Goal: Feedback & Contribution: Submit feedback/report problem

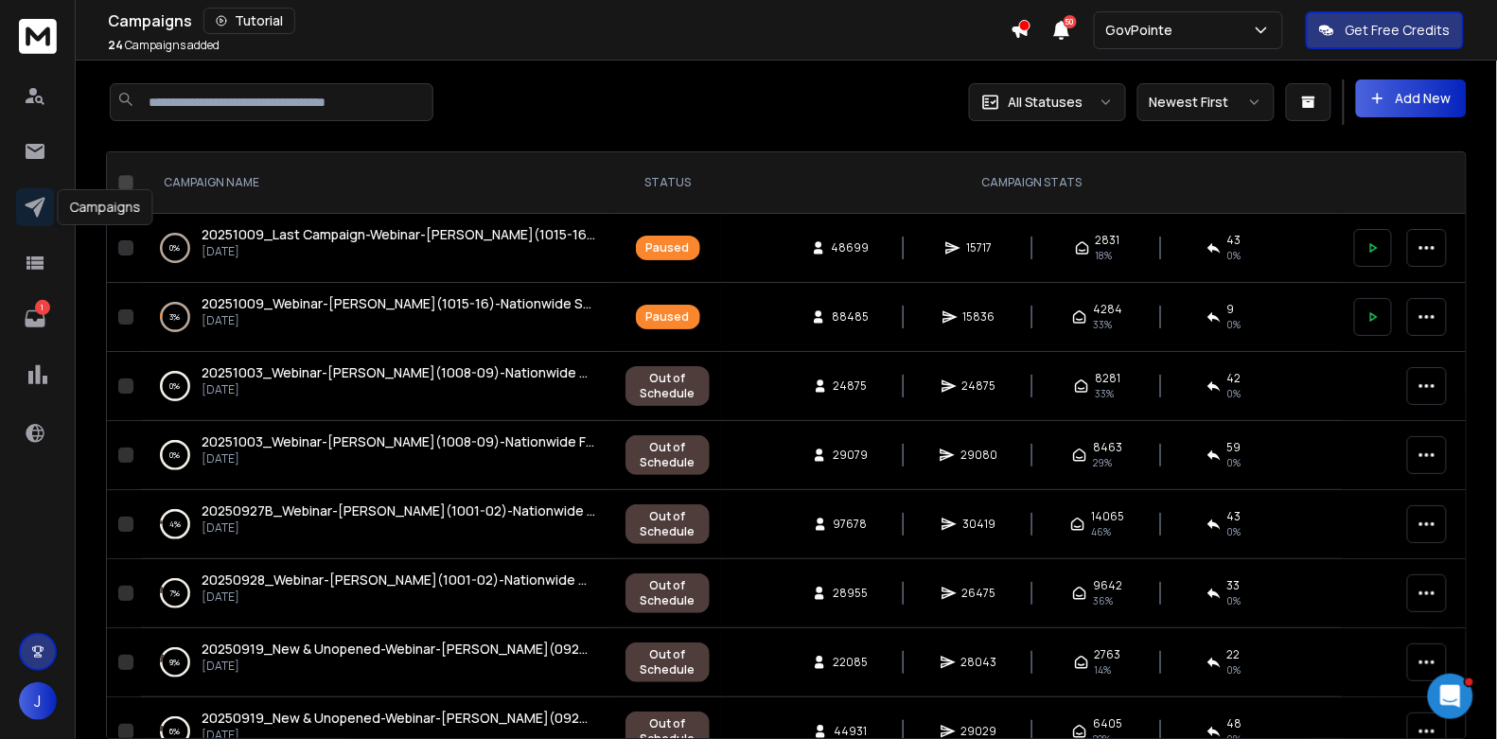
click at [401, 234] on span "20251009_Last Campaign-Webinar-Dan(1015-16)-Nationwide Facility Support Contrac…" at bounding box center [519, 234] width 634 height 18
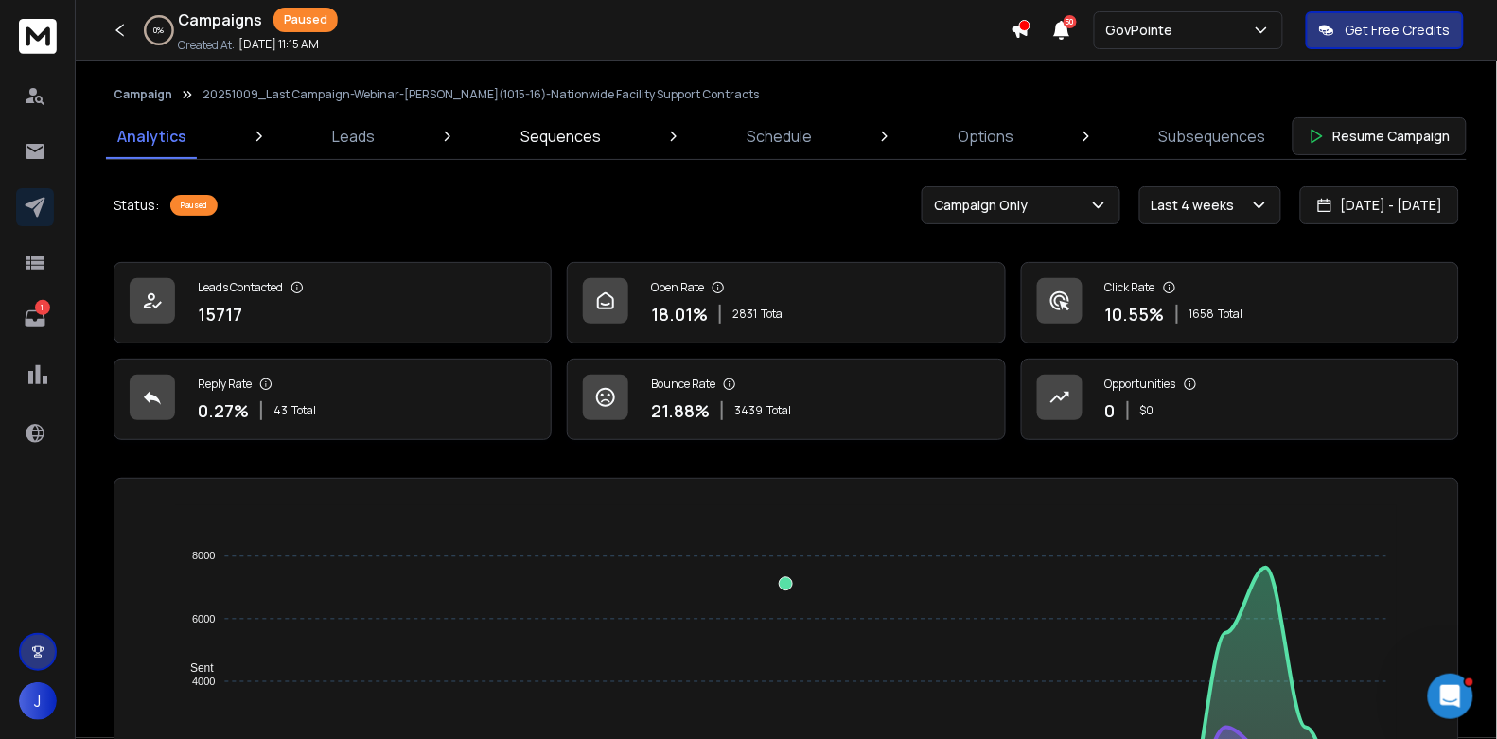
click at [547, 132] on p "Sequences" at bounding box center [560, 136] width 80 height 23
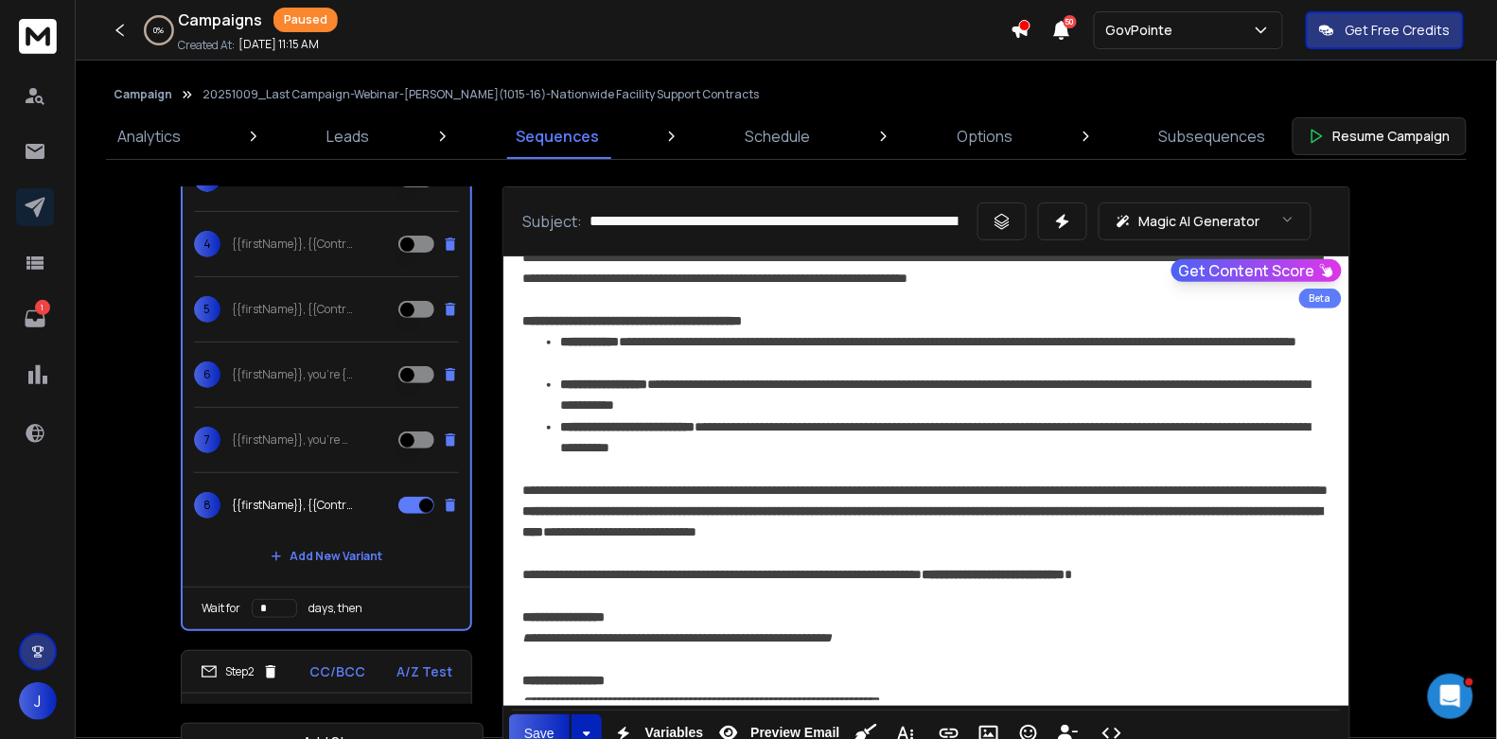
scroll to position [69, 0]
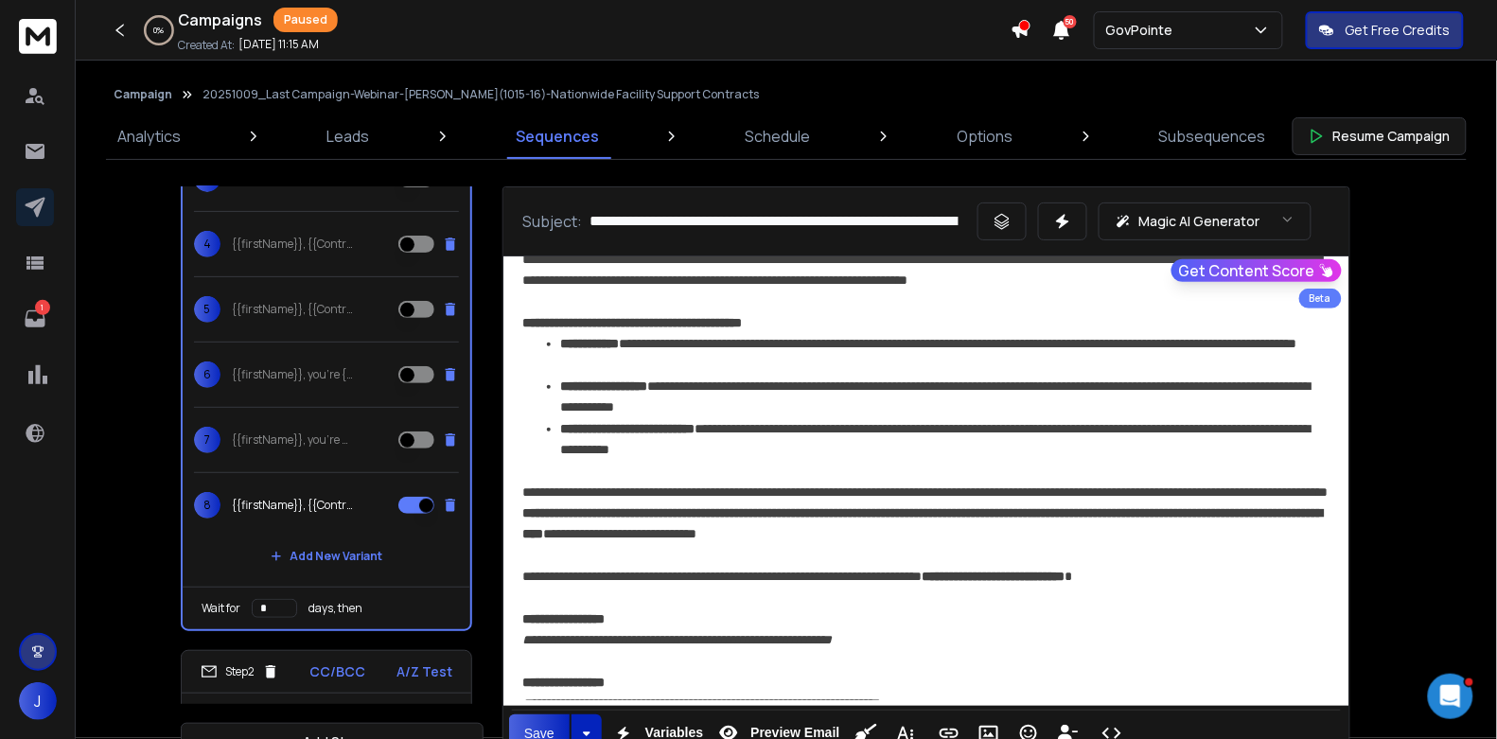
click at [254, 502] on p "{{firstName}}, {{Contracts Not Advertised}} of facility support contracts ({{Hi…" at bounding box center [292, 505] width 121 height 15
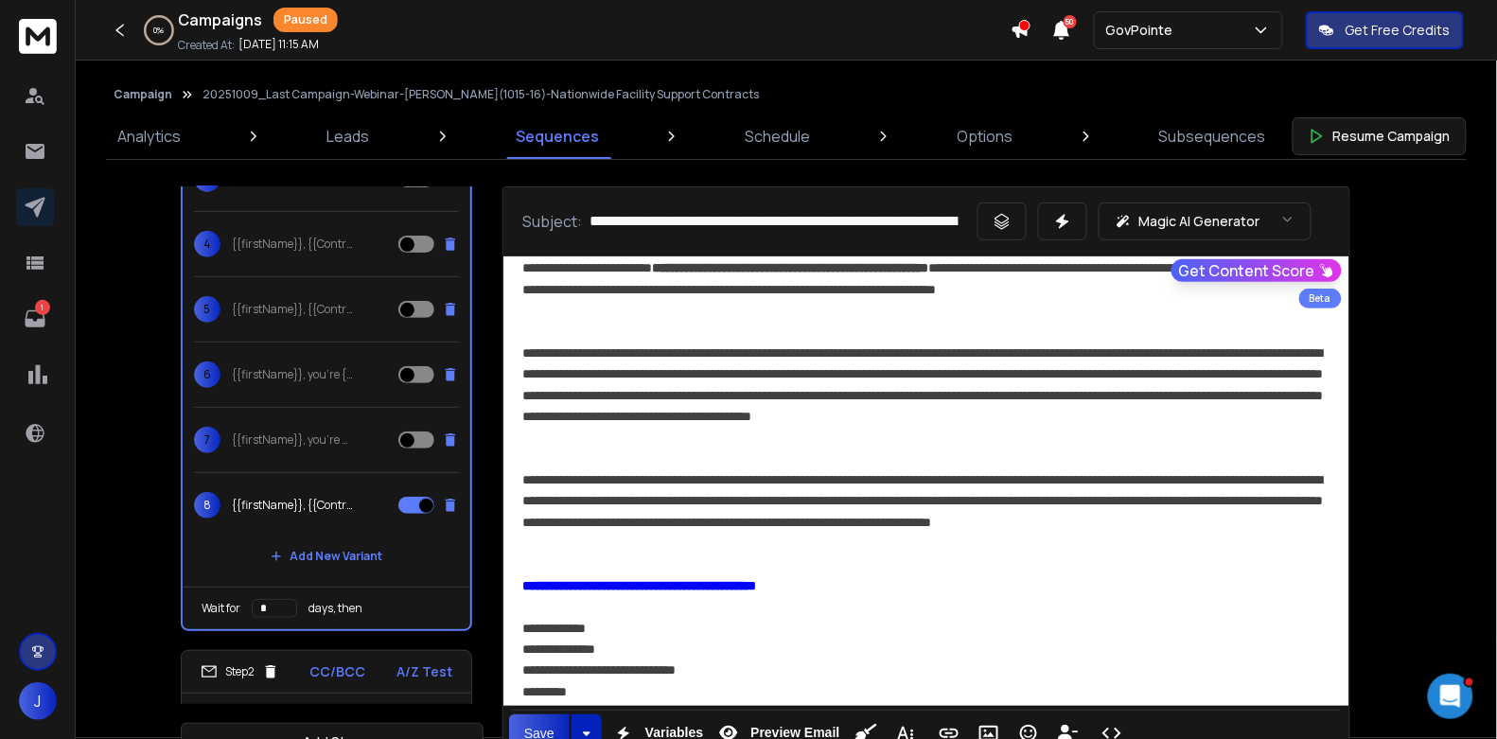
scroll to position [313, 0]
click at [740, 586] on strong "**********" at bounding box center [639, 586] width 234 height 13
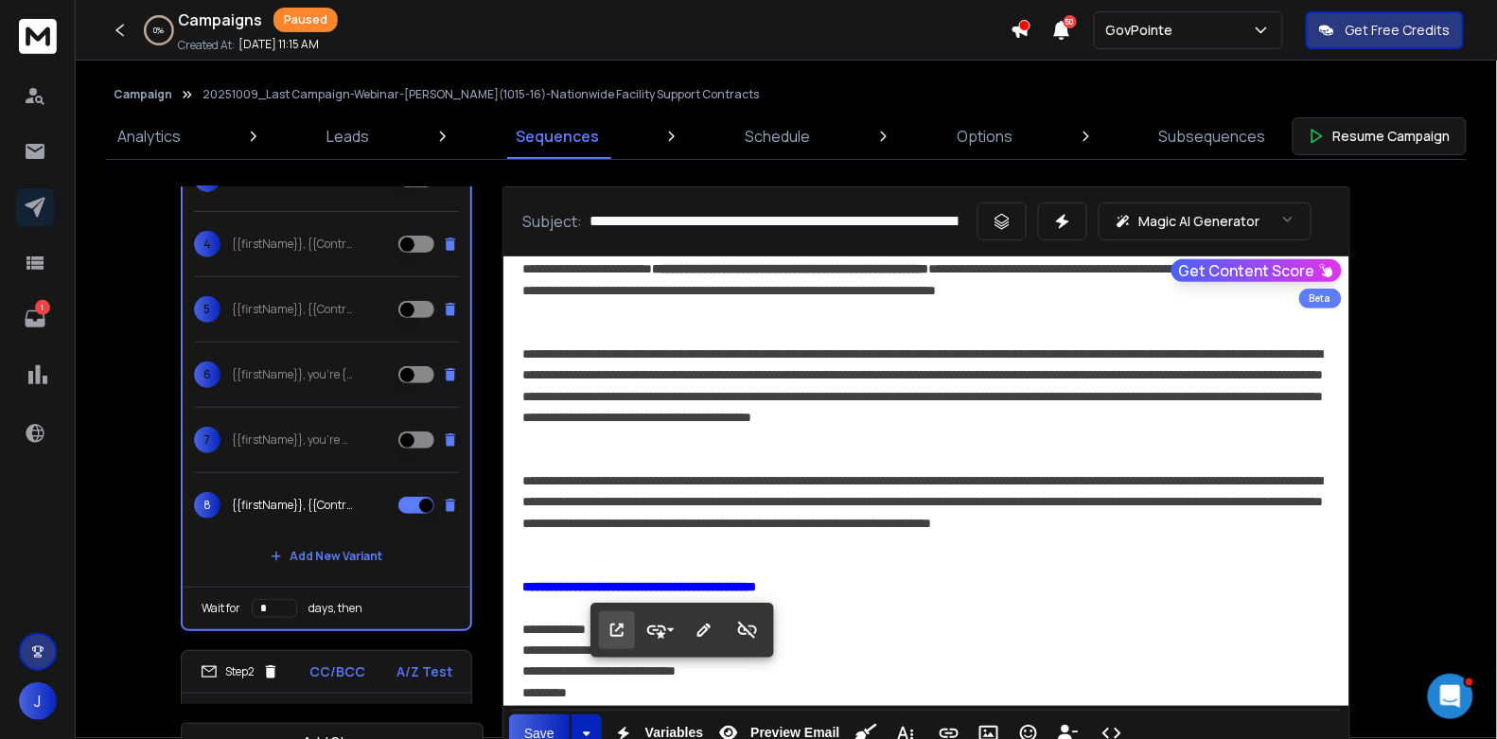
click at [622, 628] on icon "button" at bounding box center [616, 630] width 23 height 23
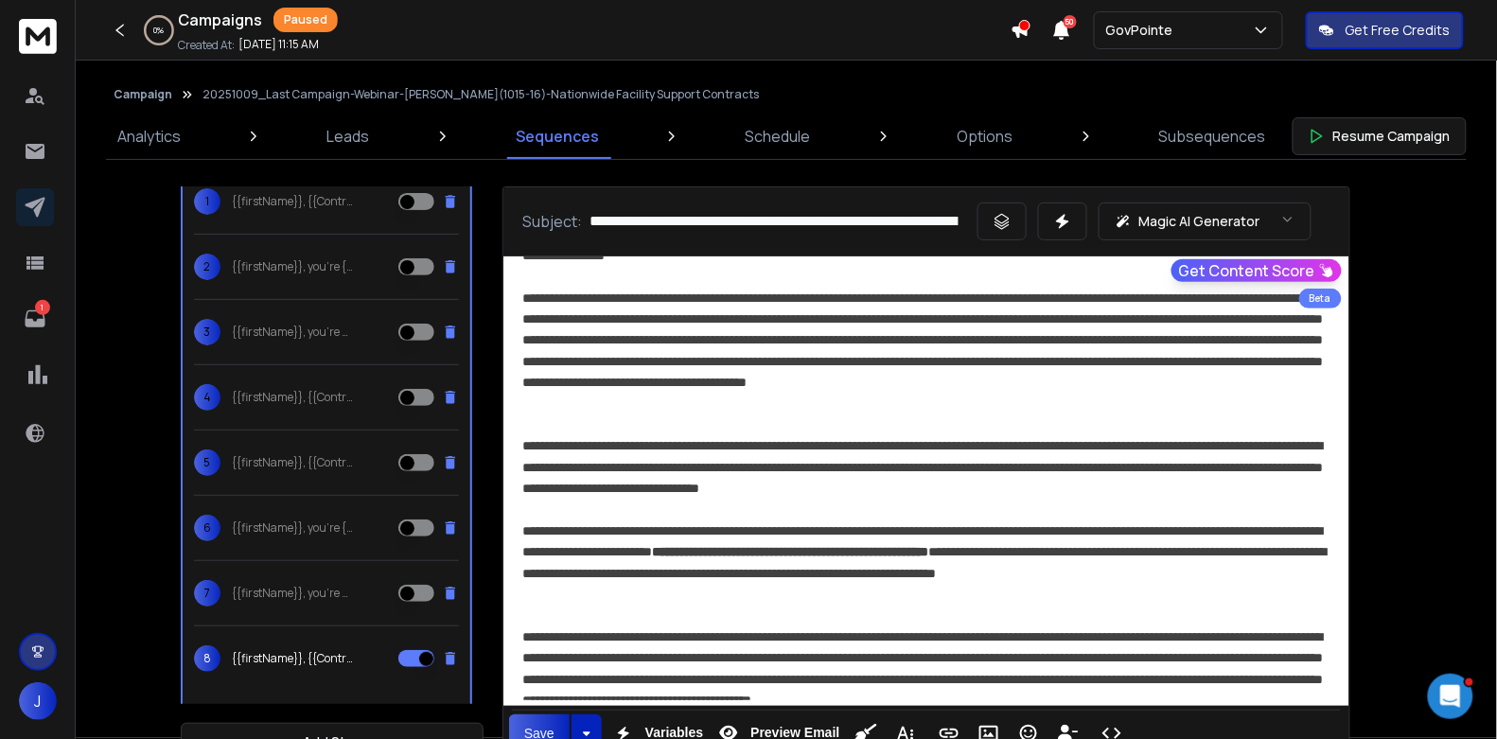
scroll to position [0, 0]
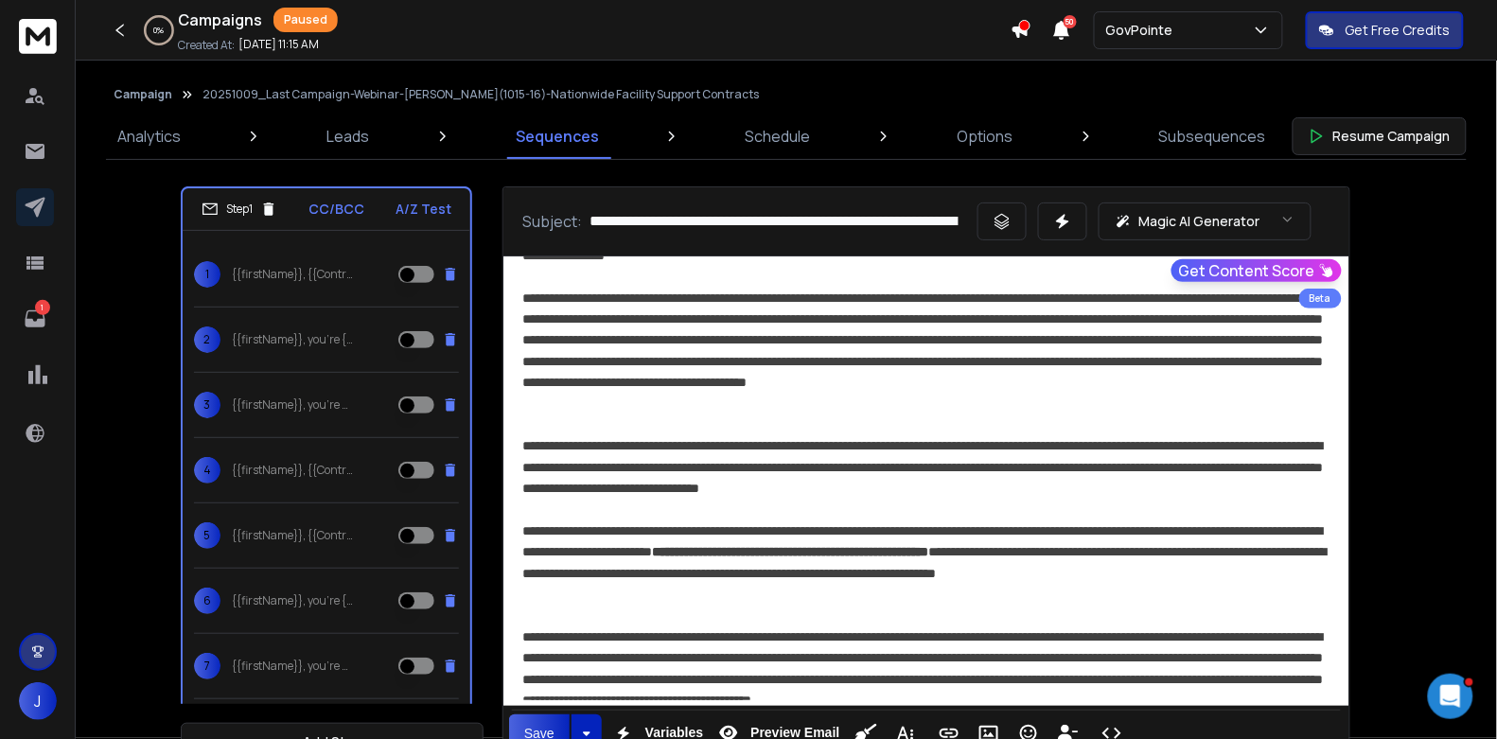
click at [284, 268] on p "{{firstName}}, {{Contracts Not Advertised}} of {{NAICS Description}} contracts …" at bounding box center [292, 274] width 121 height 15
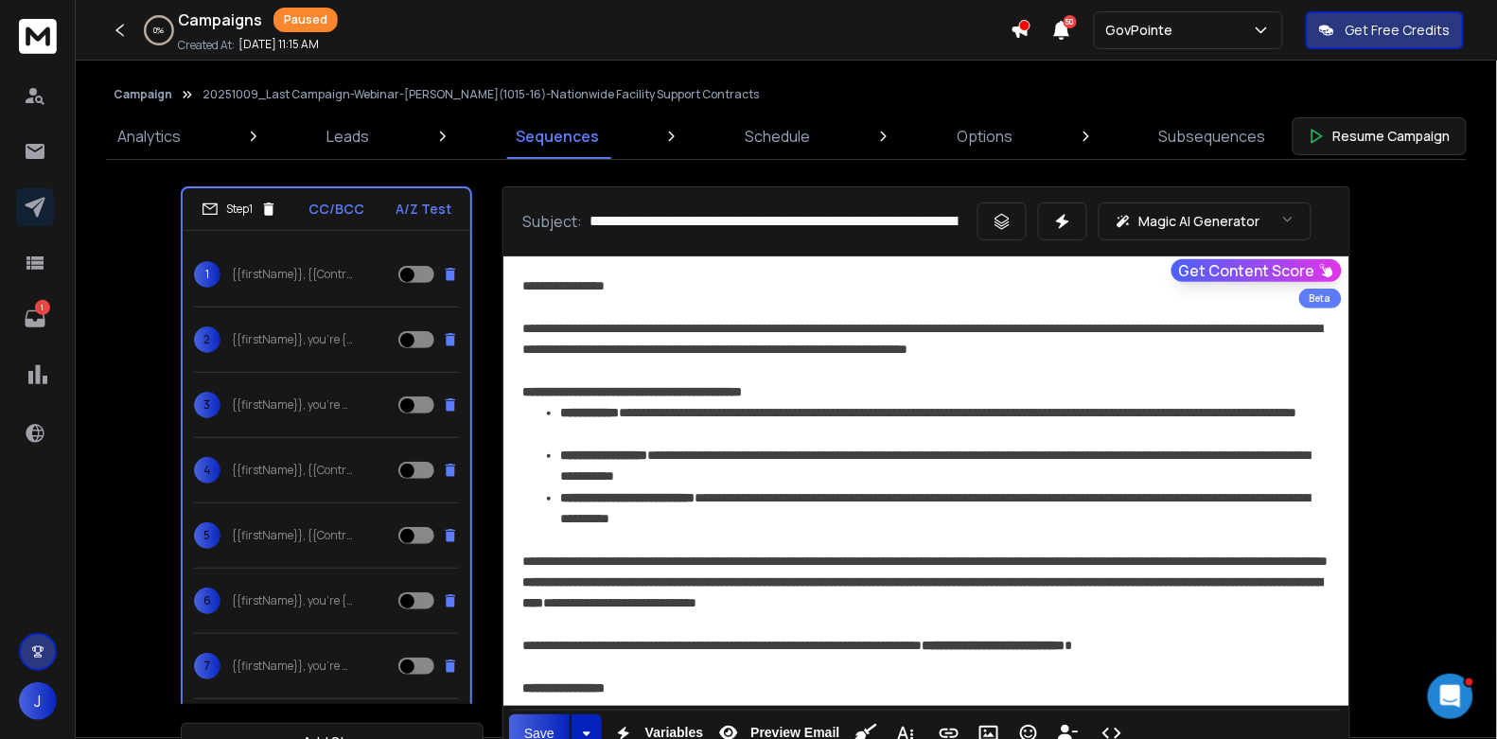
click at [407, 273] on button "button" at bounding box center [416, 274] width 36 height 17
click at [412, 337] on button "button" at bounding box center [416, 339] width 36 height 17
click at [400, 407] on button "button" at bounding box center [416, 404] width 36 height 17
click at [398, 469] on button "button" at bounding box center [416, 470] width 36 height 17
click at [406, 537] on button "button" at bounding box center [416, 535] width 36 height 17
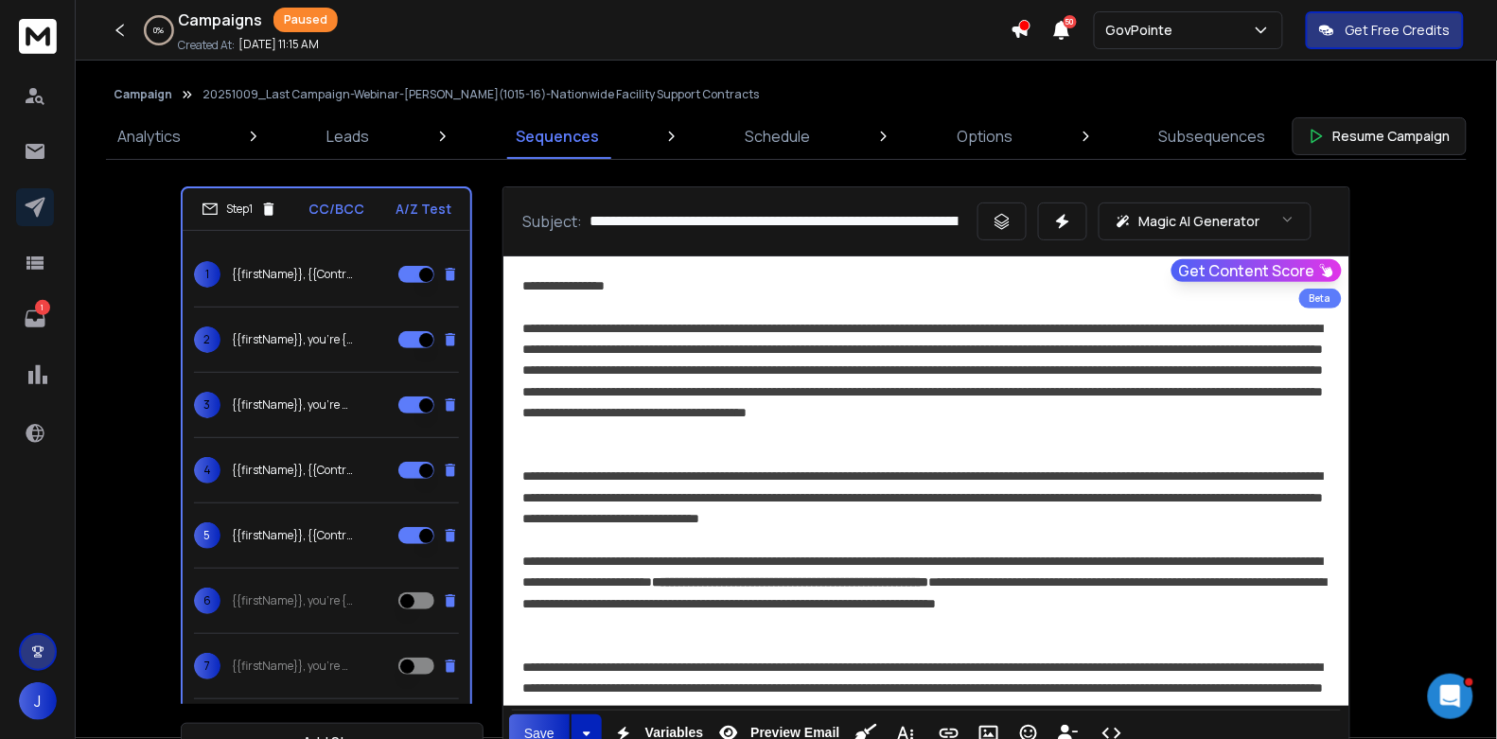
click at [409, 598] on button "button" at bounding box center [416, 600] width 36 height 17
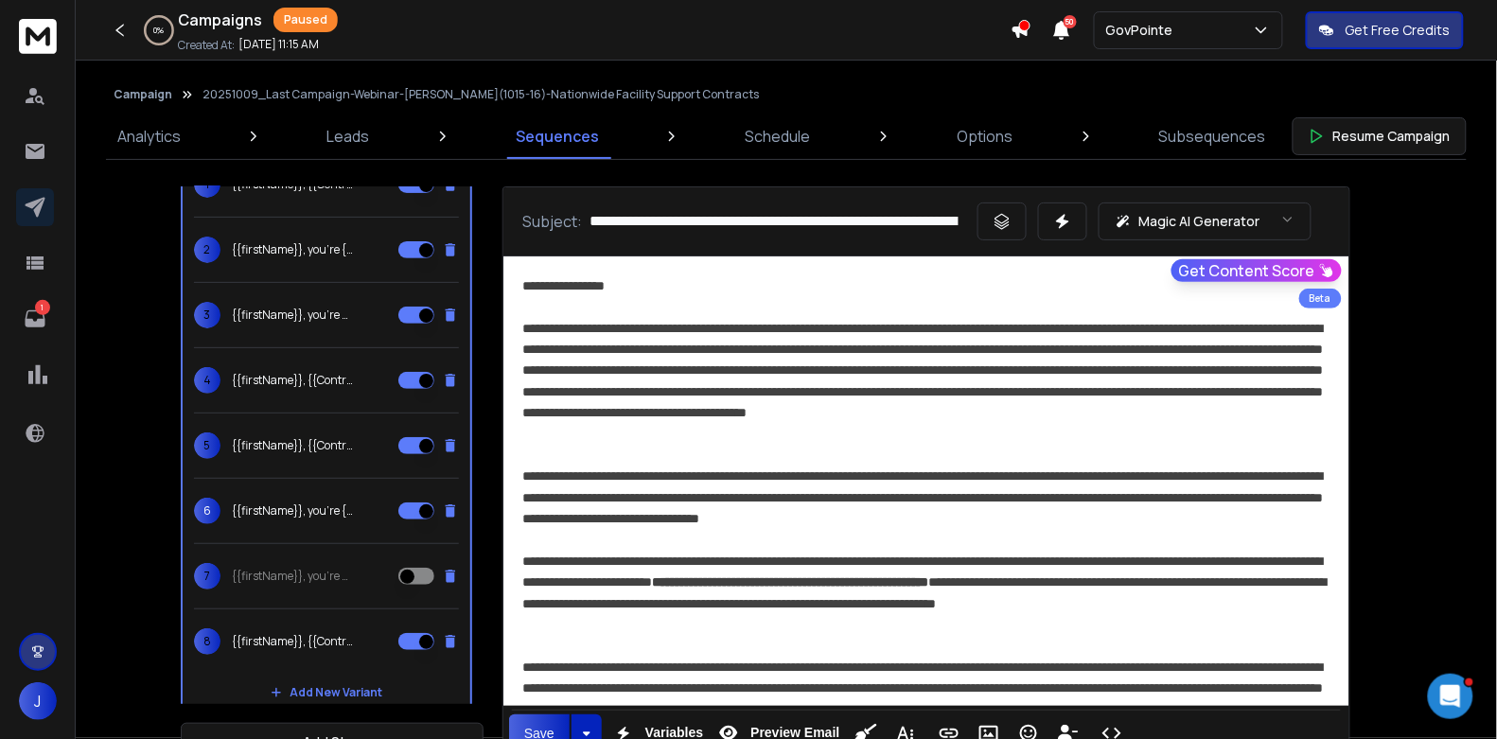
scroll to position [184, 0]
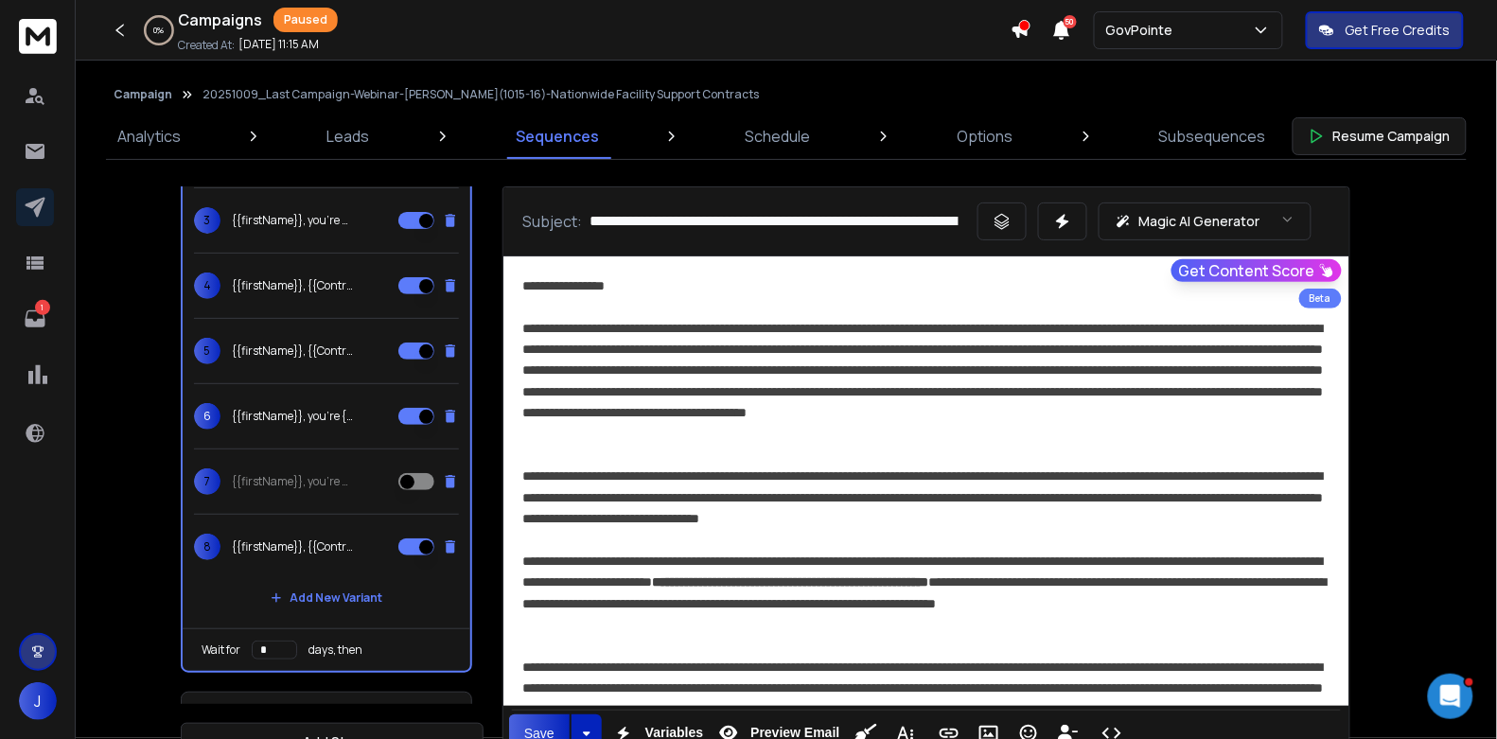
click at [402, 478] on button "button" at bounding box center [416, 481] width 36 height 17
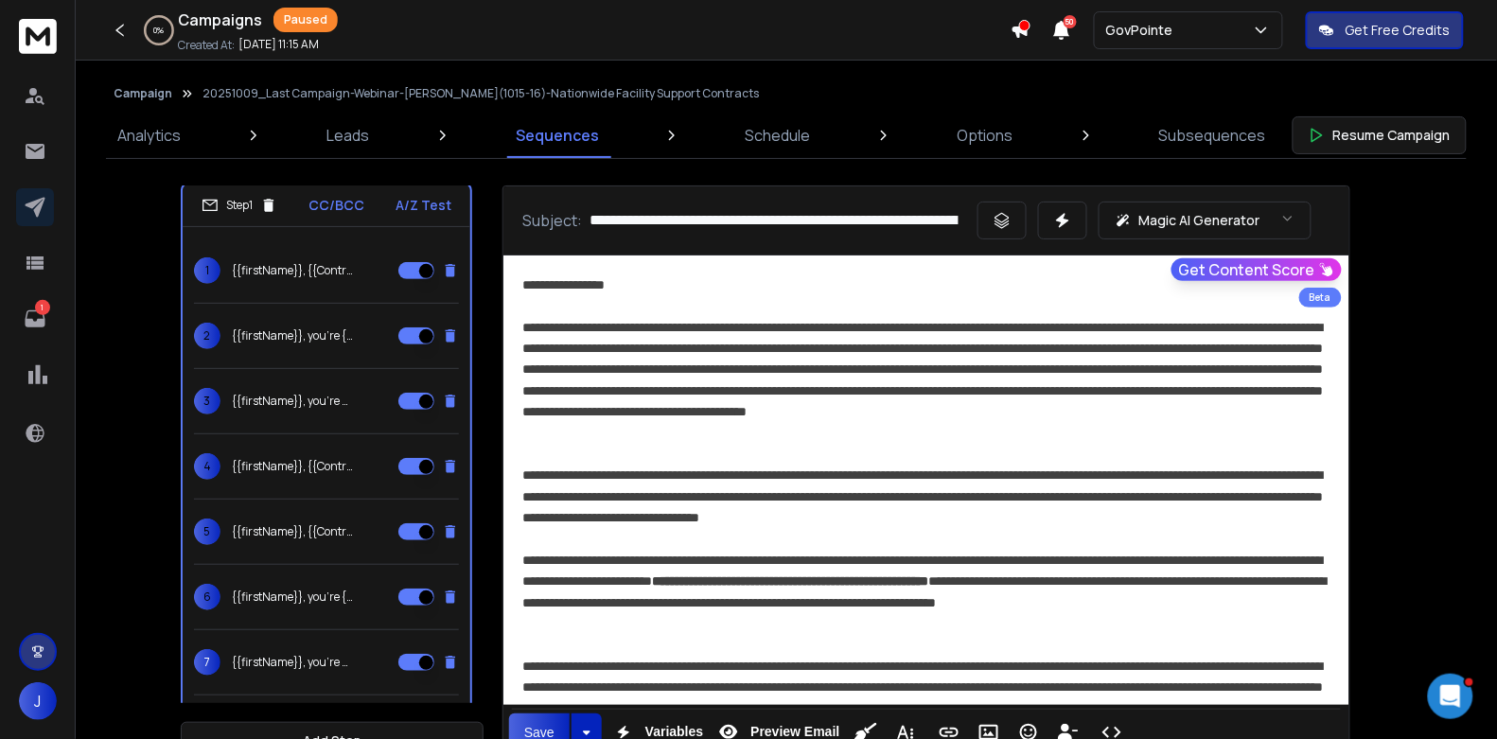
scroll to position [0, 0]
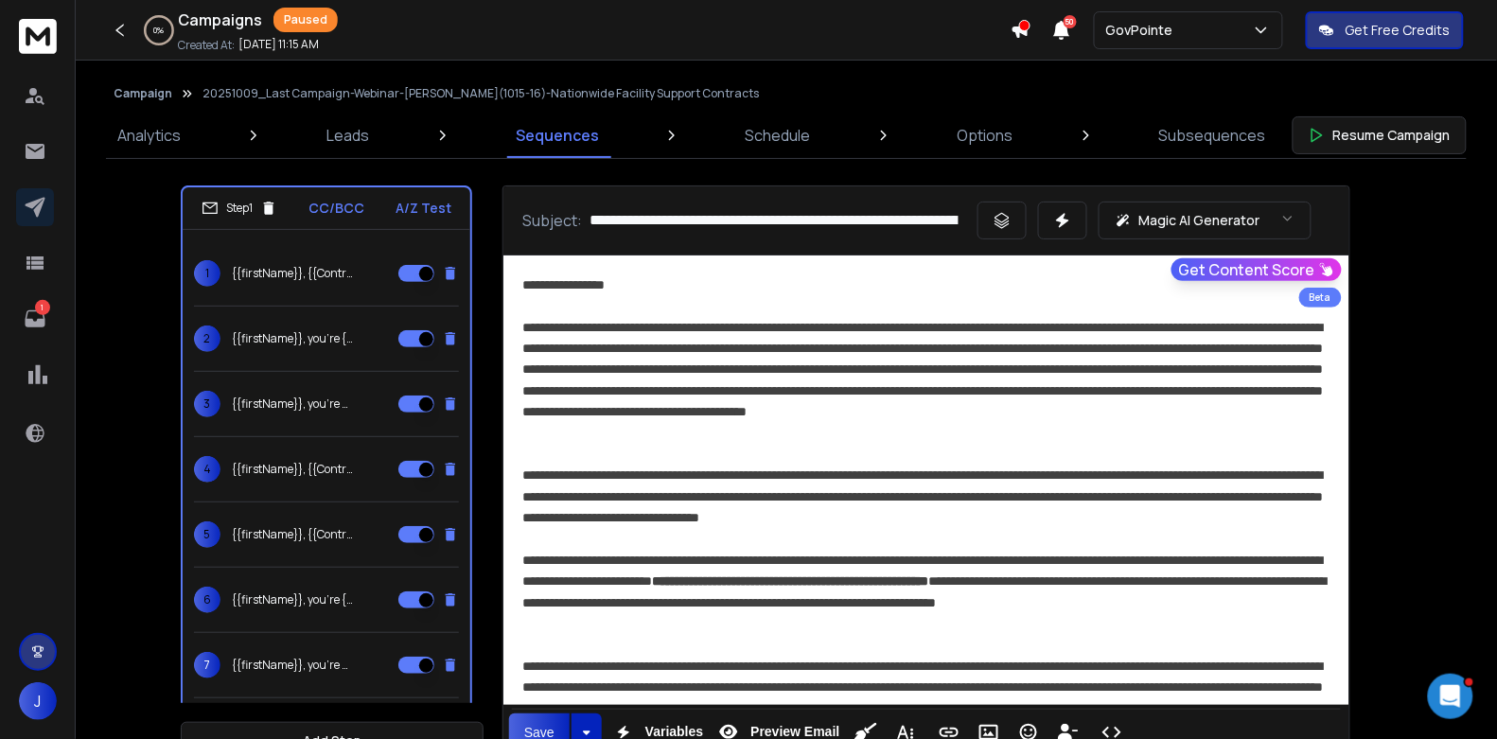
click at [255, 271] on p "{{firstName}}, {{Contracts Not Advertised}} of {{NAICS Description}} contracts …" at bounding box center [292, 273] width 121 height 15
type input "**********"
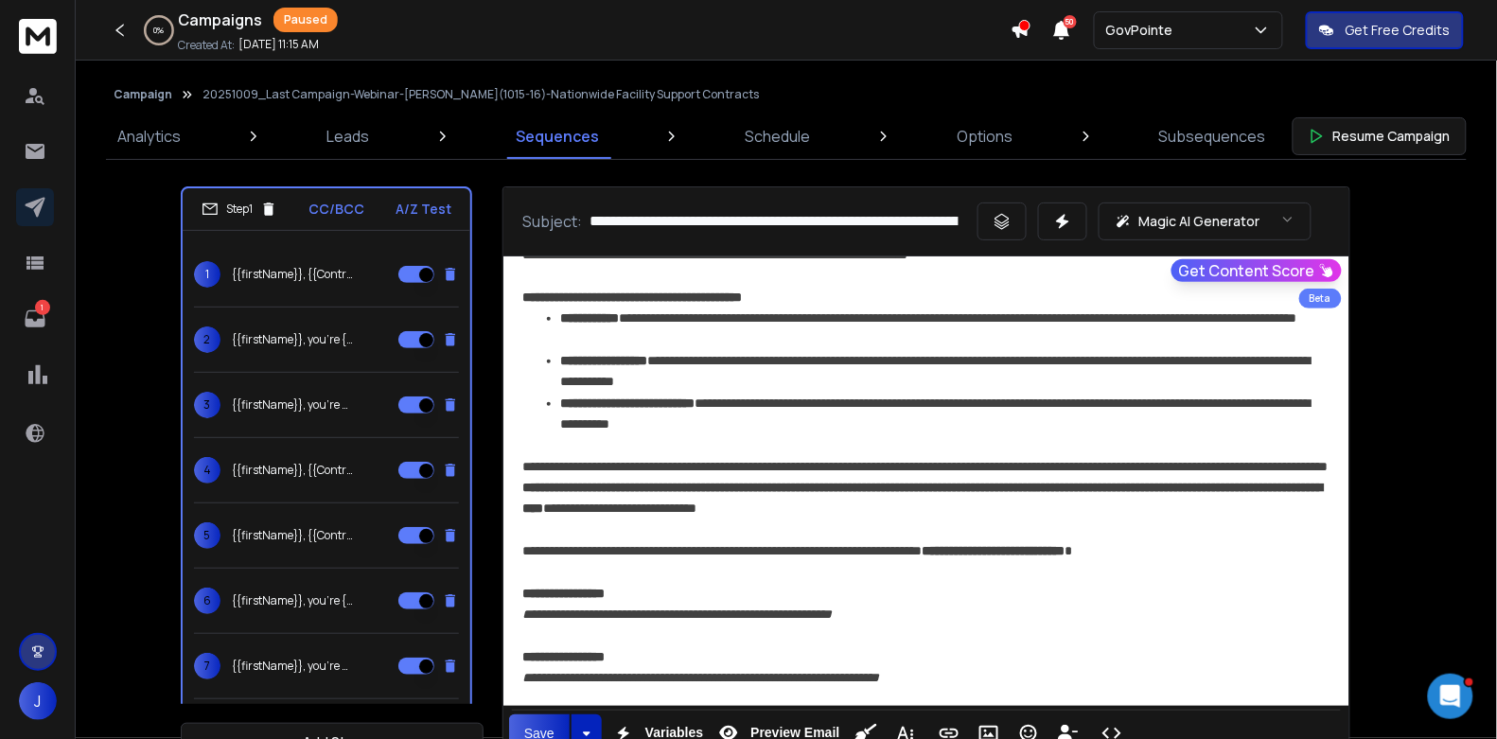
scroll to position [109, 0]
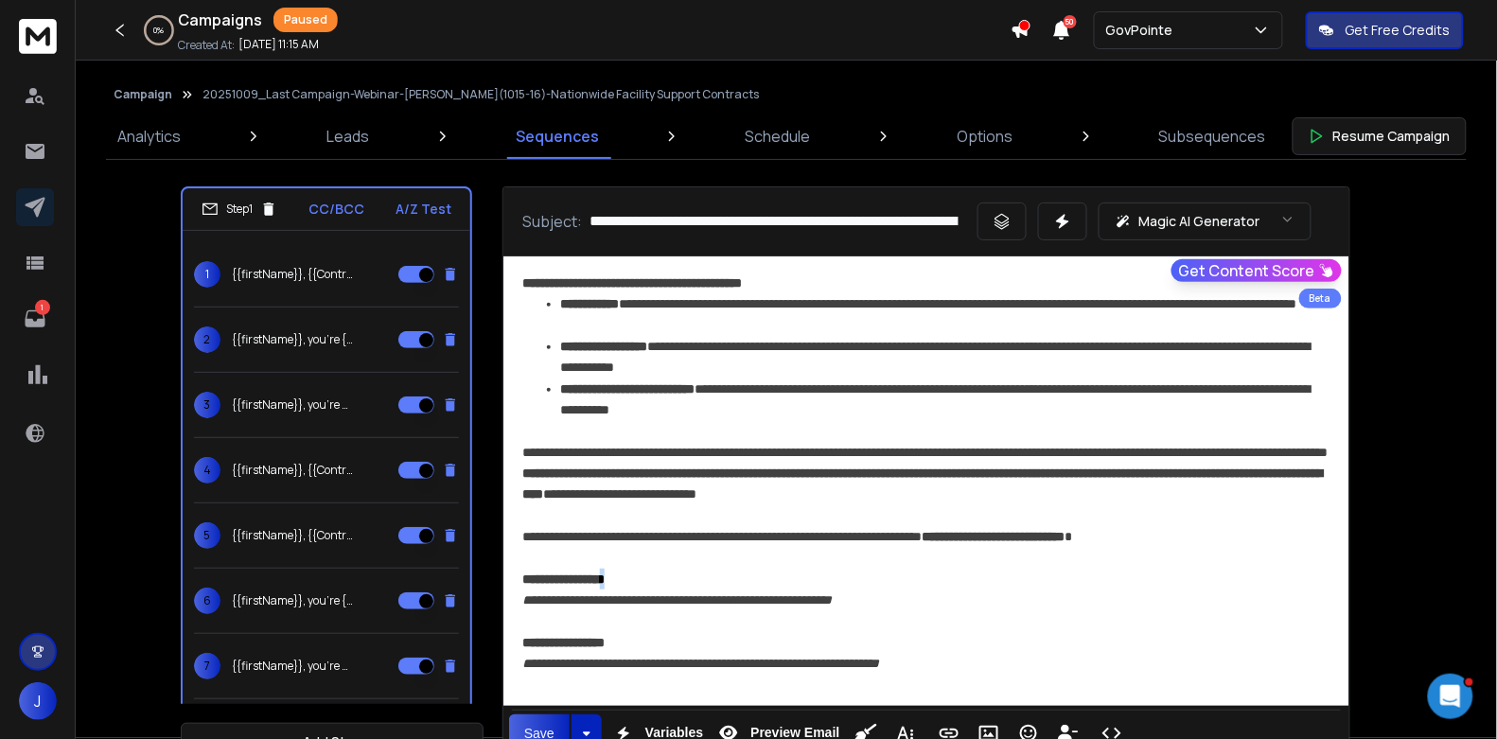
click at [605, 581] on strong "**********" at bounding box center [563, 578] width 82 height 13
click at [605, 644] on strong "**********" at bounding box center [563, 642] width 82 height 13
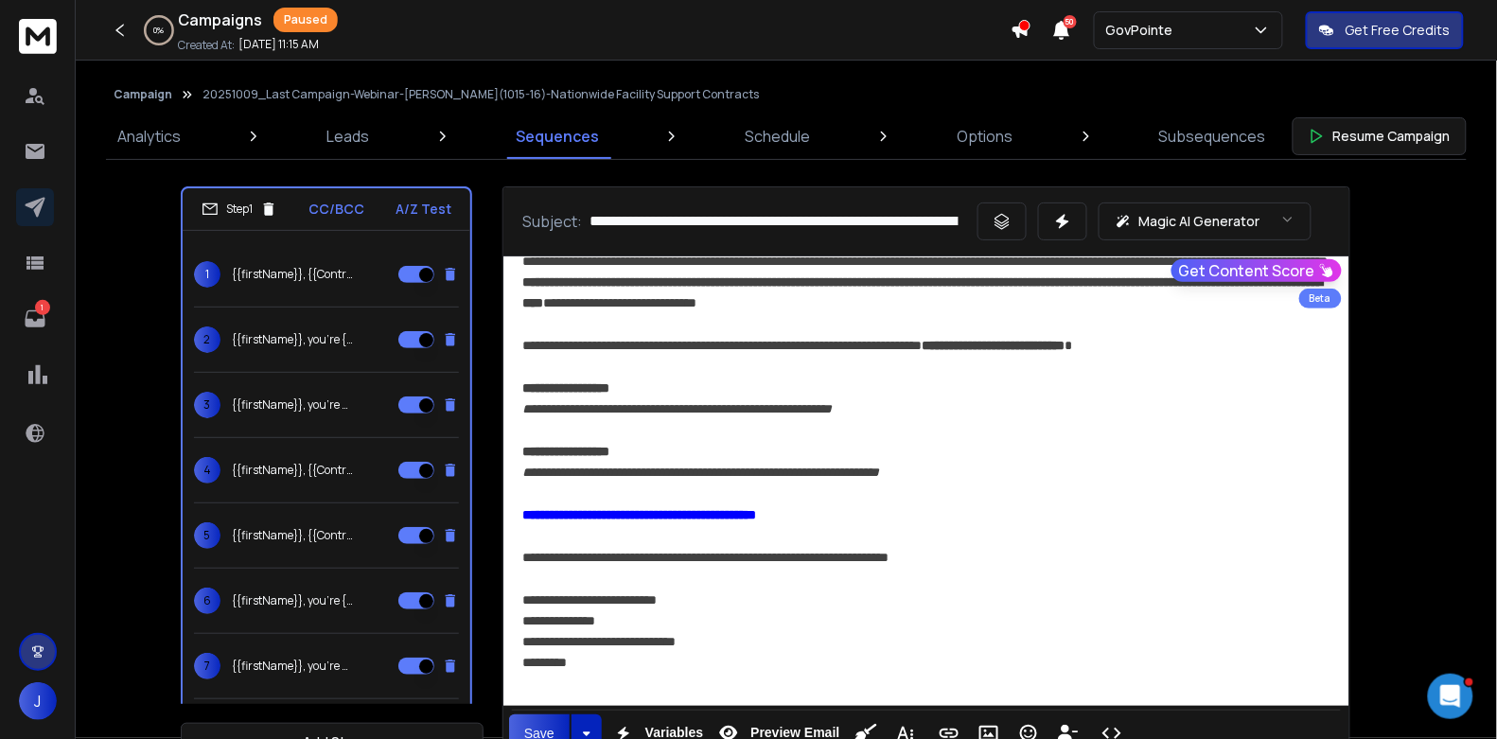
scroll to position [308, 0]
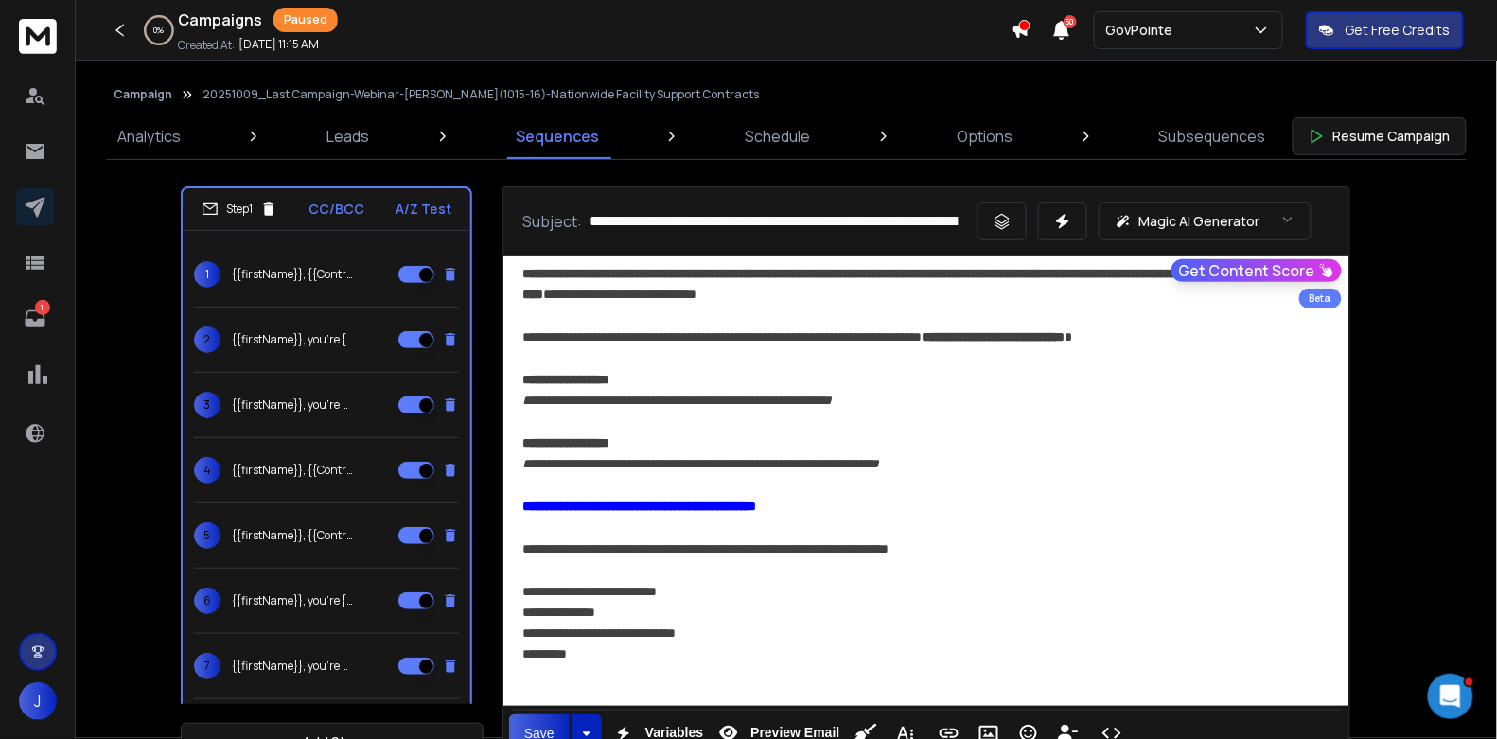
click at [673, 509] on strong "**********" at bounding box center [639, 506] width 234 height 13
click at [621, 552] on icon "button" at bounding box center [616, 550] width 23 height 23
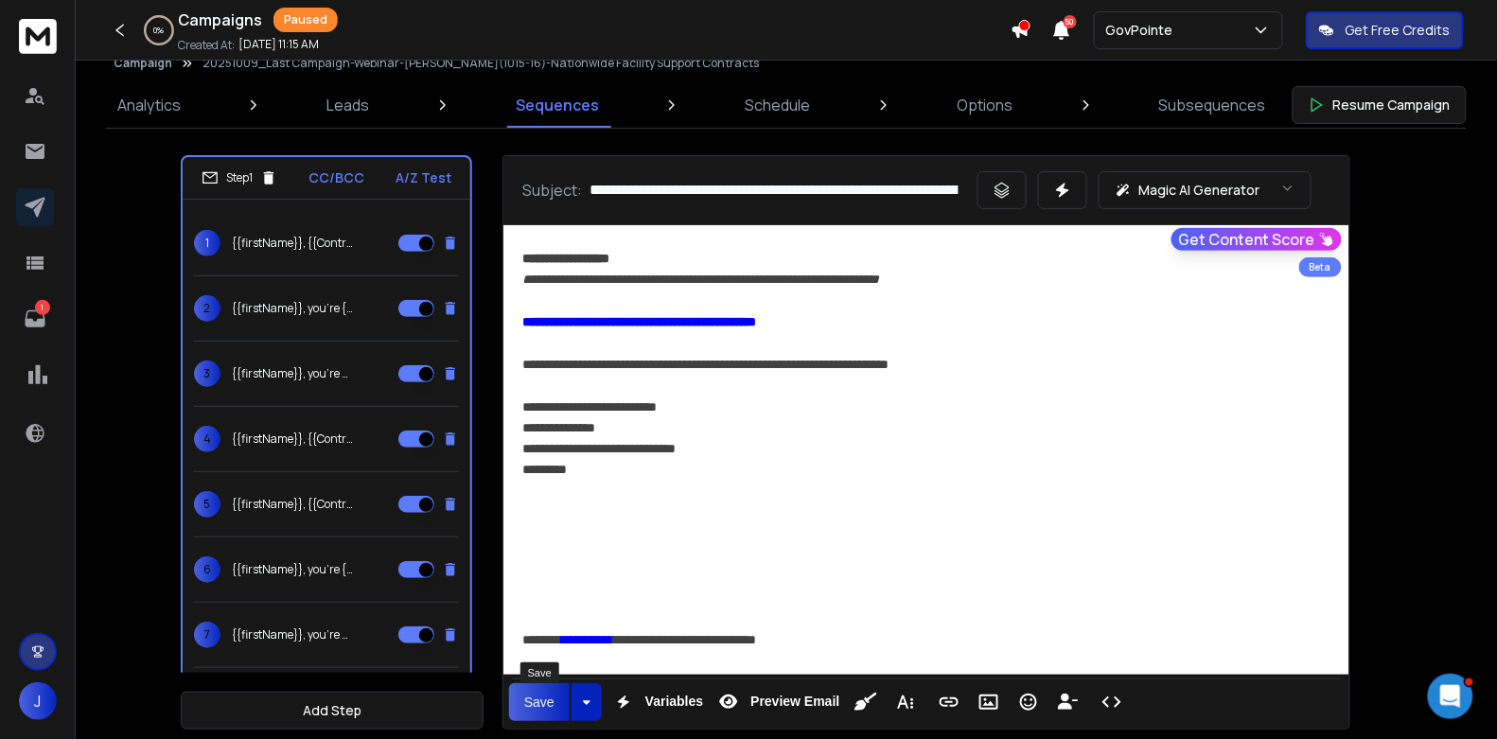
scroll to position [47, 0]
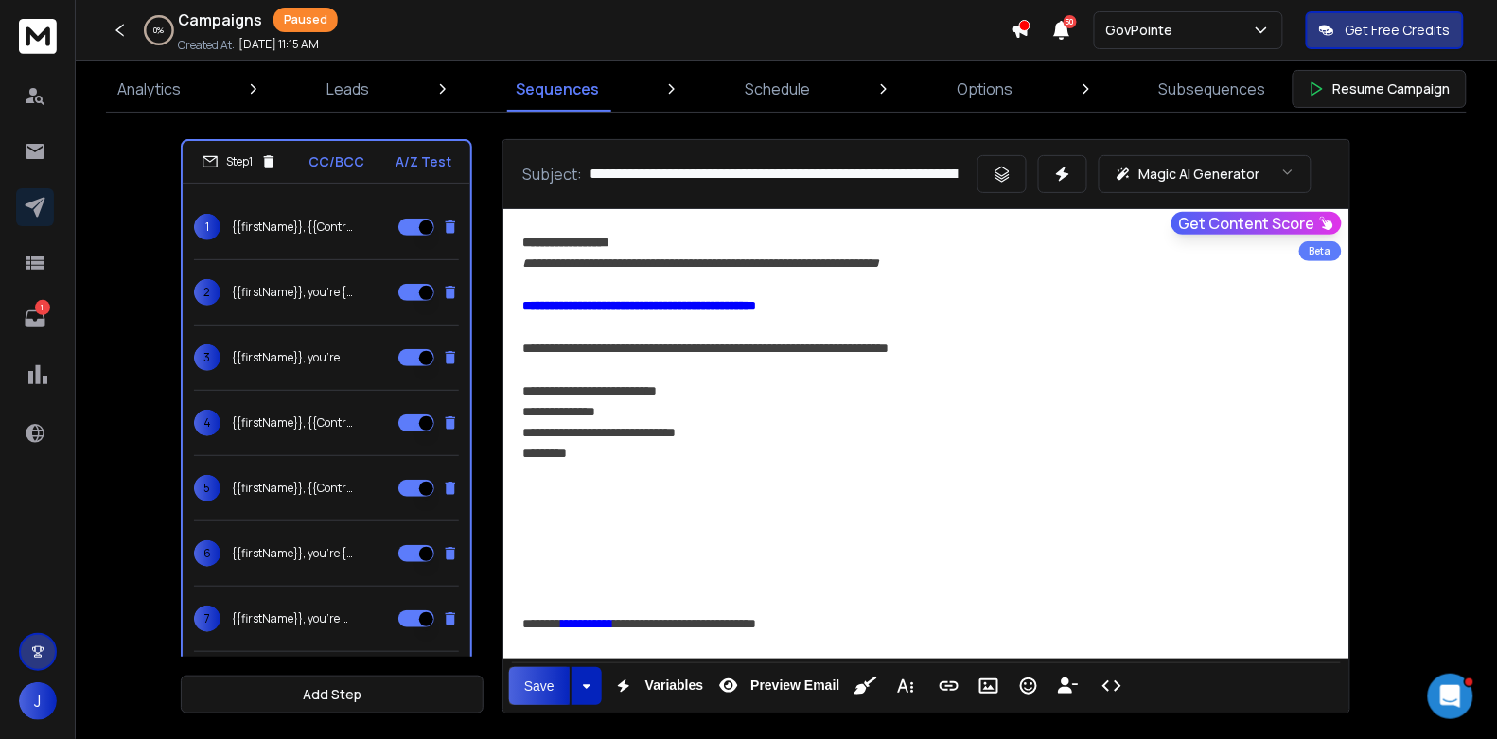
click at [290, 292] on p "{{firstName}}, you’re {missing out on|not seeing|locked out of} $800M in Facili…" at bounding box center [292, 292] width 121 height 15
type input "**********"
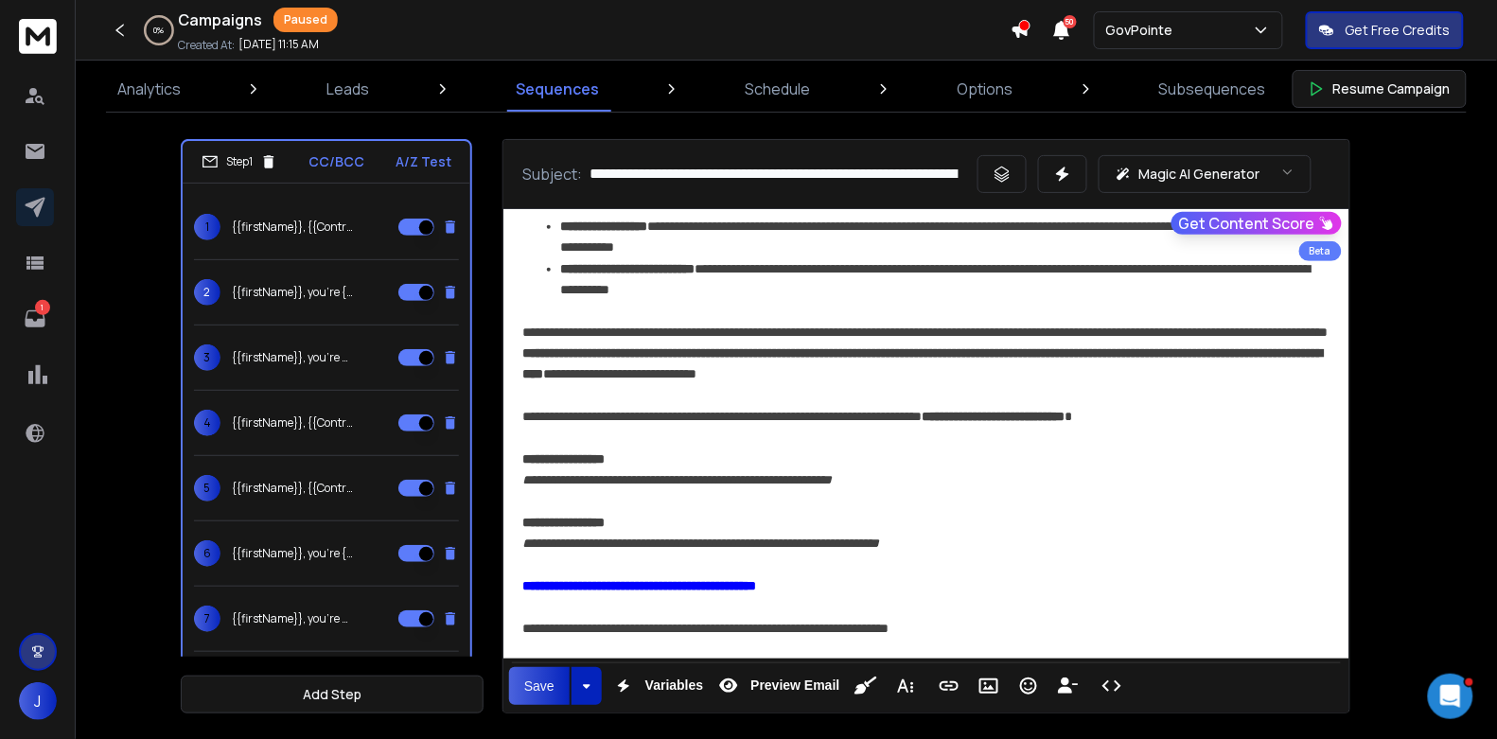
scroll to position [181, 0]
drag, startPoint x: 629, startPoint y: 463, endPoint x: 639, endPoint y: 465, distance: 9.9
click at [639, 465] on div "**********" at bounding box center [926, 470] width 808 height 43
click at [605, 524] on strong "**********" at bounding box center [563, 523] width 82 height 13
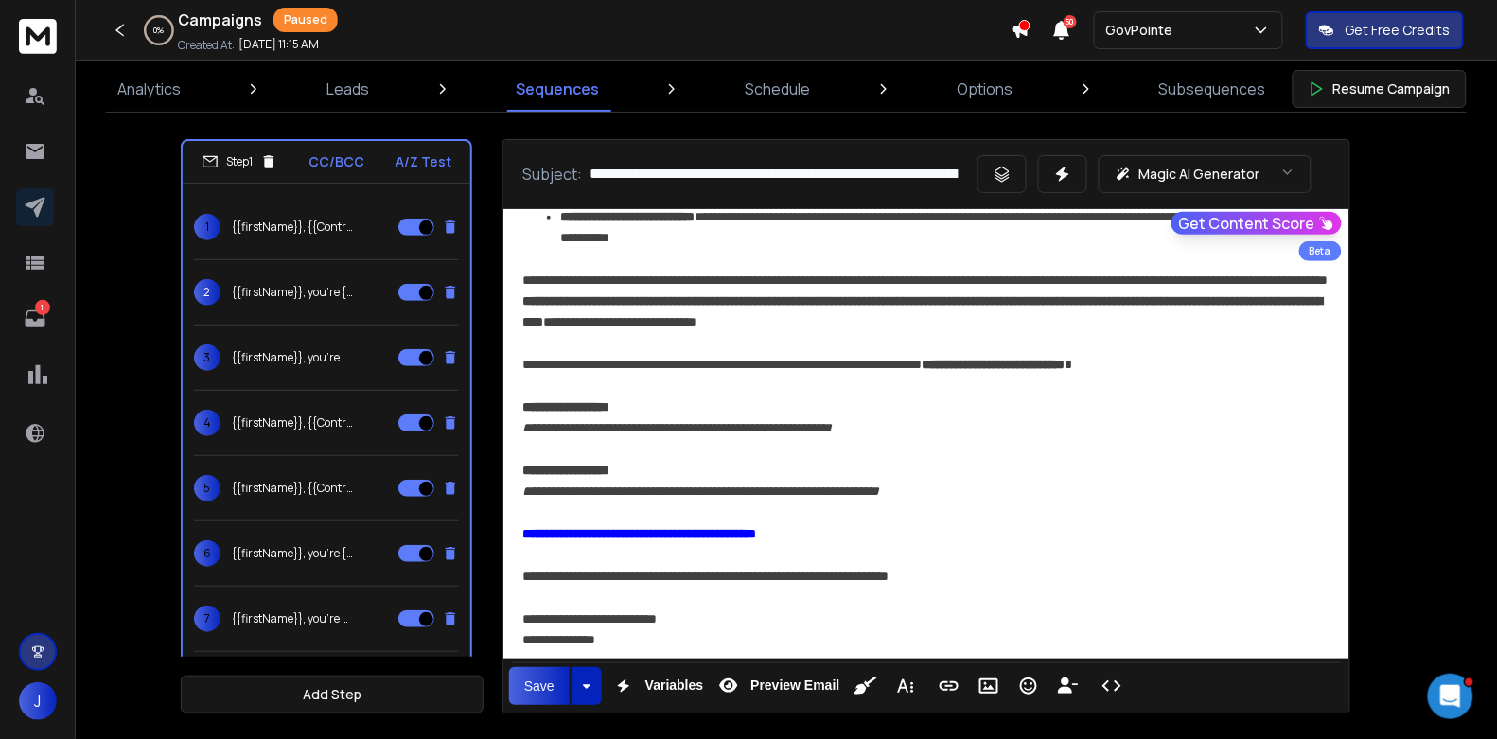
scroll to position [251, 0]
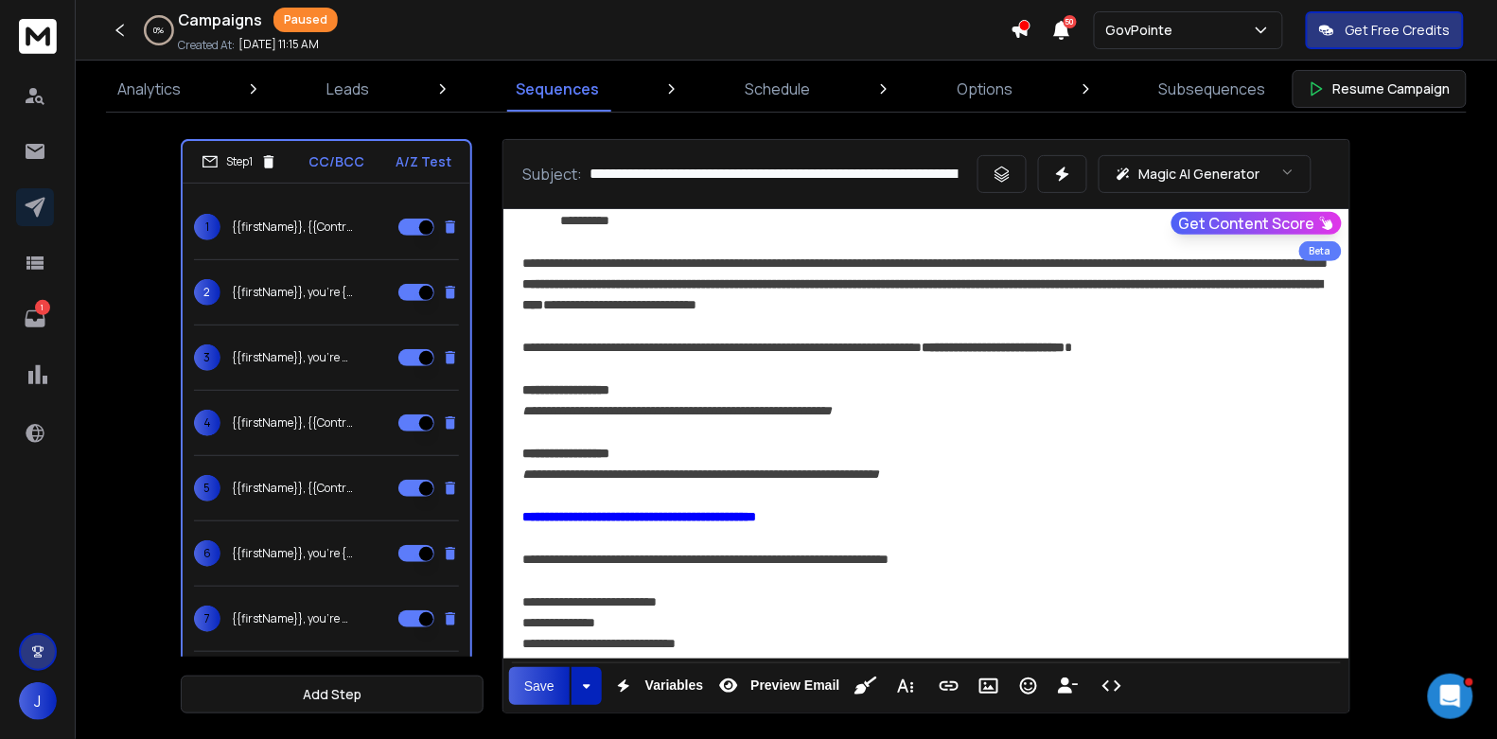
click at [693, 519] on strong "**********" at bounding box center [639, 516] width 234 height 13
click at [613, 564] on icon "button" at bounding box center [616, 561] width 23 height 23
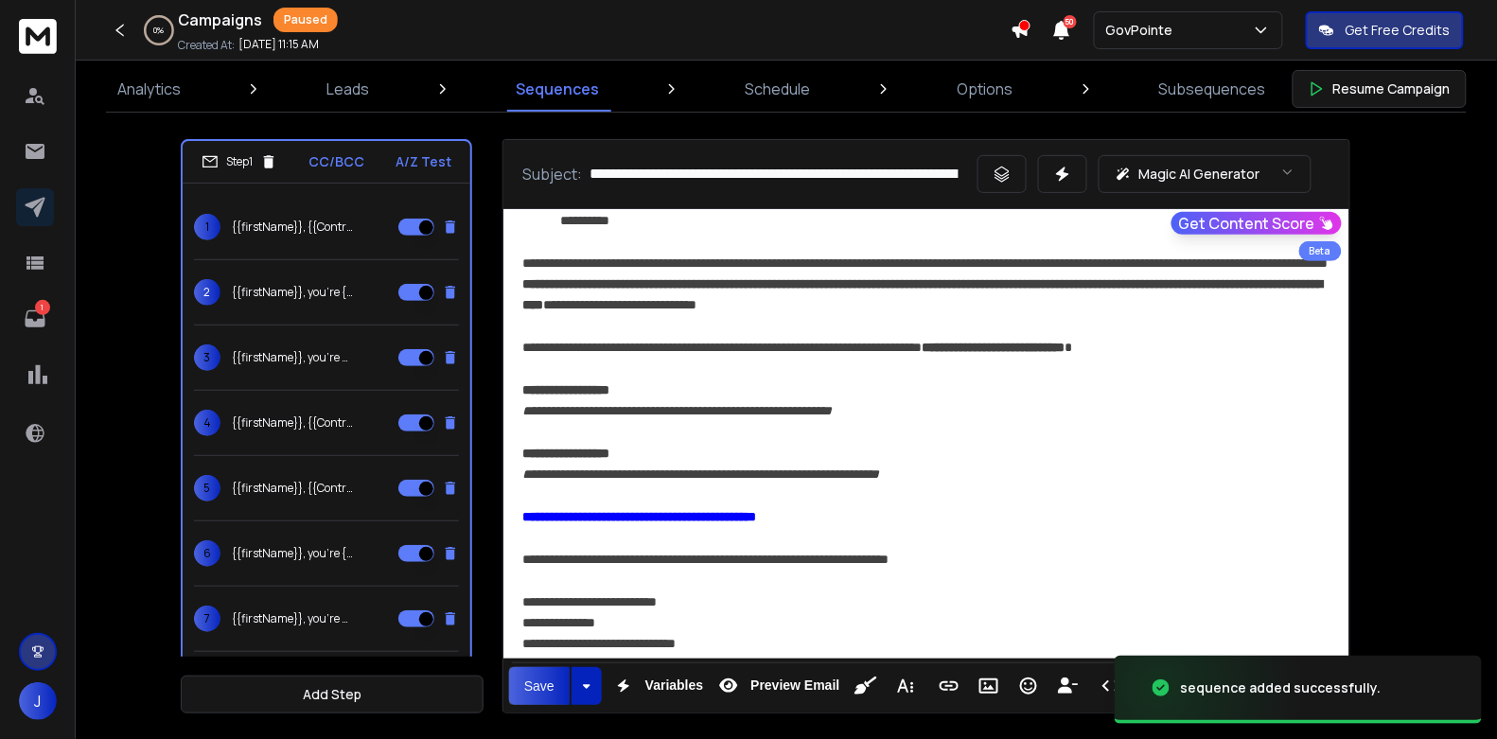
click at [275, 360] on p "{{firstName}}, you’re only competing for {{Contracts Advertised}} of contracts …" at bounding box center [292, 357] width 121 height 15
type input "**********"
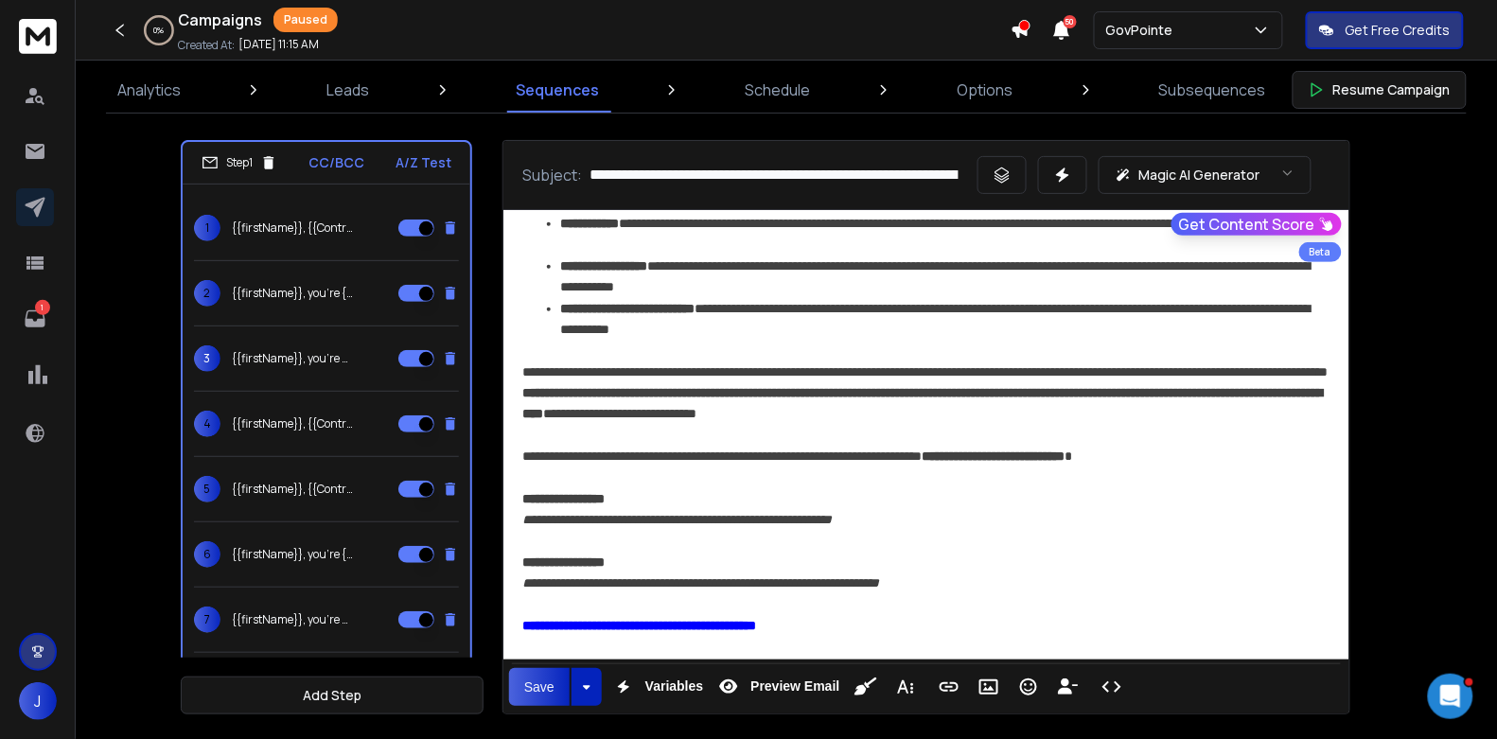
scroll to position [146, 0]
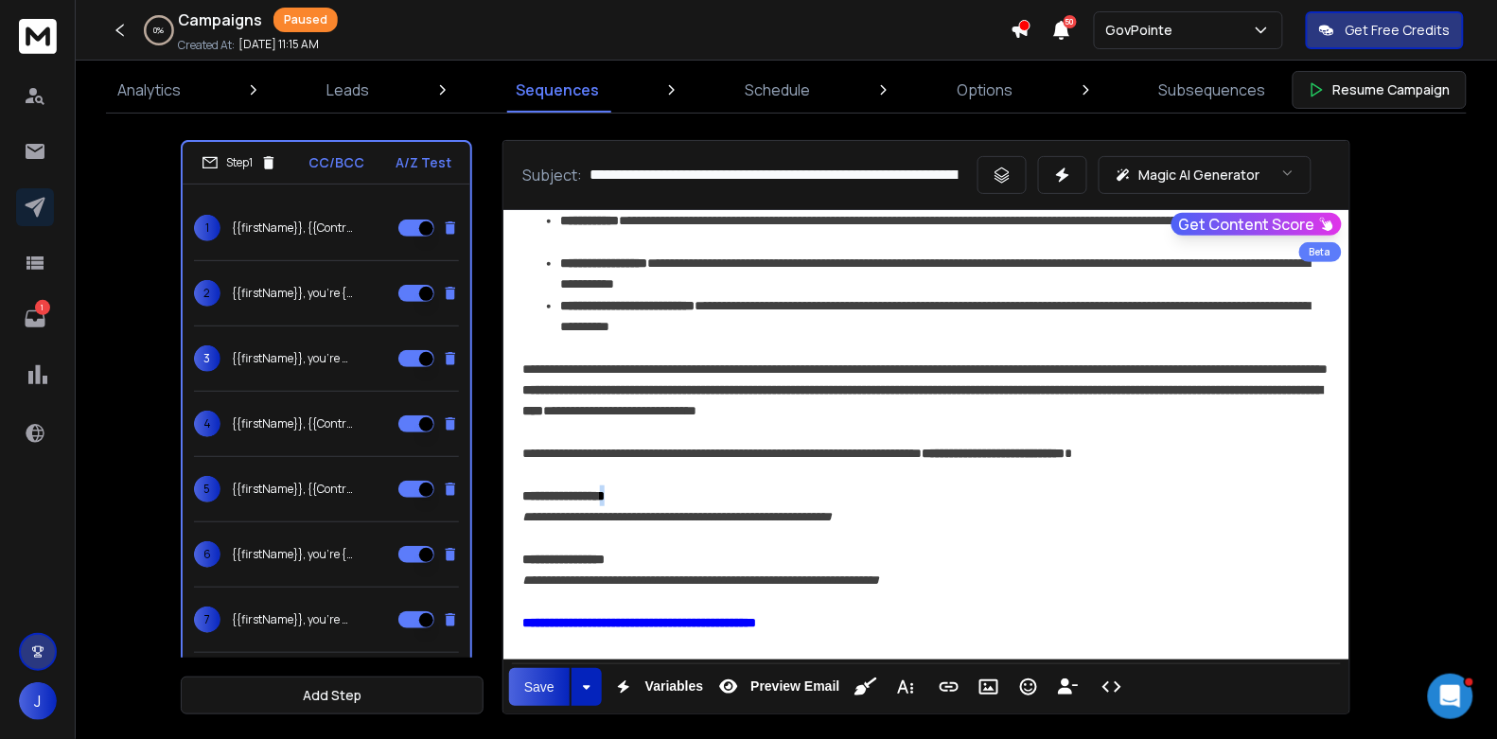
click at [605, 500] on strong "**********" at bounding box center [563, 495] width 82 height 13
drag, startPoint x: 635, startPoint y: 561, endPoint x: 625, endPoint y: 564, distance: 9.9
click at [625, 564] on div "**********" at bounding box center [926, 570] width 808 height 43
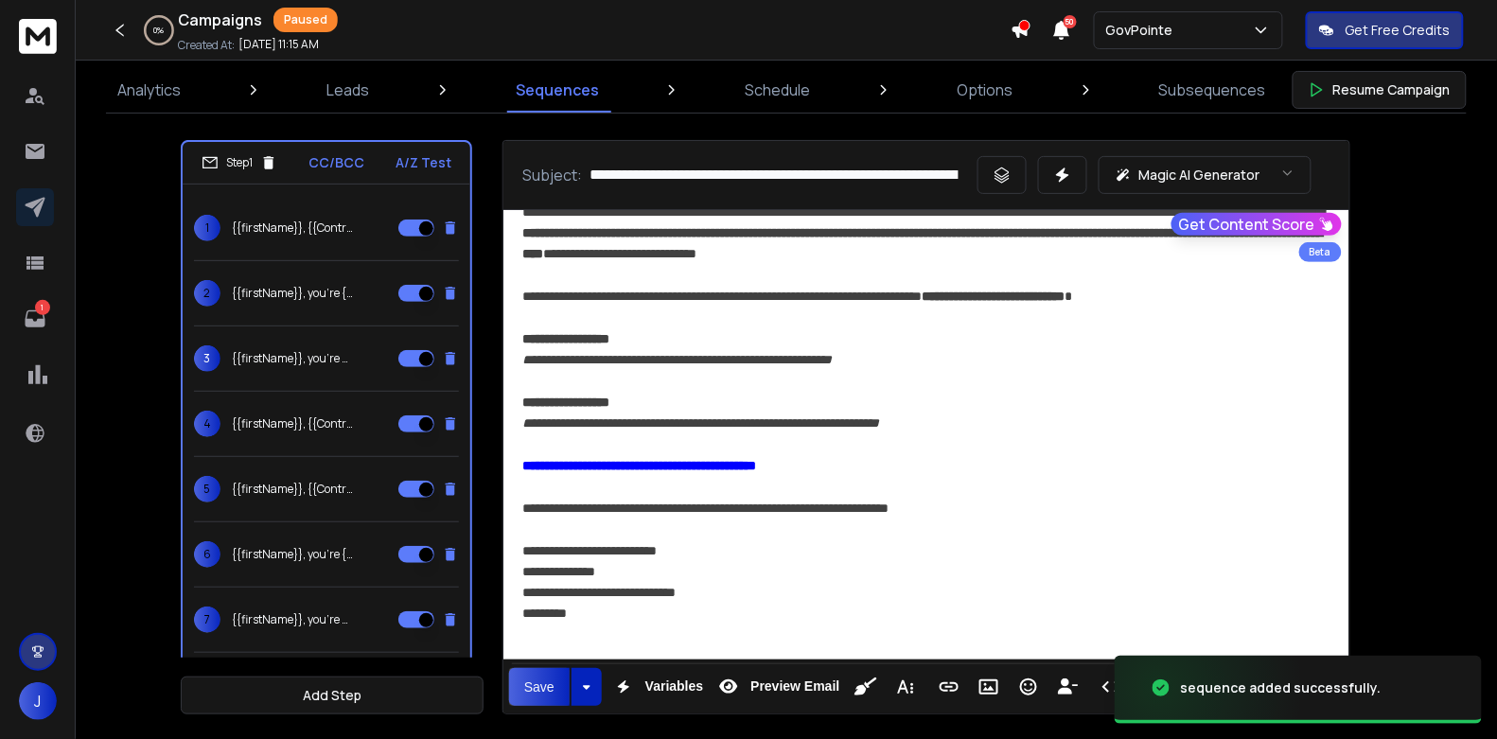
scroll to position [302, 0]
click at [703, 468] on strong "**********" at bounding box center [639, 466] width 234 height 13
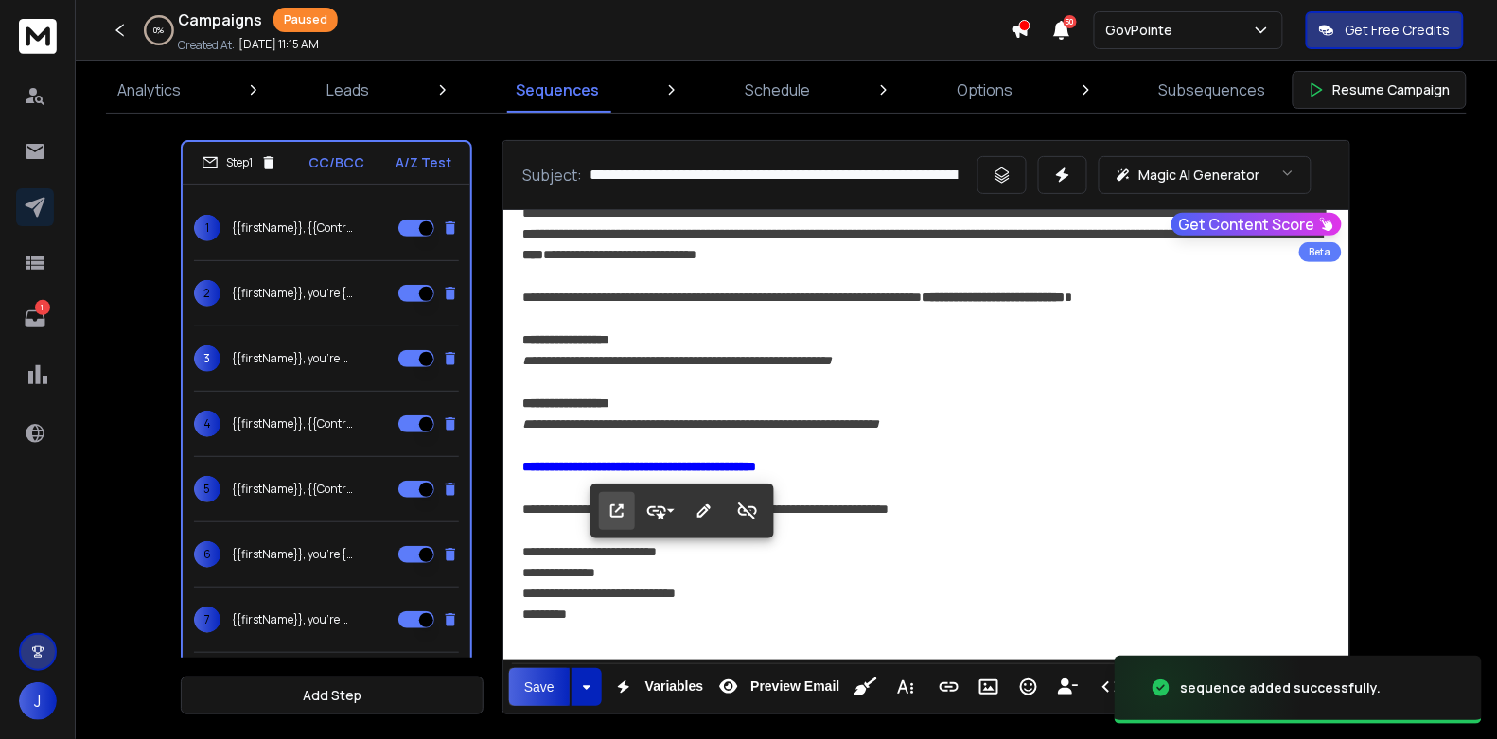
click at [614, 514] on icon "button" at bounding box center [616, 511] width 23 height 23
click at [254, 433] on div "4 {{firstName}}, {{Contracts Not Advertised}} of facility support contracts ({{…" at bounding box center [273, 424] width 159 height 26
type input "**********"
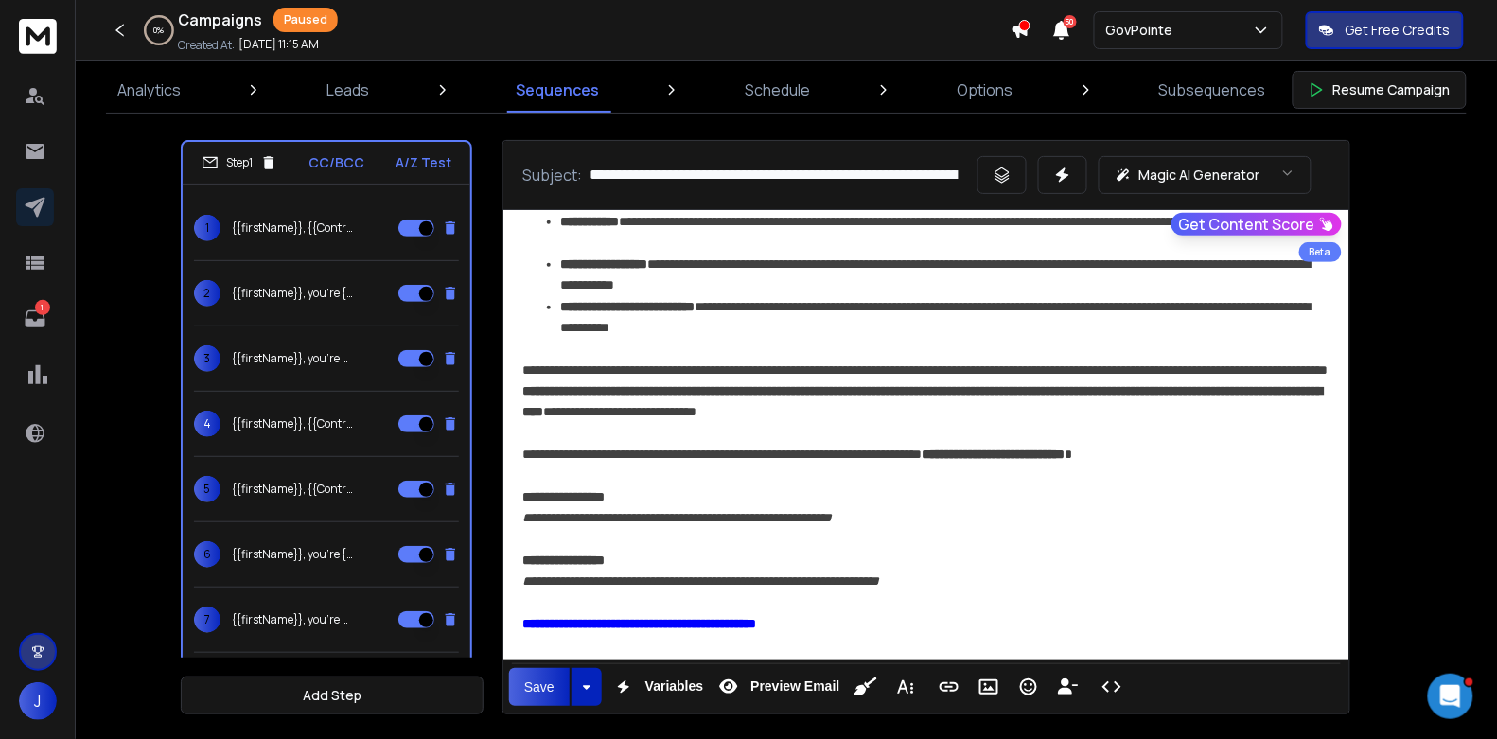
scroll to position [155, 0]
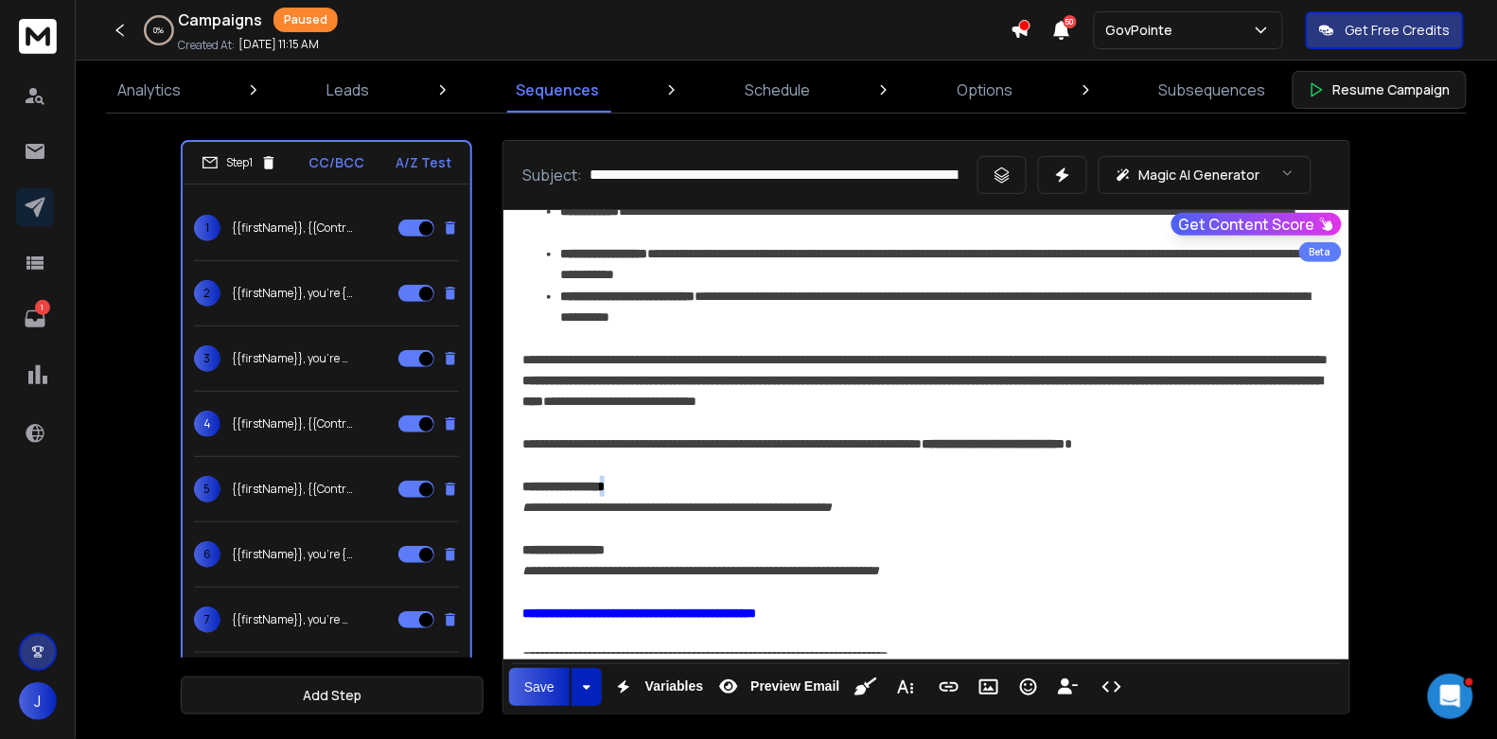
click at [605, 491] on strong "**********" at bounding box center [563, 486] width 82 height 13
click at [605, 551] on strong "**********" at bounding box center [563, 549] width 82 height 13
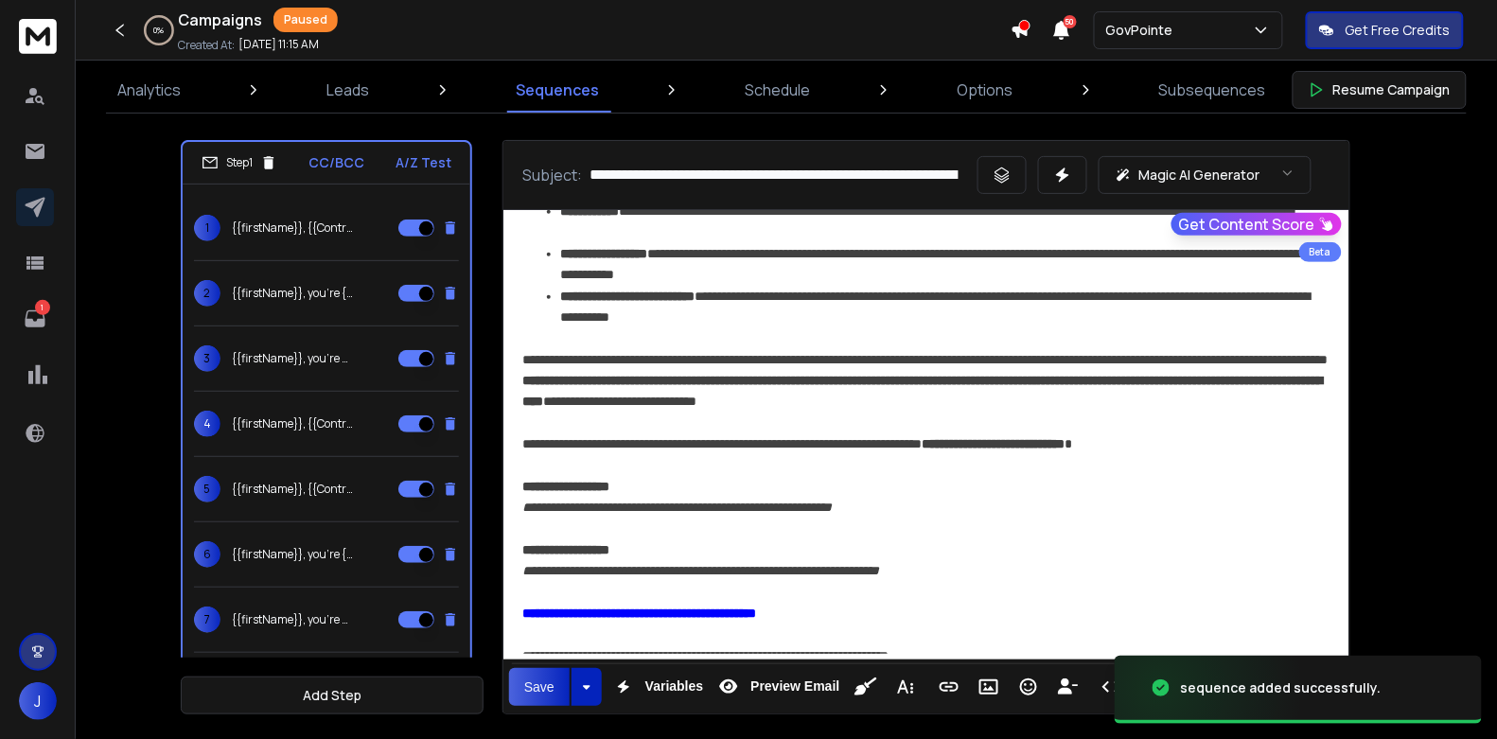
click at [656, 618] on strong "**********" at bounding box center [639, 612] width 234 height 13
click at [621, 656] on icon "button" at bounding box center [616, 657] width 23 height 23
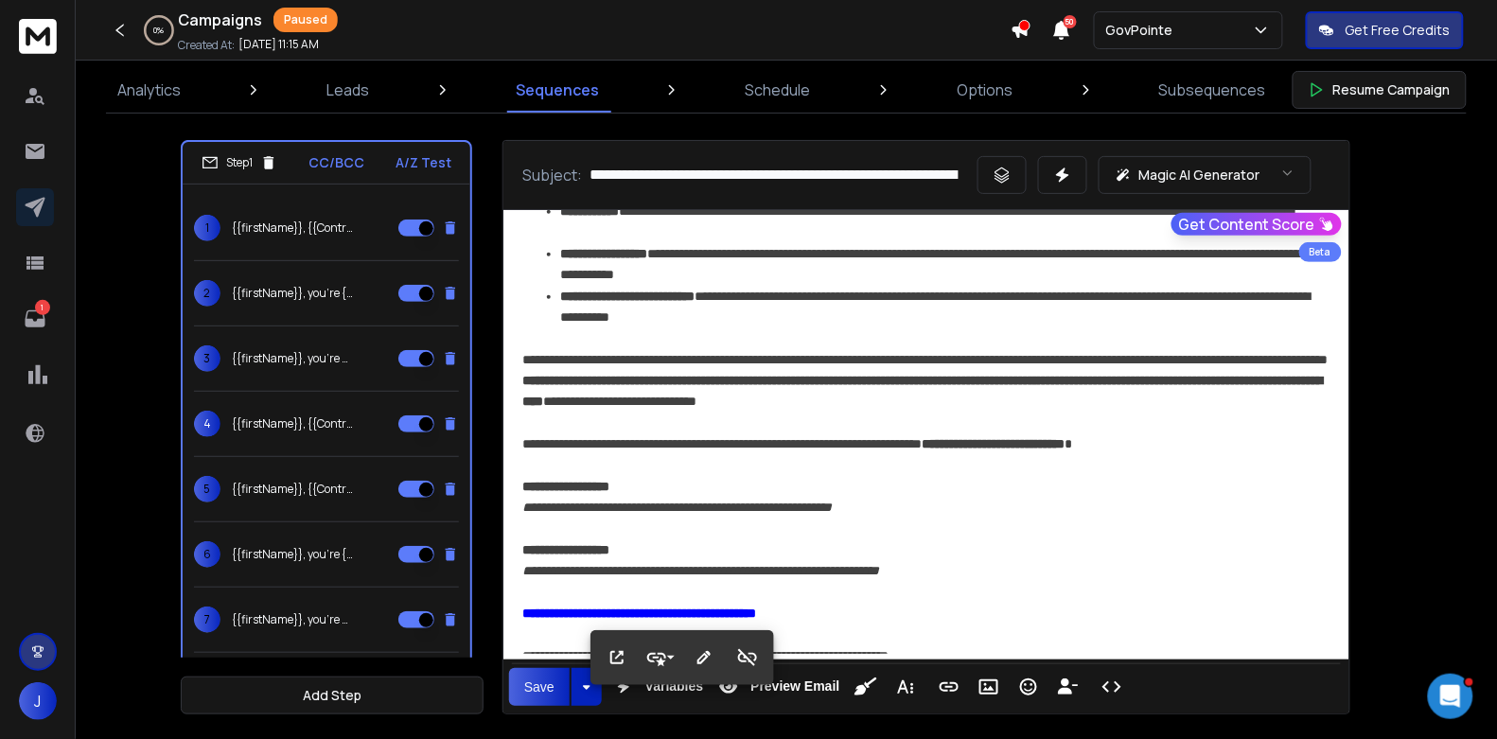
click at [735, 614] on strong "**********" at bounding box center [639, 612] width 234 height 13
click at [619, 661] on icon "button" at bounding box center [616, 657] width 13 height 13
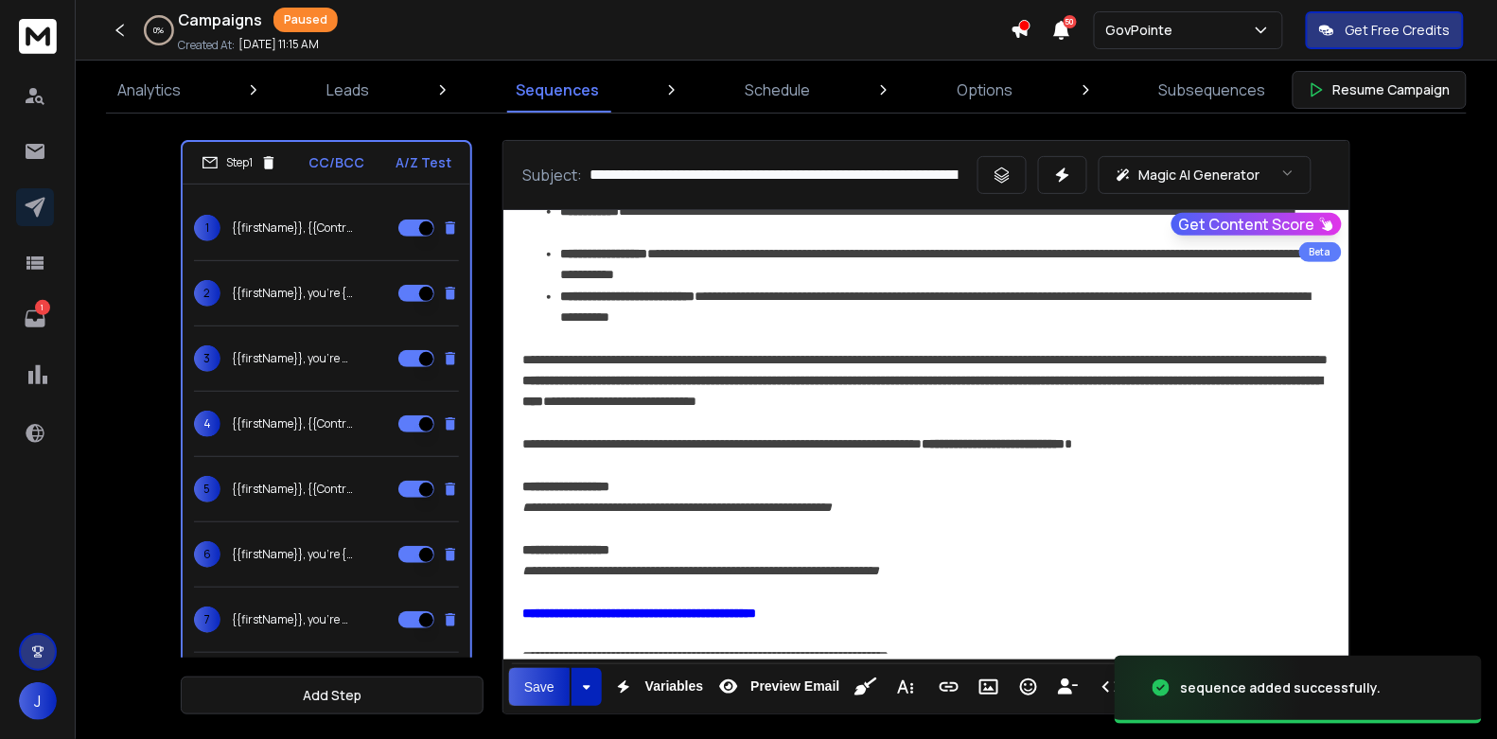
click at [260, 492] on p "{{firstName}}, {{Contracts Not Advertised}} of {{NAICS Description}} contracts …" at bounding box center [292, 489] width 121 height 15
type input "**********"
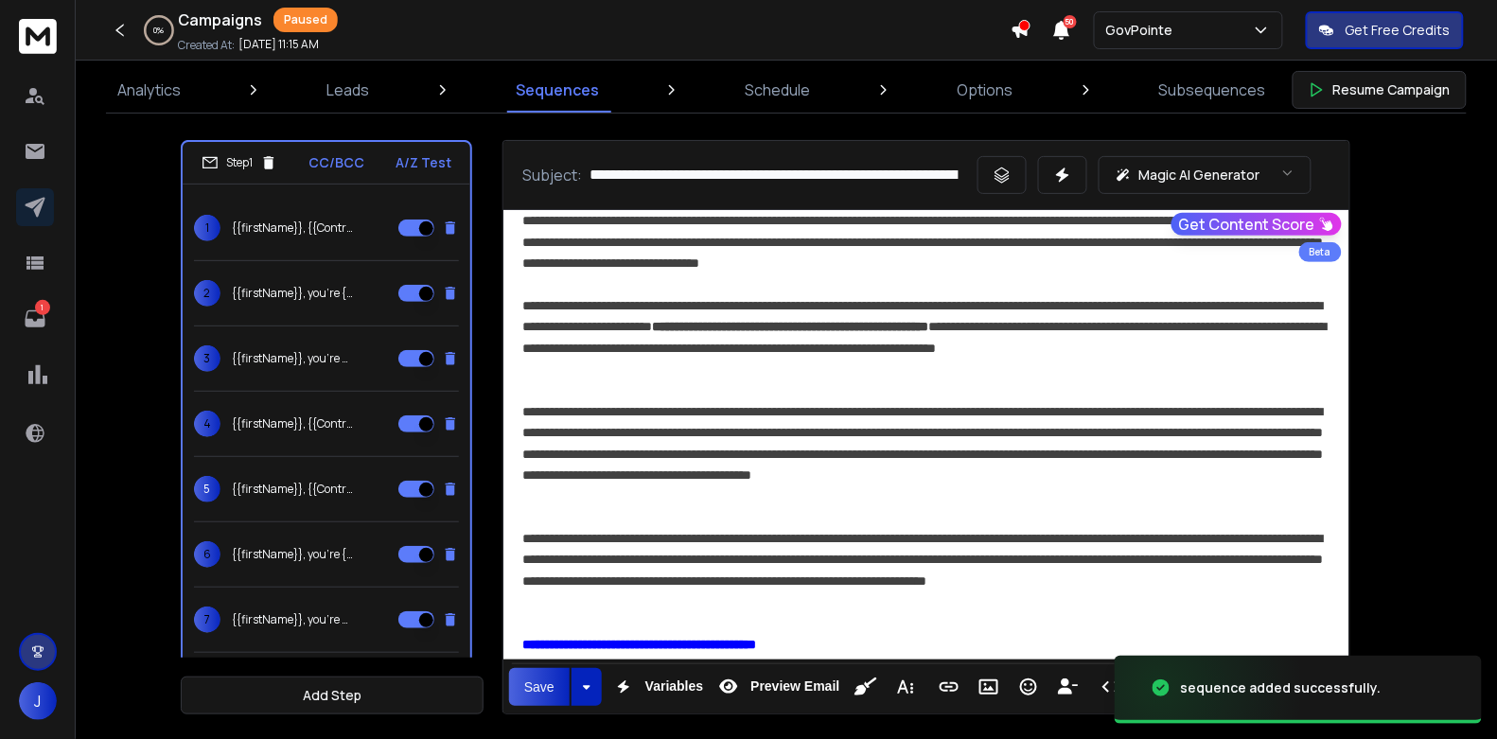
scroll to position [230, 0]
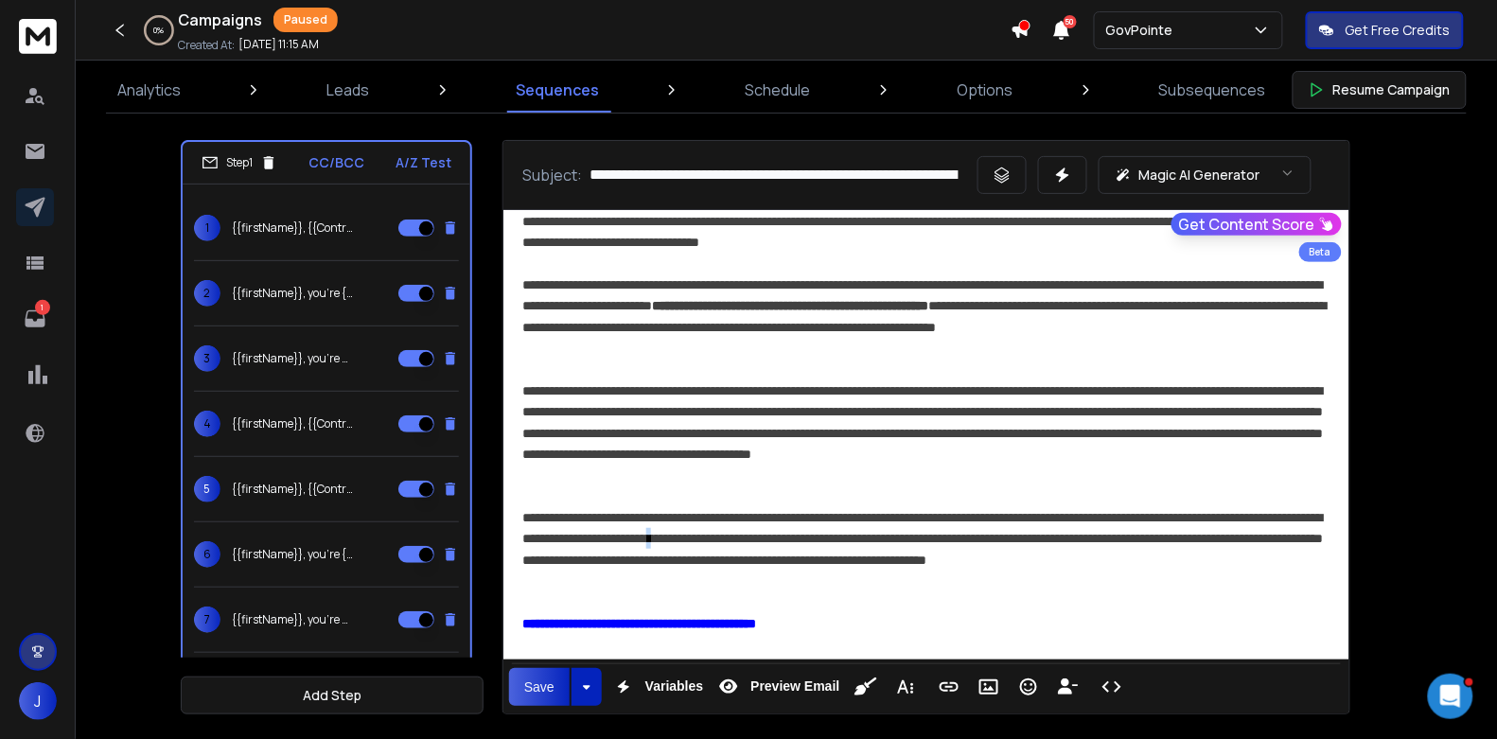
click at [990, 544] on div "**********" at bounding box center [926, 549] width 808 height 85
click at [1019, 541] on div "**********" at bounding box center [926, 549] width 808 height 85
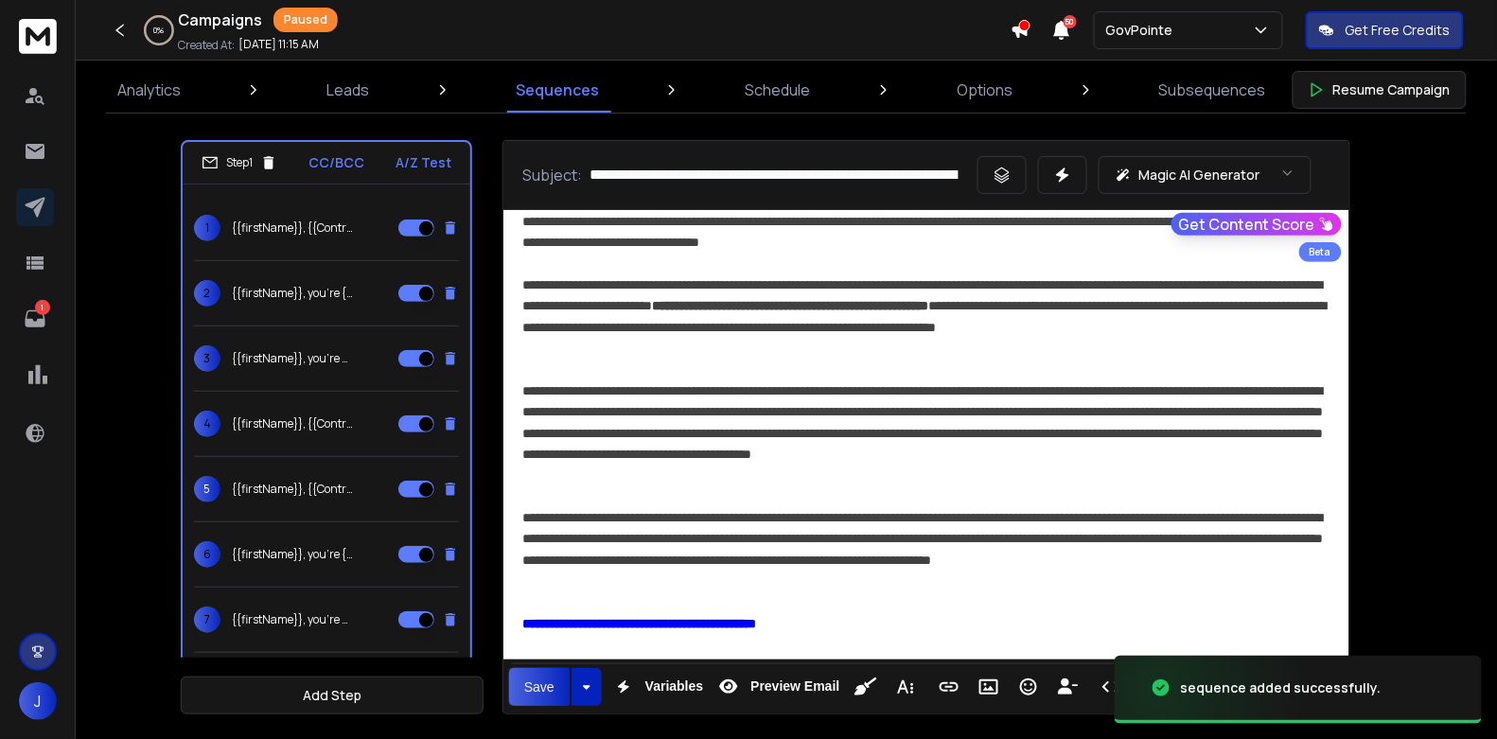
click at [566, 628] on strong "**********" at bounding box center [639, 623] width 234 height 13
click at [609, 664] on icon "button" at bounding box center [616, 668] width 23 height 23
click at [263, 547] on p "{{firstName}}, you’re {missing out on|not seeing|locked out of} $800M in Facili…" at bounding box center [292, 554] width 121 height 15
type input "**********"
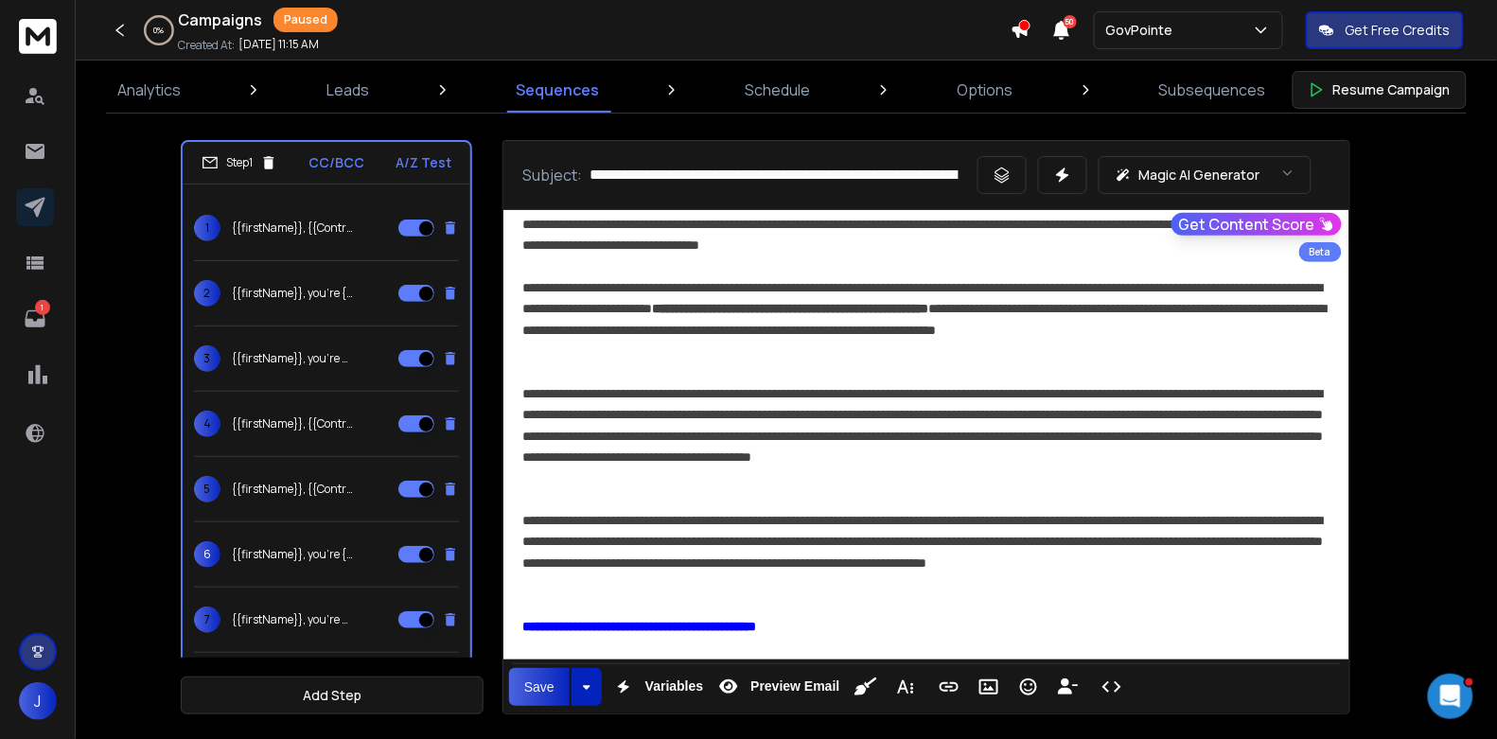
scroll to position [224, 0]
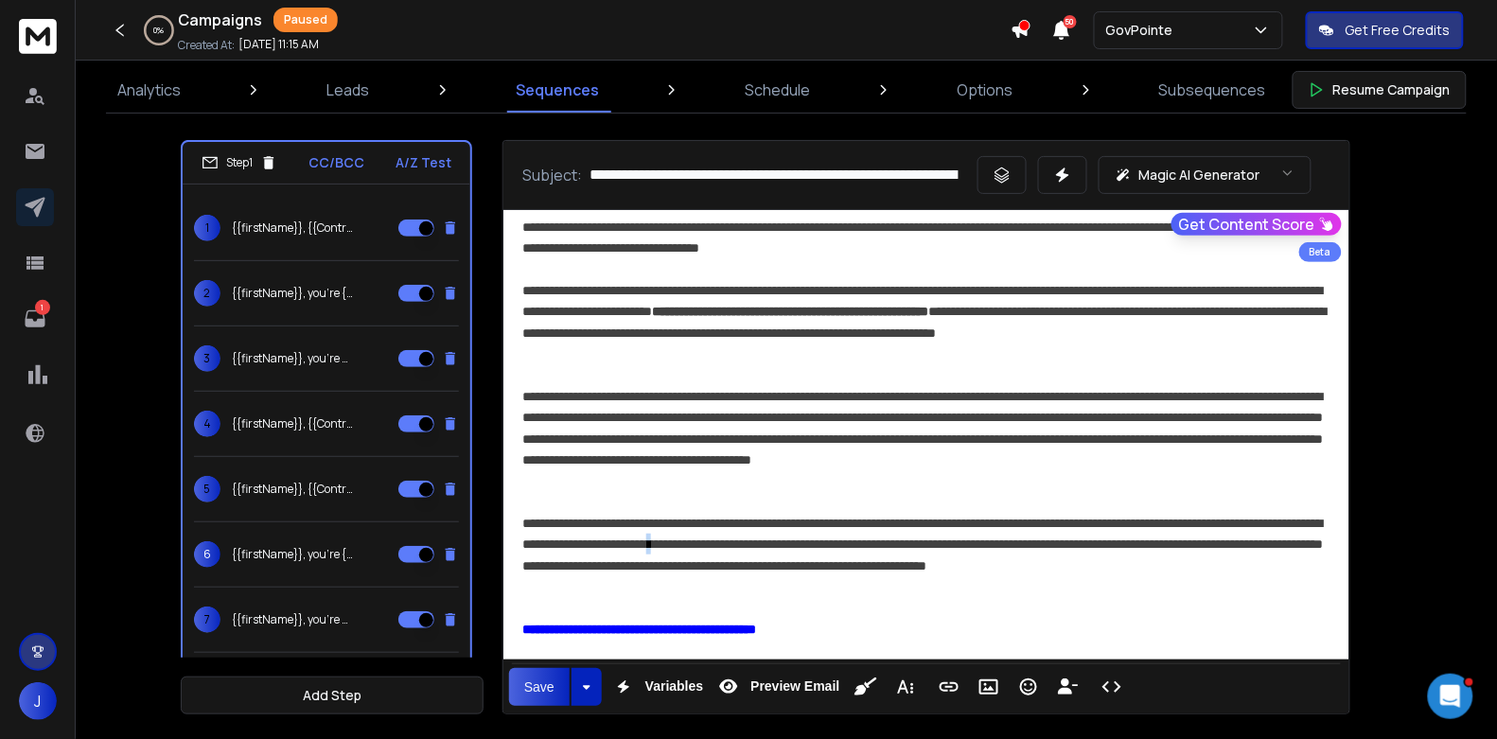
click at [986, 550] on div "**********" at bounding box center [926, 555] width 808 height 85
click at [1026, 550] on div "**********" at bounding box center [926, 555] width 808 height 85
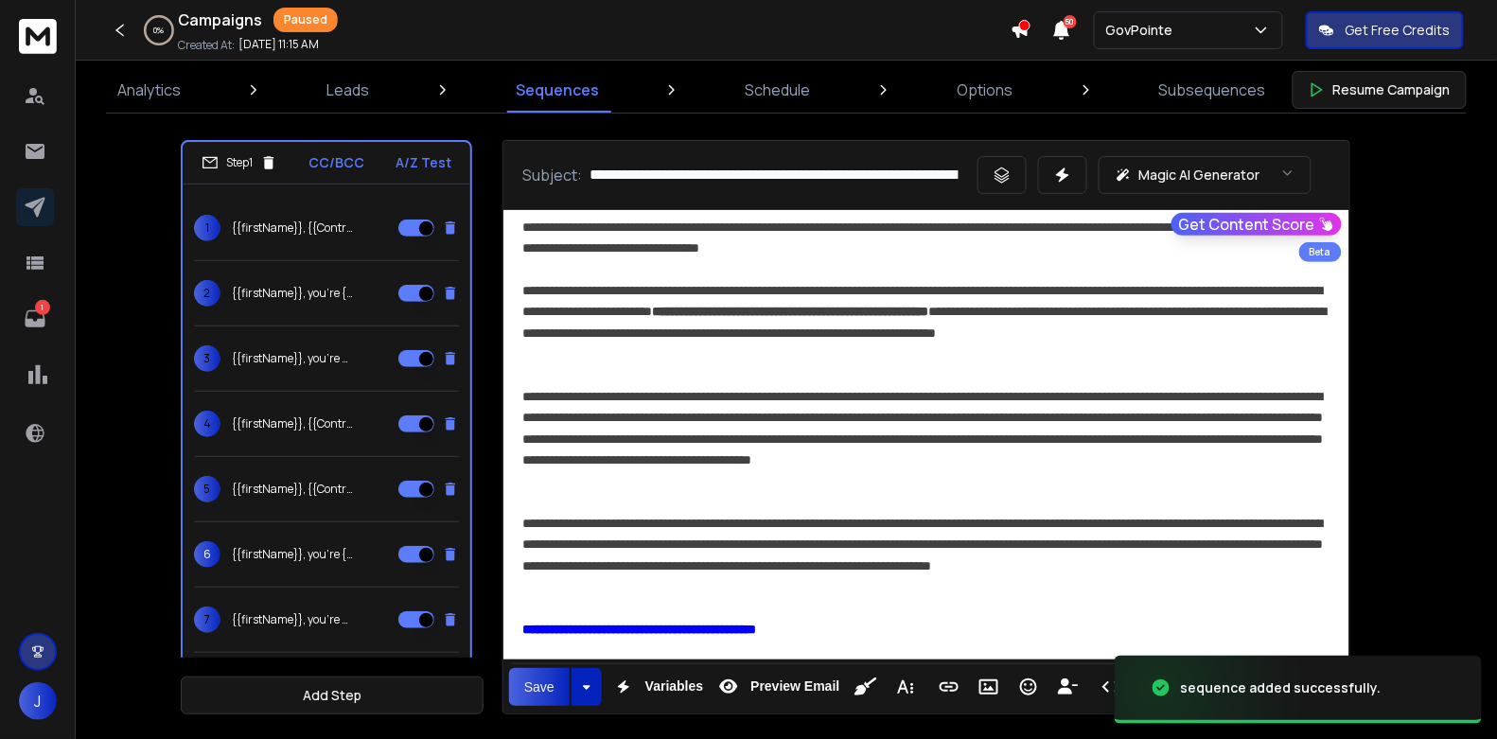
click at [635, 631] on strong "**********" at bounding box center [639, 629] width 234 height 13
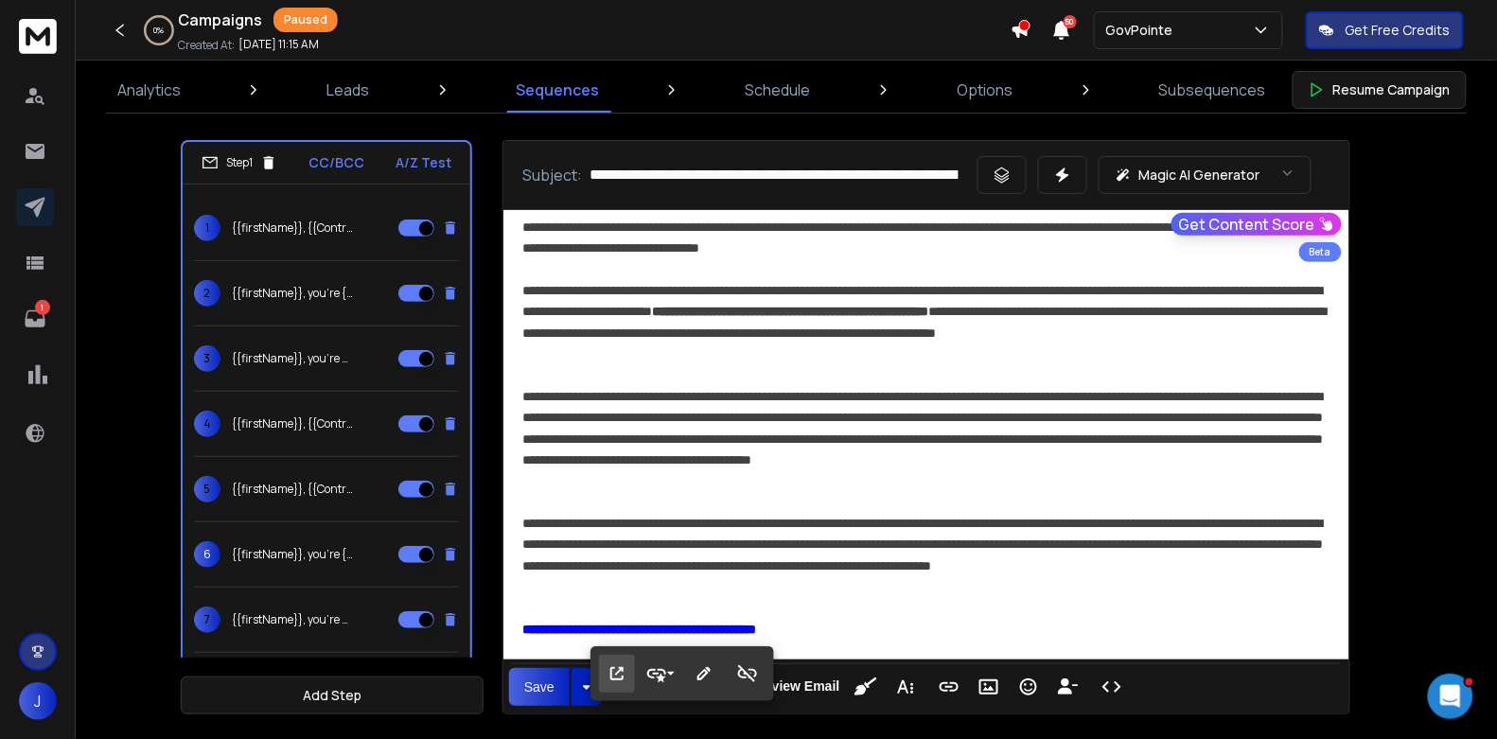
click at [620, 668] on icon "button" at bounding box center [616, 673] width 23 height 23
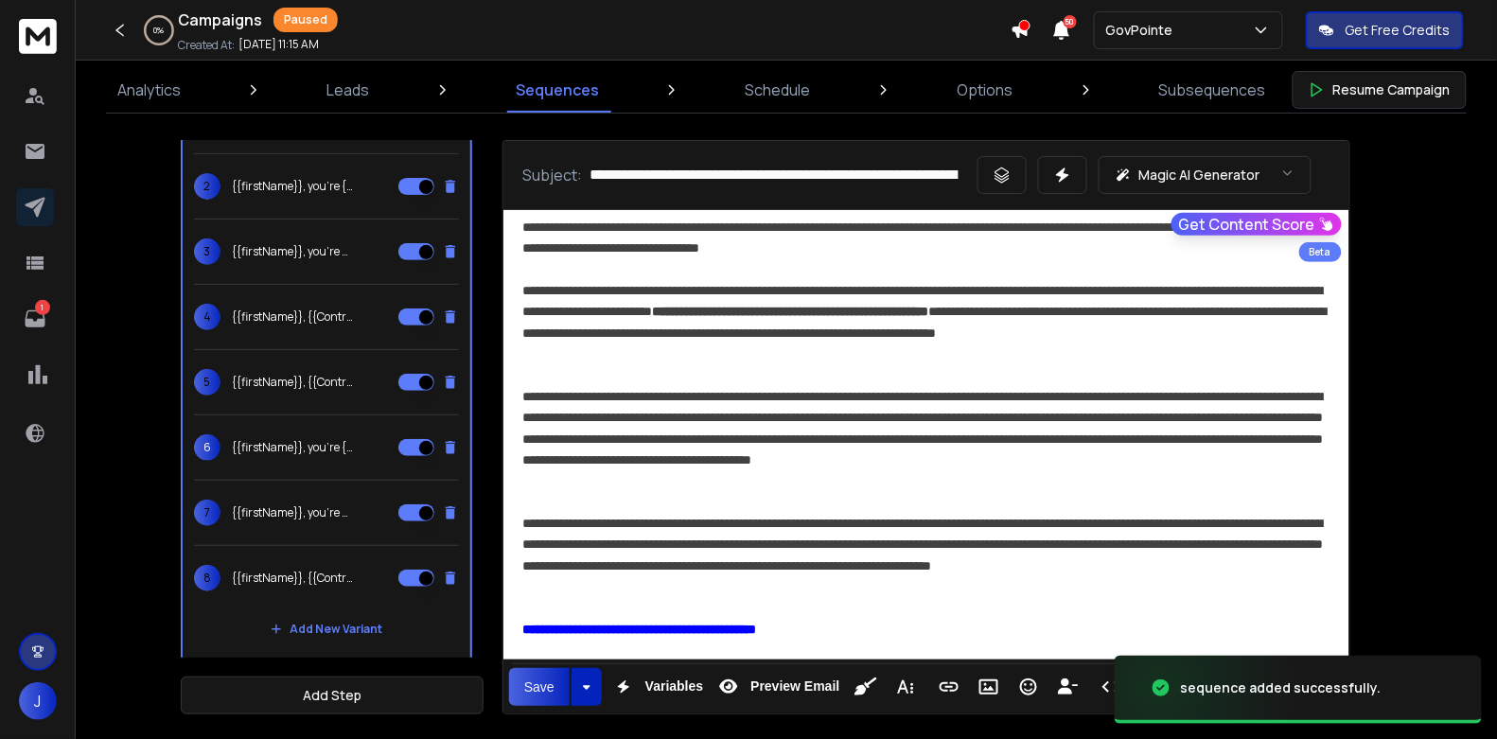
scroll to position [113, 0]
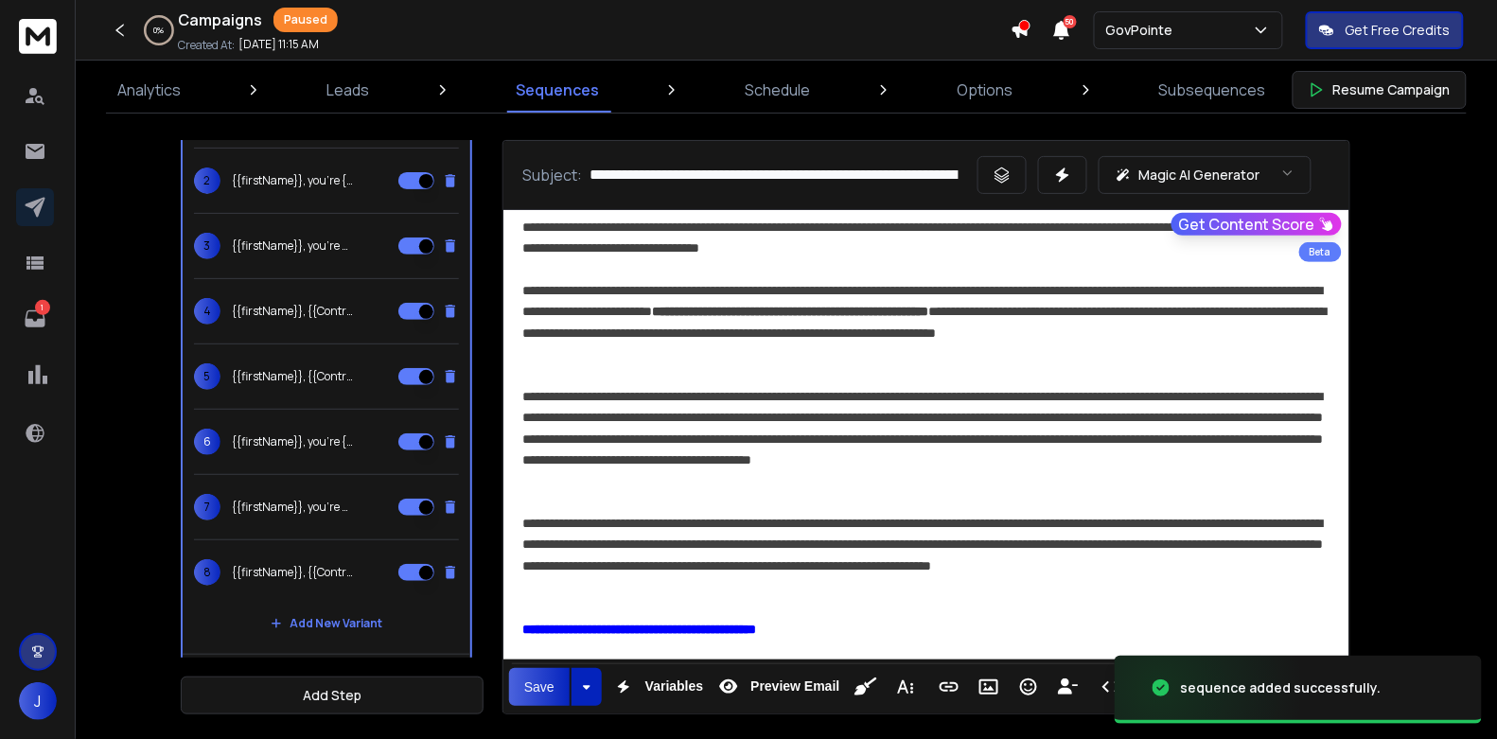
click at [252, 500] on p "{{firstName}}, you’re only competing for {{Contracts Advertised}} of contracts …" at bounding box center [292, 507] width 121 height 15
type input "**********"
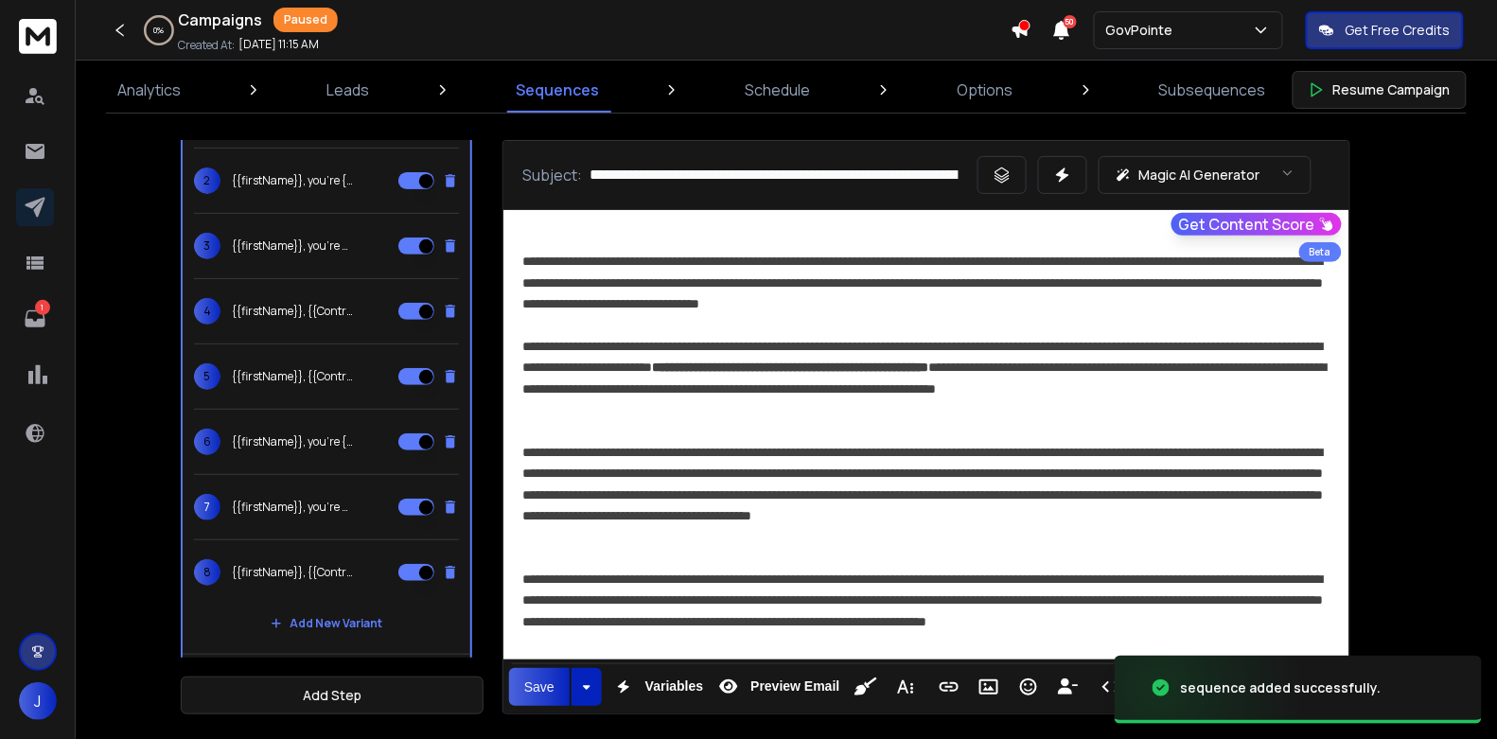
scroll to position [255, 0]
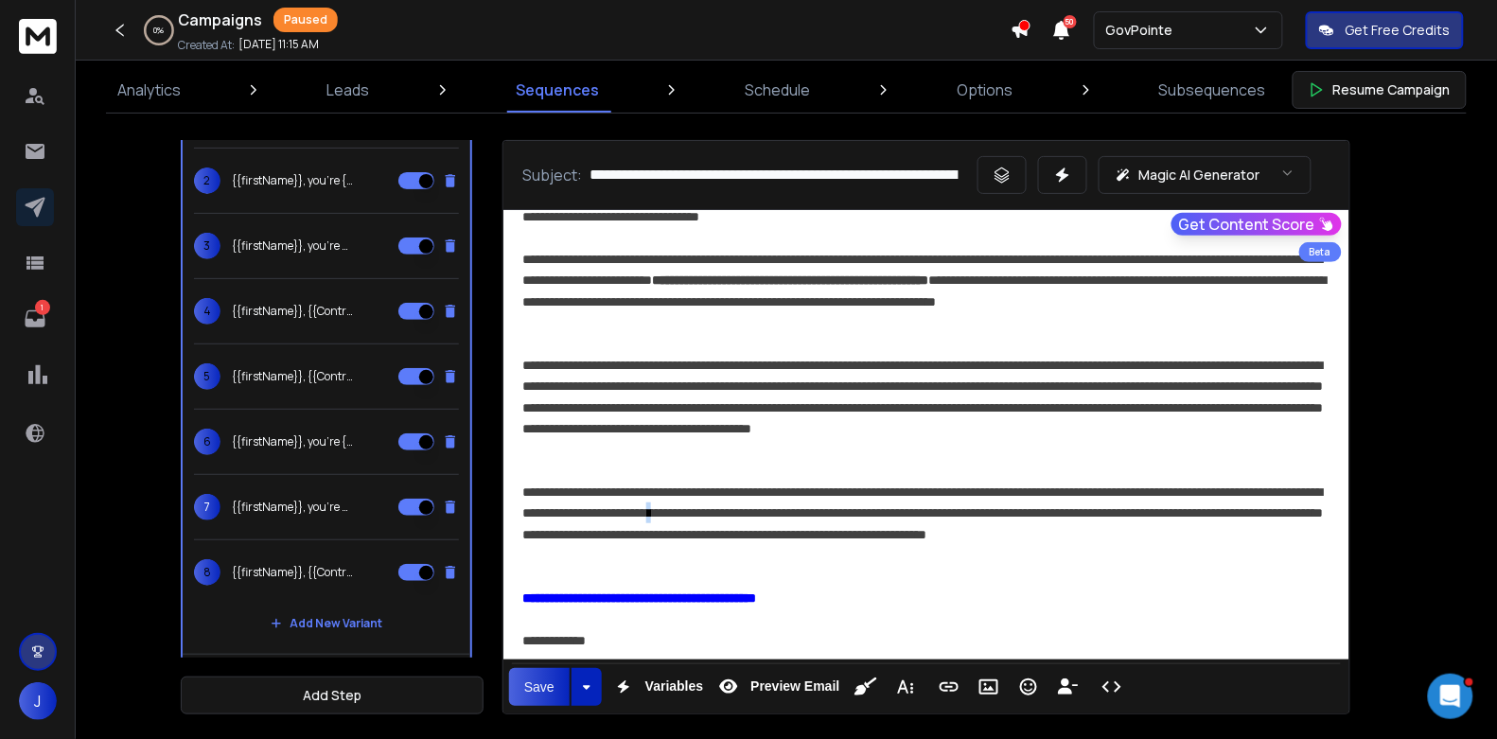
click at [986, 517] on div "**********" at bounding box center [926, 524] width 808 height 85
click at [1018, 518] on div "**********" at bounding box center [926, 524] width 808 height 85
click at [556, 602] on strong "**********" at bounding box center [639, 597] width 234 height 13
click at [611, 637] on icon "button" at bounding box center [616, 642] width 13 height 13
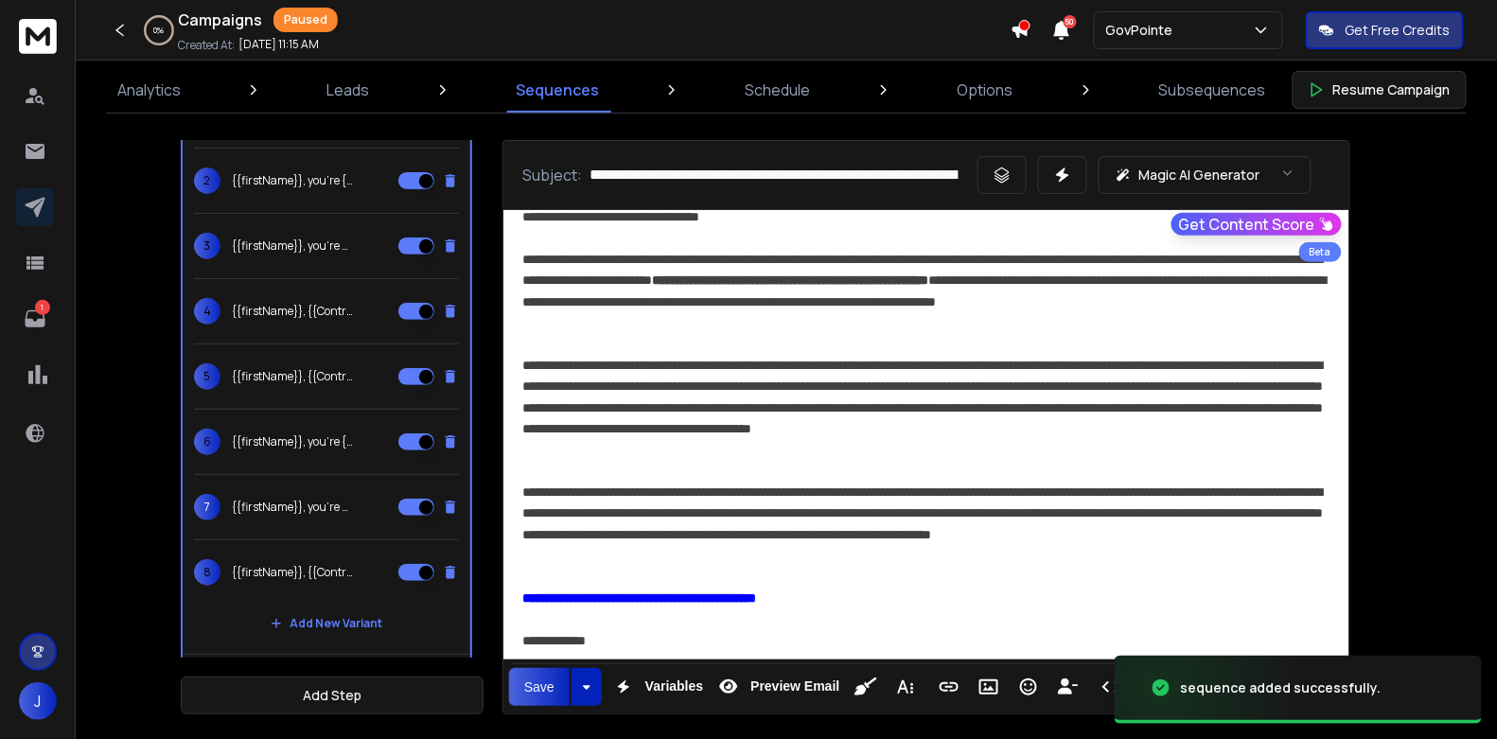
click at [282, 575] on p "{{firstName}}, {{Contracts Not Advertised}} of facility support contracts ({{Hi…" at bounding box center [292, 572] width 121 height 15
type input "**********"
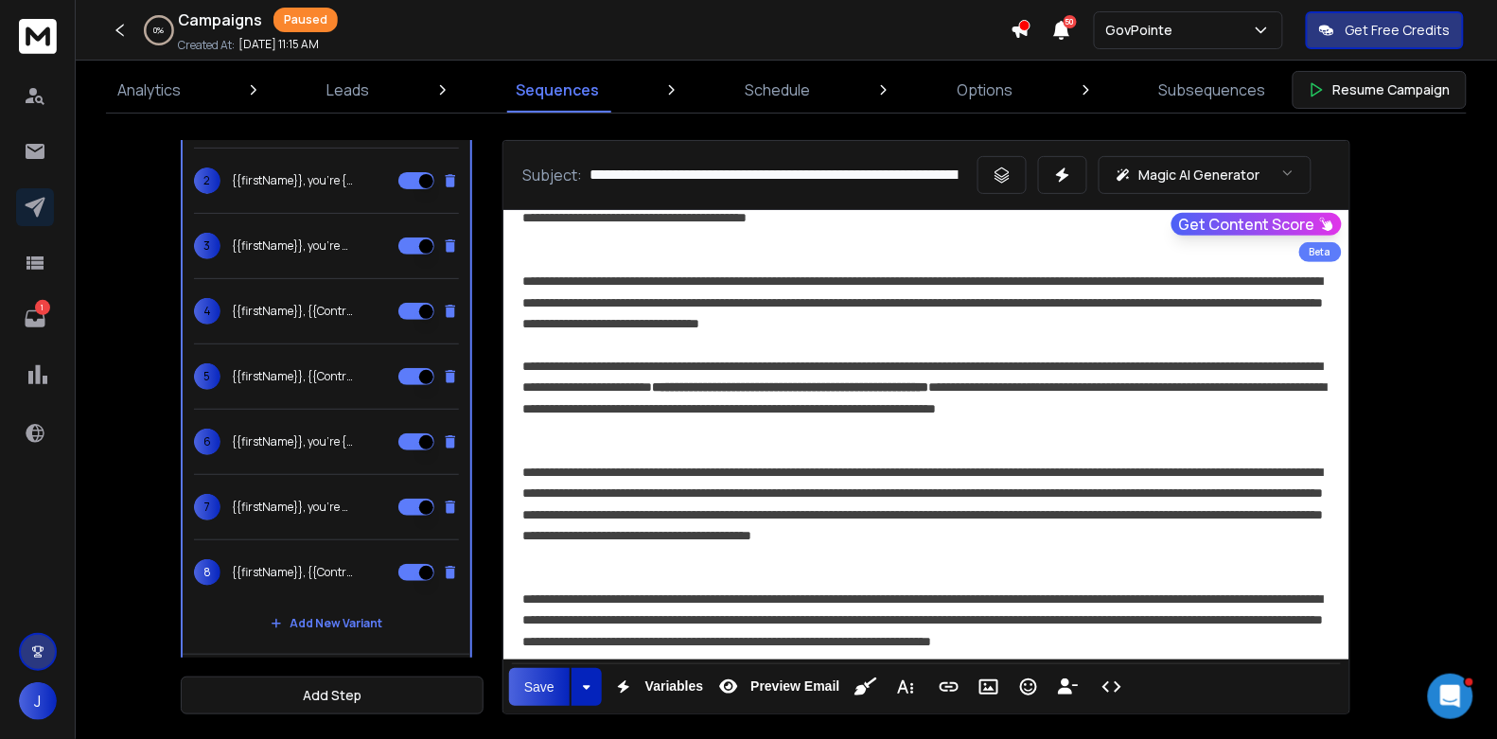
scroll to position [152, 0]
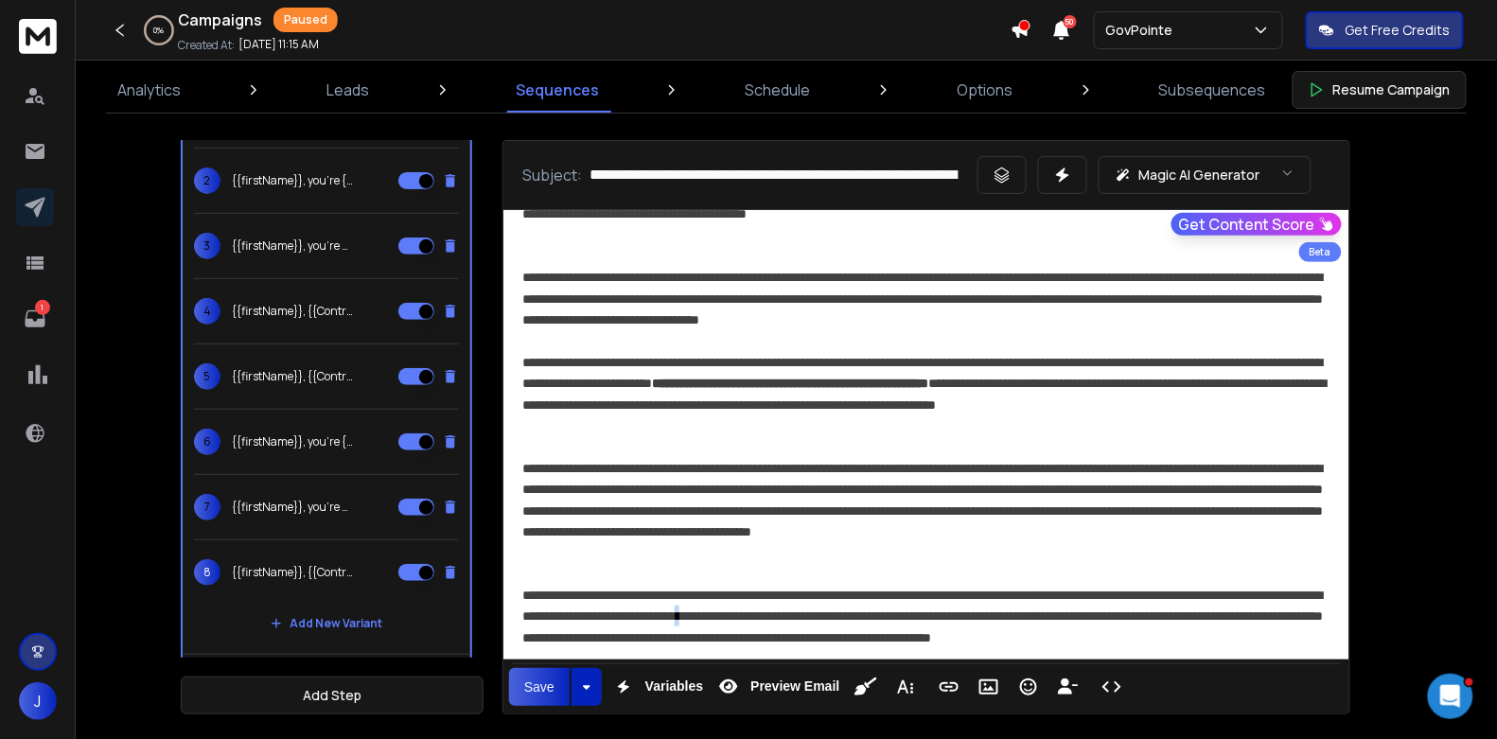
click at [1018, 622] on div "**********" at bounding box center [926, 627] width 808 height 85
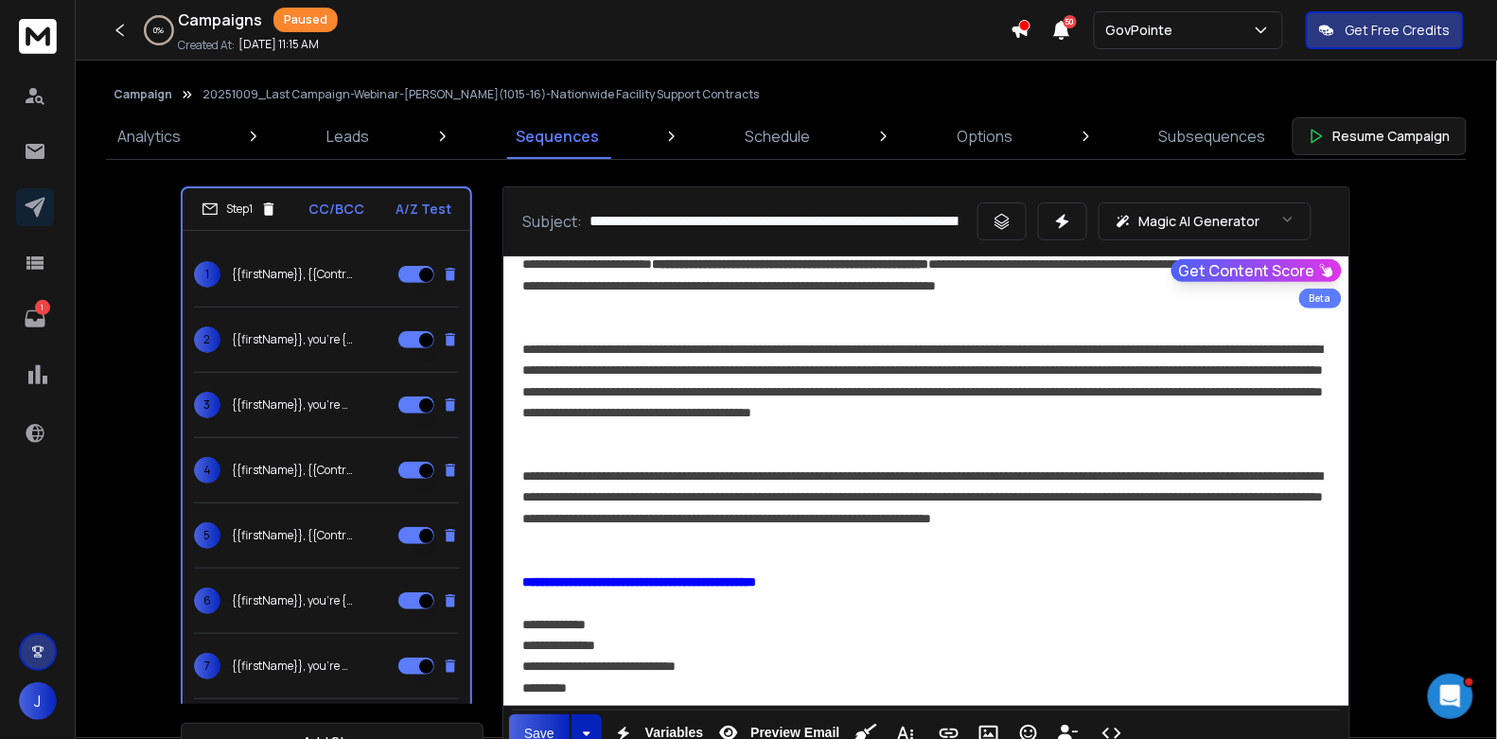
scroll to position [320, 0]
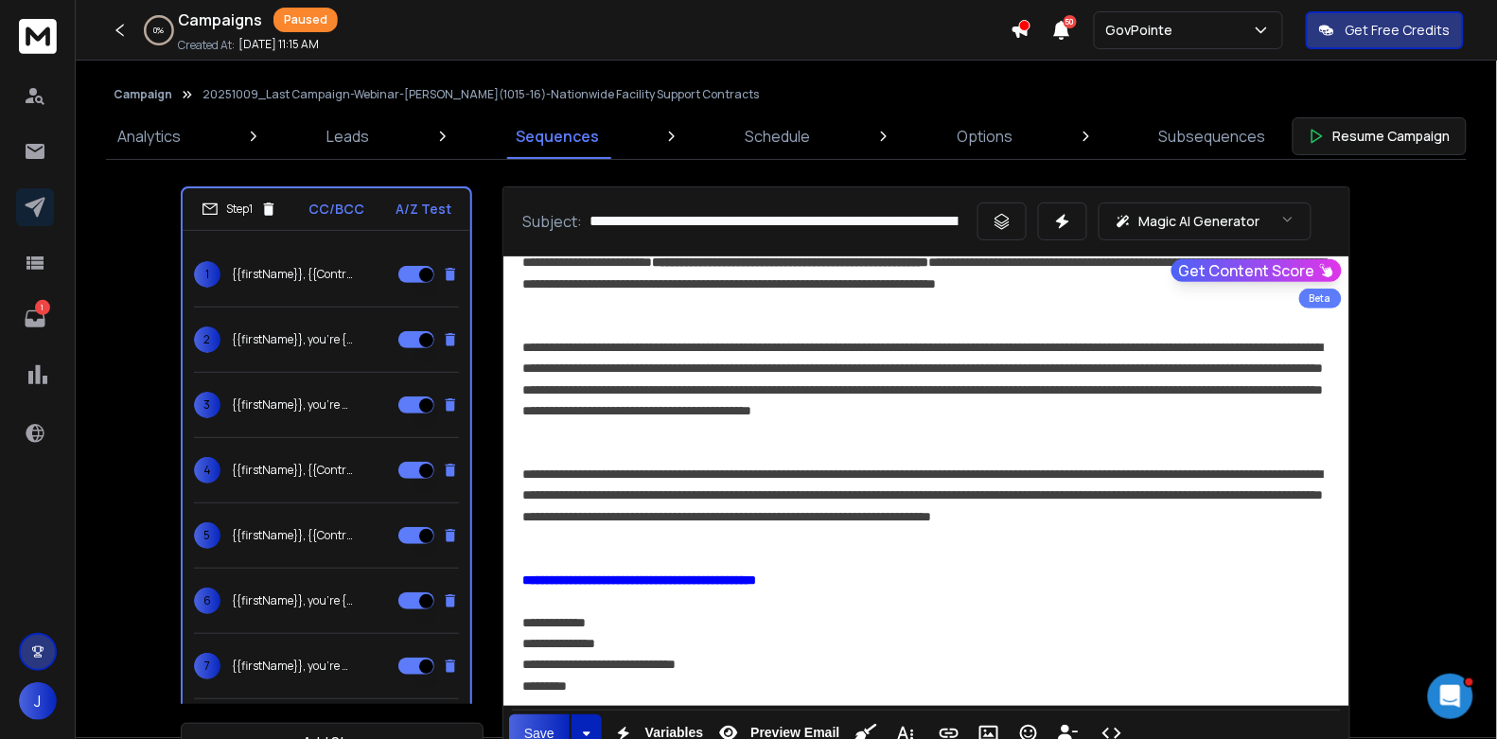
click at [609, 578] on strong "**********" at bounding box center [639, 579] width 234 height 13
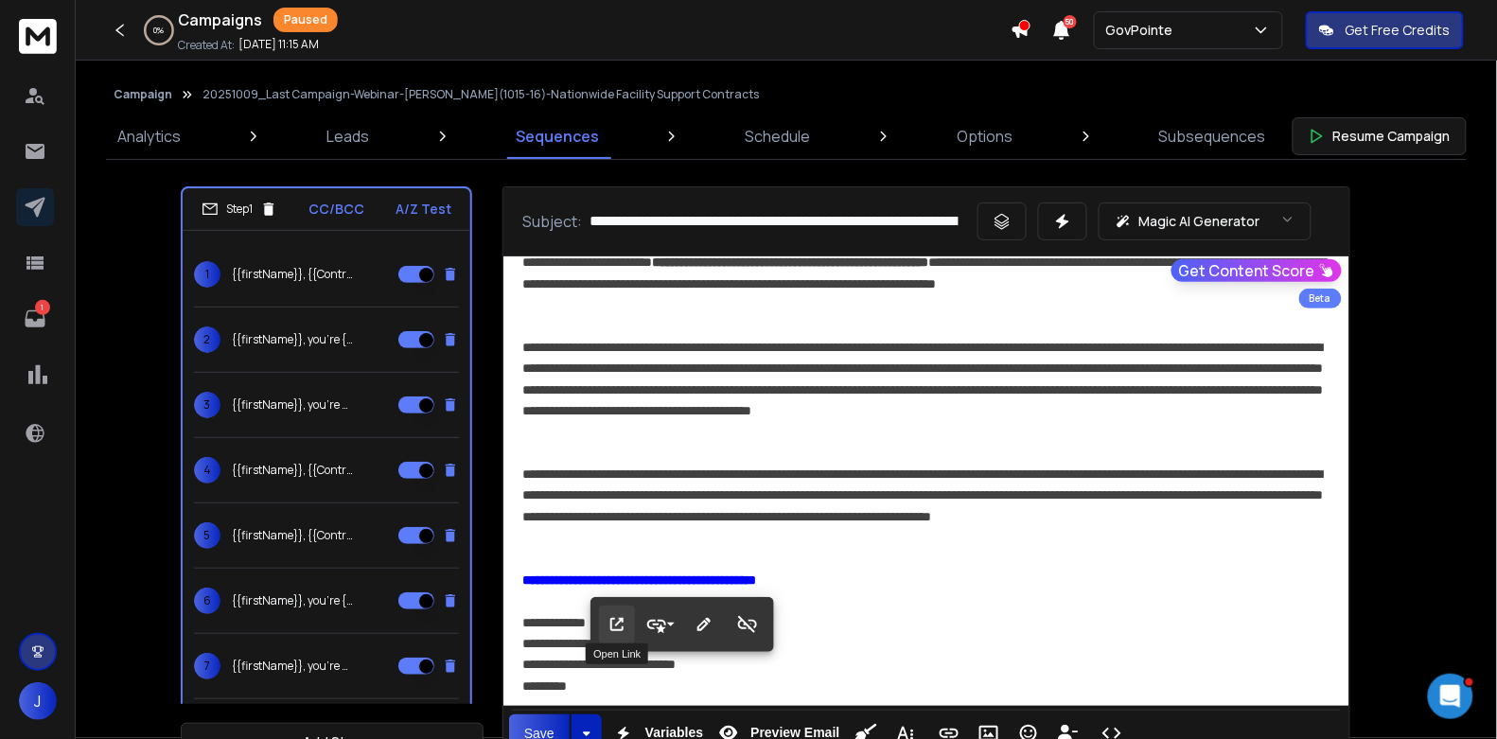
click at [610, 619] on icon "button" at bounding box center [616, 624] width 23 height 23
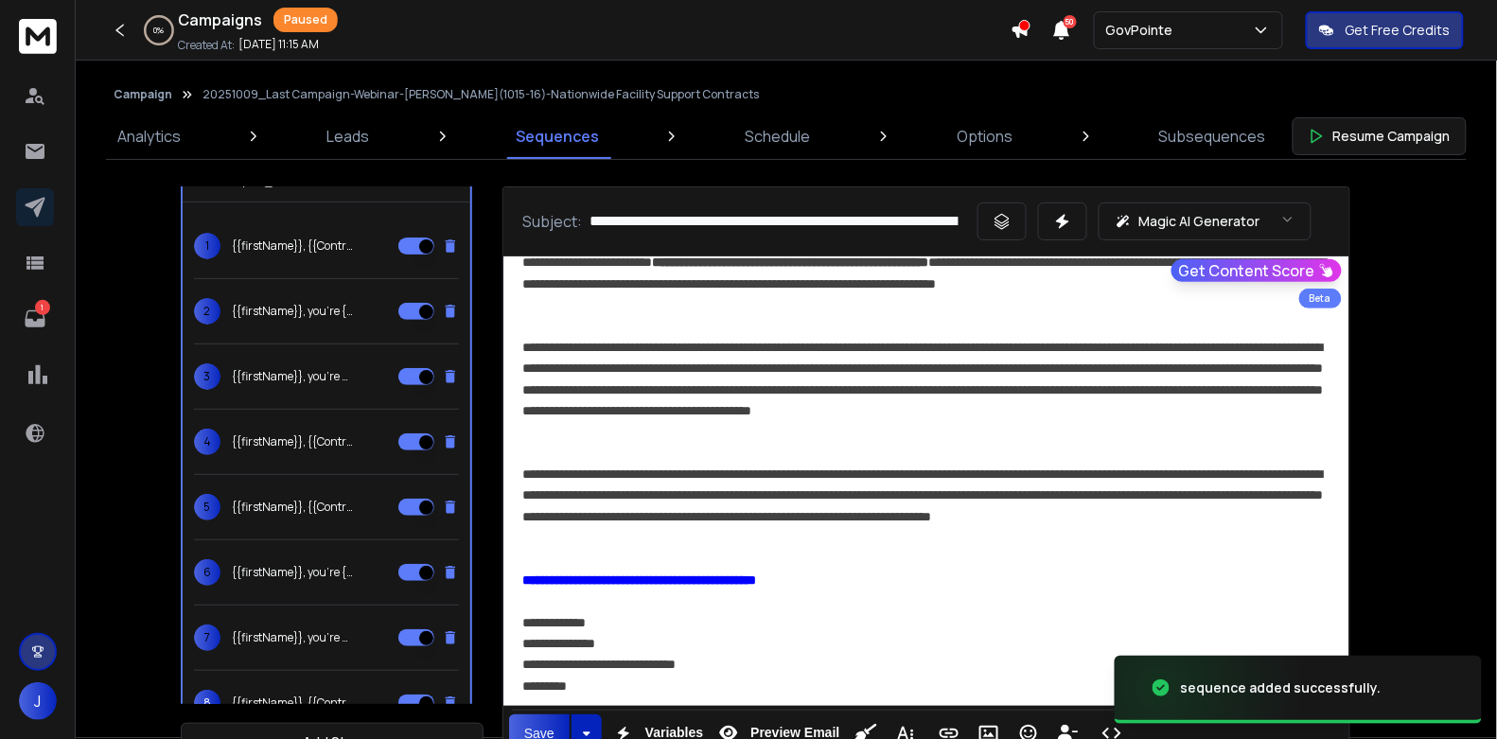
scroll to position [0, 0]
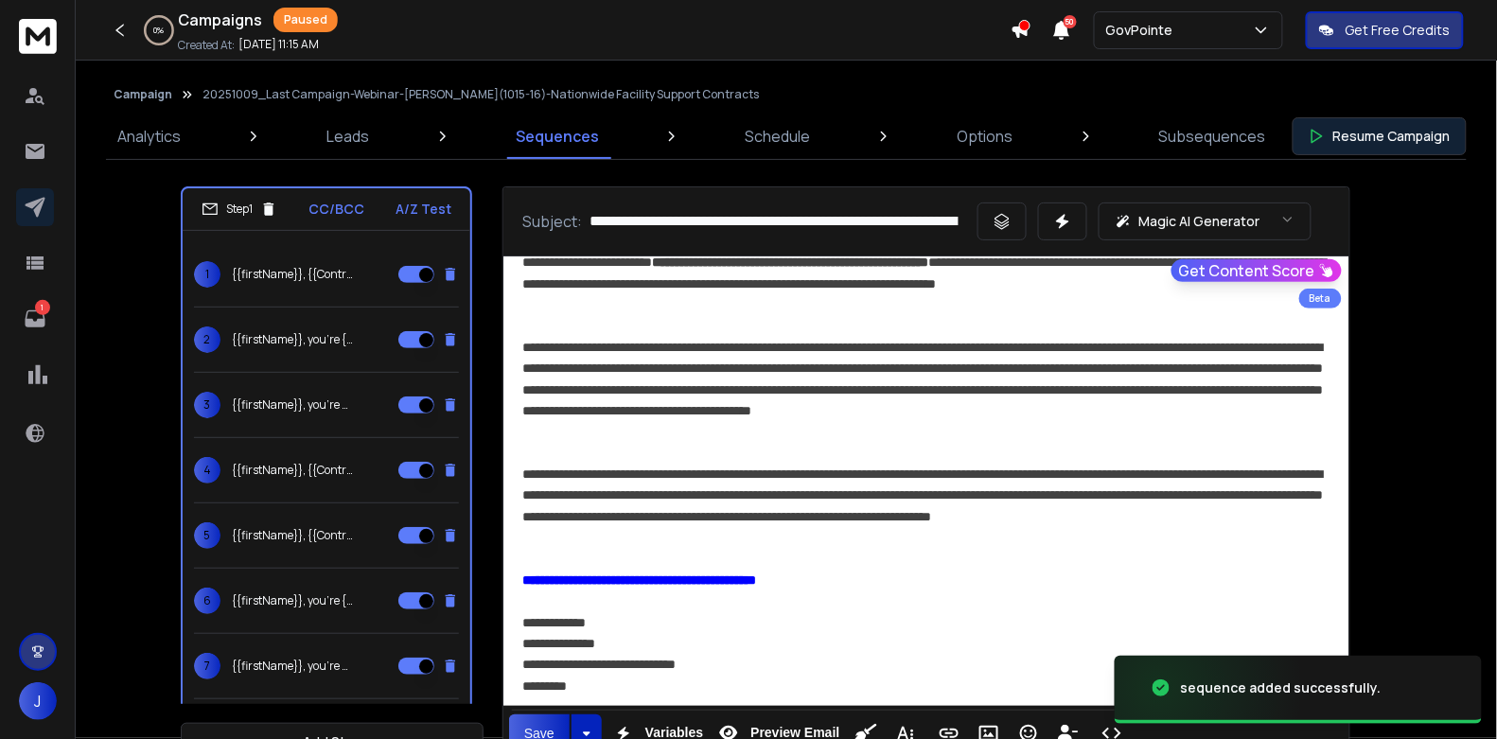
click at [1399, 132] on button "Resume Campaign" at bounding box center [1379, 136] width 174 height 38
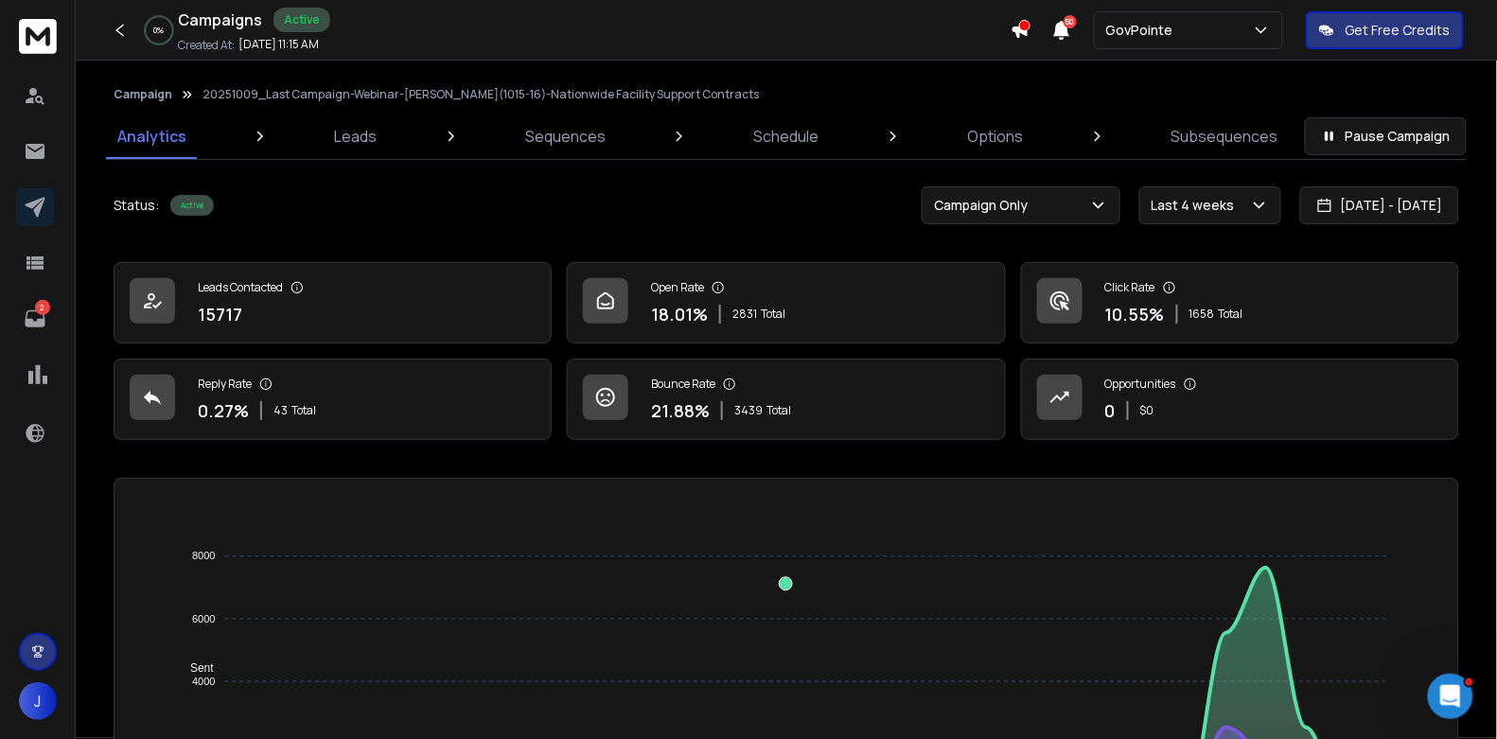
click at [155, 96] on button "Campaign" at bounding box center [143, 94] width 59 height 15
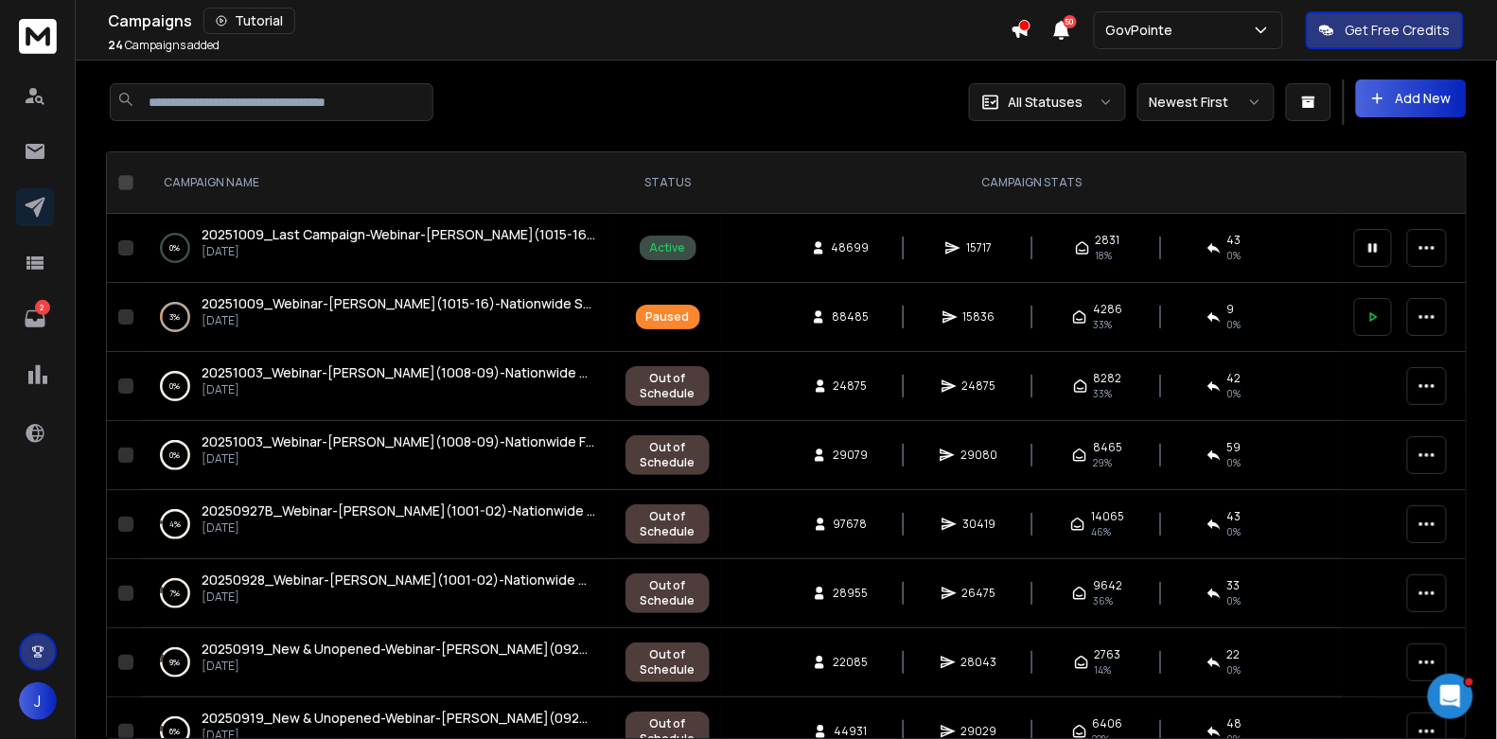
click at [510, 301] on span "20251009_Webinar-[PERSON_NAME](1015-16)-Nationwide Security Service Contracts" at bounding box center [473, 303] width 543 height 18
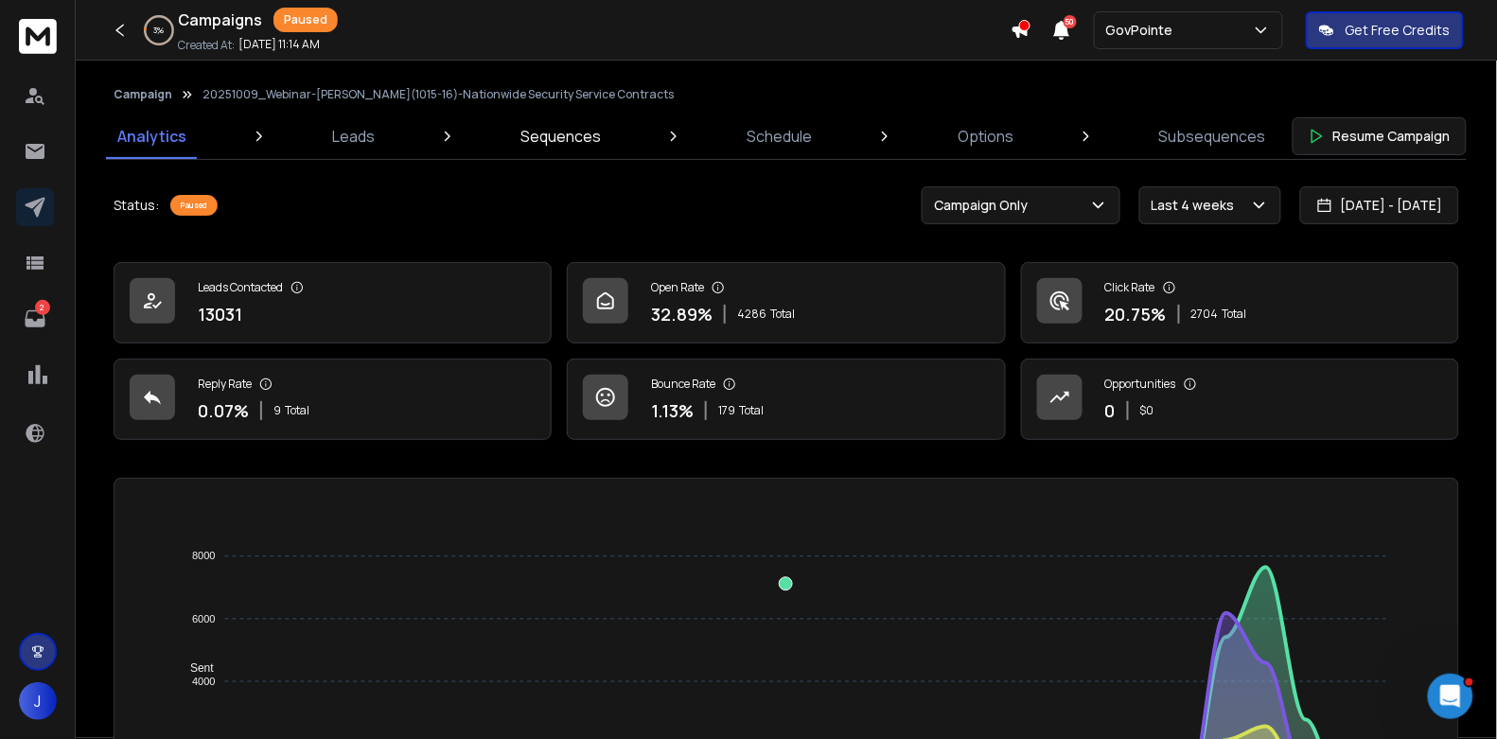
click at [546, 131] on p "Sequences" at bounding box center [560, 136] width 80 height 23
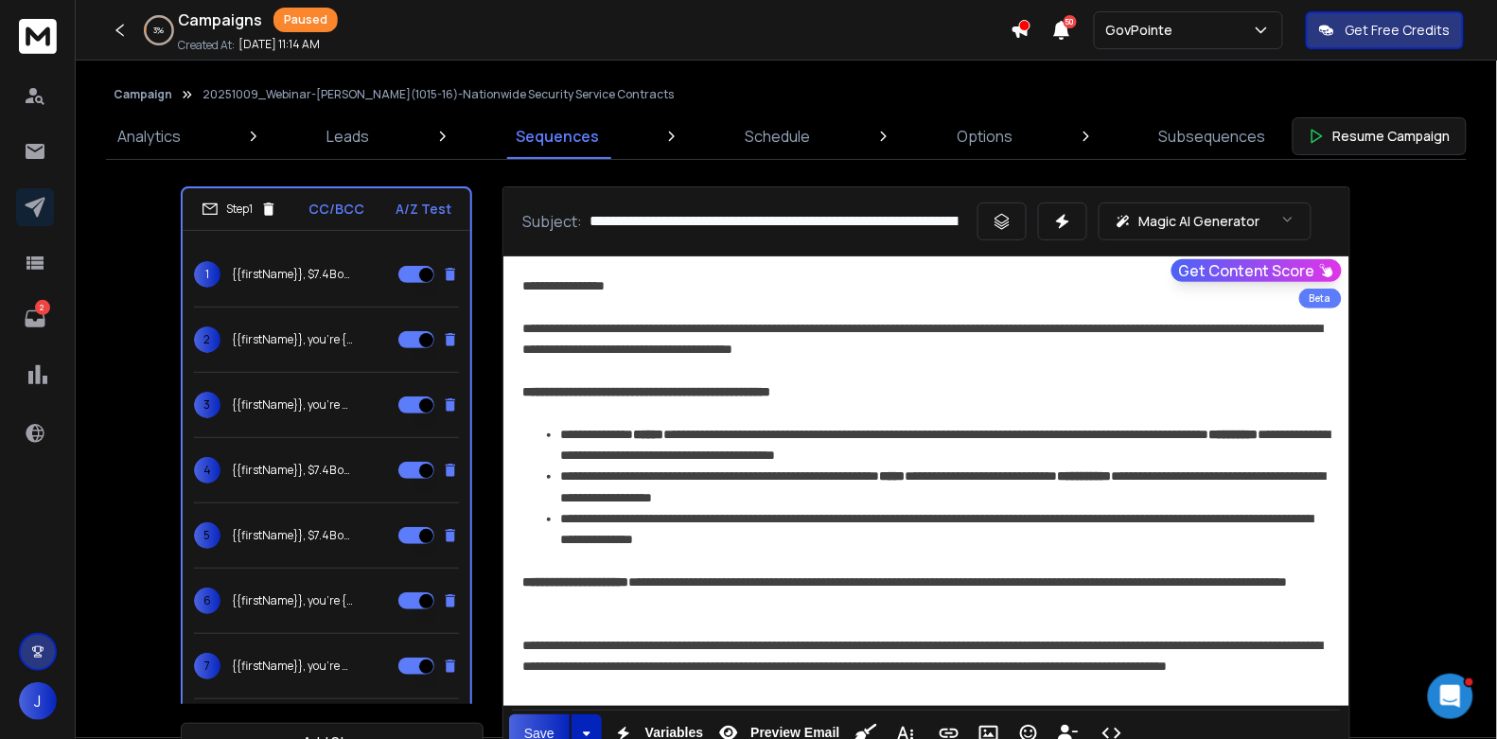
click at [313, 274] on p "{{firstName}}, $7.4B of Security & Systems subcontracts {never hit|aren’t liste…" at bounding box center [292, 274] width 121 height 15
click at [319, 272] on p "{{firstName}}, $7.4B of Security & Systems subcontracts {never hit|aren’t liste…" at bounding box center [292, 274] width 121 height 15
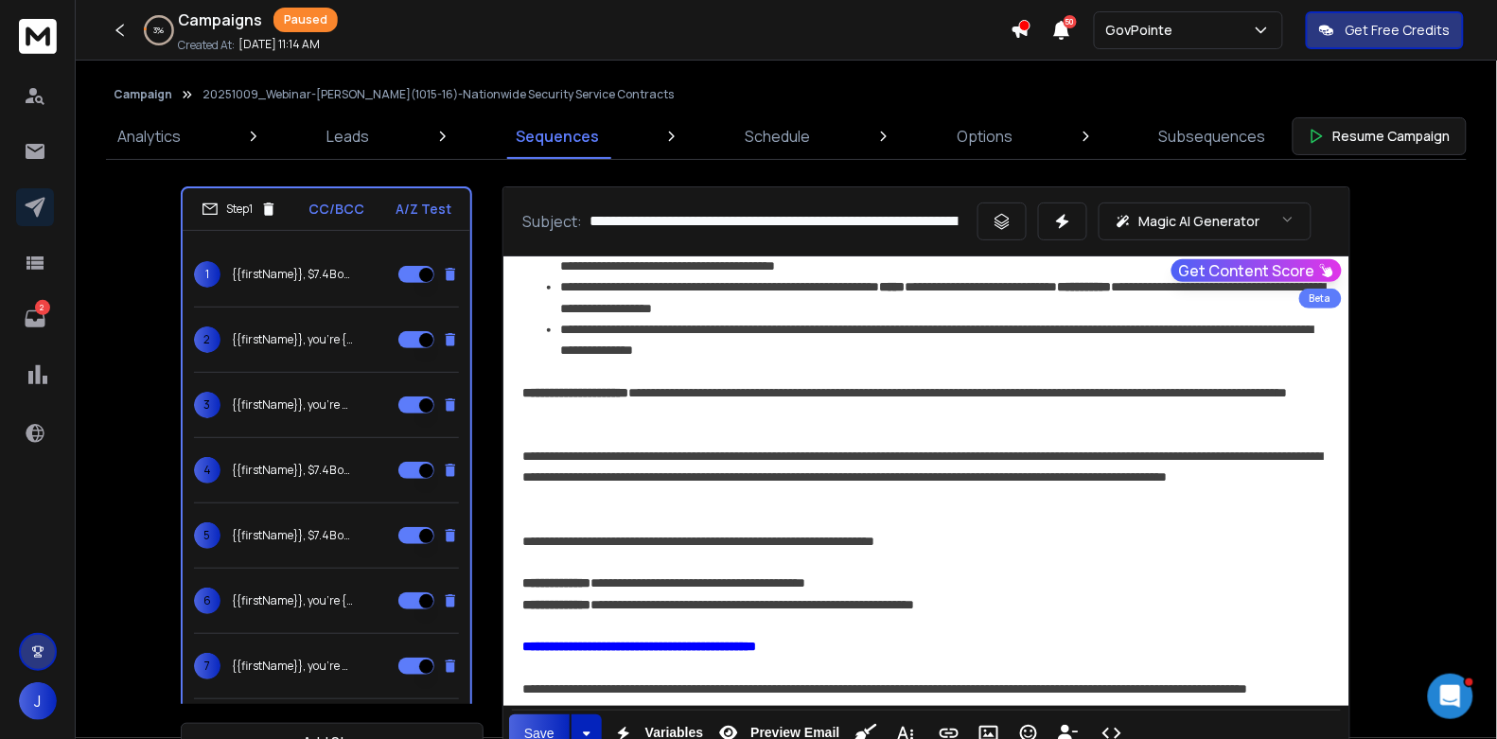
scroll to position [209, 0]
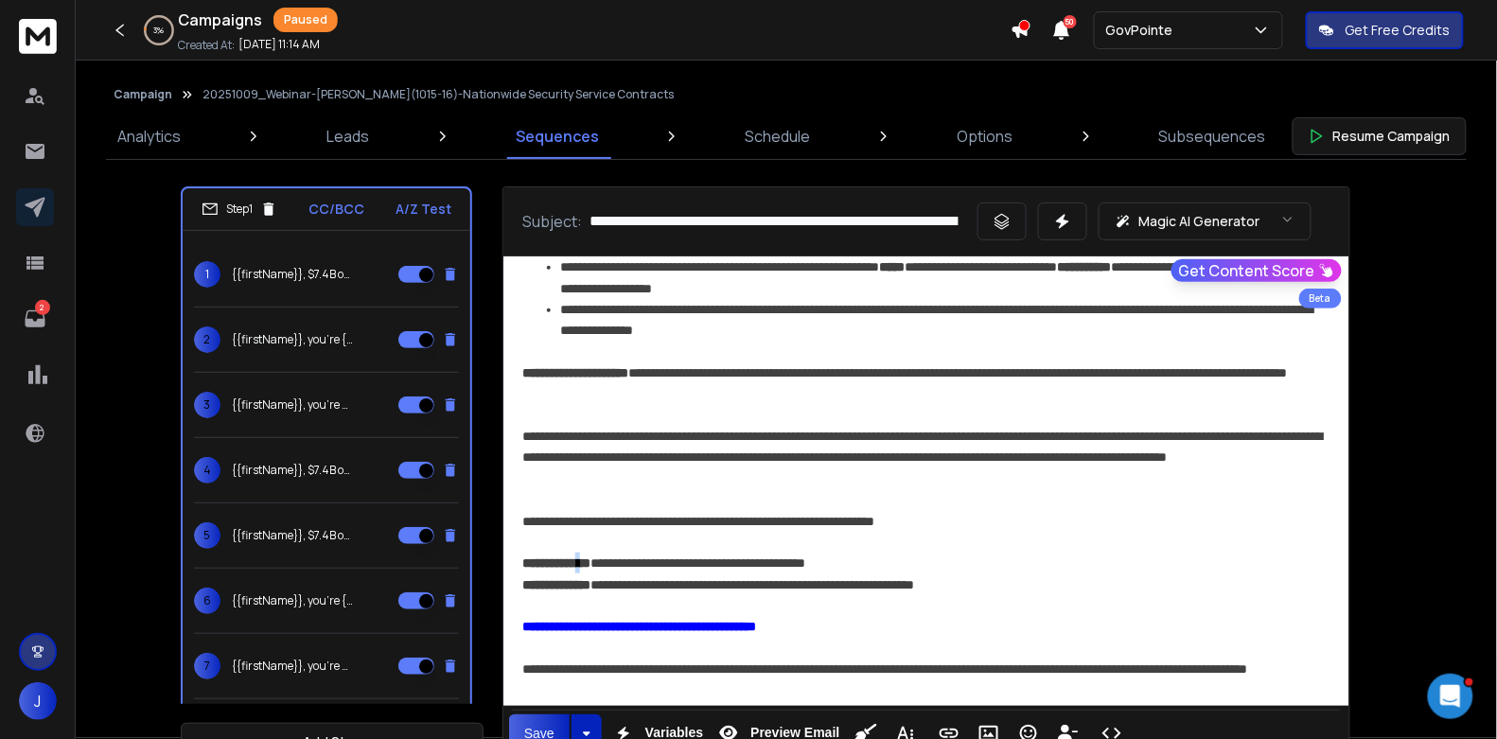
click at [590, 569] on strong "**********" at bounding box center [556, 562] width 68 height 13
click at [590, 590] on strong "**********" at bounding box center [556, 584] width 68 height 13
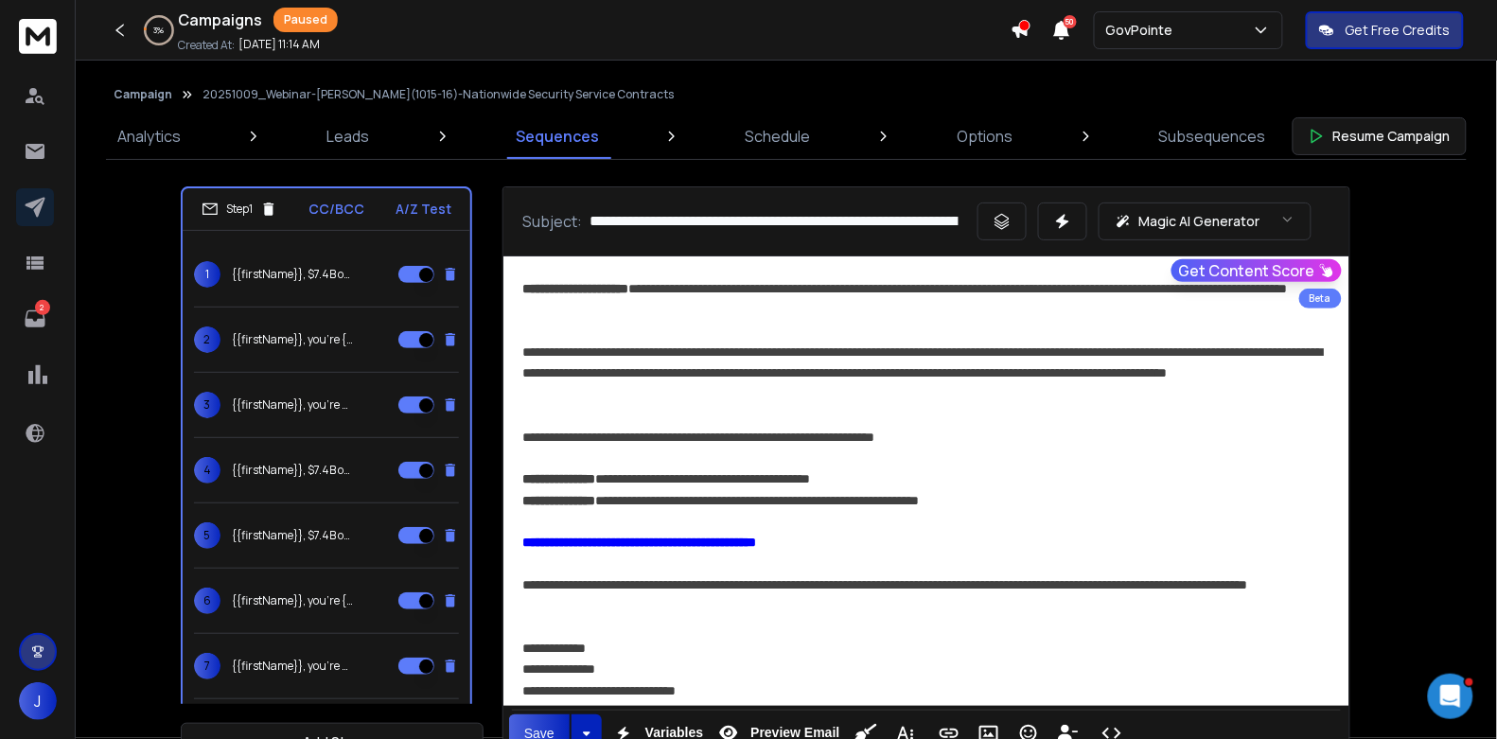
scroll to position [300, 0]
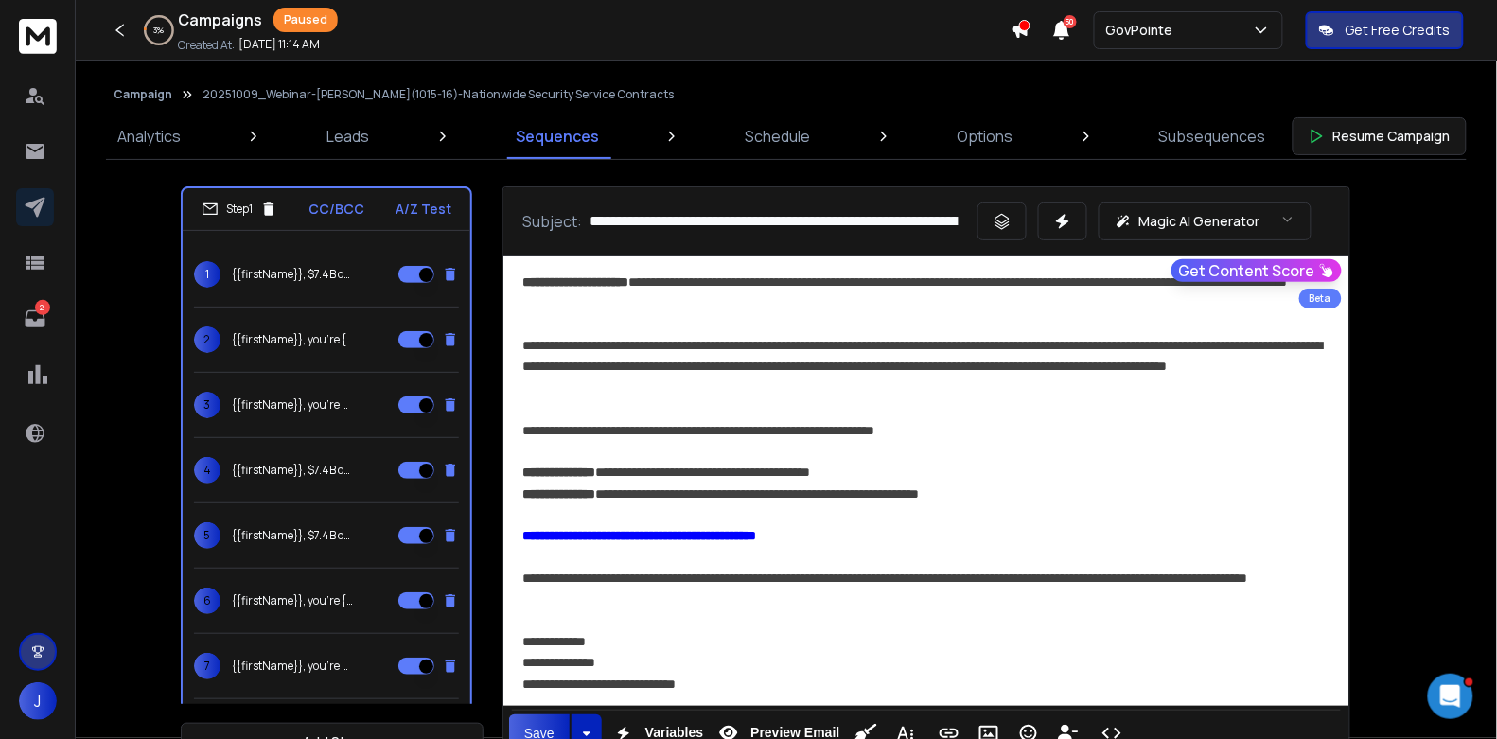
click at [593, 533] on strong "**********" at bounding box center [639, 535] width 234 height 13
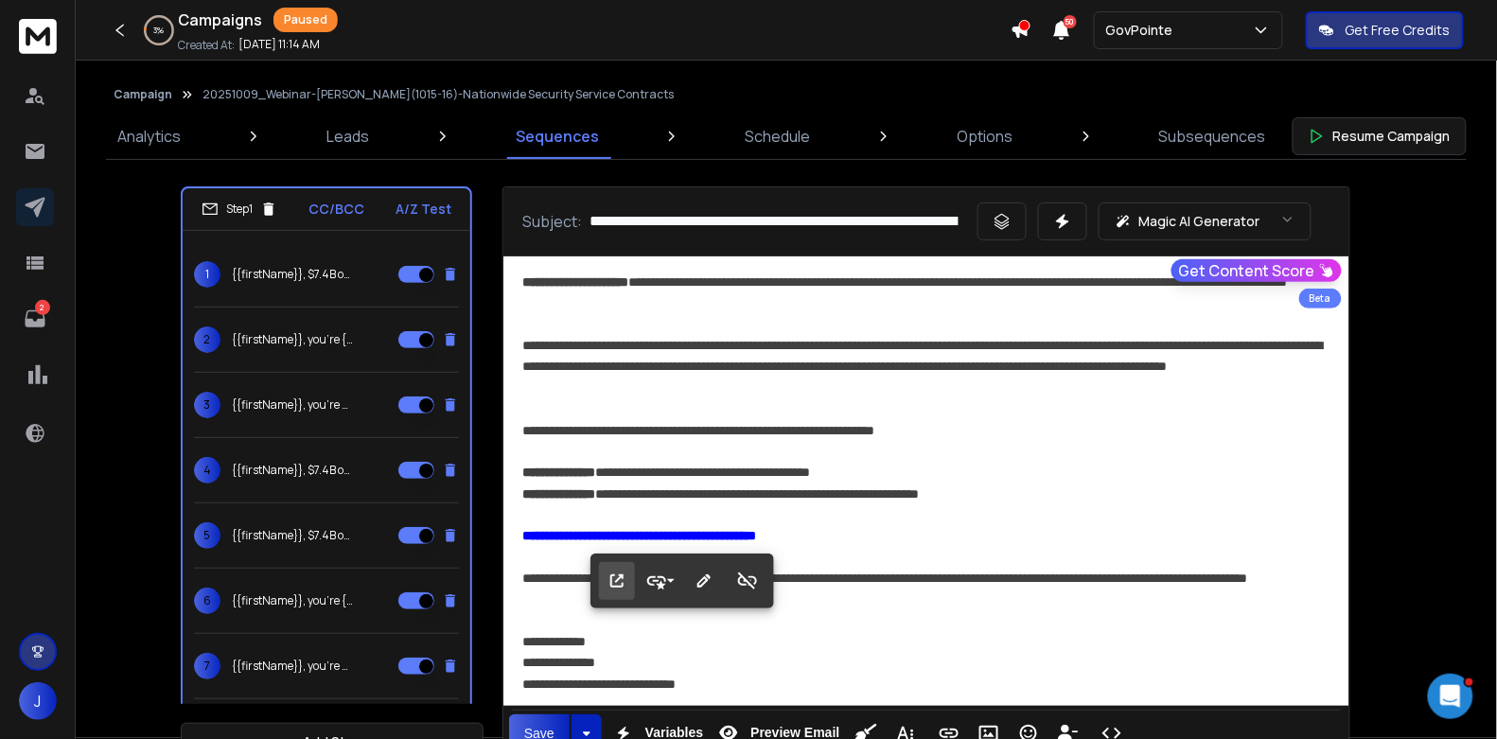
click at [622, 582] on icon "button" at bounding box center [616, 581] width 23 height 23
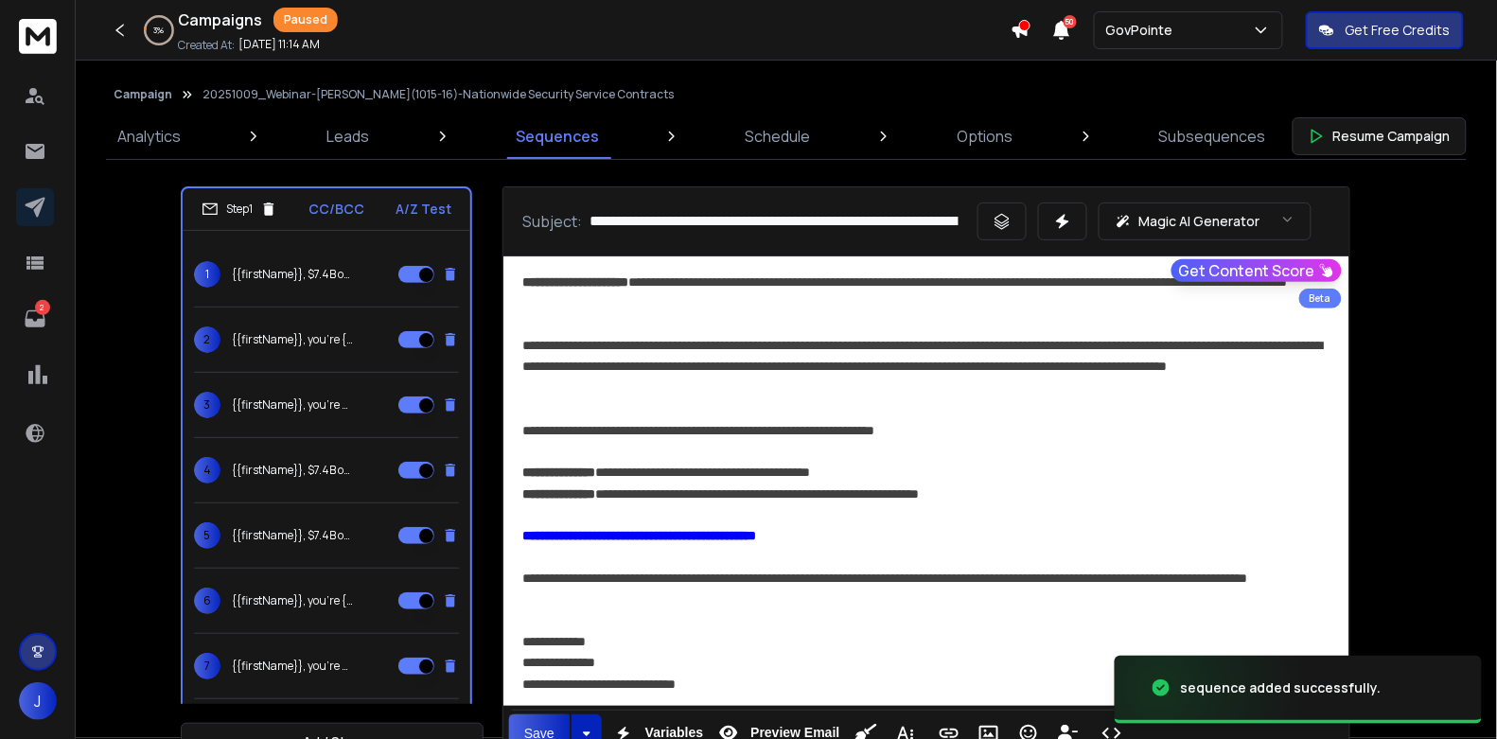
click at [301, 336] on p "{{firstName}}, you’re {missing out on|not seeing|locked out of} $7.4B in Securi…" at bounding box center [292, 339] width 121 height 15
type input "**********"
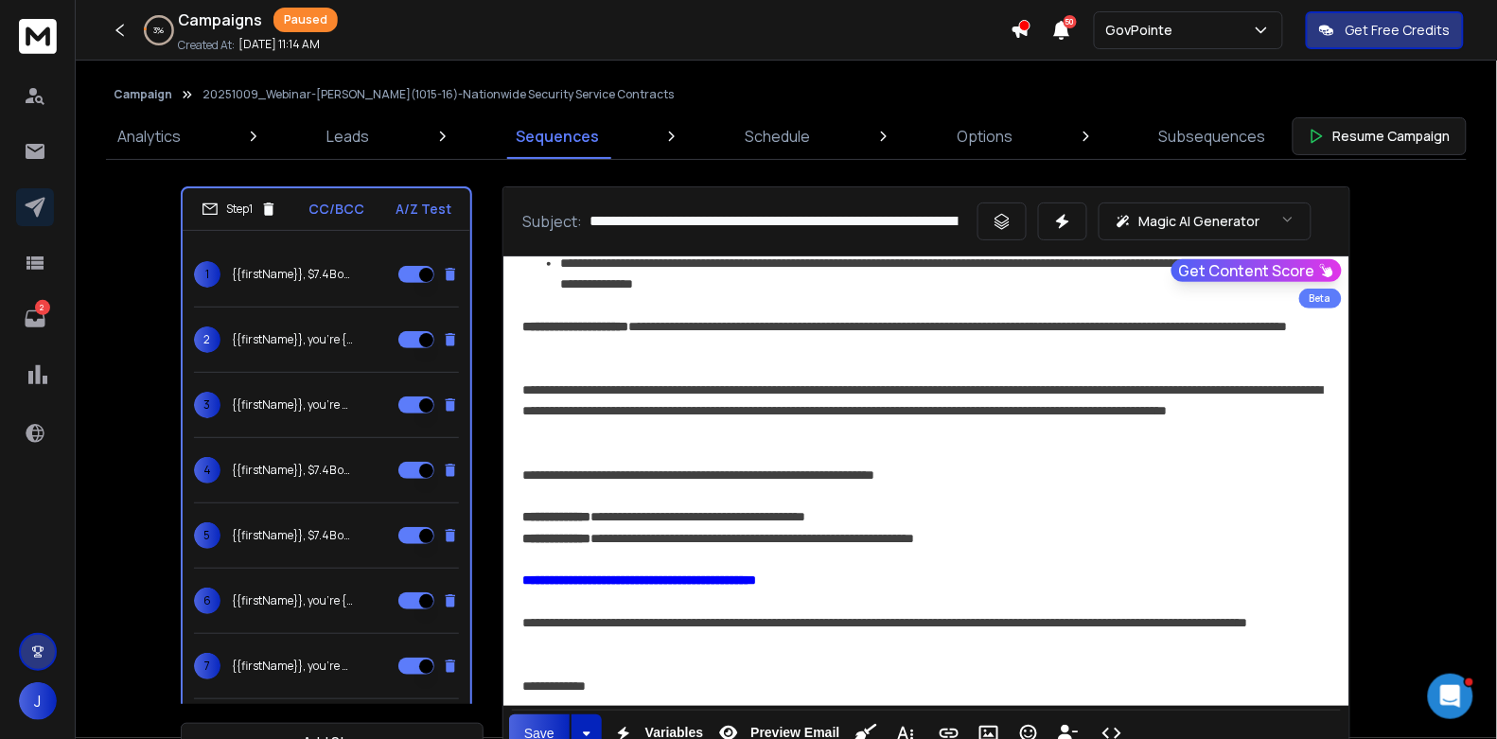
scroll to position [256, 0]
click at [590, 521] on strong "**********" at bounding box center [556, 515] width 68 height 13
click at [590, 543] on strong "**********" at bounding box center [556, 537] width 68 height 13
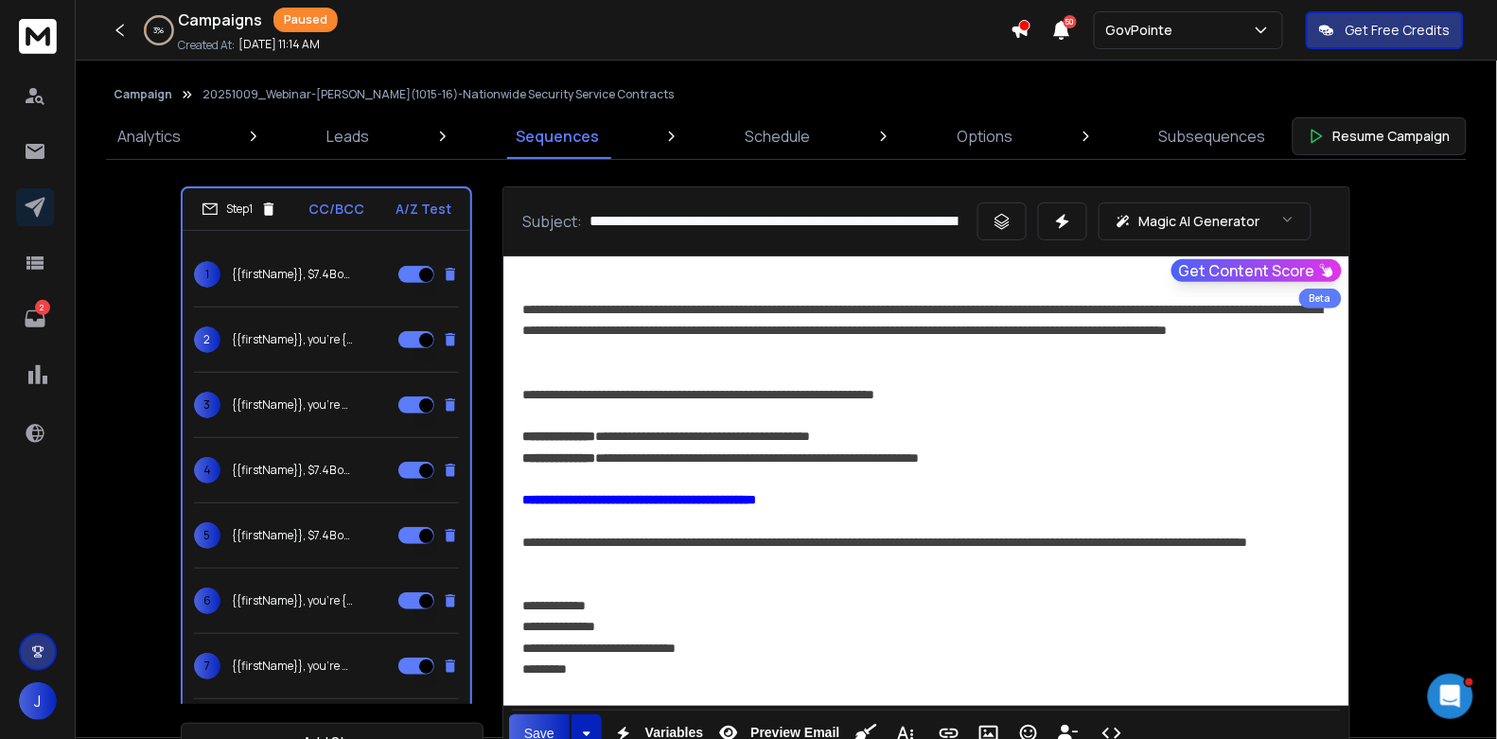
scroll to position [337, 0]
click at [598, 499] on strong "**********" at bounding box center [639, 498] width 234 height 13
click at [619, 543] on icon "button" at bounding box center [616, 544] width 23 height 23
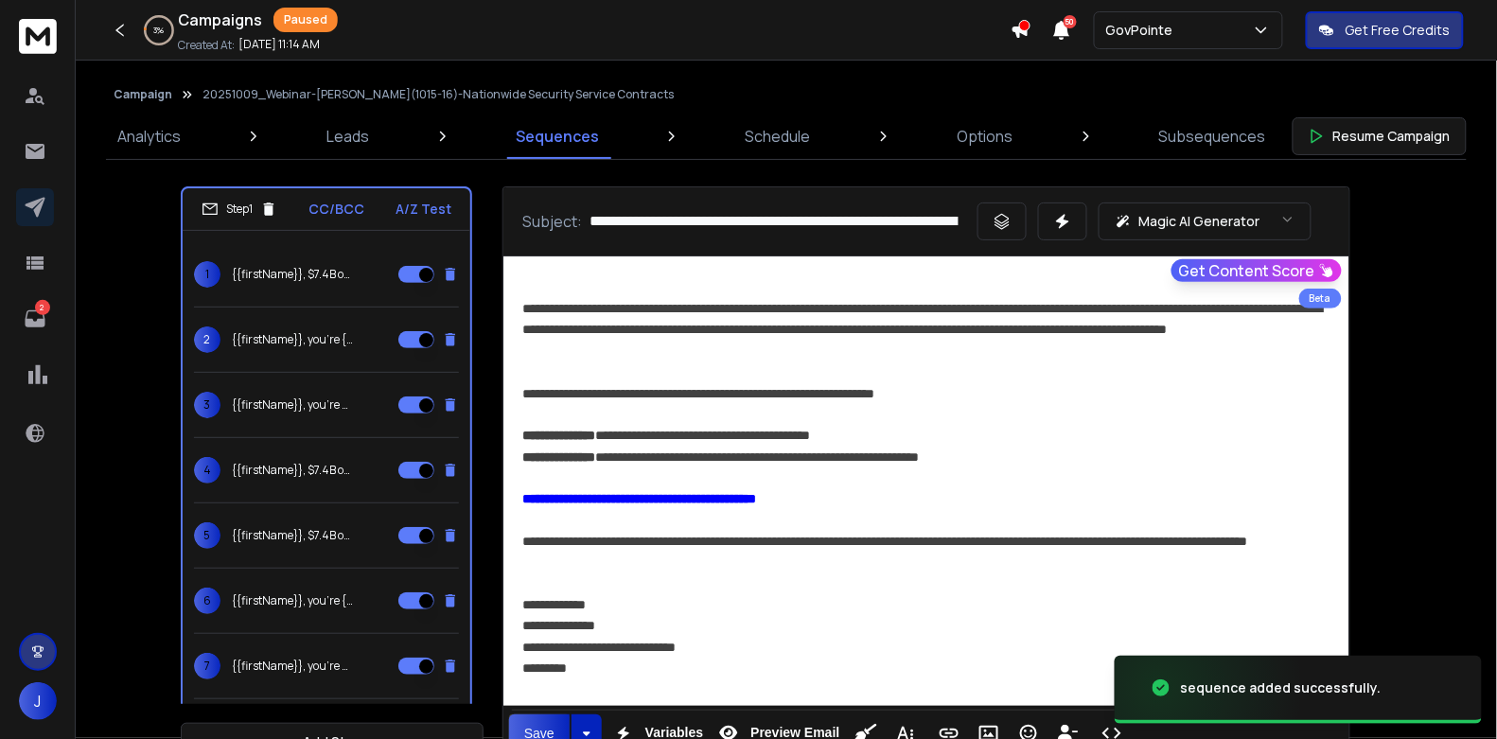
click at [603, 500] on strong "**********" at bounding box center [639, 498] width 234 height 13
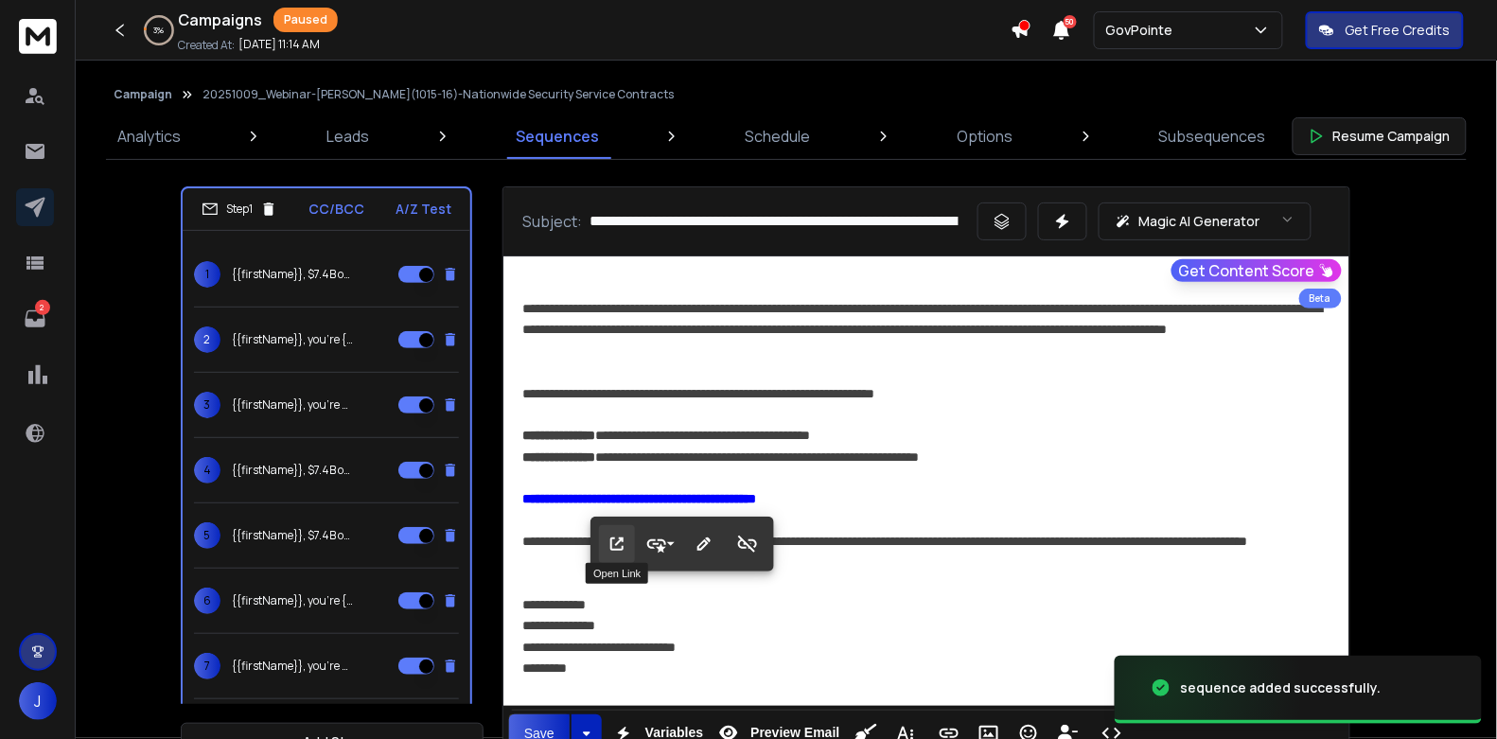
click at [610, 546] on icon "button" at bounding box center [616, 543] width 13 height 13
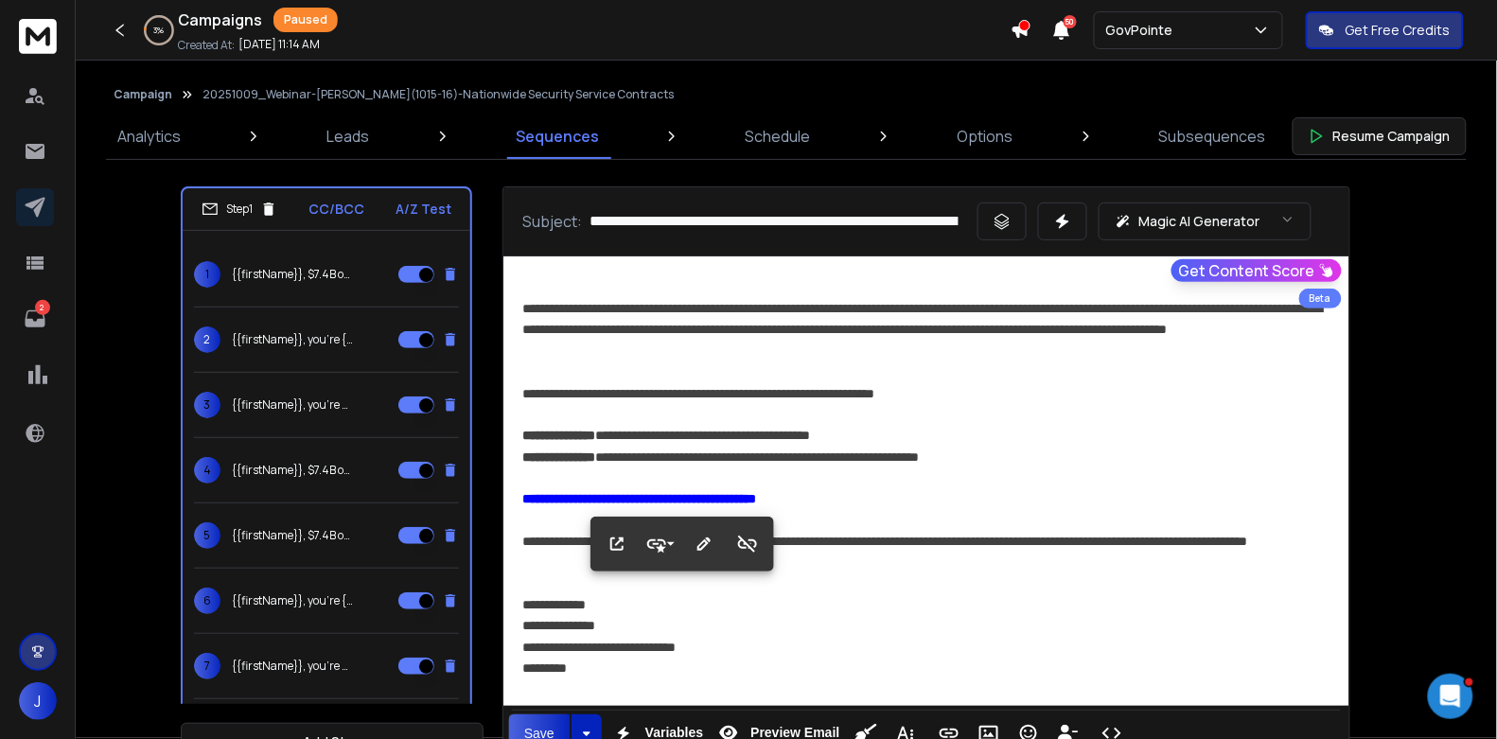
click at [282, 407] on p "{{firstName}}, you’re only competing for {{Contracts Advertised}} of Security &…" at bounding box center [292, 404] width 121 height 15
type input "**********"
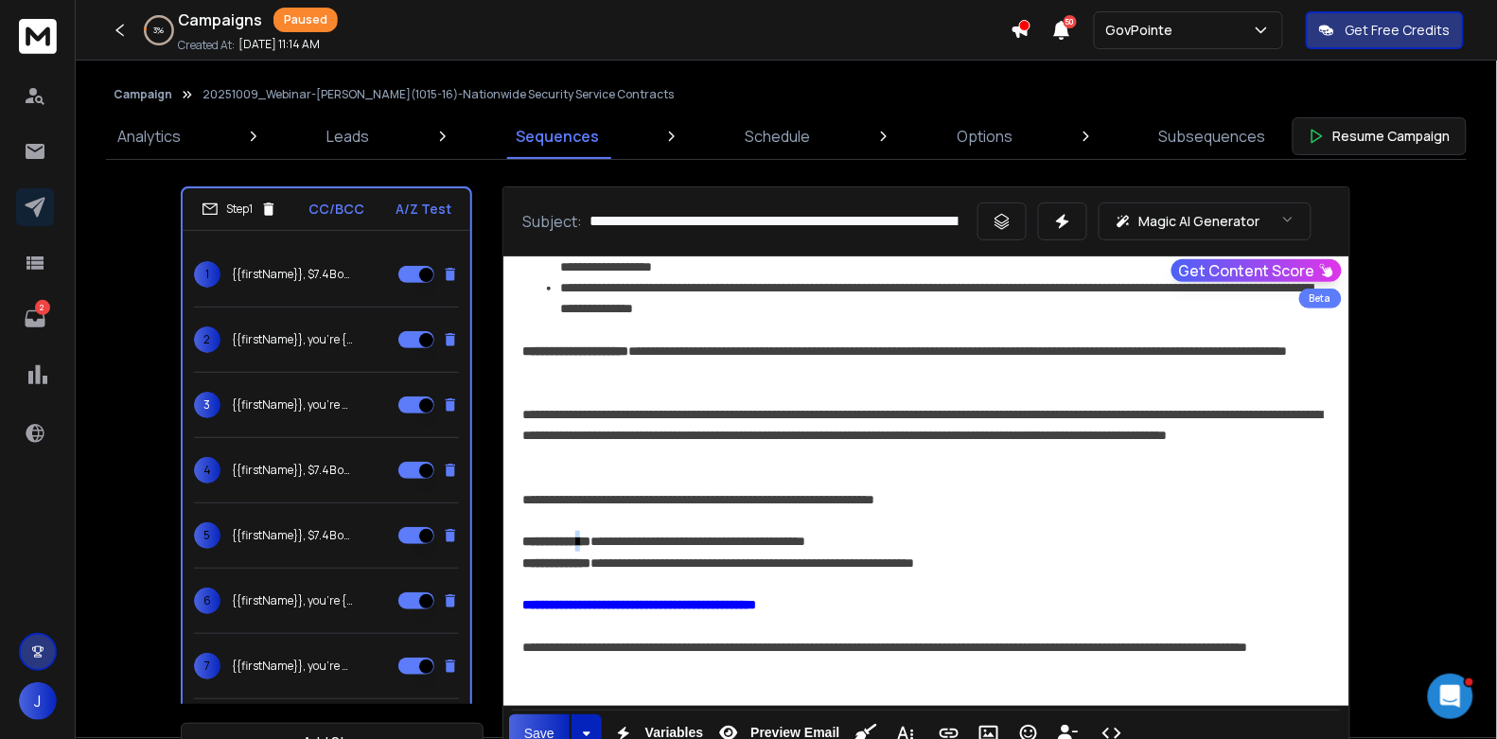
click at [594, 549] on div "**********" at bounding box center [926, 541] width 808 height 21
click at [590, 566] on strong "**********" at bounding box center [556, 563] width 68 height 13
click at [590, 570] on strong "**********" at bounding box center [556, 563] width 68 height 13
click at [590, 568] on strong "**********" at bounding box center [556, 563] width 68 height 13
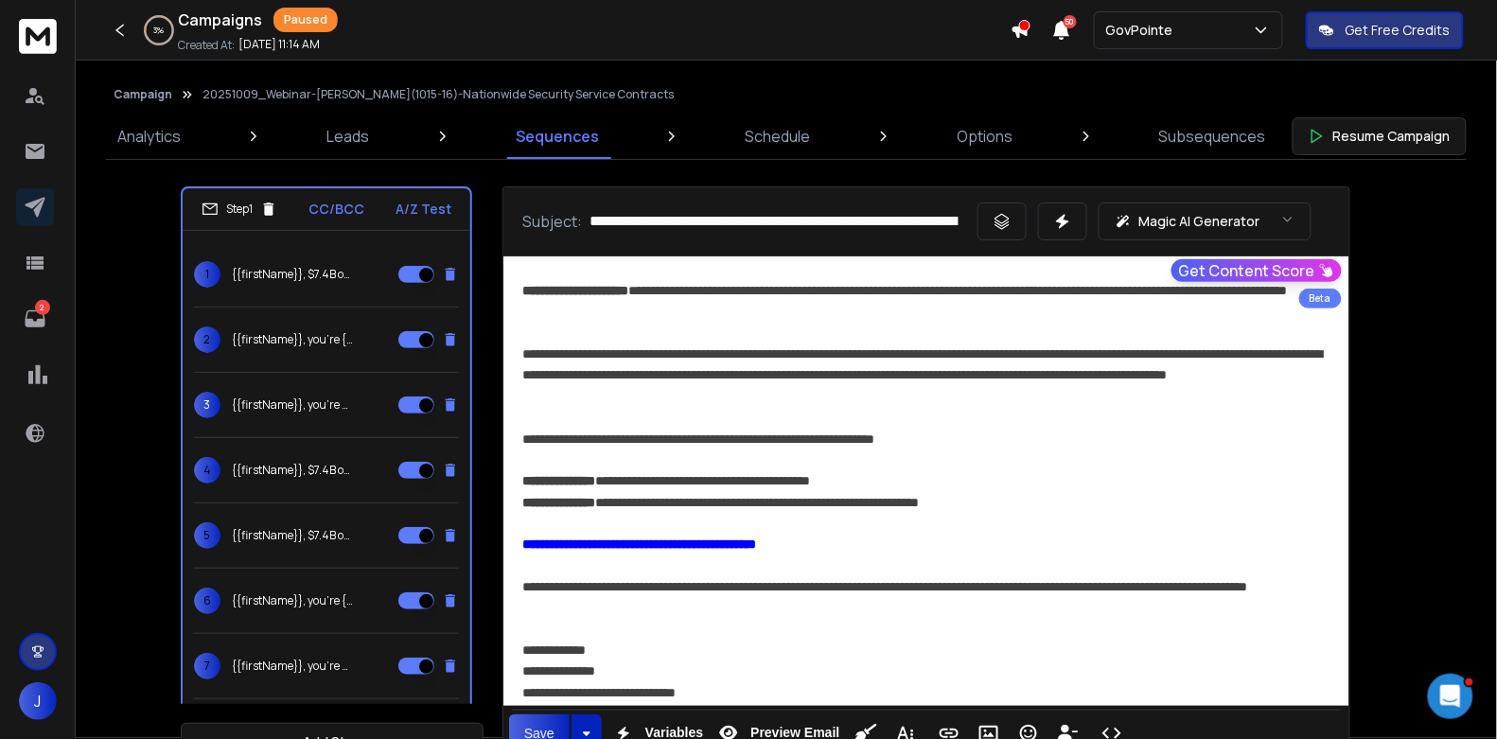
scroll to position [298, 0]
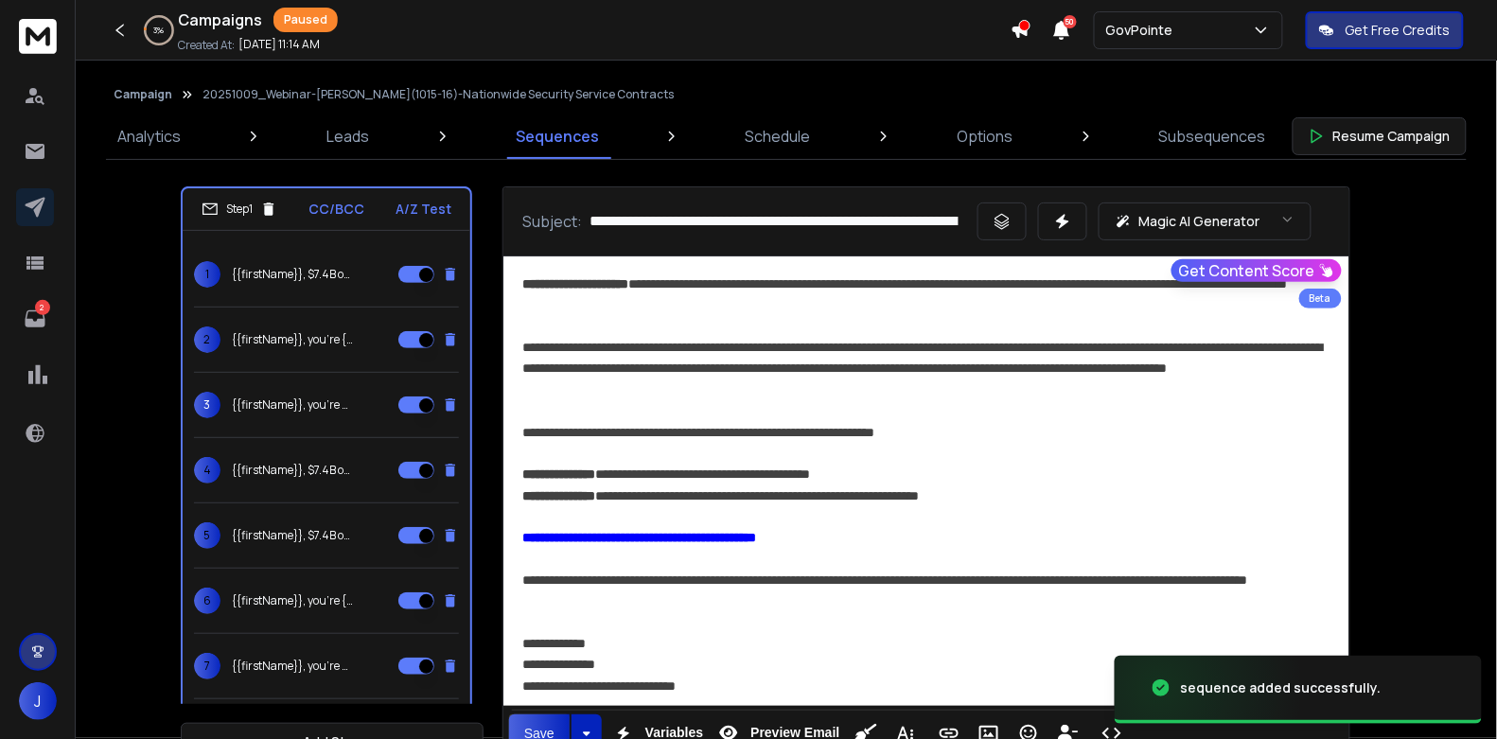
click at [597, 536] on strong "**********" at bounding box center [639, 537] width 234 height 13
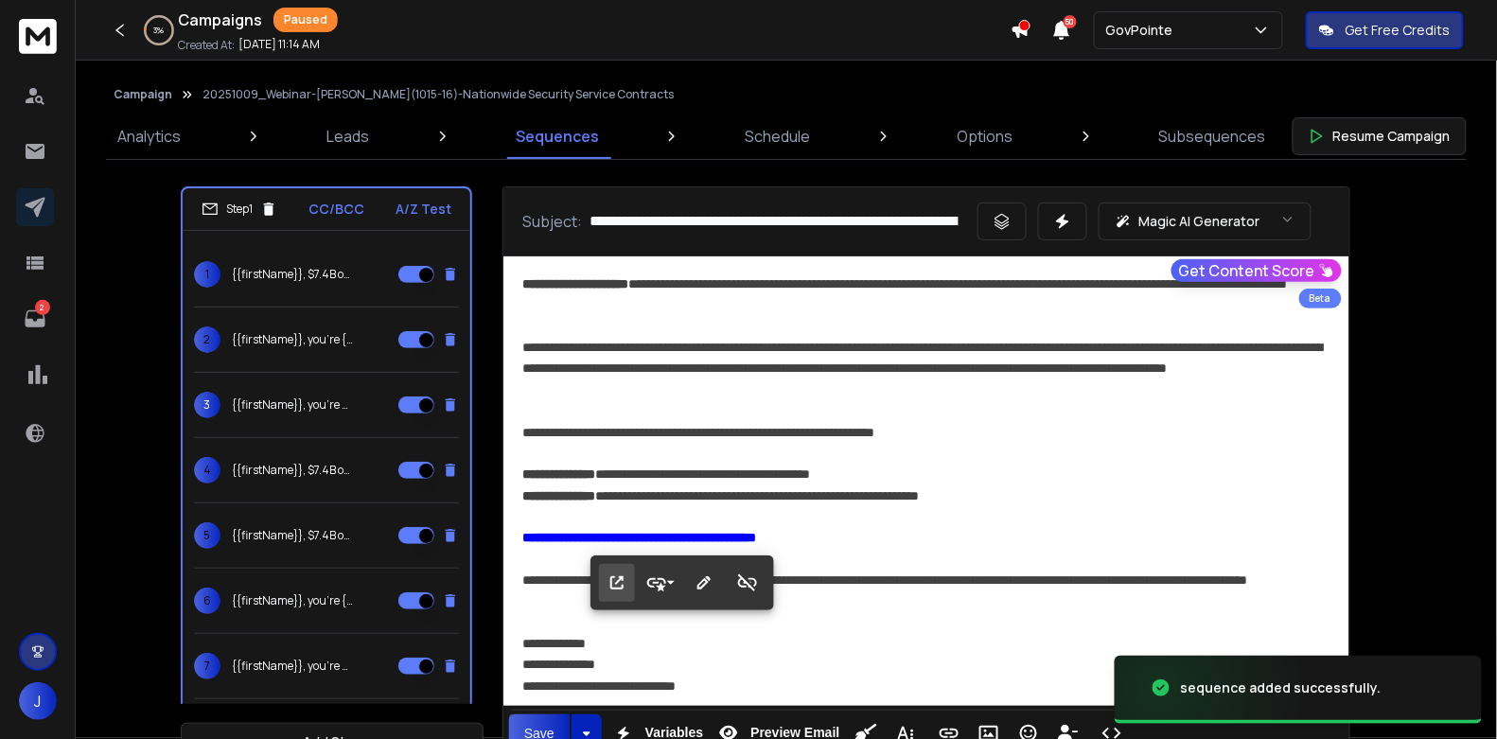
click at [616, 587] on icon "button" at bounding box center [616, 582] width 13 height 13
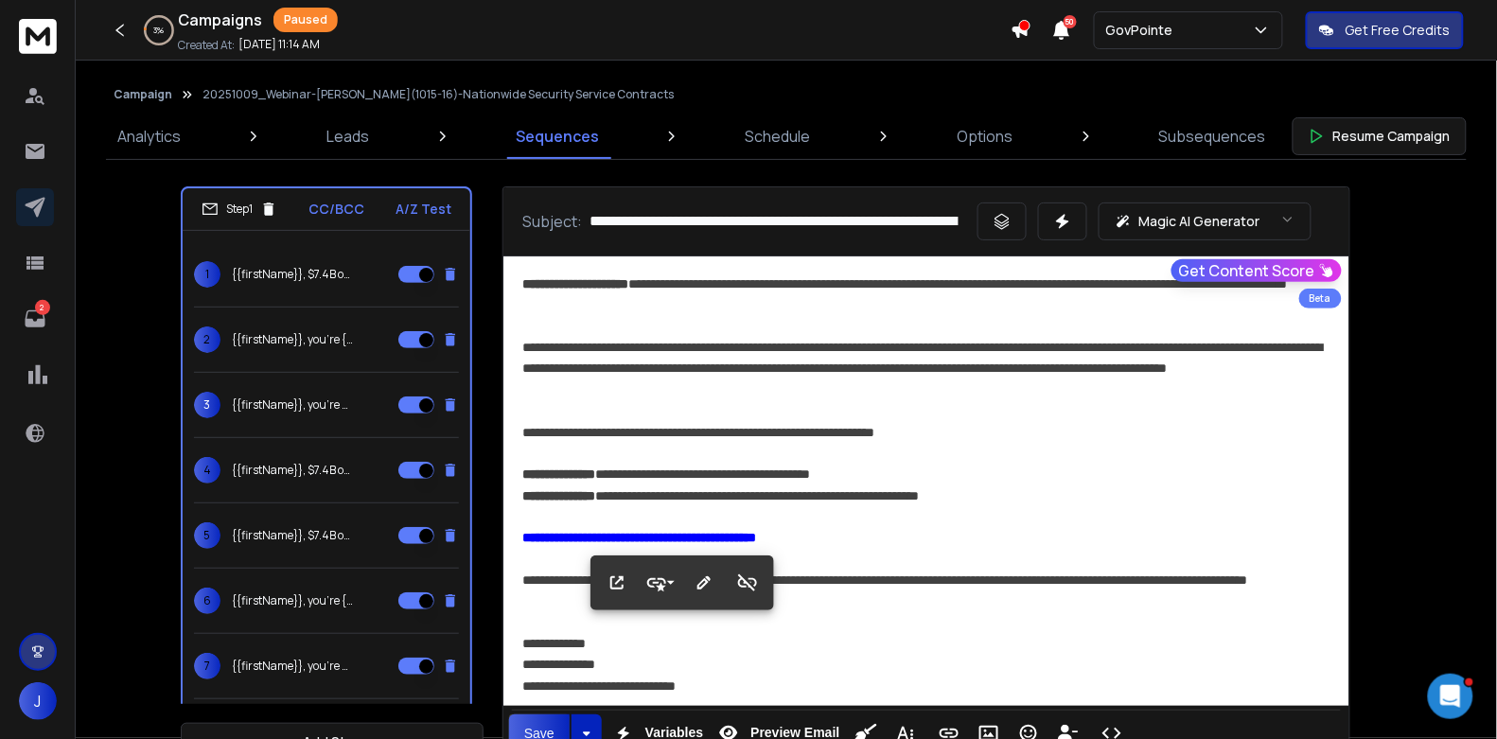
click at [581, 544] on strong "**********" at bounding box center [639, 537] width 234 height 13
click at [623, 584] on icon "button" at bounding box center [616, 582] width 23 height 23
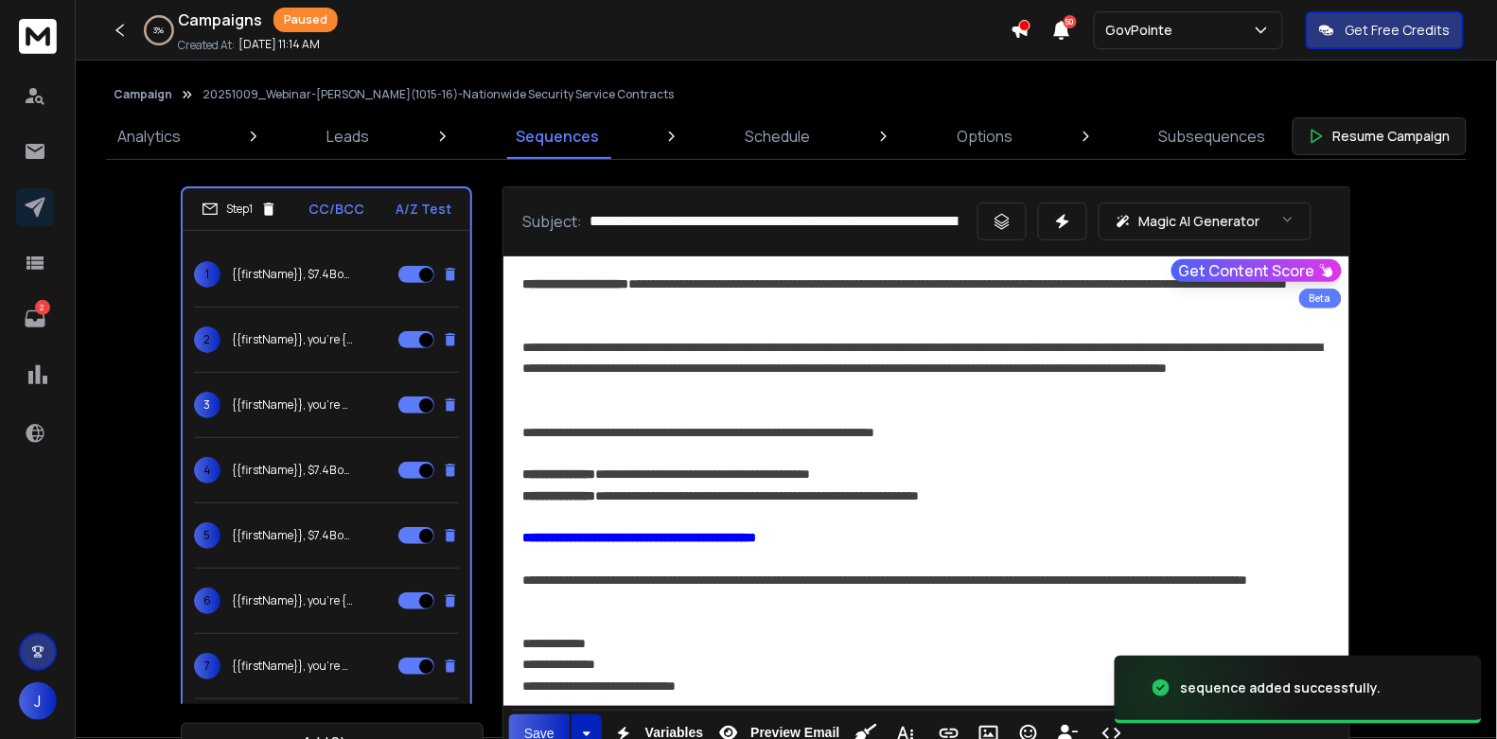
click at [287, 468] on p "{{firstName}}, $7.4B of Security & Systems subcontracts were {never posted for …" at bounding box center [292, 470] width 121 height 15
type input "**********"
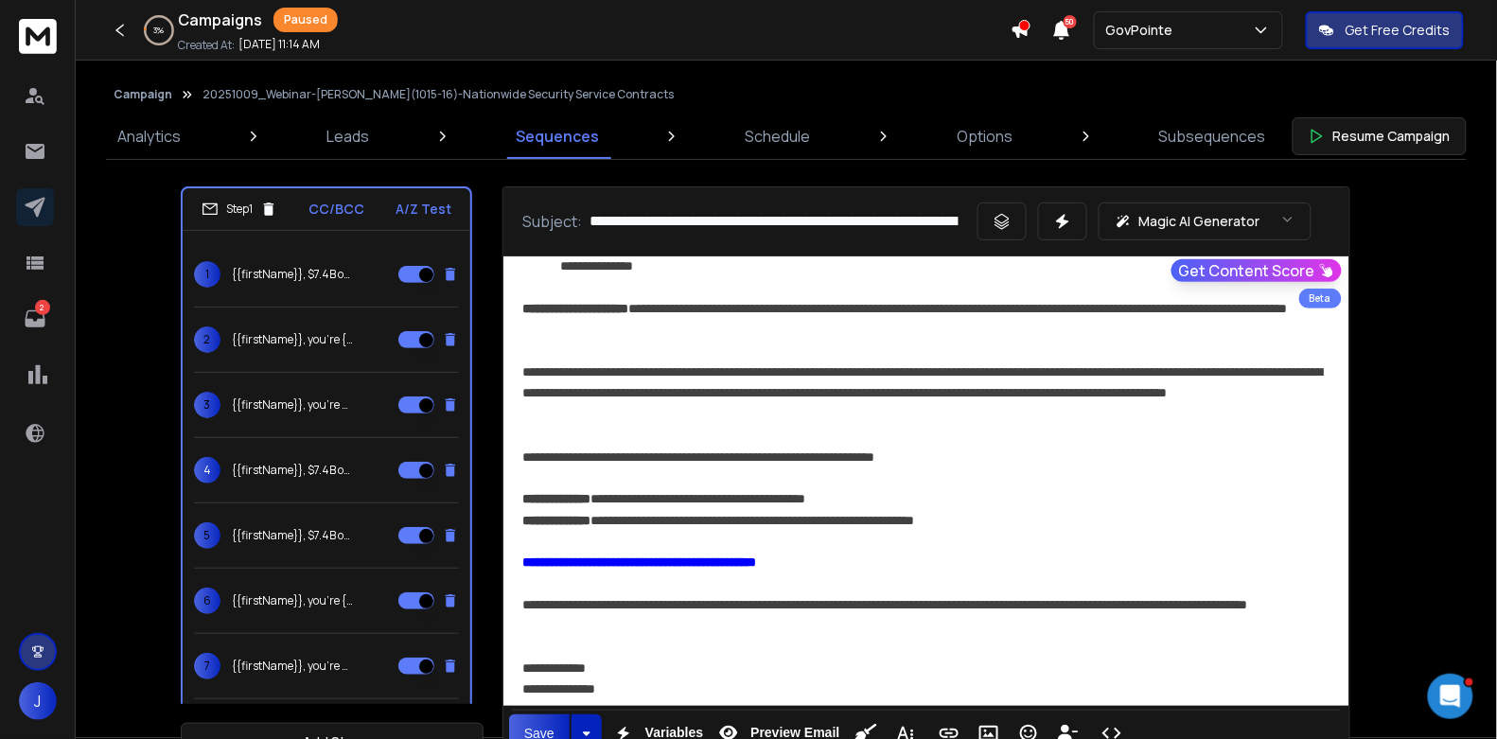
scroll to position [280, 0]
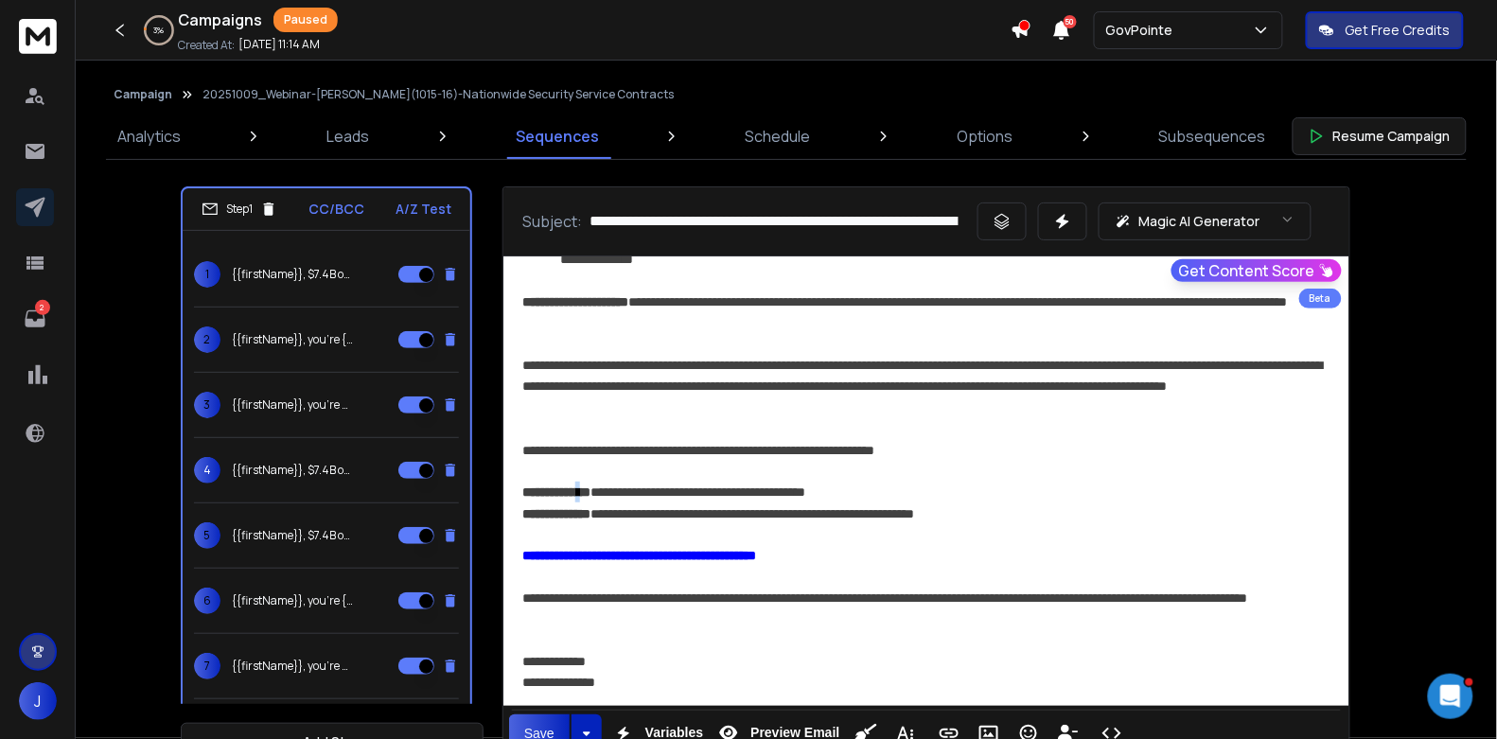
click at [590, 495] on strong "**********" at bounding box center [556, 491] width 68 height 13
drag, startPoint x: 600, startPoint y: 518, endPoint x: 591, endPoint y: 523, distance: 9.7
click at [591, 523] on div "**********" at bounding box center [926, 513] width 808 height 21
click at [595, 516] on strong "**********" at bounding box center [558, 513] width 73 height 13
click at [604, 557] on strong "**********" at bounding box center [639, 555] width 234 height 13
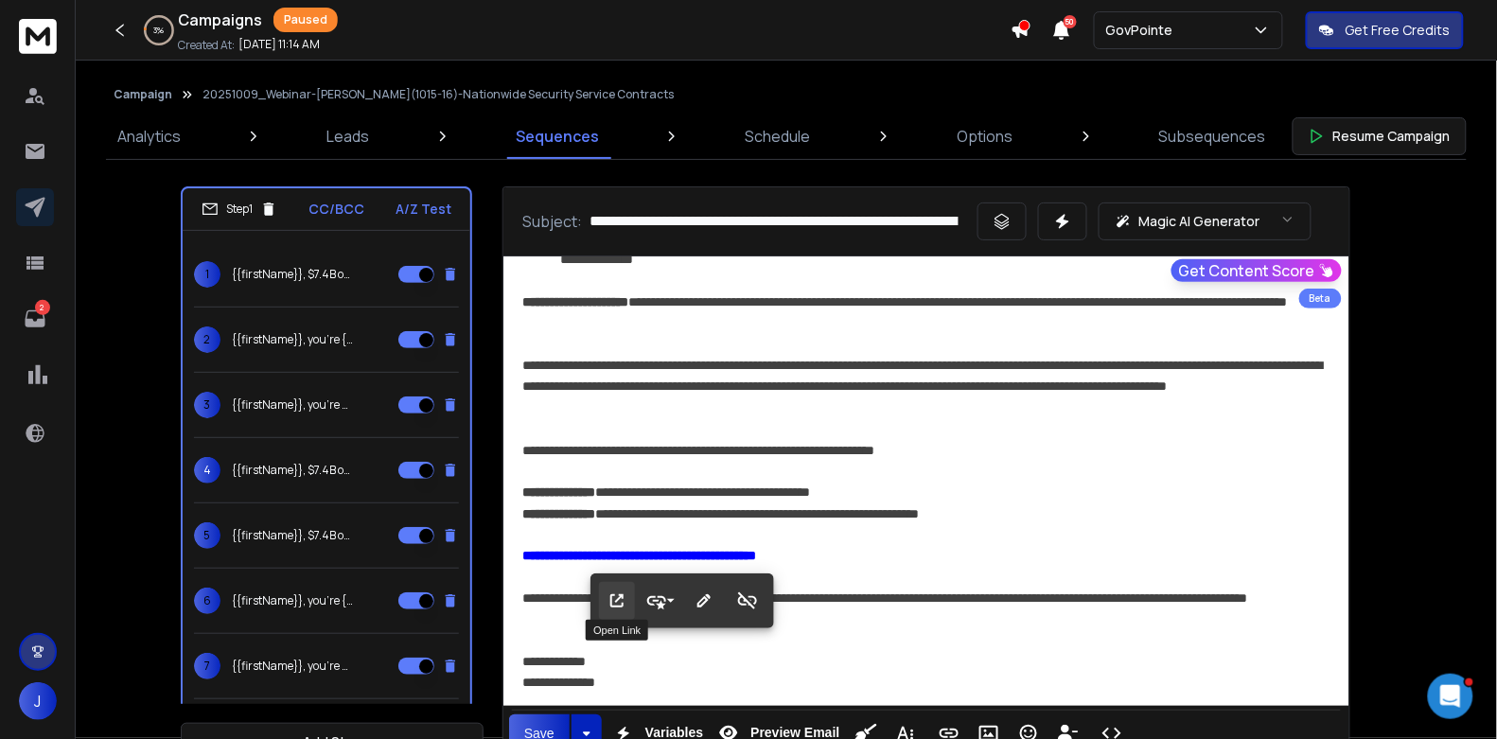
click at [618, 604] on icon "button" at bounding box center [616, 600] width 23 height 23
click at [627, 566] on div "**********" at bounding box center [926, 555] width 808 height 21
click at [624, 605] on icon "button" at bounding box center [616, 600] width 23 height 23
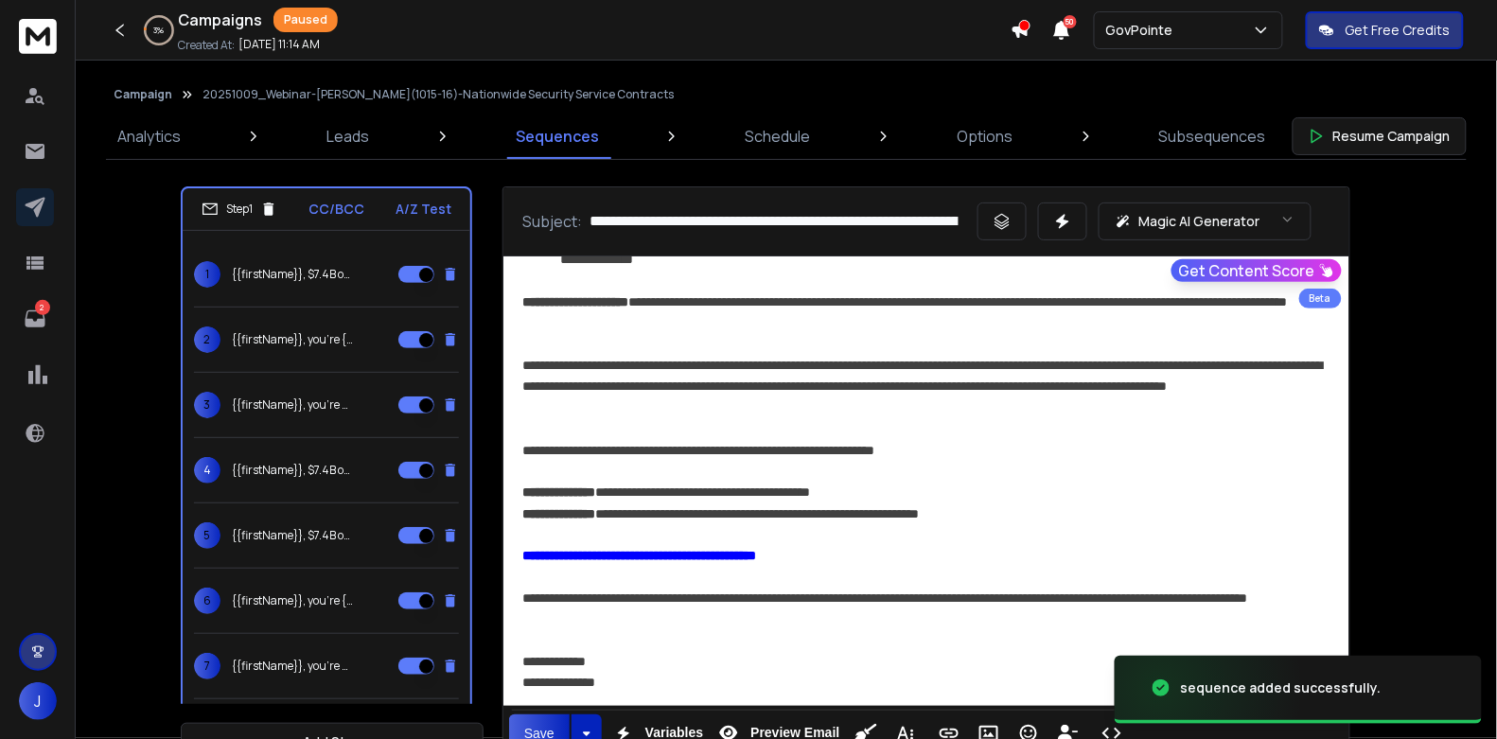
click at [272, 535] on p "{{firstName}}, $7.4B of Security & Systems subcontracts {never hit|aren’t liste…" at bounding box center [292, 535] width 121 height 15
type input "**********"
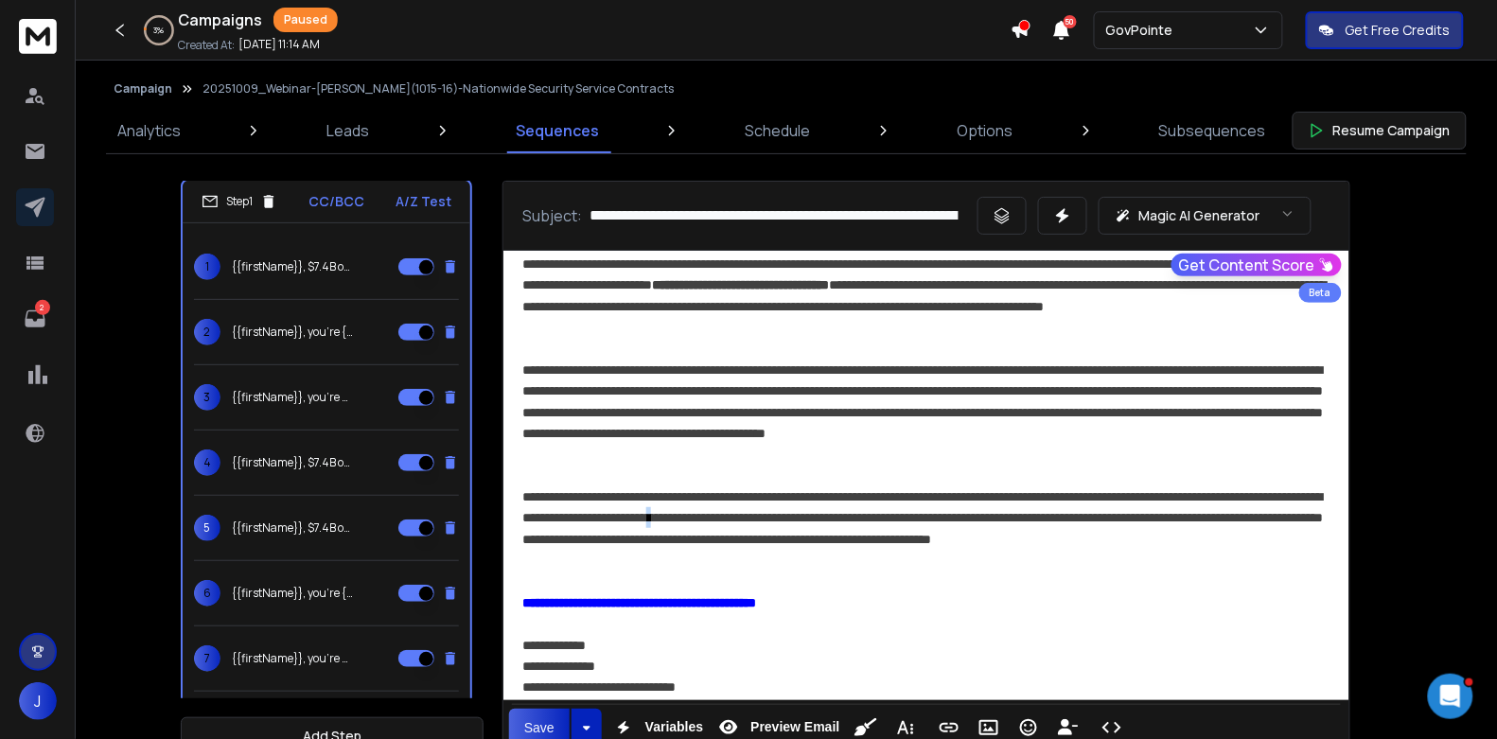
scroll to position [292, 0]
click at [987, 524] on div "**********" at bounding box center [926, 527] width 808 height 85
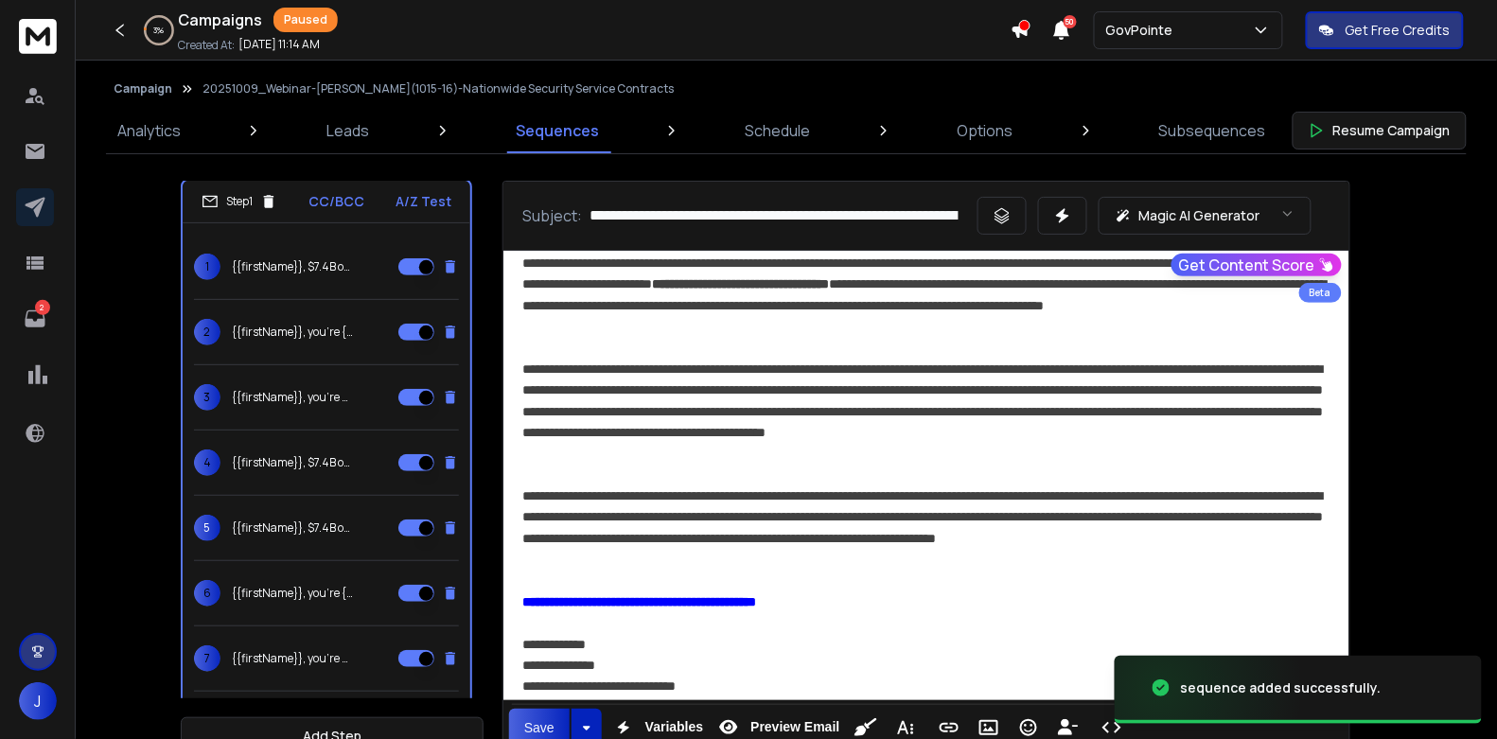
click at [261, 570] on div "6 {{firstName}}, you’re {missing out on|not seeing|locked out of} $7.4B in Secu…" at bounding box center [326, 593] width 265 height 65
type input "**********"
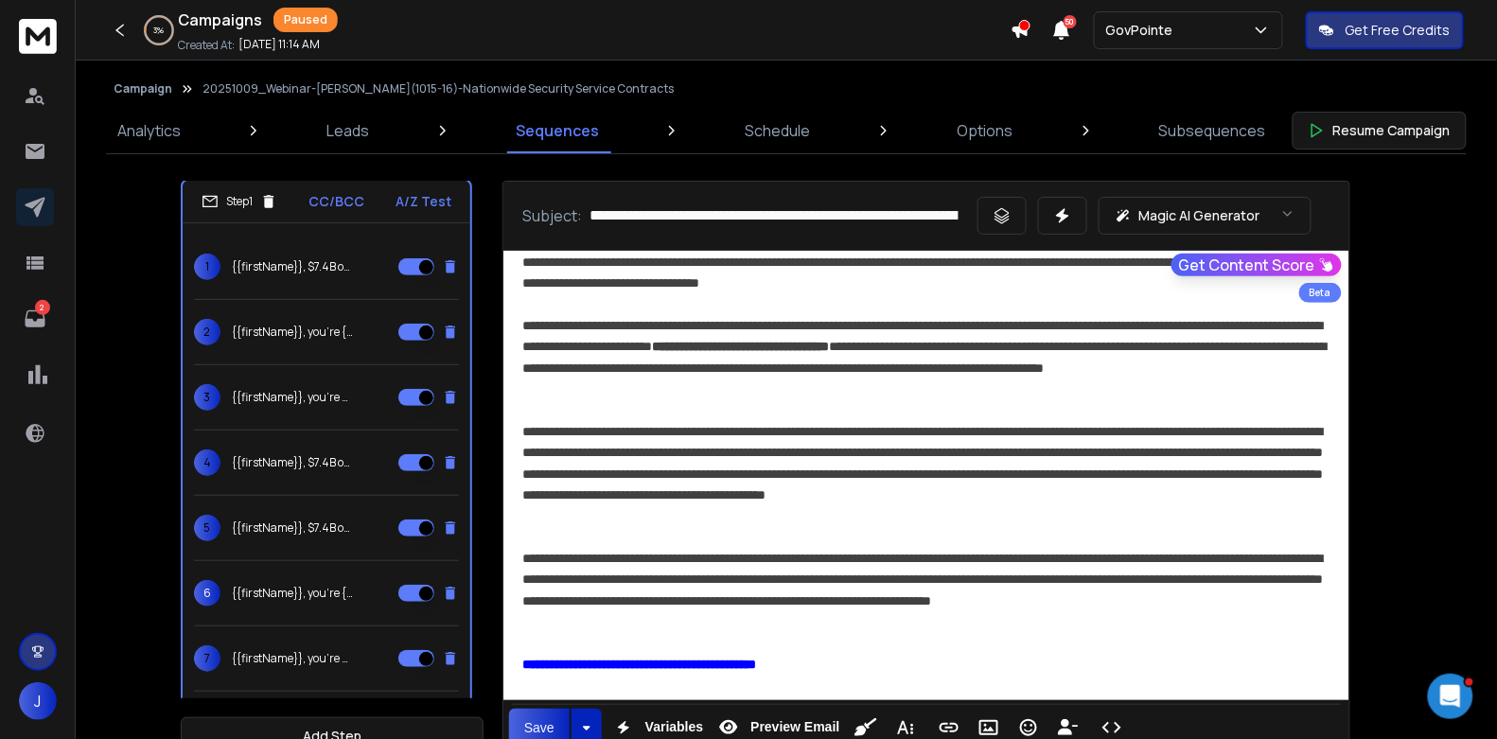
scroll to position [254, 0]
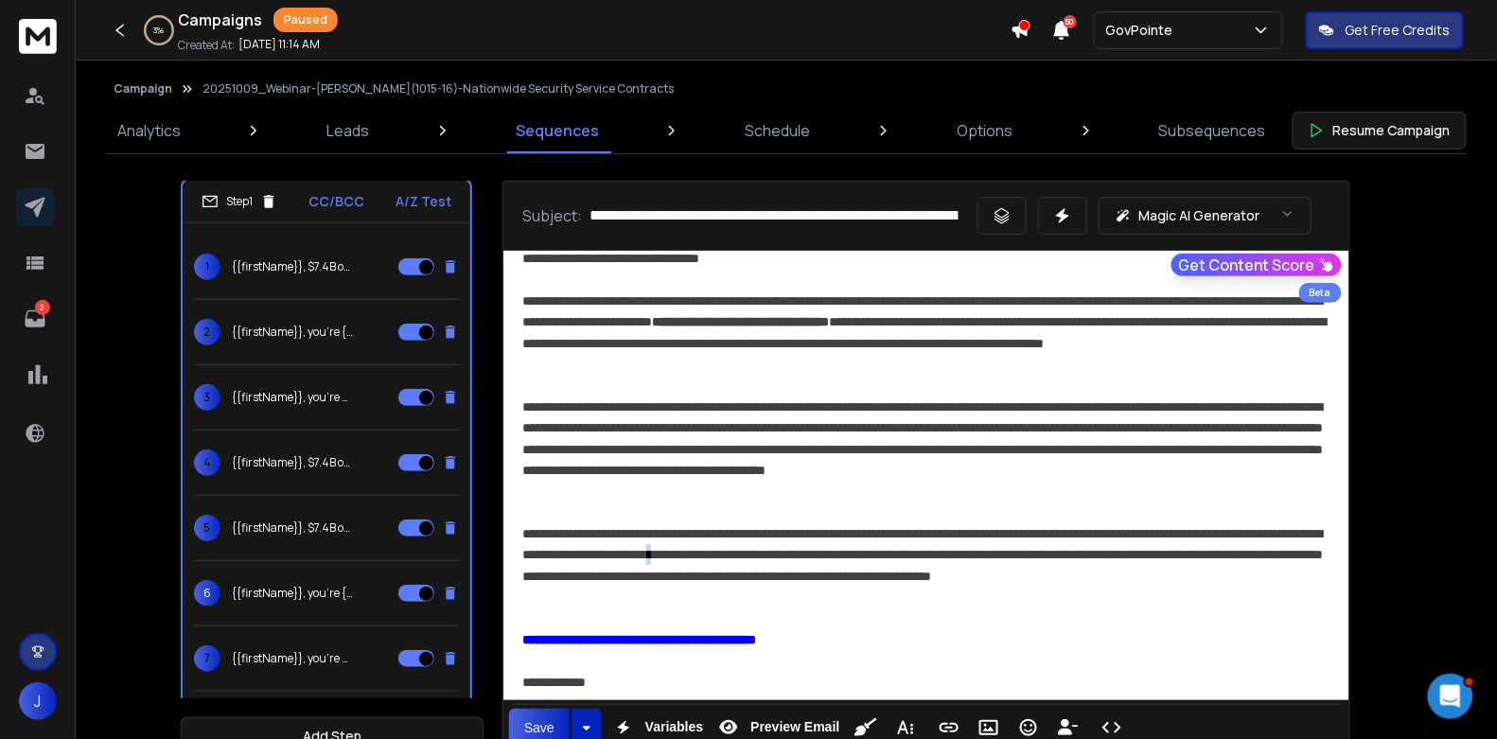
click at [986, 559] on div "**********" at bounding box center [926, 565] width 808 height 85
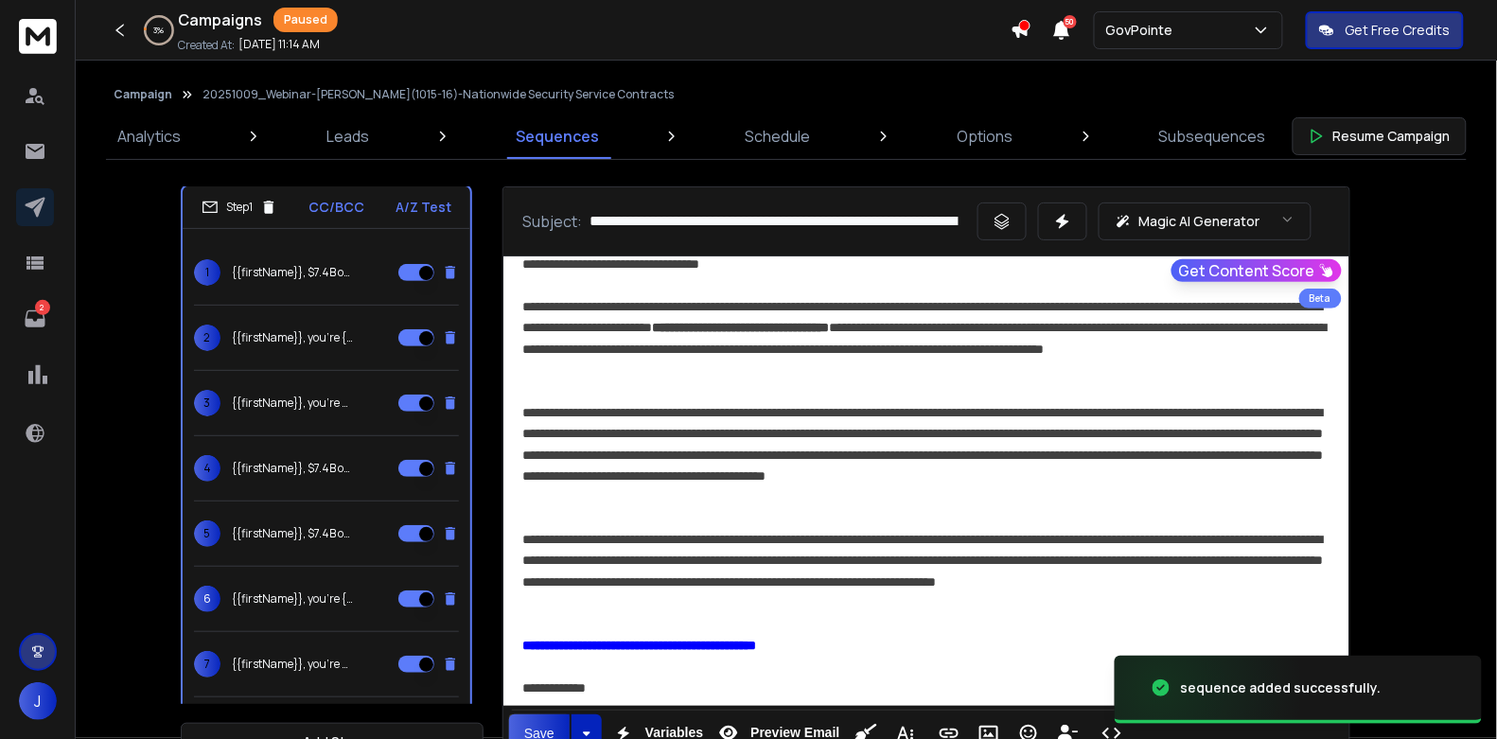
click at [302, 652] on div "7 {{firstName}}, you’re only competing for {{Contracts Advertised}} of Security…" at bounding box center [273, 664] width 159 height 26
type input "**********"
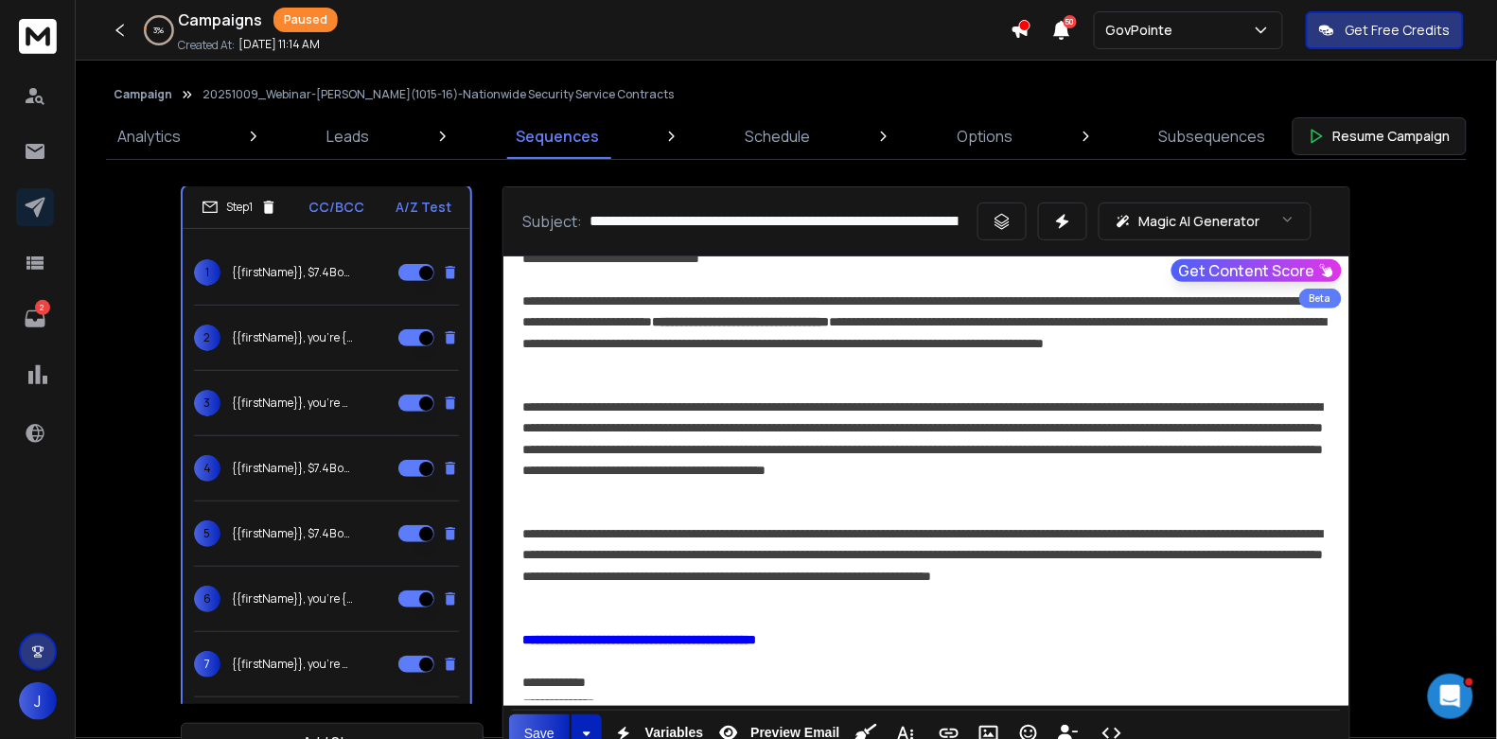
scroll to position [261, 0]
click at [987, 557] on div "**********" at bounding box center [926, 564] width 808 height 85
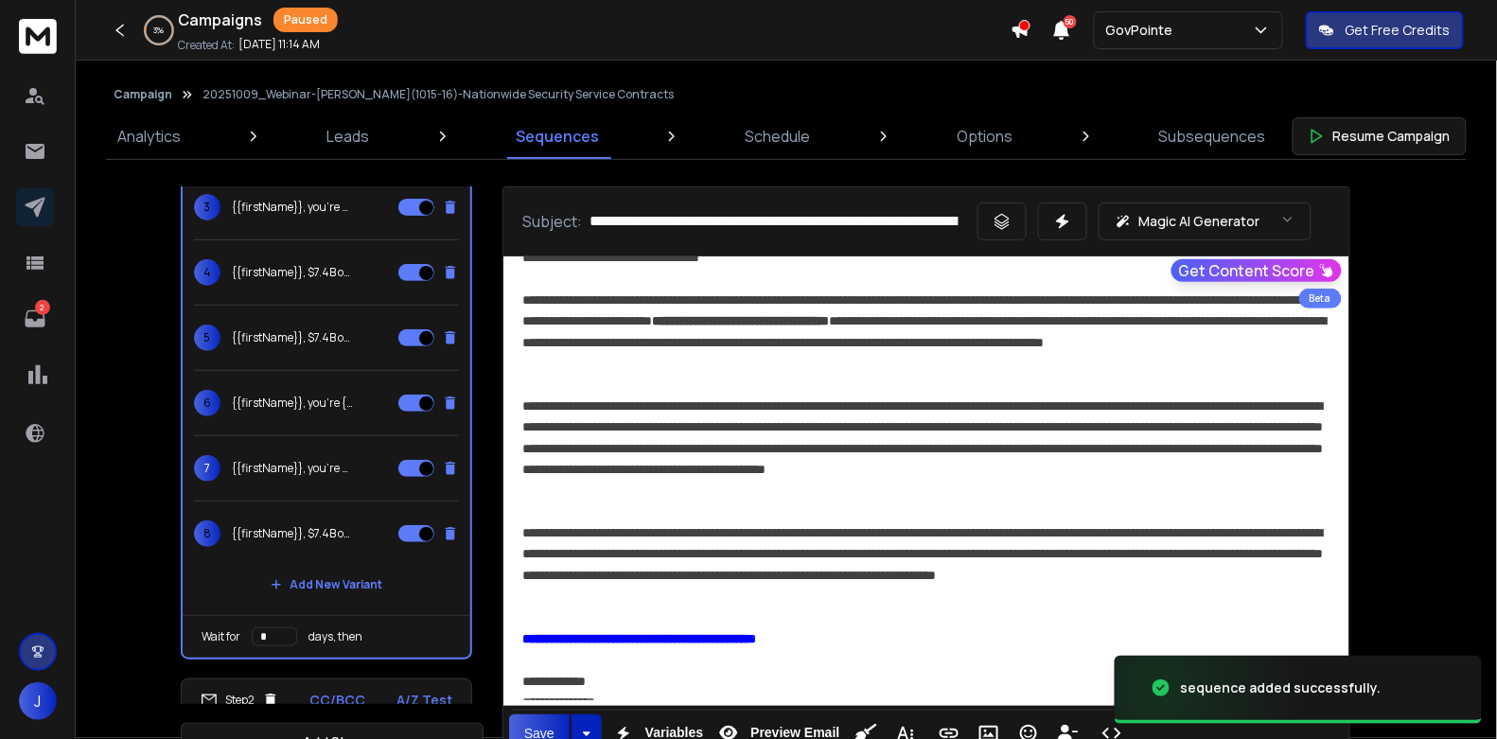
scroll to position [199, 0]
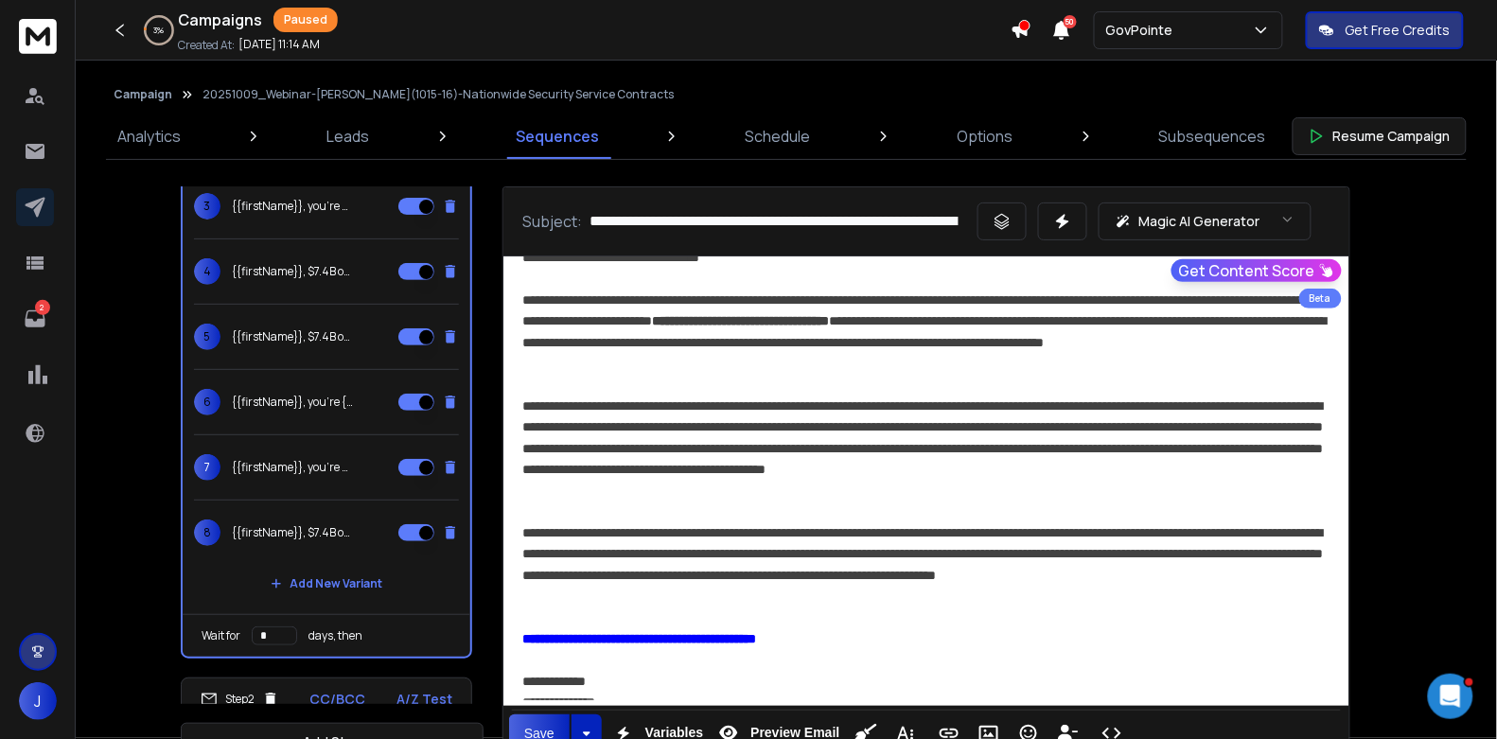
click at [289, 529] on p "{{firstName}}, $7.4B of Security & Systems subcontracts were {never posted for …" at bounding box center [292, 532] width 121 height 15
type input "**********"
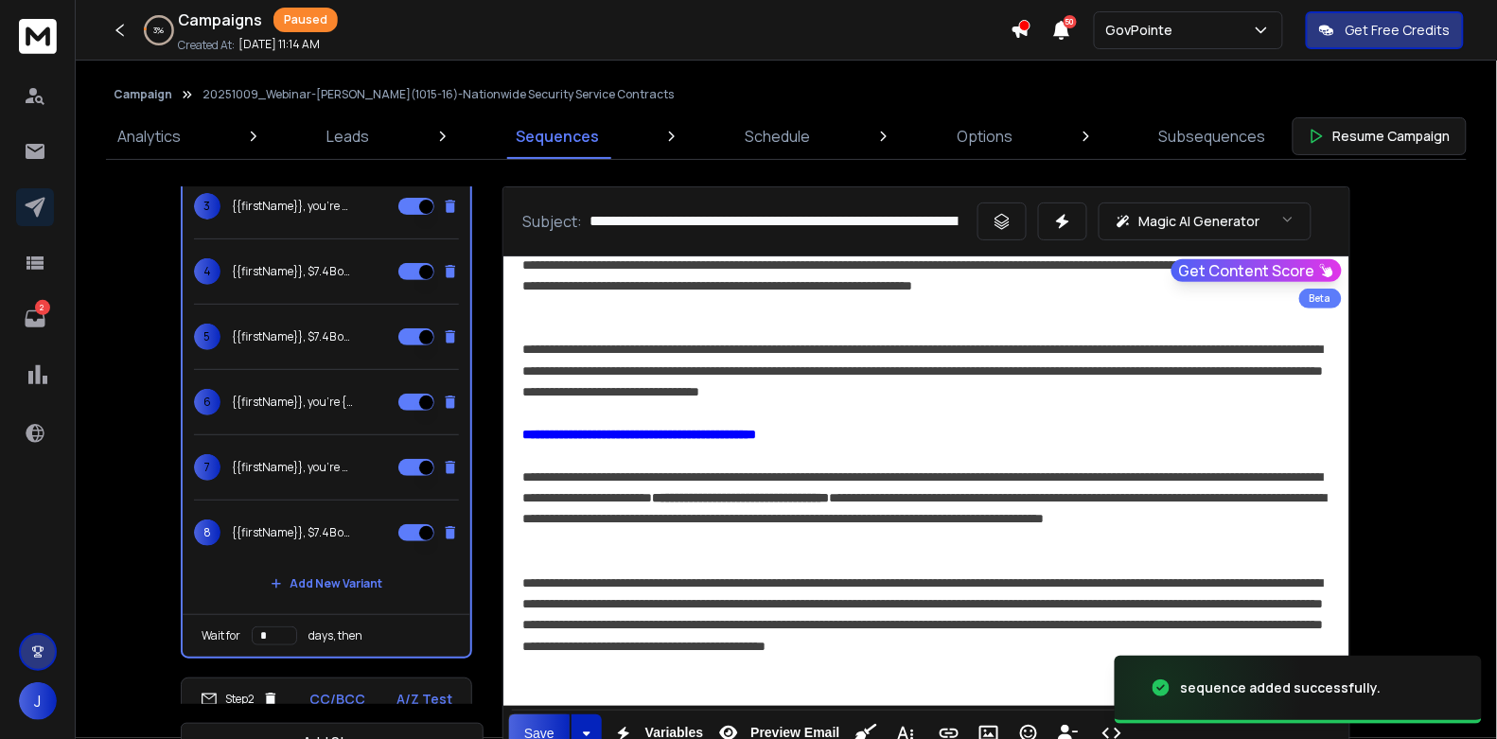
scroll to position [0, 0]
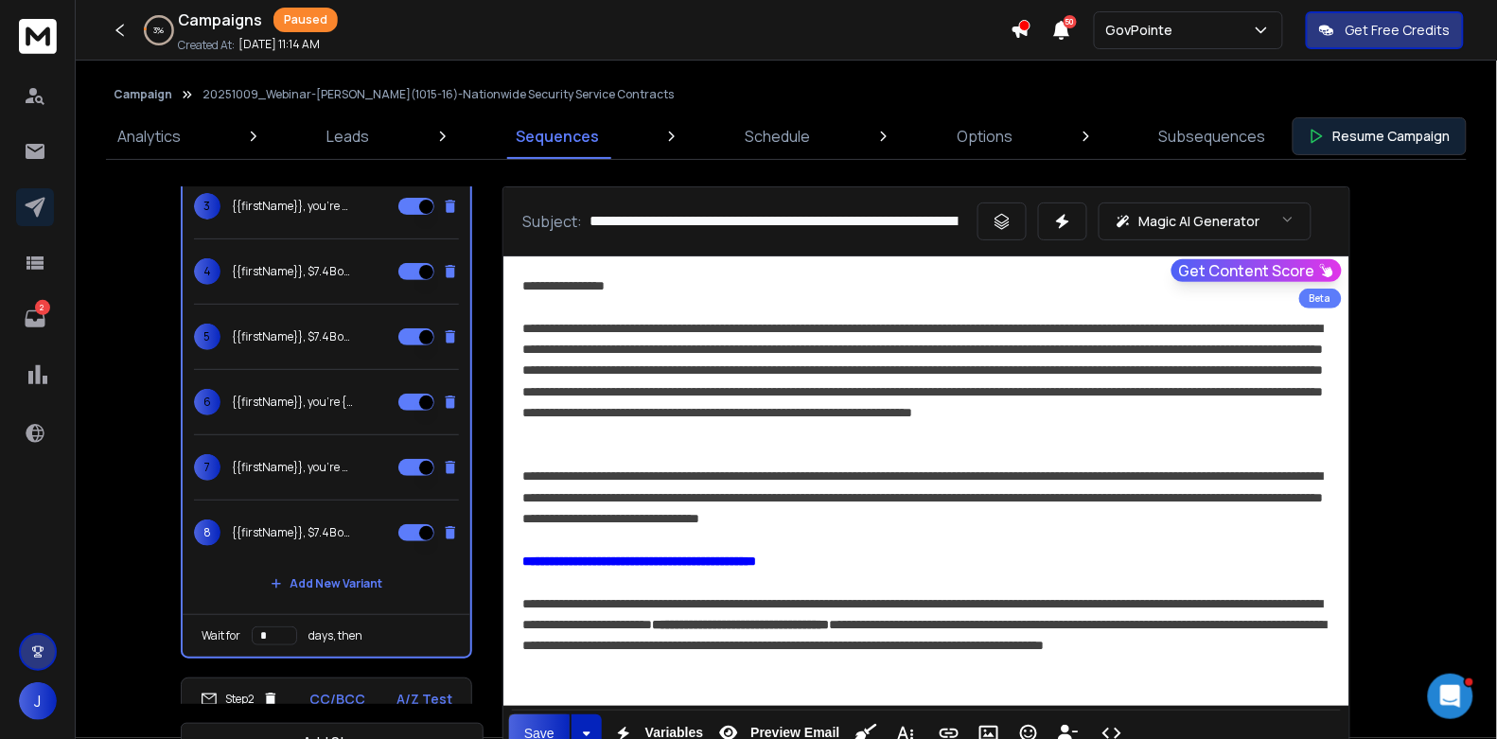
click at [1377, 138] on button "Resume Campaign" at bounding box center [1379, 136] width 174 height 38
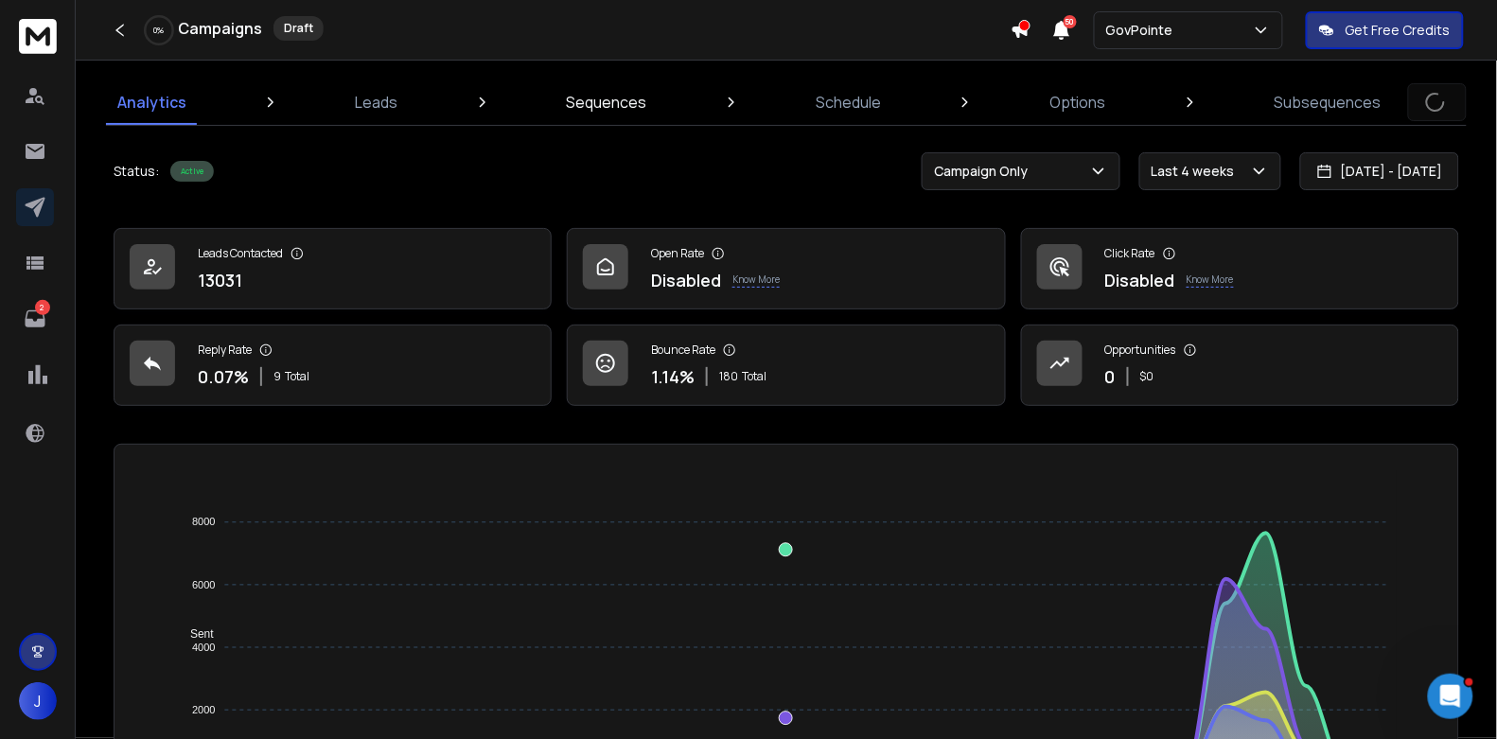
click at [635, 100] on p "Sequences" at bounding box center [607, 102] width 80 height 23
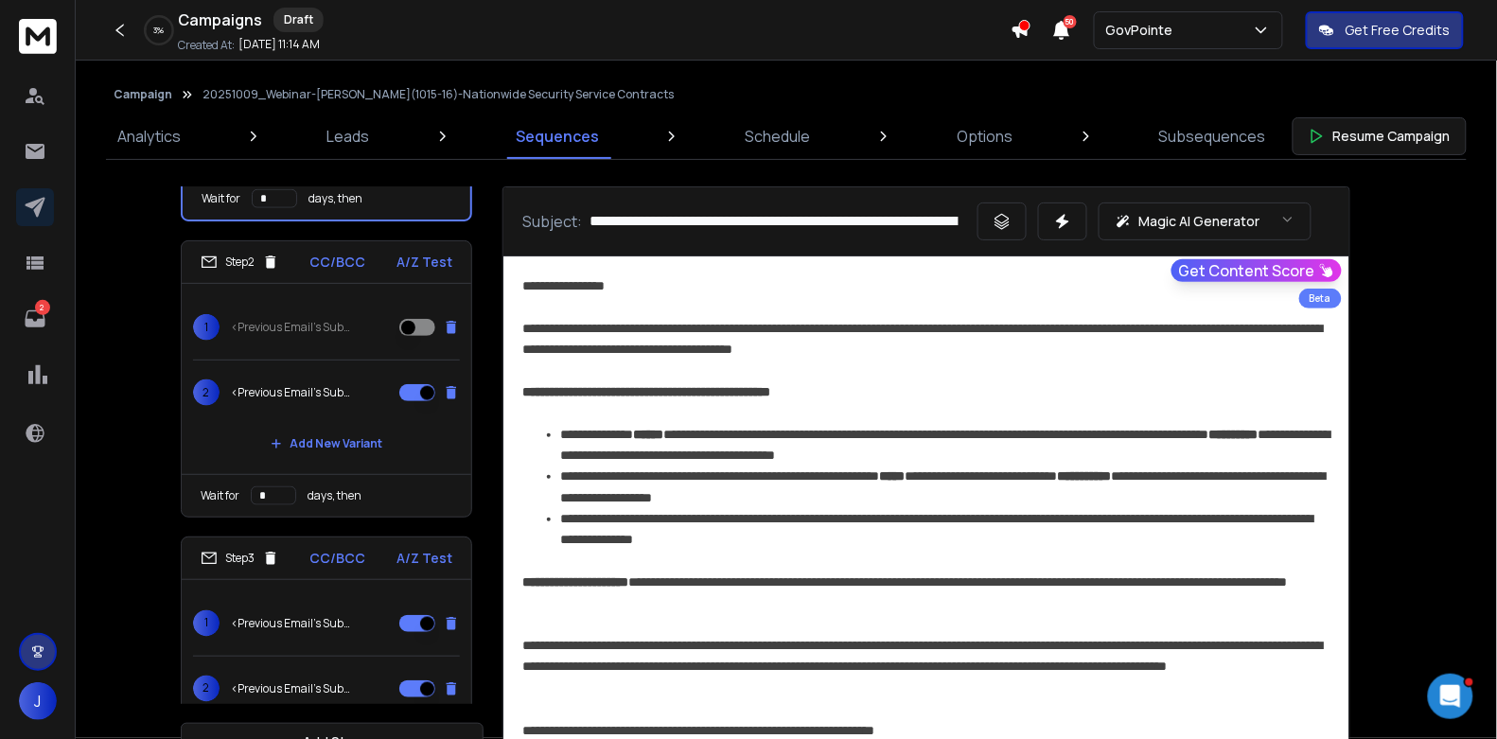
scroll to position [691, 0]
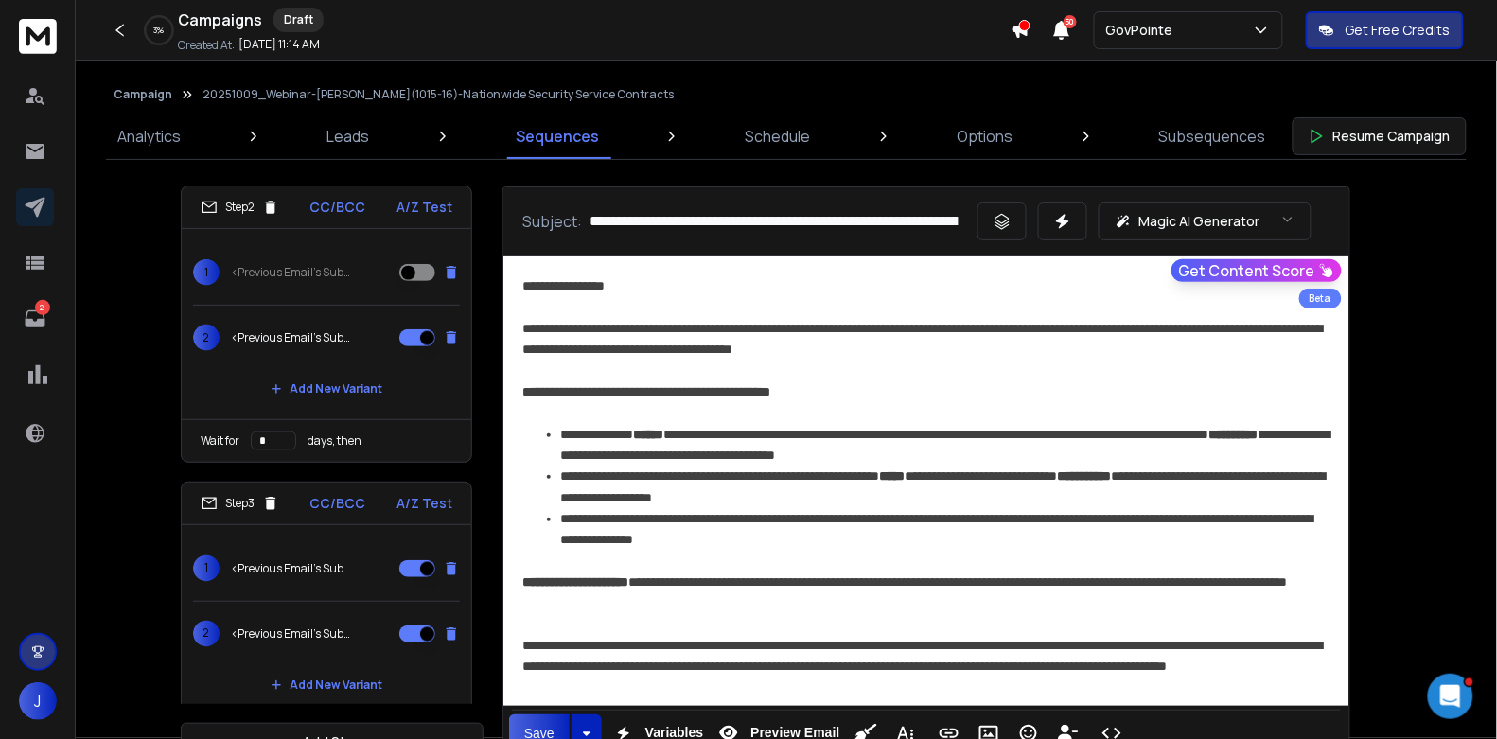
click at [316, 330] on p "<Previous Email's Subject>" at bounding box center [291, 337] width 121 height 15
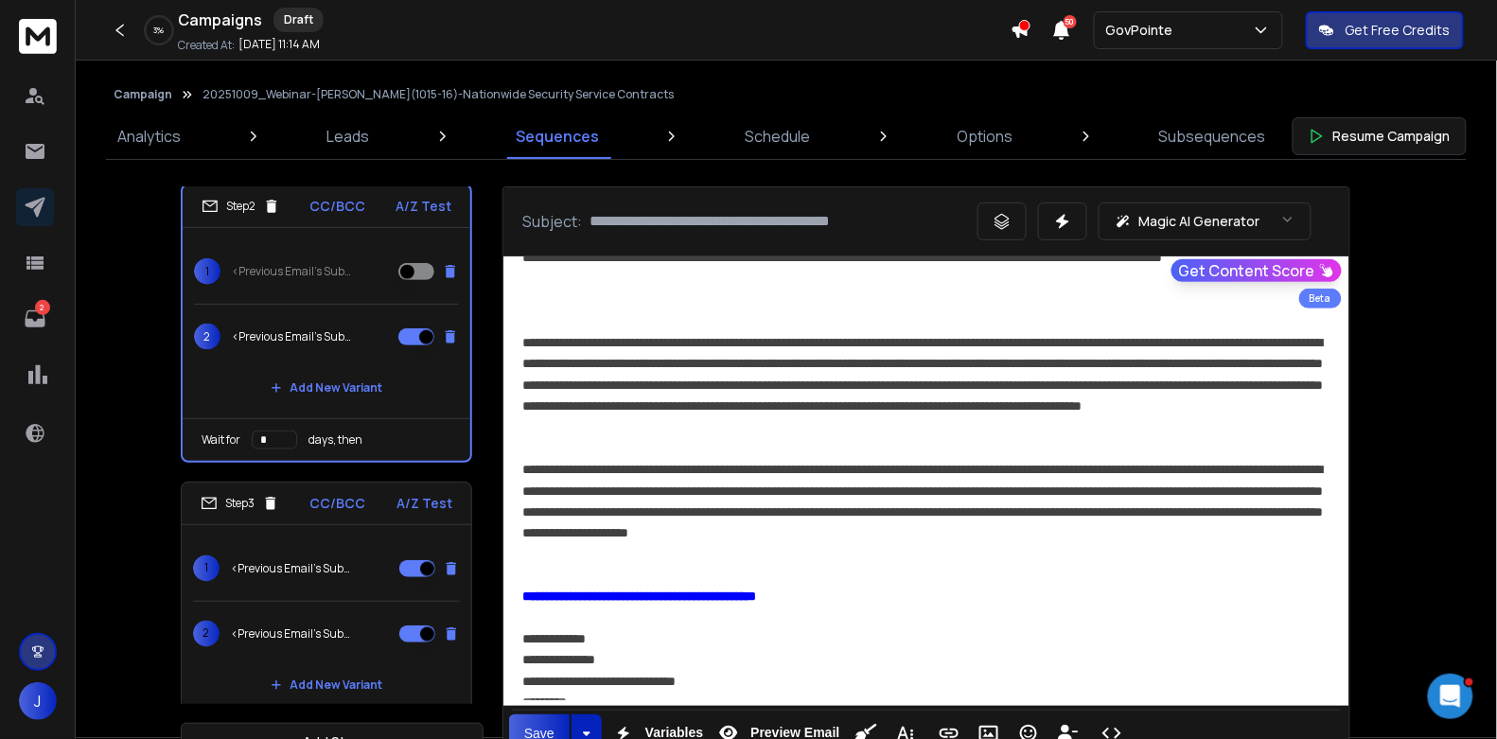
scroll to position [235, 0]
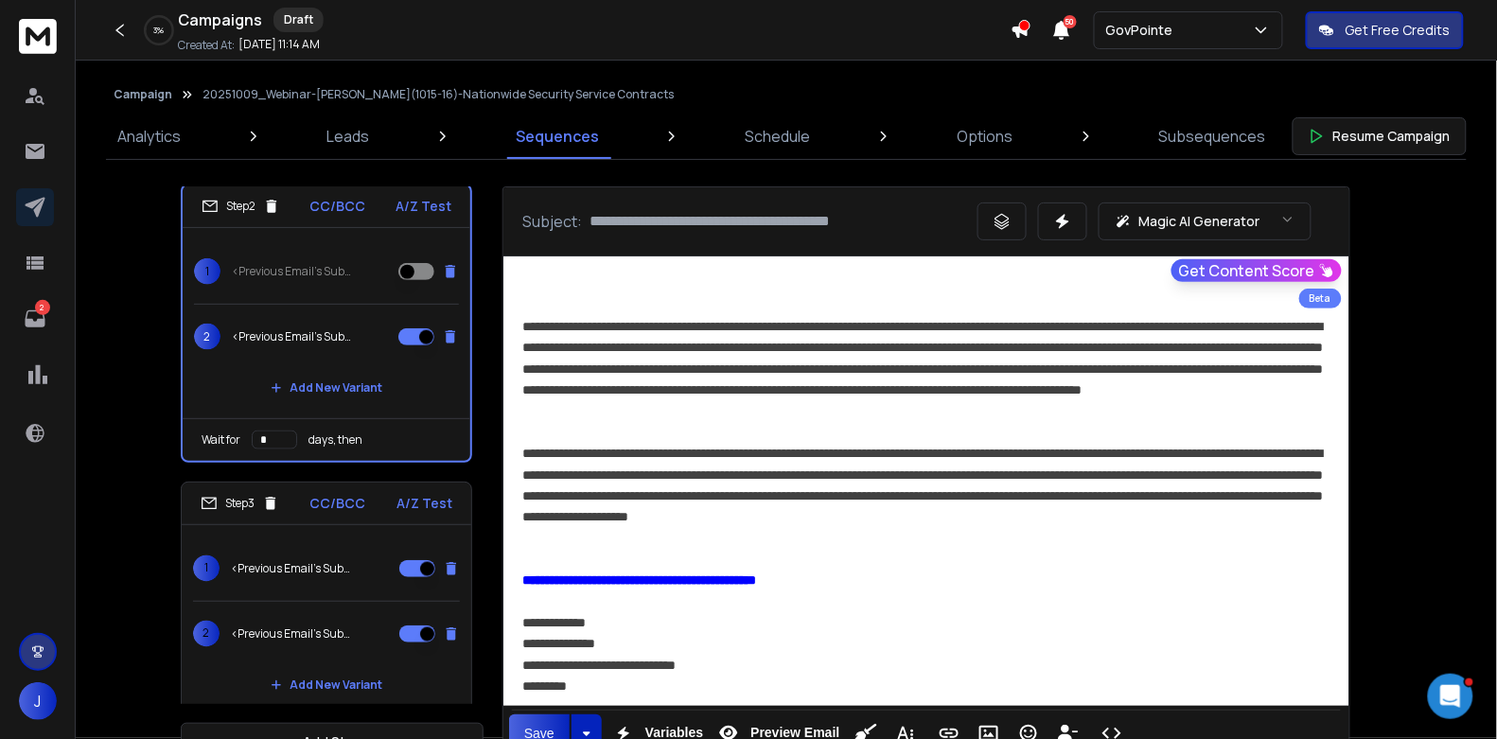
click at [756, 578] on strong "**********" at bounding box center [639, 579] width 234 height 13
click at [611, 621] on icon "button" at bounding box center [616, 624] width 13 height 13
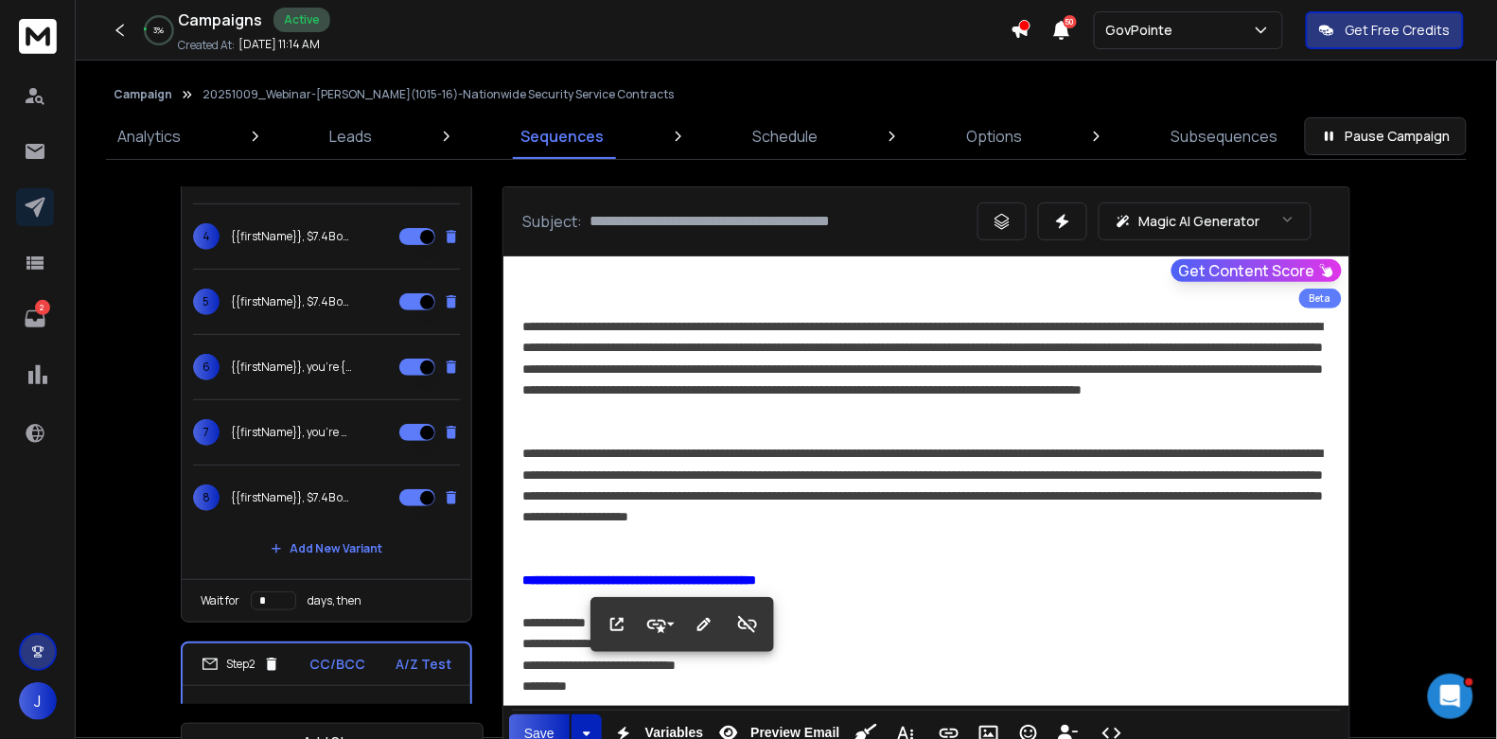
scroll to position [0, 0]
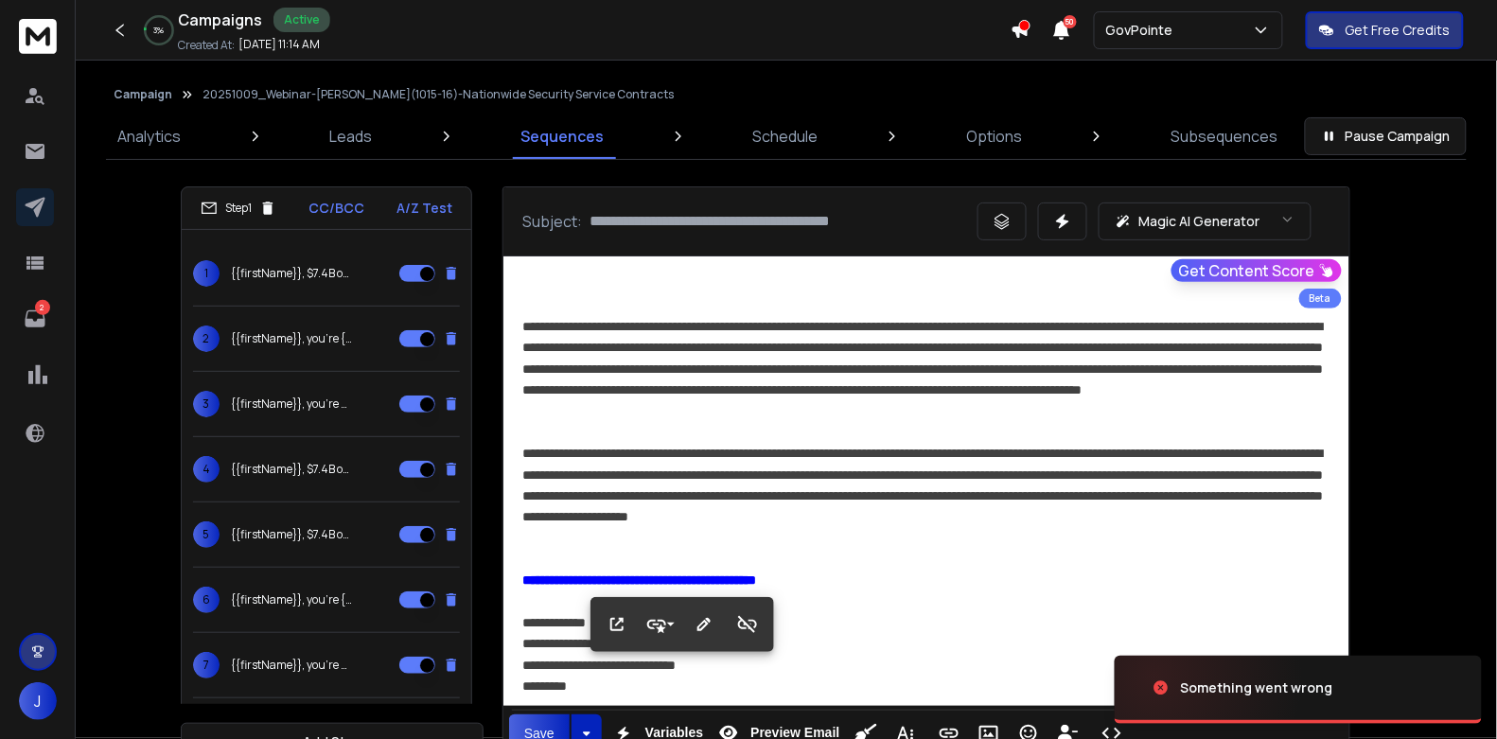
click at [162, 96] on button "Campaign" at bounding box center [143, 94] width 59 height 15
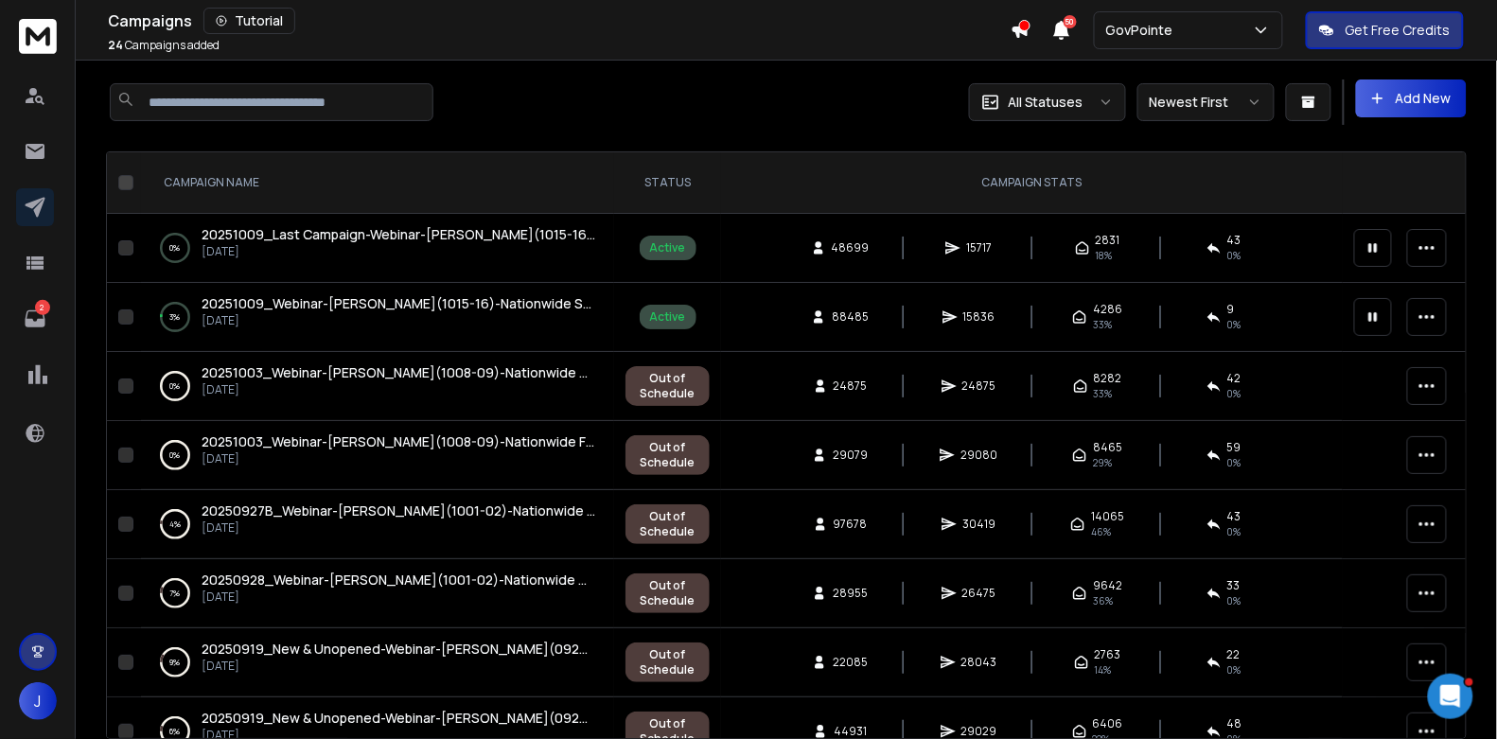
click at [519, 237] on span "20251009_Last Campaign-Webinar-Dan(1015-16)-Nationwide Facility Support Contrac…" at bounding box center [519, 234] width 634 height 18
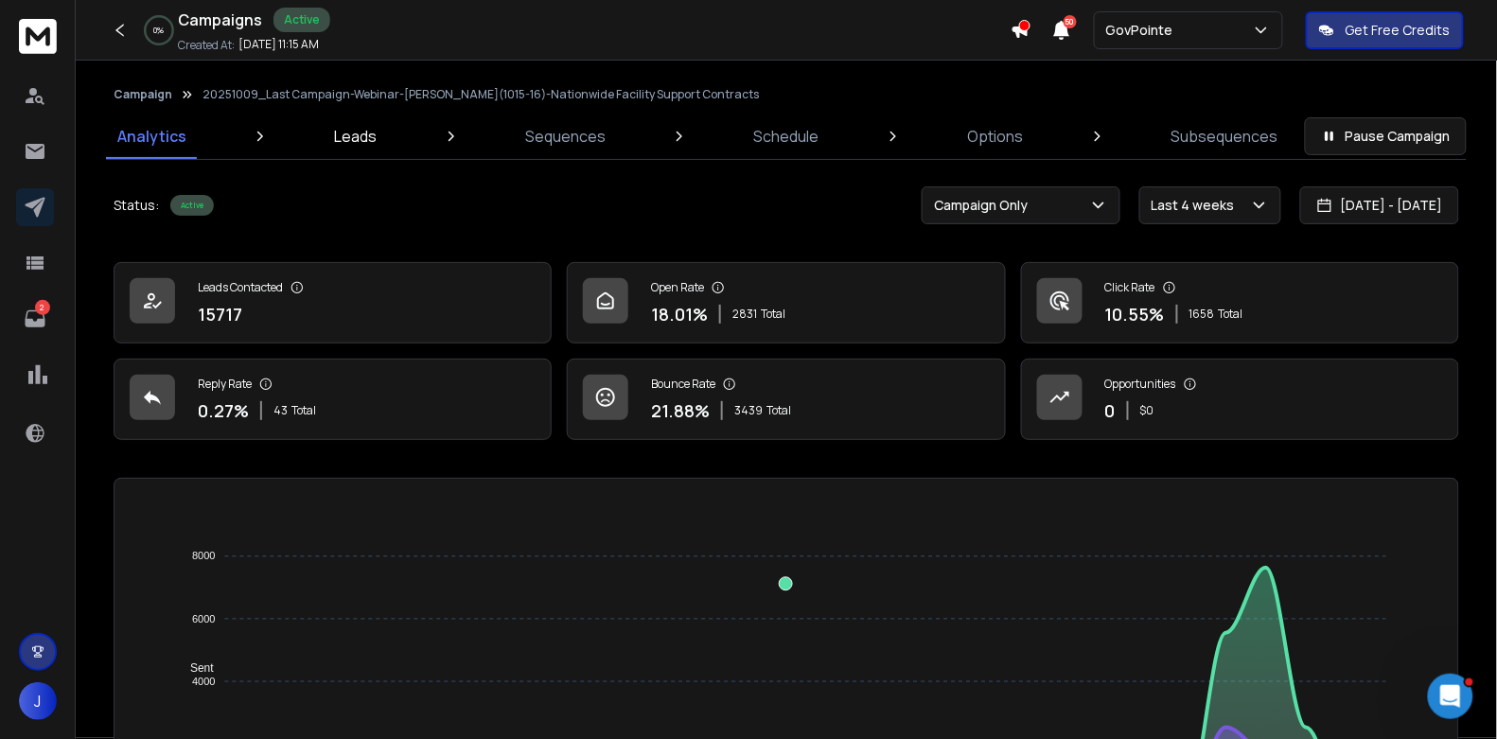
click at [368, 132] on p "Leads" at bounding box center [356, 136] width 43 height 23
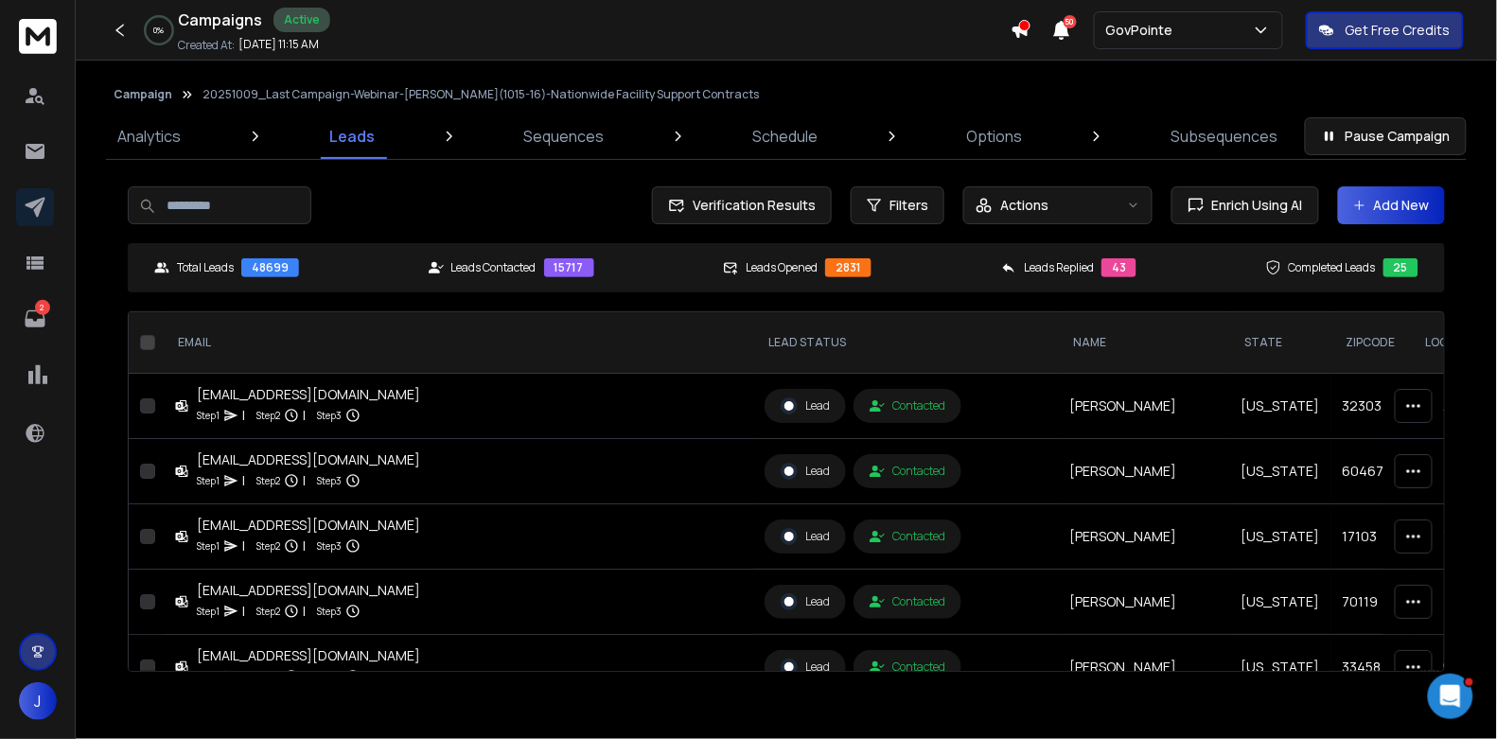
click at [151, 96] on button "Campaign" at bounding box center [143, 94] width 59 height 15
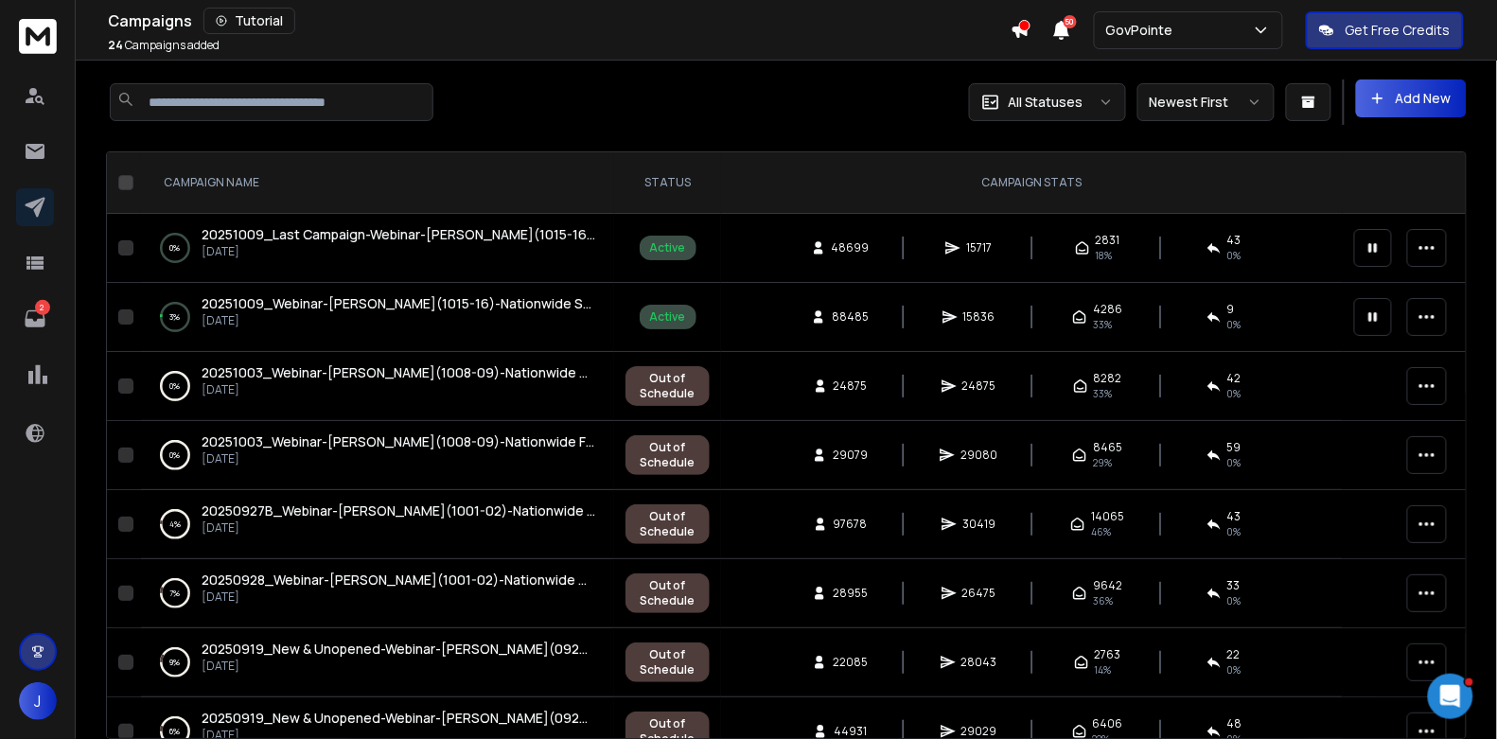
click at [493, 444] on span "20251003_Webinar-[PERSON_NAME](1008-09)-Nationwide Facility Support Contracts" at bounding box center [472, 441] width 541 height 18
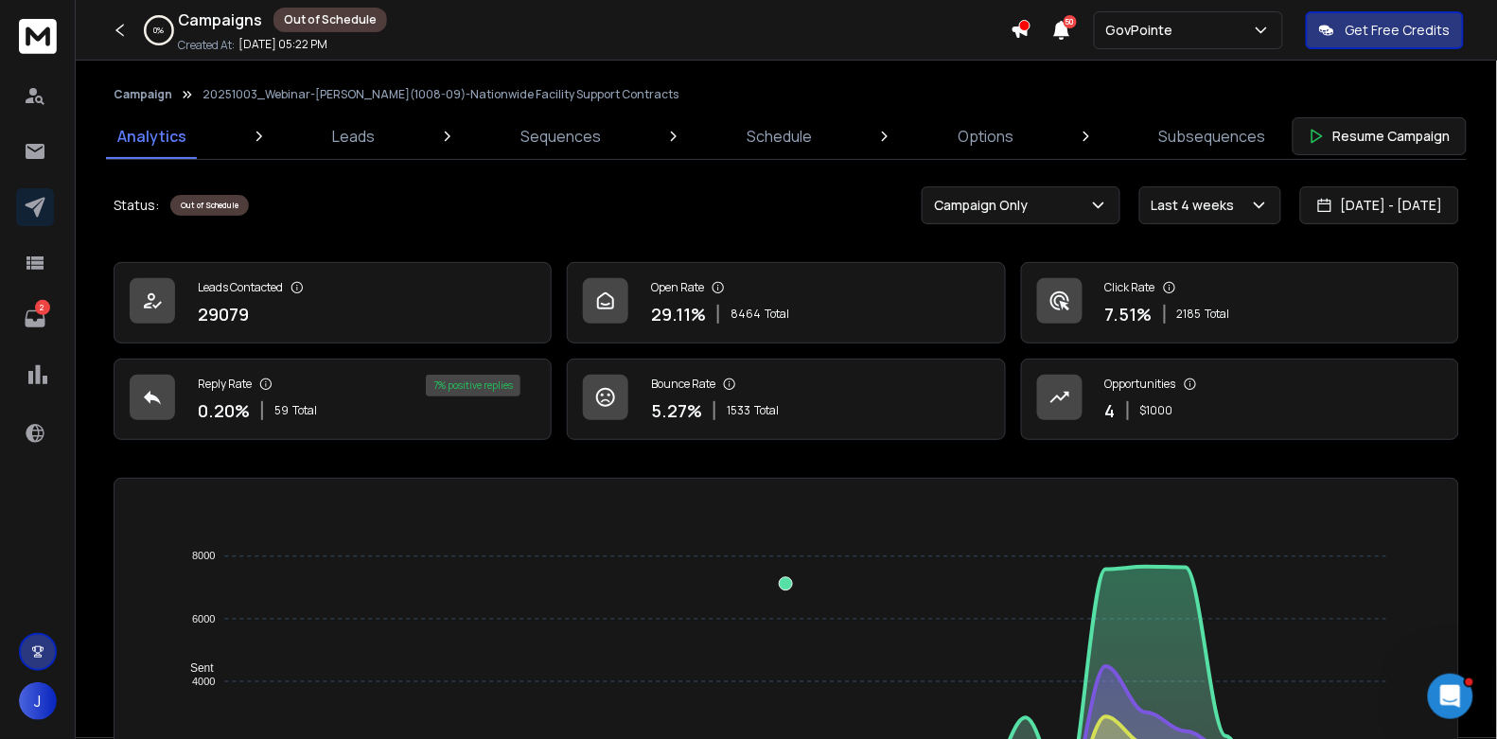
click at [132, 79] on div "Campaign 20251003_Webinar-Dan(1008-09)-Nationwide Facility Support Contracts" at bounding box center [786, 94] width 1360 height 30
click at [134, 88] on button "Campaign" at bounding box center [143, 94] width 59 height 15
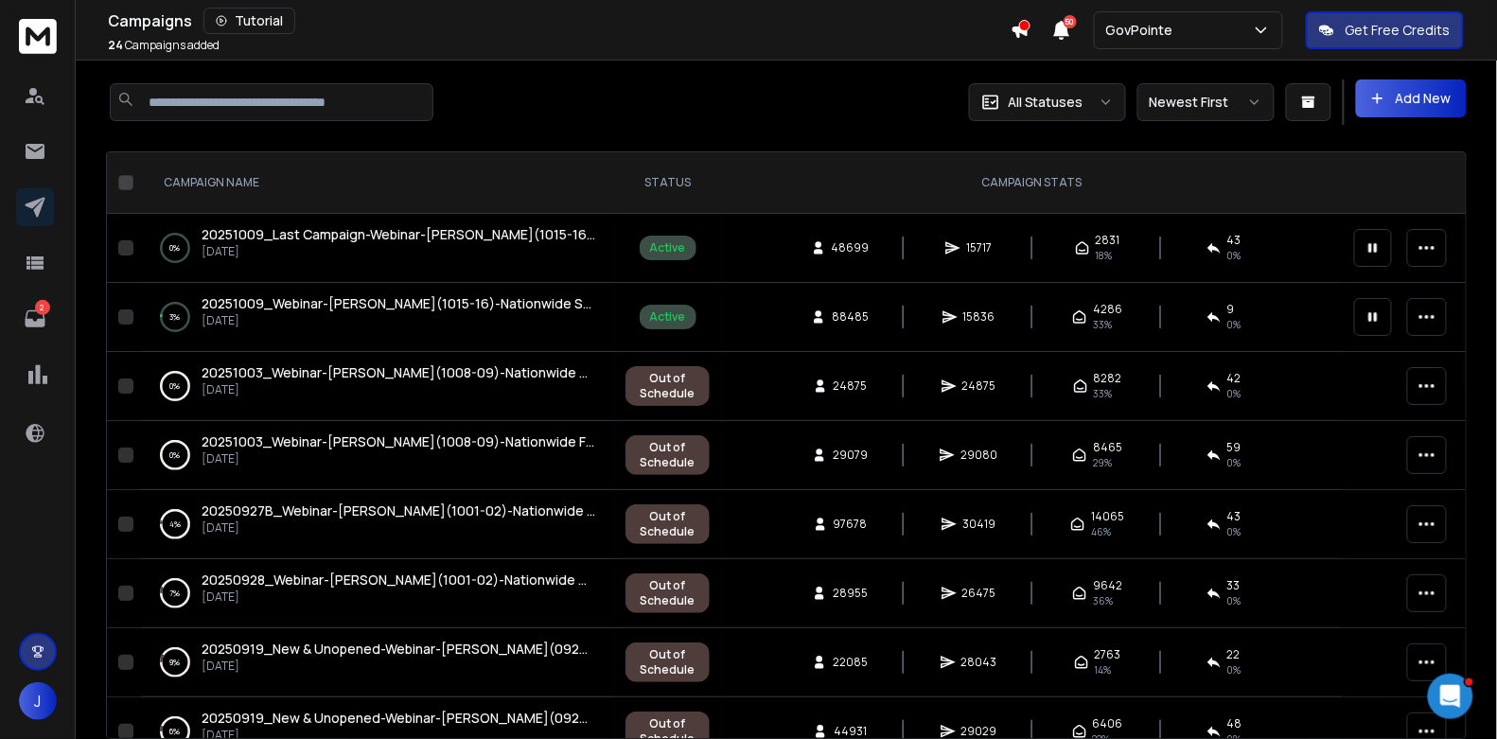
click at [435, 227] on span "20251009_Last Campaign-Webinar-[PERSON_NAME](1015-16)-Nationwide Facility Suppo…" at bounding box center [519, 234] width 634 height 18
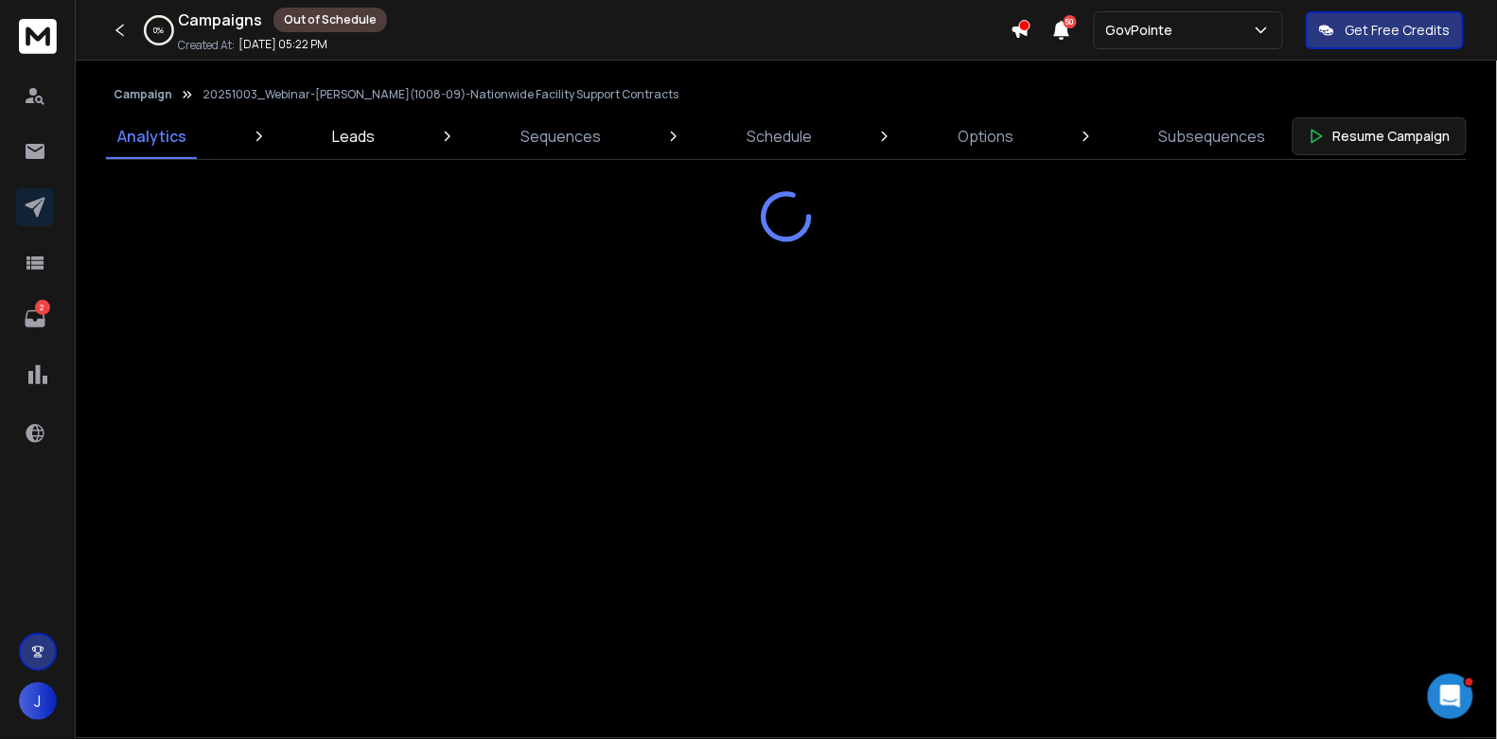
click at [360, 148] on link "Leads" at bounding box center [353, 136] width 65 height 45
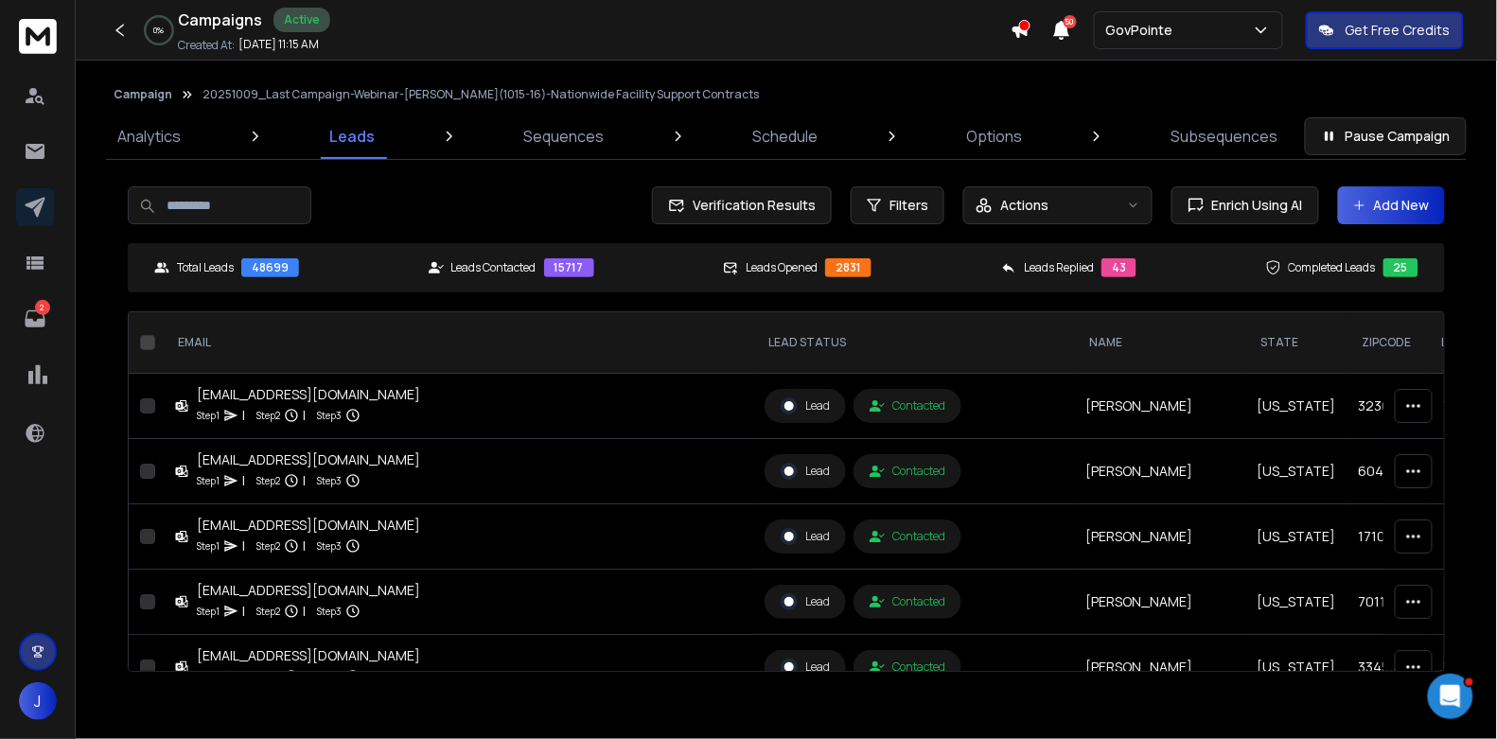
click at [153, 94] on button "Campaign" at bounding box center [143, 94] width 59 height 15
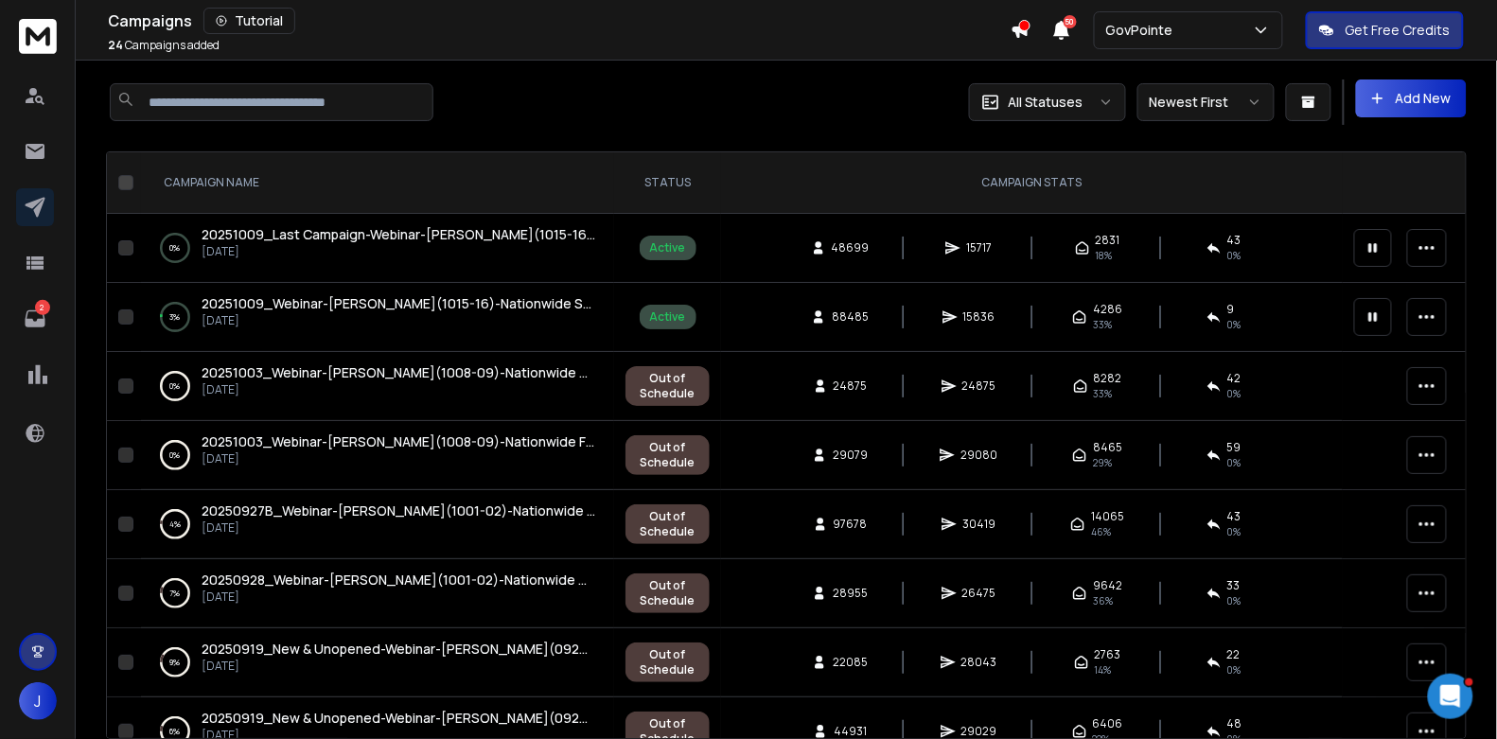
click at [471, 301] on span "20251009_Webinar-[PERSON_NAME](1015-16)-Nationwide Security Service Contracts" at bounding box center [473, 303] width 543 height 18
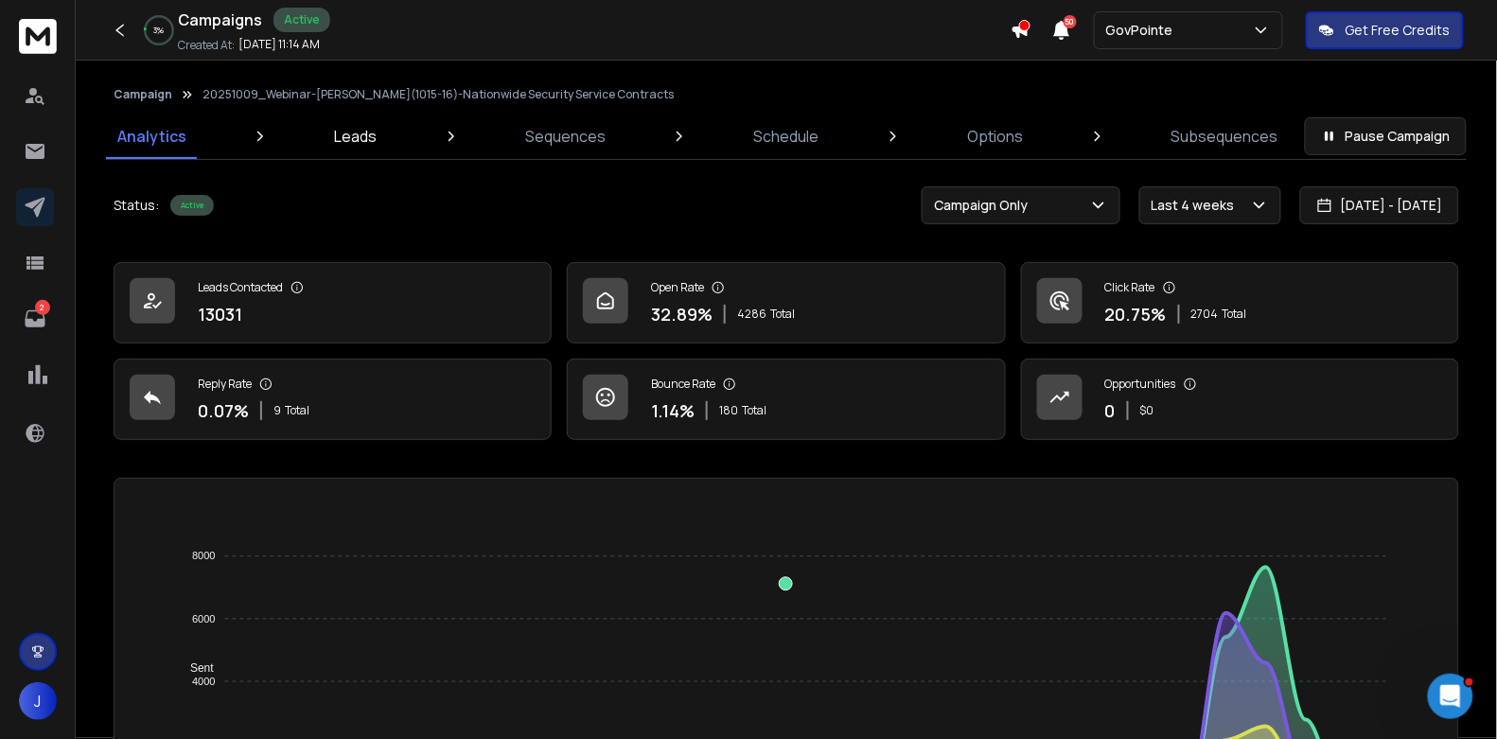
click at [365, 142] on p "Leads" at bounding box center [356, 136] width 43 height 23
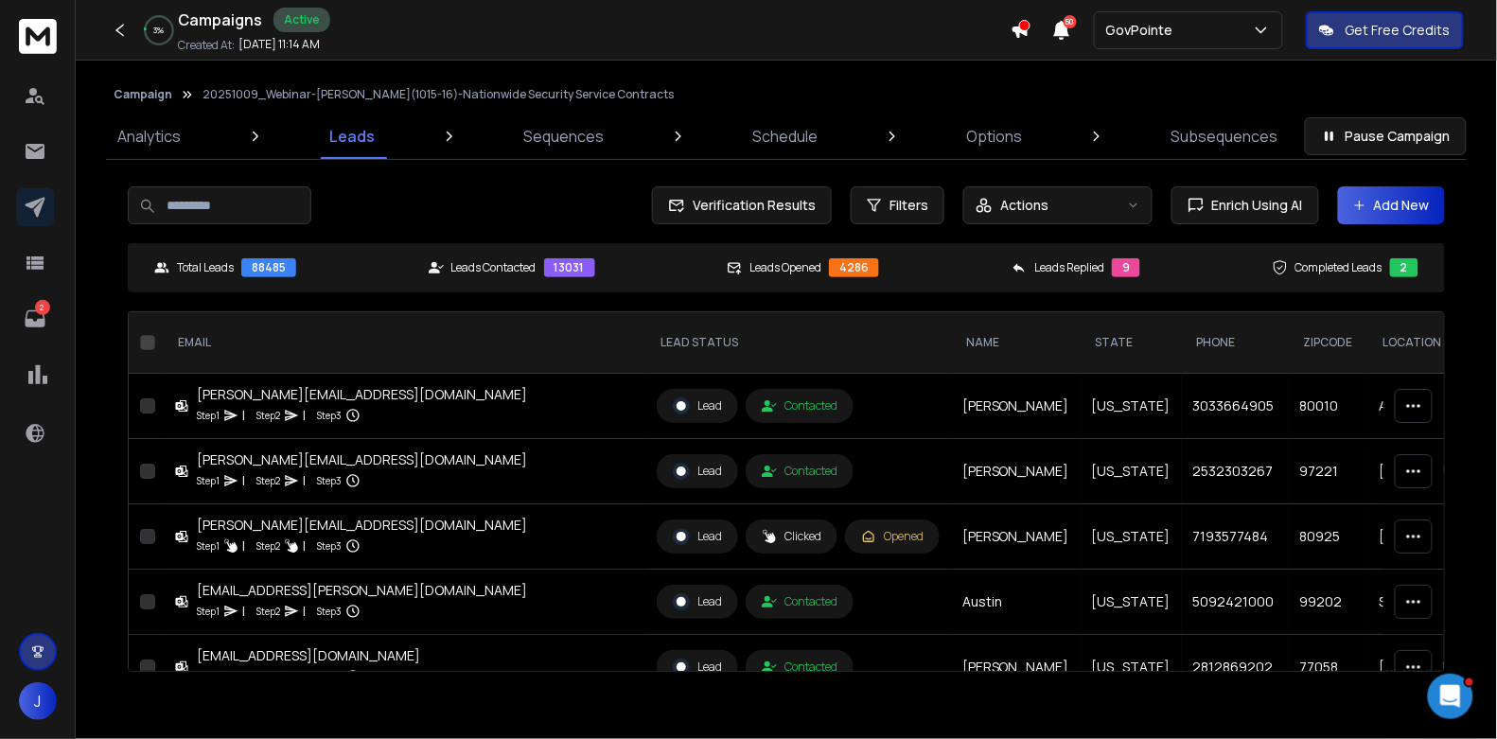
click at [148, 98] on button "Campaign" at bounding box center [143, 94] width 59 height 15
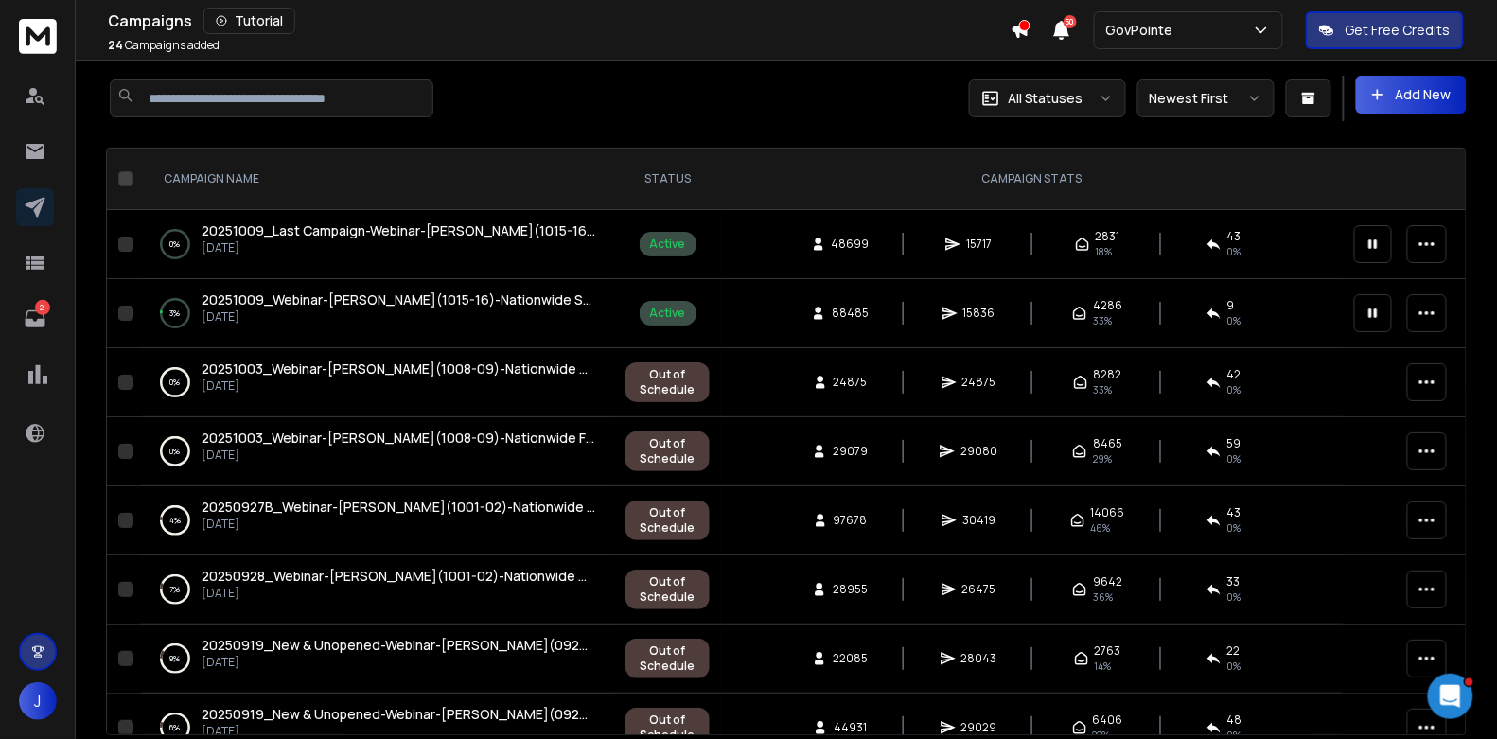
scroll to position [1, 0]
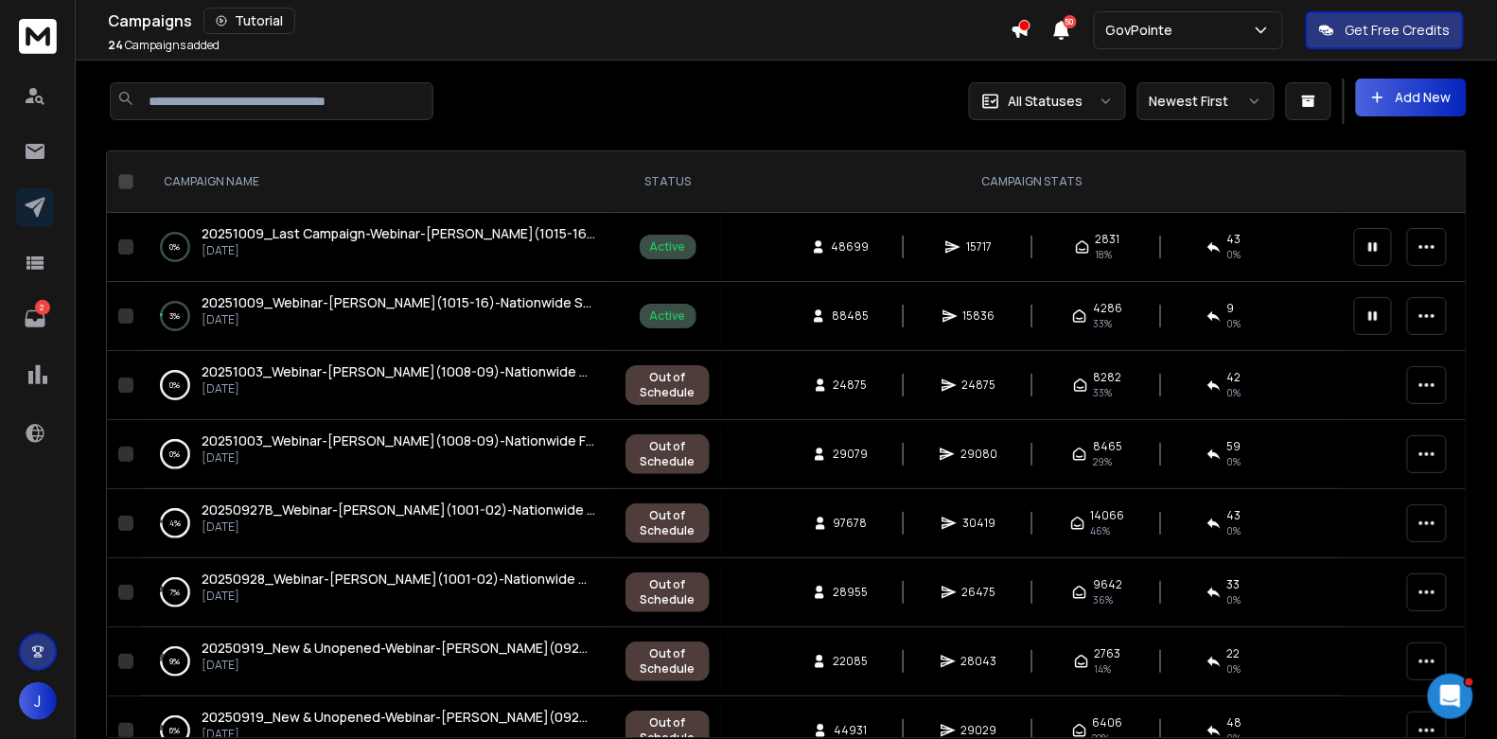
click at [422, 301] on span "20251009_Webinar-[PERSON_NAME](1015-16)-Nationwide Security Service Contracts" at bounding box center [473, 302] width 543 height 18
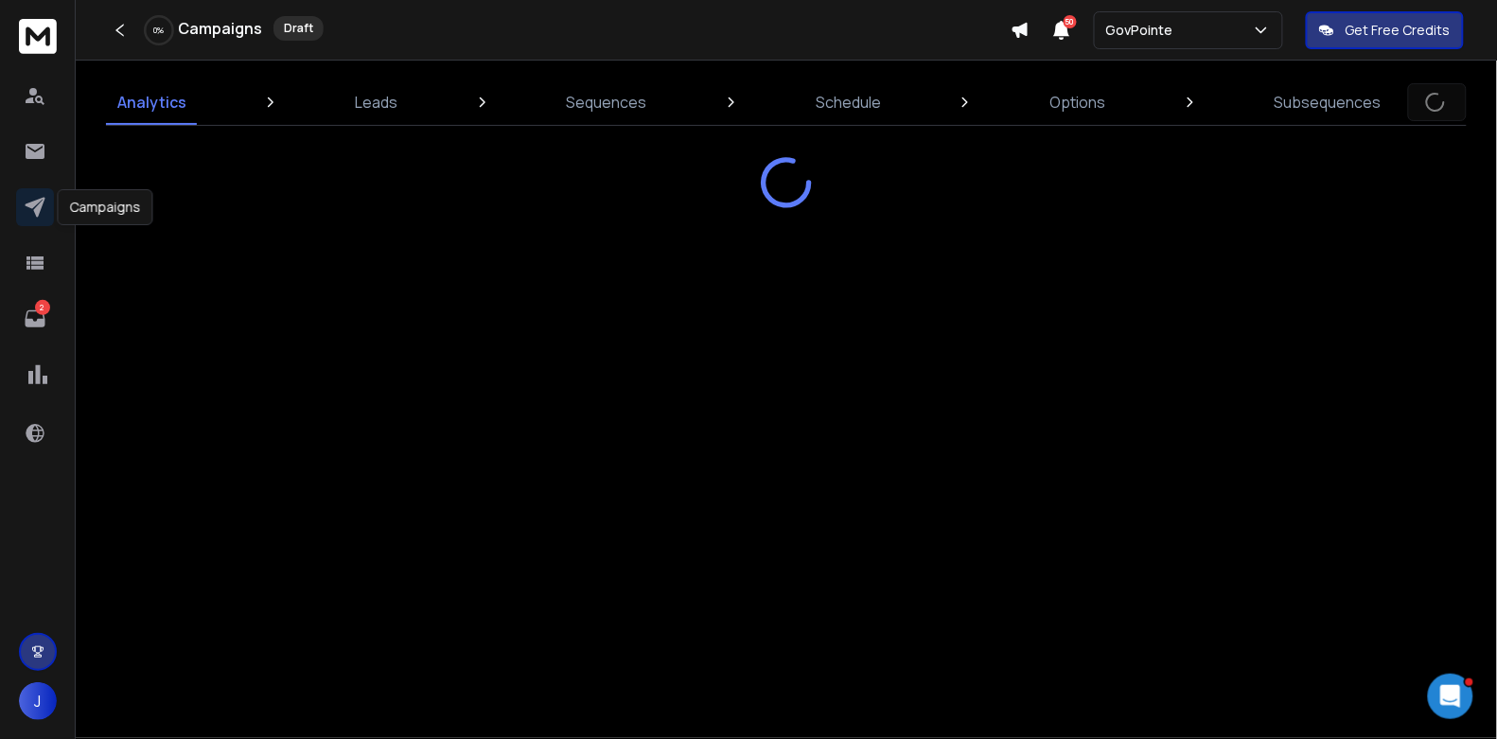
click at [34, 212] on icon at bounding box center [35, 208] width 20 height 20
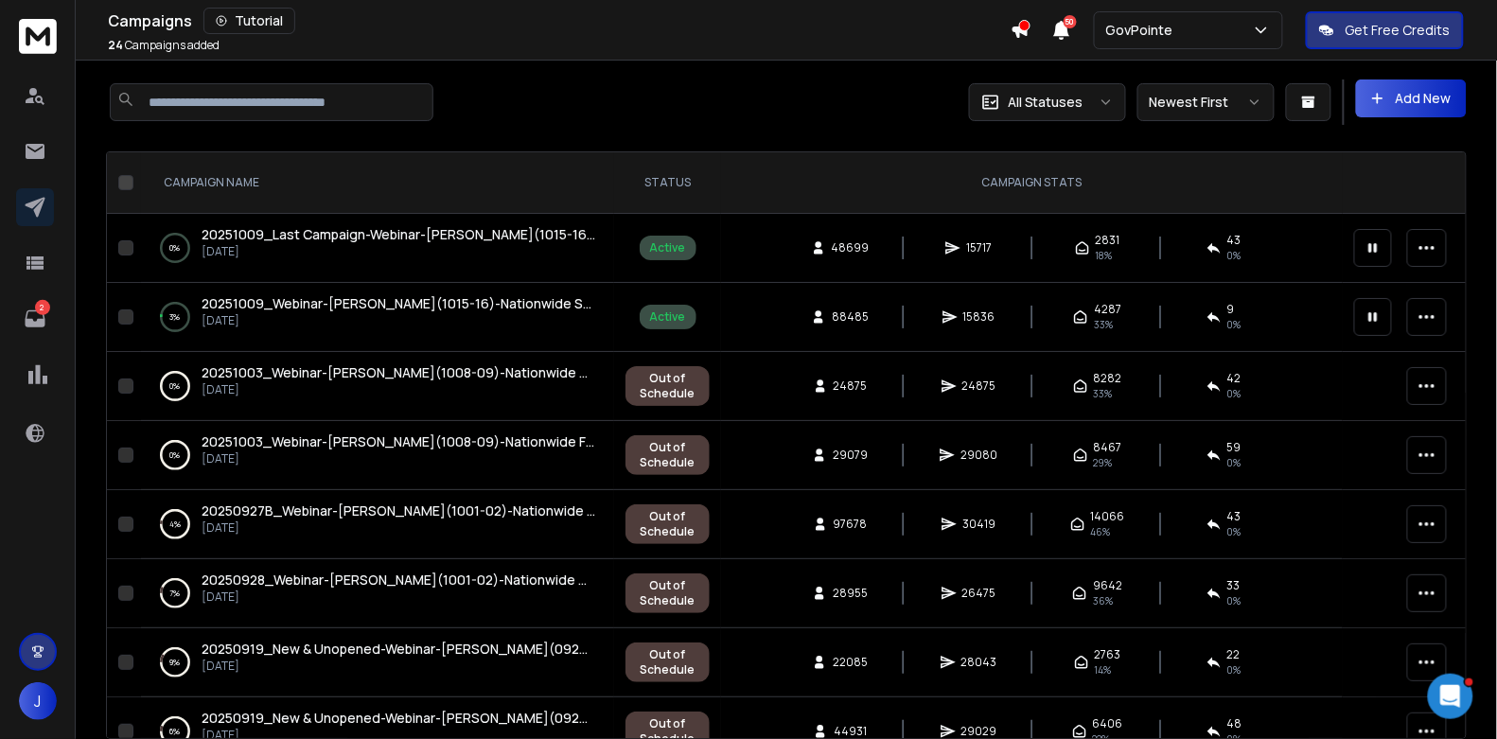
click at [401, 237] on span "20251009_Last Campaign-Webinar-[PERSON_NAME](1015-16)-Nationwide Facility Suppo…" at bounding box center [519, 234] width 634 height 18
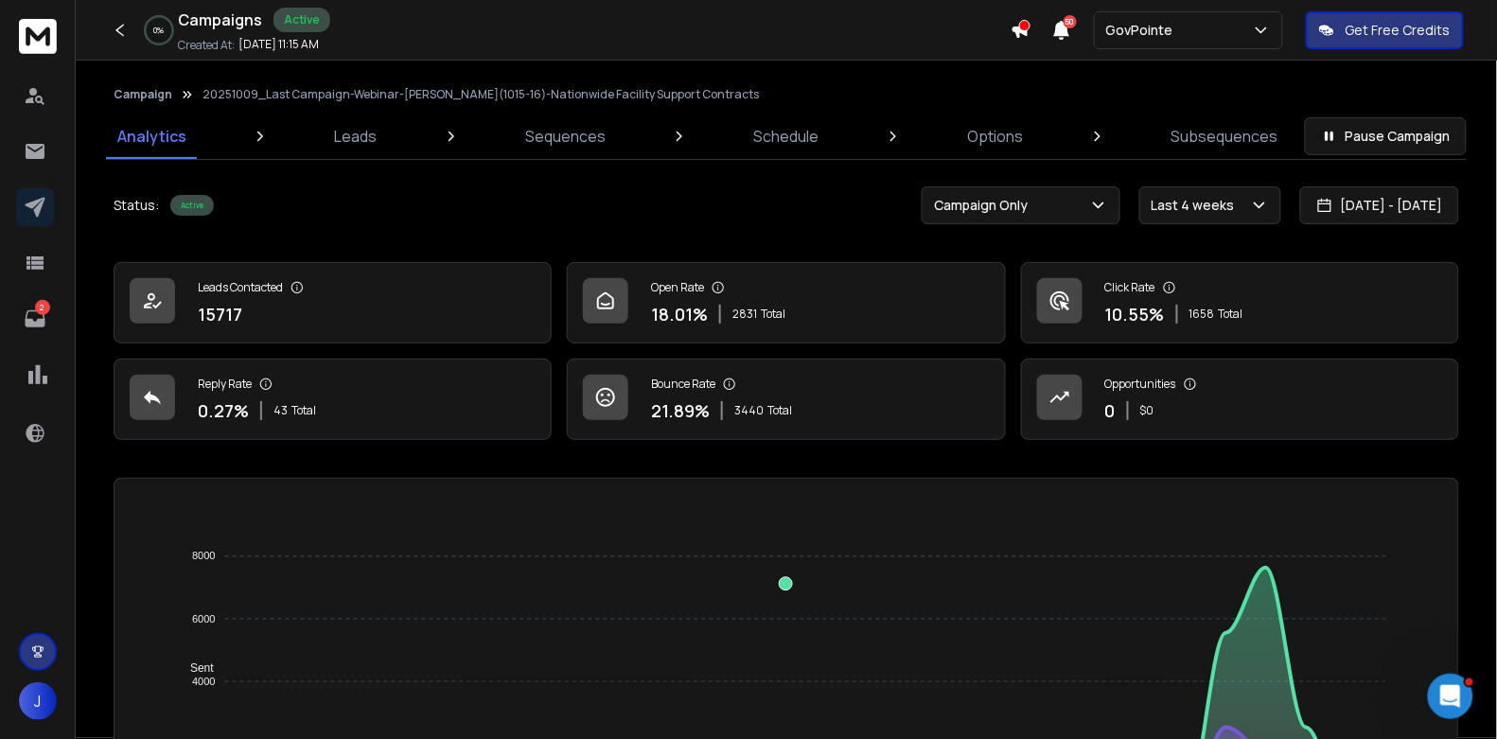
click at [296, 450] on div "Leads Contacted 15717 Open Rate 18.01 % 2831 Total Click Rate 10.55 % 1658 Tota…" at bounding box center [786, 708] width 1345 height 893
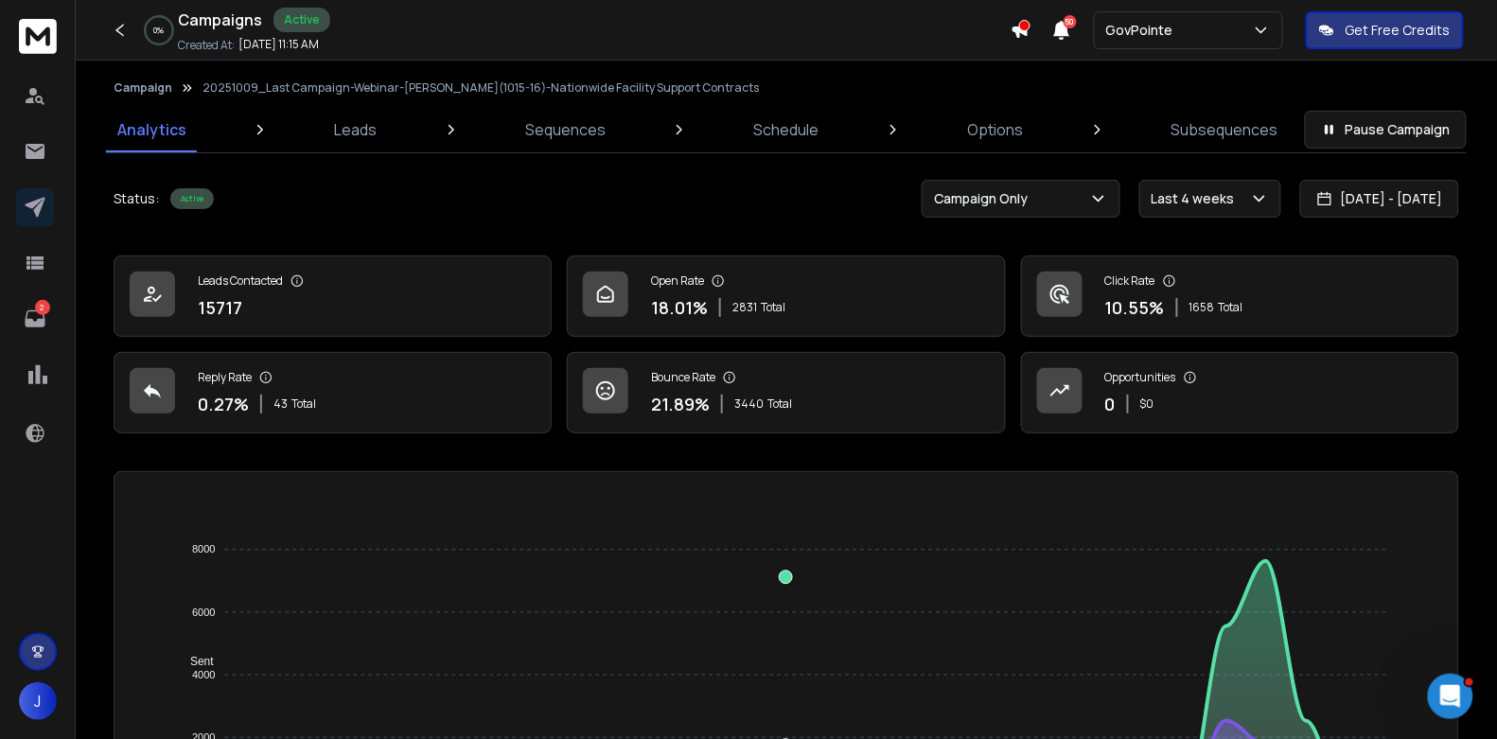
click at [140, 89] on button "Campaign" at bounding box center [143, 87] width 59 height 15
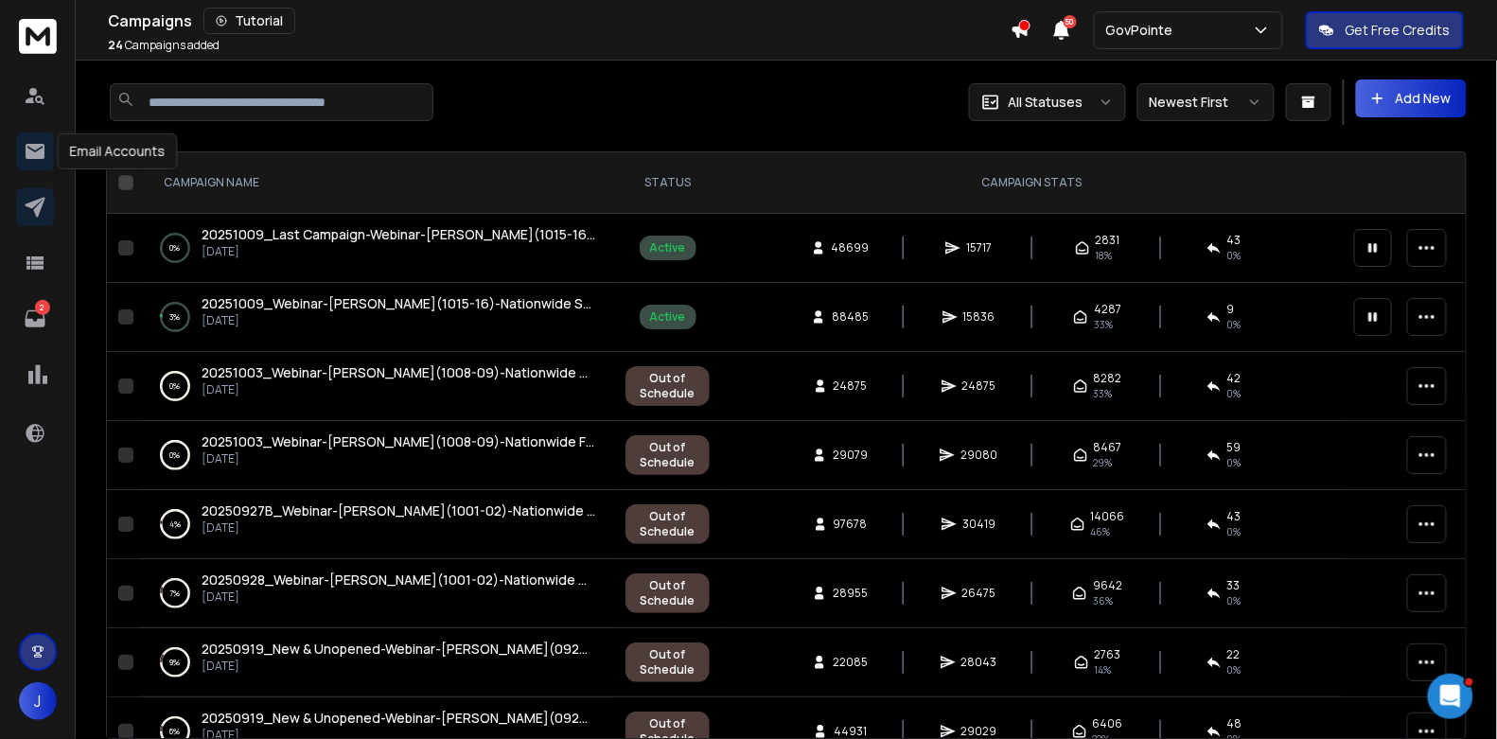
click at [39, 154] on icon at bounding box center [35, 151] width 19 height 15
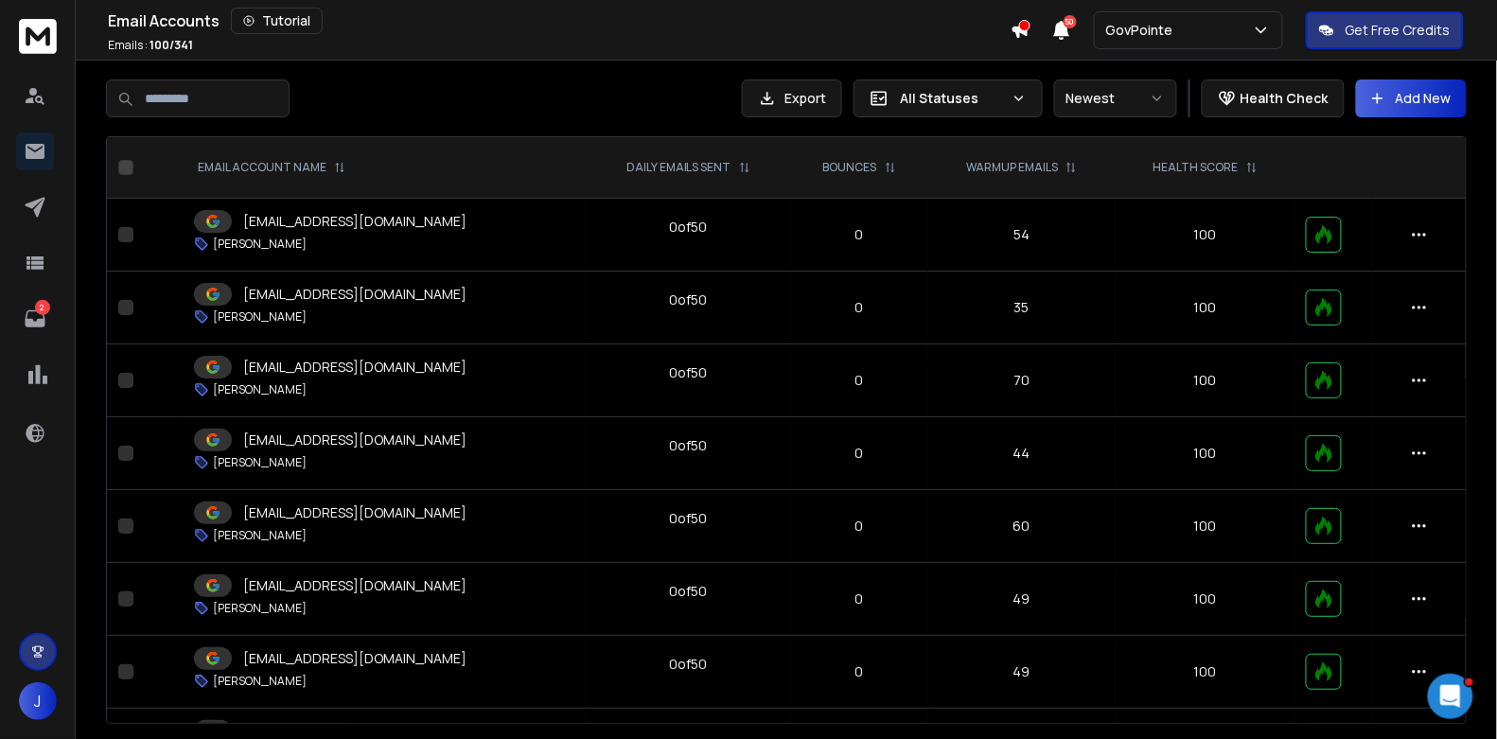
click at [901, 102] on div "All Statuses" at bounding box center [936, 98] width 134 height 19
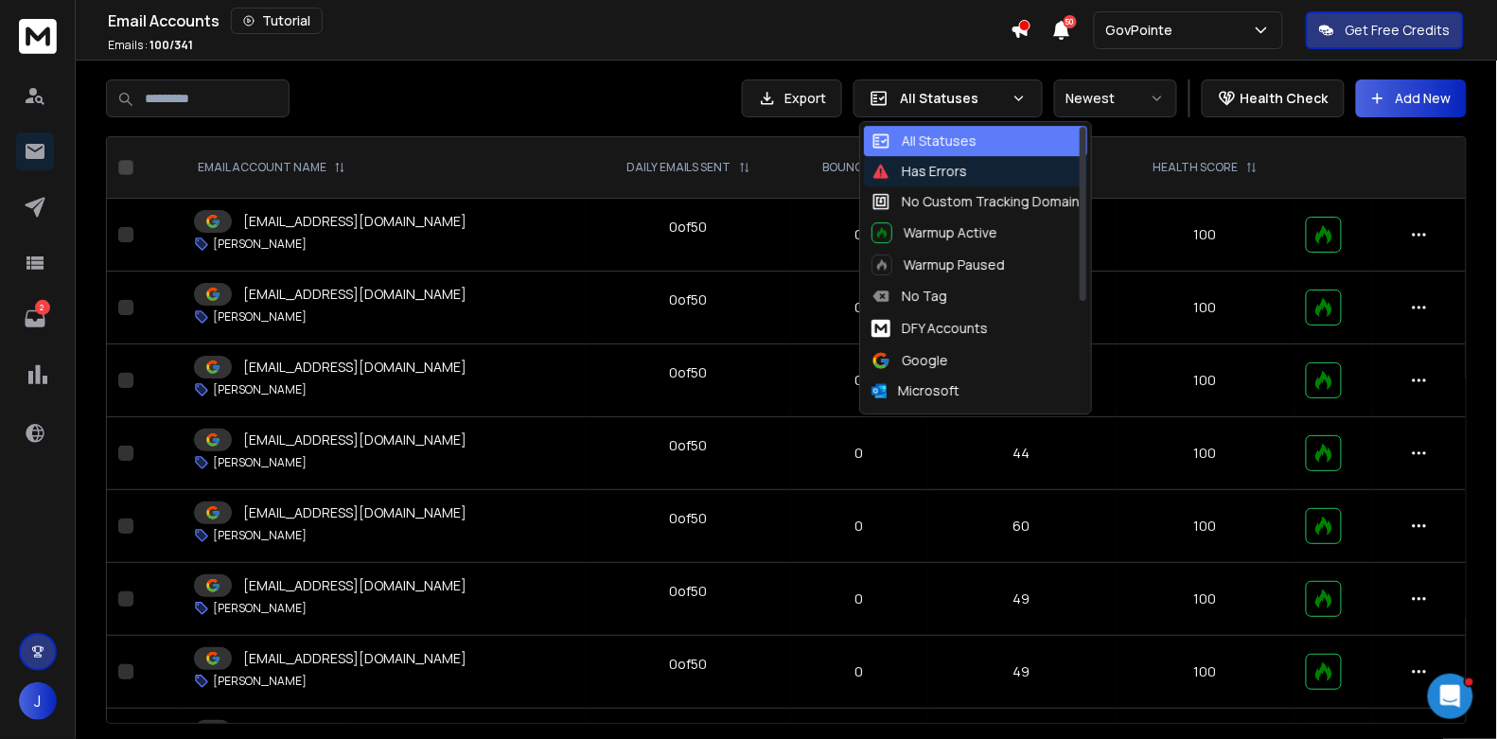
click at [915, 174] on div "Has Errors" at bounding box center [919, 171] width 96 height 19
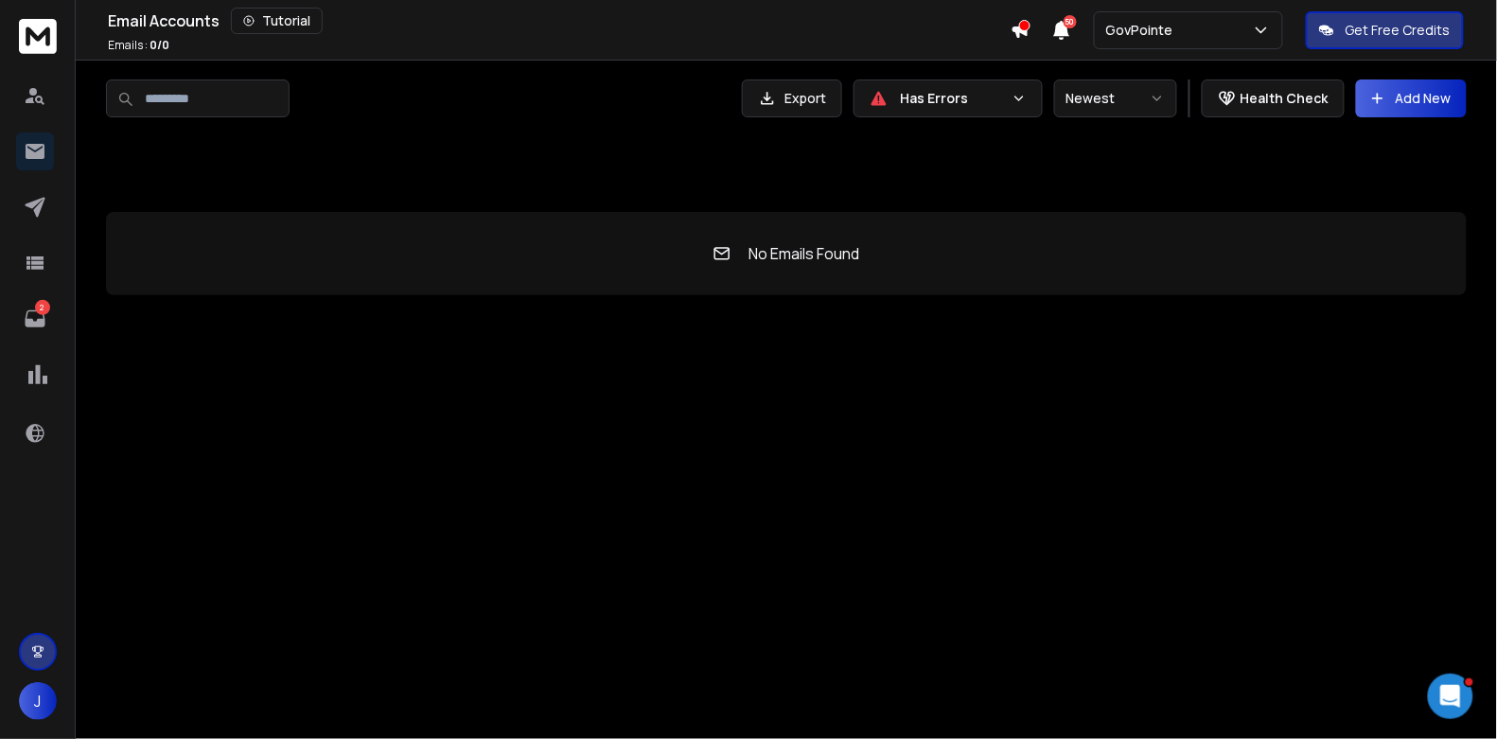
click at [976, 97] on p "Has Errors" at bounding box center [952, 98] width 104 height 19
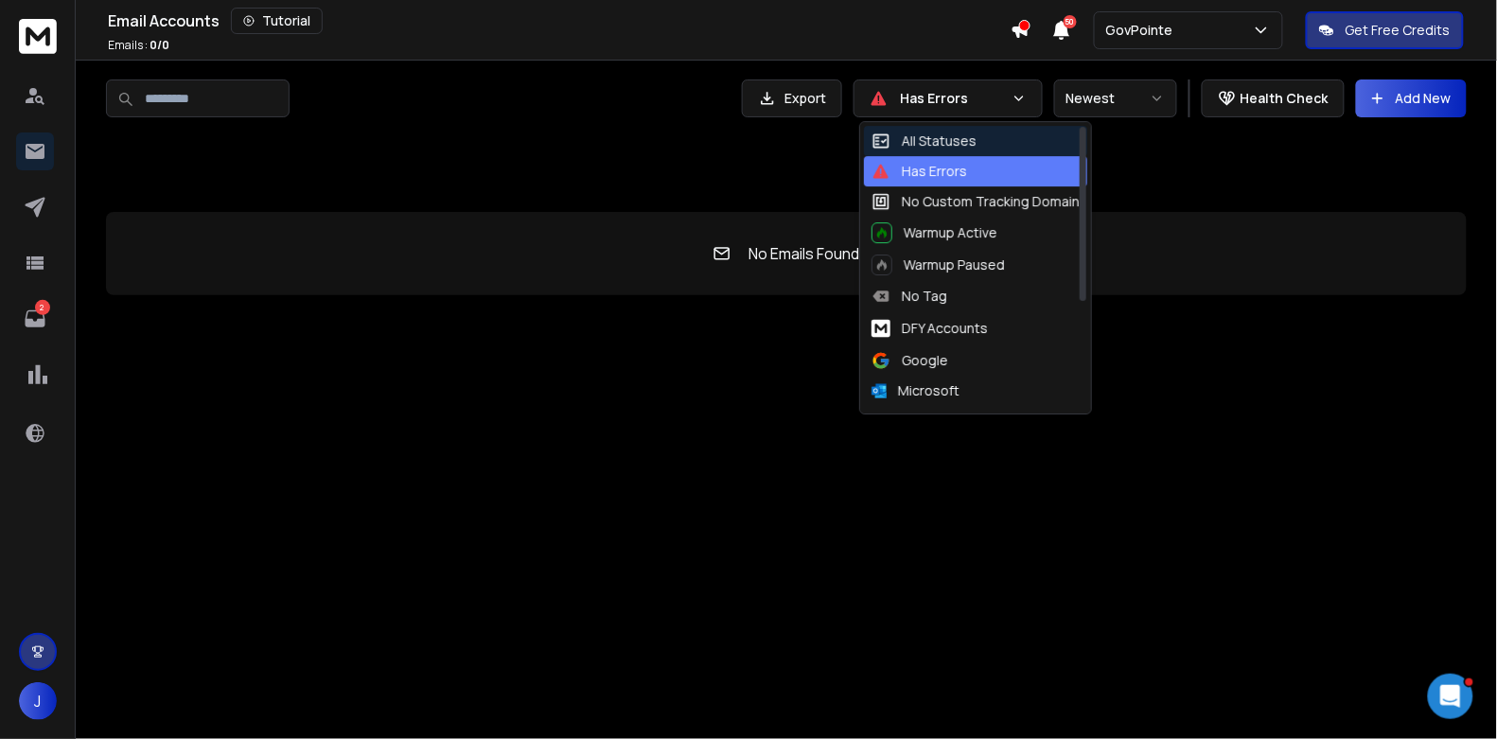
click at [932, 140] on div "All Statuses" at bounding box center [923, 141] width 105 height 19
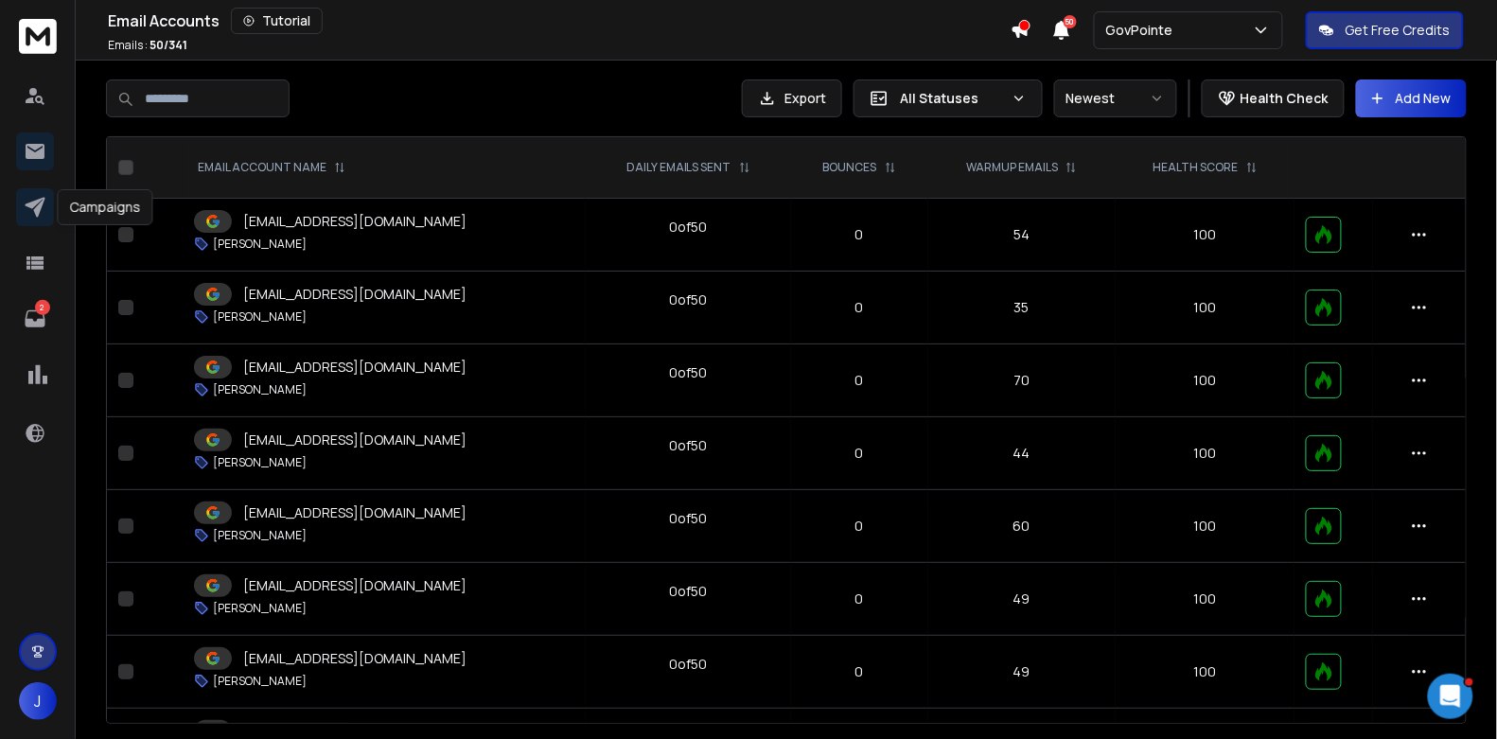
click at [33, 205] on icon at bounding box center [35, 208] width 20 height 20
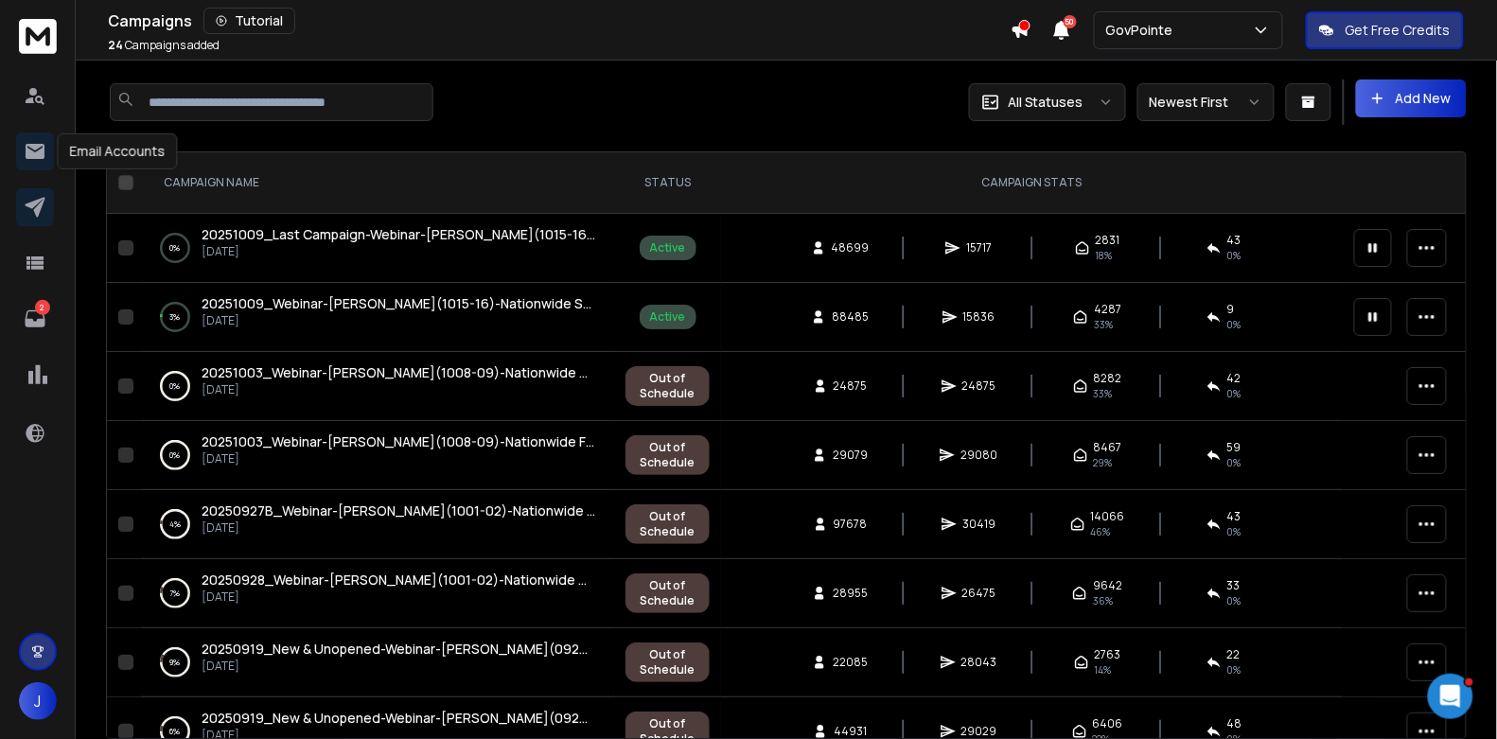
click at [35, 151] on icon at bounding box center [35, 151] width 19 height 15
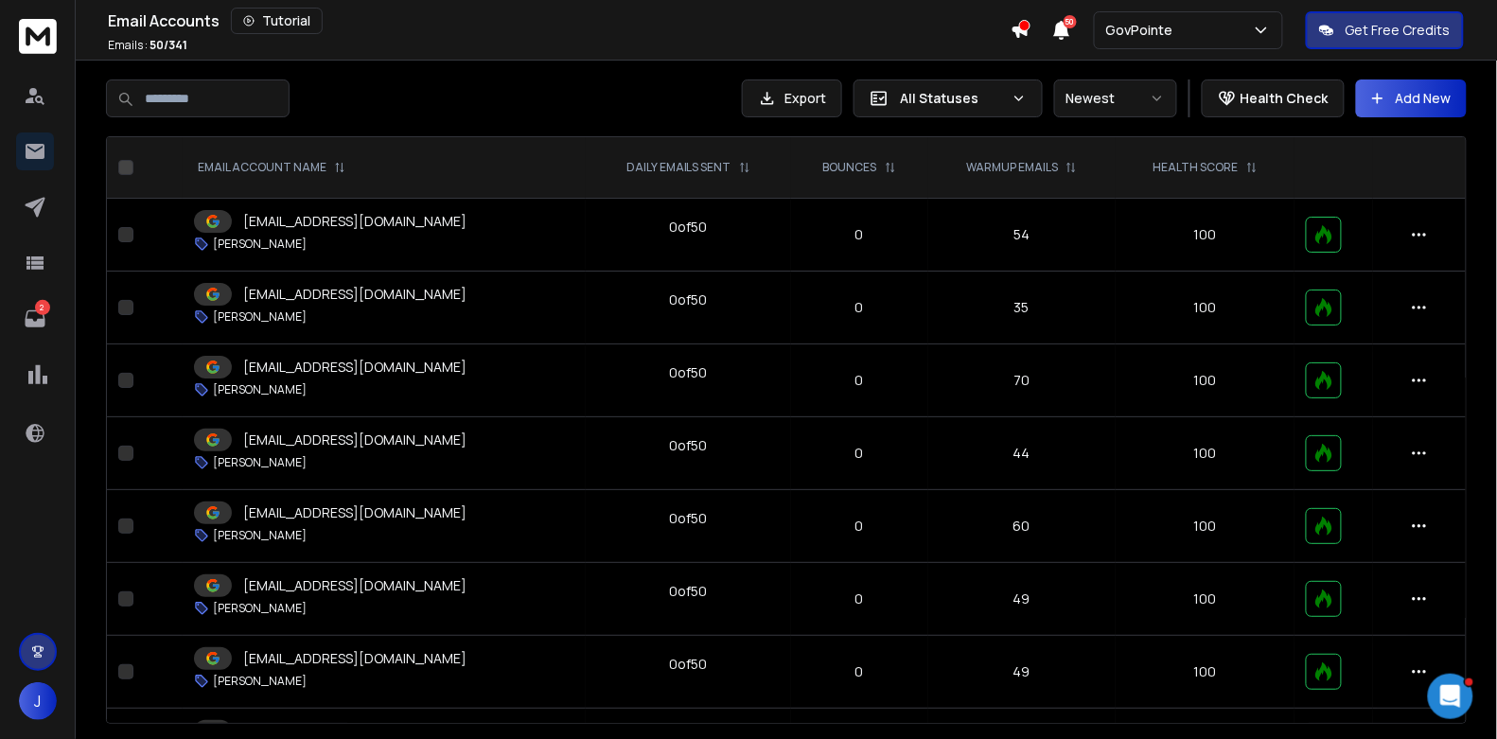
click at [529, 84] on div at bounding box center [418, 98] width 624 height 38
click at [978, 106] on p "All Statuses" at bounding box center [952, 98] width 104 height 19
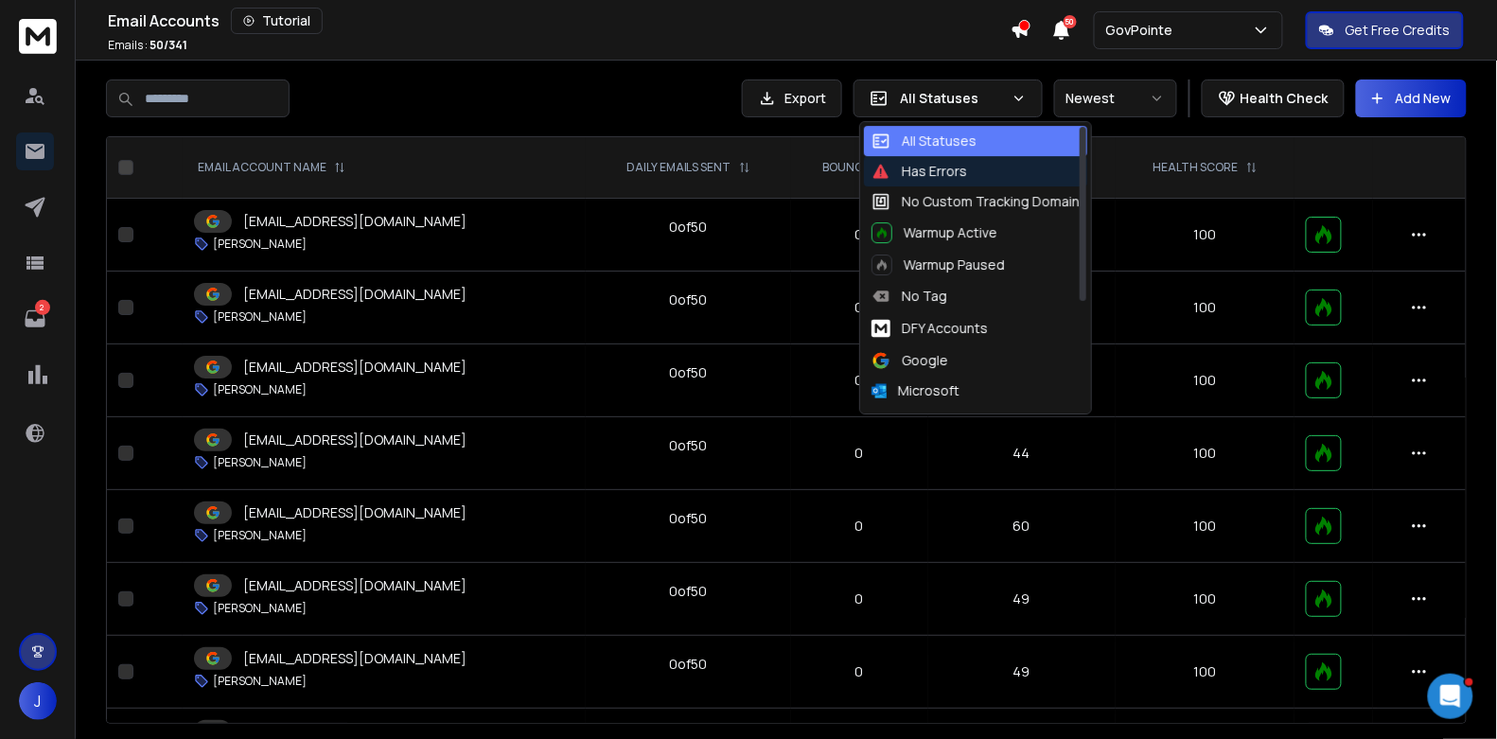
click at [961, 178] on div "Has Errors" at bounding box center [919, 171] width 96 height 19
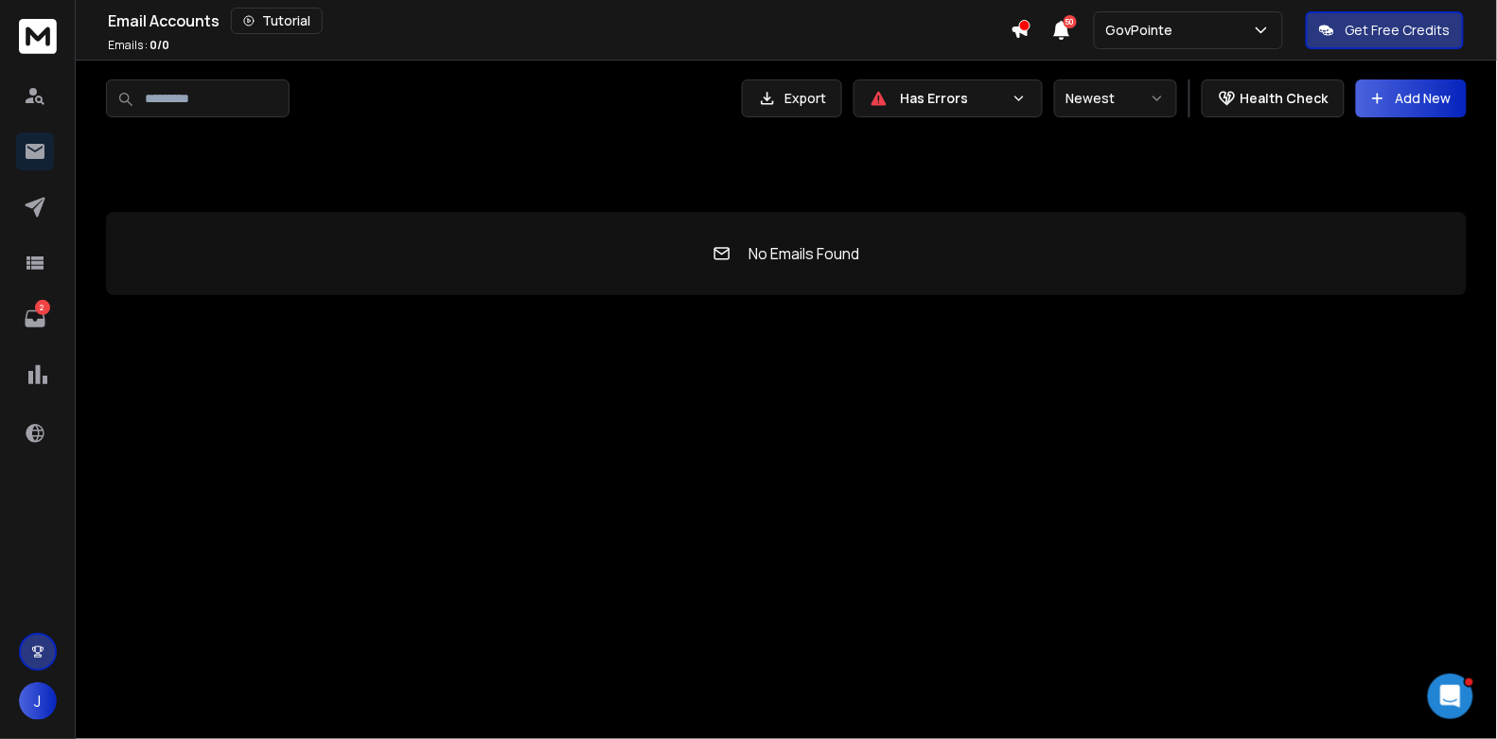
click at [960, 109] on div "Has Errors" at bounding box center [947, 98] width 189 height 38
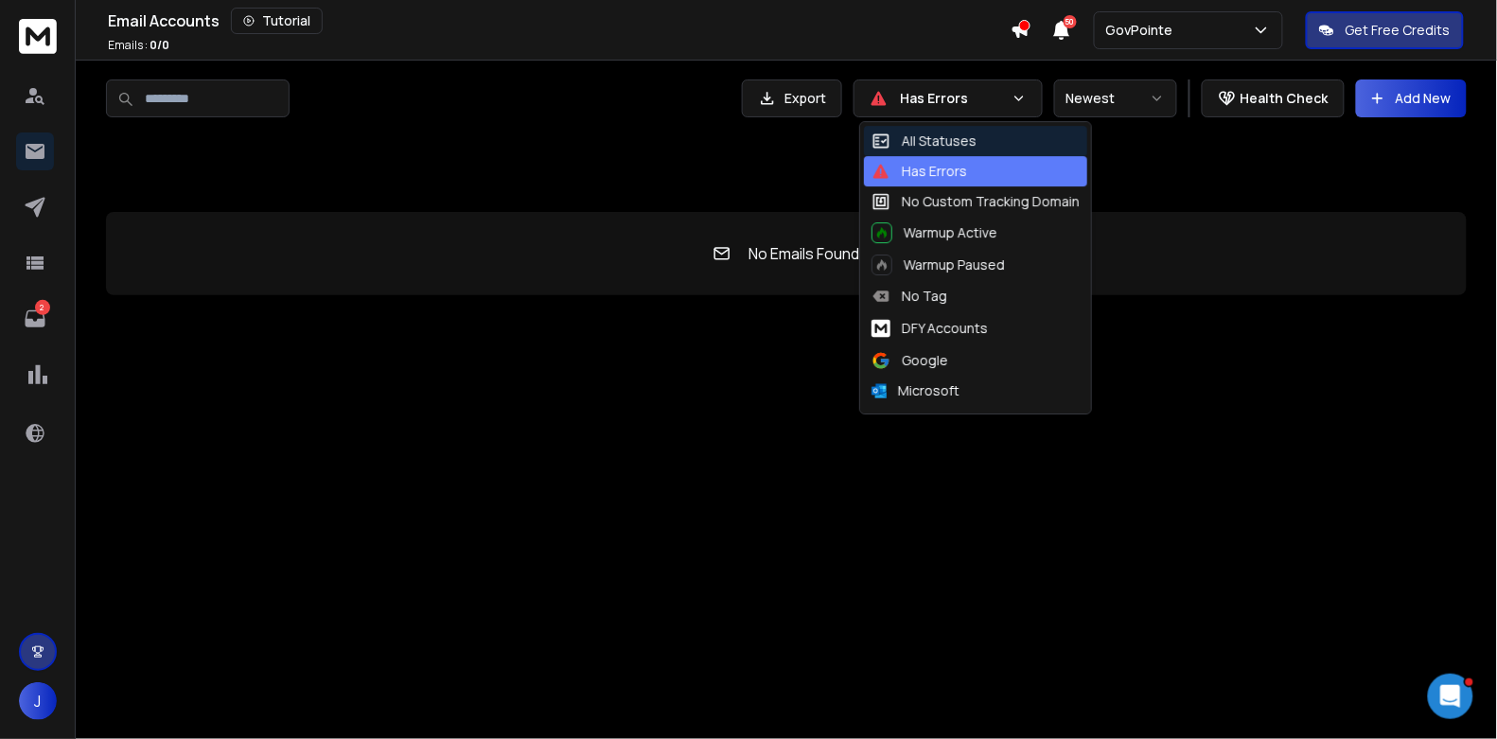
click at [526, 154] on div "No Emails Found" at bounding box center [786, 215] width 1360 height 159
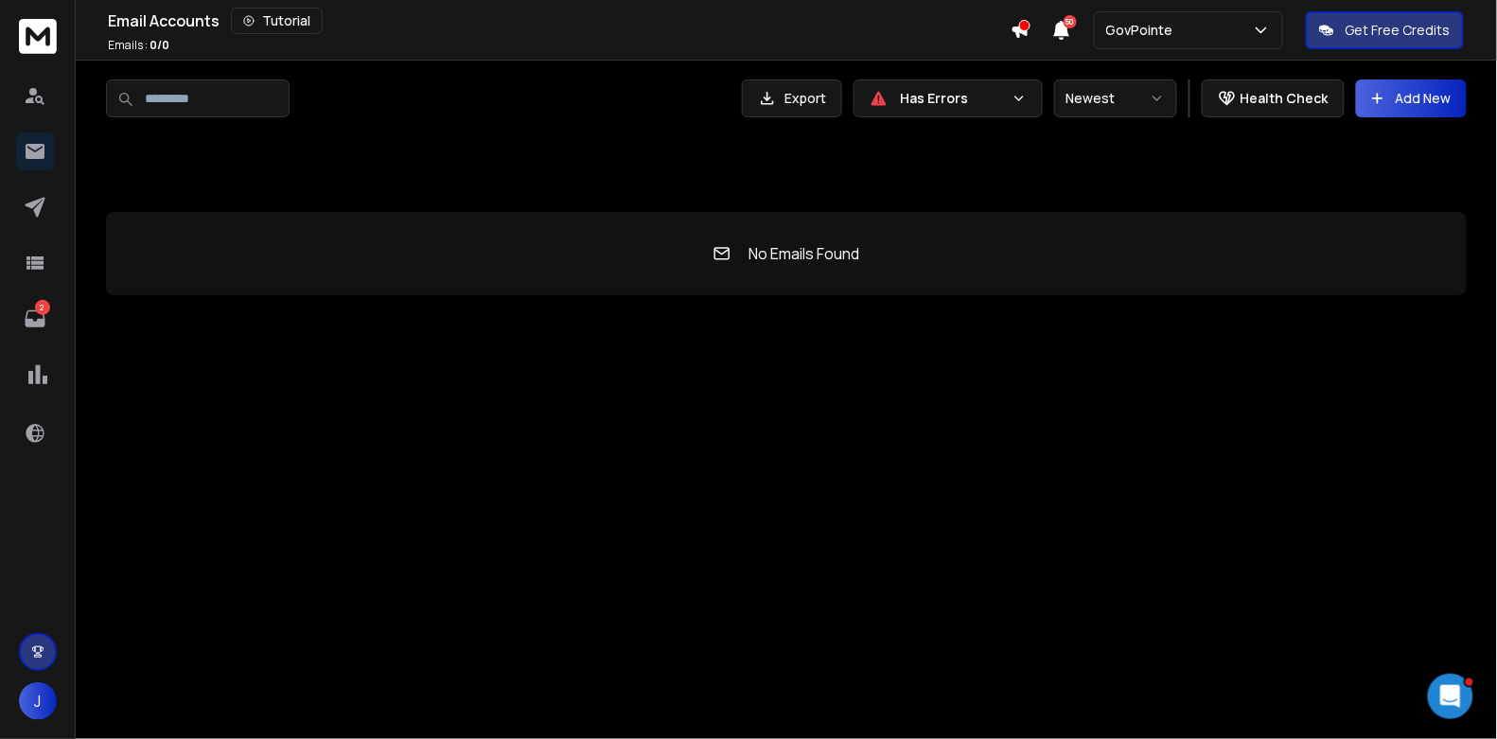
click at [912, 90] on p "Has Errors" at bounding box center [952, 98] width 104 height 19
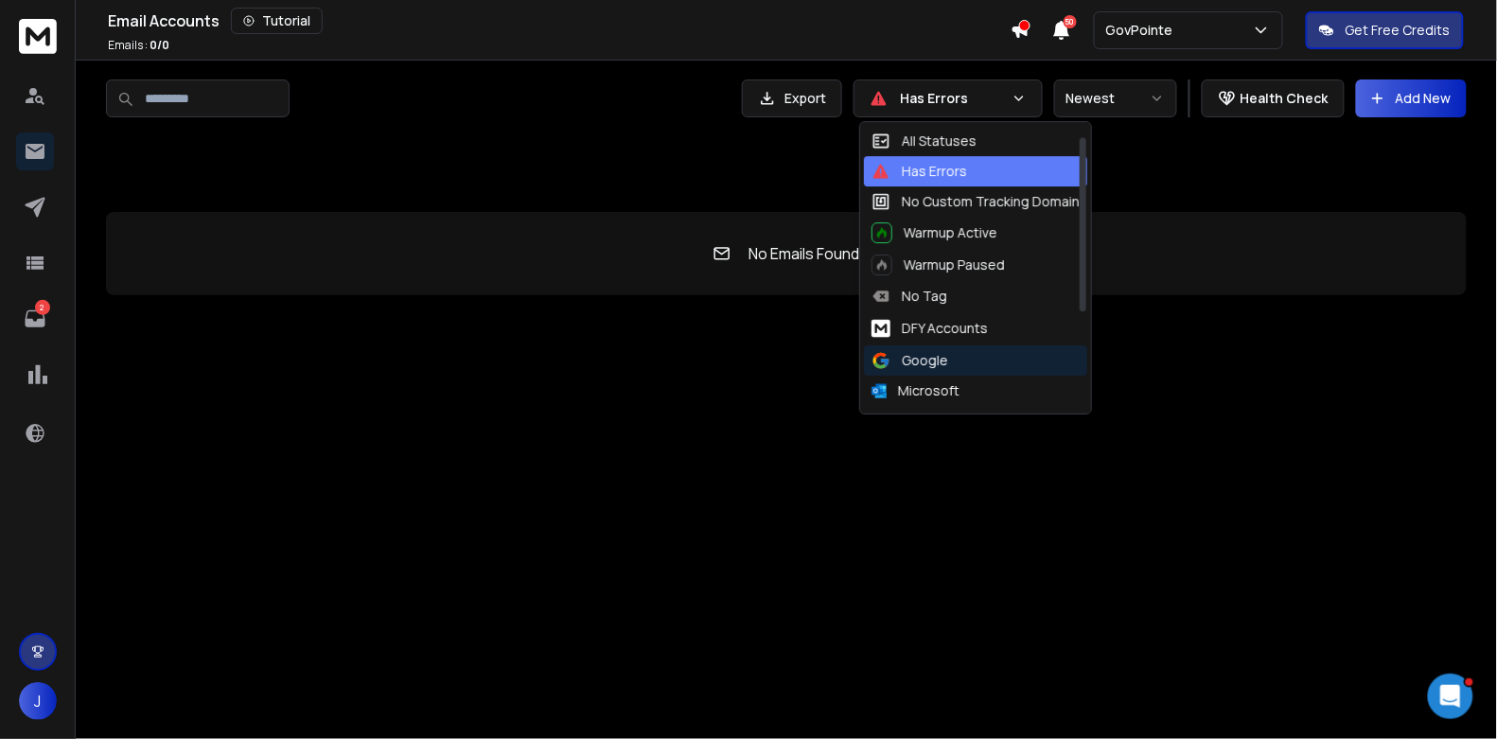
scroll to position [177, 0]
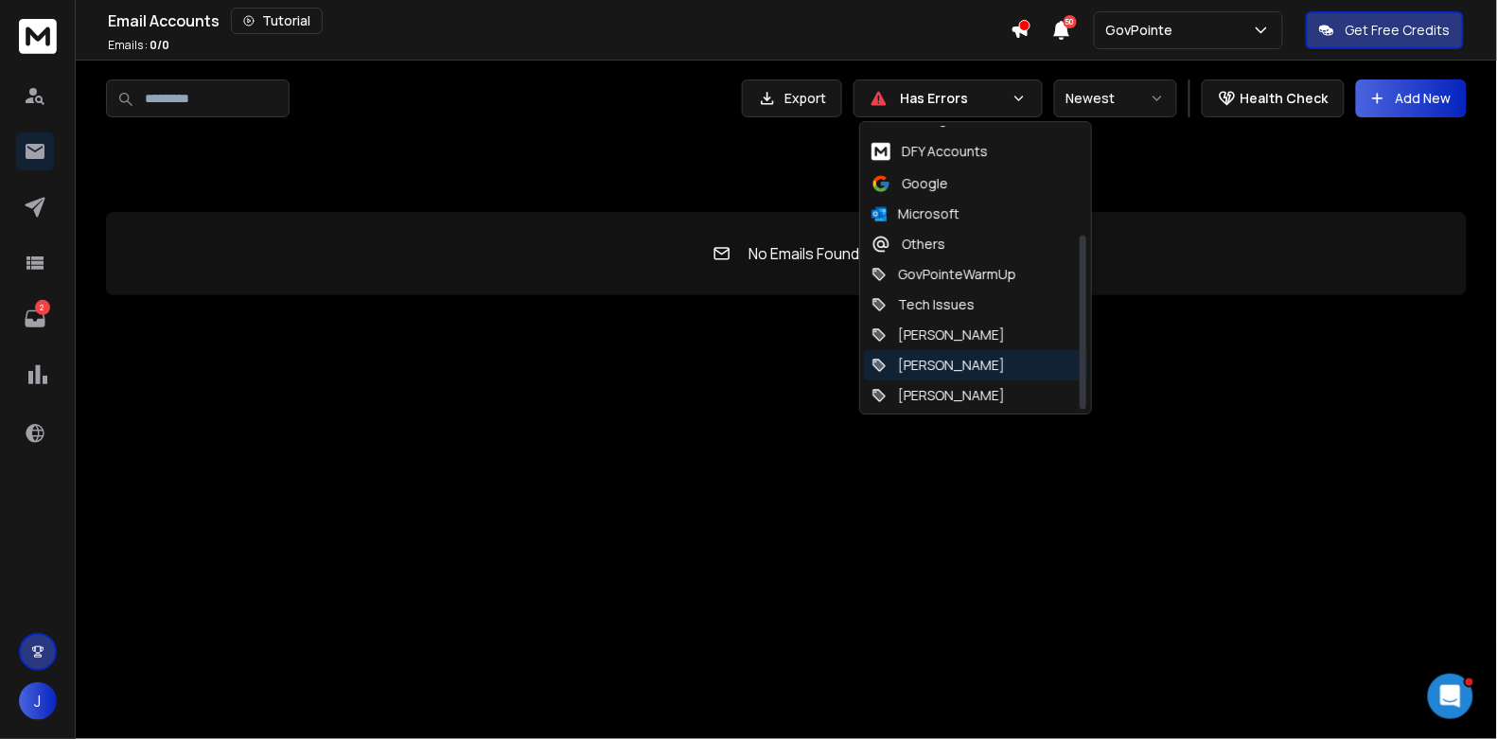
click at [907, 370] on div "[PERSON_NAME]" at bounding box center [937, 365] width 133 height 19
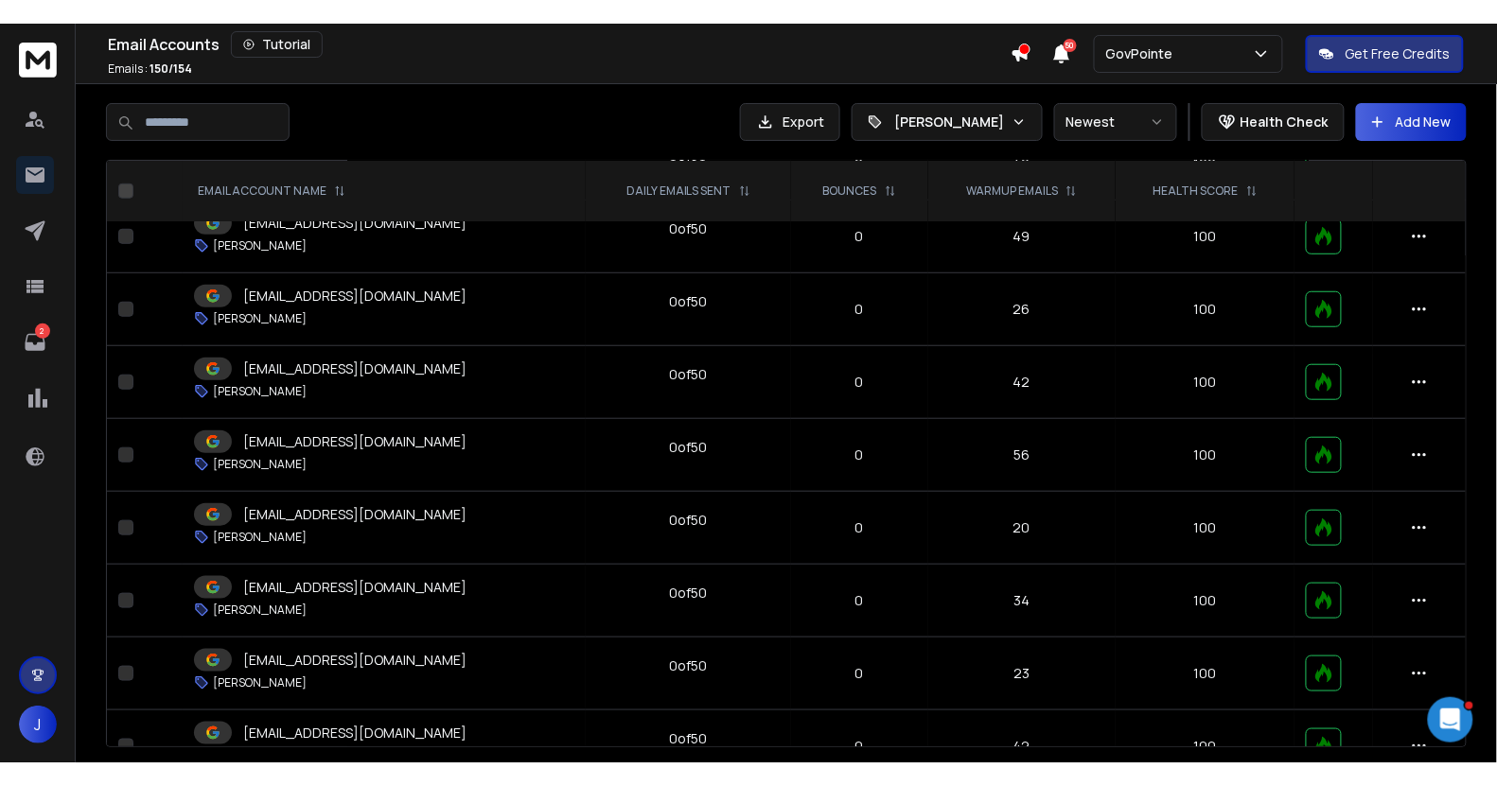
scroll to position [0, 0]
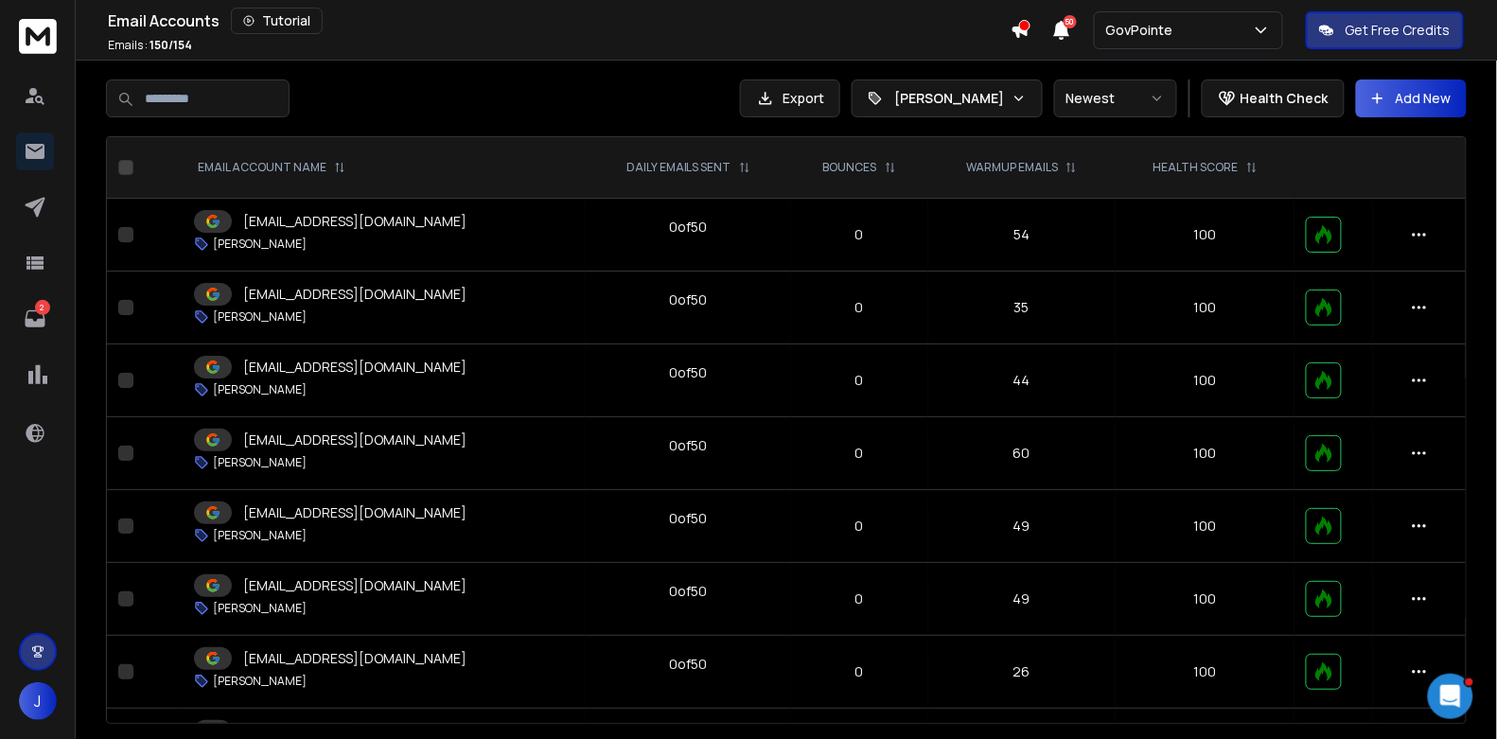
click at [965, 96] on p "[PERSON_NAME]" at bounding box center [949, 98] width 110 height 19
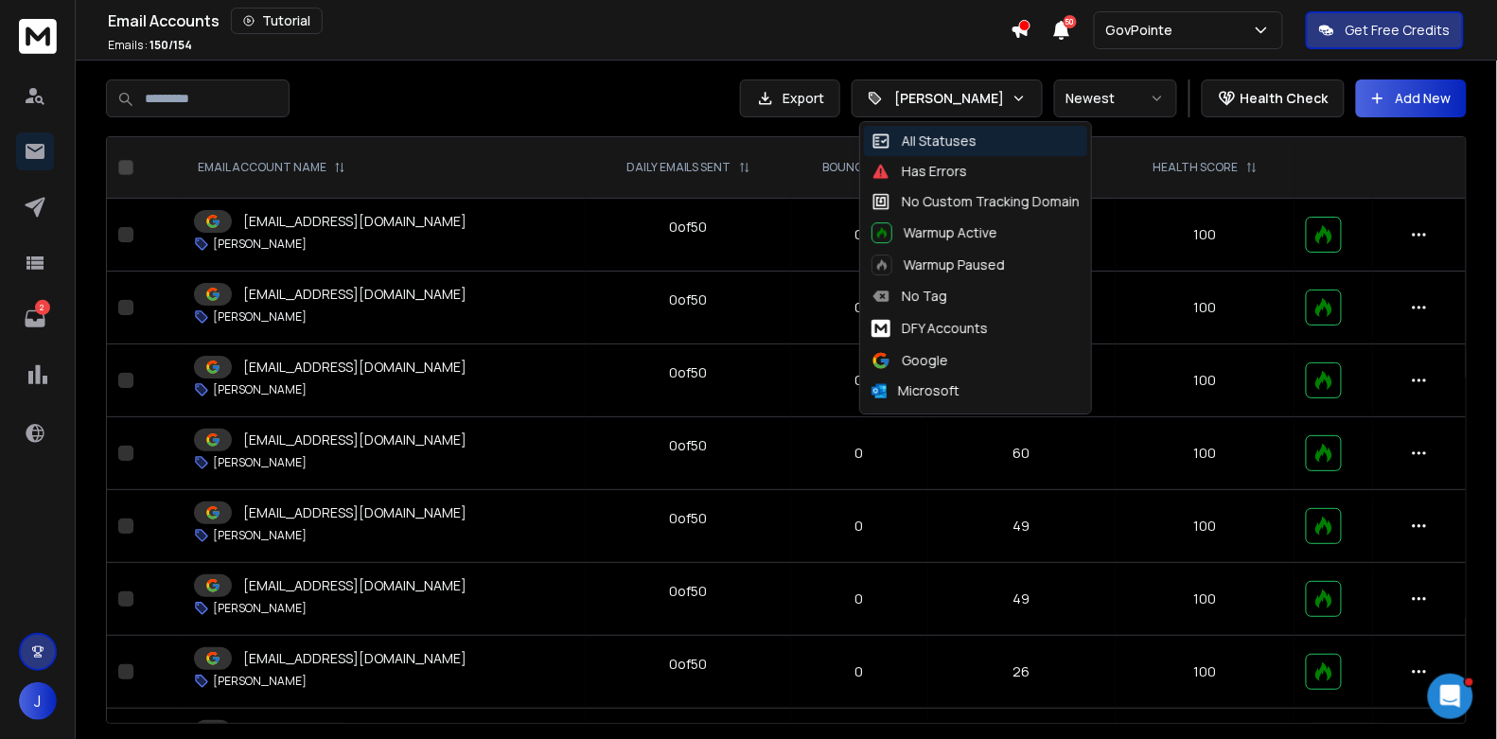
click at [557, 98] on div at bounding box center [417, 98] width 623 height 38
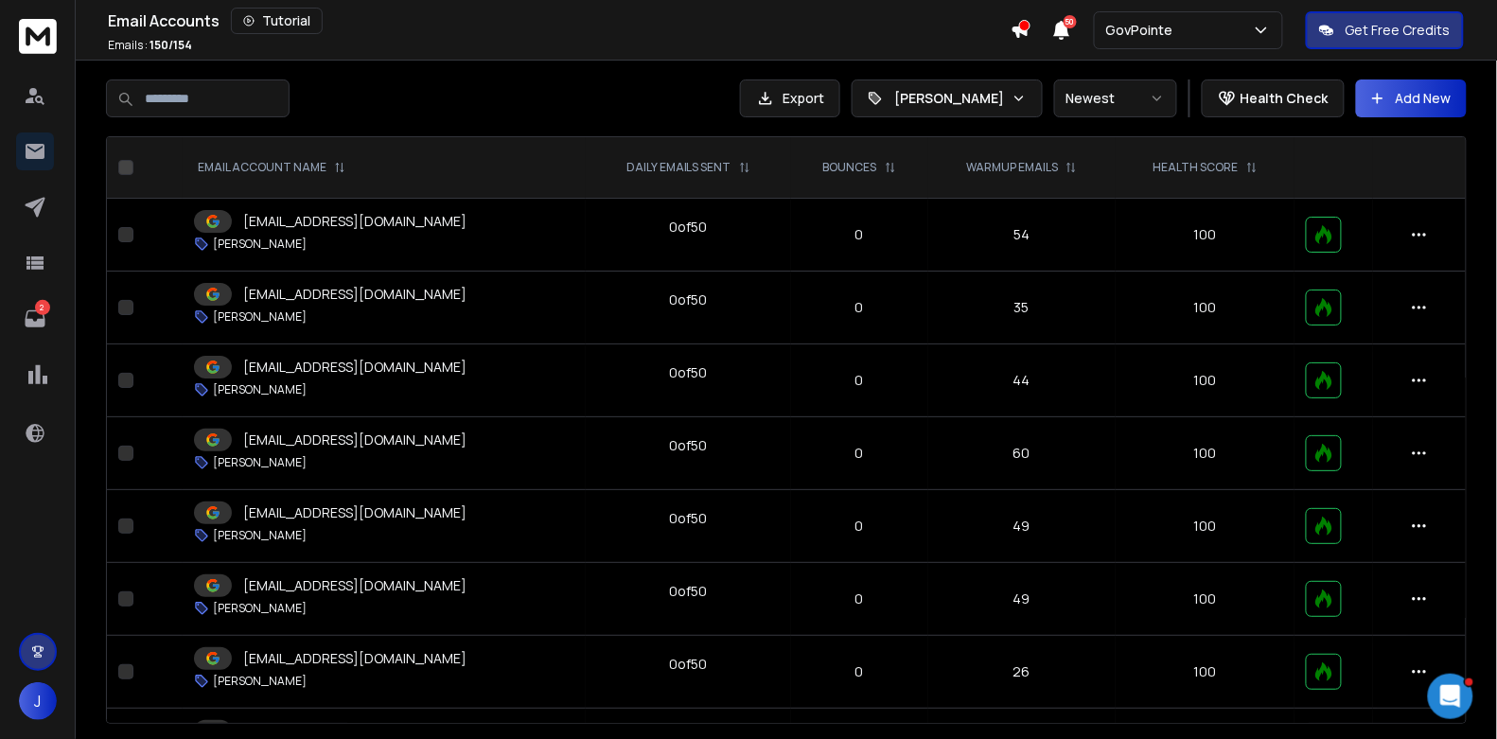
click at [506, 104] on div at bounding box center [417, 98] width 623 height 38
click at [39, 207] on icon at bounding box center [35, 208] width 20 height 20
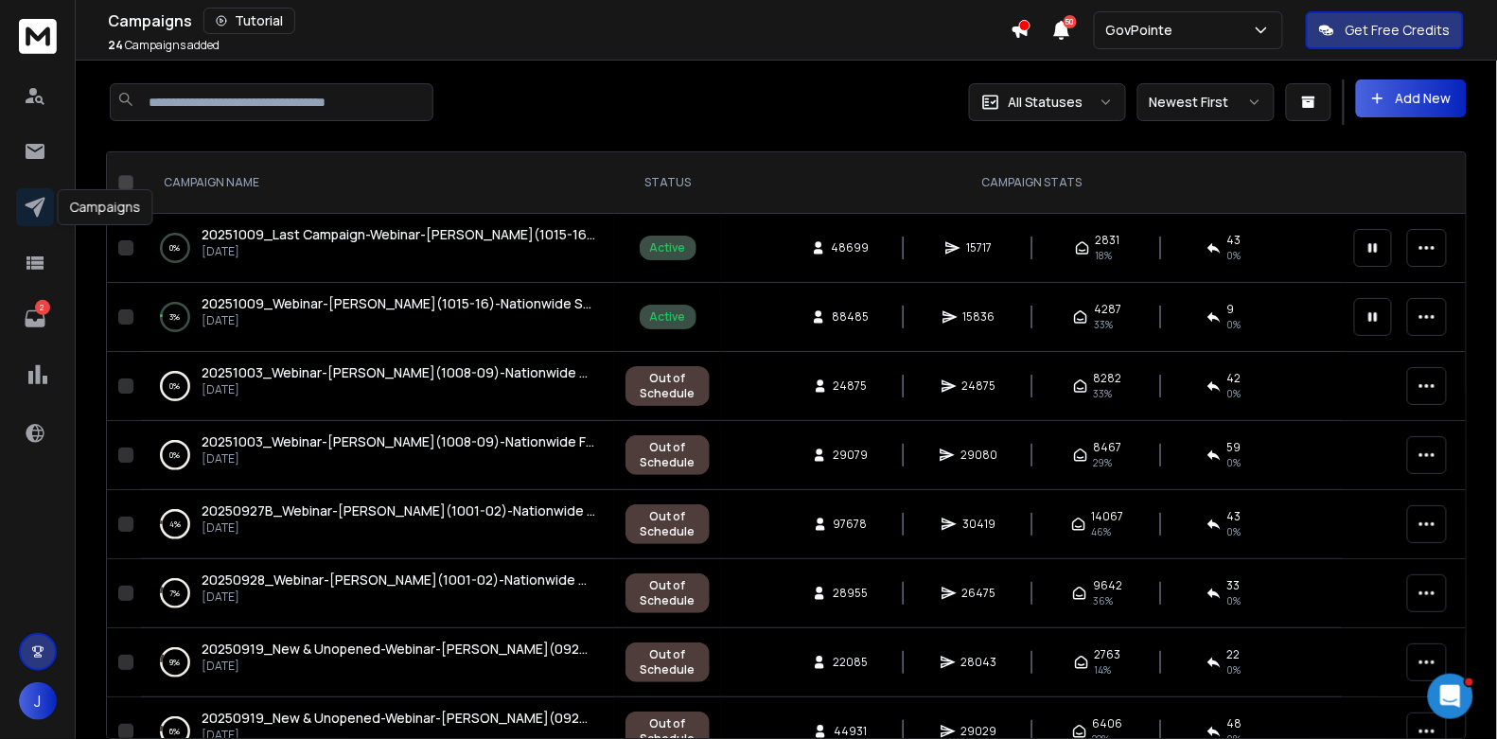
click at [36, 212] on icon at bounding box center [35, 208] width 20 height 20
click at [440, 236] on span "20251009_Last Campaign-Webinar-Dan(1015-16)-Nationwide Facility Support Contrac…" at bounding box center [519, 234] width 634 height 18
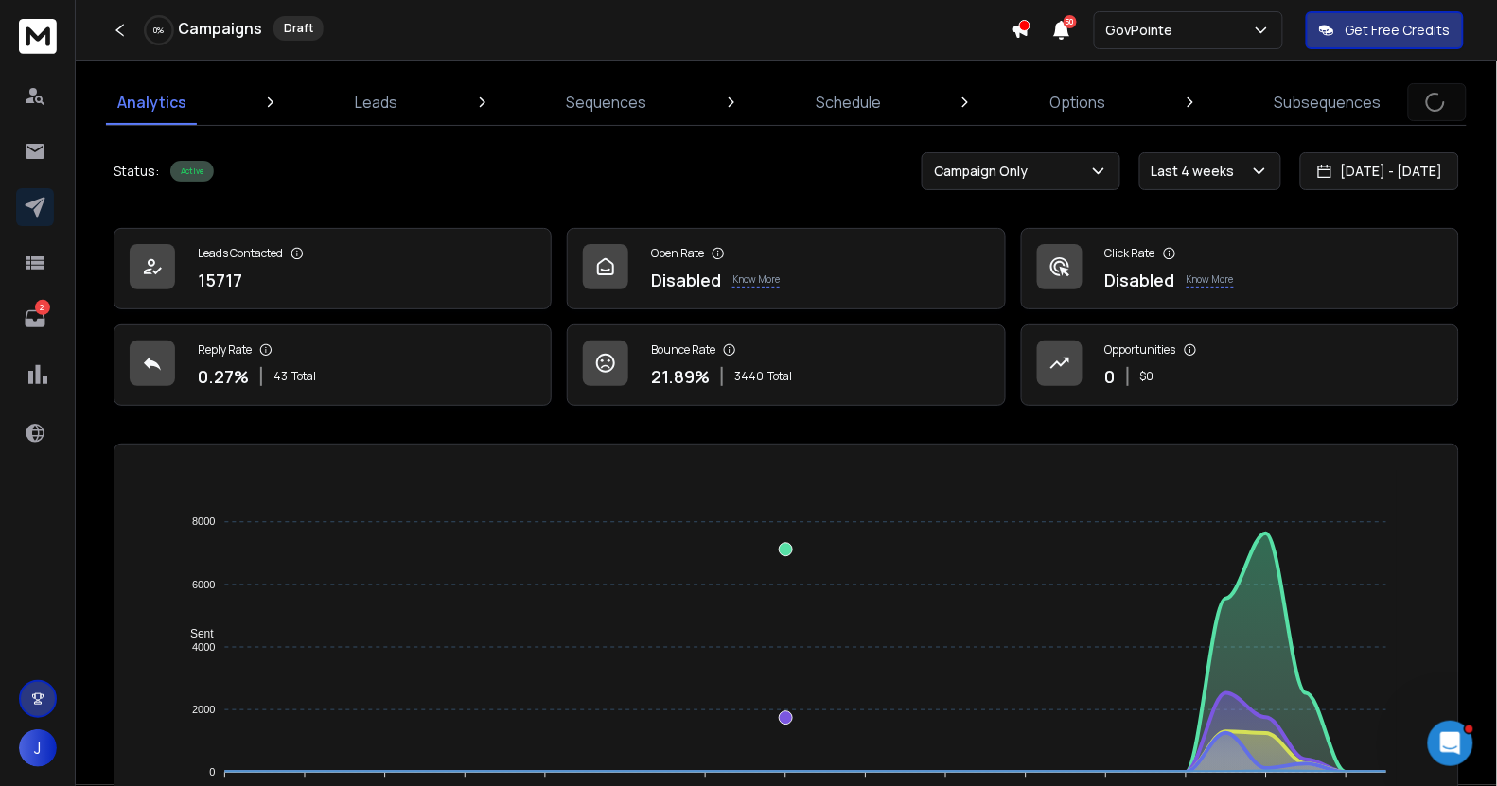
click at [605, 170] on div "Status: Active Campaign Only Last 4 weeks 14 Sep 2025 - 13 Oct 2025" at bounding box center [786, 171] width 1345 height 38
click at [626, 106] on p "Sequences" at bounding box center [607, 102] width 80 height 23
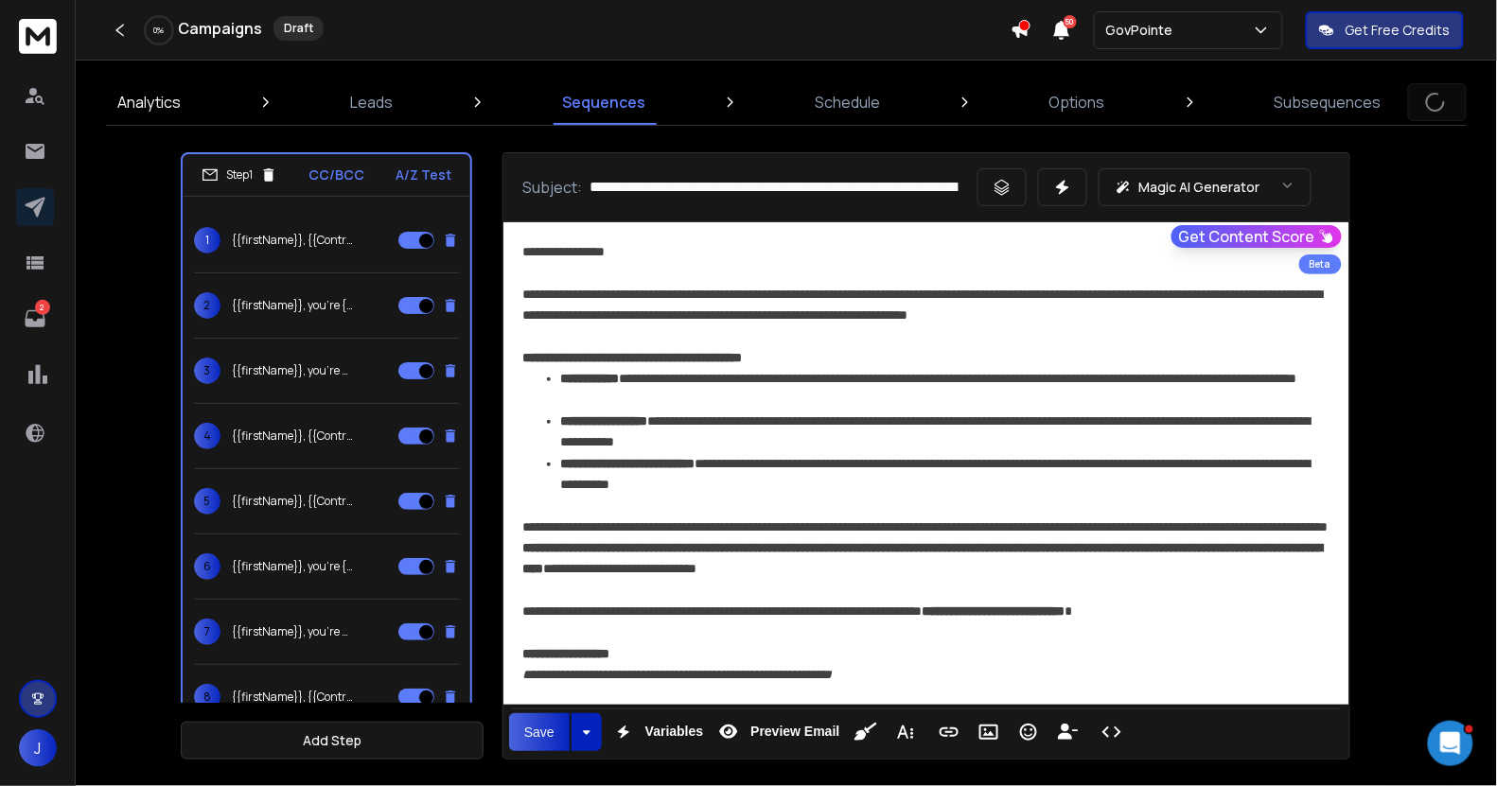
click at [166, 113] on p "Analytics" at bounding box center [148, 102] width 63 height 23
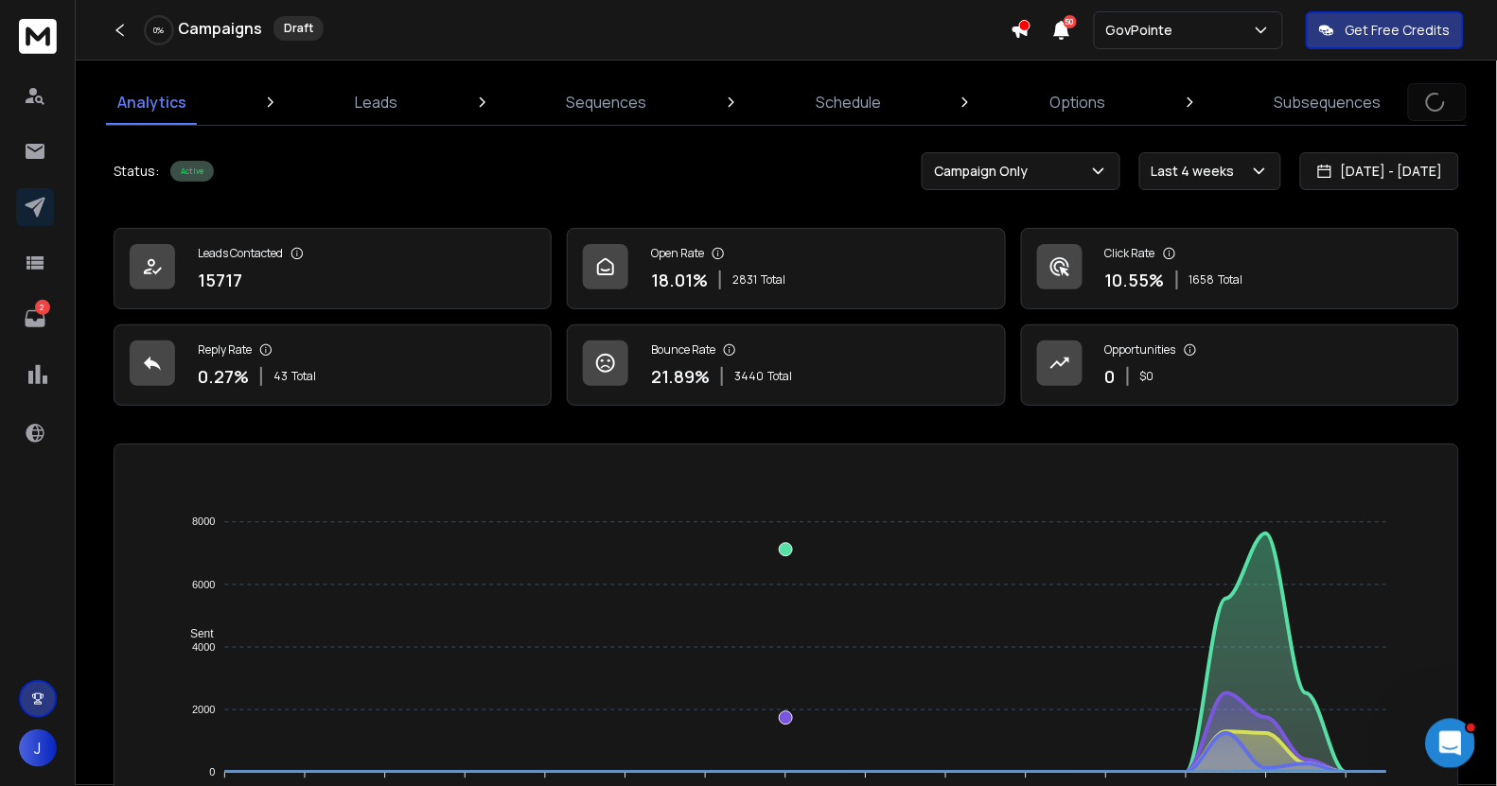
click at [1446, 738] on icon "Open Intercom Messenger" at bounding box center [1446, 740] width 13 height 15
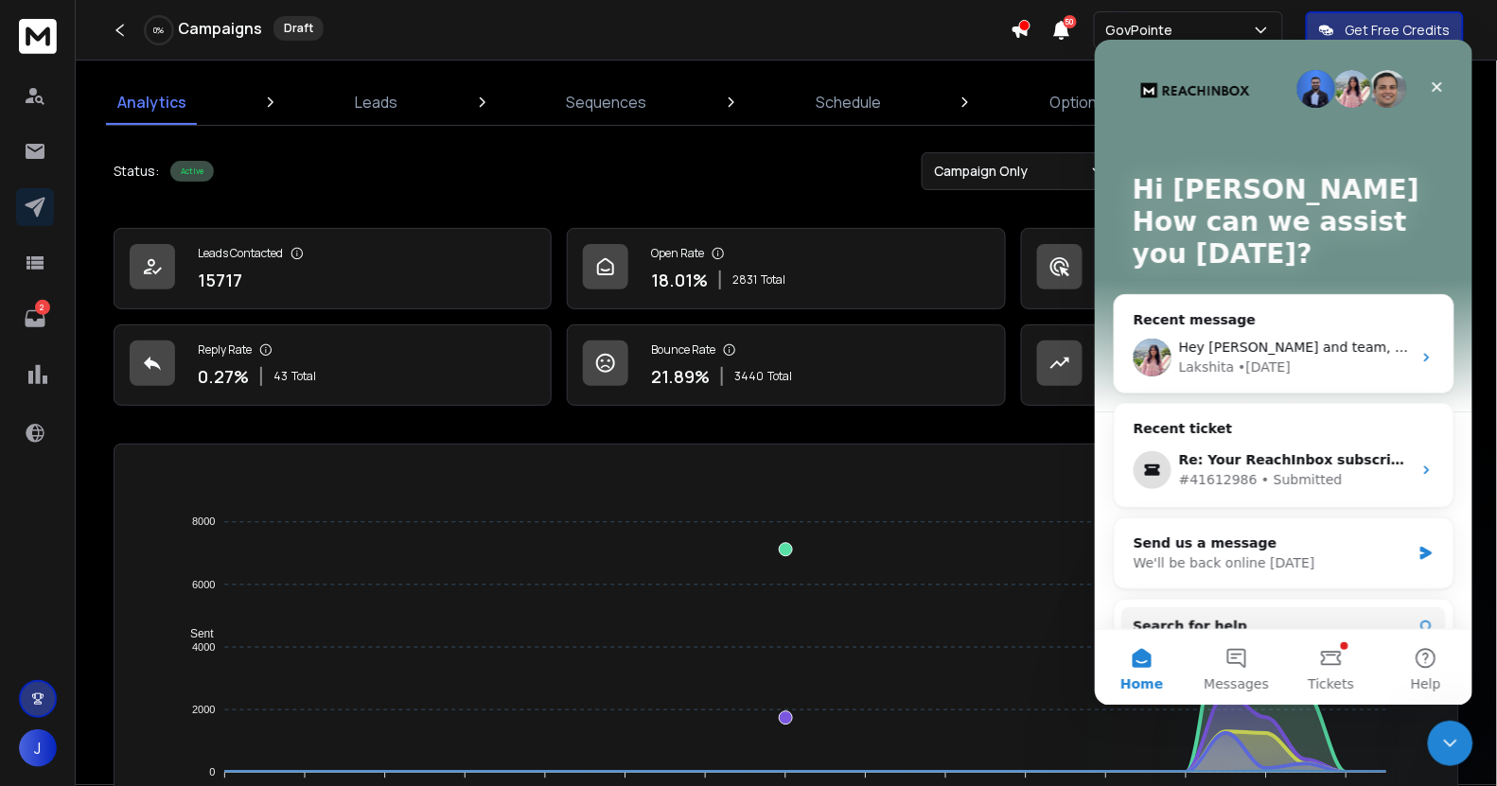
scroll to position [6, 0]
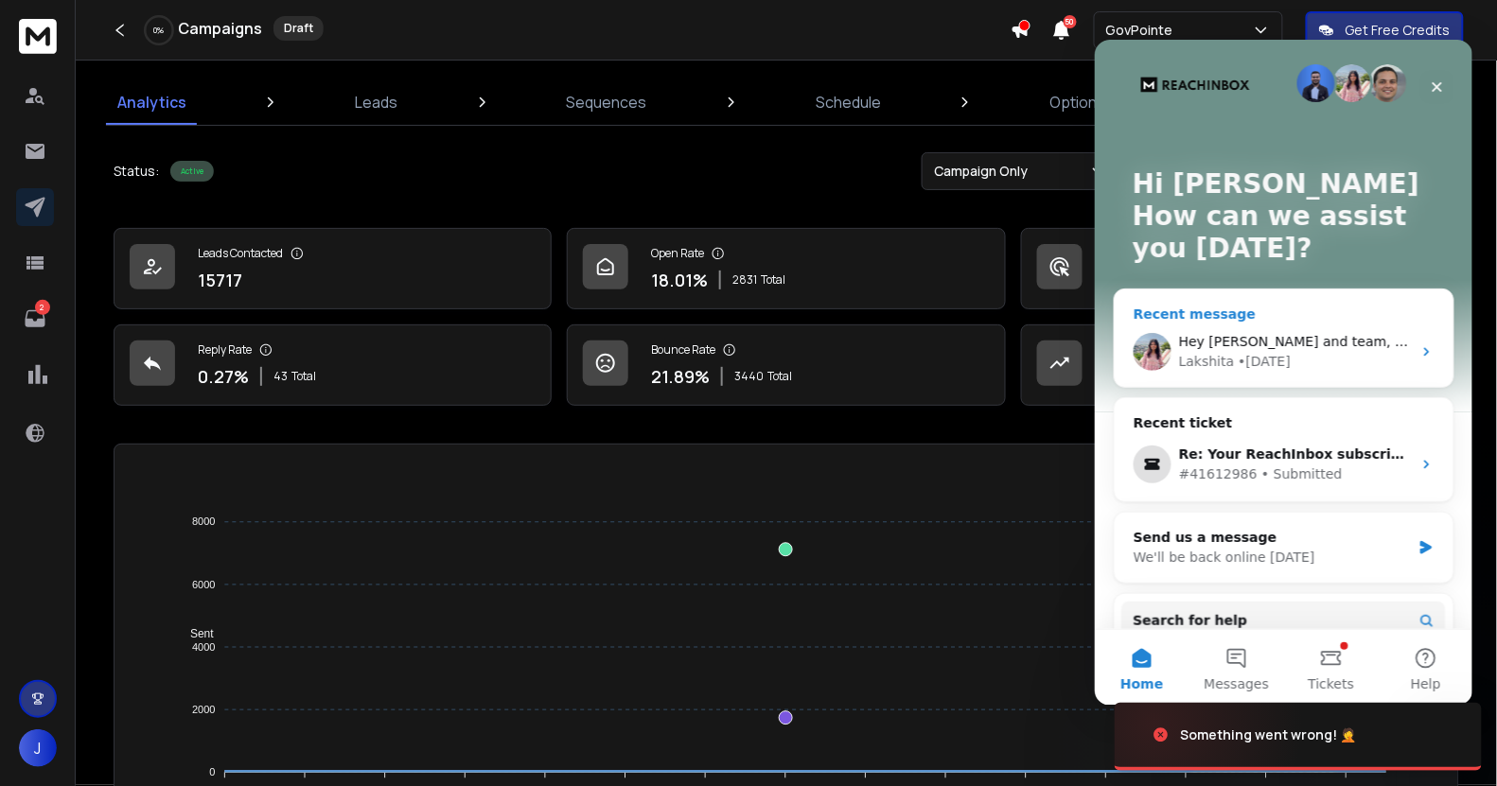
click at [1318, 340] on span "Hey Drew and team, the DNS settings have now been updated :)" at bounding box center [1431, 340] width 506 height 15
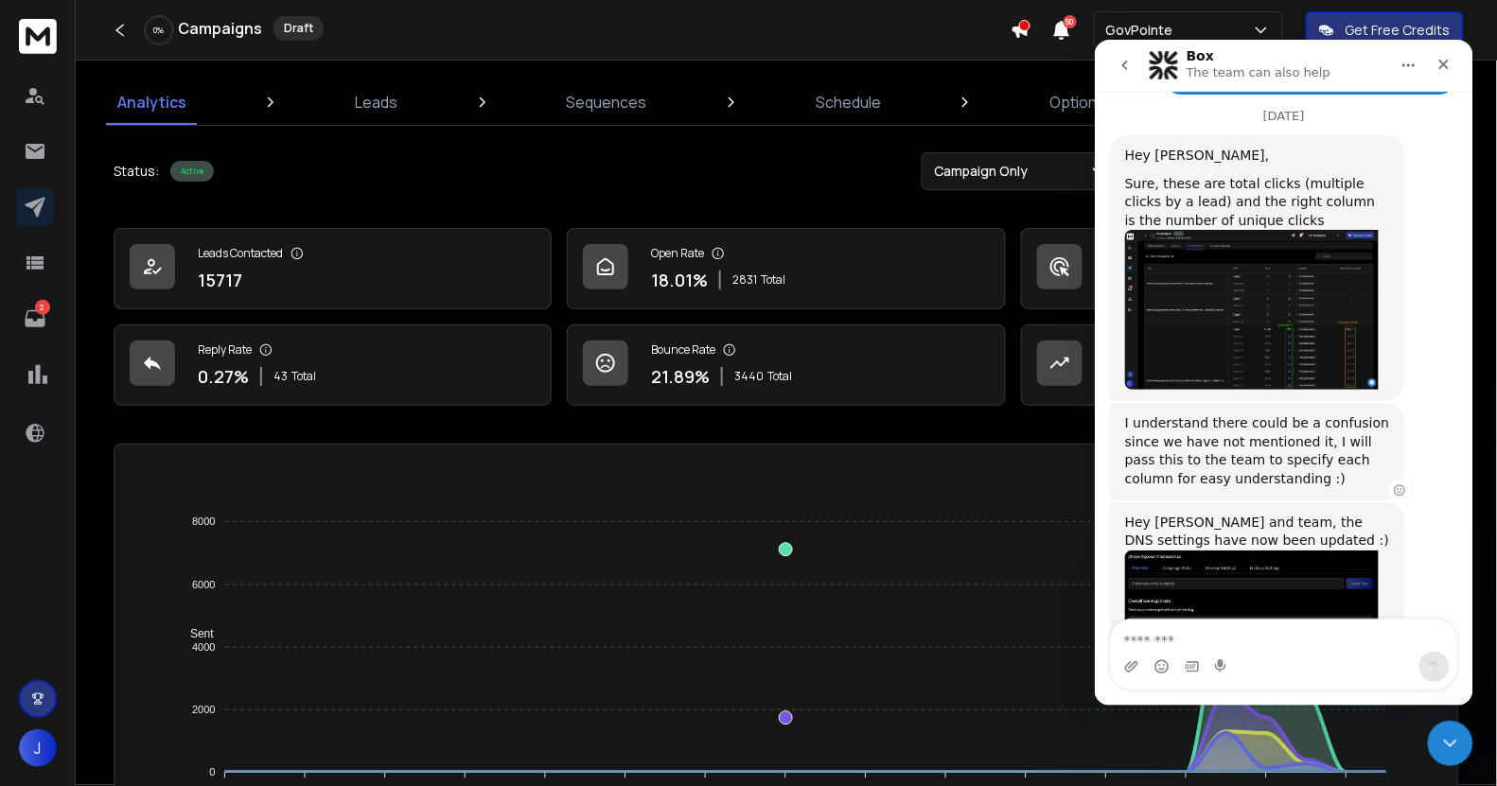
scroll to position [2519, 0]
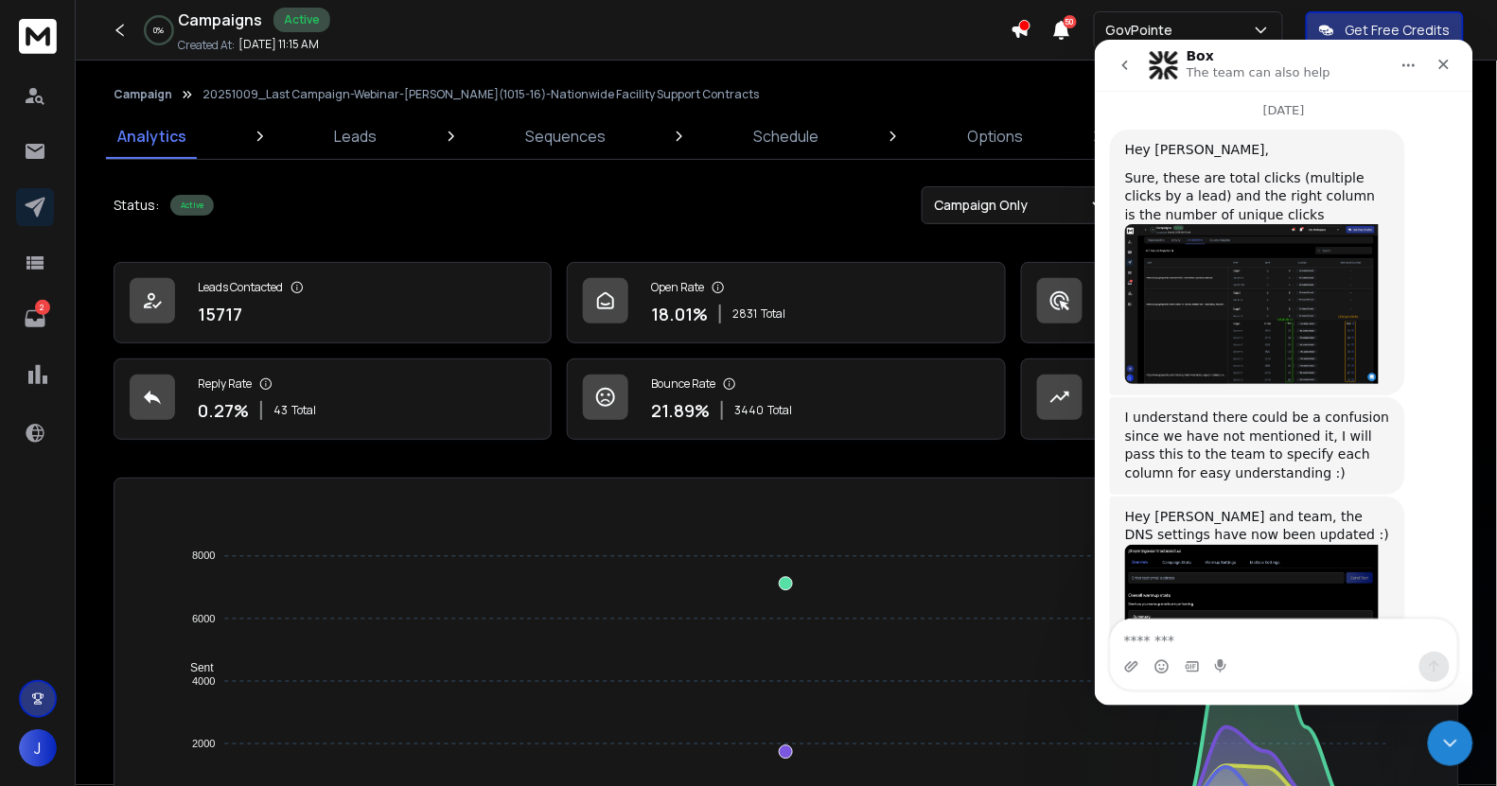
click at [1171, 625] on textarea "Message…" at bounding box center [1283, 635] width 346 height 32
type textarea "*******"
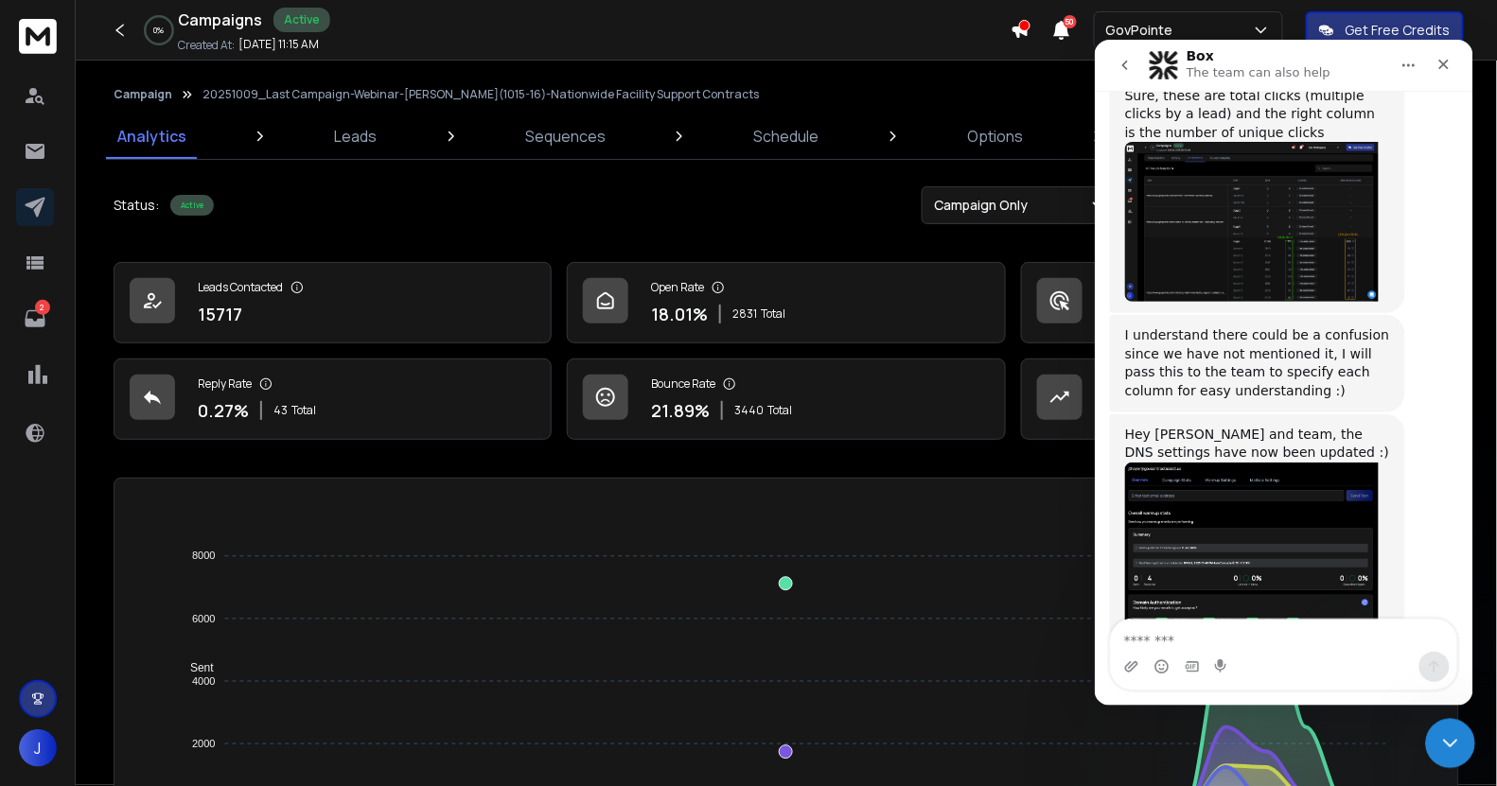
click at [1437, 726] on div "Close Intercom Messenger" at bounding box center [1446, 740] width 45 height 45
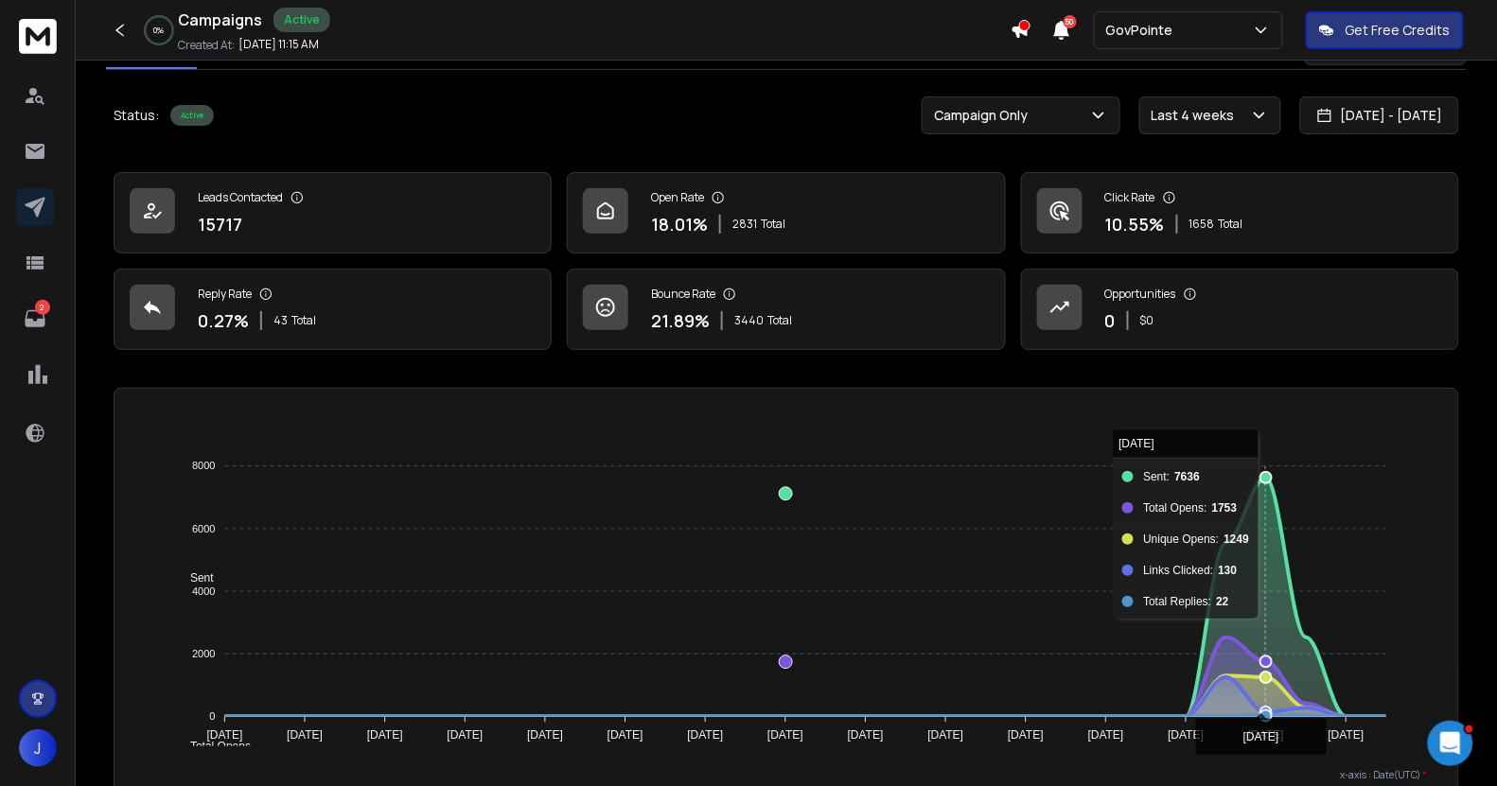
scroll to position [0, 0]
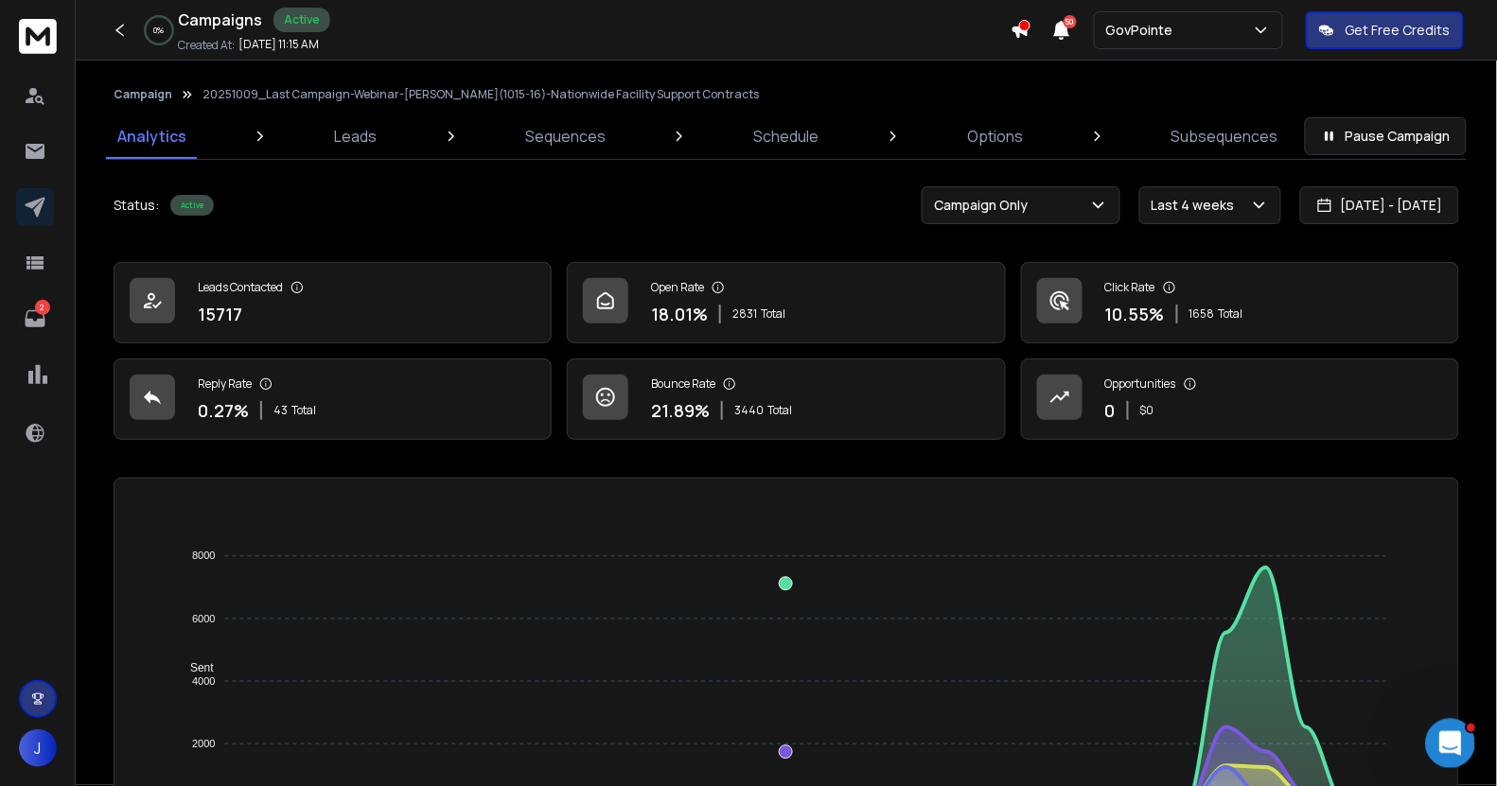
click at [1457, 738] on div "Open Intercom Messenger" at bounding box center [1446, 741] width 62 height 62
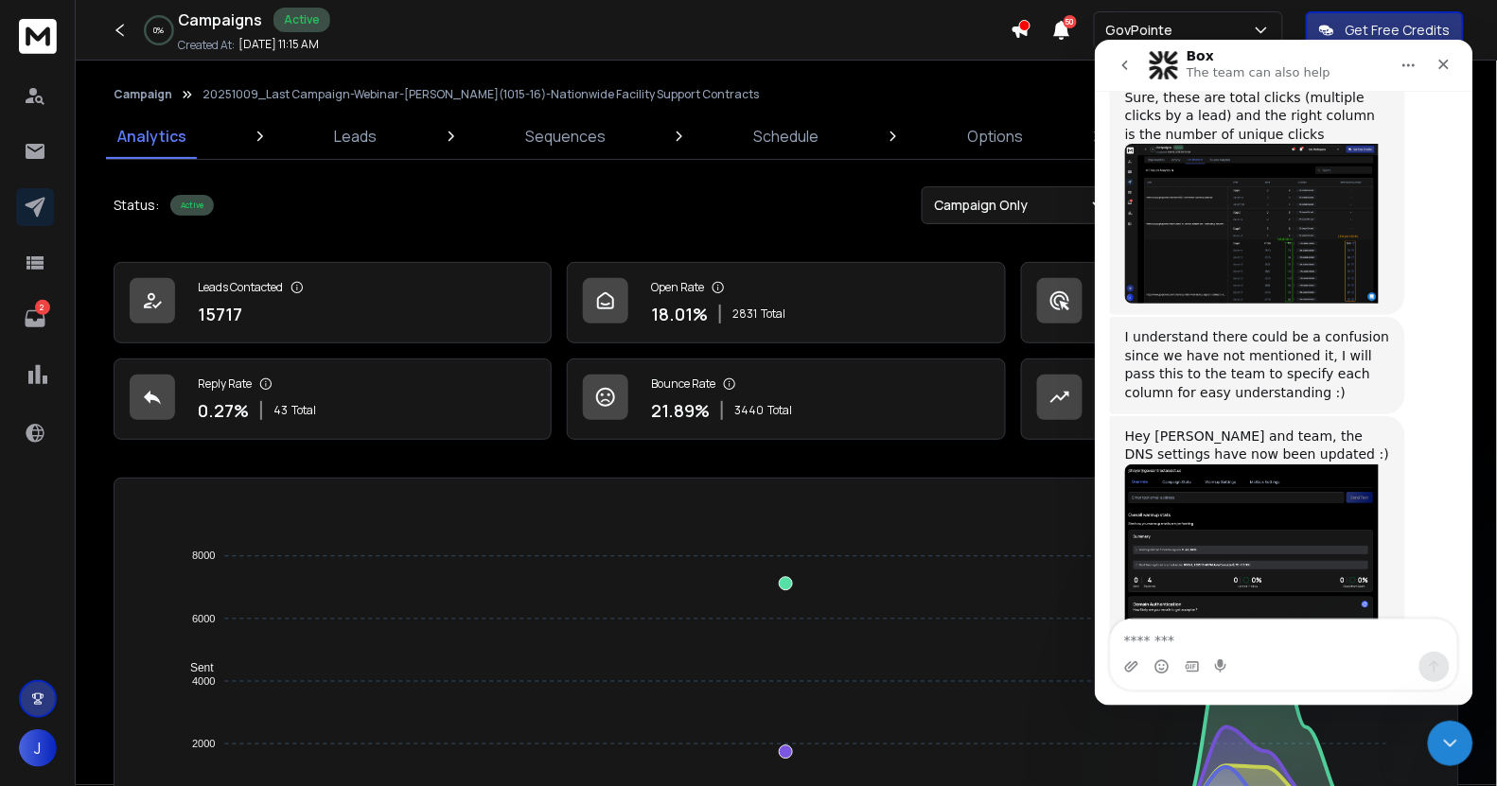
scroll to position [2602, 0]
click at [1120, 68] on icon "go back" at bounding box center [1123, 64] width 15 height 15
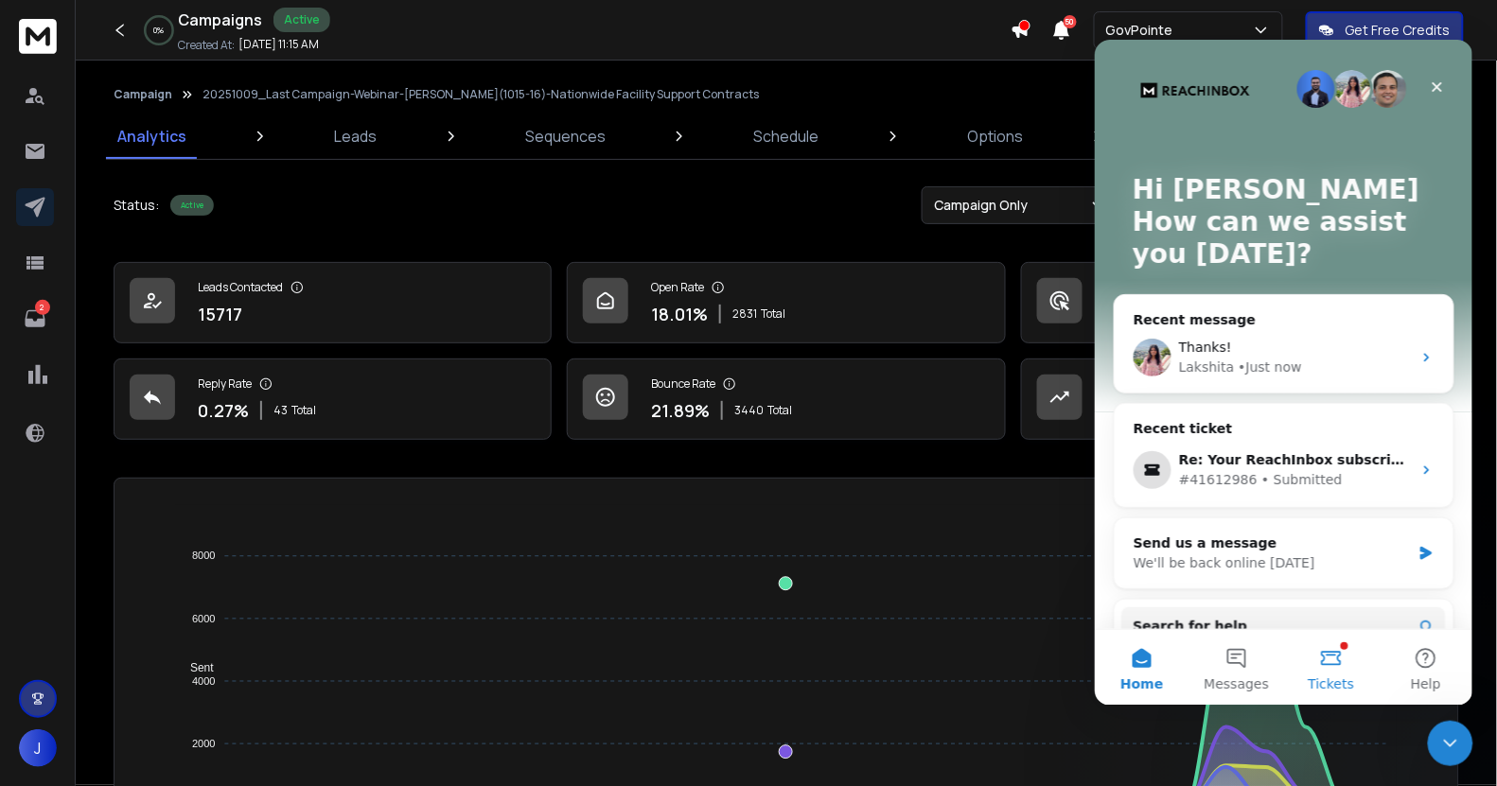
click at [1324, 658] on button "Tickets" at bounding box center [1330, 667] width 95 height 76
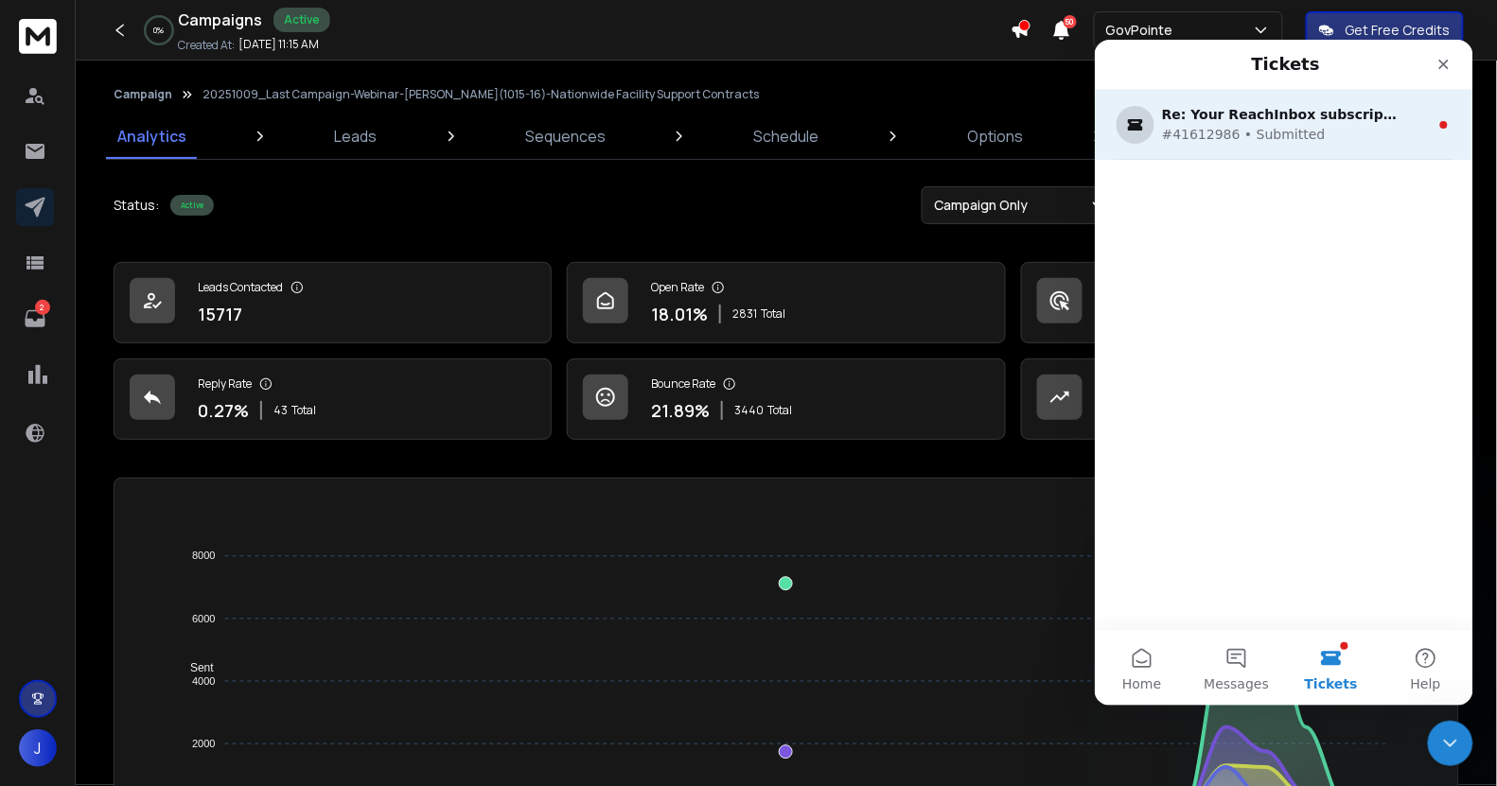
click at [1265, 138] on div "#41612986 • Submitted" at bounding box center [1279, 134] width 237 height 20
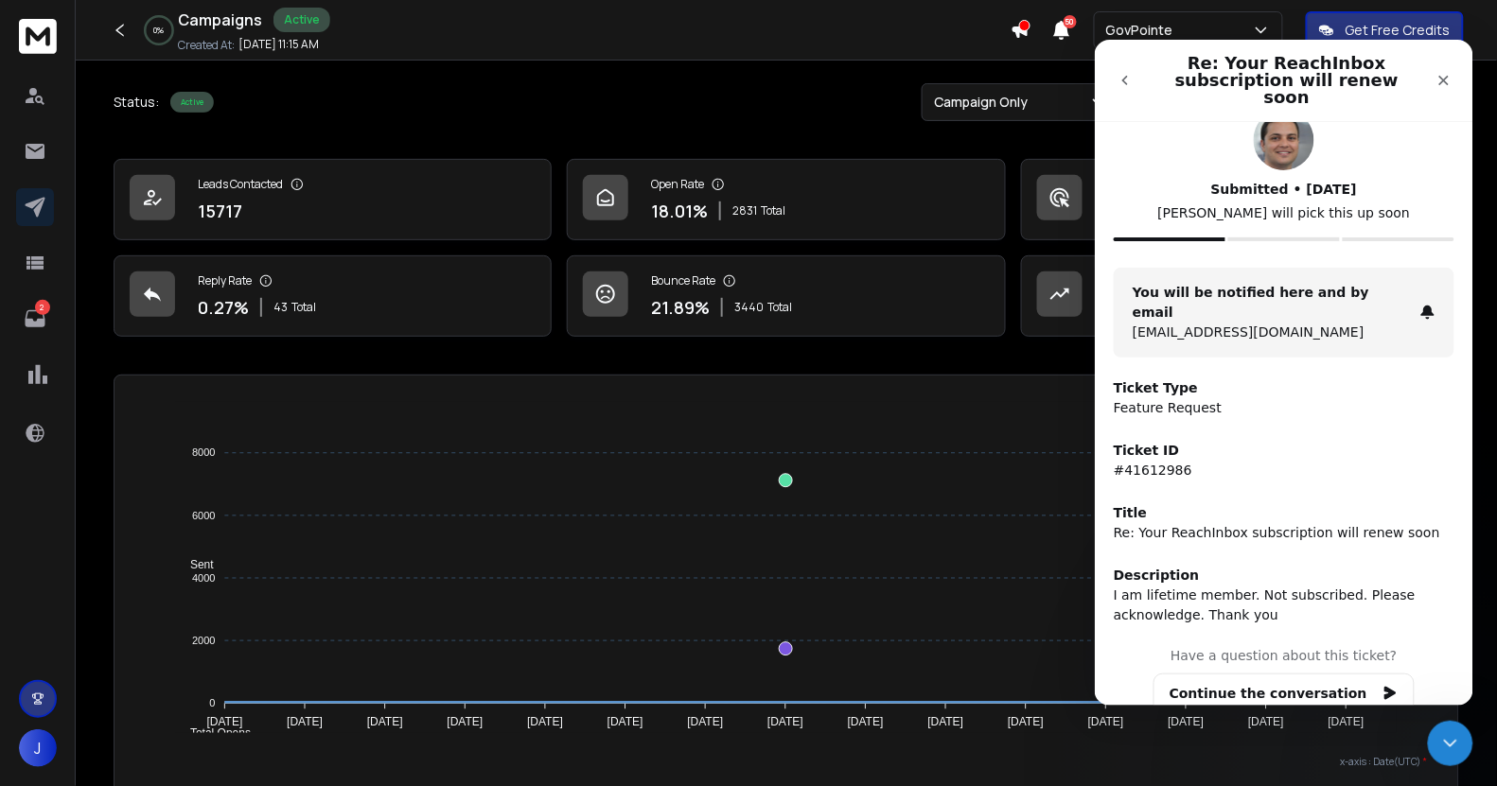
scroll to position [21, 0]
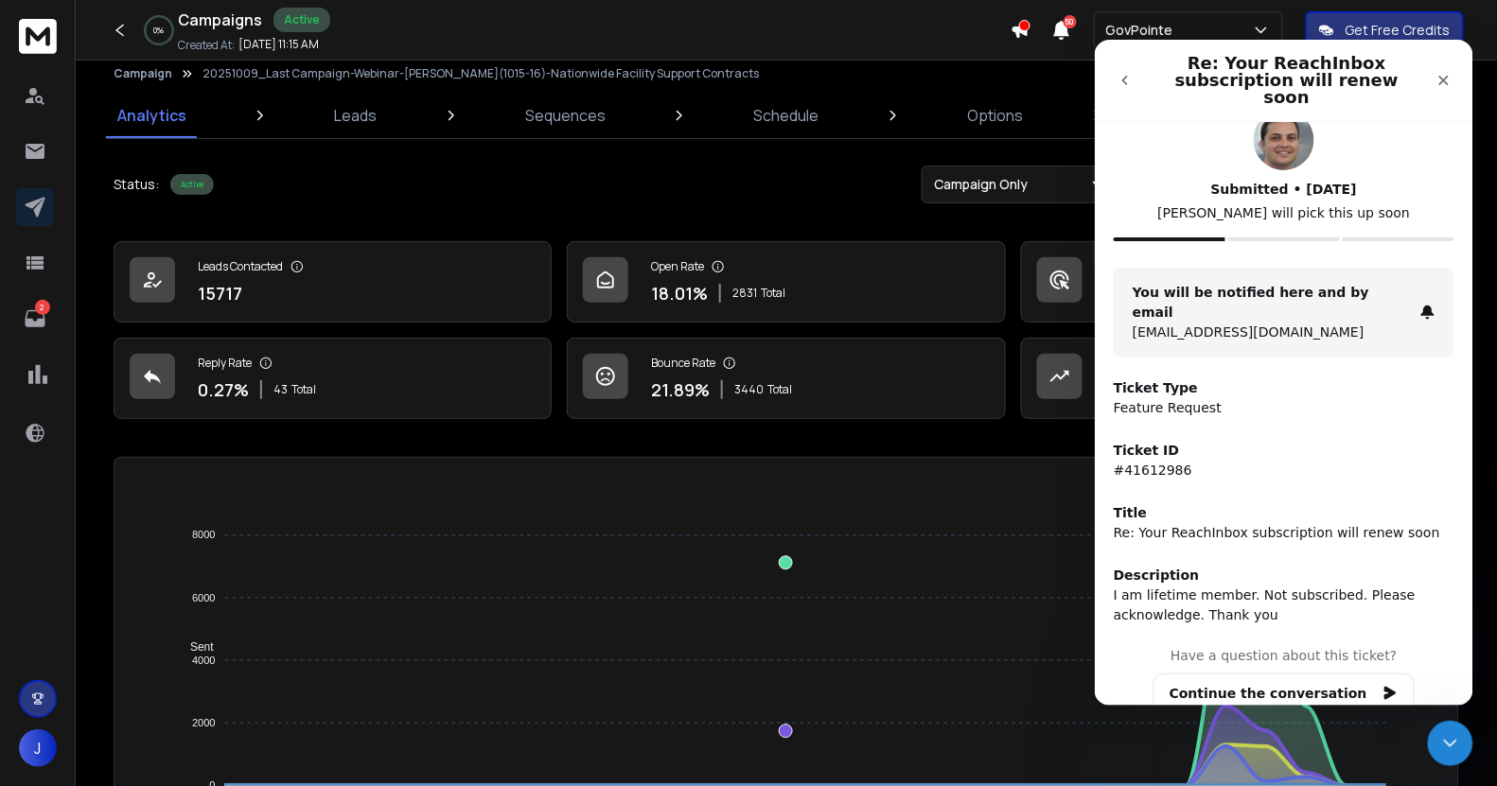
click at [1218, 585] on div "I am lifetime member. Not subscribed. Please acknowledge. Thank you" at bounding box center [1283, 605] width 341 height 40
click at [1291, 585] on div "I am lifetime member. Not subscribed. Please acknowledge. Thank you" at bounding box center [1283, 605] width 341 height 40
click at [1279, 553] on div "Description I am lifetime member. Not subscribed. Please acknowledge. Thank you" at bounding box center [1283, 594] width 341 height 82
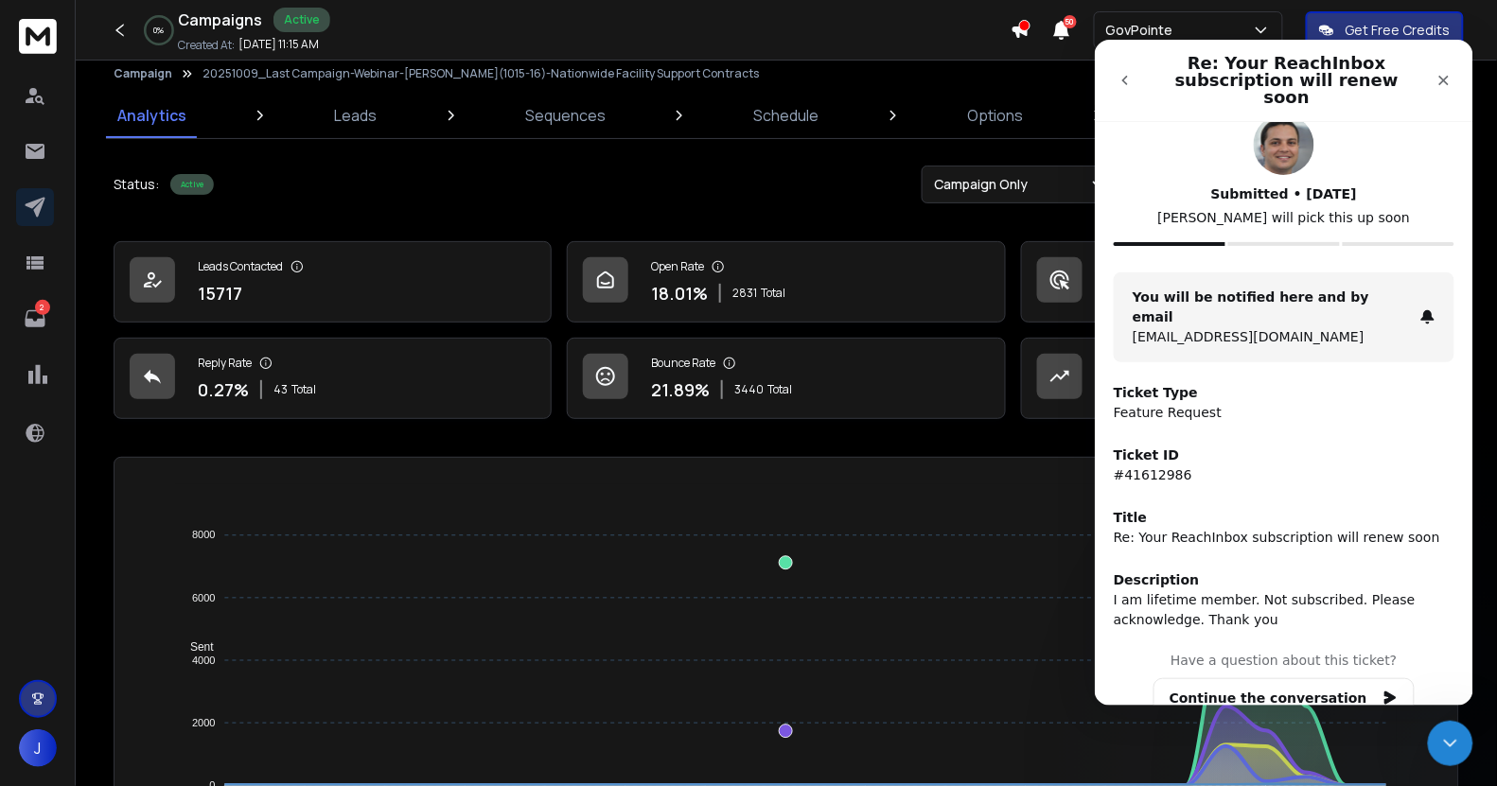
click at [1281, 511] on div "Title Re: Your ReachInbox subscription will renew soon" at bounding box center [1283, 527] width 341 height 62
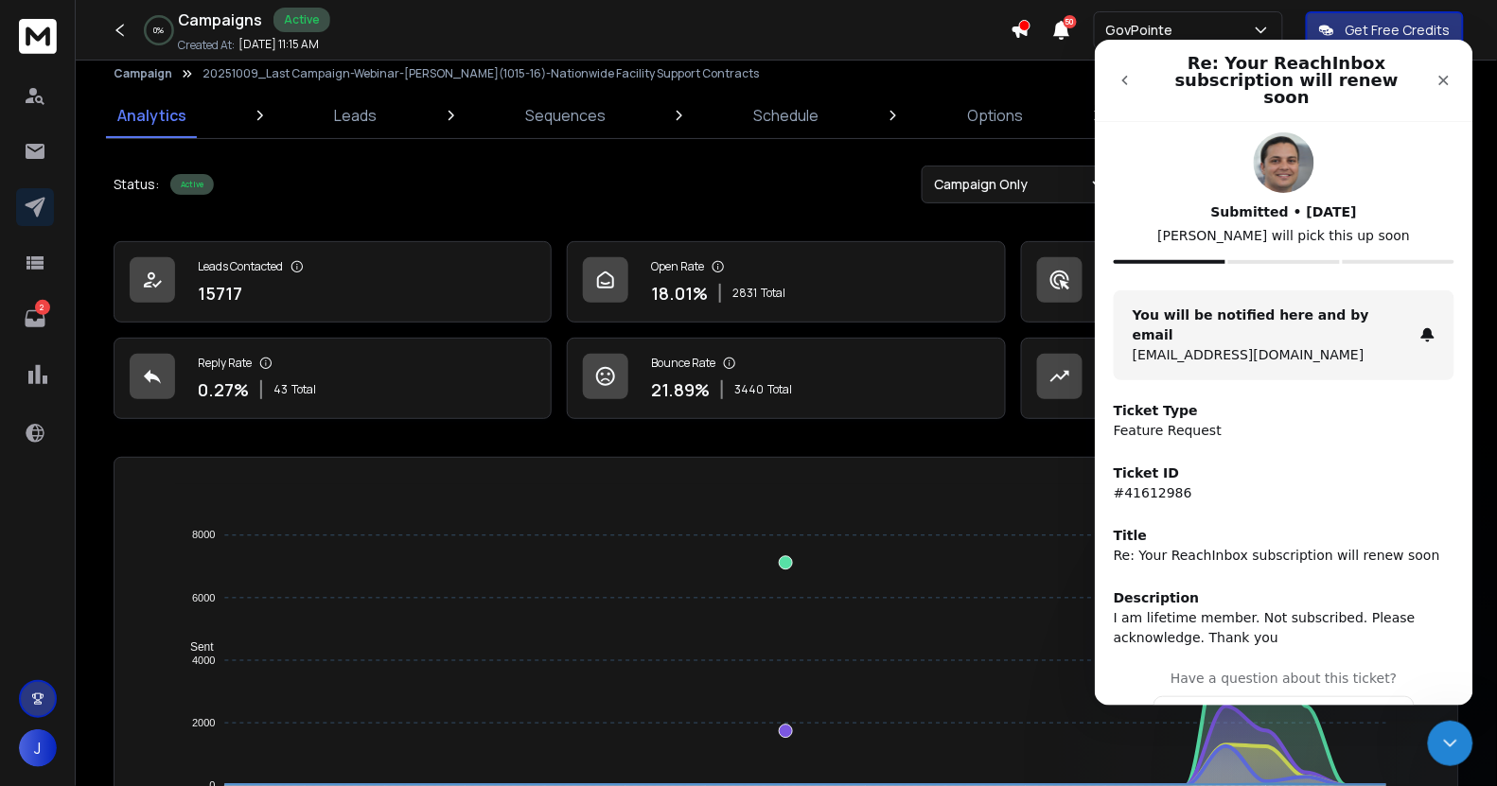
scroll to position [0, 0]
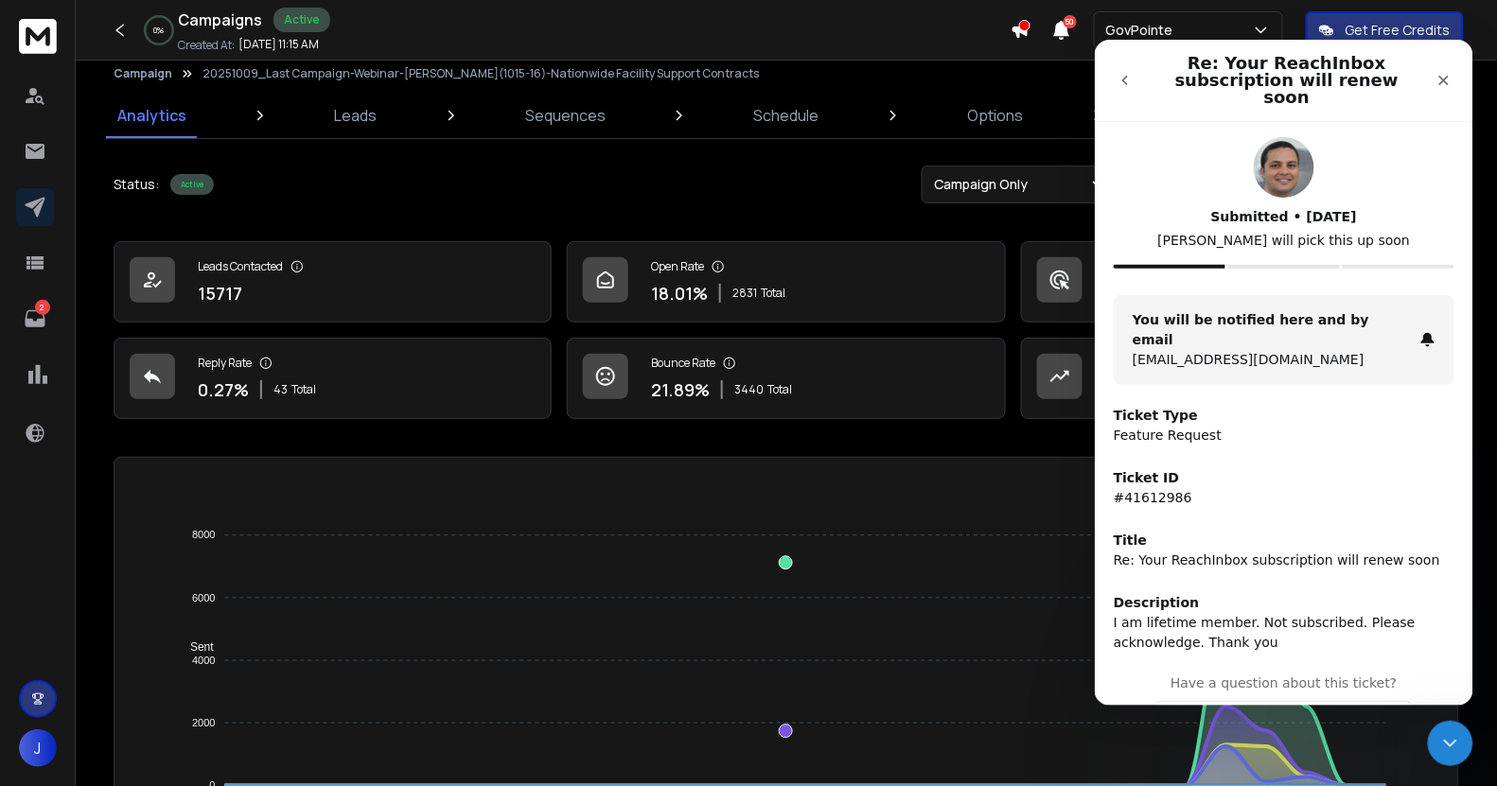
drag, startPoint x: 1266, startPoint y: 200, endPoint x: 1288, endPoint y: 200, distance: 21.8
click at [1266, 206] on div "Submitted • 5d ago" at bounding box center [1283, 216] width 341 height 20
click at [1316, 206] on div "Submitted • 5d ago" at bounding box center [1283, 216] width 341 height 20
click at [1287, 150] on img "Intercom messenger" at bounding box center [1283, 166] width 61 height 61
click at [1326, 154] on div "Intercom messenger" at bounding box center [1283, 171] width 341 height 70
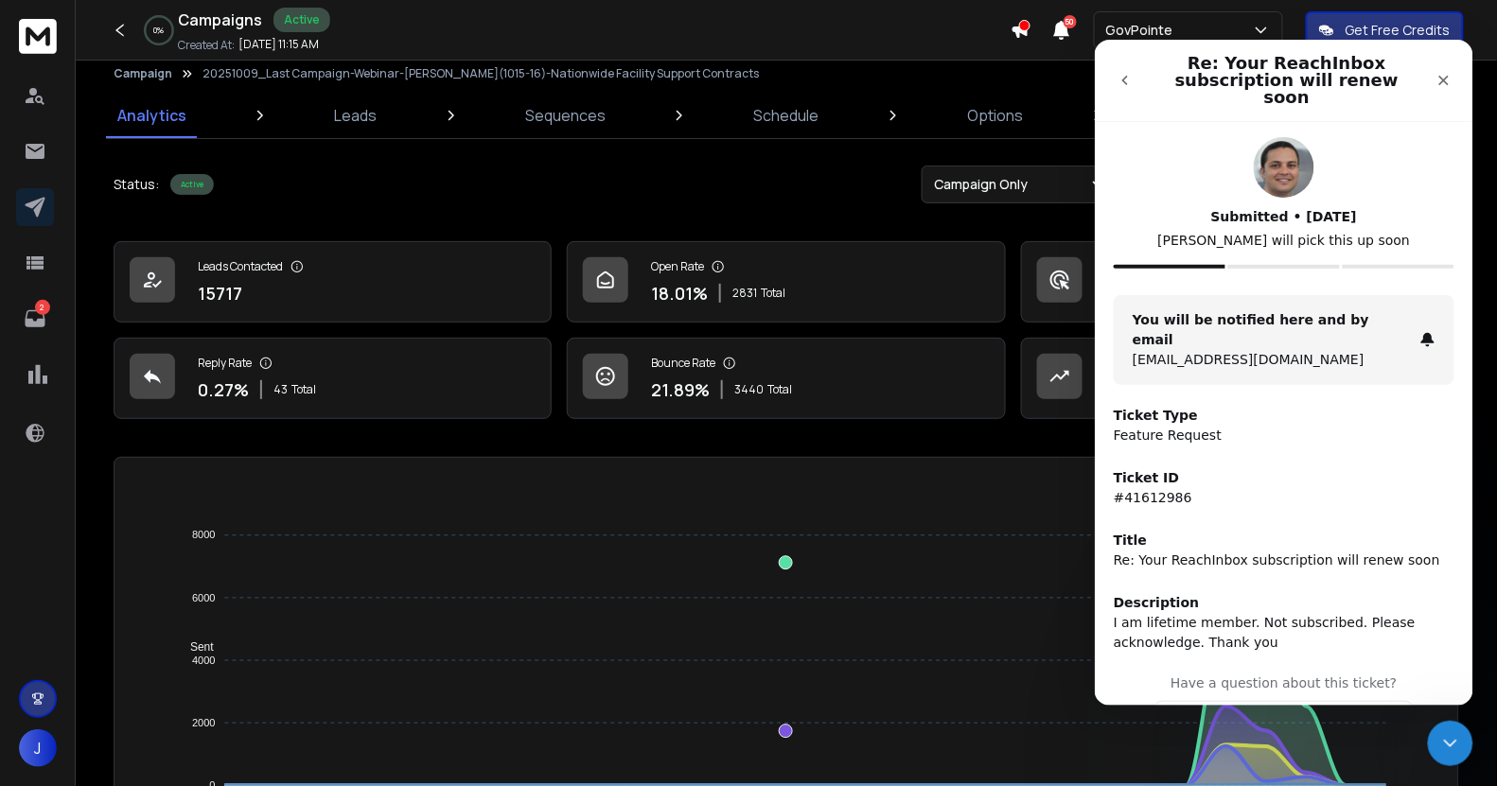
click at [1331, 174] on div "Intercom messenger" at bounding box center [1283, 171] width 341 height 70
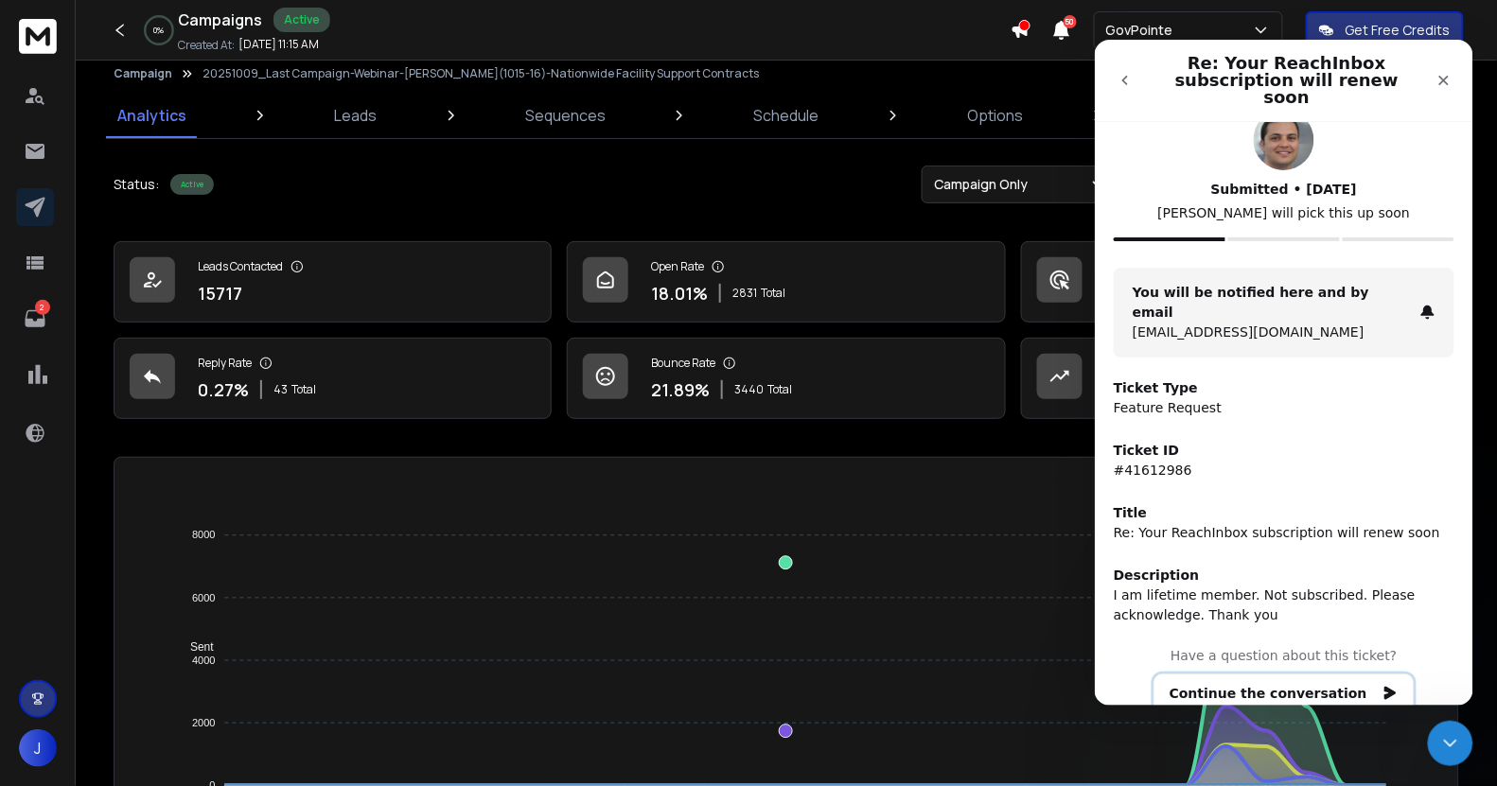
click at [1271, 673] on button "Continue the conversation" at bounding box center [1282, 693] width 261 height 40
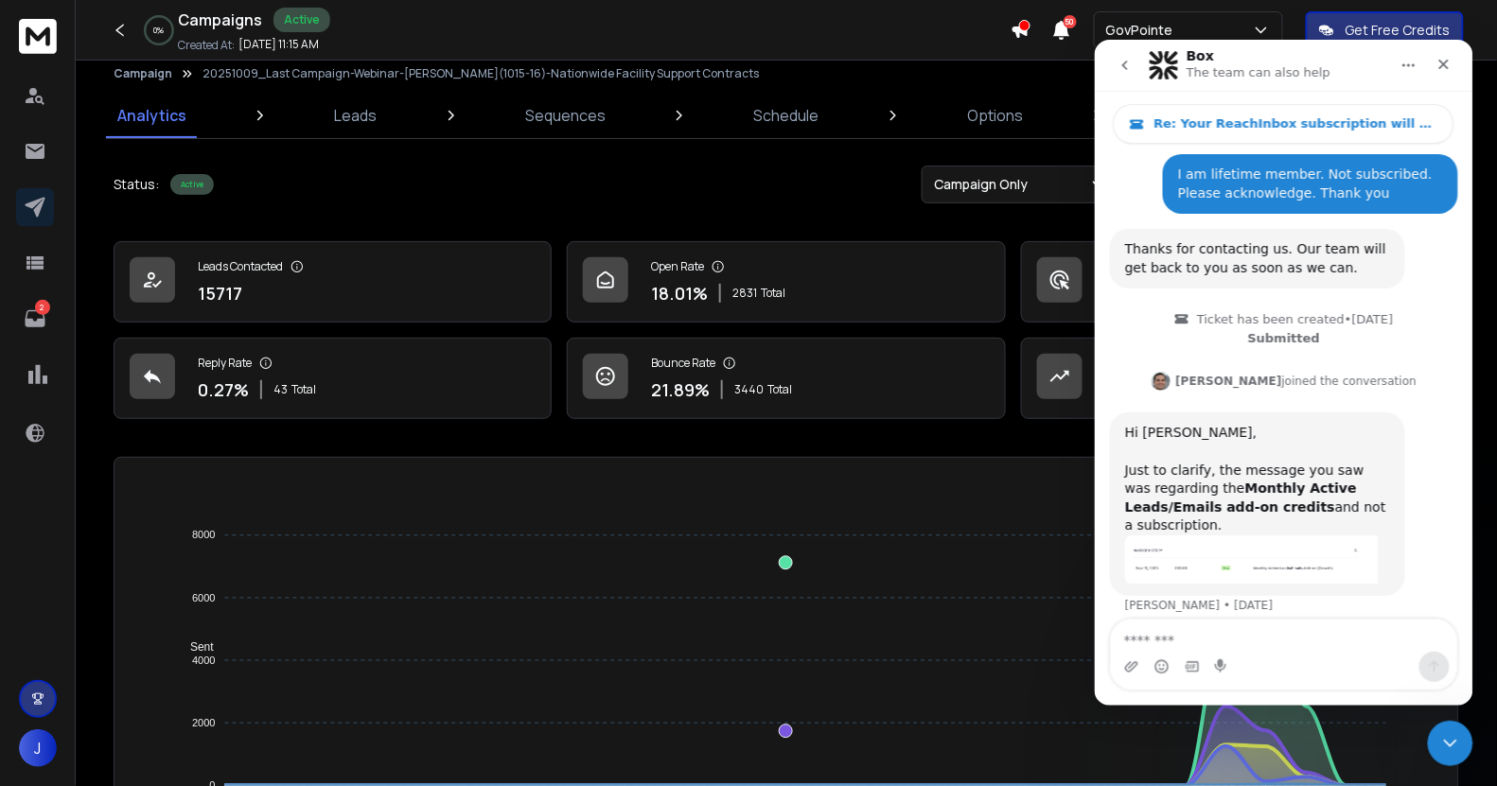
scroll to position [62, 0]
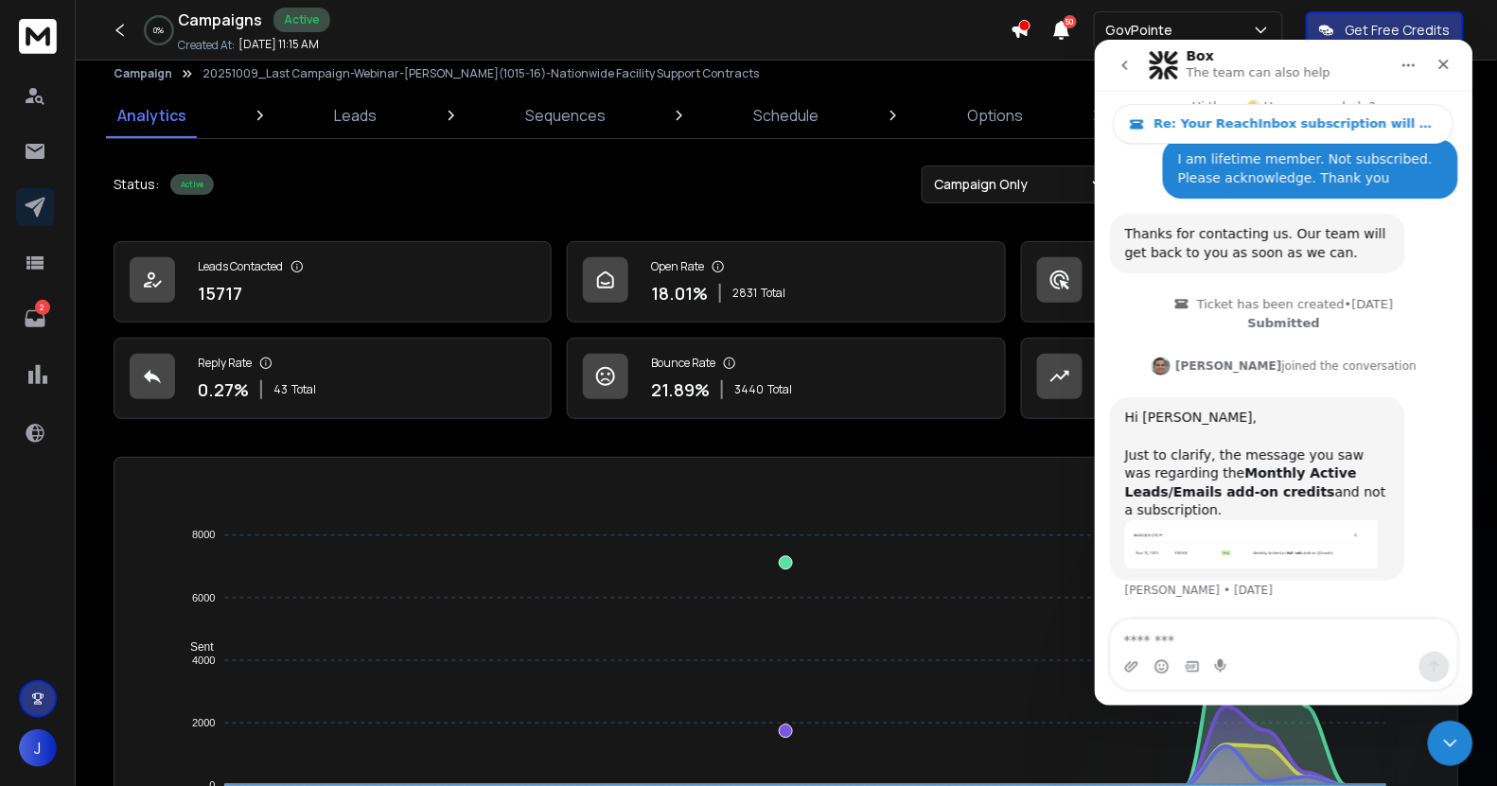
click at [1121, 68] on icon "go back" at bounding box center [1123, 64] width 15 height 15
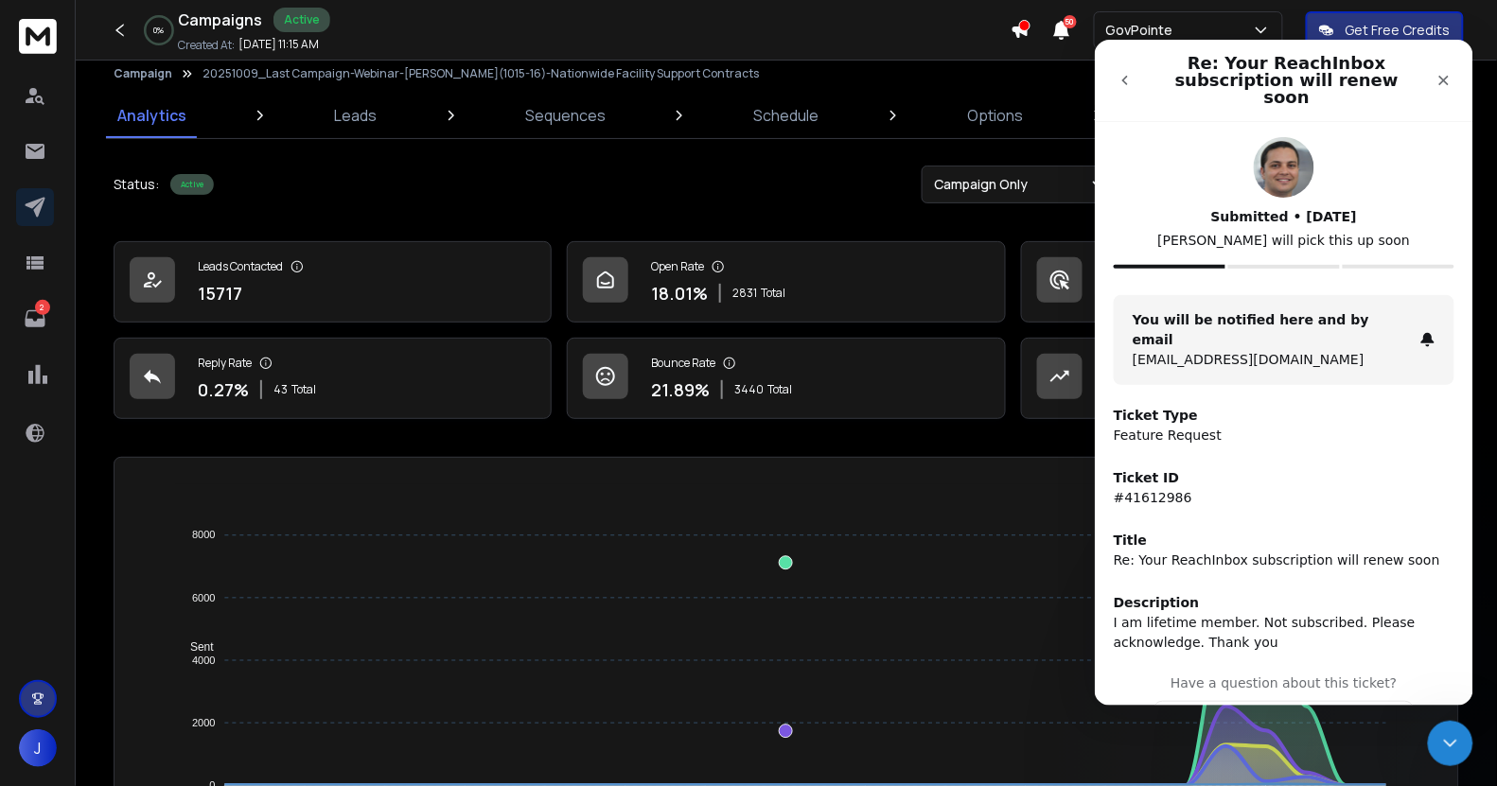
scroll to position [14, 0]
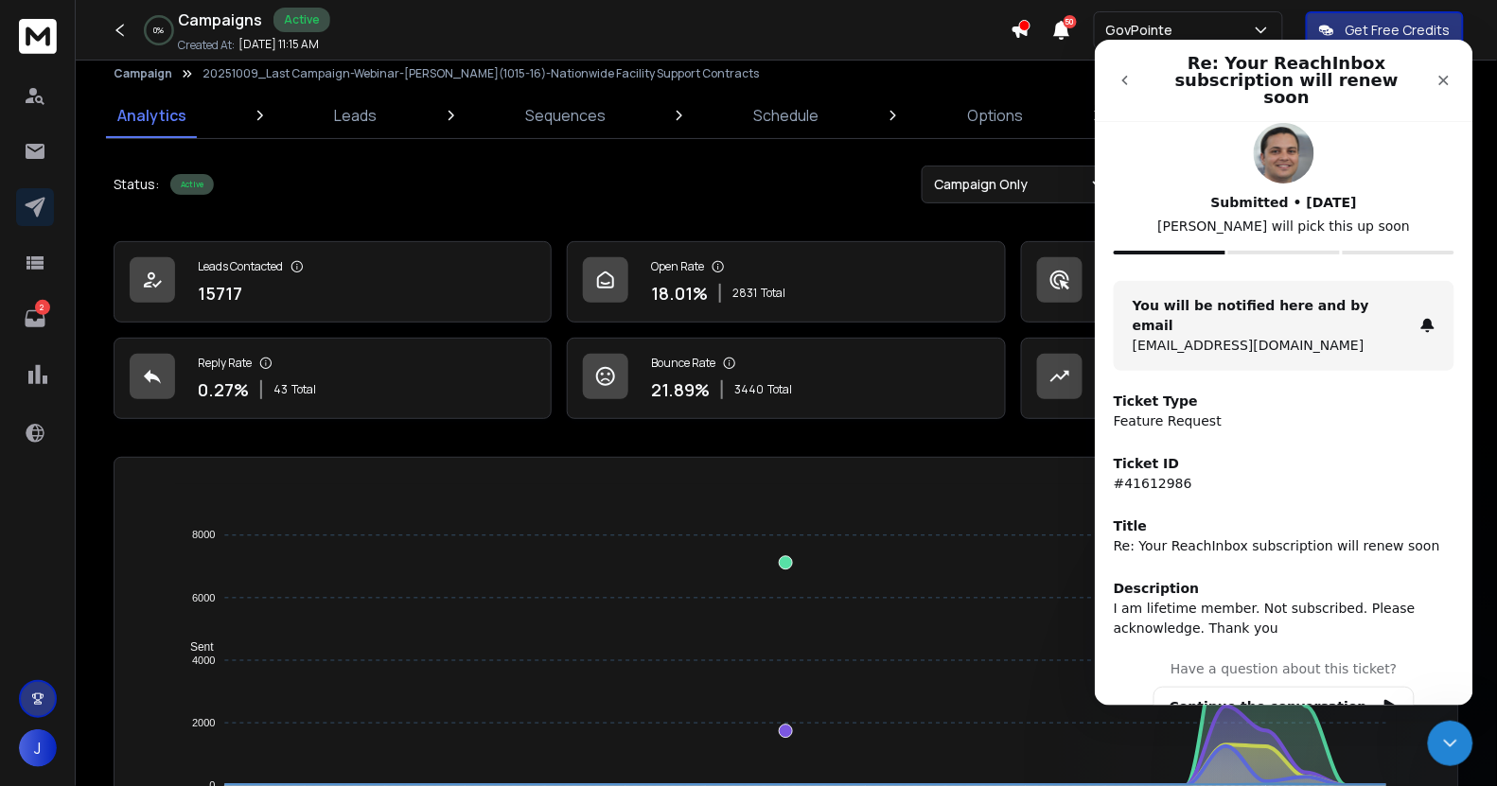
click at [1128, 73] on icon "go back" at bounding box center [1123, 79] width 15 height 15
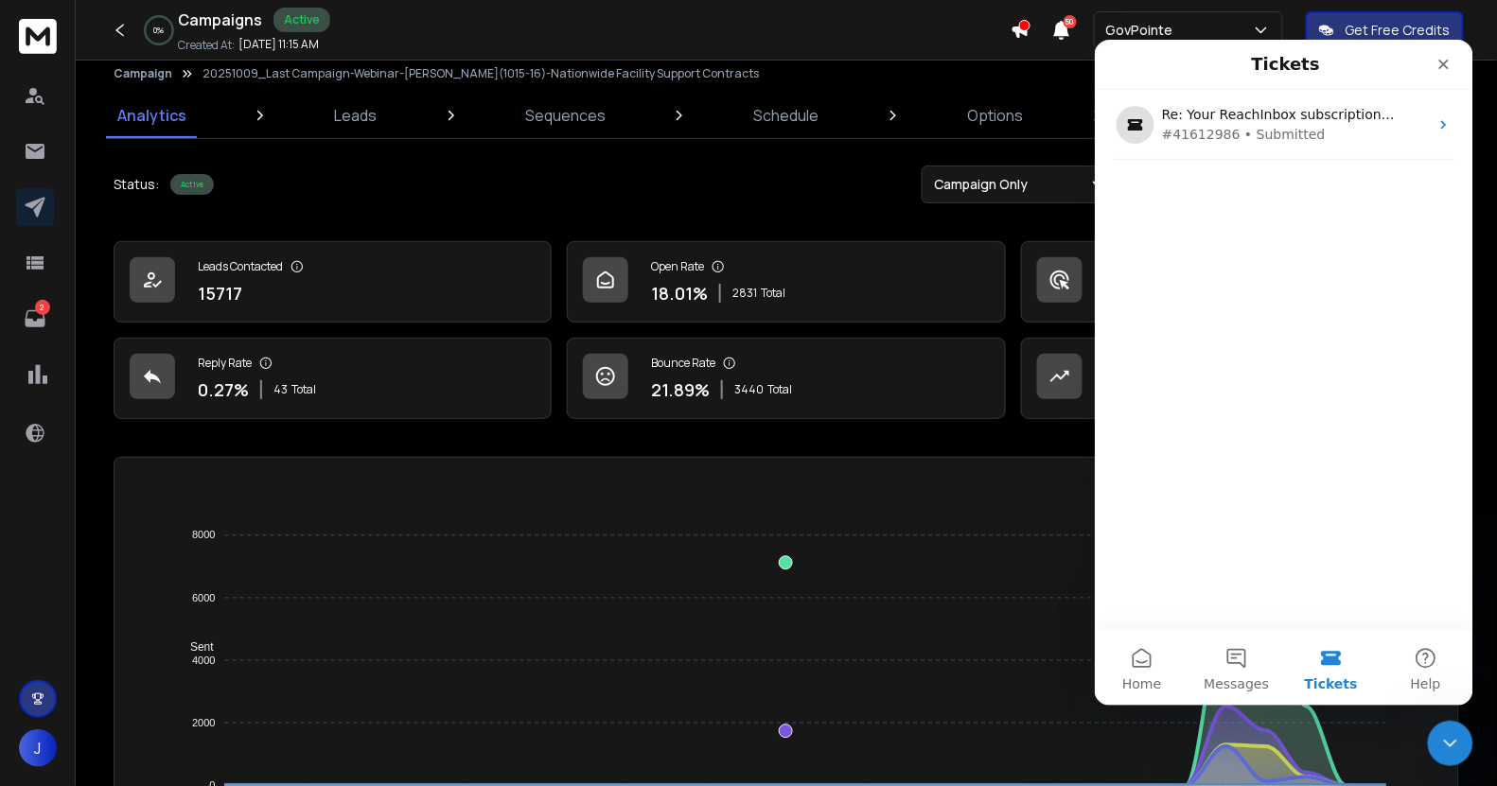
click at [1319, 653] on button "Tickets" at bounding box center [1330, 667] width 95 height 76
click at [1239, 526] on div "Re: Your ReachInbox subscription will renew soon #41612986 • Submitted" at bounding box center [1283, 358] width 378 height 539
click at [1304, 426] on div "Re: Your ReachInbox subscription will renew soon #41612986 • Submitted" at bounding box center [1283, 358] width 378 height 539
click at [1295, 390] on div "Re: Your ReachInbox subscription will renew soon #41612986 • Submitted" at bounding box center [1283, 358] width 378 height 539
click at [1222, 677] on span "Messages" at bounding box center [1235, 682] width 65 height 13
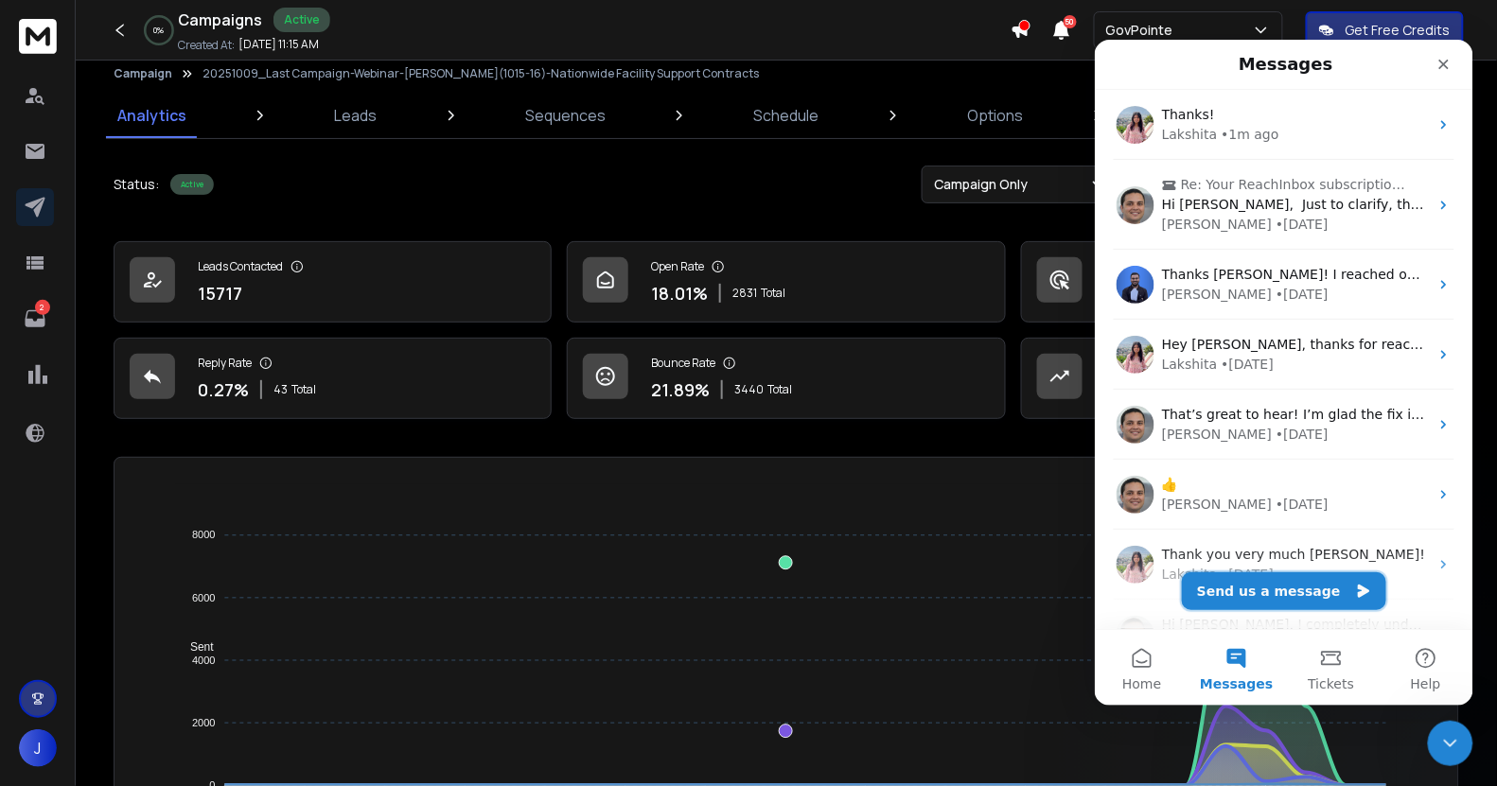
click at [1223, 593] on button "Send us a message" at bounding box center [1283, 590] width 204 height 38
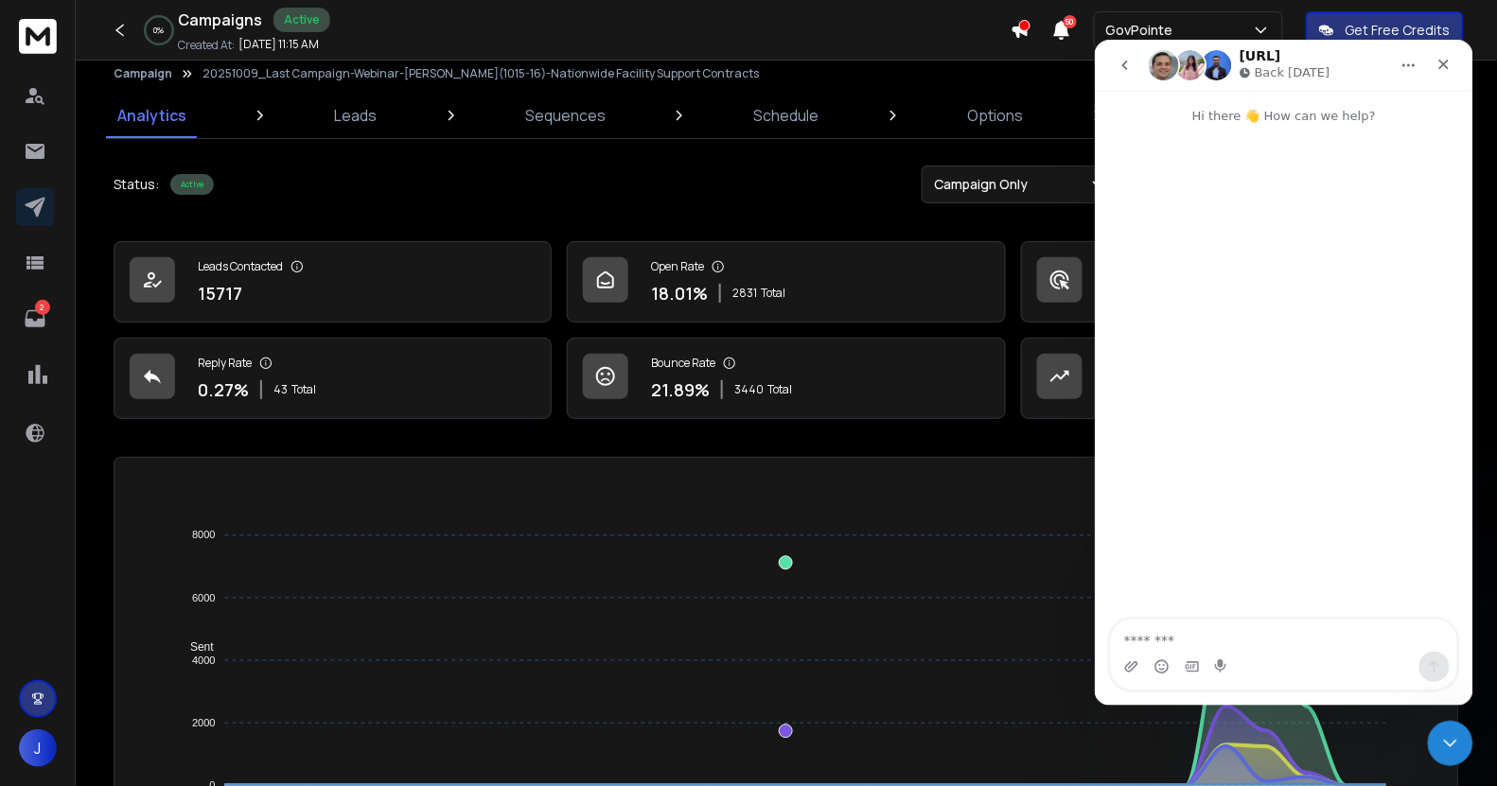
click at [1202, 628] on textarea "Message…" at bounding box center [1283, 635] width 346 height 32
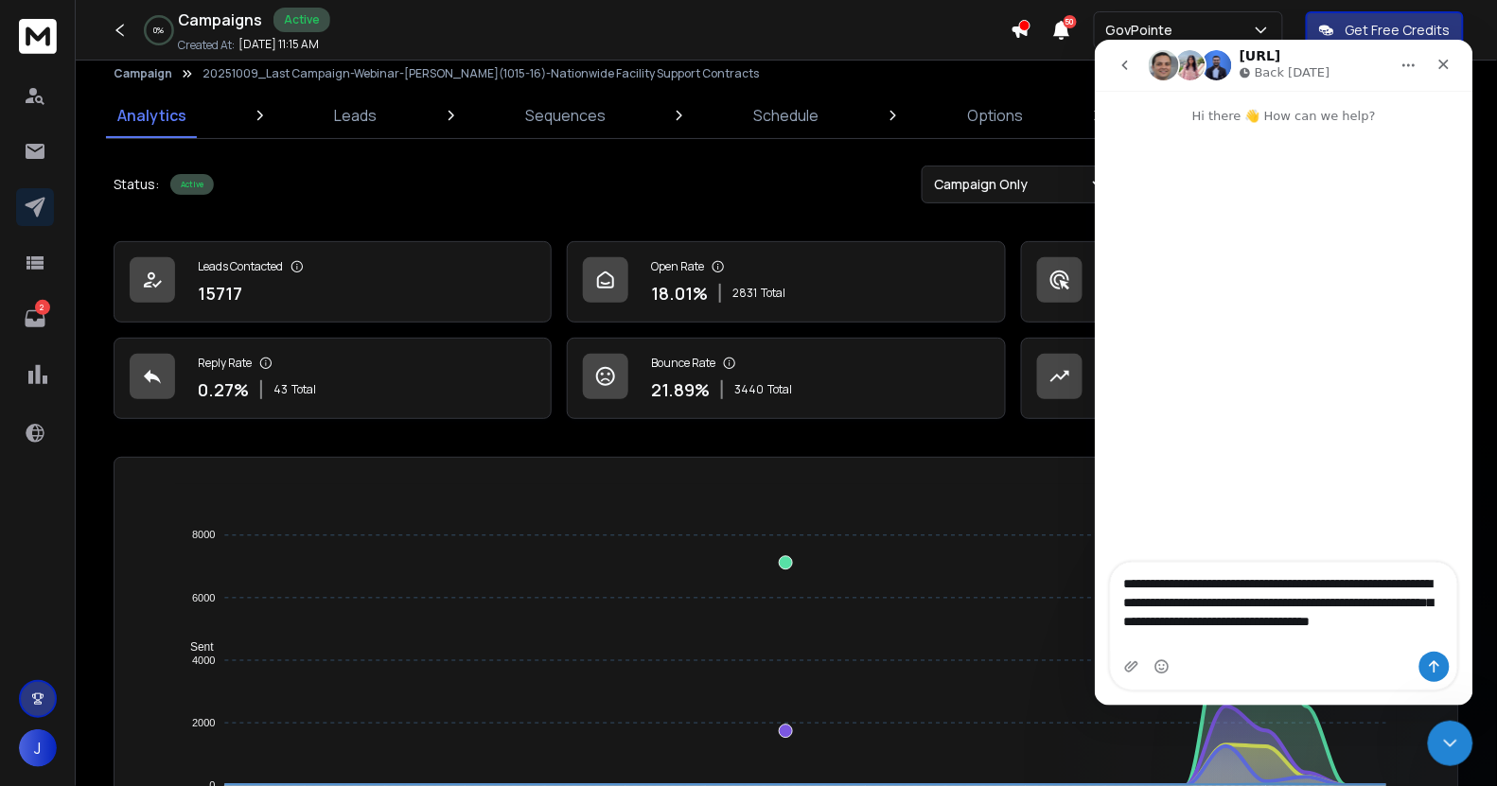
type textarea "**********"
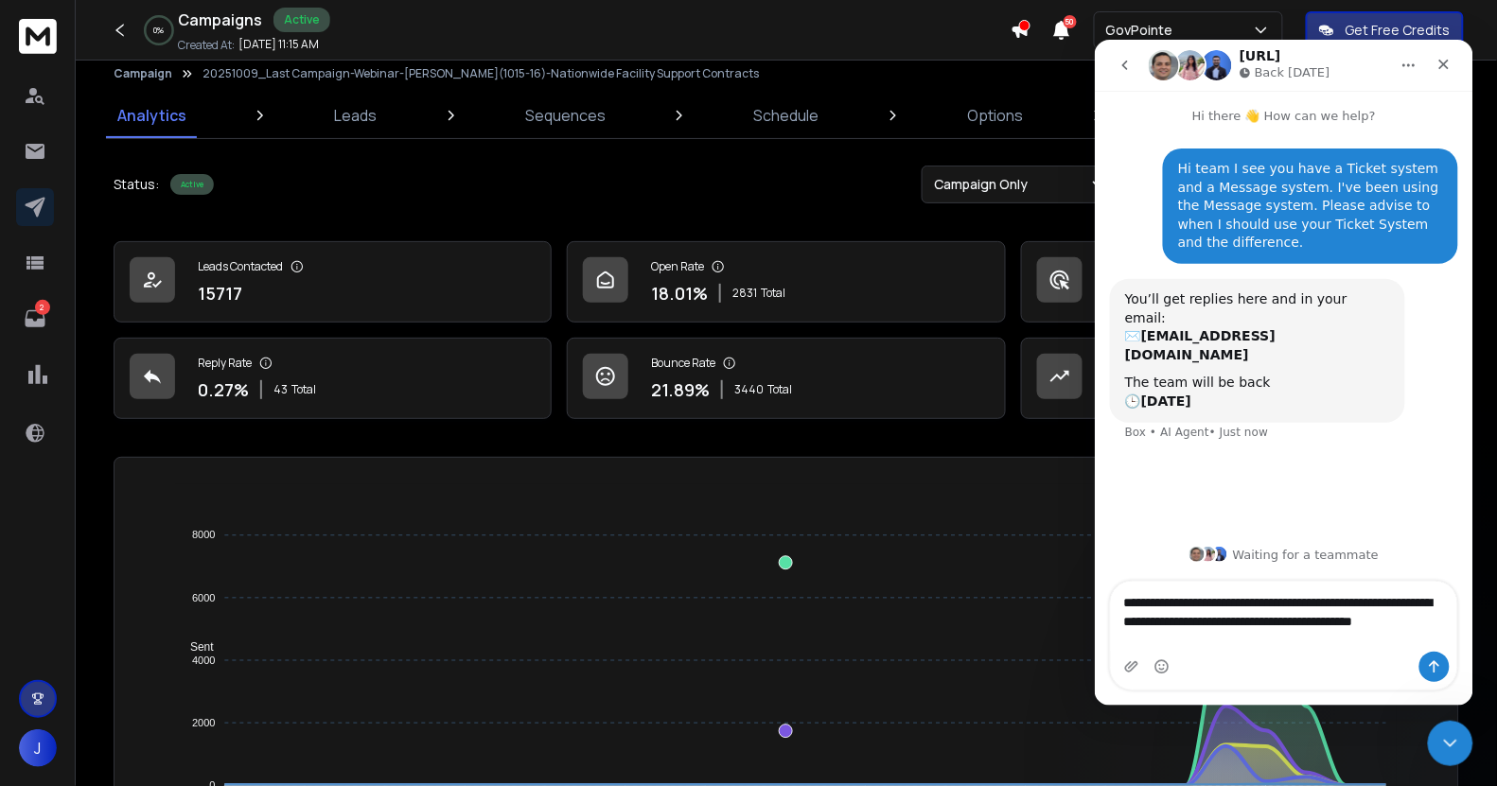
click at [1281, 622] on textarea "**********" at bounding box center [1283, 616] width 346 height 70
click at [1161, 638] on textarea "**********" at bounding box center [1283, 616] width 346 height 70
click at [1166, 641] on textarea "**********" at bounding box center [1283, 616] width 346 height 70
click at [1284, 639] on textarea "**********" at bounding box center [1283, 616] width 346 height 70
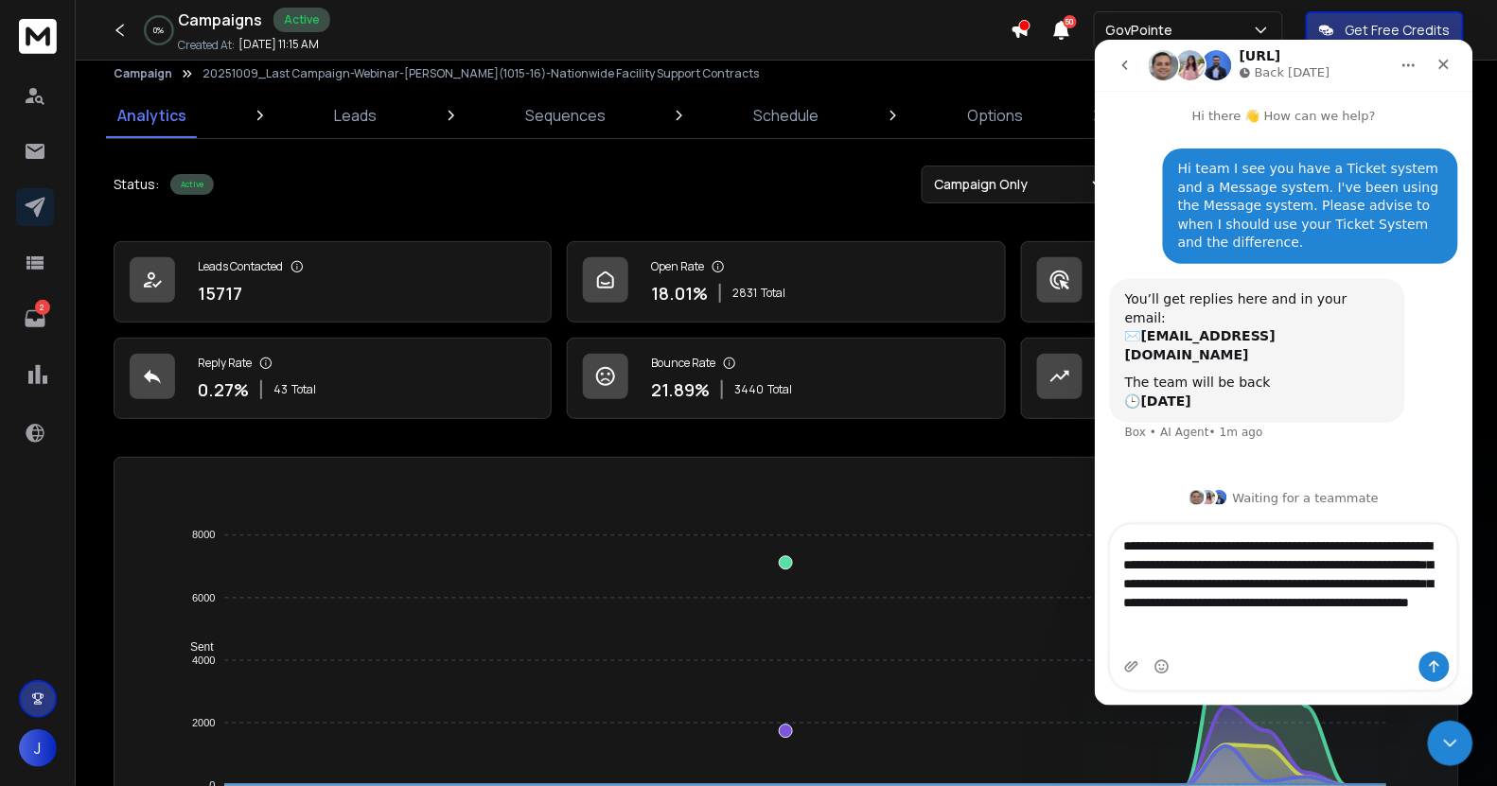
type textarea "**********"
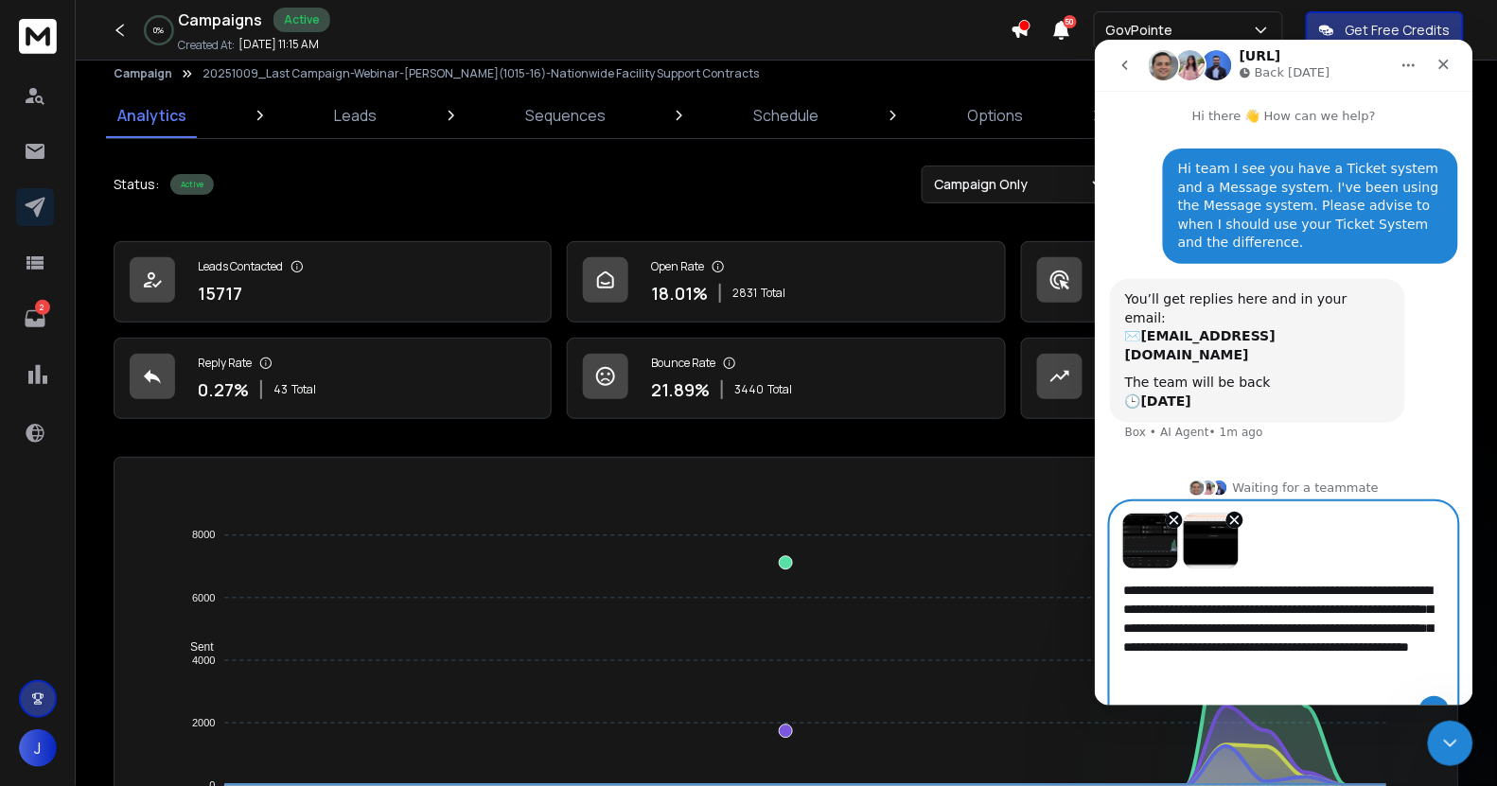
click at [1205, 679] on textarea "**********" at bounding box center [1283, 632] width 346 height 127
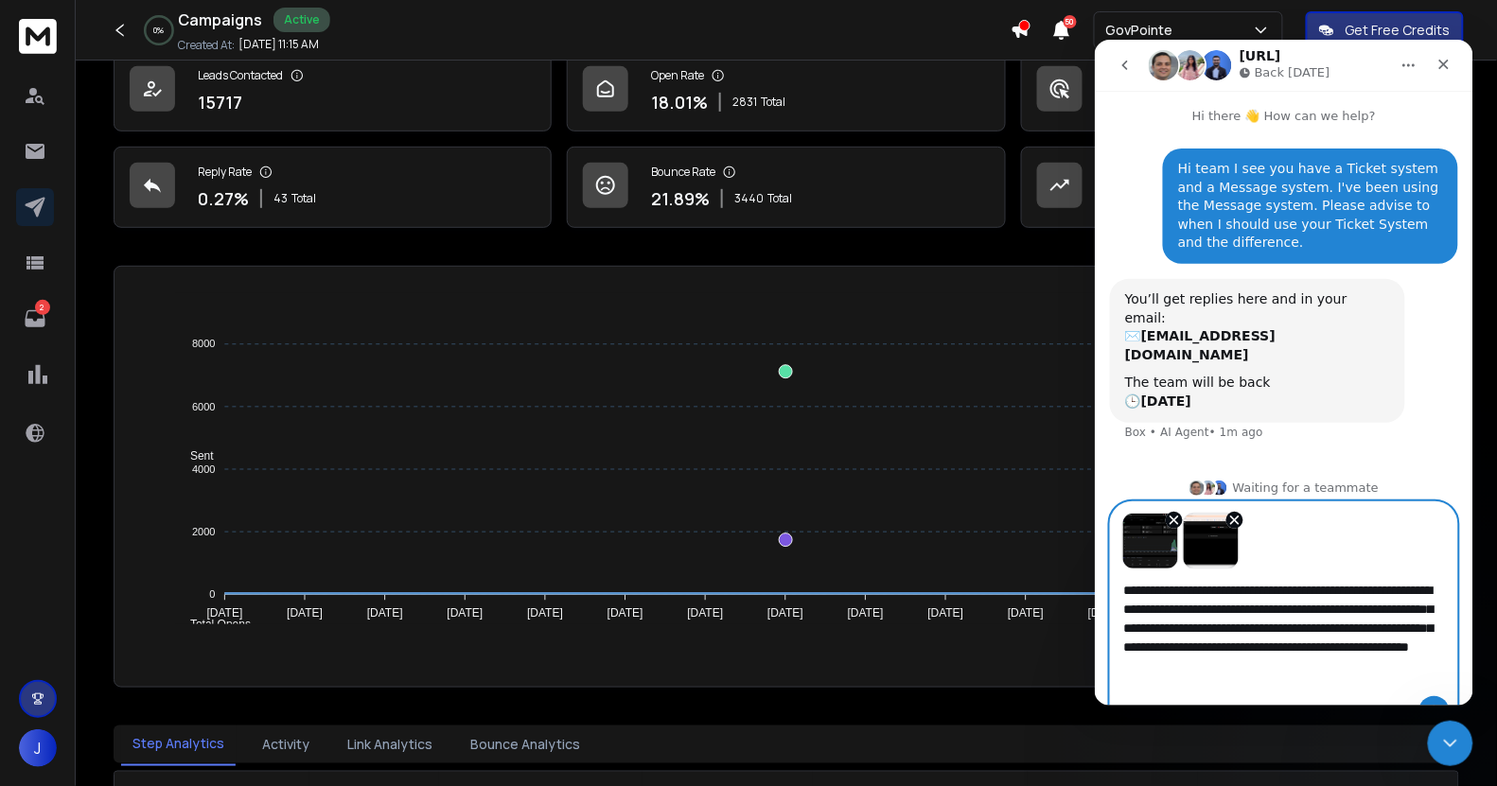
scroll to position [207, 0]
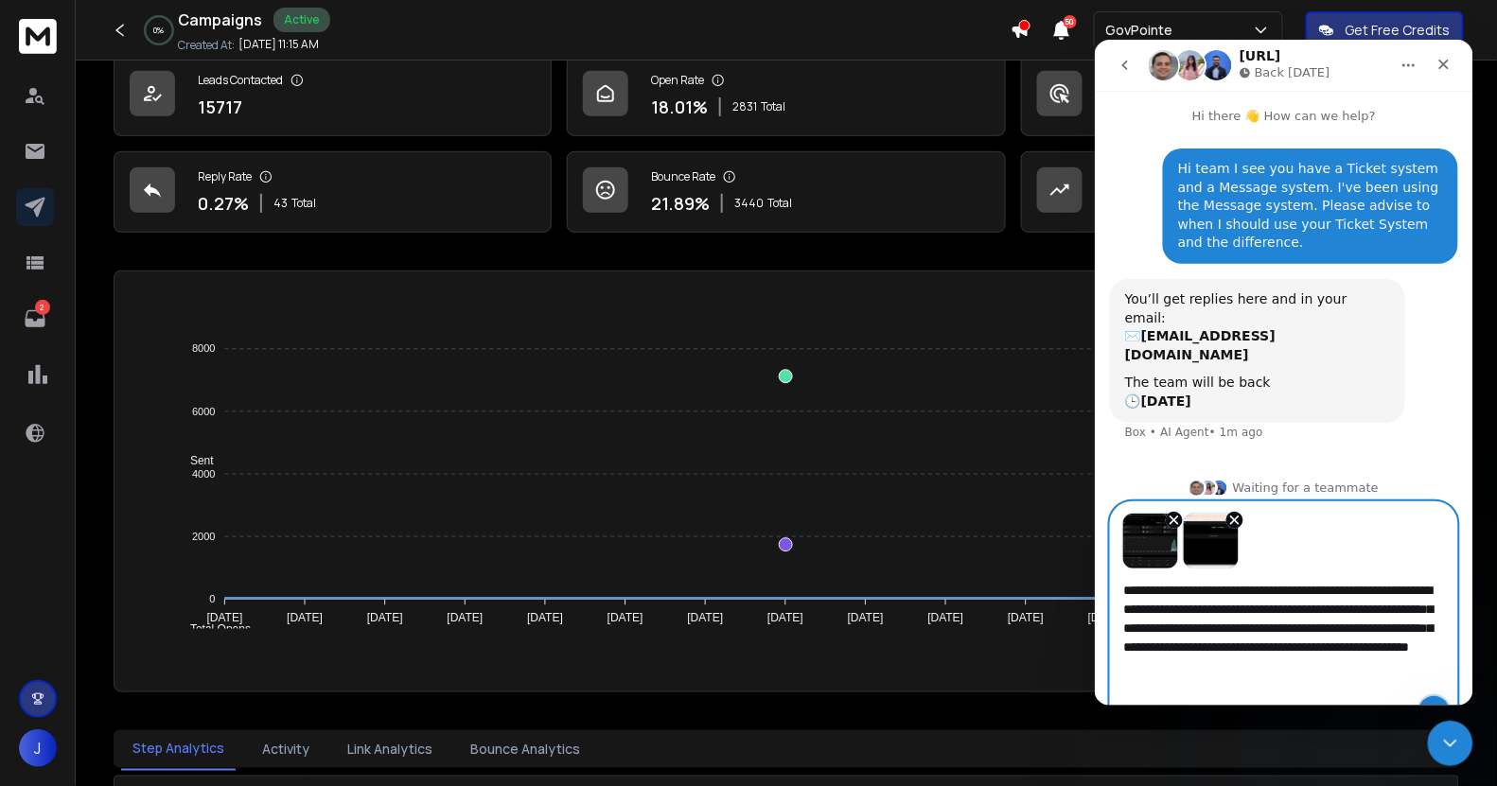
click at [1434, 698] on button "Send a message…" at bounding box center [1433, 710] width 30 height 30
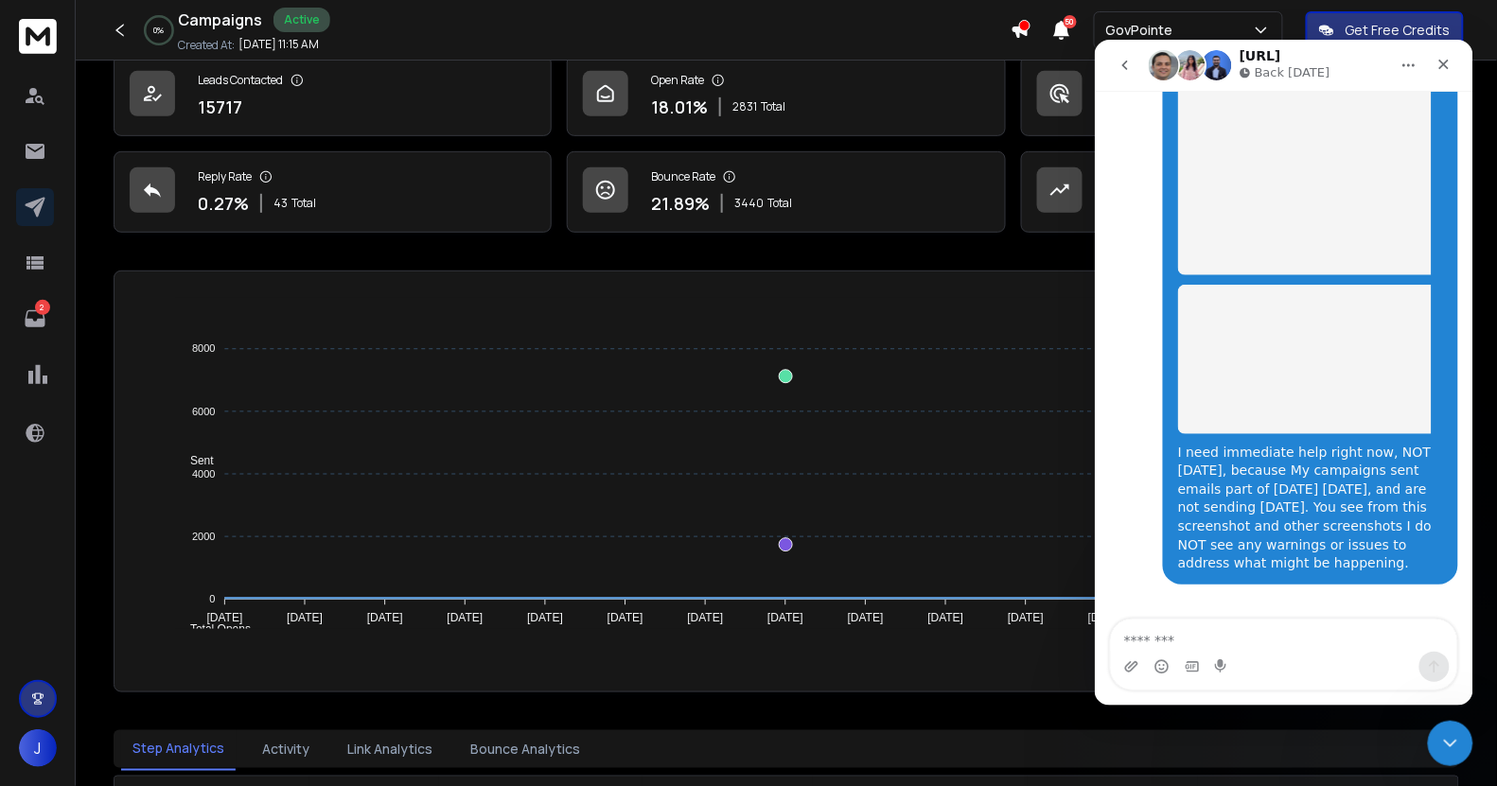
scroll to position [394, 0]
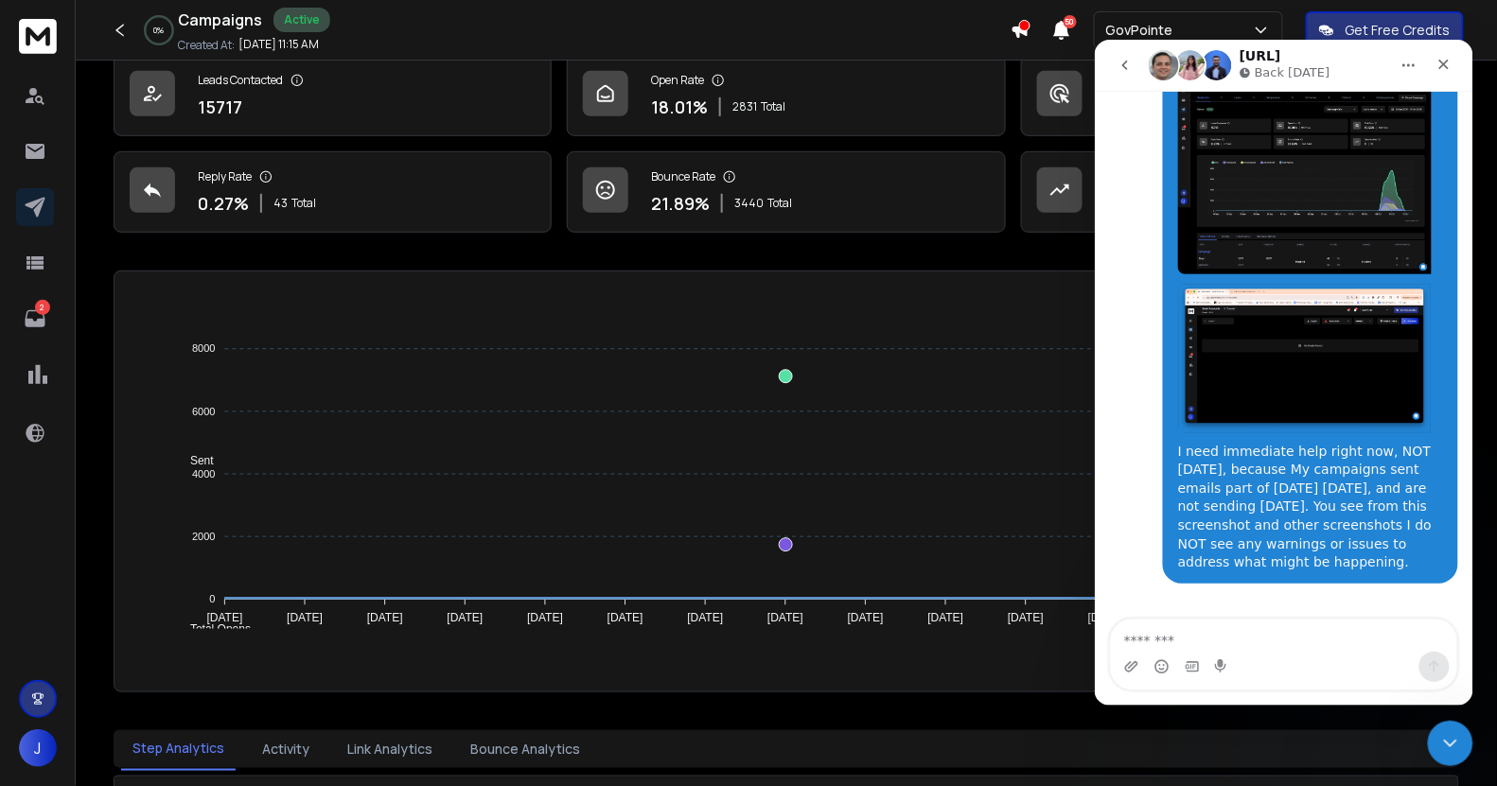
click at [1179, 640] on textarea "Message…" at bounding box center [1283, 635] width 346 height 32
click at [1181, 642] on textarea "Message…" at bounding box center [1283, 635] width 346 height 32
click at [1438, 64] on icon "Close" at bounding box center [1442, 63] width 15 height 15
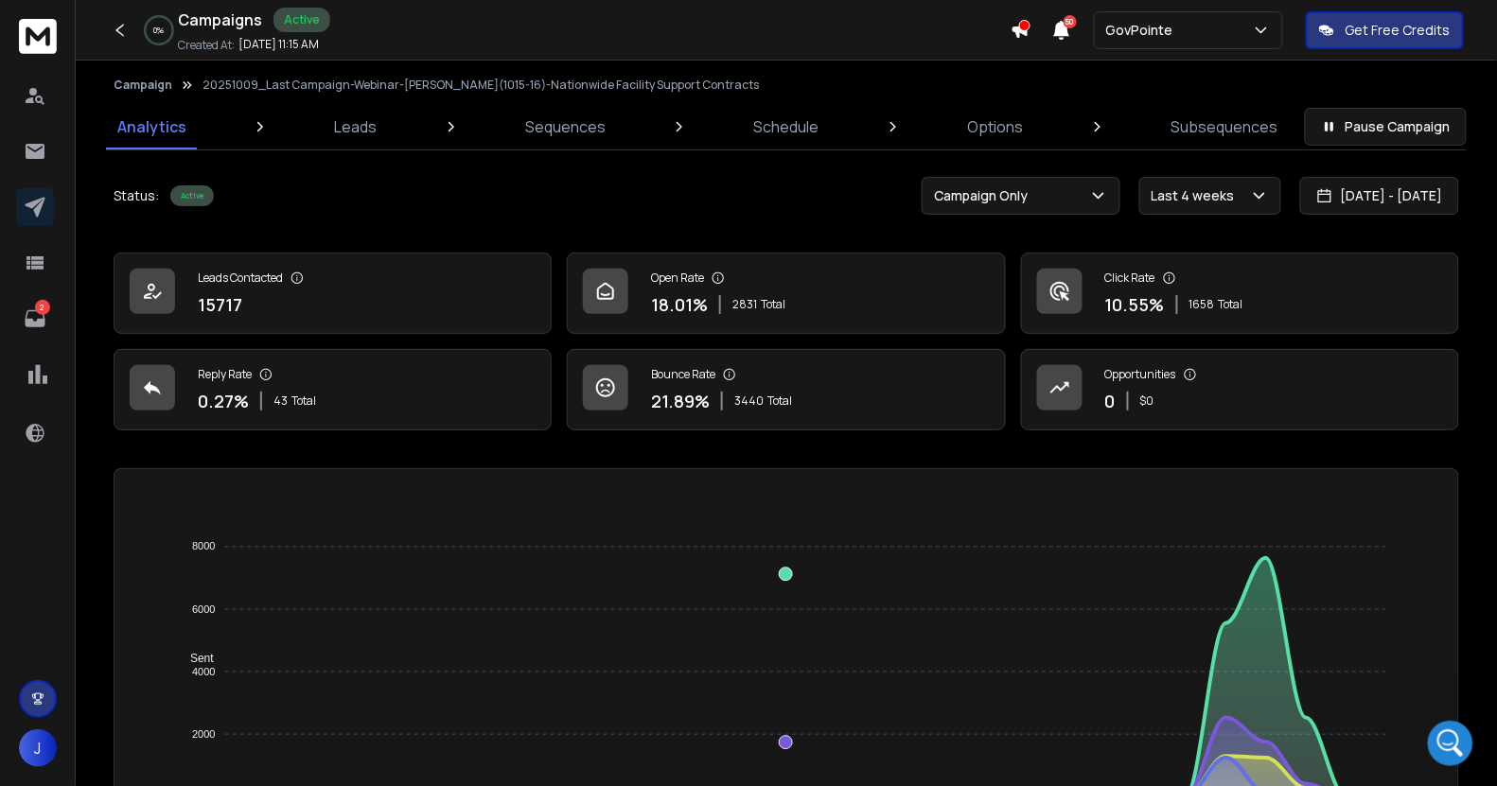
scroll to position [0, 0]
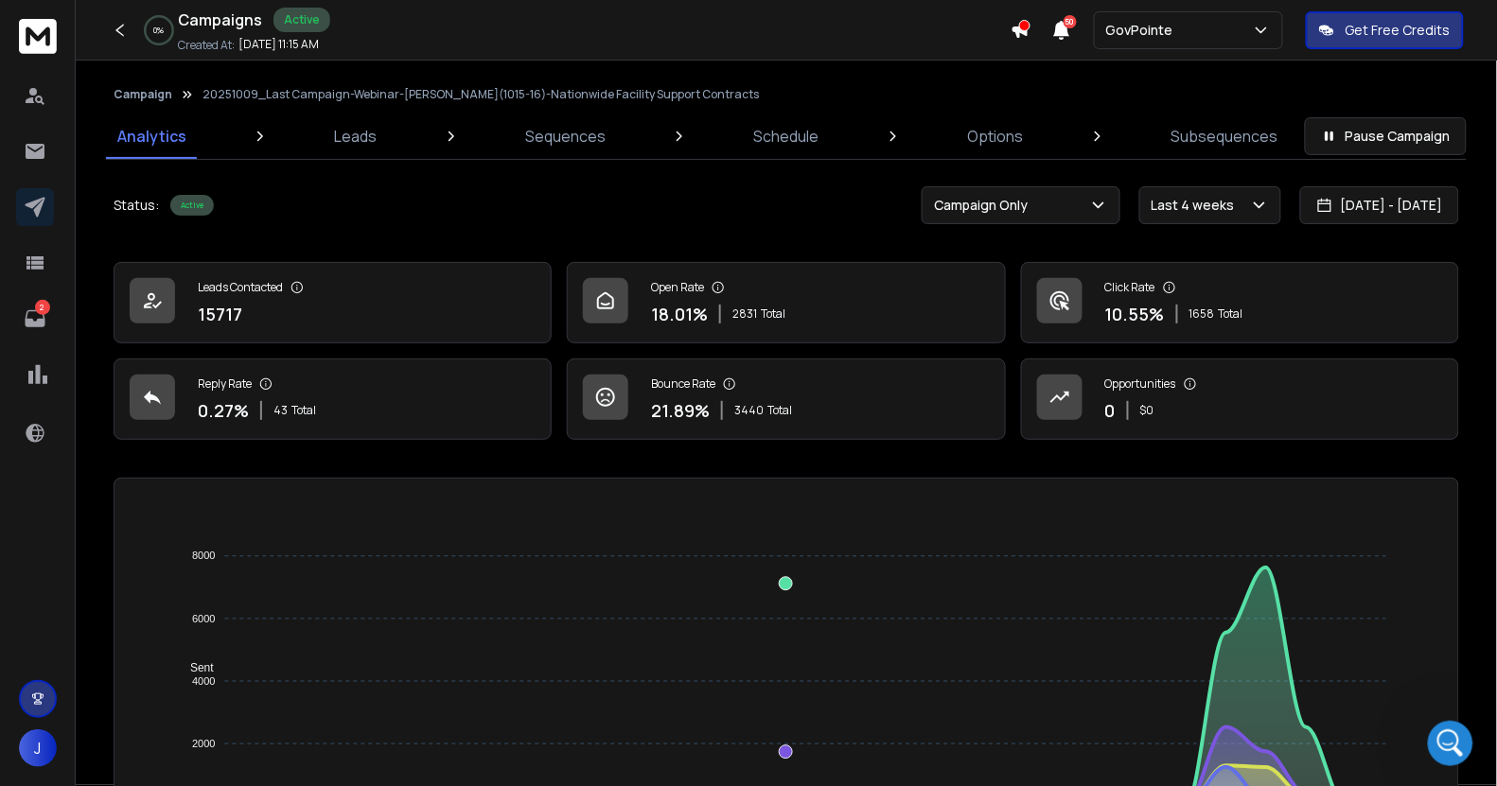
click at [163, 95] on button "Campaign" at bounding box center [143, 94] width 59 height 15
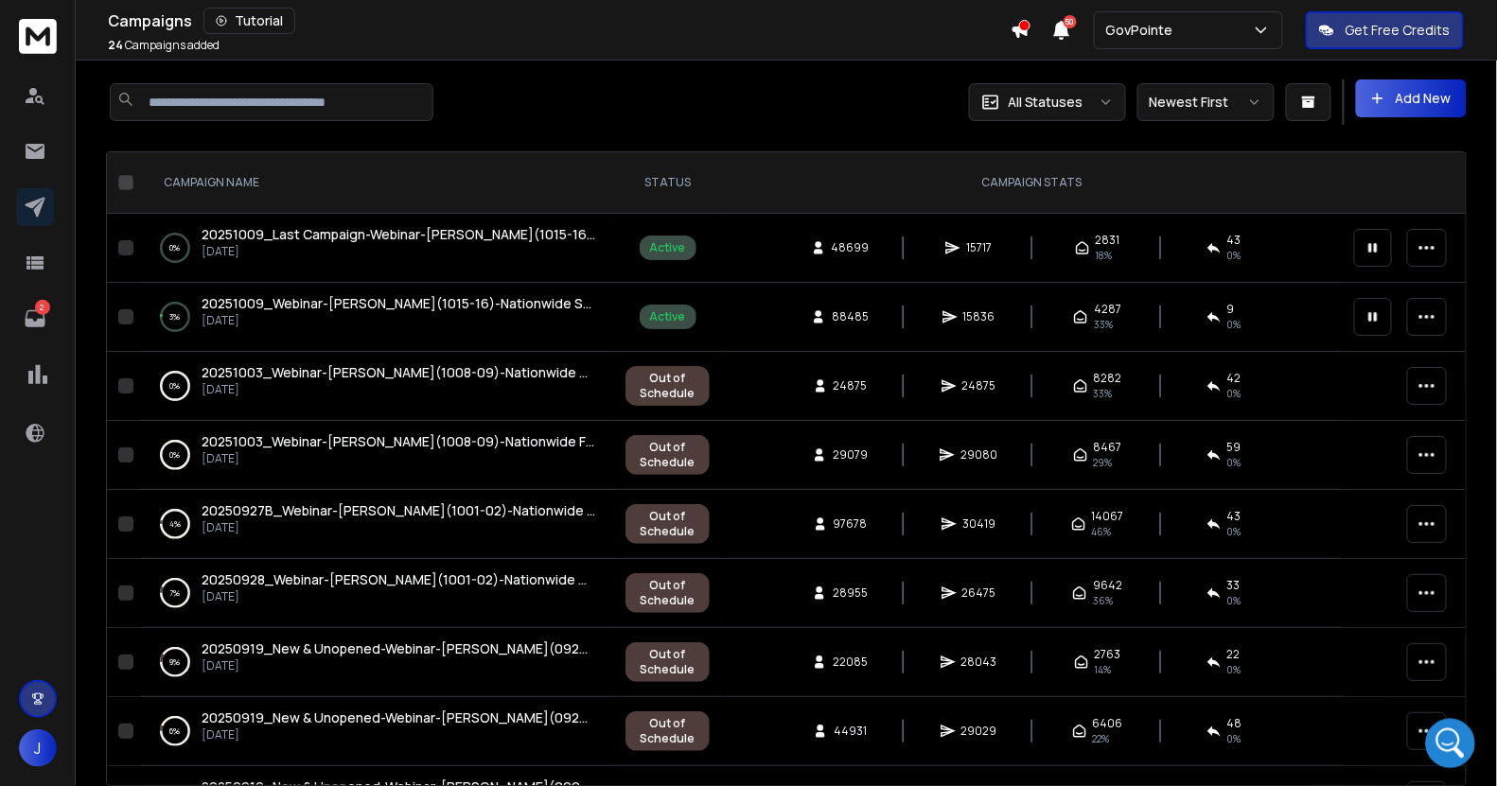
click at [1452, 738] on icon "Open Intercom Messenger" at bounding box center [1446, 741] width 31 height 31
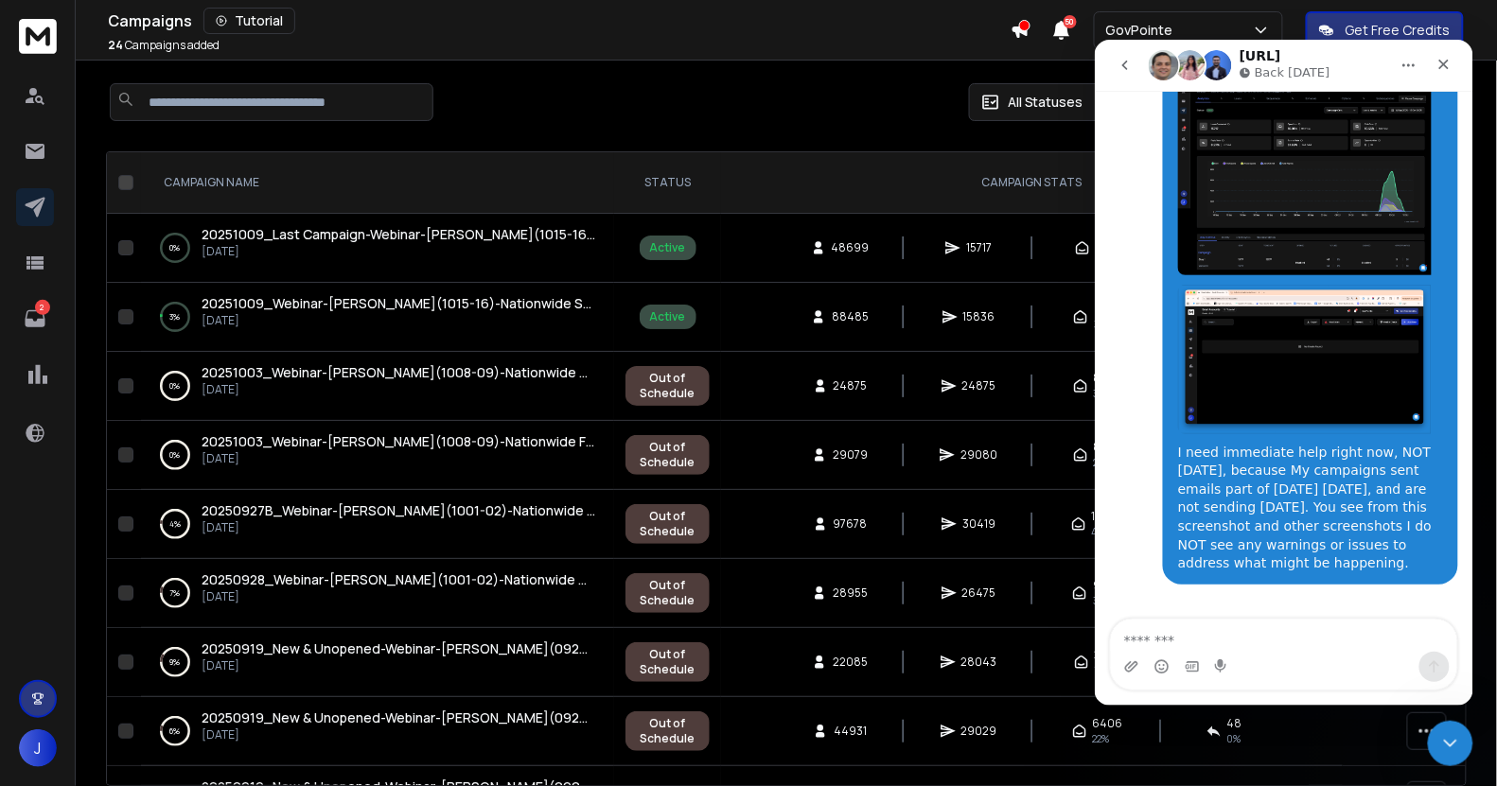
scroll to position [394, 0]
click at [1327, 166] on img "james says…" at bounding box center [1304, 174] width 254 height 200
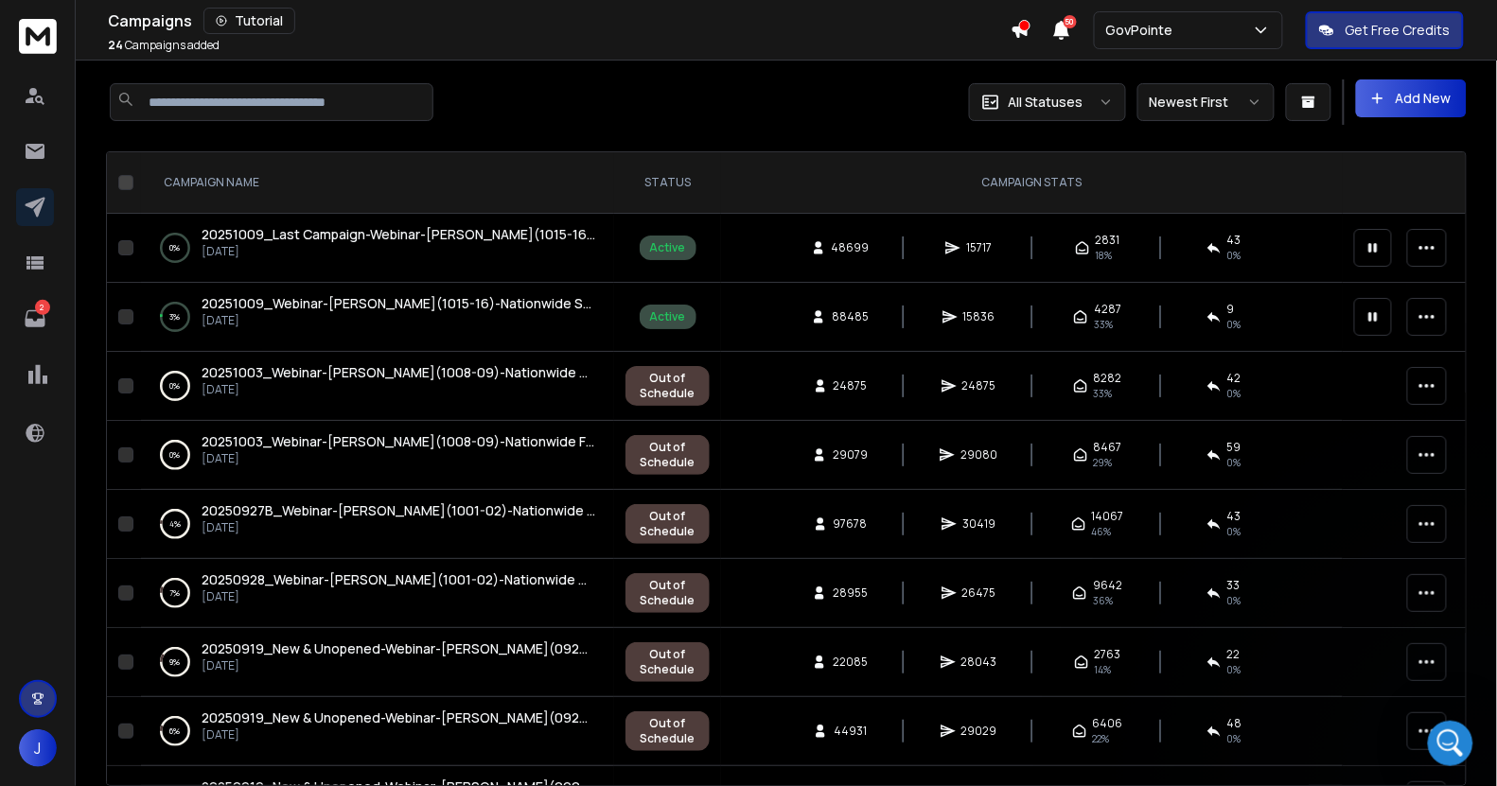
scroll to position [340, 0]
click at [425, 298] on span "20251009_Webinar-Mike(1015-16)-Nationwide Security Service Contracts" at bounding box center [473, 303] width 543 height 18
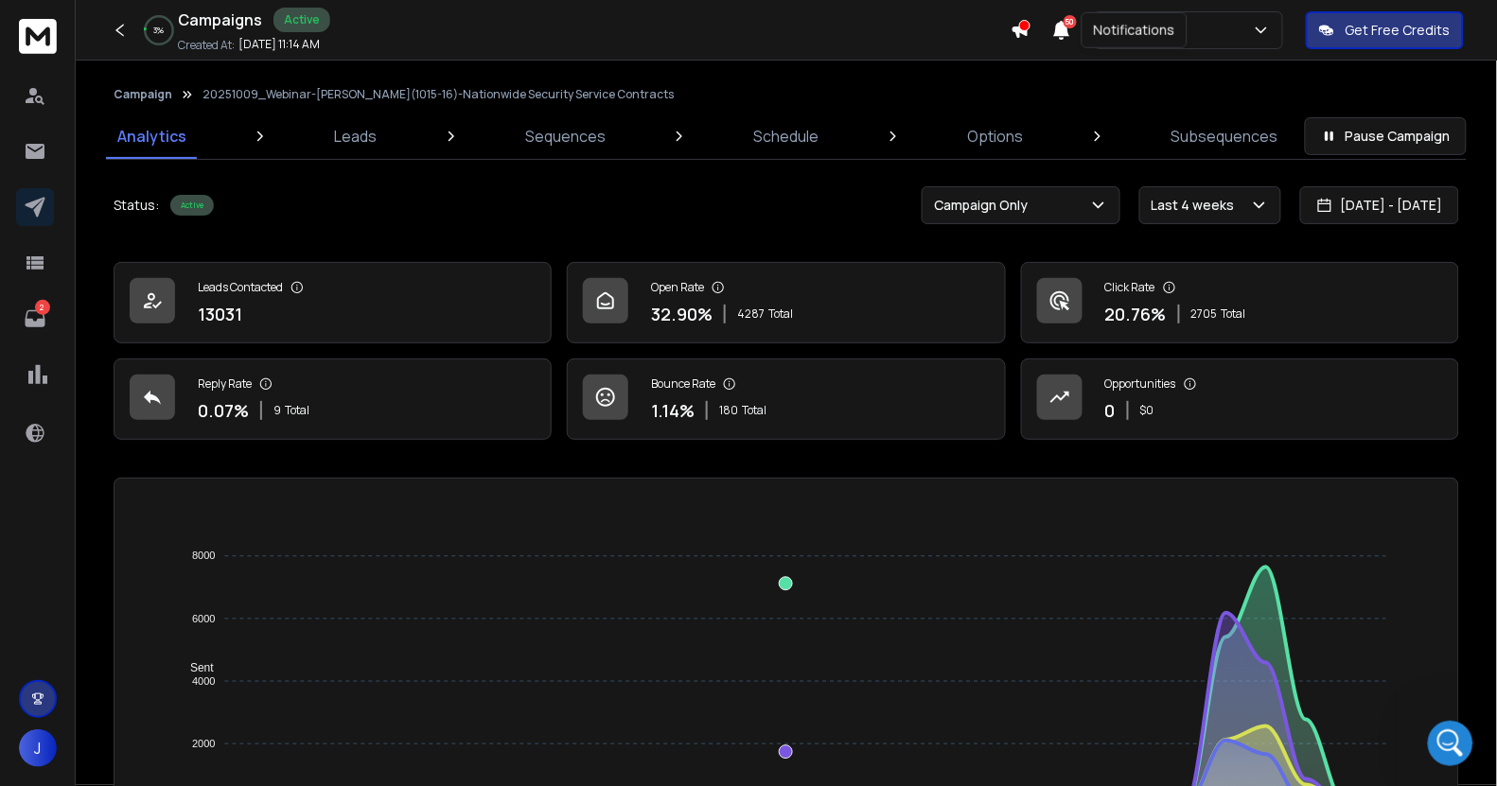
click at [1069, 26] on icon at bounding box center [1061, 29] width 17 height 19
click at [1444, 738] on icon "Open Intercom Messenger" at bounding box center [1446, 741] width 31 height 31
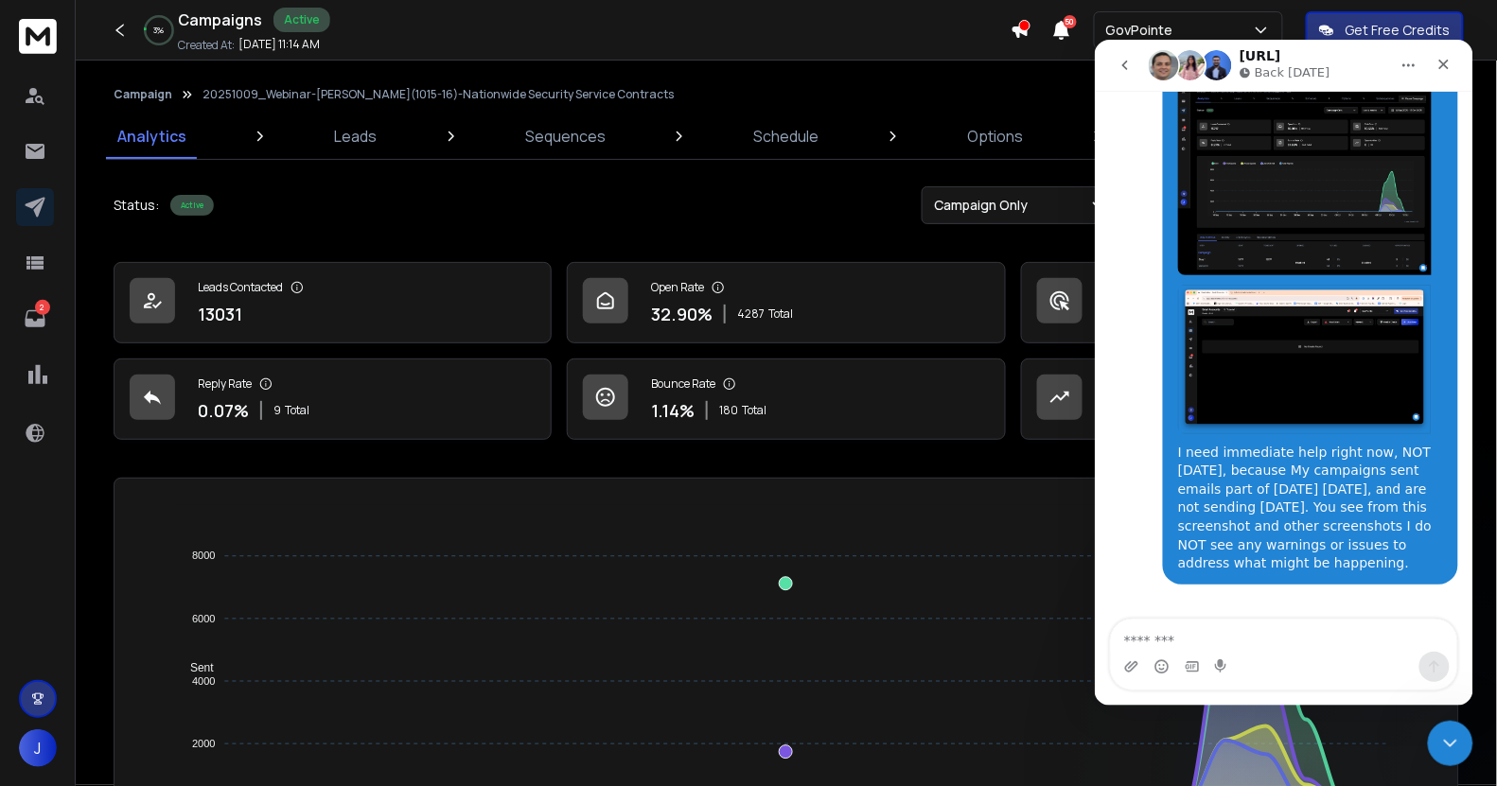
scroll to position [394, 0]
click at [1285, 170] on img "james says…" at bounding box center [1304, 174] width 254 height 200
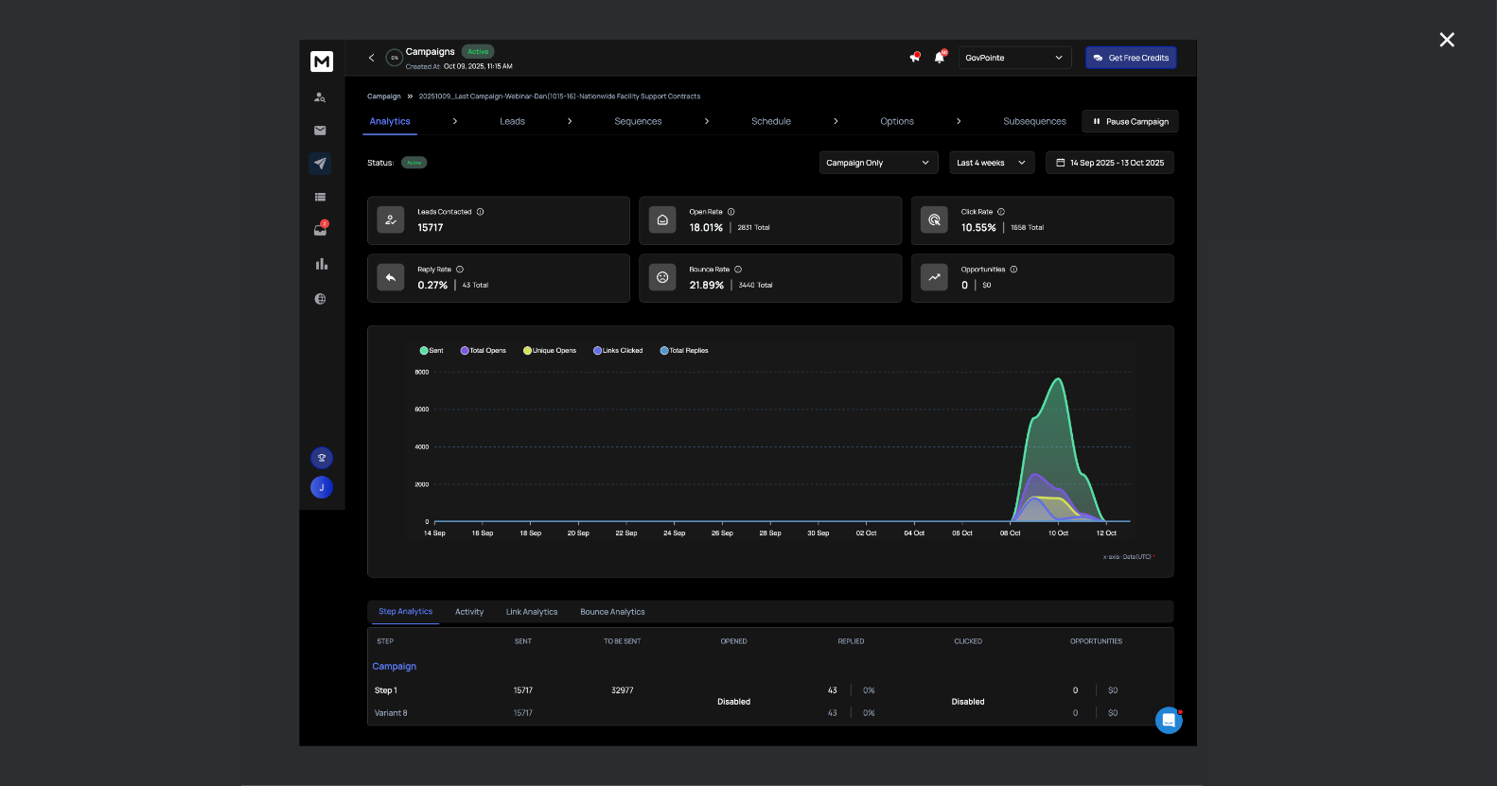
scroll to position [0, 0]
click at [1445, 42] on icon "Close" at bounding box center [1447, 39] width 15 height 15
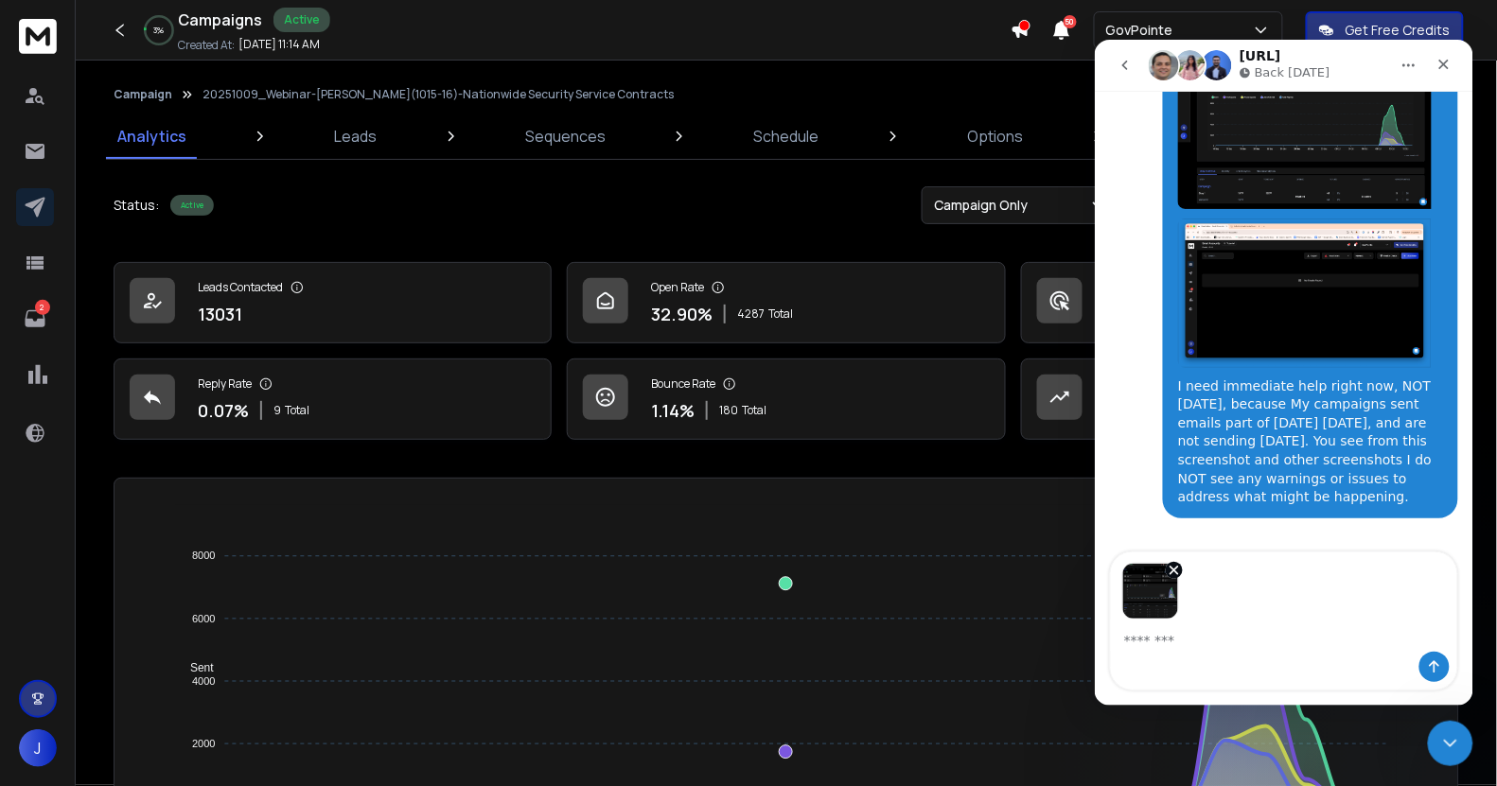
scroll to position [461, 0]
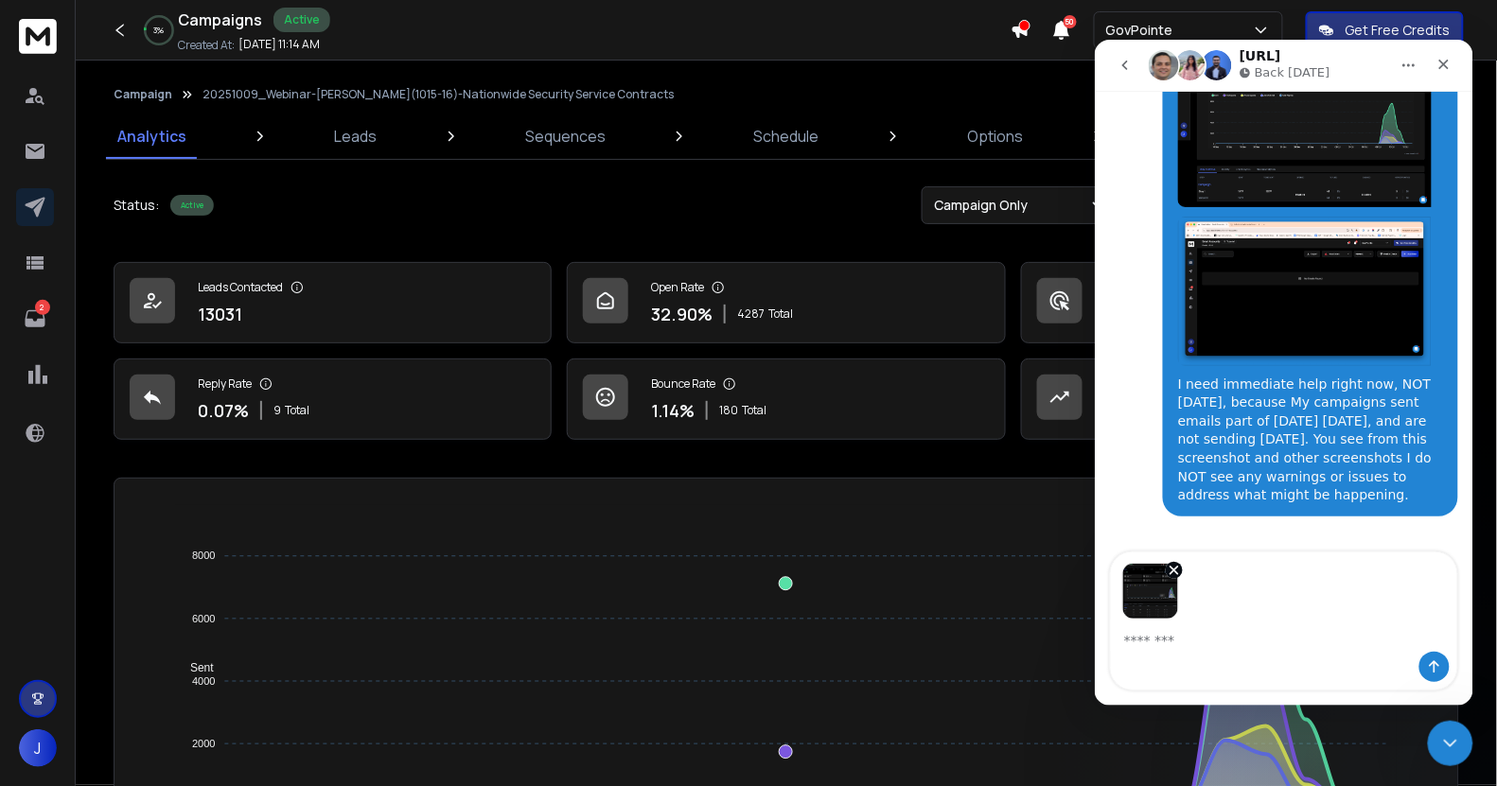
click at [1237, 639] on textarea "Message…" at bounding box center [1283, 635] width 346 height 32
type textarea "**********"
click at [1140, 585] on img "Image previews" at bounding box center [1149, 590] width 57 height 57
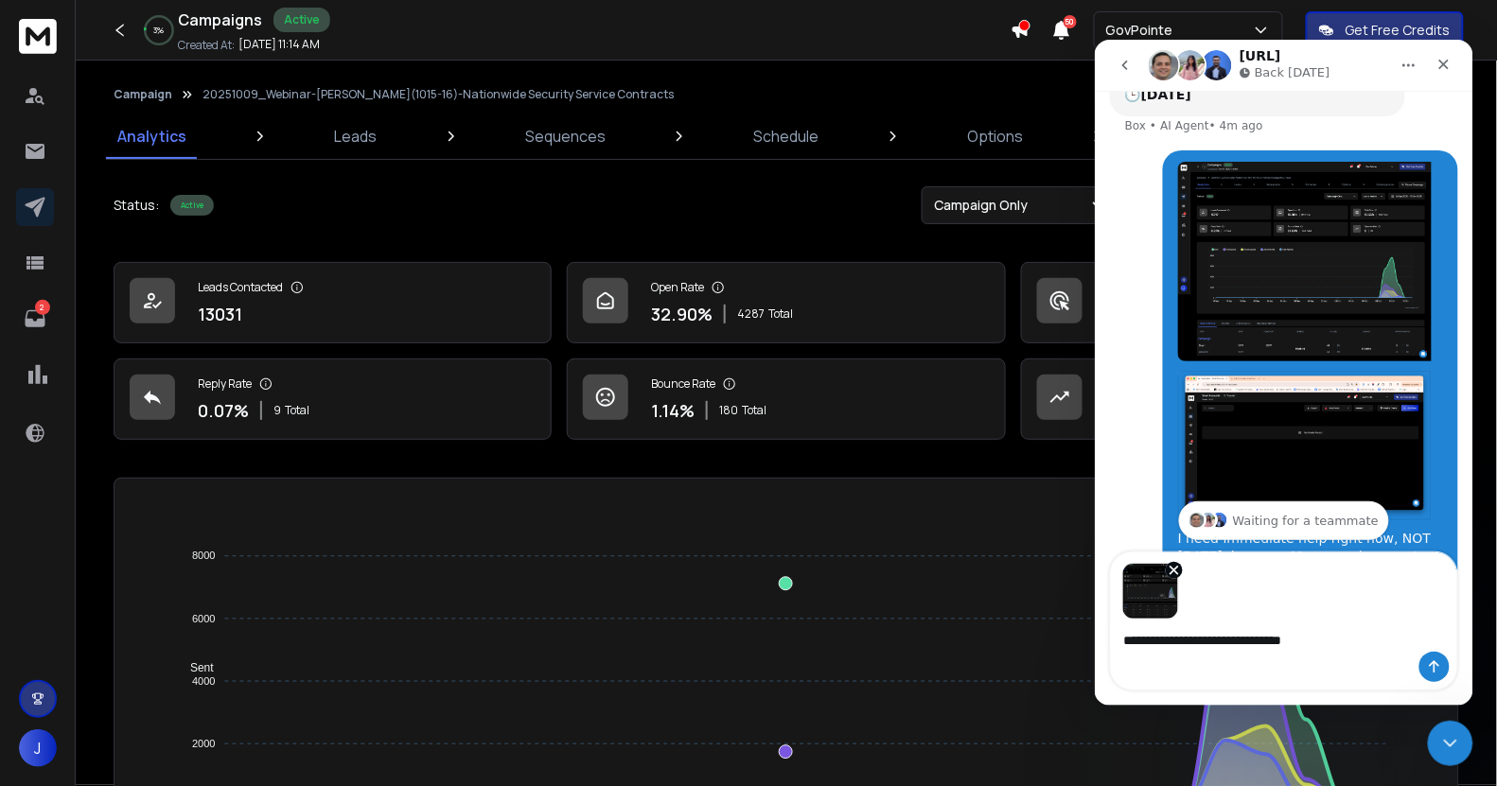
scroll to position [301, 0]
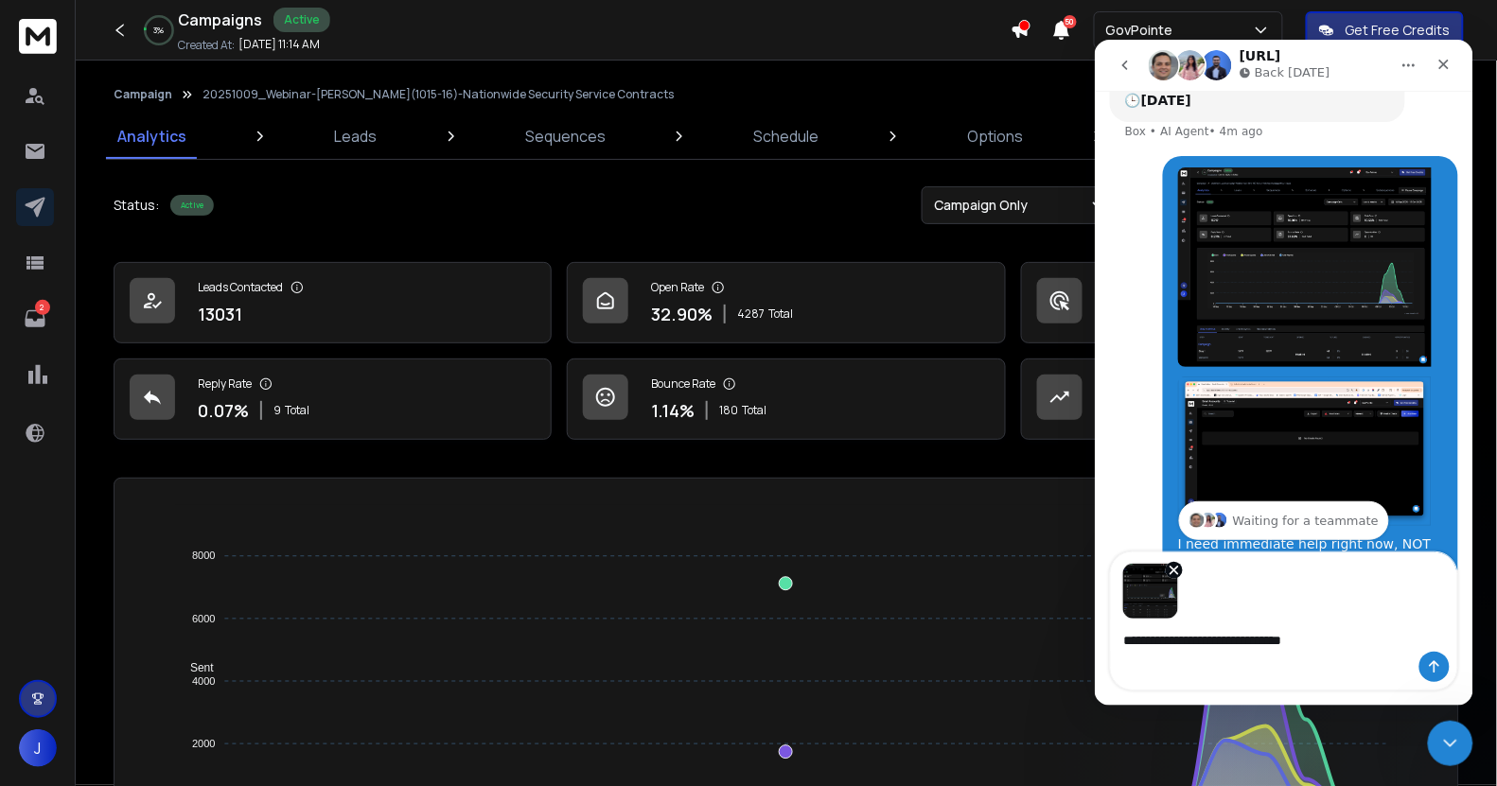
click at [1308, 258] on img "james says…" at bounding box center [1304, 267] width 254 height 200
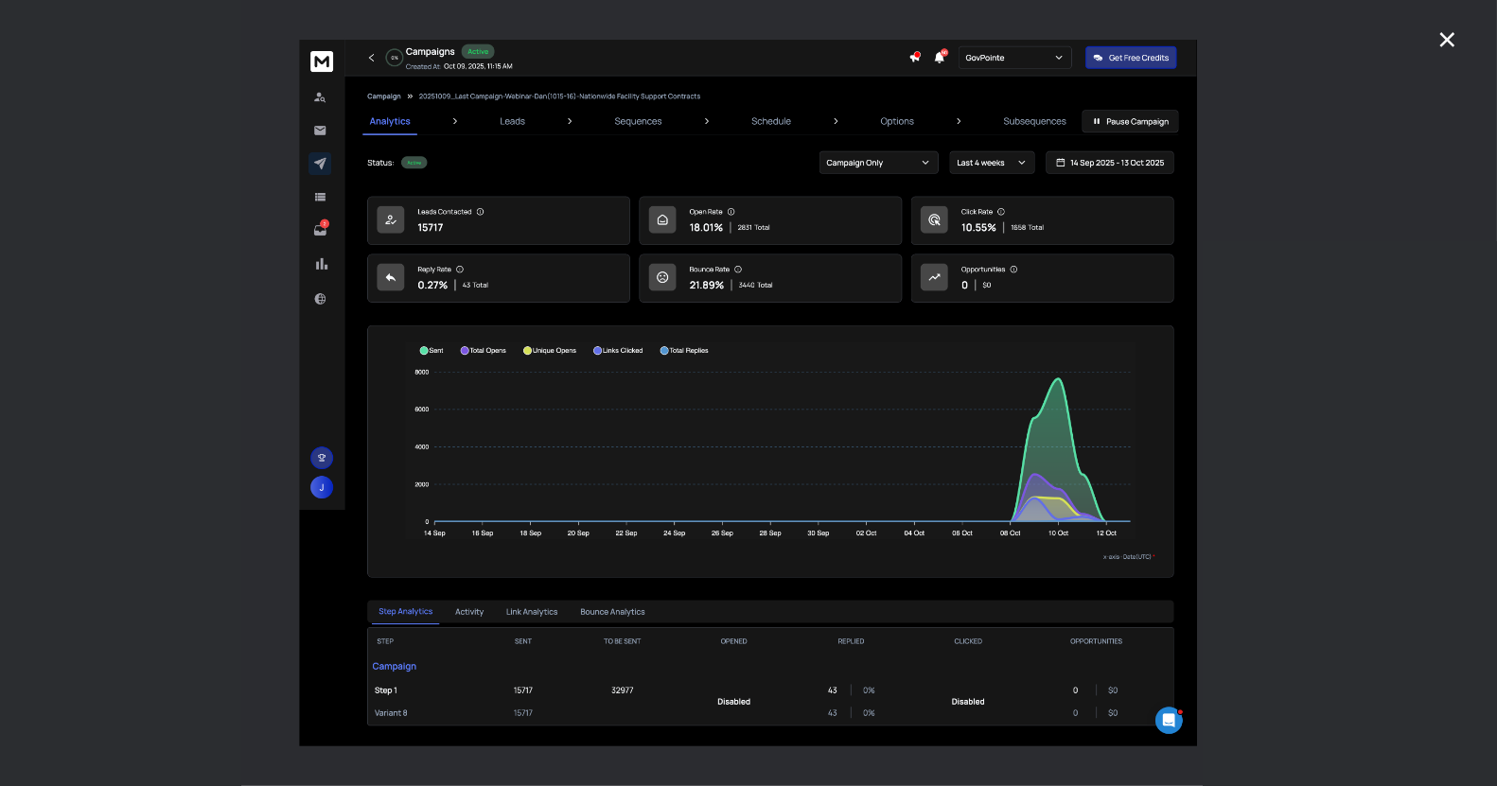
scroll to position [0, 0]
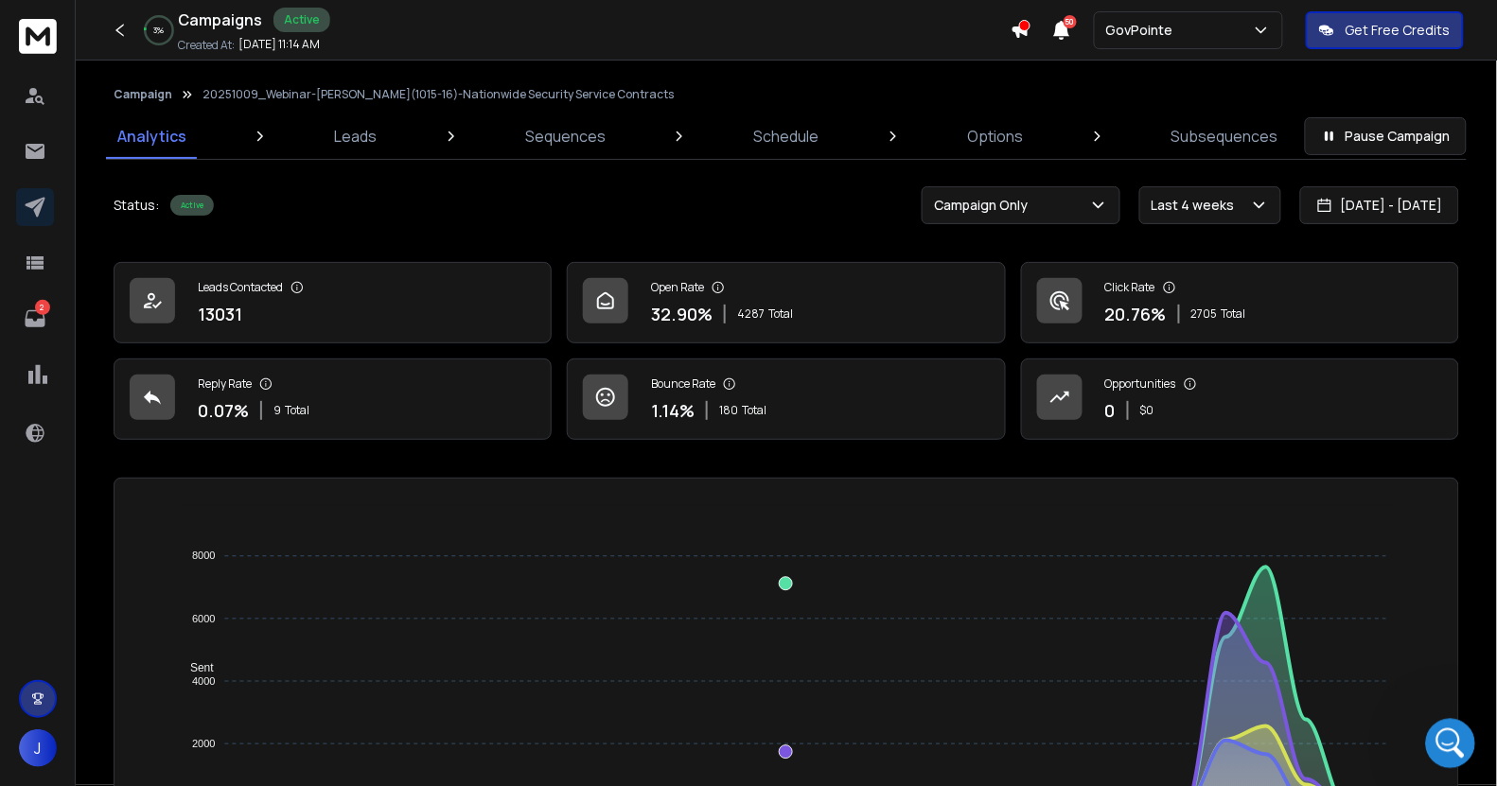
click at [1424, 735] on html at bounding box center [1446, 740] width 45 height 45
click at [1435, 738] on icon "Open Intercom Messenger" at bounding box center [1446, 741] width 31 height 31
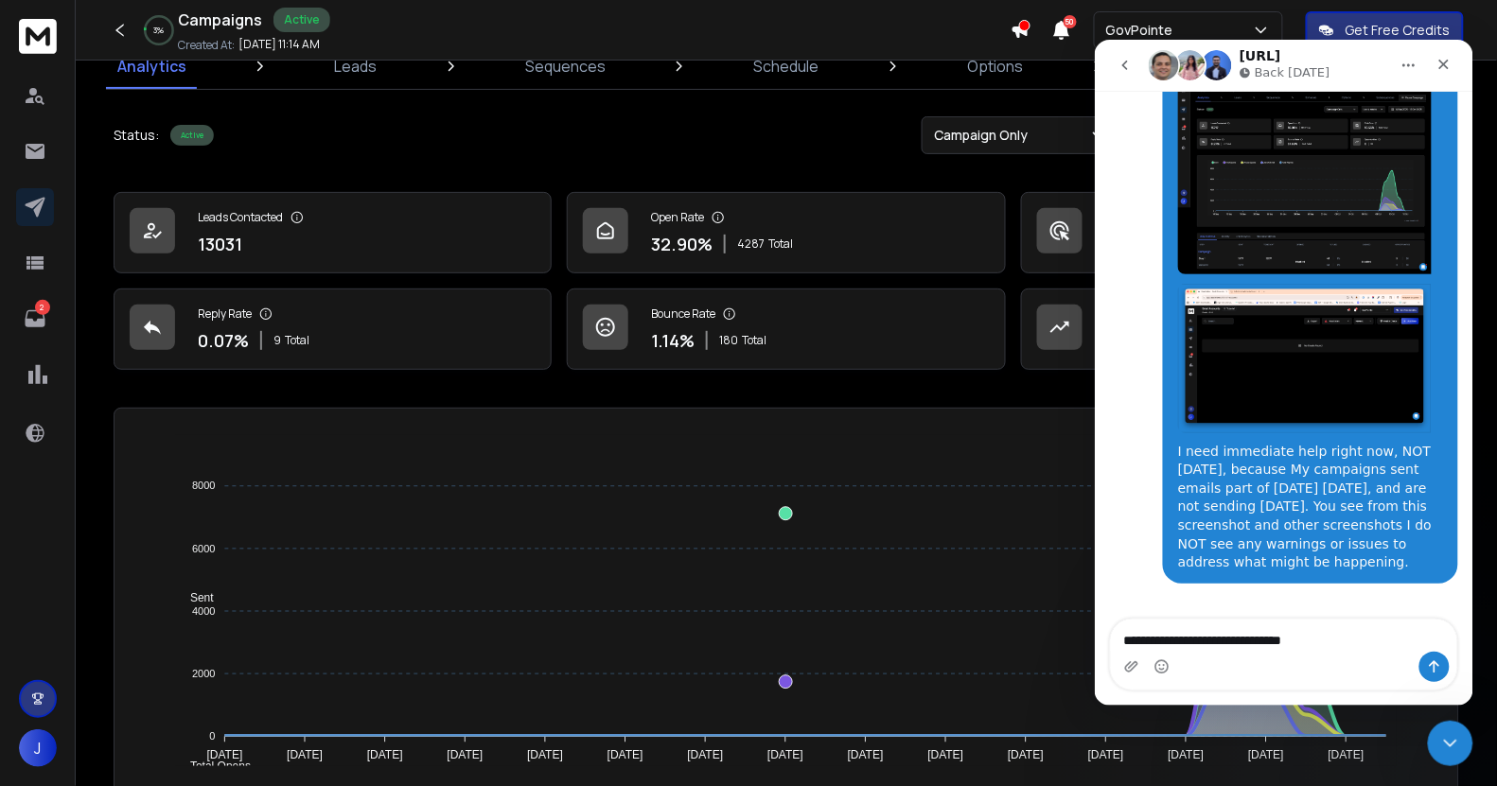
scroll to position [130, 0]
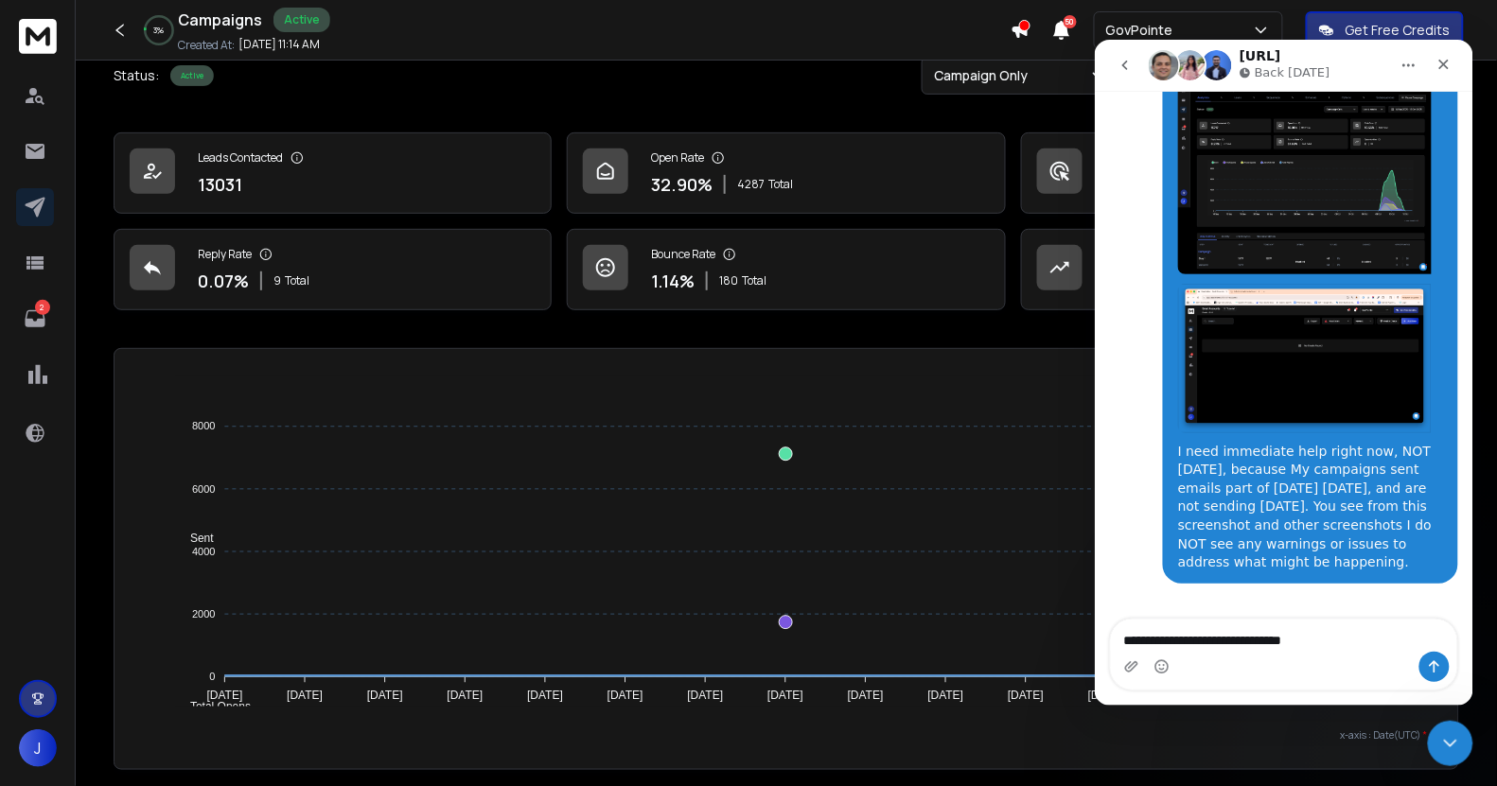
click at [1345, 640] on textarea "**********" at bounding box center [1283, 635] width 346 height 32
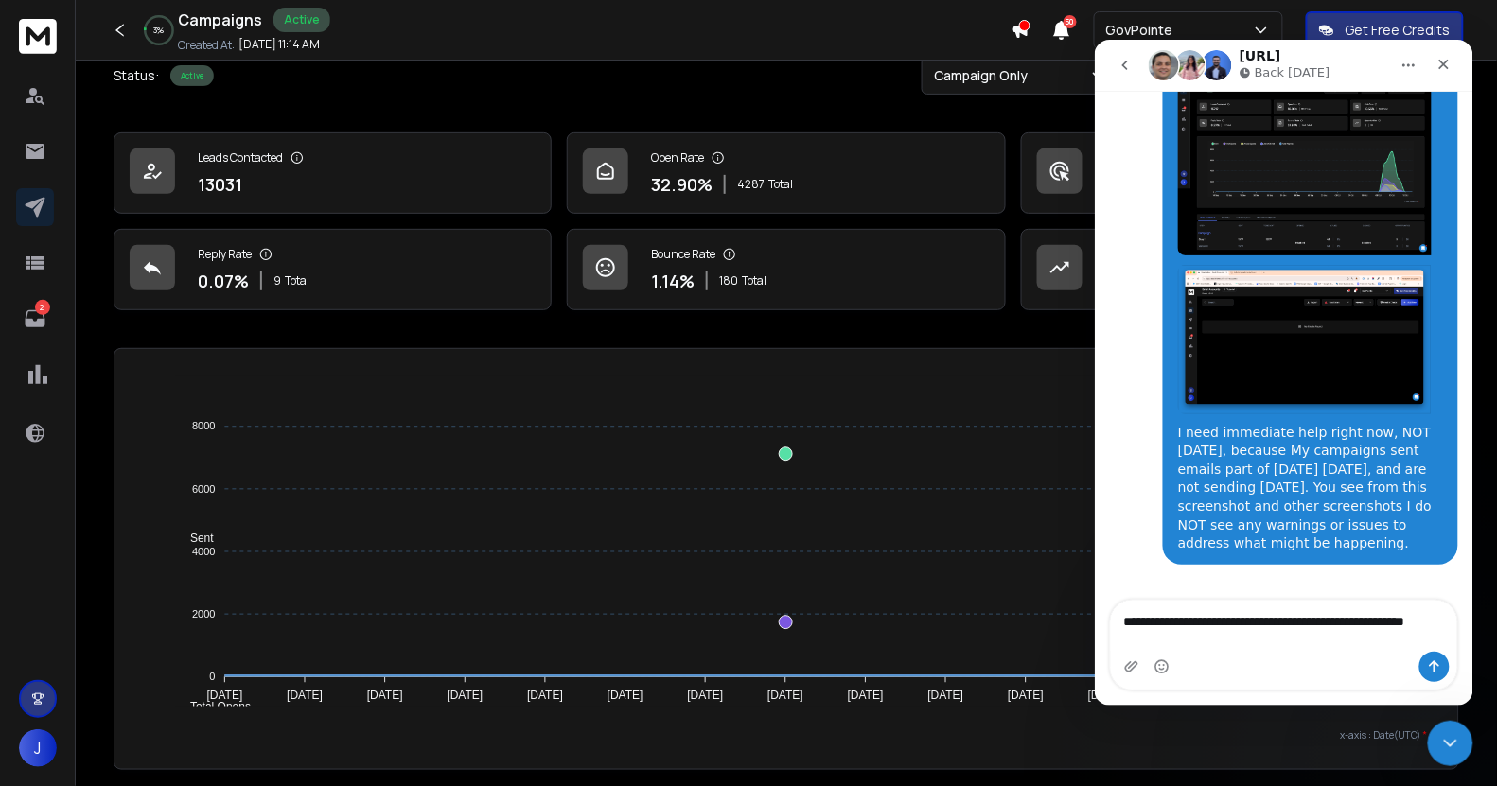
type textarea "**********"
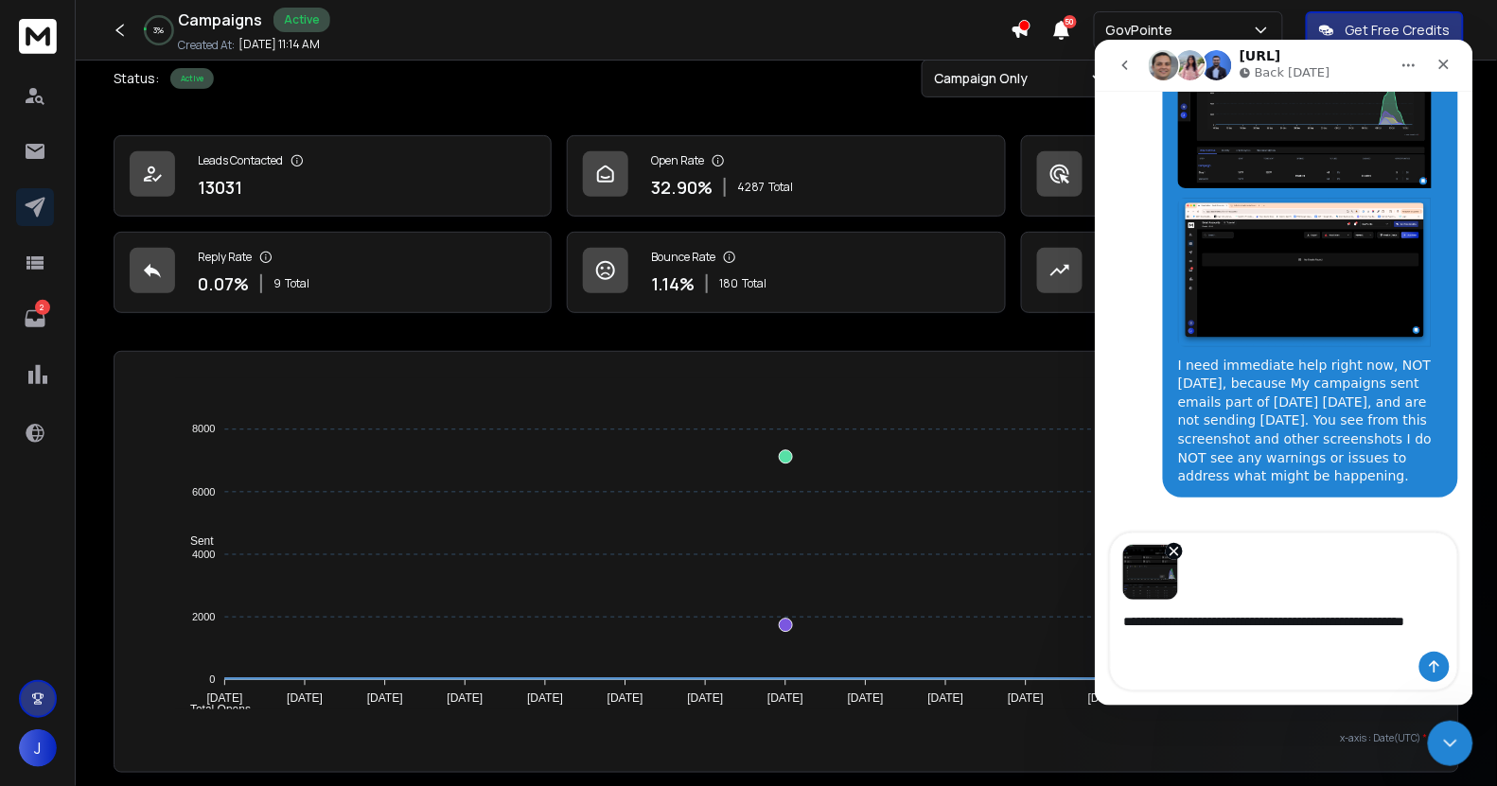
scroll to position [125, 0]
click at [1257, 650] on textarea "**********" at bounding box center [1283, 625] width 346 height 51
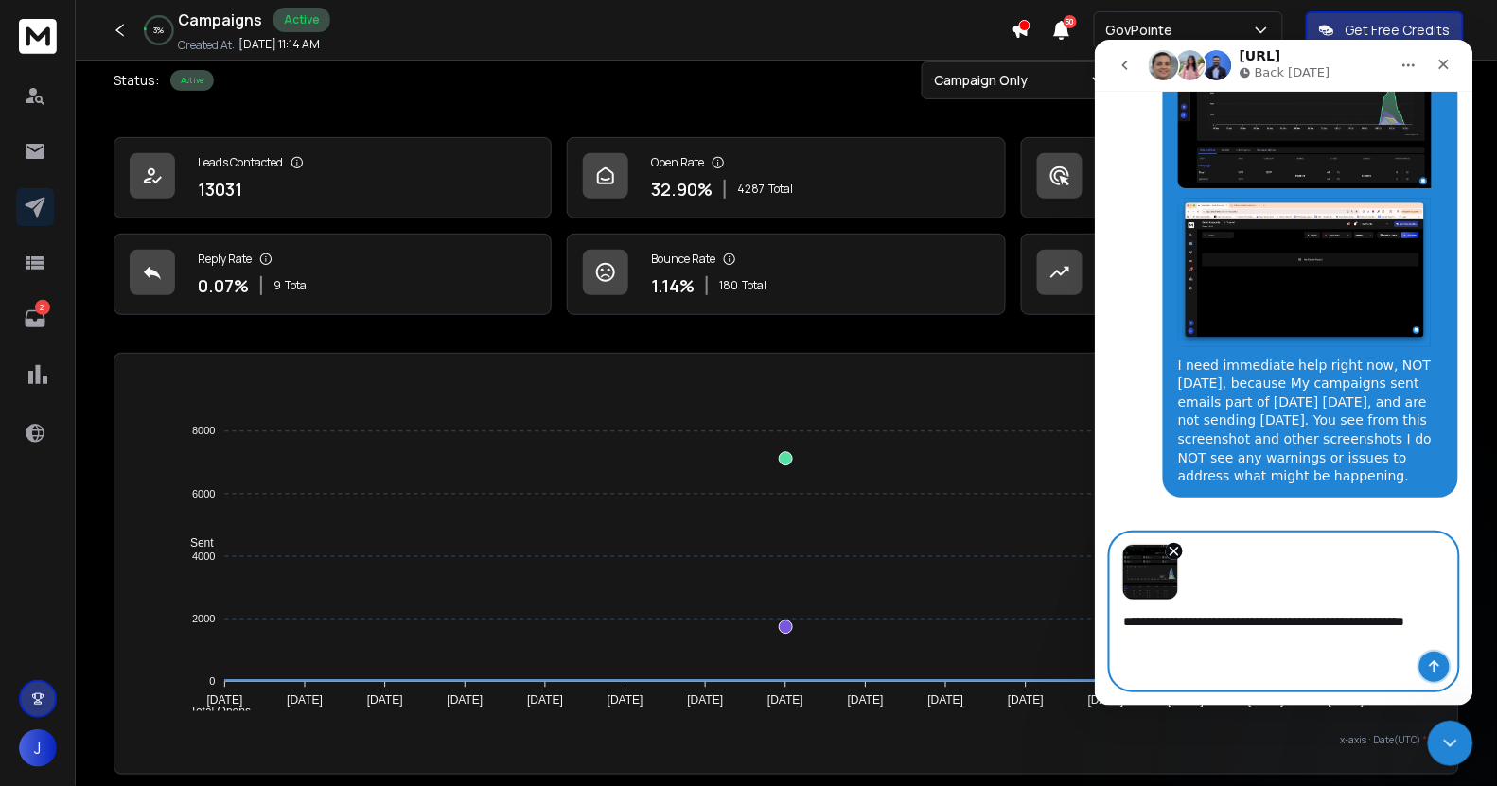
drag, startPoint x: 1438, startPoint y: 669, endPoint x: 1226, endPoint y: 651, distance: 212.7
click at [1226, 651] on div "Intercom messenger" at bounding box center [1283, 666] width 346 height 30
click at [1234, 639] on textarea "**********" at bounding box center [1283, 625] width 346 height 51
click at [1443, 670] on button "Send a message…" at bounding box center [1433, 666] width 30 height 30
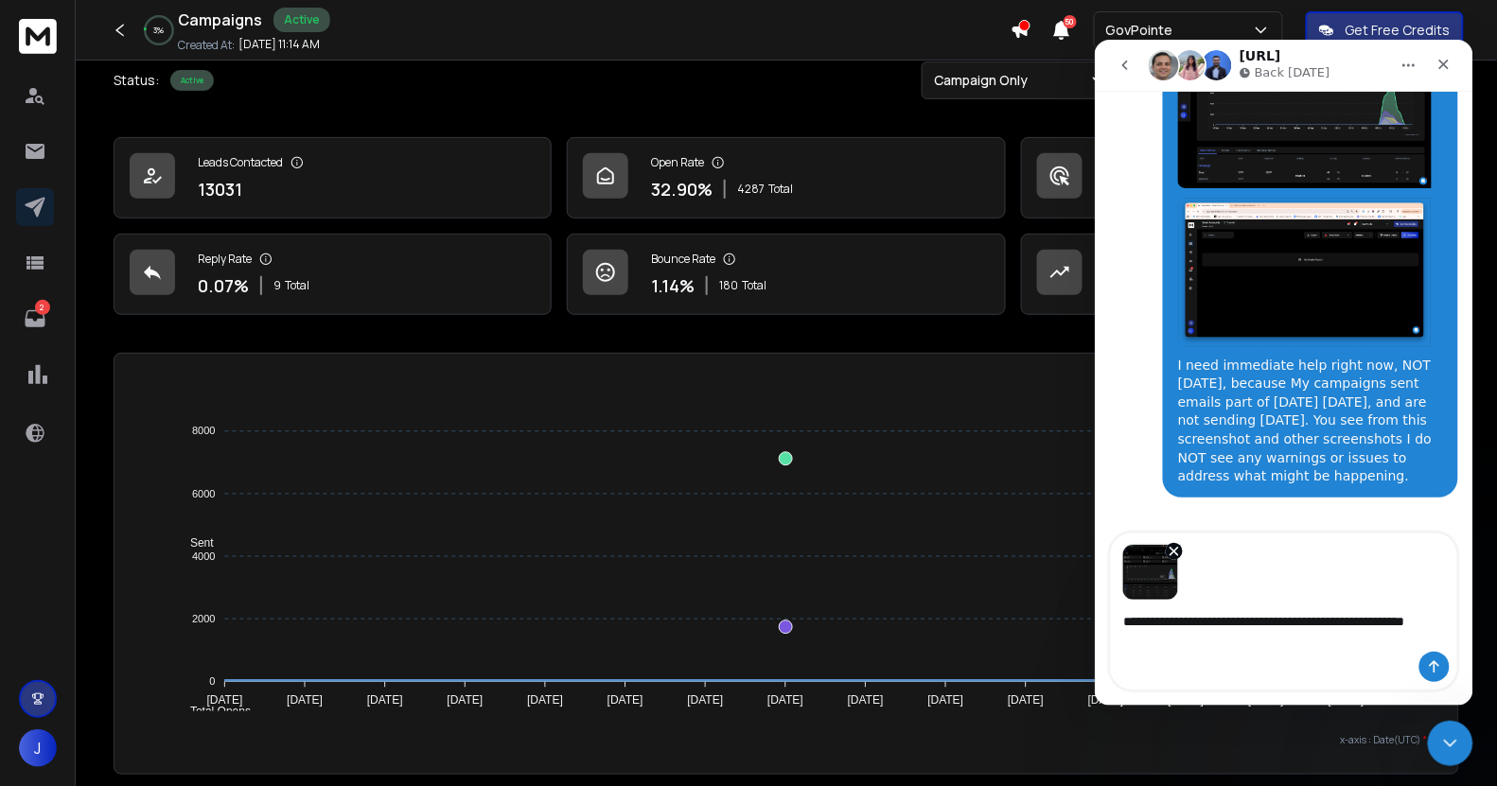
scroll to position [685, 0]
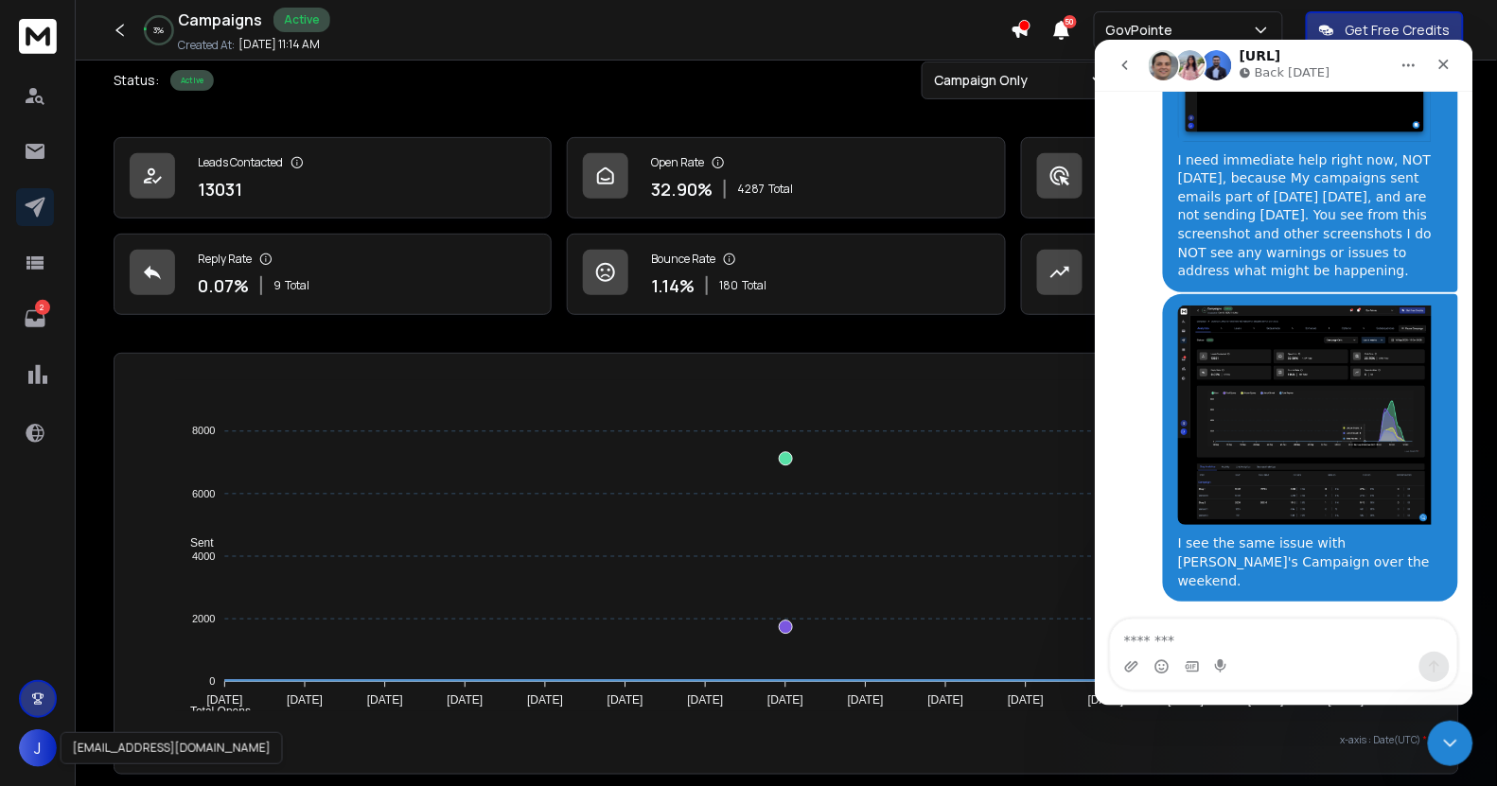
click at [46, 738] on span "J" at bounding box center [38, 748] width 38 height 38
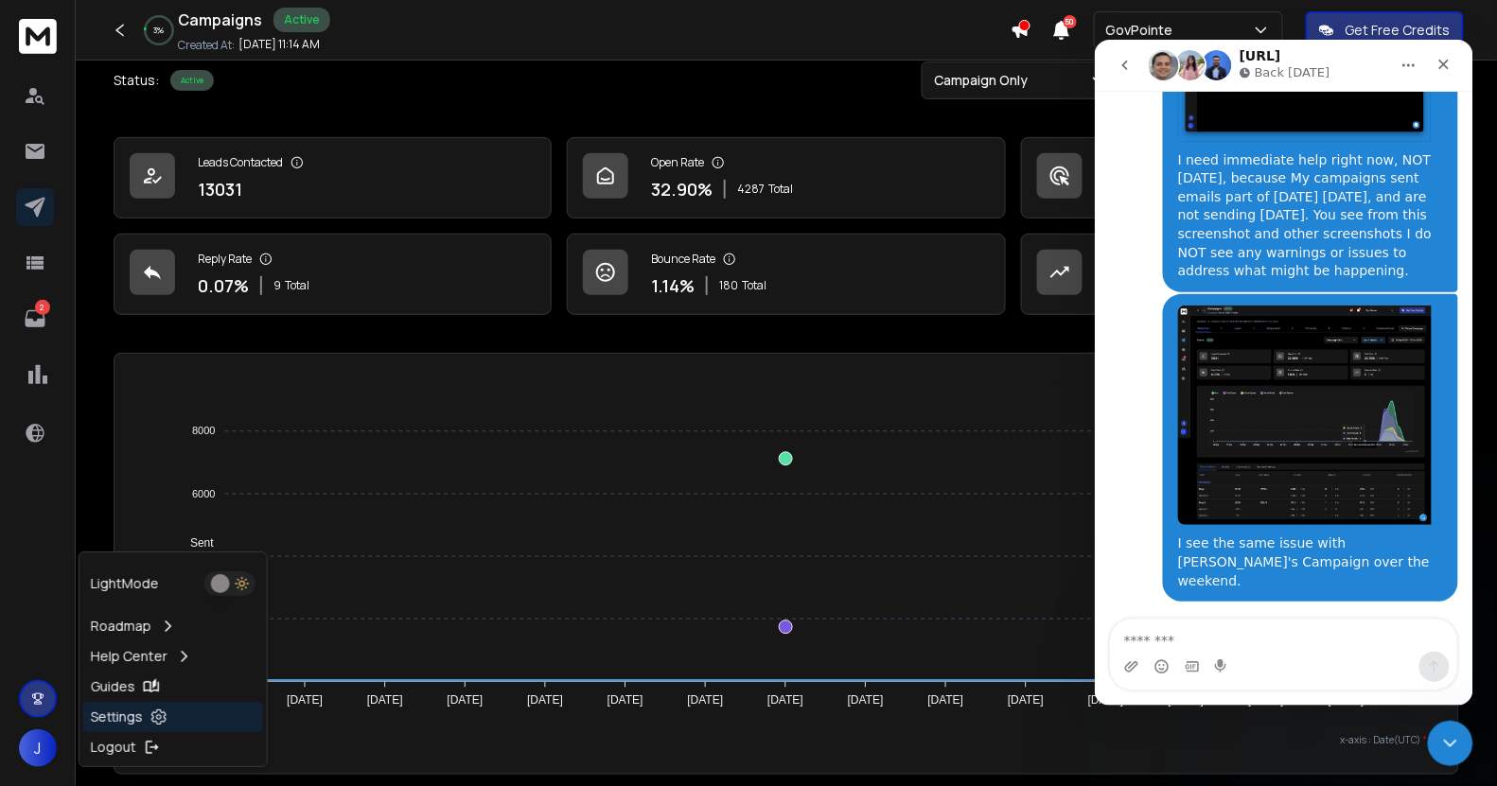
click at [109, 717] on p "Settings" at bounding box center [117, 717] width 52 height 19
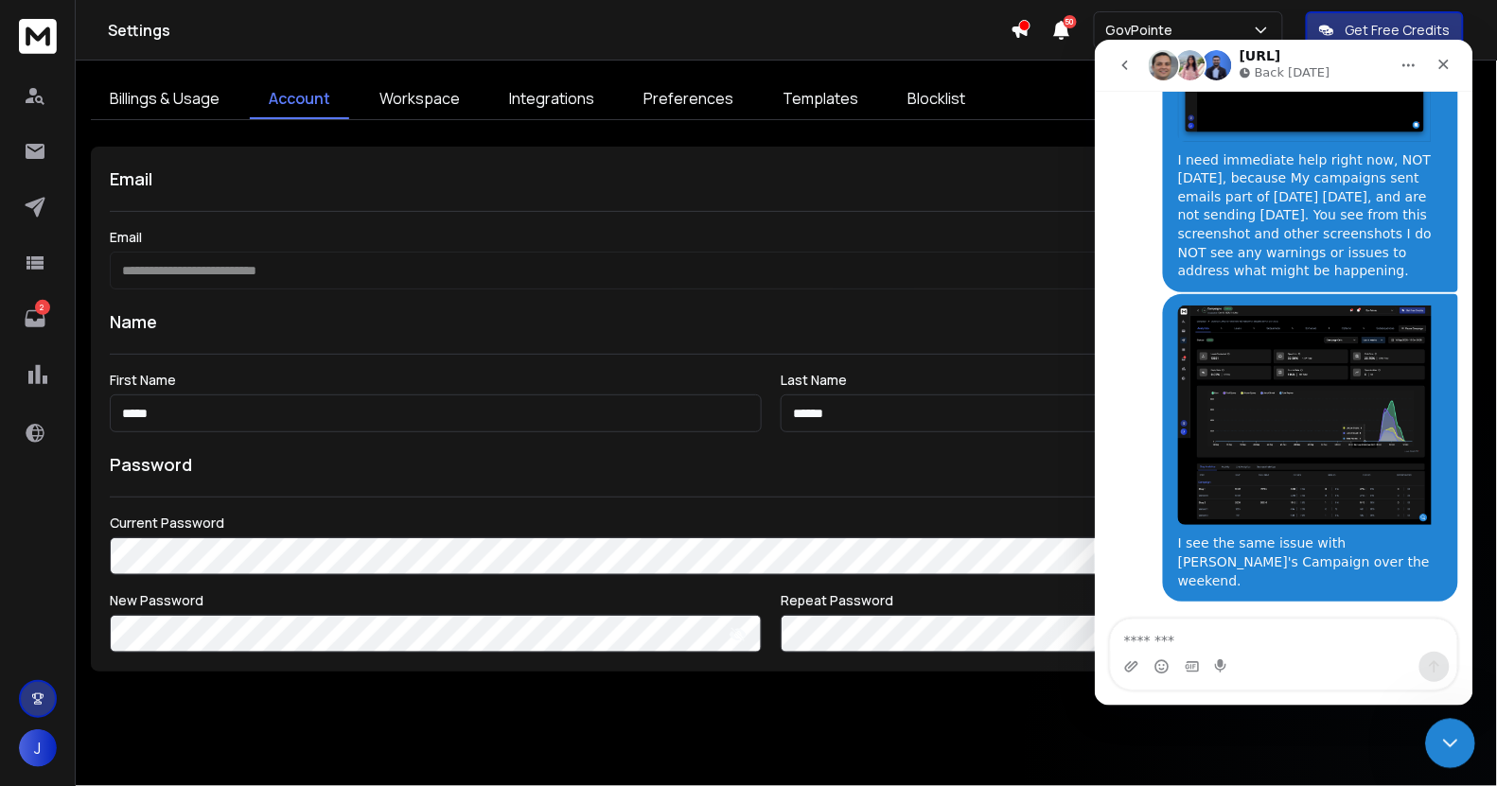
click at [1449, 728] on div "Close Intercom Messenger" at bounding box center [1446, 740] width 45 height 45
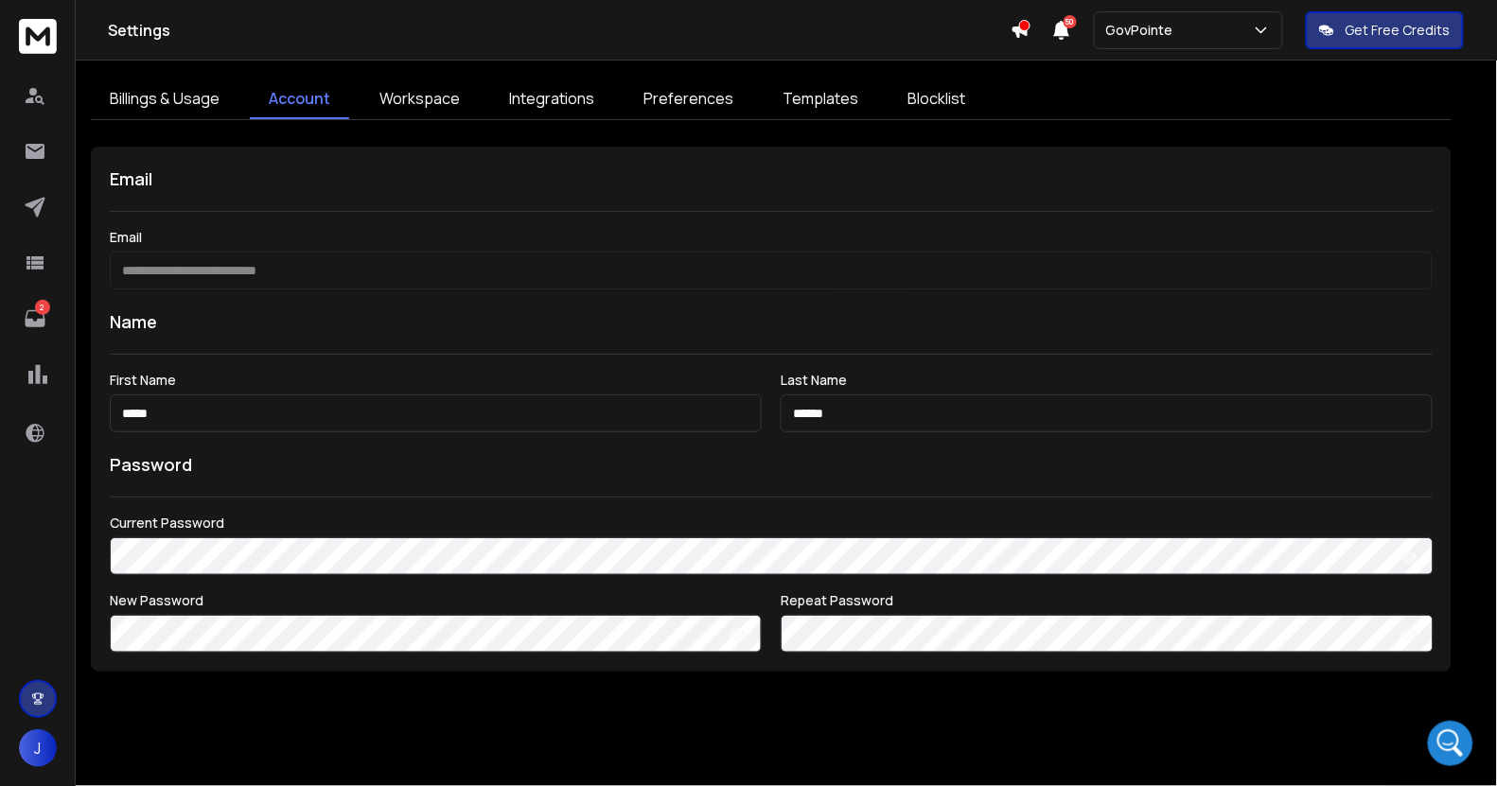
click at [195, 116] on link "Billings & Usage" at bounding box center [165, 99] width 148 height 40
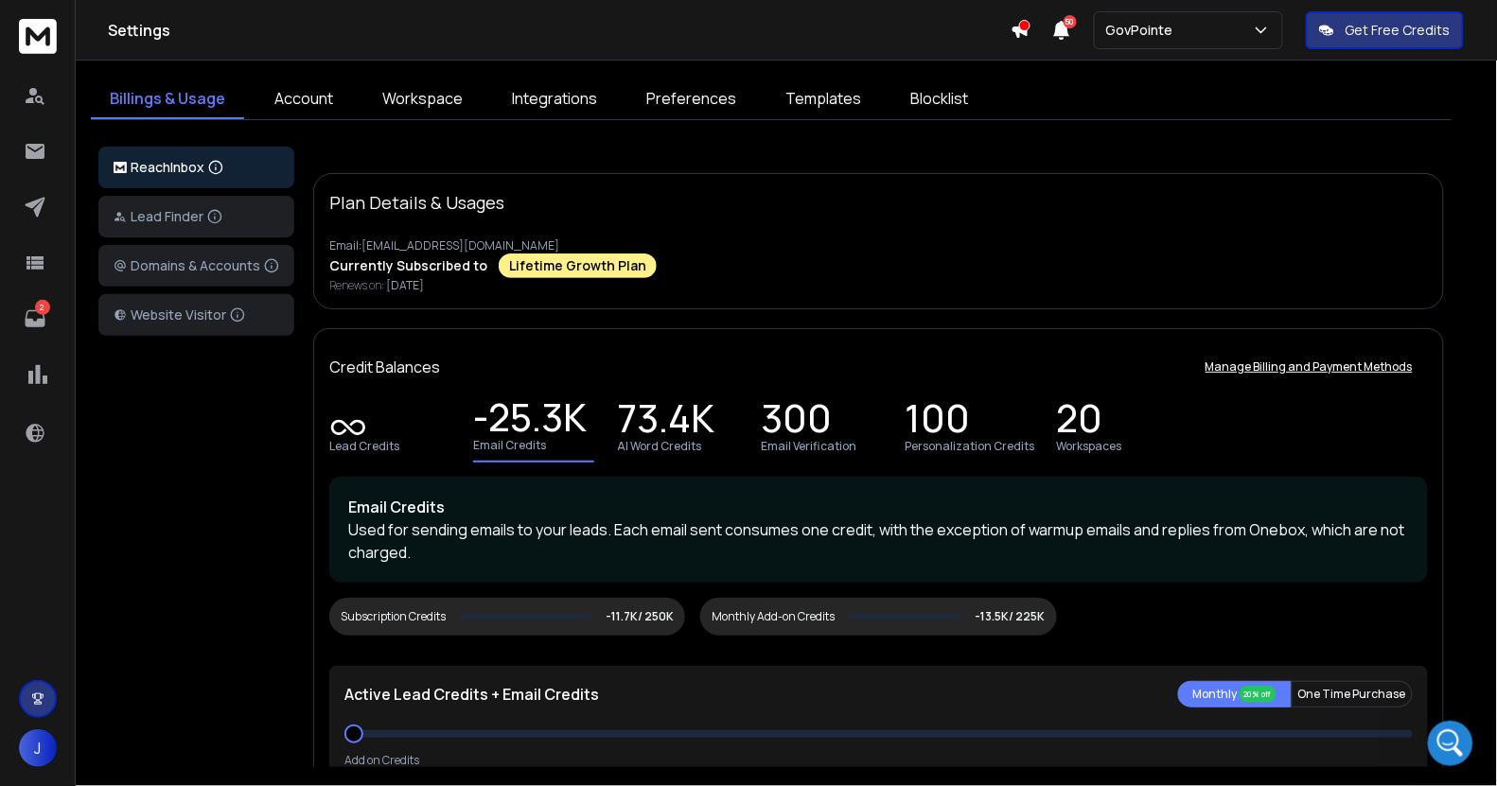
click at [509, 428] on p "-25.3K" at bounding box center [530, 421] width 114 height 26
click at [1465, 738] on div "Open Intercom Messenger" at bounding box center [1446, 741] width 62 height 62
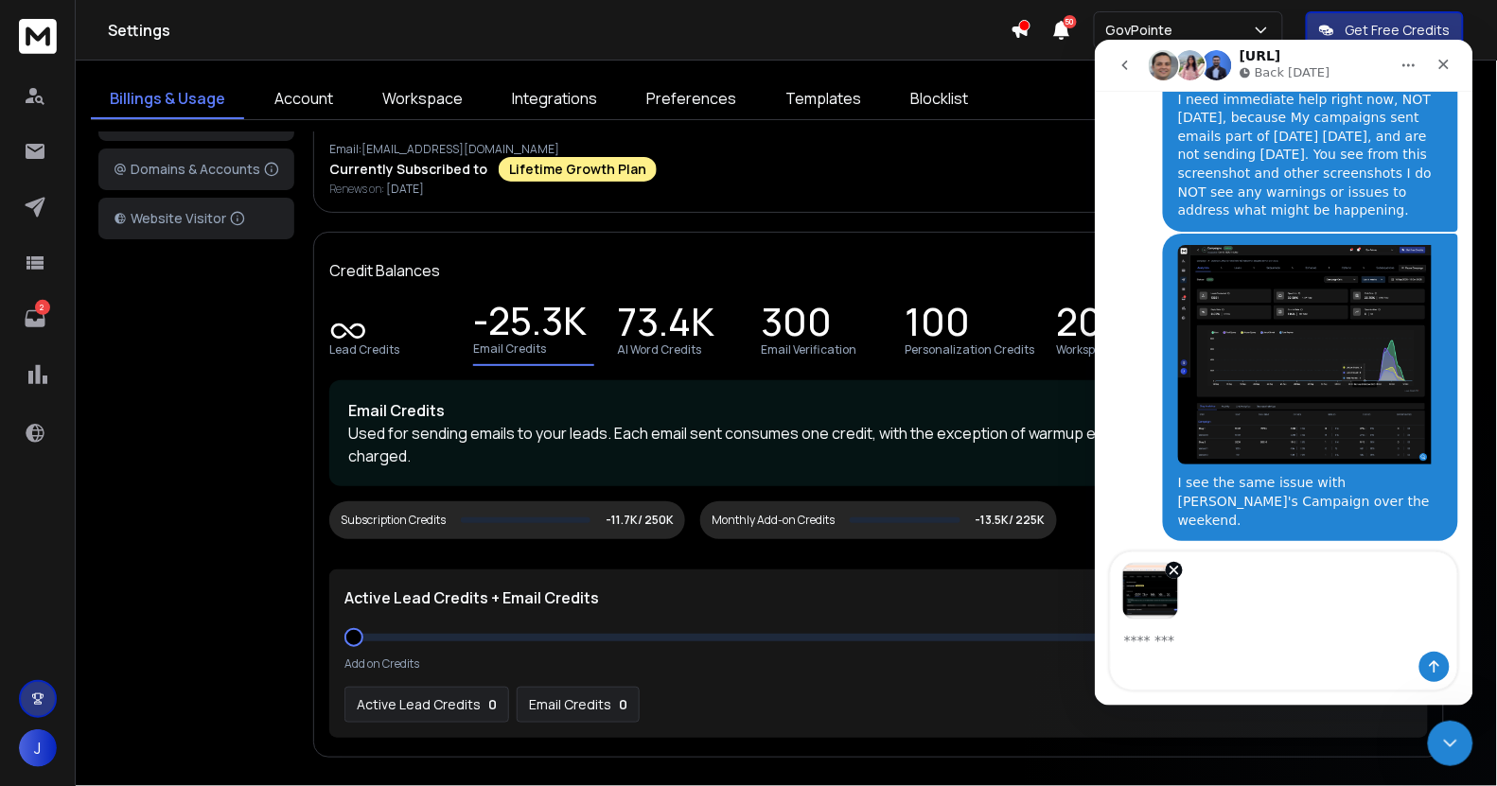
scroll to position [752, 0]
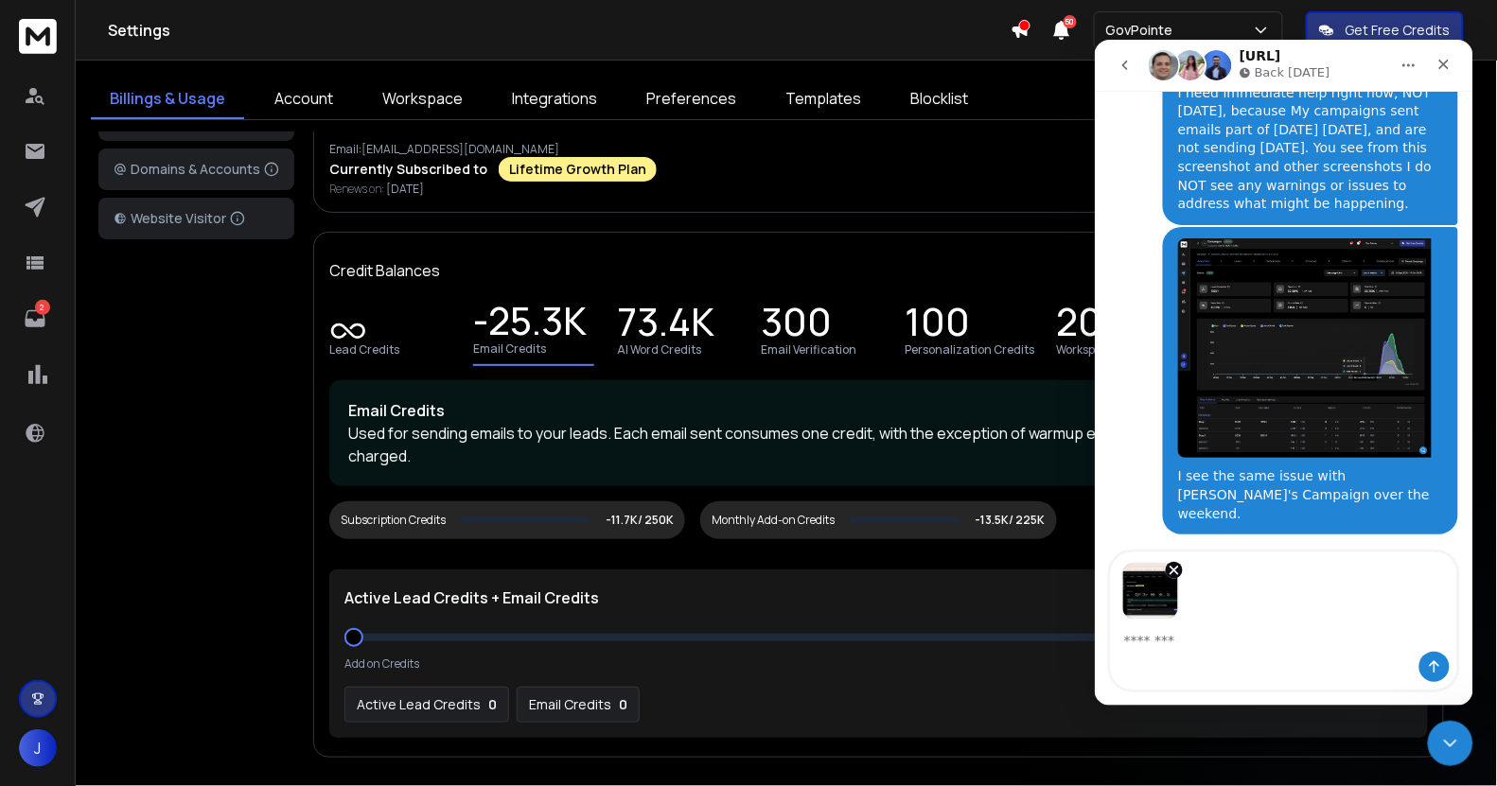
click at [1197, 644] on textarea "Message…" at bounding box center [1283, 635] width 346 height 32
click at [1200, 641] on textarea "Message…" at bounding box center [1283, 635] width 346 height 32
click at [1197, 647] on textarea "Message…" at bounding box center [1283, 635] width 346 height 32
type textarea "*"
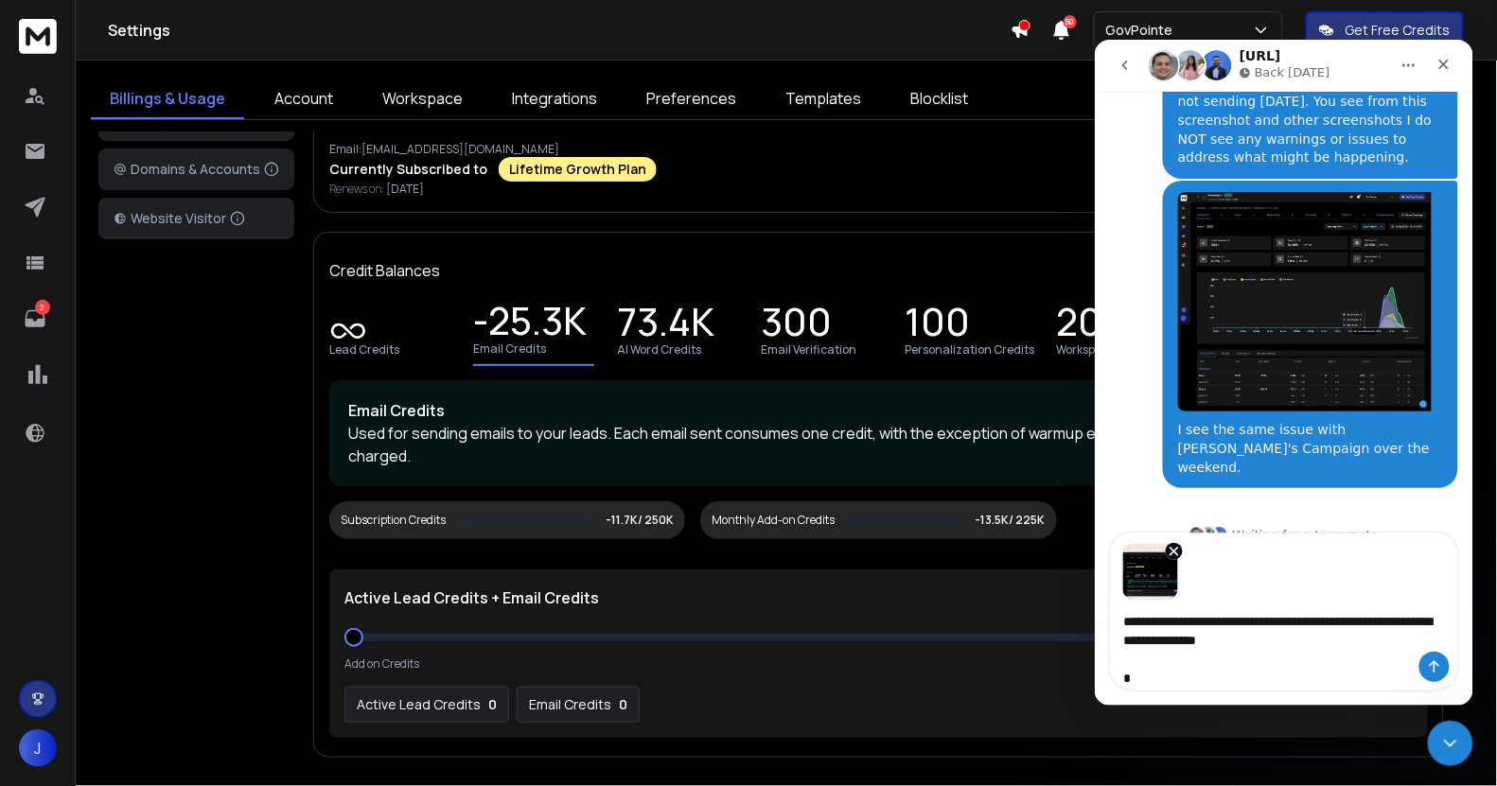
scroll to position [802, 0]
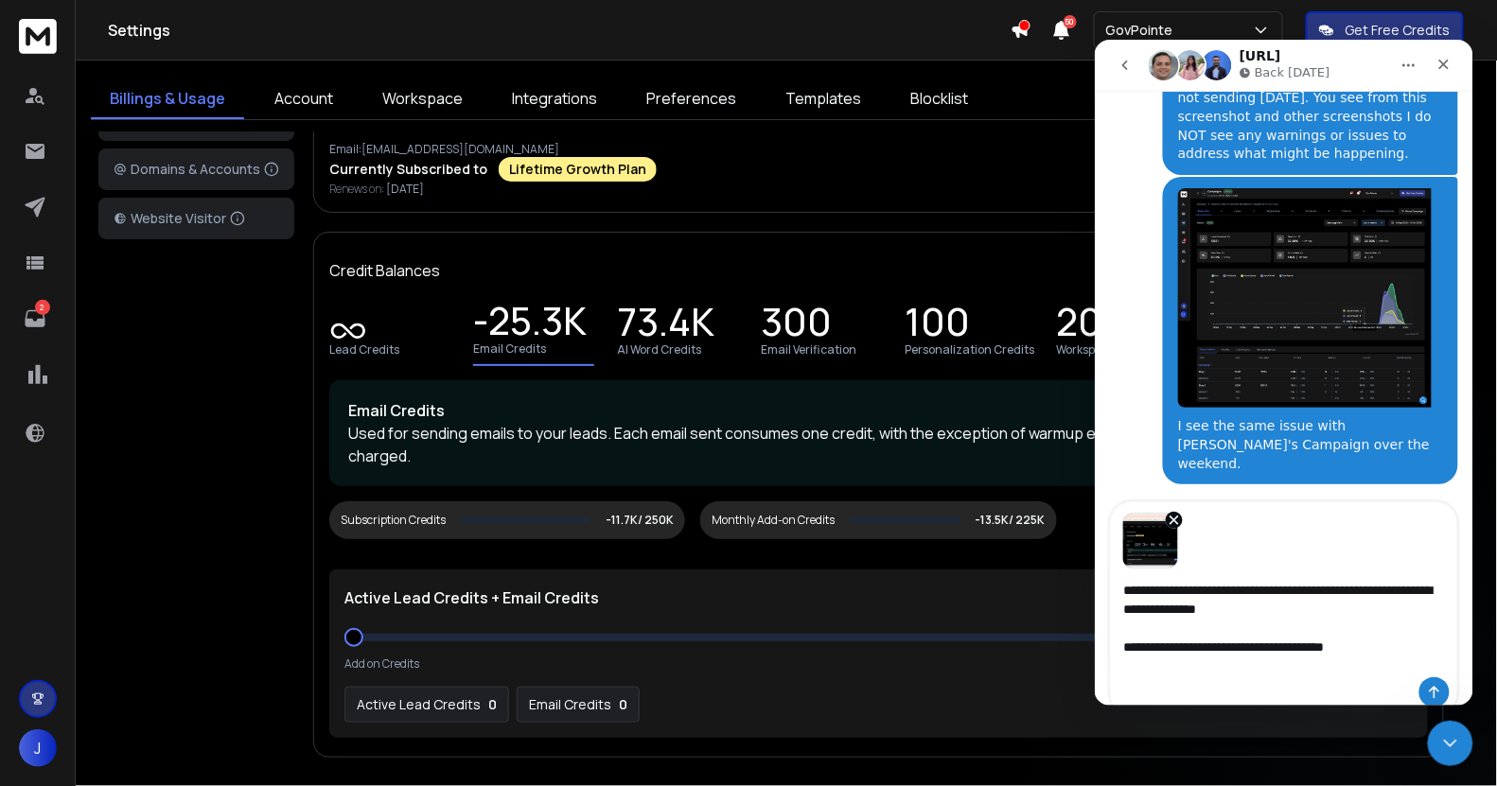
click at [1165, 640] on textarea "**********" at bounding box center [1283, 613] width 346 height 89
click at [1166, 652] on textarea "**********" at bounding box center [1283, 613] width 346 height 89
click at [1170, 650] on textarea "**********" at bounding box center [1283, 613] width 346 height 89
click at [1399, 647] on textarea "**********" at bounding box center [1283, 613] width 346 height 89
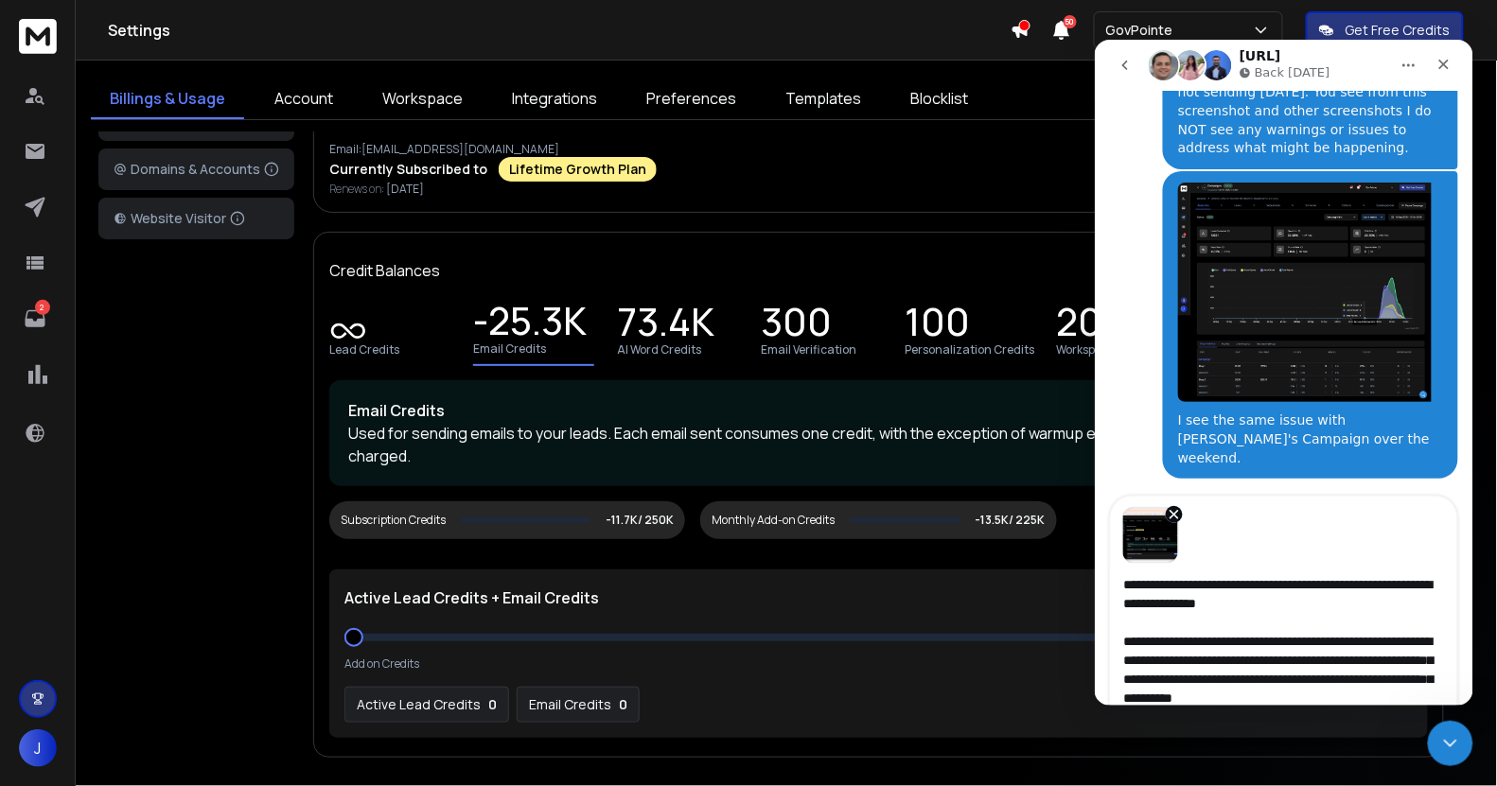
type textarea "**********"
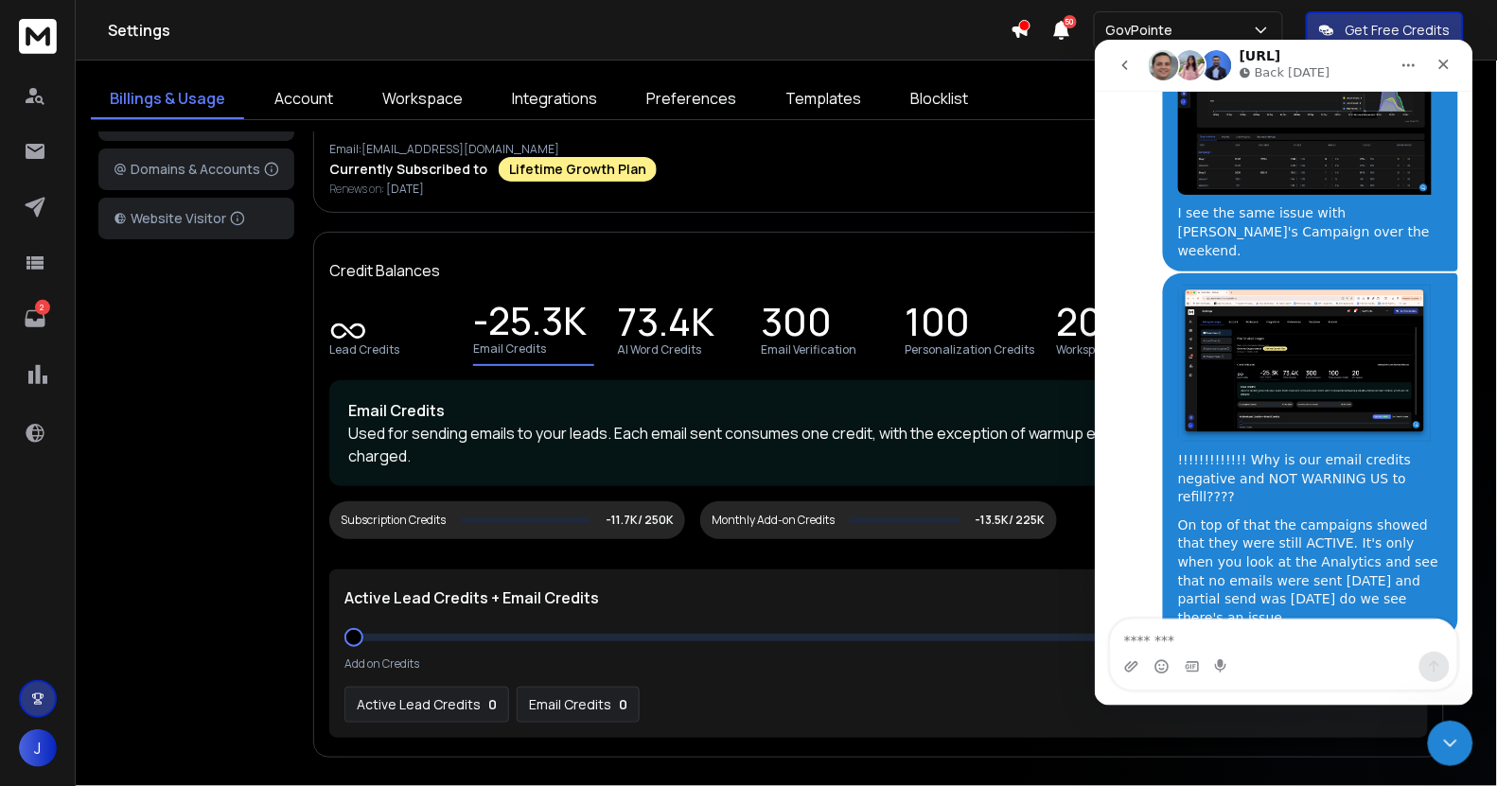
type textarea "*"
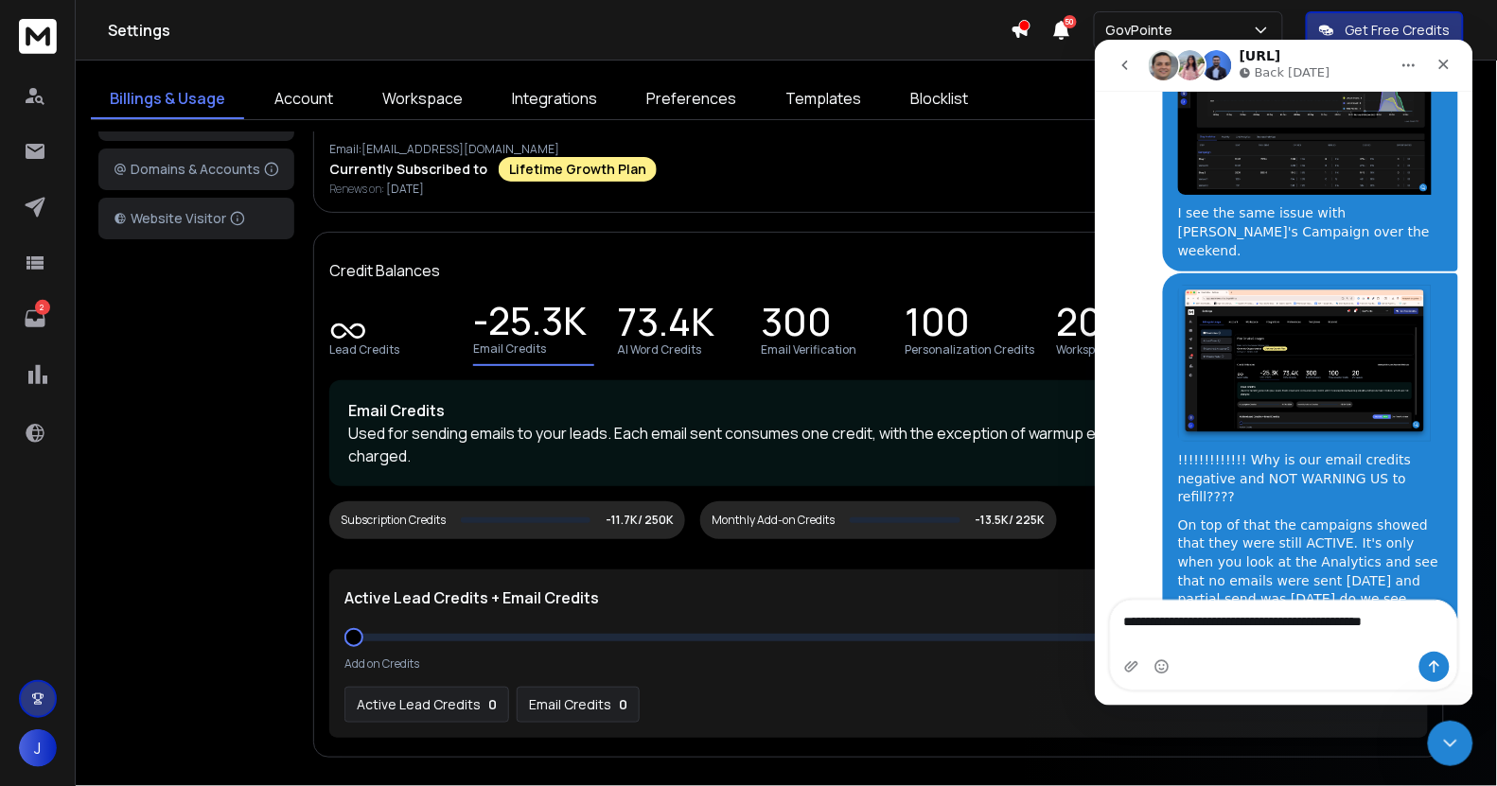
scroll to position [1034, 0]
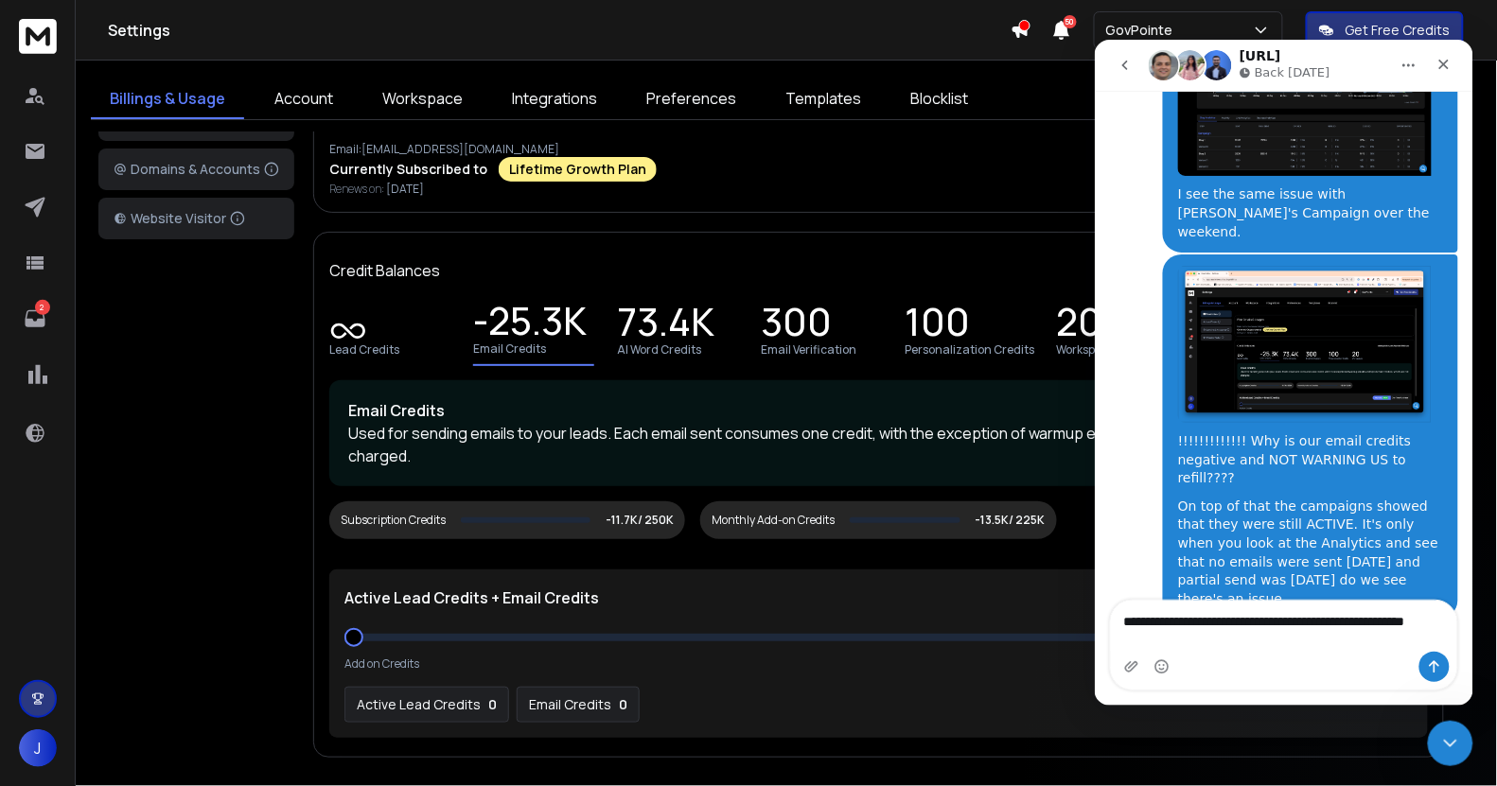
type textarea "**********"
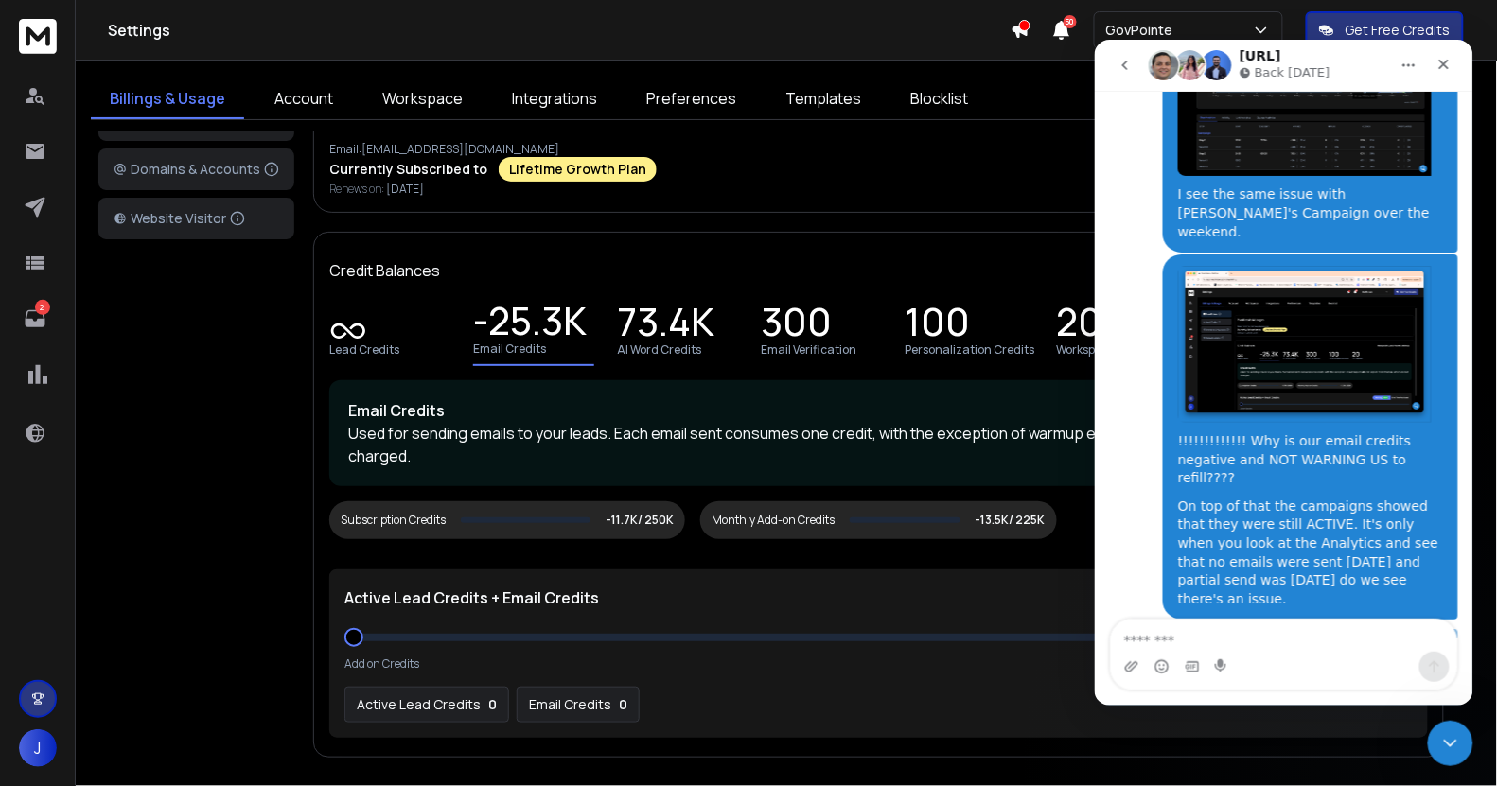
scroll to position [1077, 0]
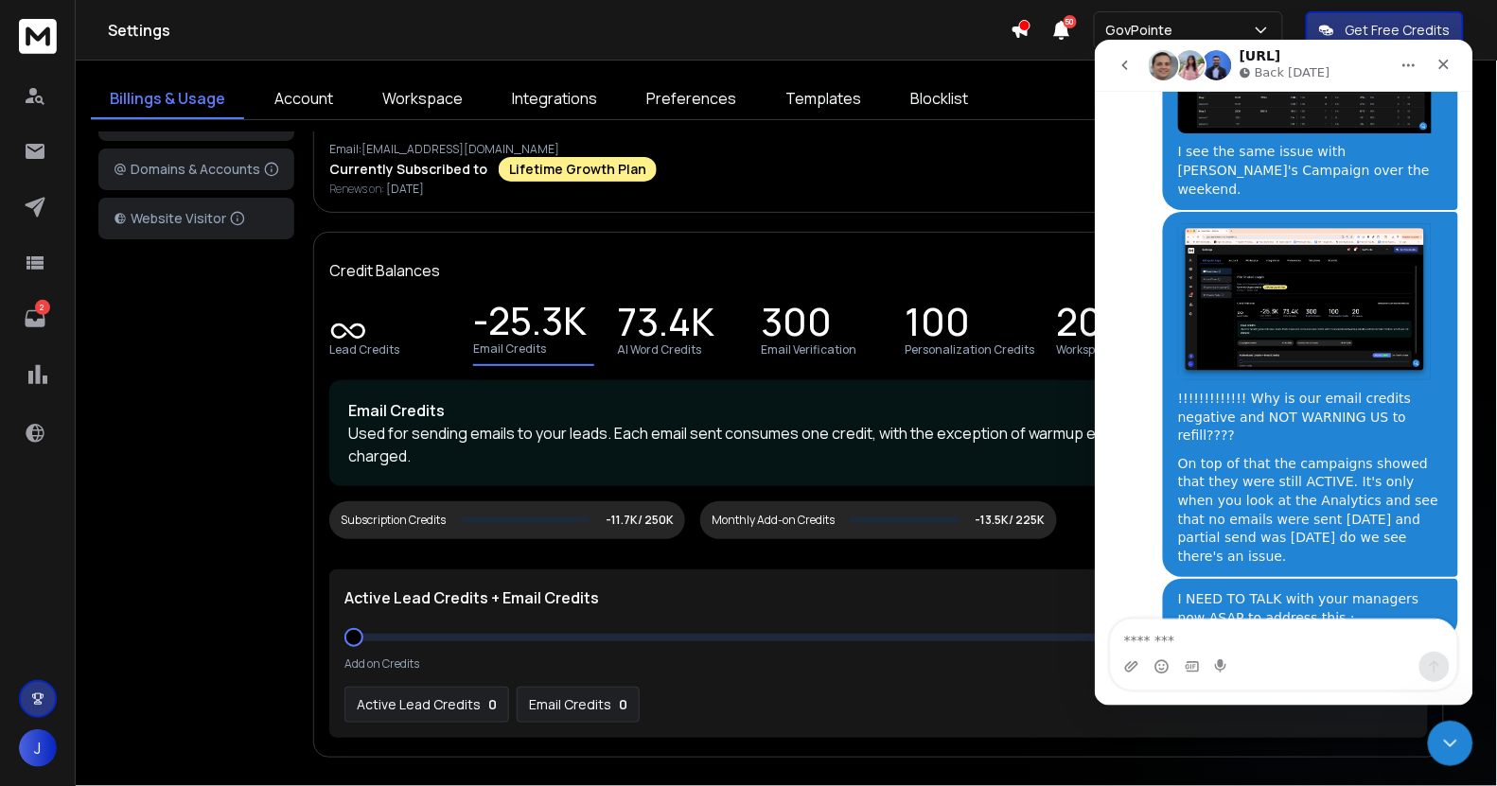
click at [1259, 626] on textarea "Message…" at bounding box center [1283, 635] width 346 height 32
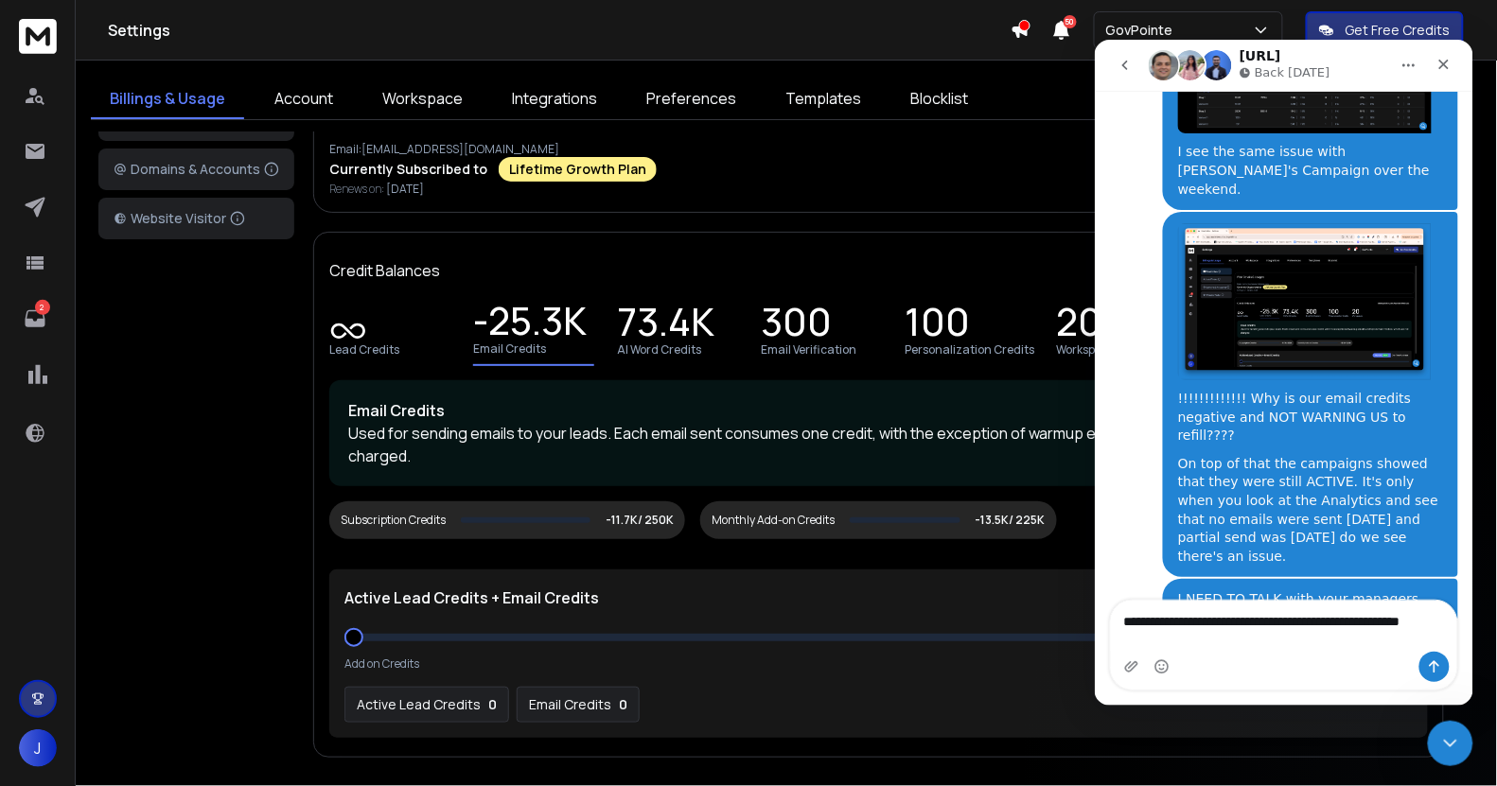
scroll to position [1096, 0]
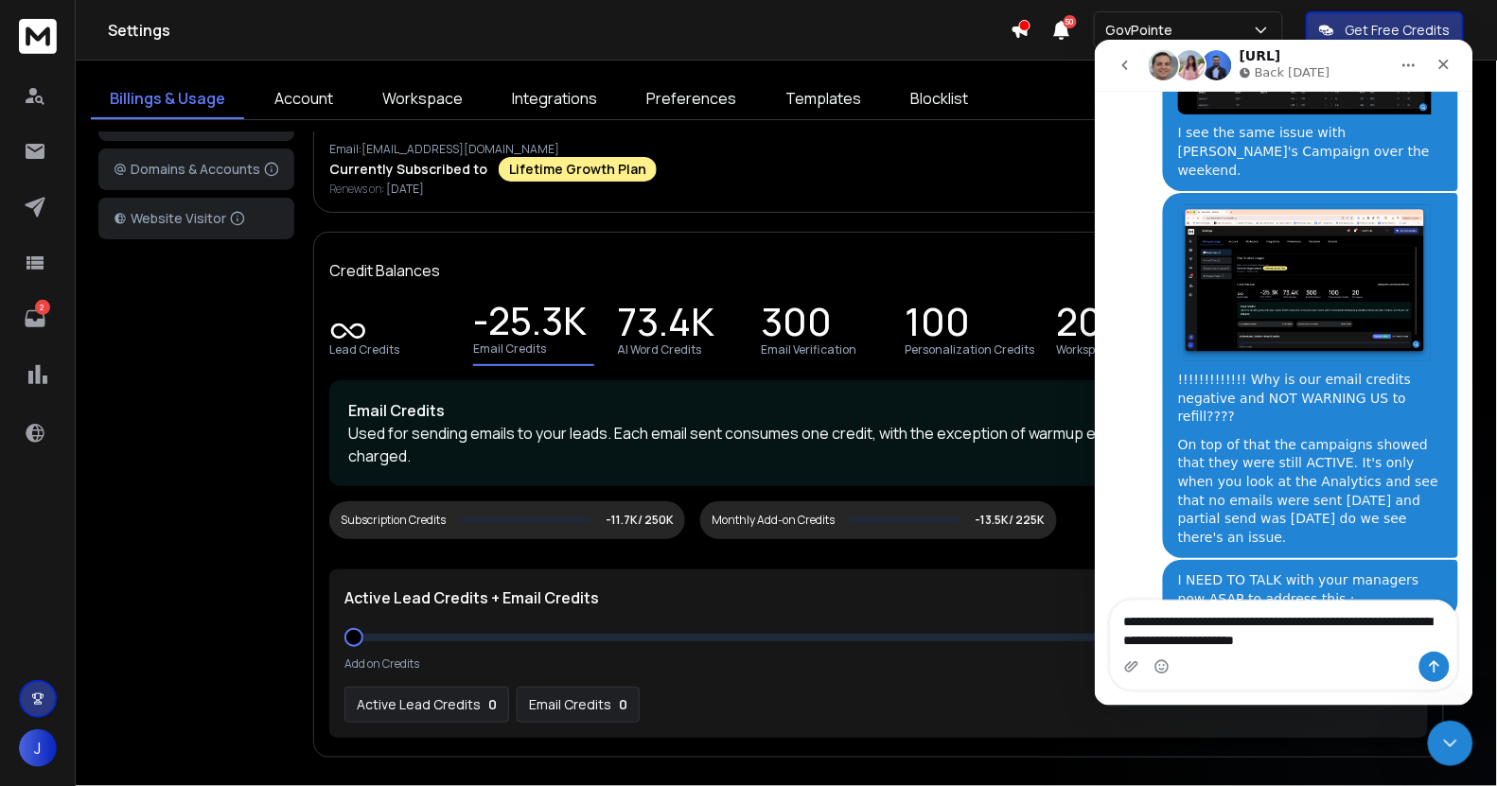
type textarea "**********"
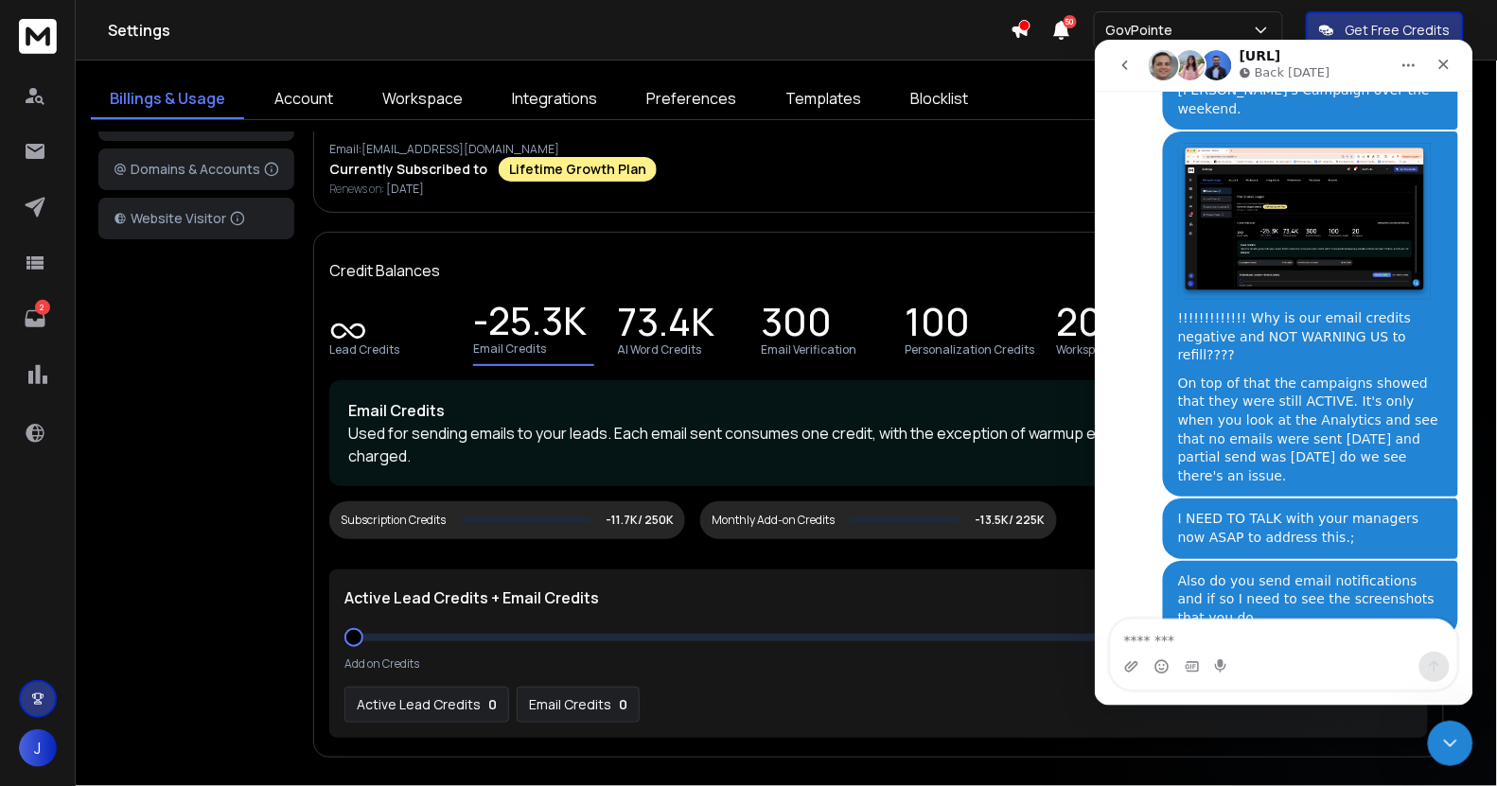
scroll to position [93, 0]
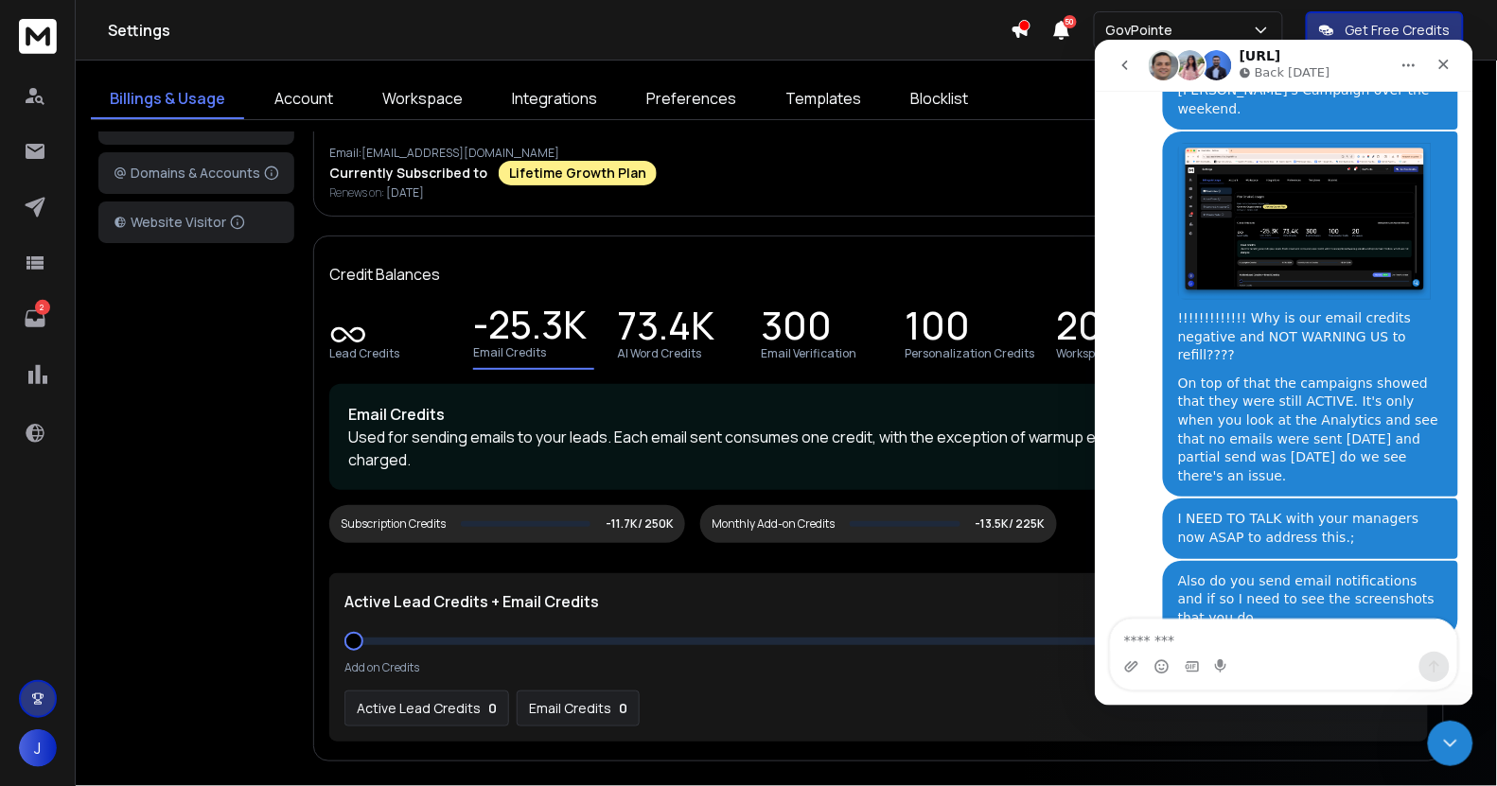
click at [1138, 632] on textarea "Message…" at bounding box center [1283, 635] width 346 height 32
click at [1136, 642] on textarea "Message…" at bounding box center [1283, 635] width 346 height 32
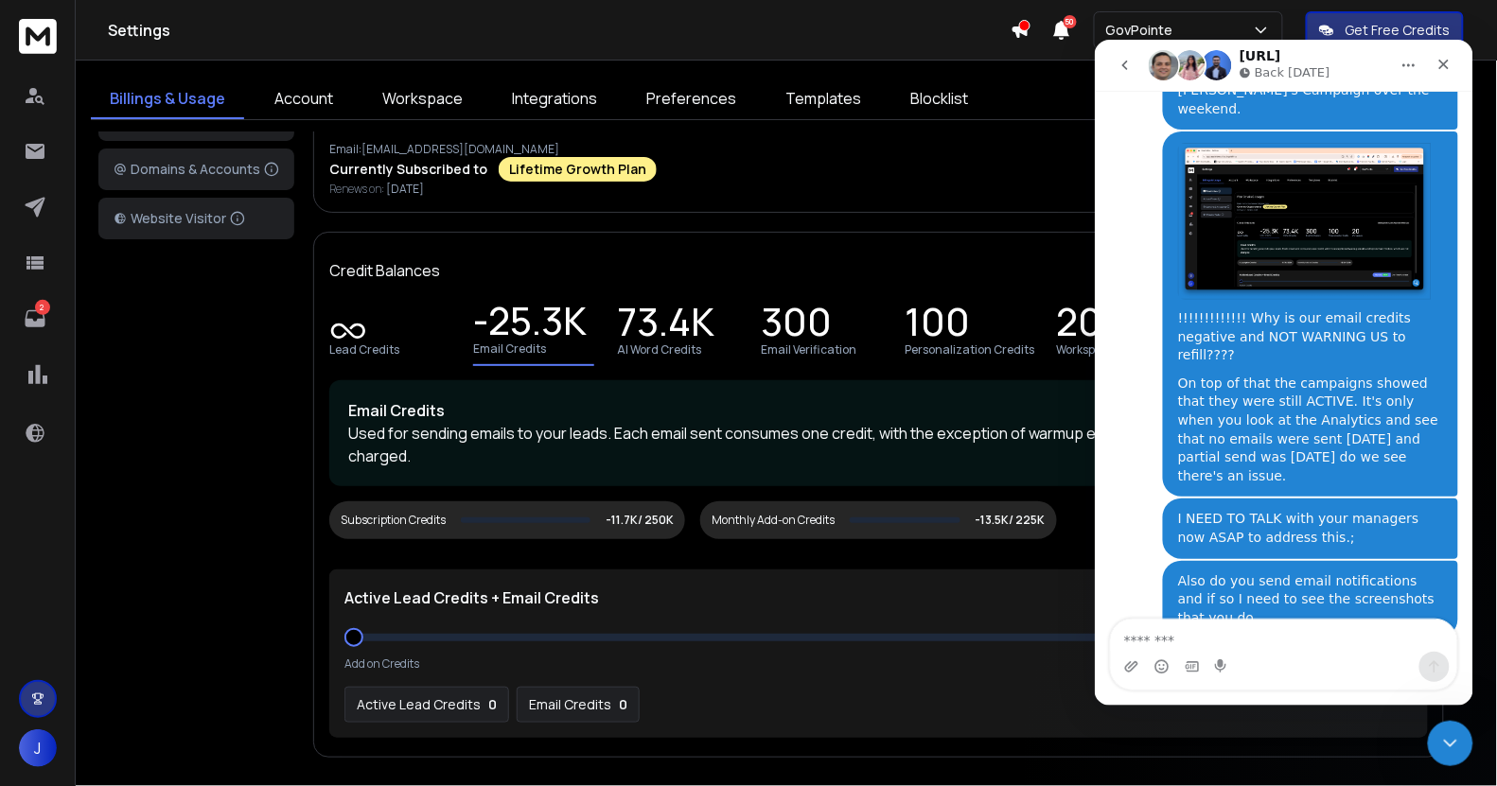
click at [1164, 643] on textarea "Message…" at bounding box center [1283, 635] width 346 height 32
click at [791, 513] on div "Monthly Add-on Credits" at bounding box center [772, 520] width 123 height 15
click at [793, 517] on div "Monthly Add-on Credits" at bounding box center [772, 520] width 123 height 15
click at [1259, 630] on textarea "Message…" at bounding box center [1283, 635] width 346 height 32
type textarea "*"
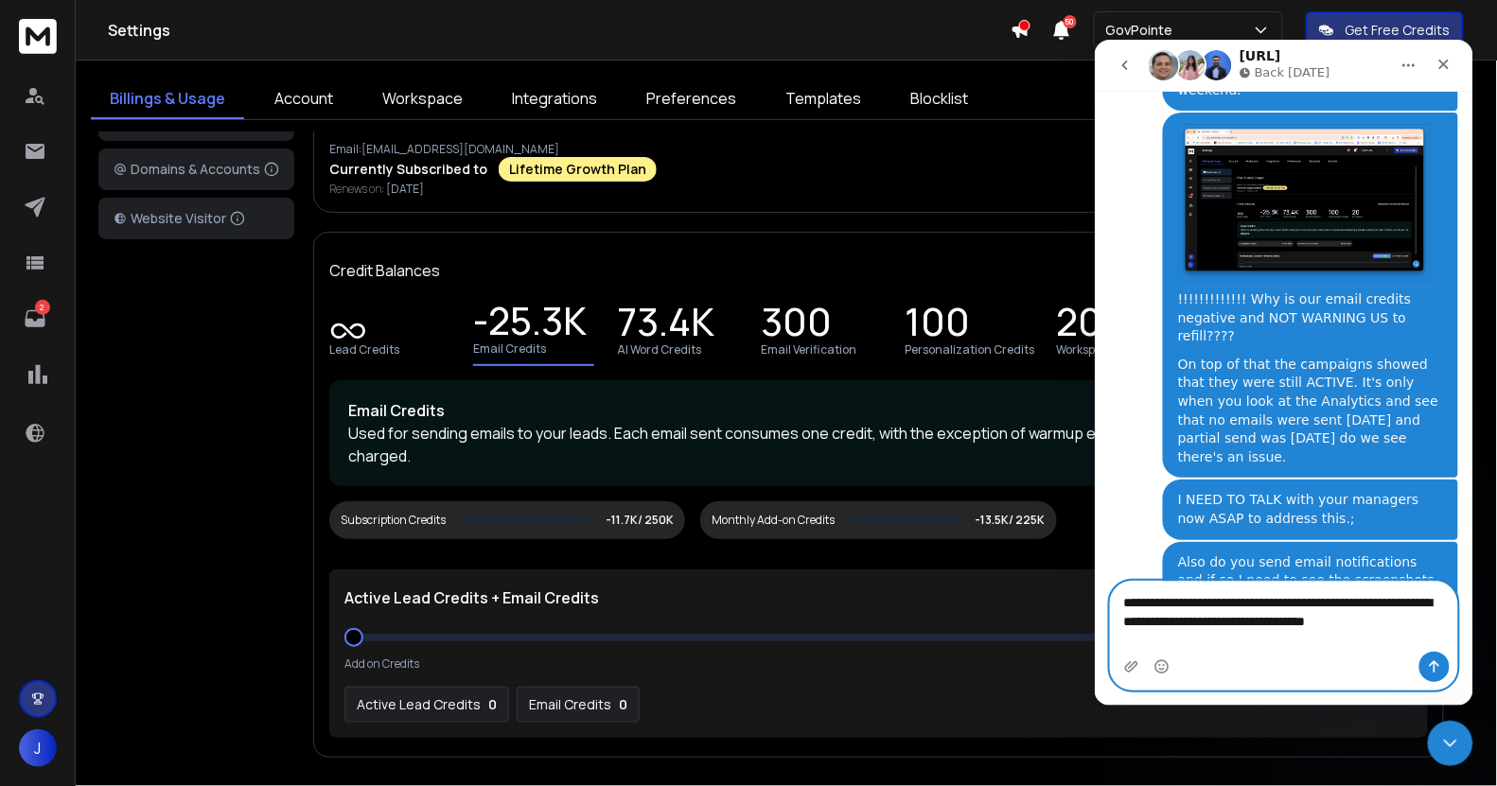
scroll to position [1195, 0]
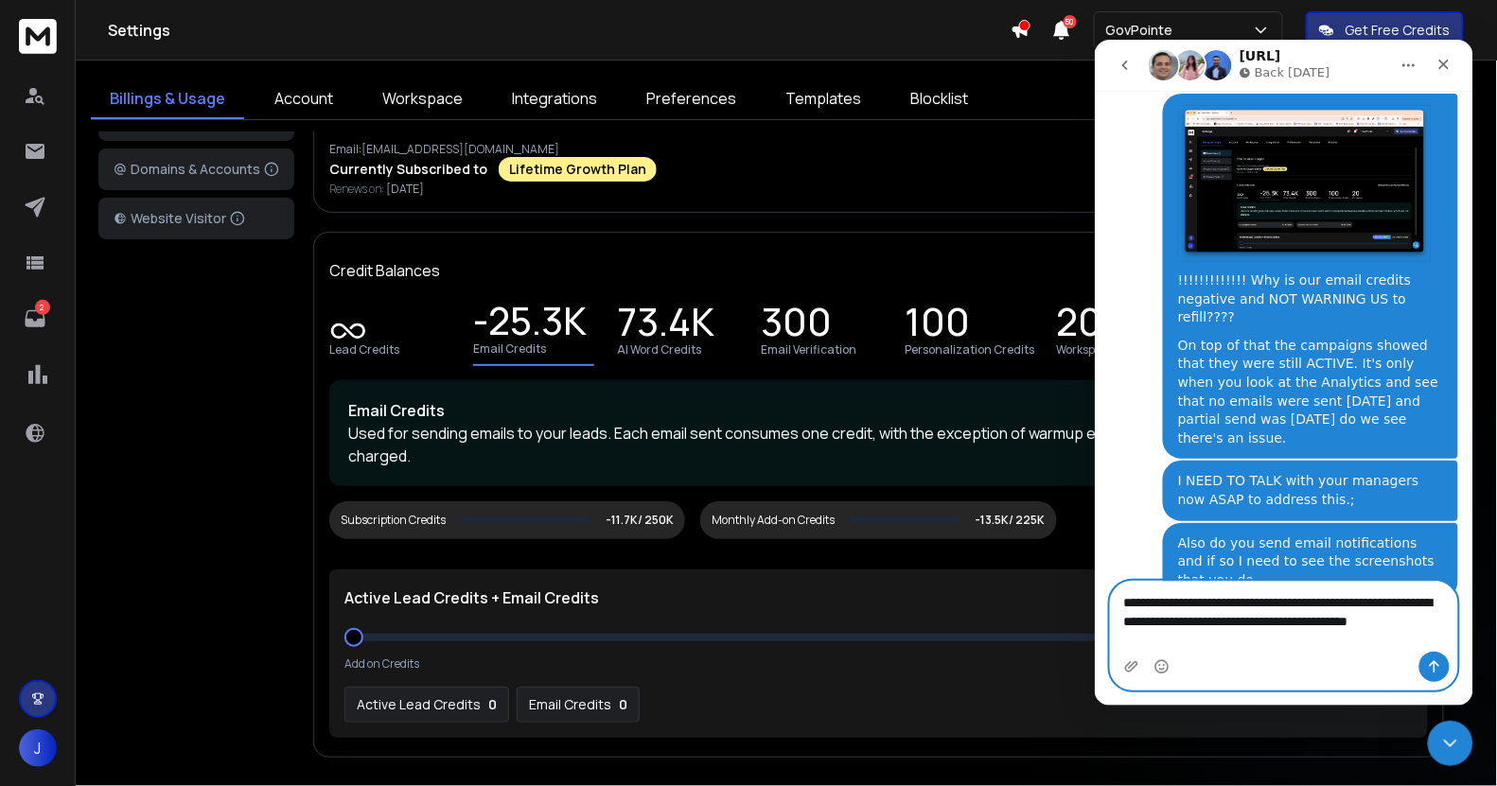
type textarea "**********"
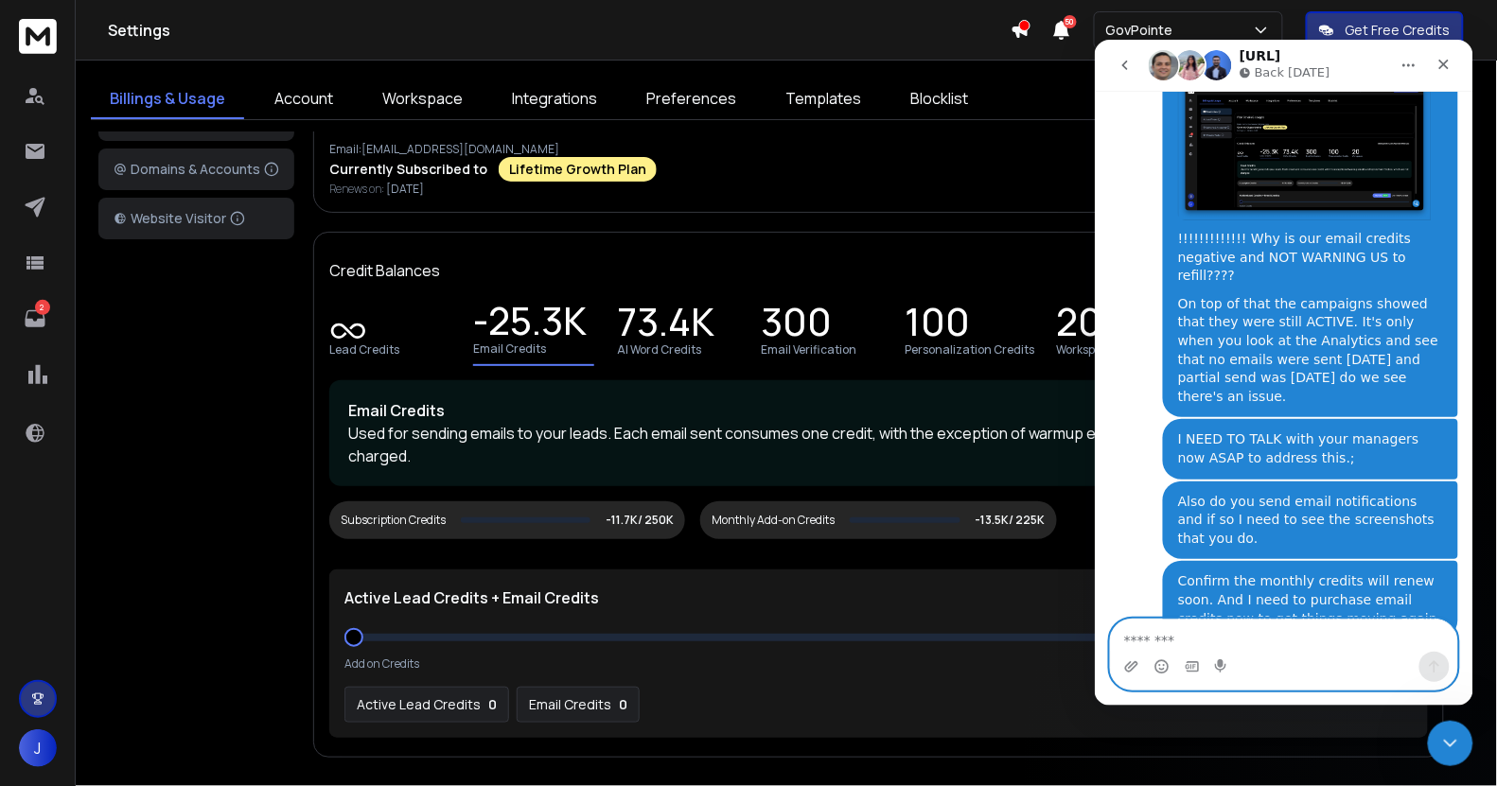
click at [1202, 640] on textarea "Message…" at bounding box center [1283, 635] width 346 height 32
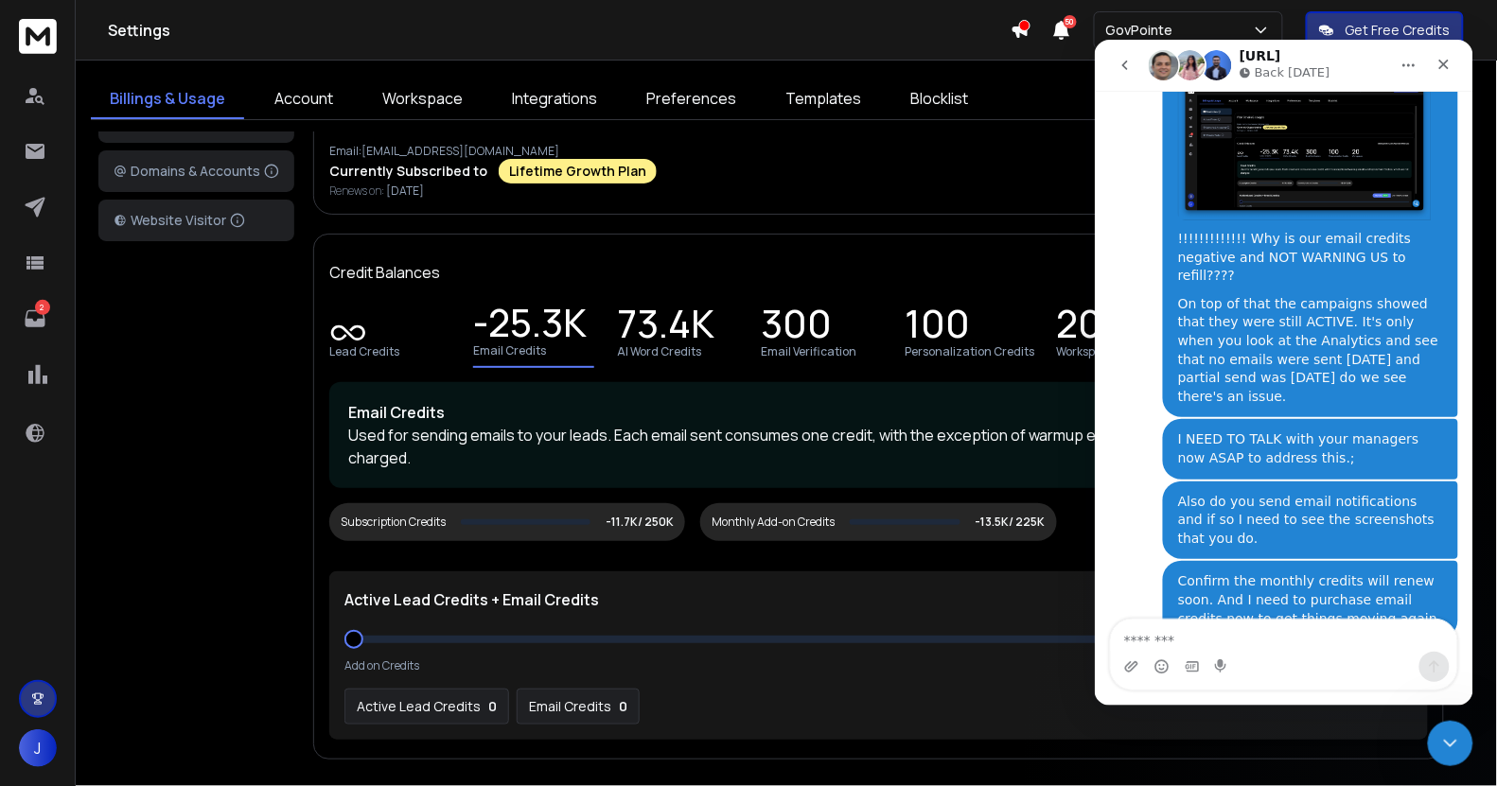
click at [214, 562] on div "ReachInbox Lead Finder Domains & Accounts Website Visitor Plan Details & Usages…" at bounding box center [770, 354] width 1345 height 605
click at [1129, 64] on icon "go back" at bounding box center [1123, 64] width 15 height 15
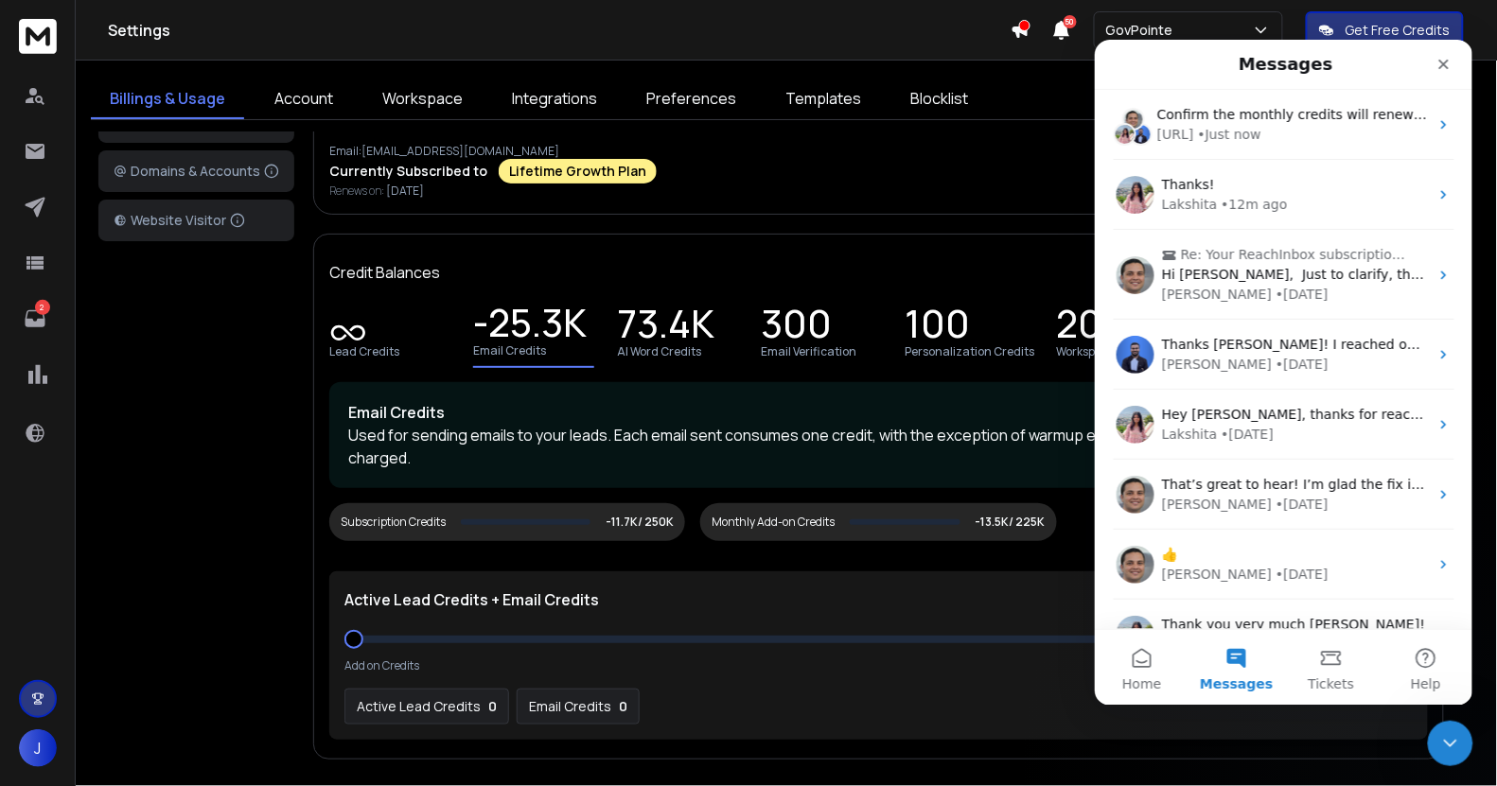
scroll to position [0, 0]
click at [1338, 683] on span "Tickets" at bounding box center [1330, 682] width 46 height 13
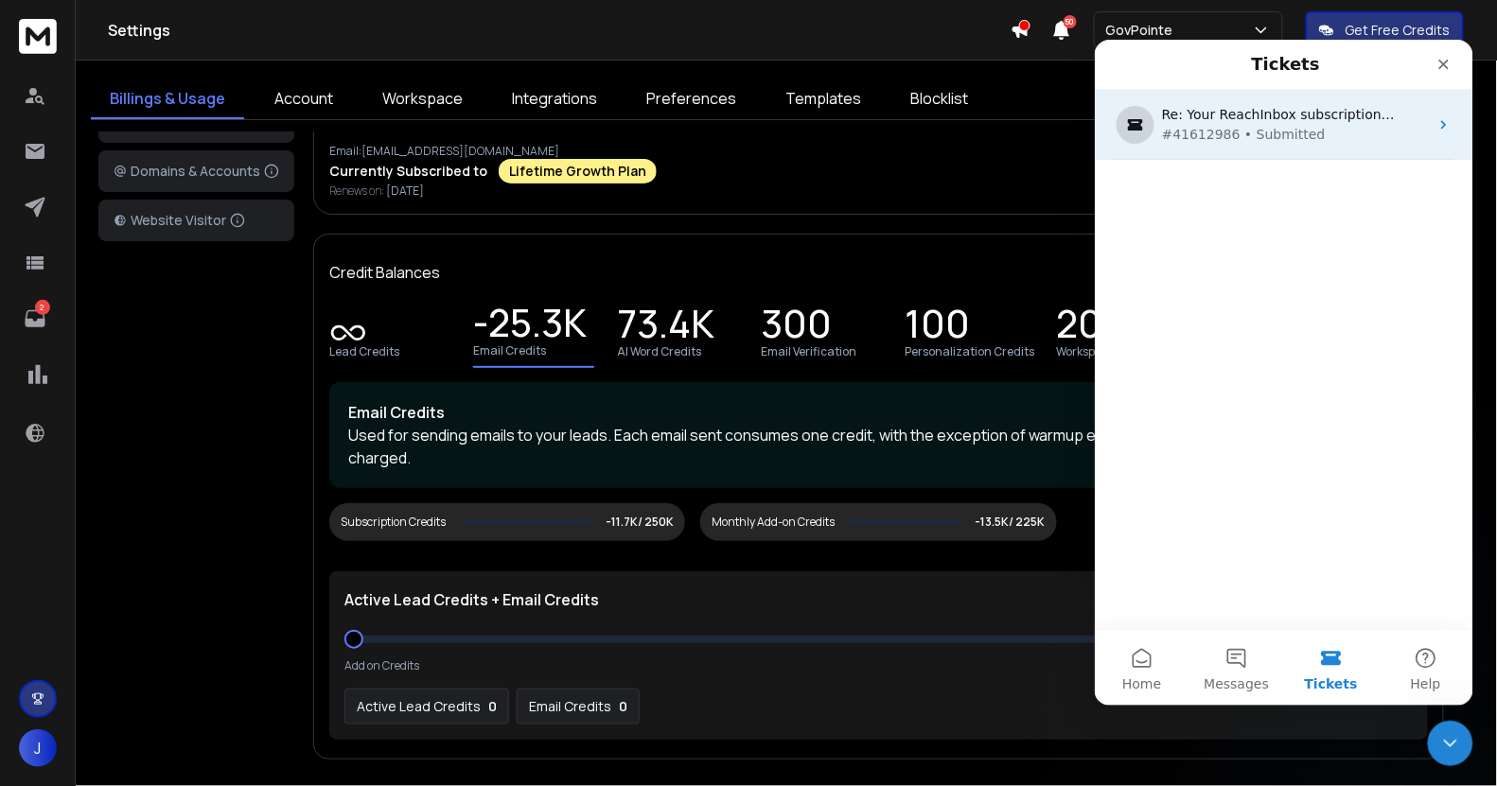
click at [1301, 127] on div "#41612986 • Submitted" at bounding box center [1279, 134] width 237 height 20
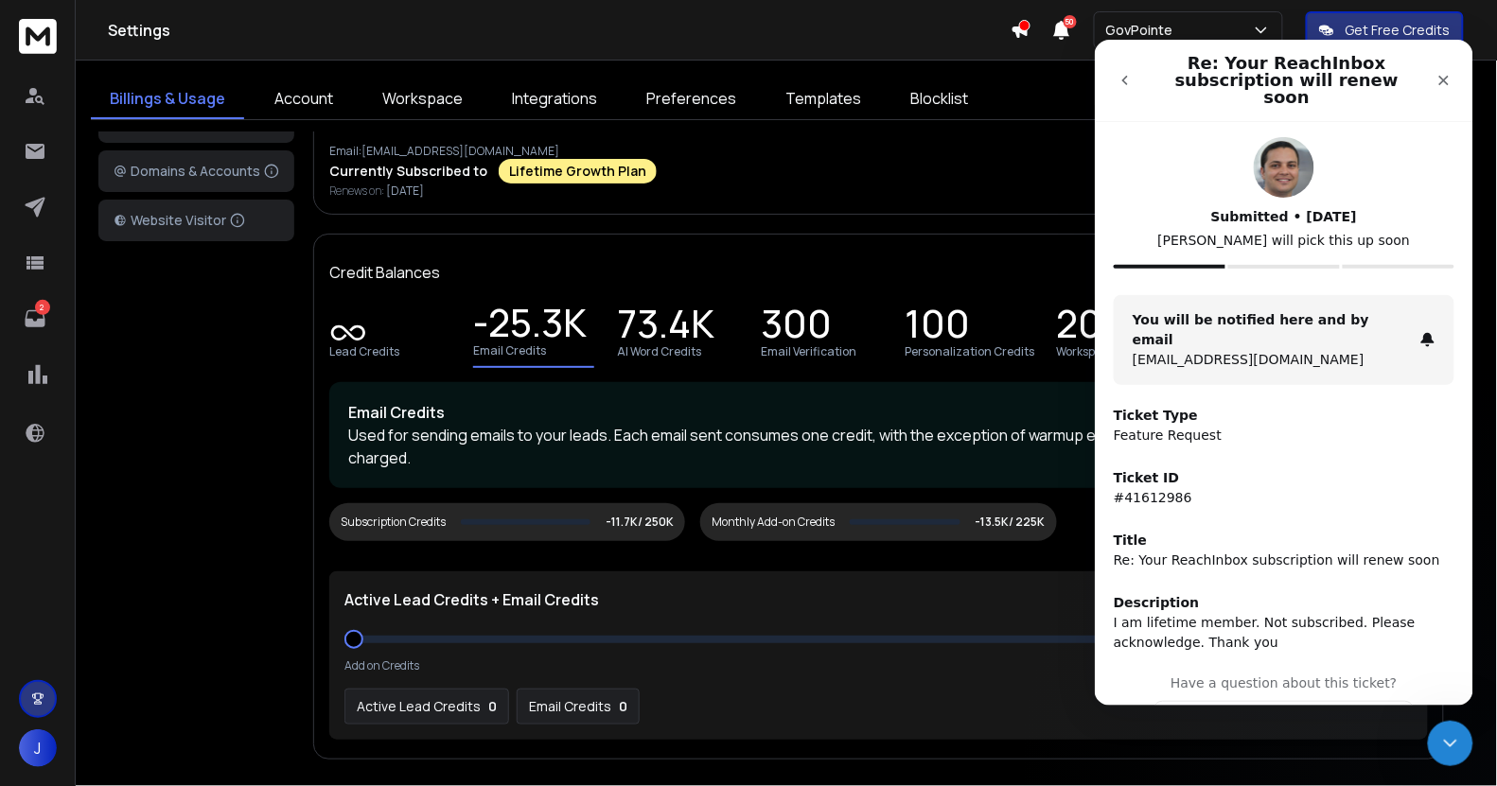
click at [1311, 206] on div "Submitted • [DATE]" at bounding box center [1283, 216] width 341 height 20
click at [1276, 700] on button "Continue the conversation" at bounding box center [1282, 720] width 261 height 40
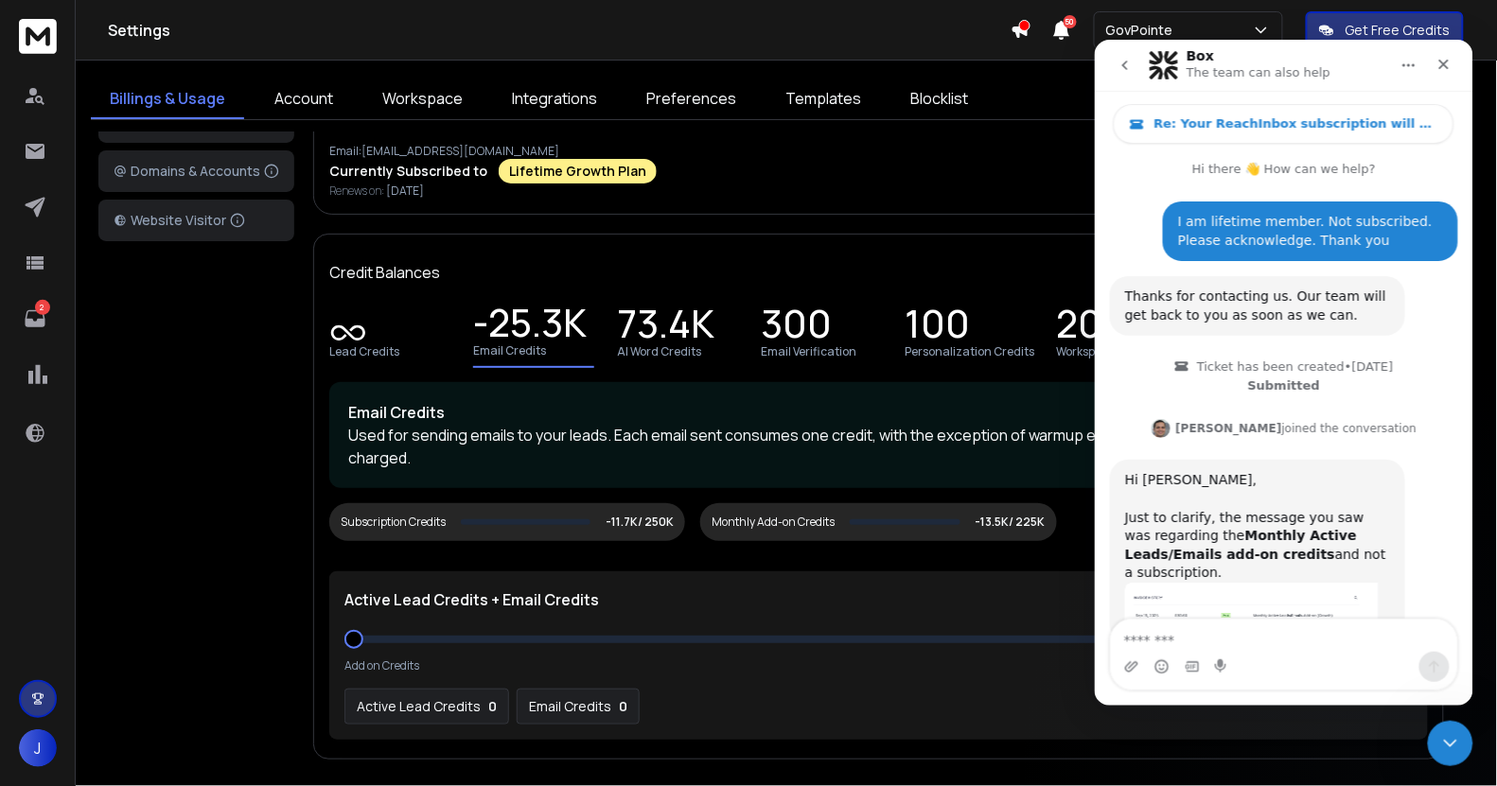
scroll to position [62, 0]
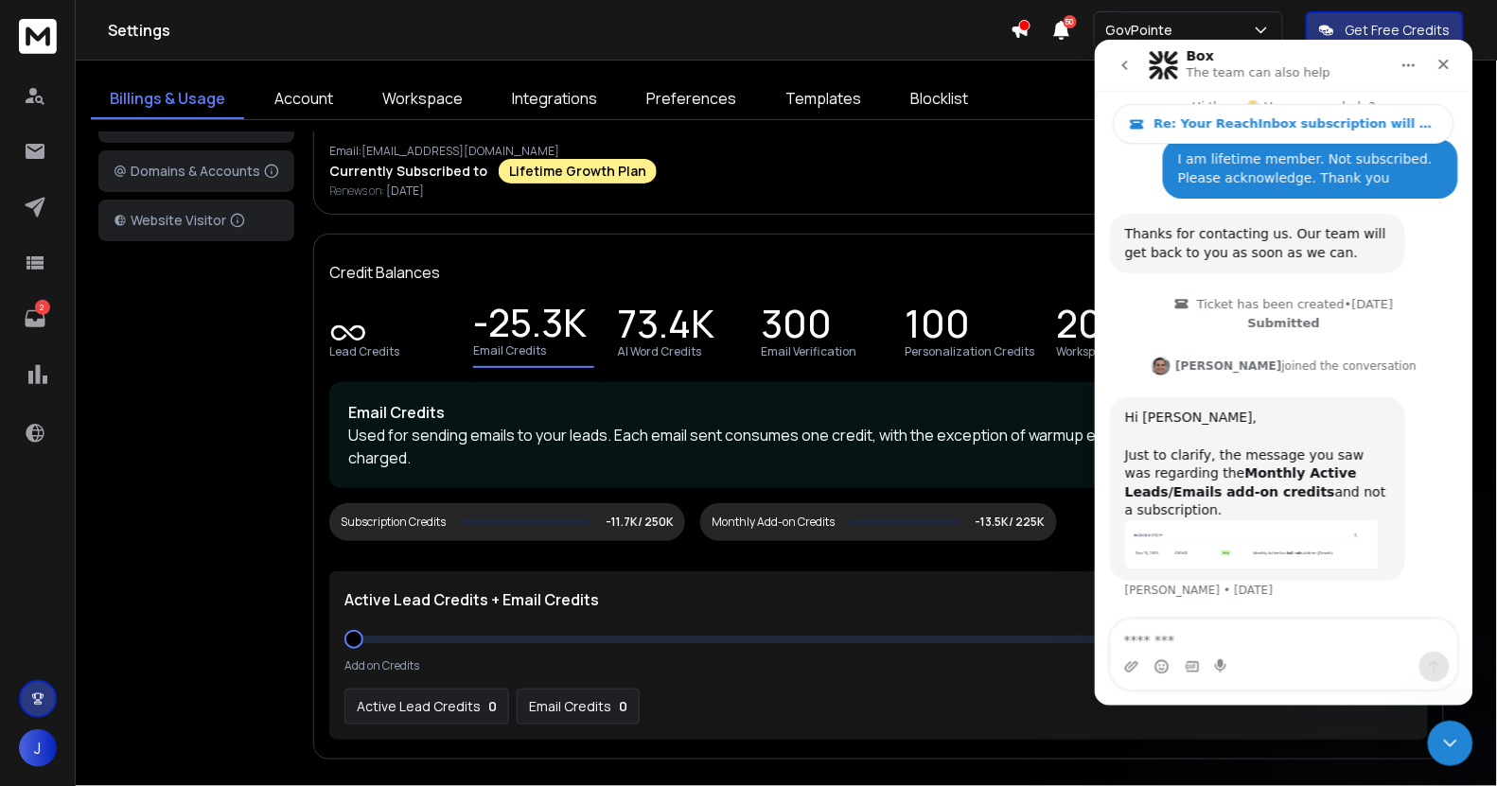
click at [1198, 629] on textarea "Message…" at bounding box center [1283, 635] width 346 height 32
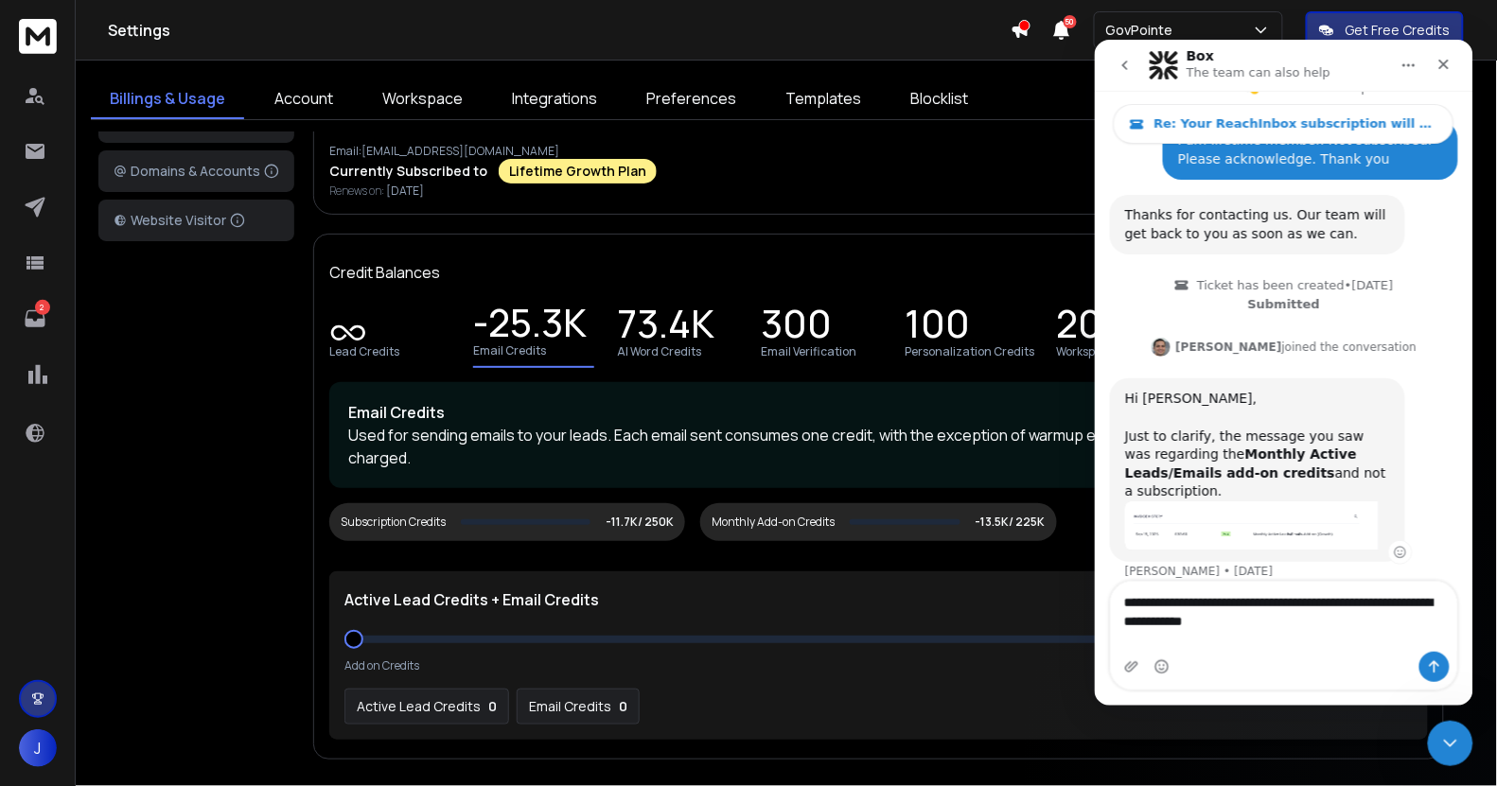
type textarea "**********"
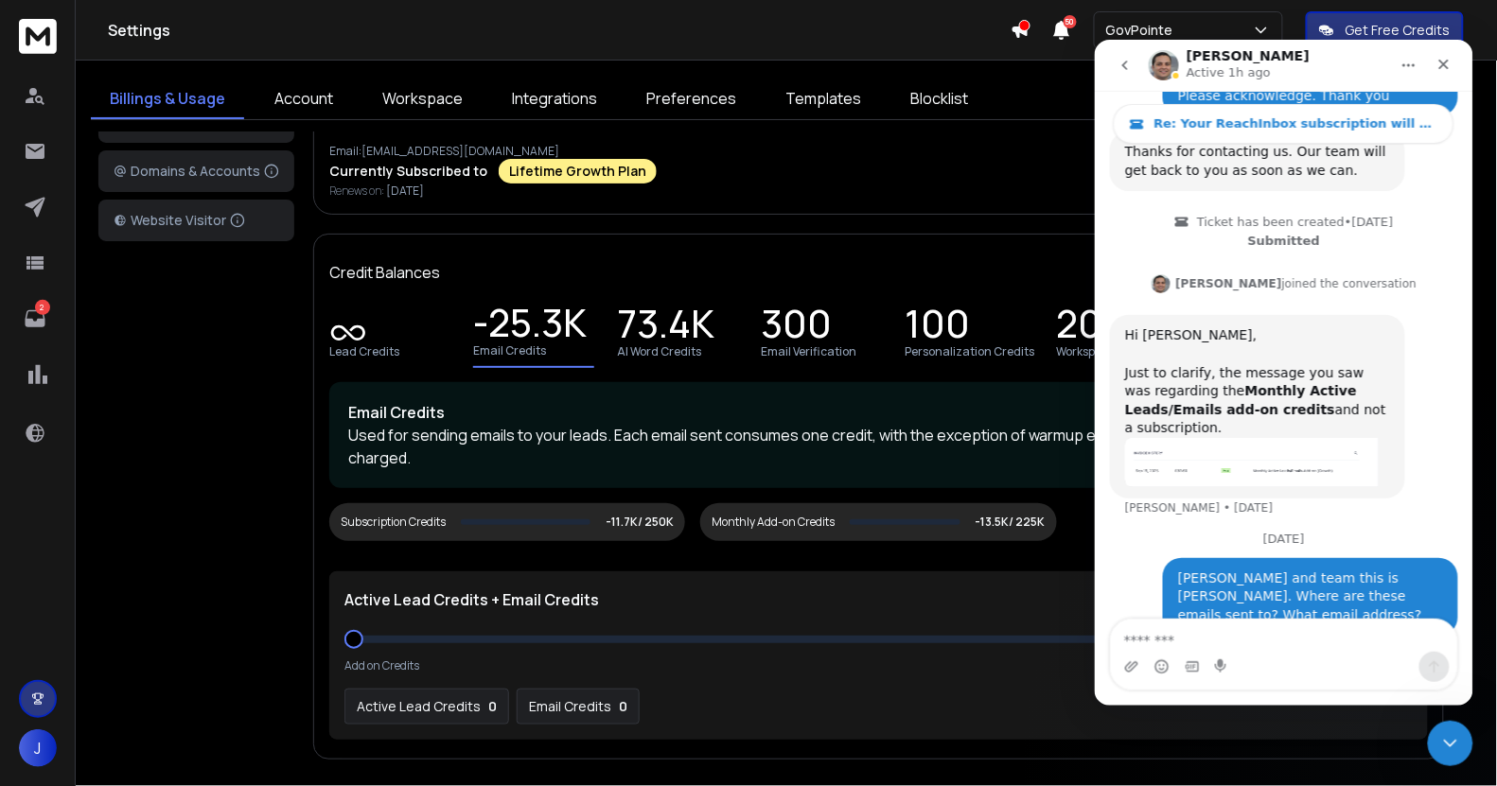
scroll to position [188, 0]
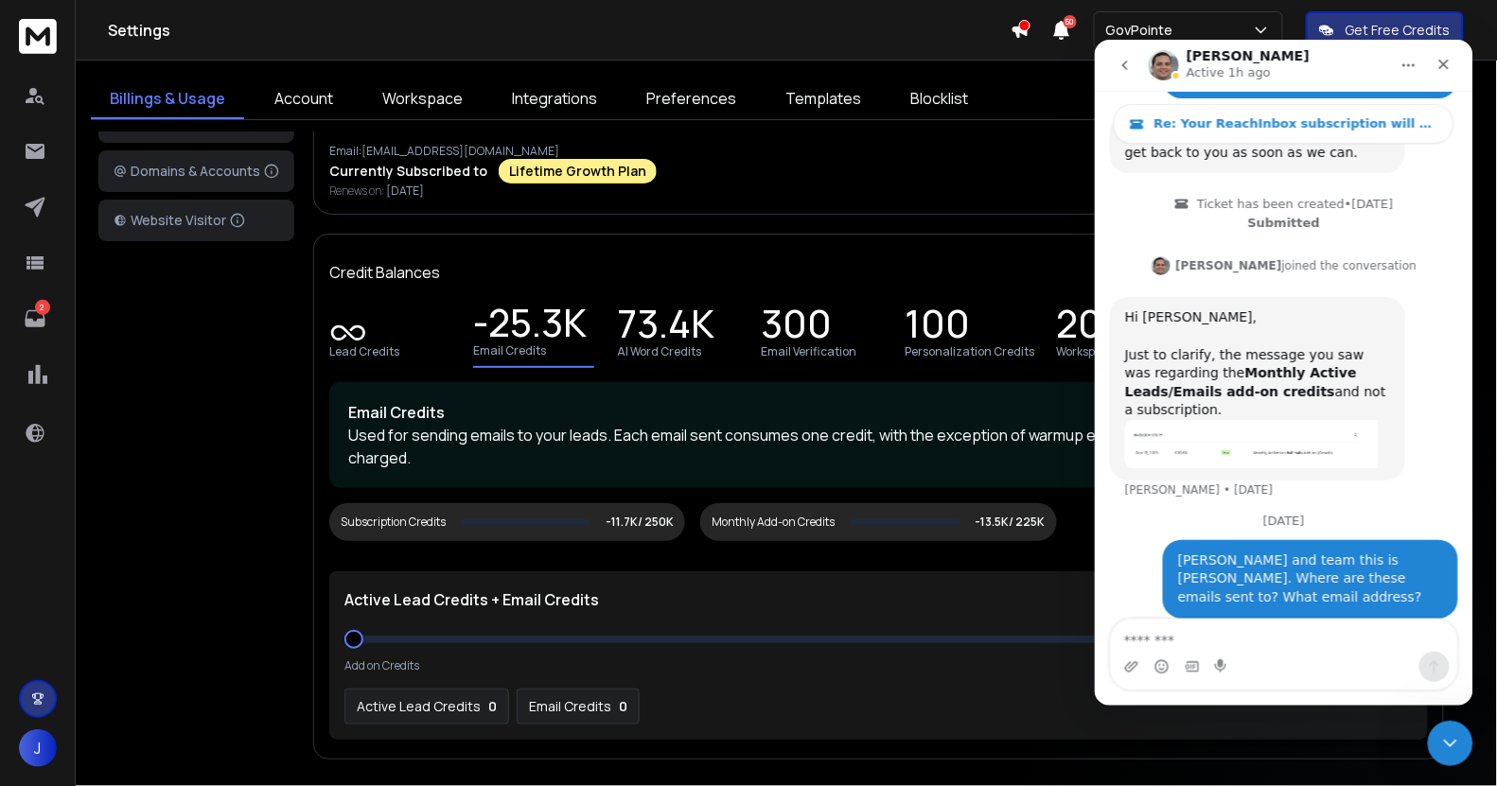
click at [165, 487] on div "ReachInbox Lead Finder Domains & Accounts Website Visitor Plan Details & Usages…" at bounding box center [770, 354] width 1345 height 605
click at [1406, 636] on textarea "Message…" at bounding box center [1283, 635] width 346 height 32
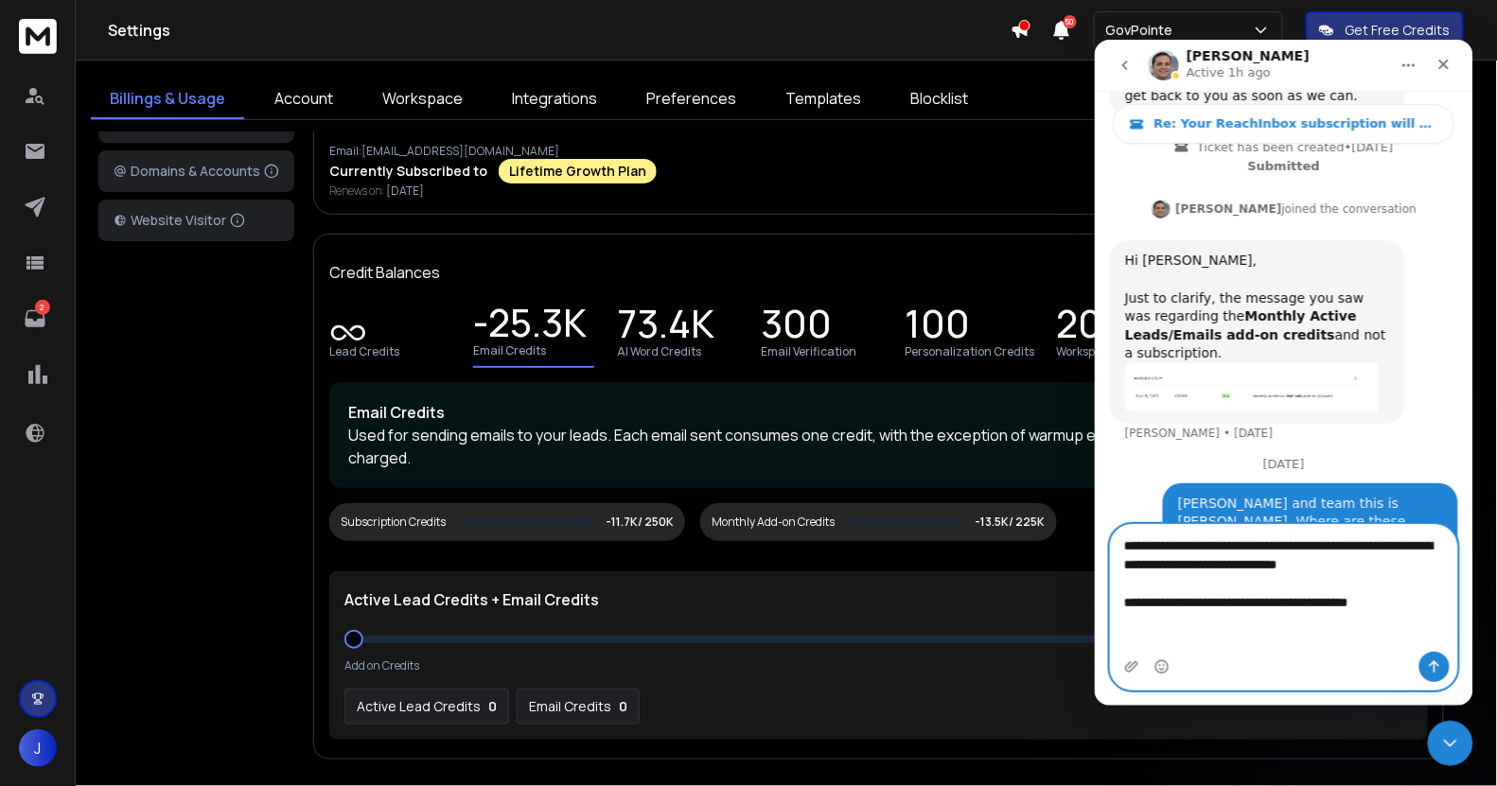
scroll to position [264, 0]
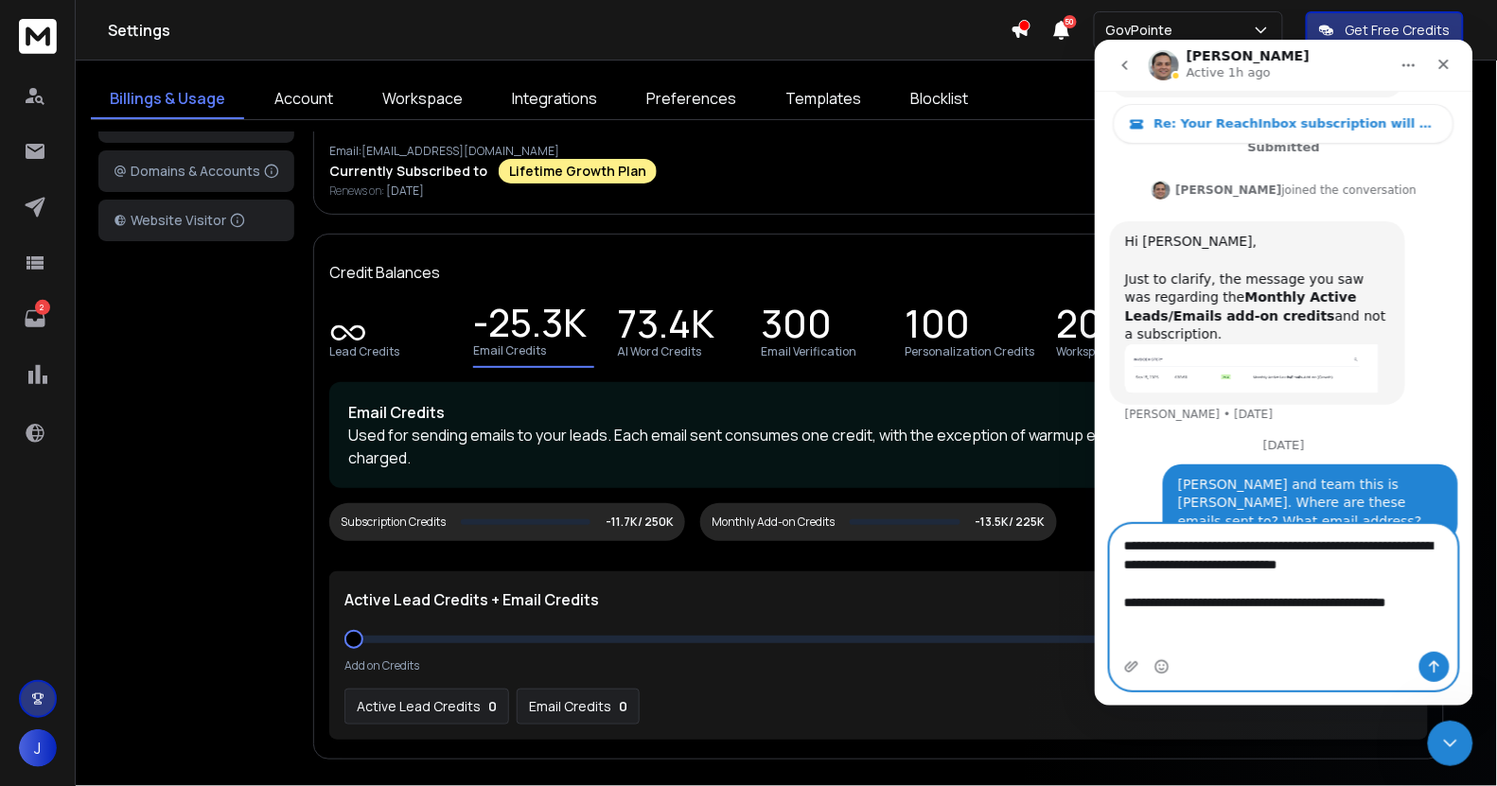
drag, startPoint x: 1179, startPoint y: 582, endPoint x: 1199, endPoint y: 587, distance: 20.7
click at [1179, 582] on textarea "**********" at bounding box center [1283, 578] width 346 height 108
click at [1175, 587] on textarea "**********" at bounding box center [1283, 578] width 346 height 108
click at [1326, 632] on textarea "**********" at bounding box center [1283, 578] width 346 height 108
drag, startPoint x: 1307, startPoint y: 632, endPoint x: 1169, endPoint y: 644, distance: 138.7
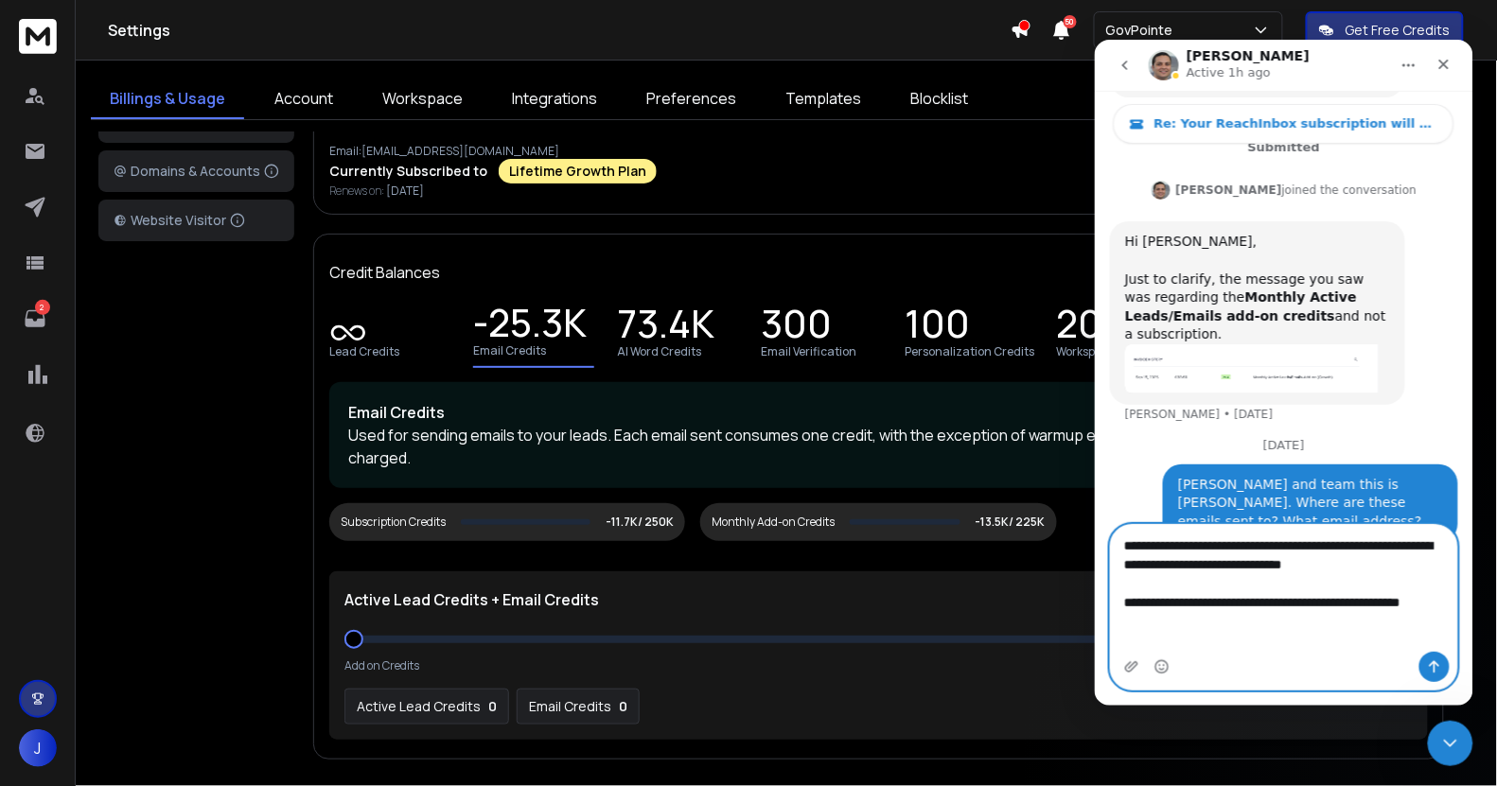
click at [1166, 632] on textarea "**********" at bounding box center [1283, 578] width 346 height 108
paste textarea "**********"
drag, startPoint x: 1222, startPoint y: 640, endPoint x: 1167, endPoint y: 644, distance: 55.1
click at [1167, 632] on textarea "**********" at bounding box center [1283, 578] width 346 height 108
click at [1342, 632] on textarea "**********" at bounding box center [1283, 578] width 346 height 108
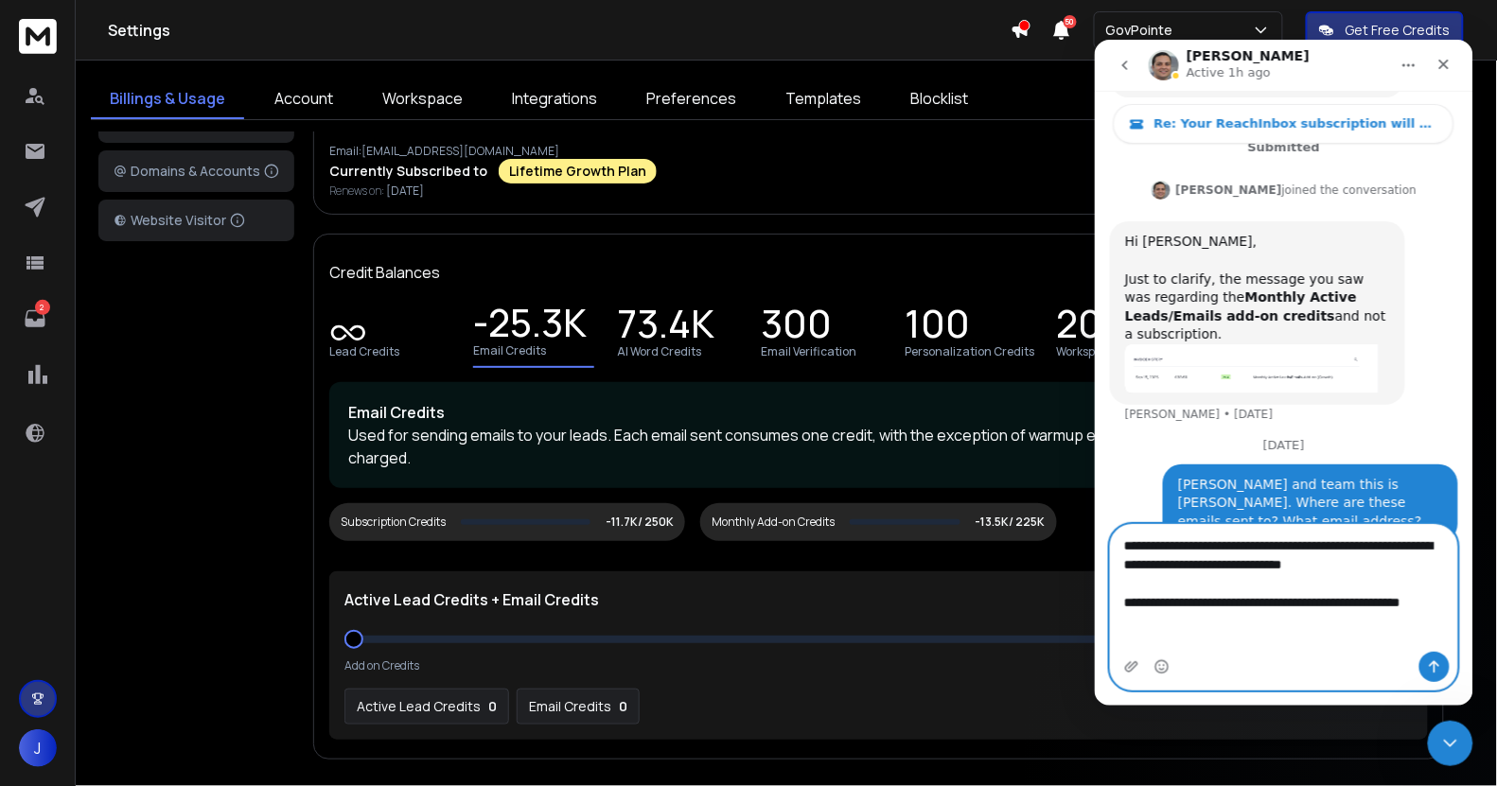
type textarea "**********"
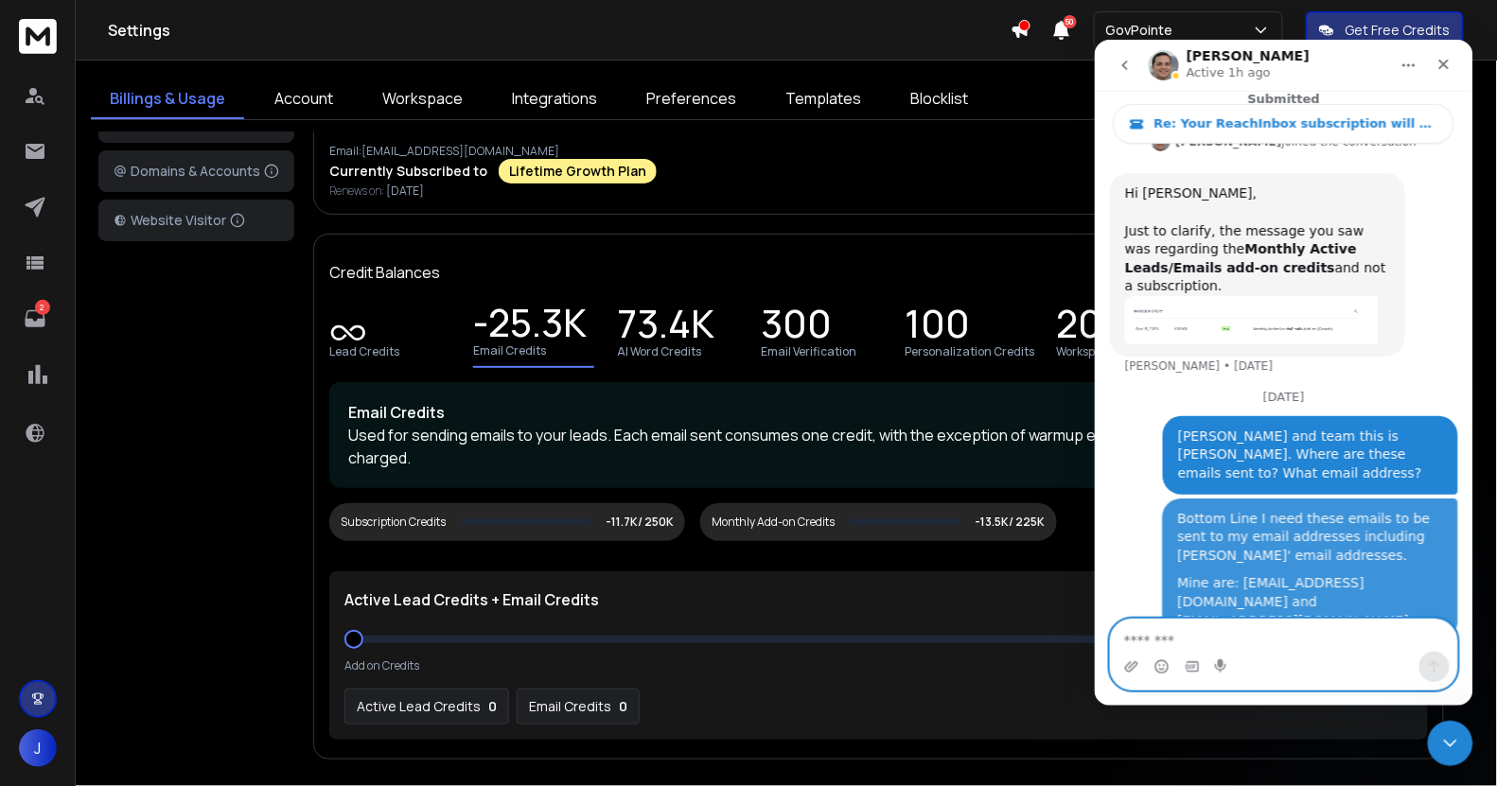
scroll to position [315, 0]
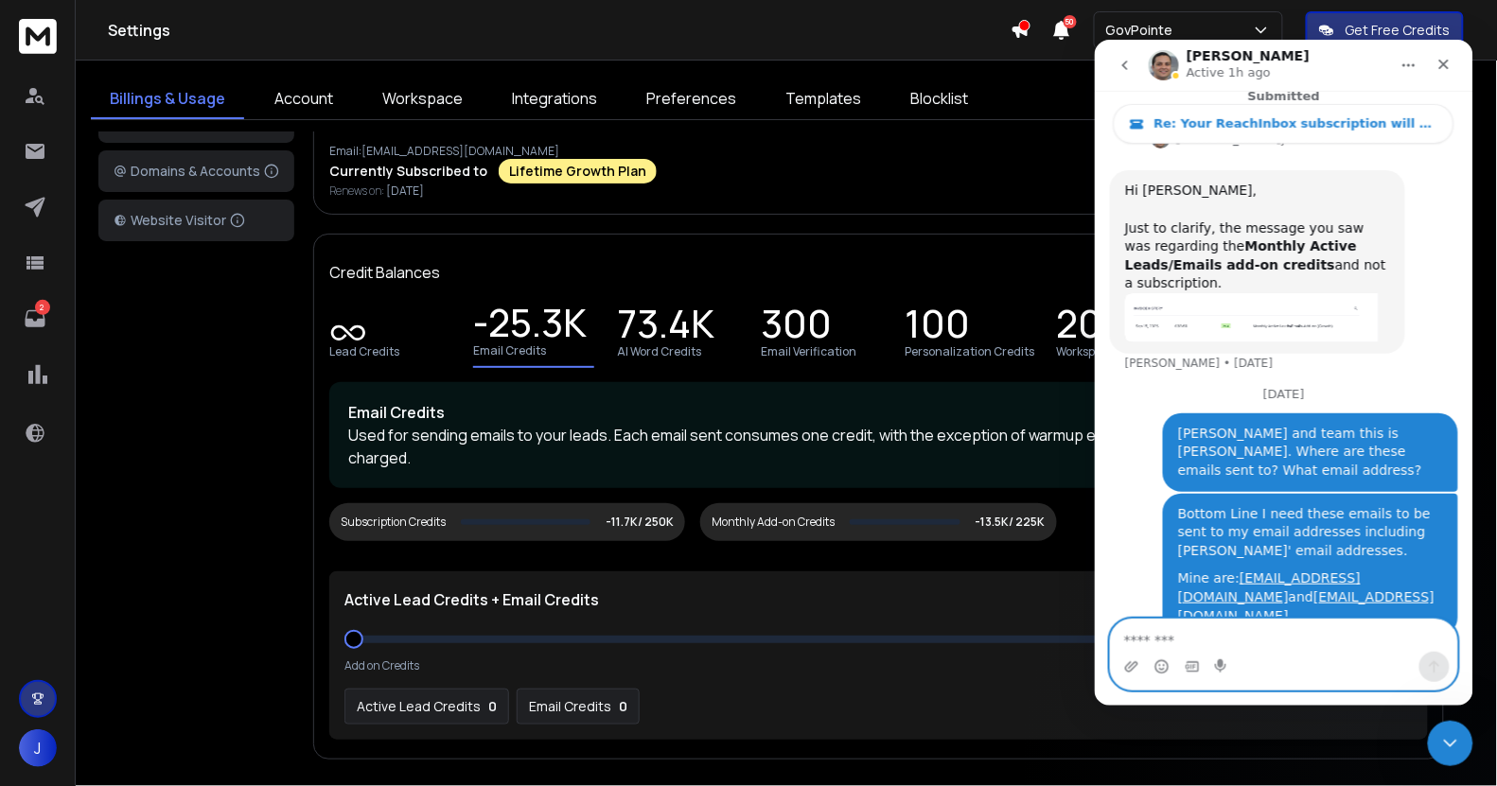
click at [1198, 644] on textarea "Message…" at bounding box center [1283, 635] width 346 height 32
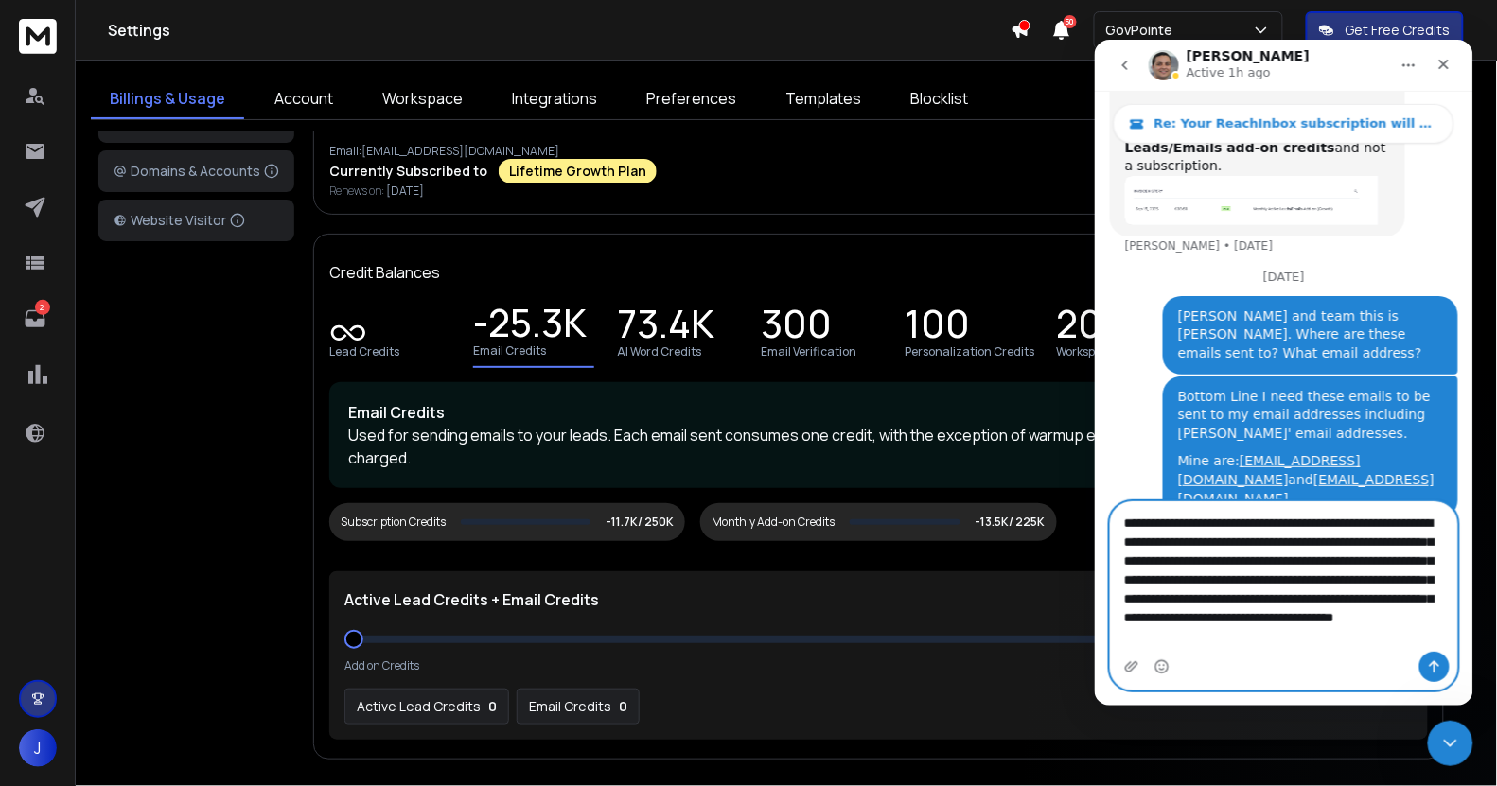
scroll to position [432, 0]
click at [1157, 602] on textarea "**********" at bounding box center [1283, 575] width 346 height 149
click at [1254, 609] on textarea "**********" at bounding box center [1283, 575] width 346 height 149
drag, startPoint x: 1224, startPoint y: 583, endPoint x: 1238, endPoint y: 617, distance: 36.9
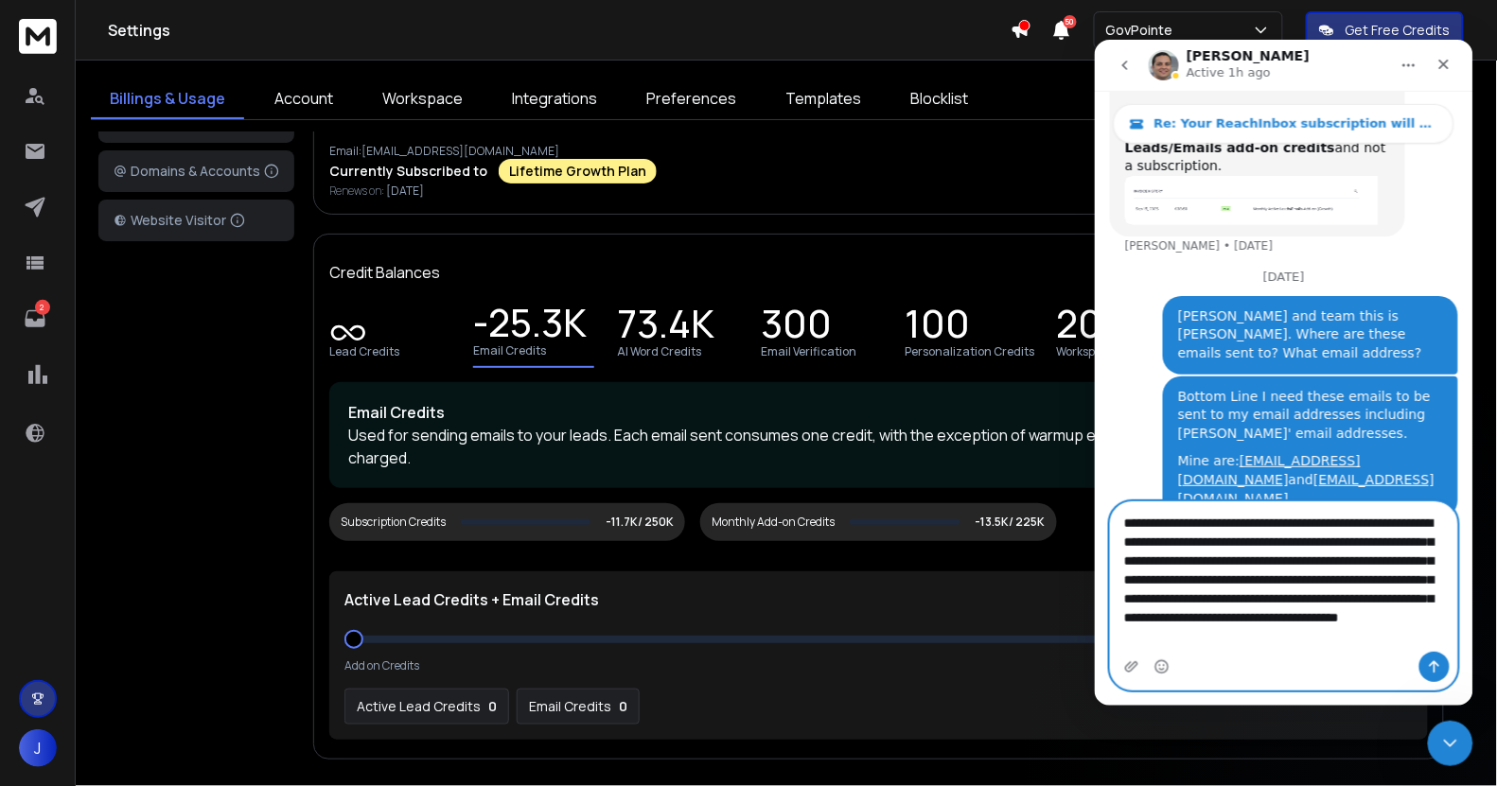
click at [1223, 586] on textarea "**********" at bounding box center [1283, 575] width 346 height 149
click at [1263, 648] on textarea "**********" at bounding box center [1283, 575] width 346 height 149
type textarea "**********"
click at [1166, 670] on icon "Emoji picker" at bounding box center [1160, 665] width 15 height 15
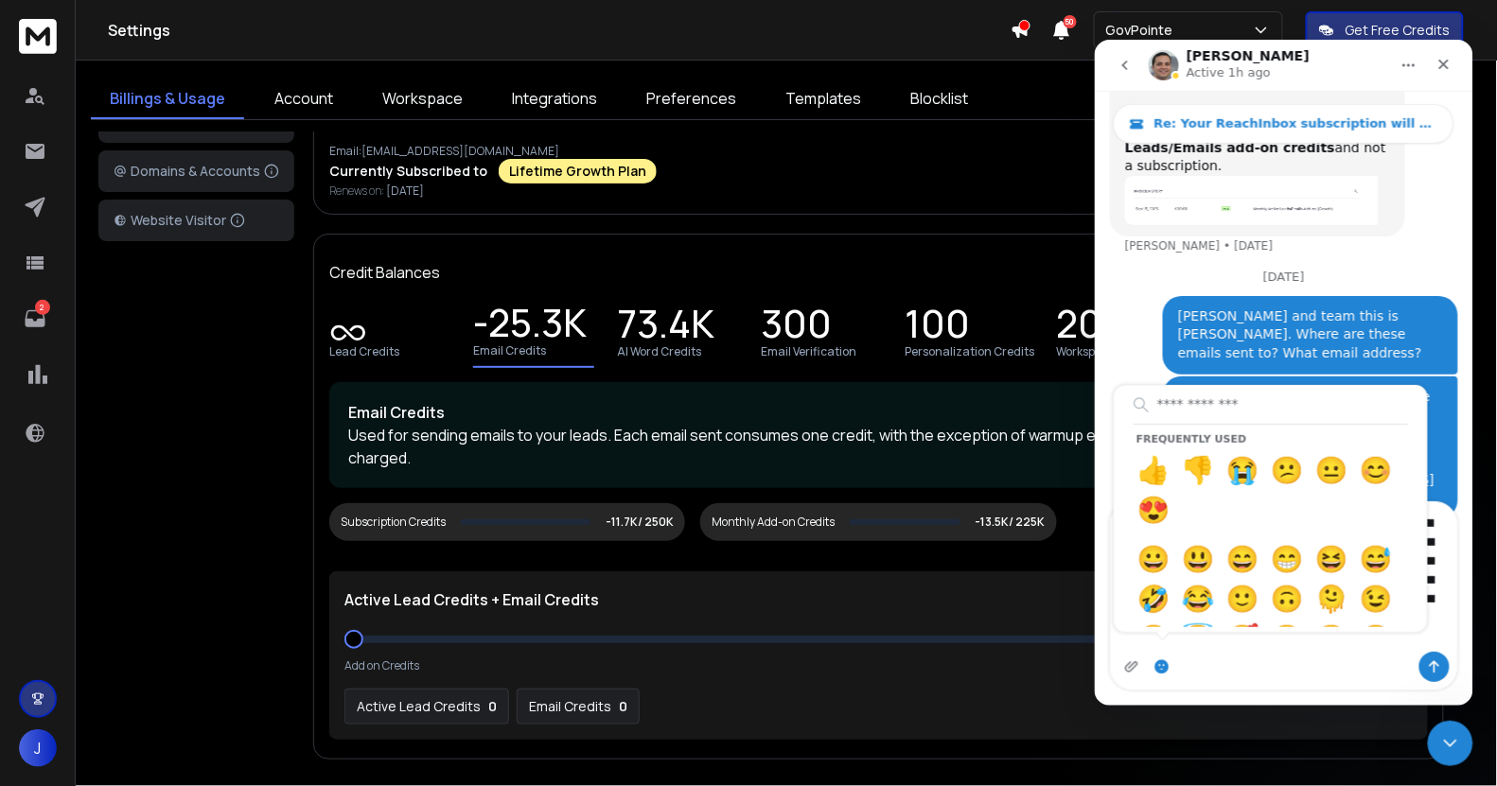
click at [1279, 404] on input "Search emoji…" at bounding box center [1269, 404] width 274 height 38
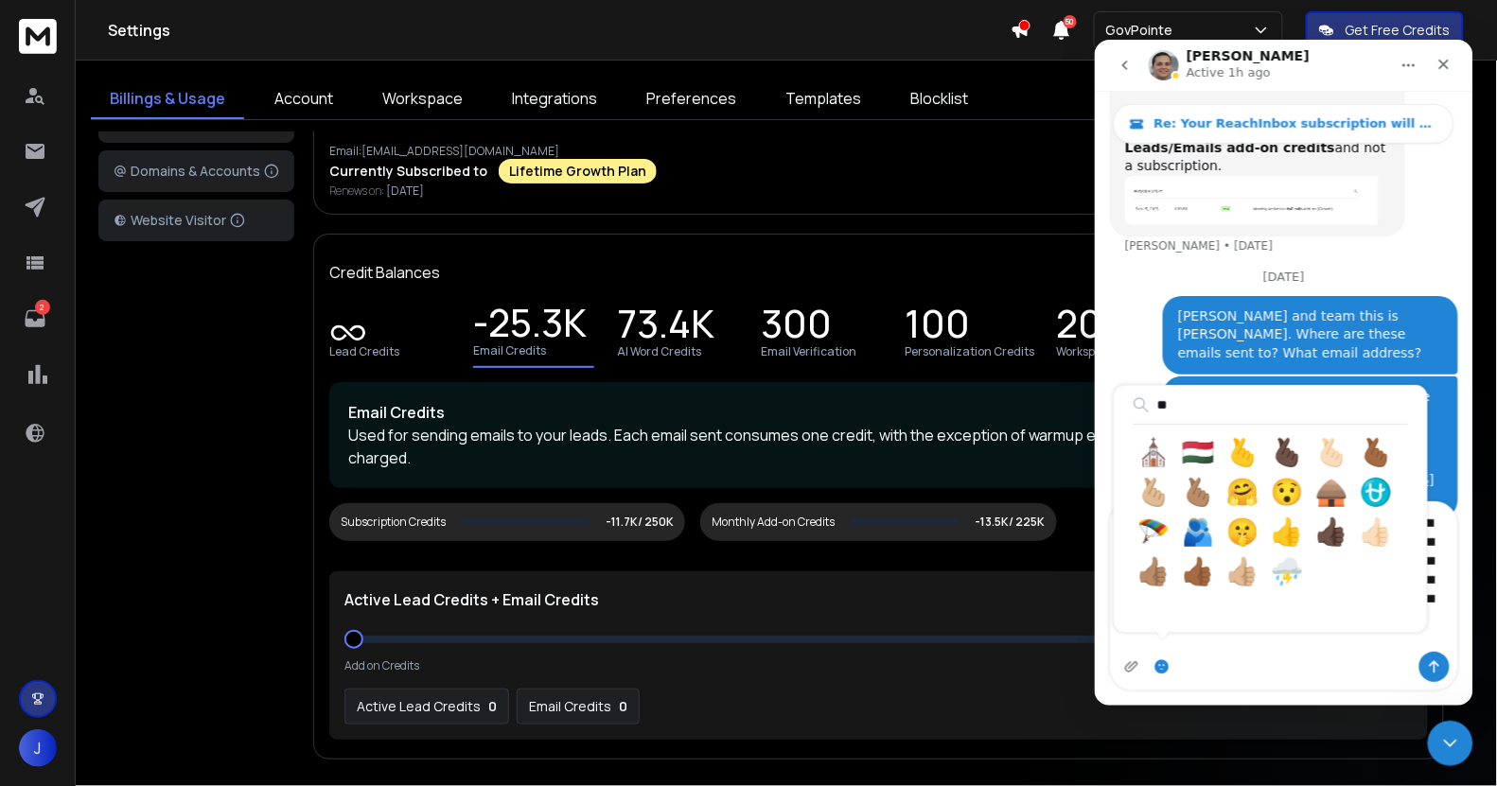
type input "*"
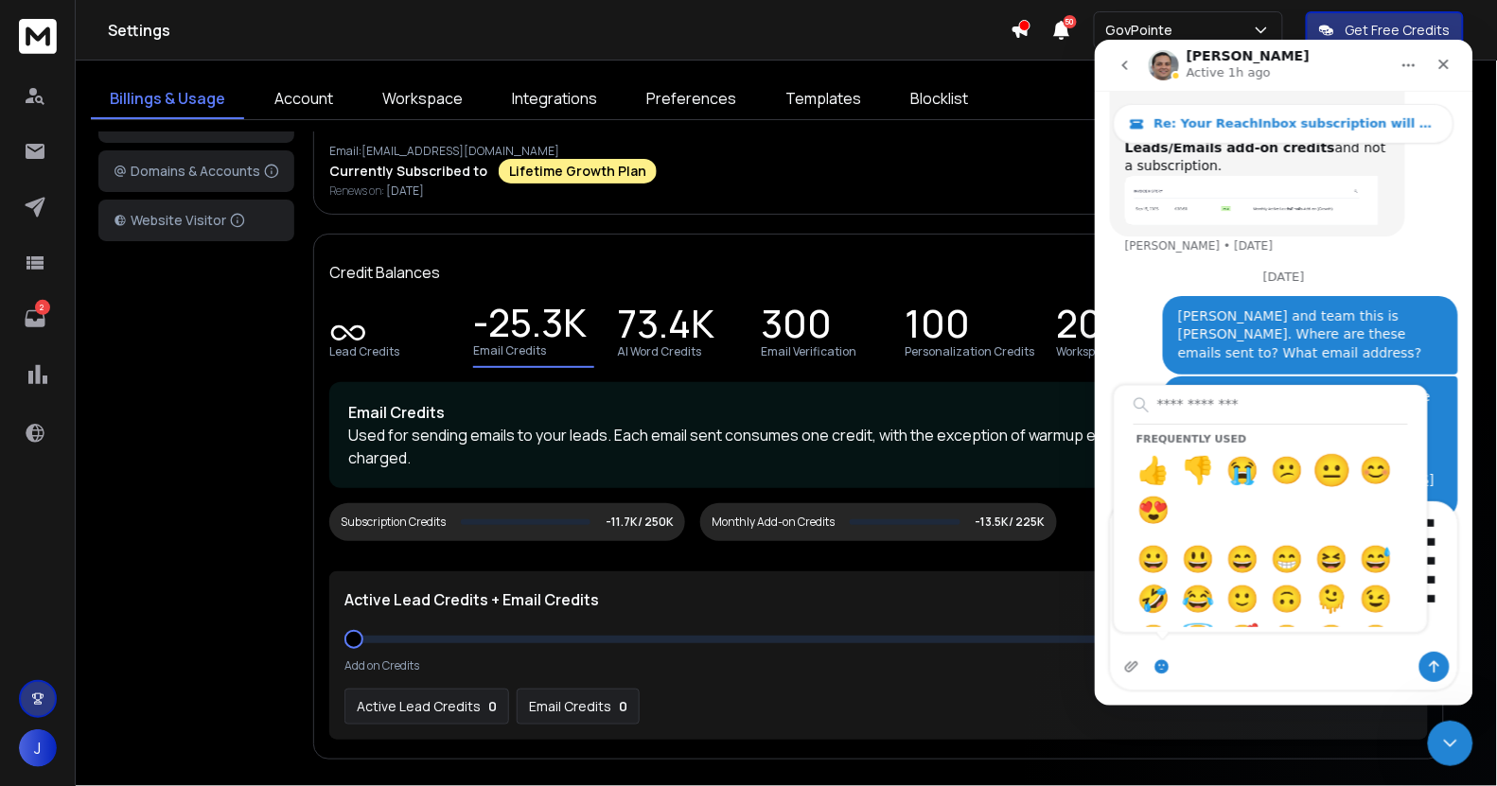
type textarea "**********"
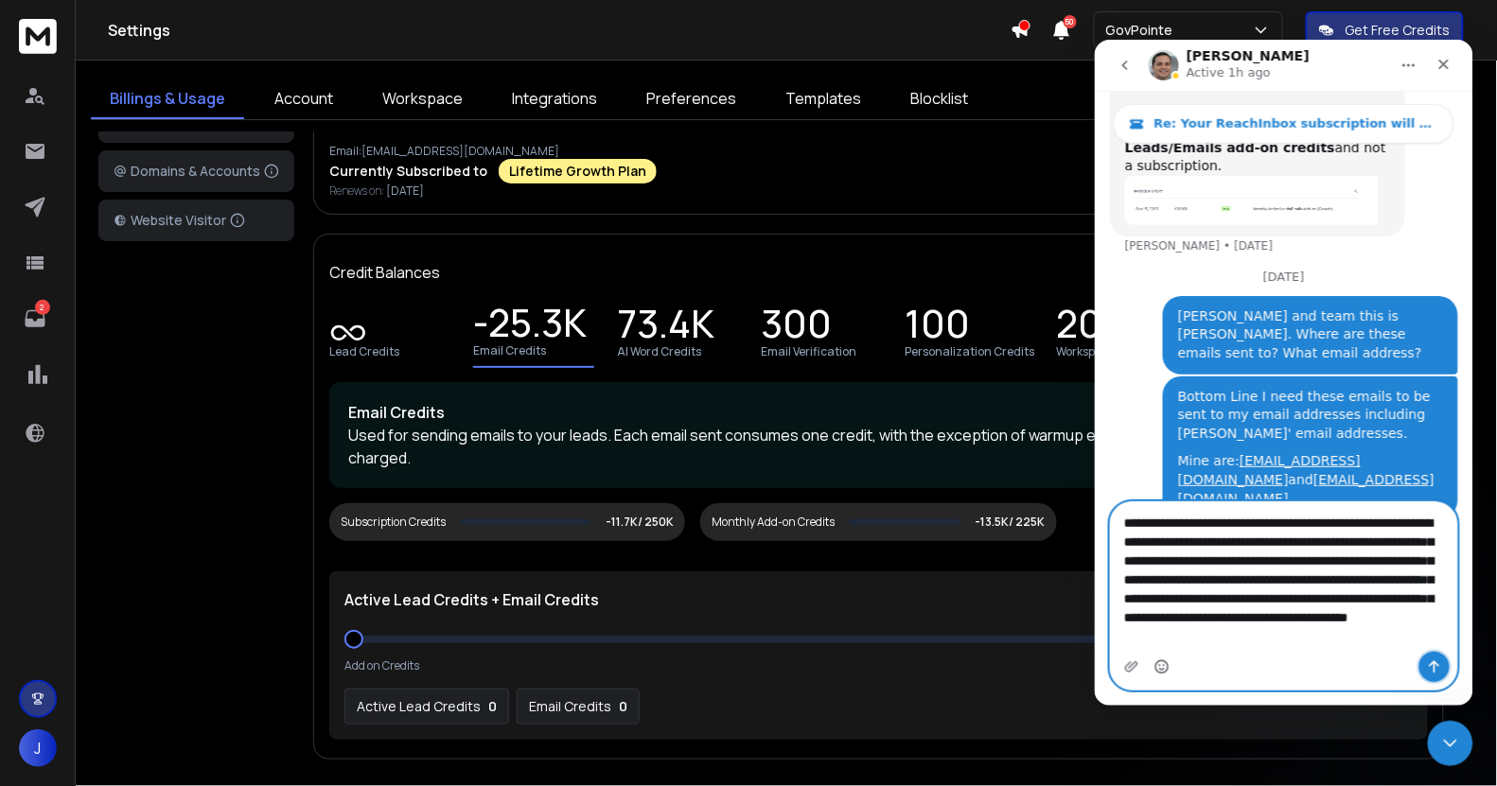
click at [1429, 662] on icon "Send a message…" at bounding box center [1433, 665] width 15 height 15
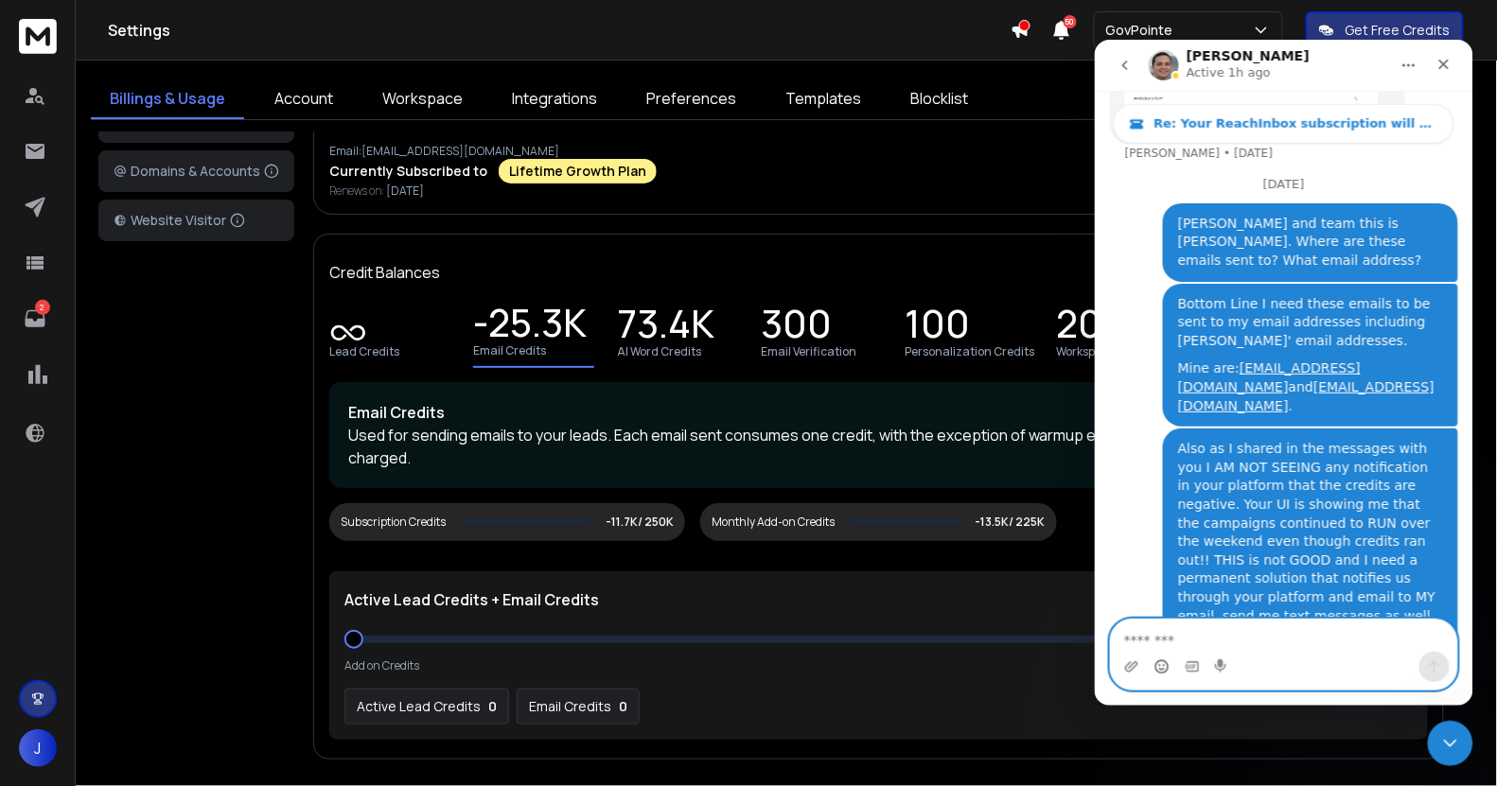
scroll to position [518, 0]
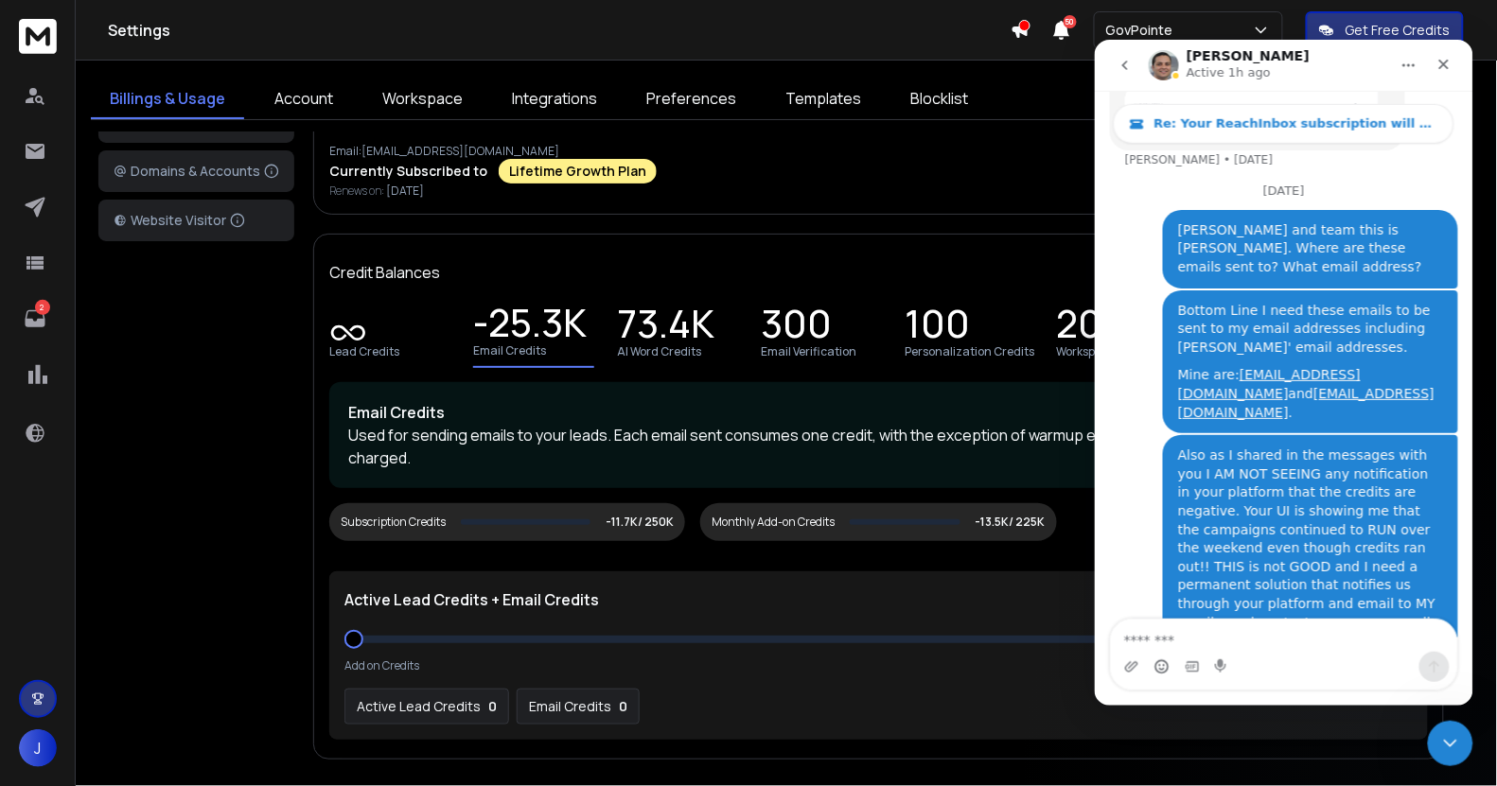
click at [226, 536] on div "ReachInbox Lead Finder Domains & Accounts Website Visitor Plan Details & Usages…" at bounding box center [770, 354] width 1345 height 605
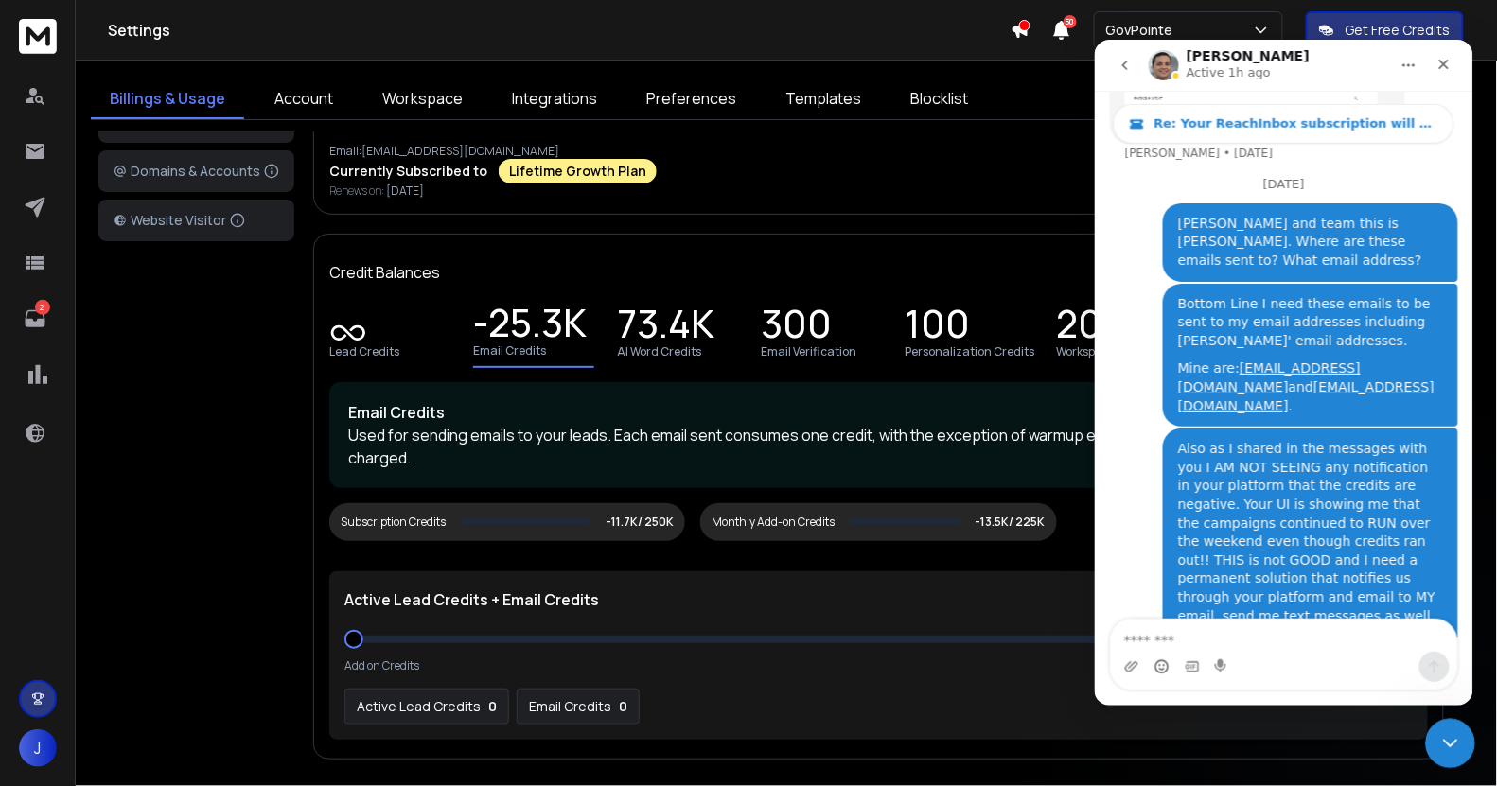
click at [1447, 736] on icon "Close Intercom Messenger" at bounding box center [1446, 740] width 23 height 23
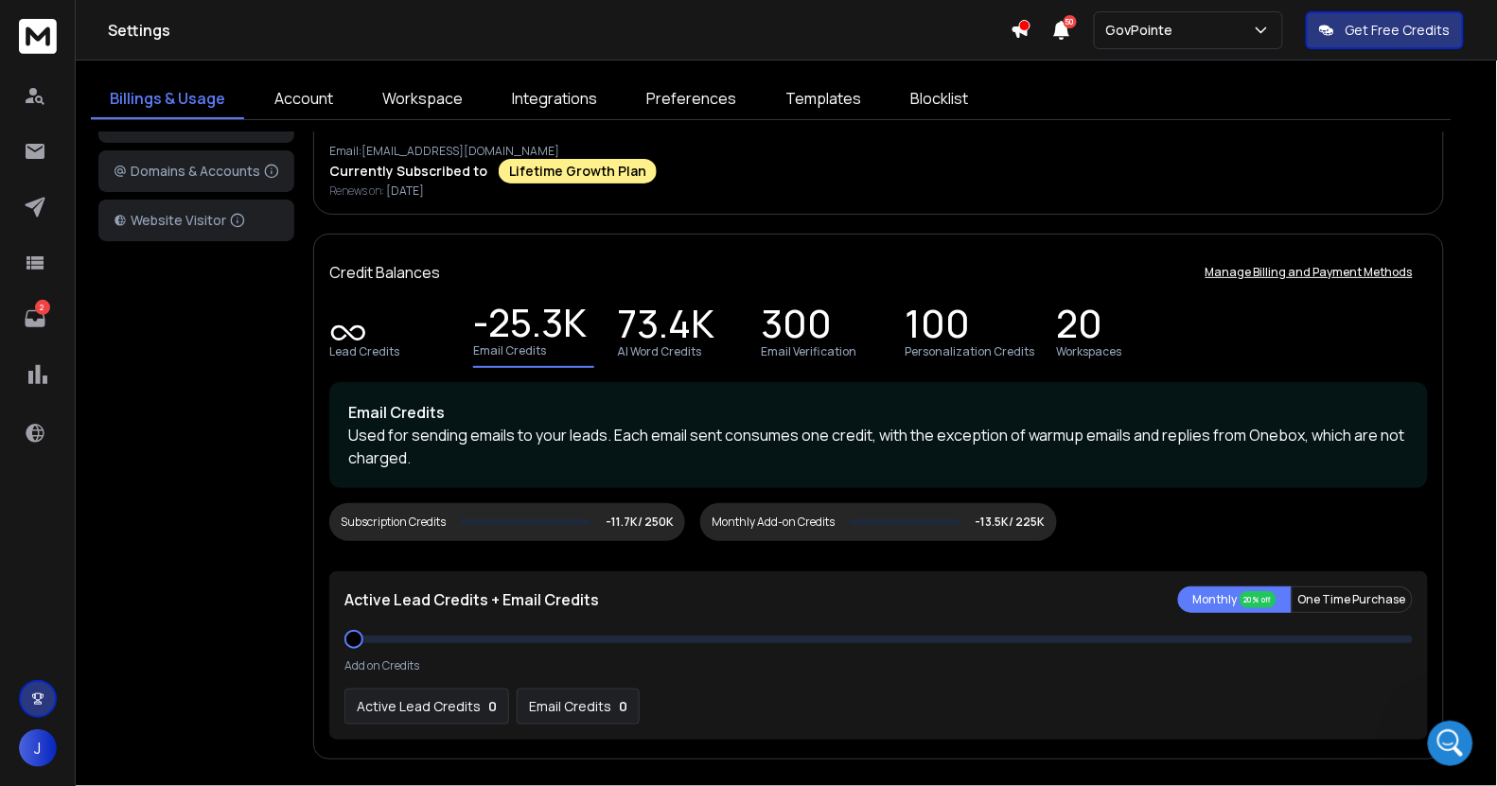
click at [526, 328] on p "-25.3K" at bounding box center [530, 326] width 114 height 26
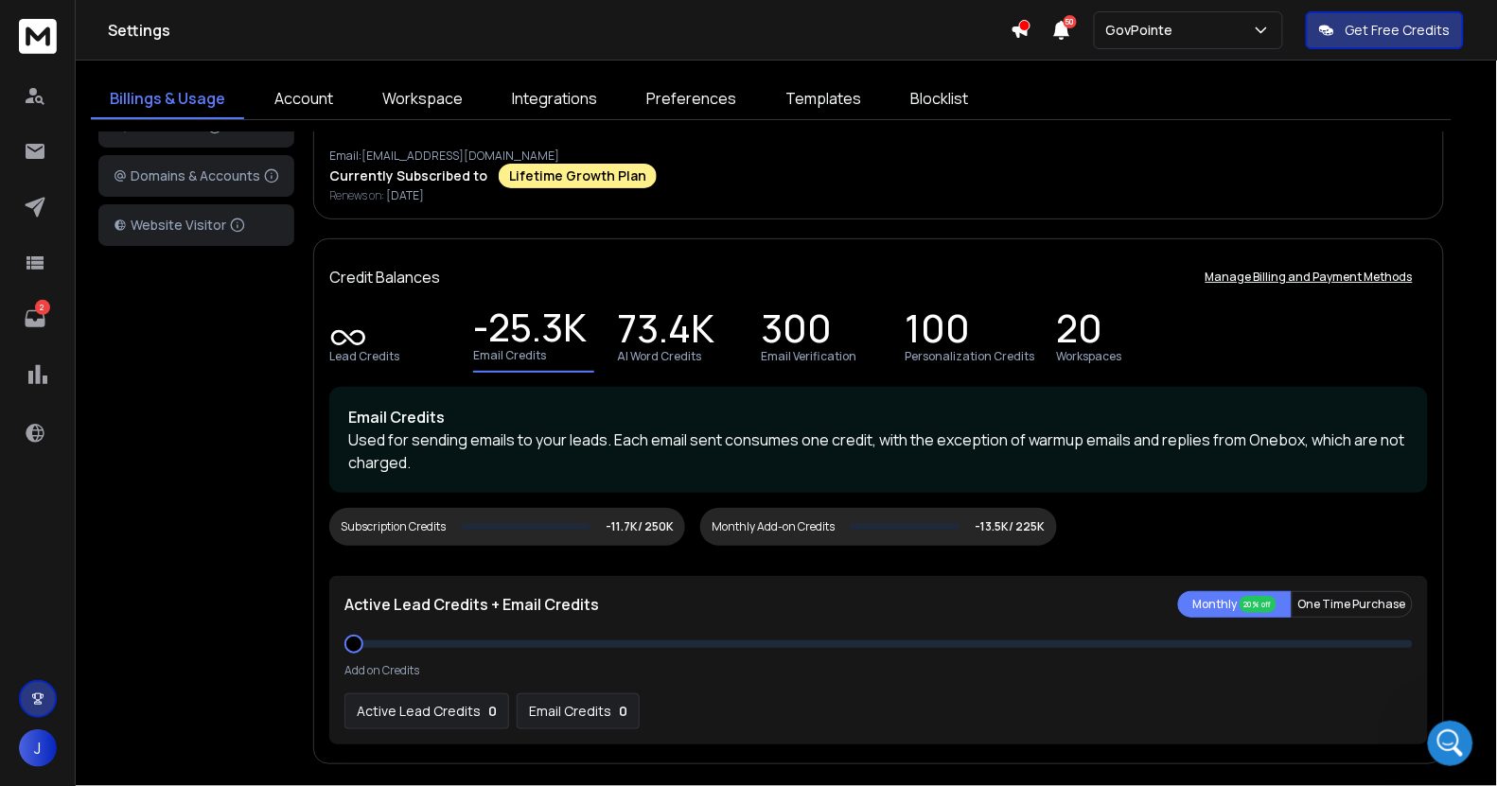
scroll to position [96, 0]
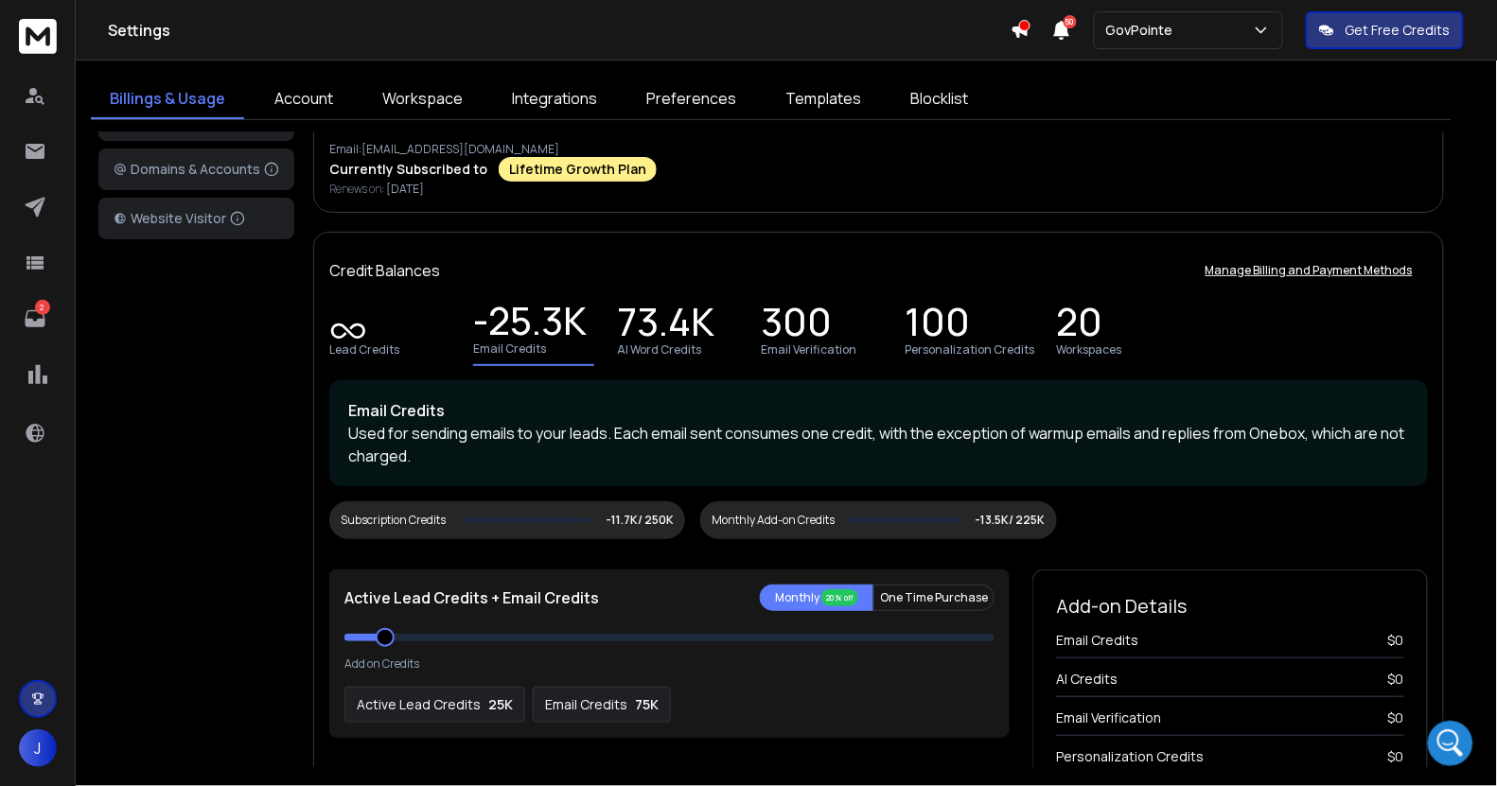
click at [376, 638] on span at bounding box center [385, 637] width 19 height 19
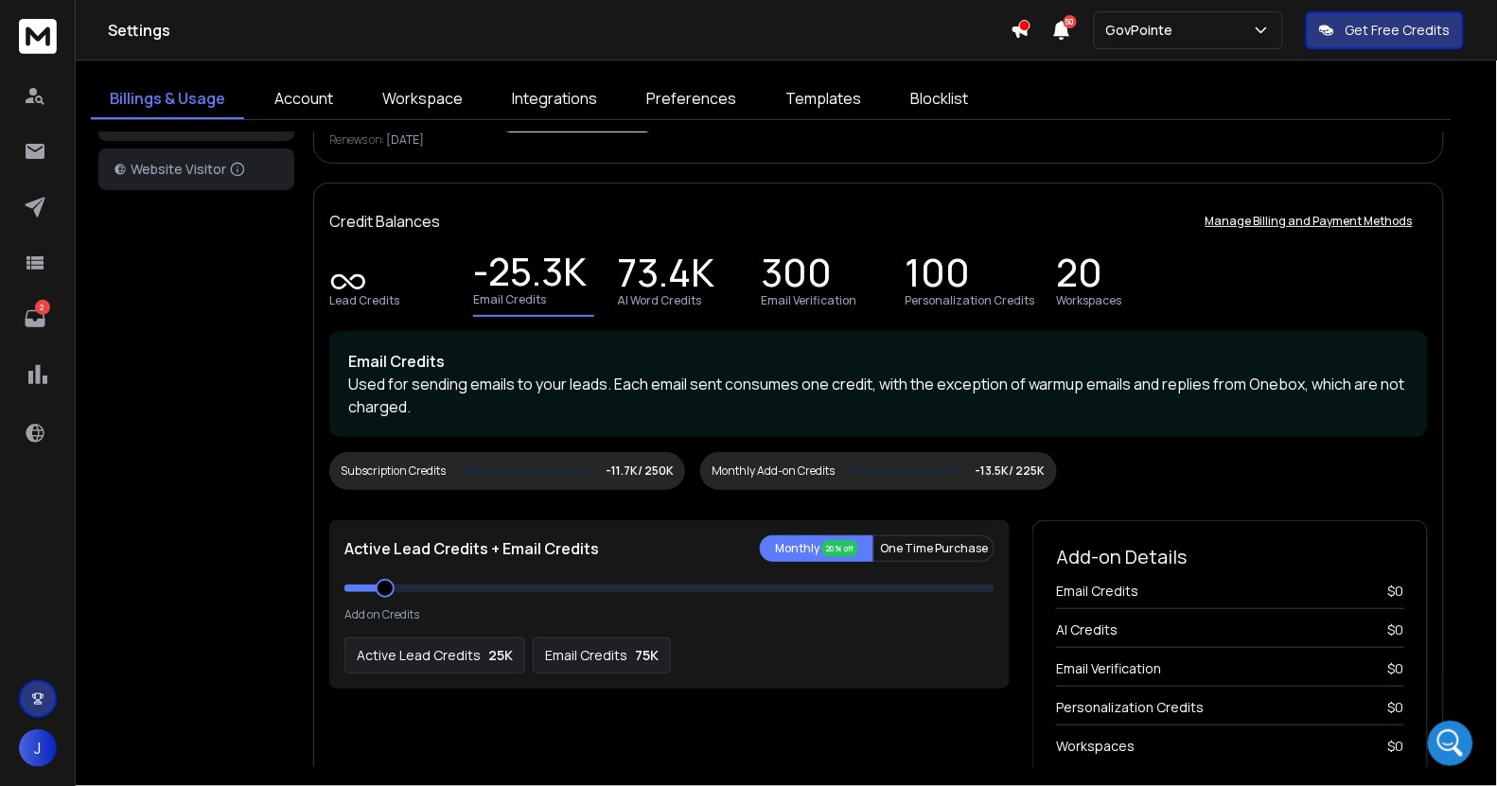
scroll to position [144, 0]
click at [410, 594] on span at bounding box center [417, 590] width 19 height 19
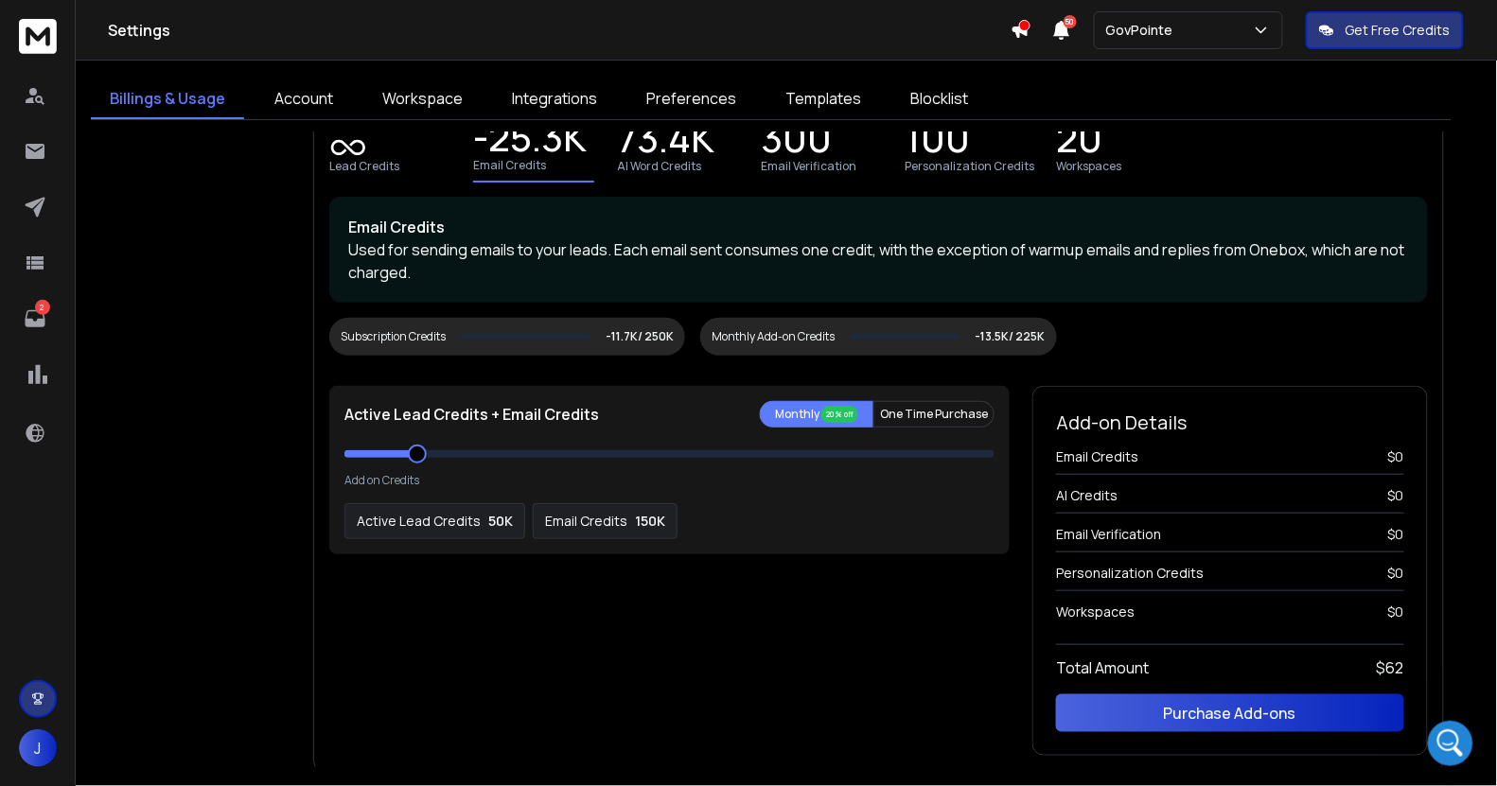
scroll to position [287, 0]
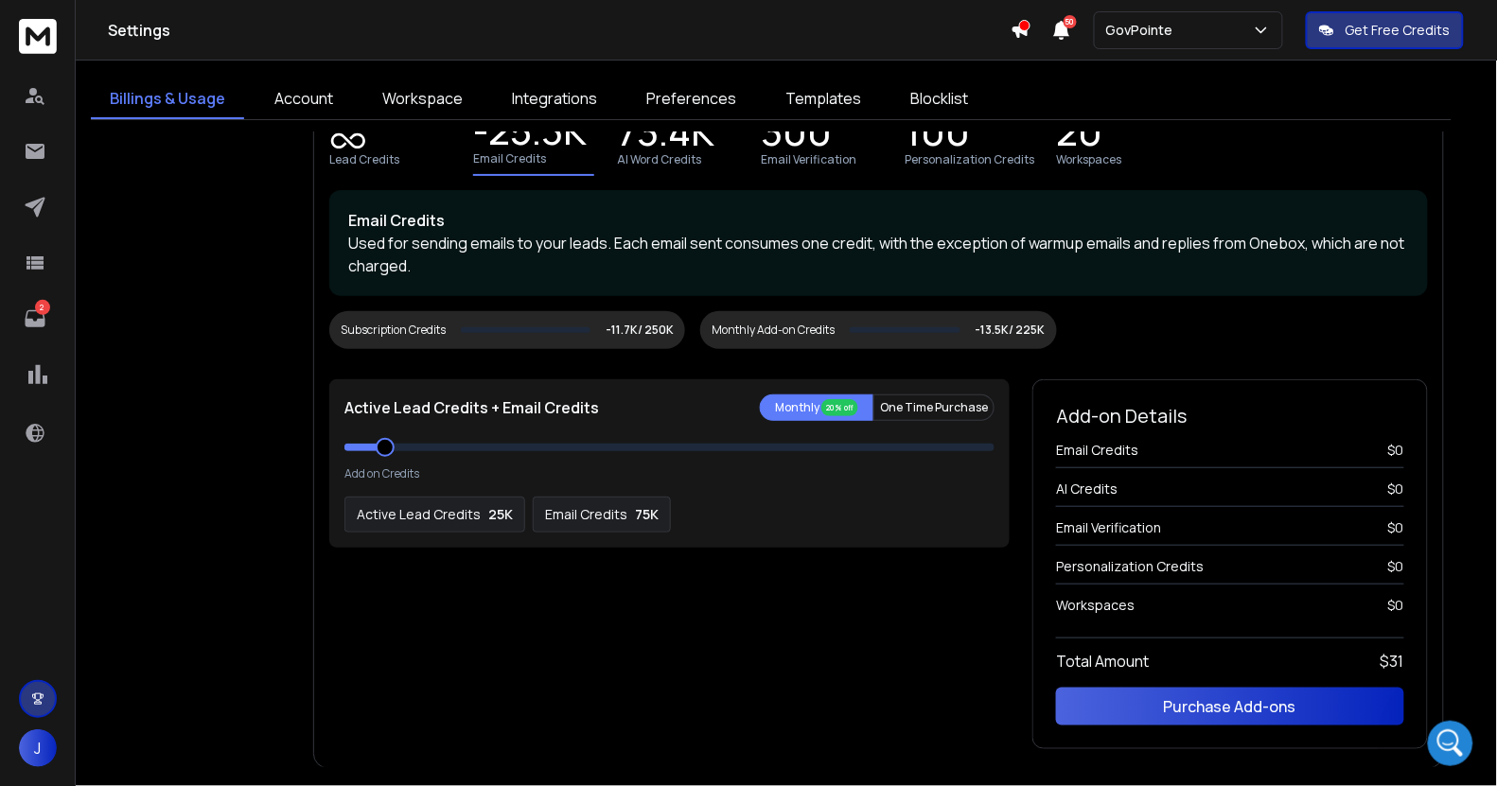
click at [368, 449] on div "Add on Credits Active Lead Credits 25K Email Credits 75K" at bounding box center [669, 482] width 650 height 100
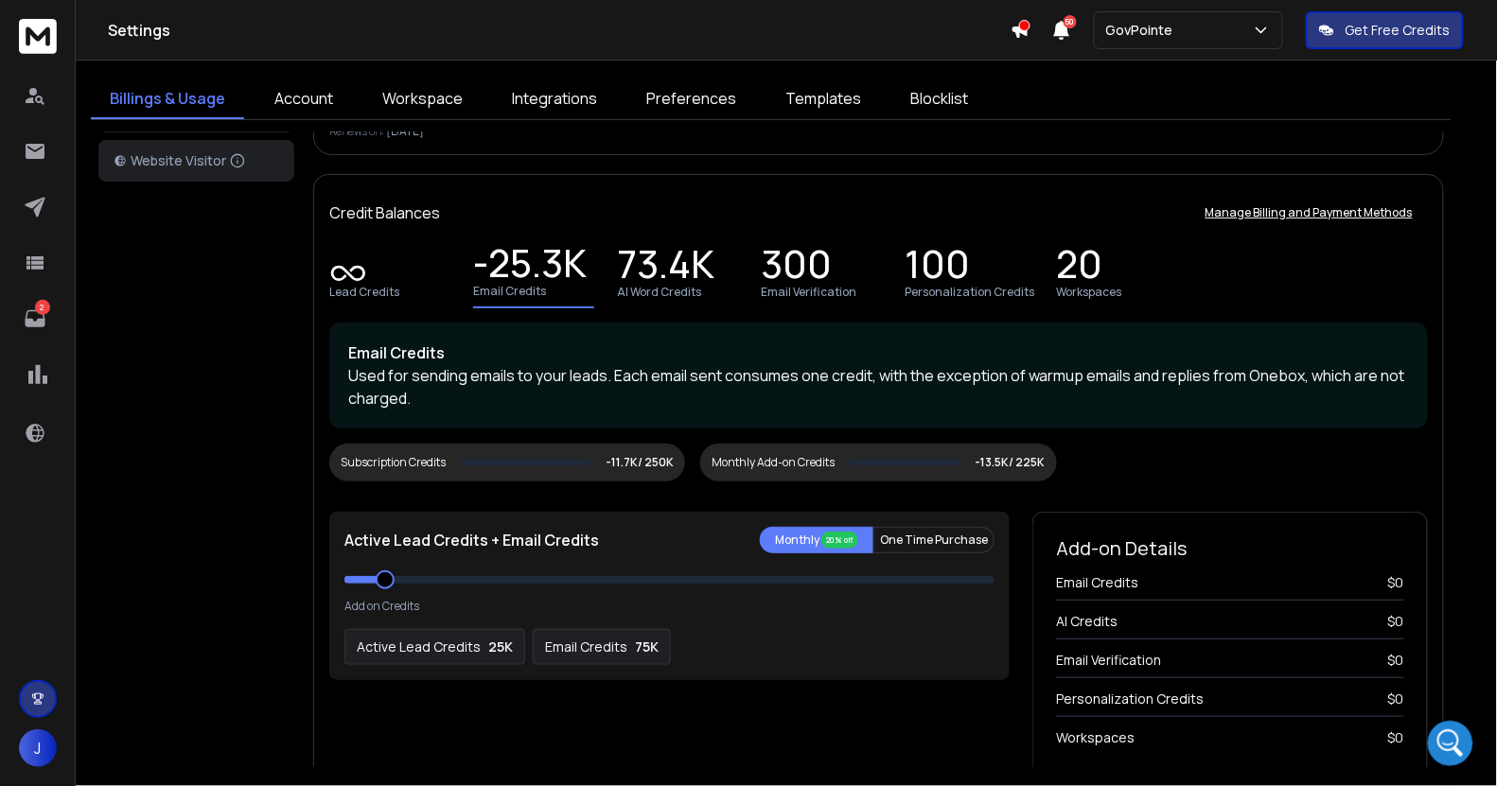
scroll to position [0, 0]
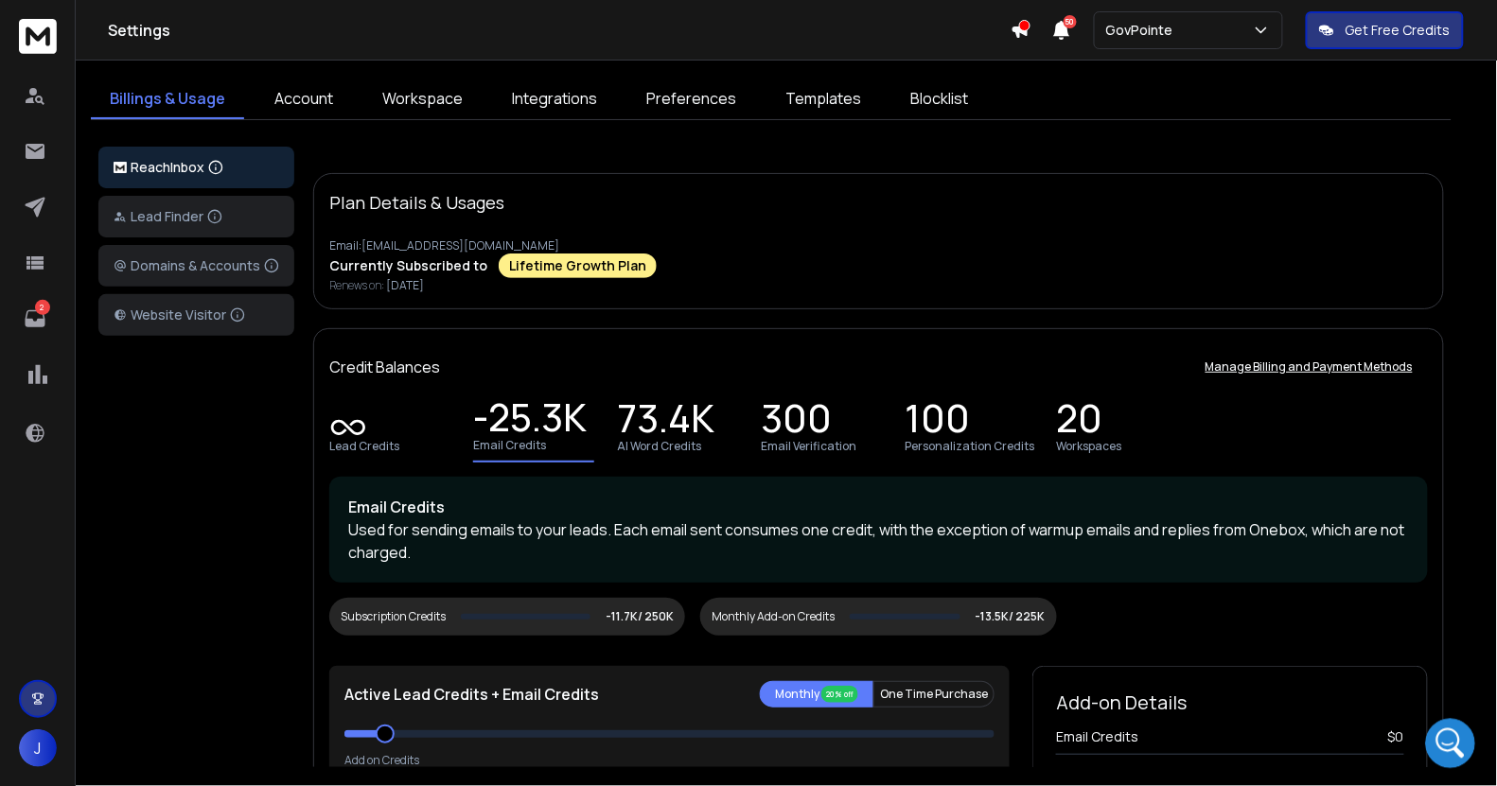
click at [1435, 737] on icon "Open Intercom Messenger" at bounding box center [1446, 741] width 31 height 31
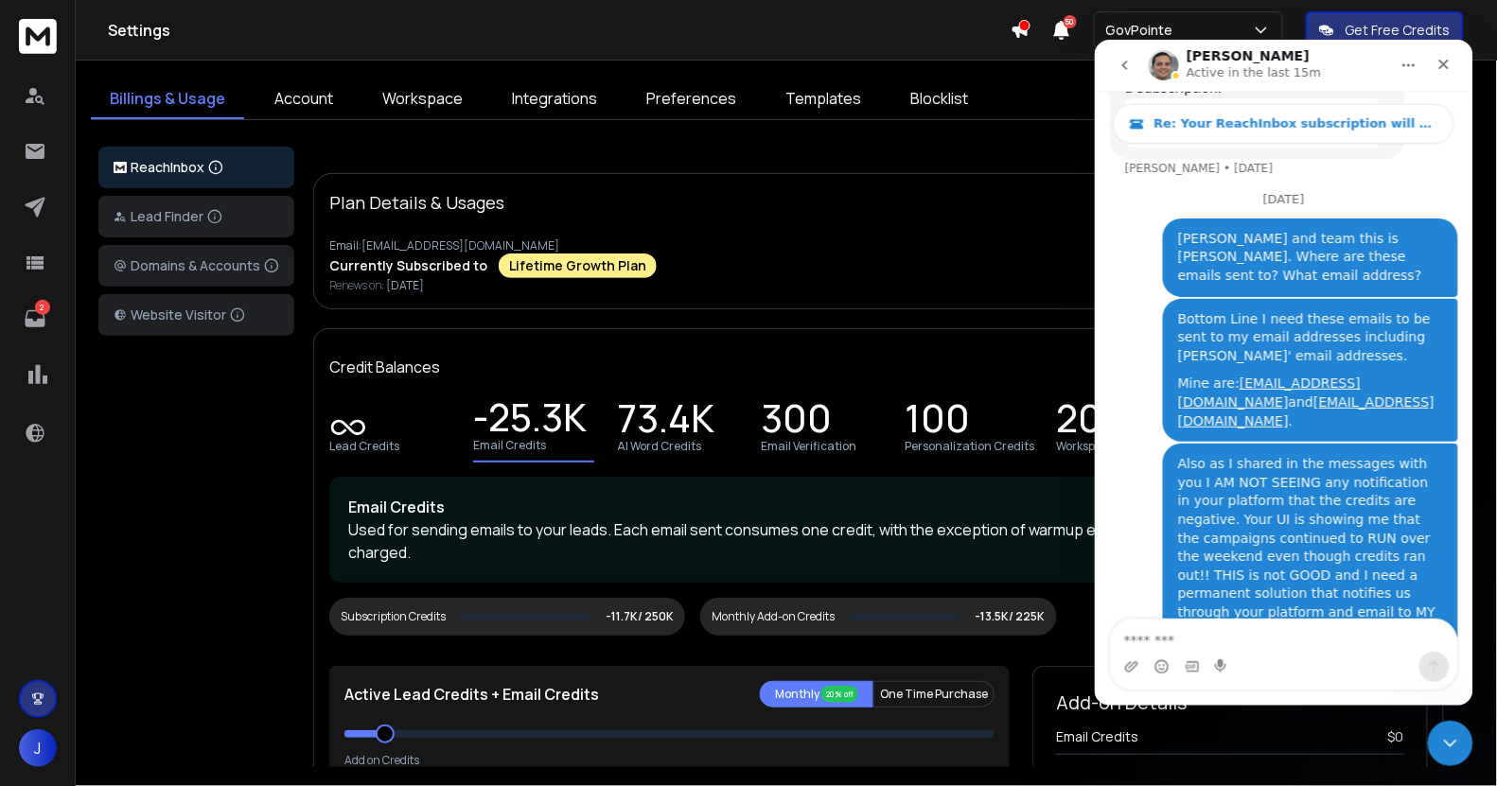
scroll to position [525, 0]
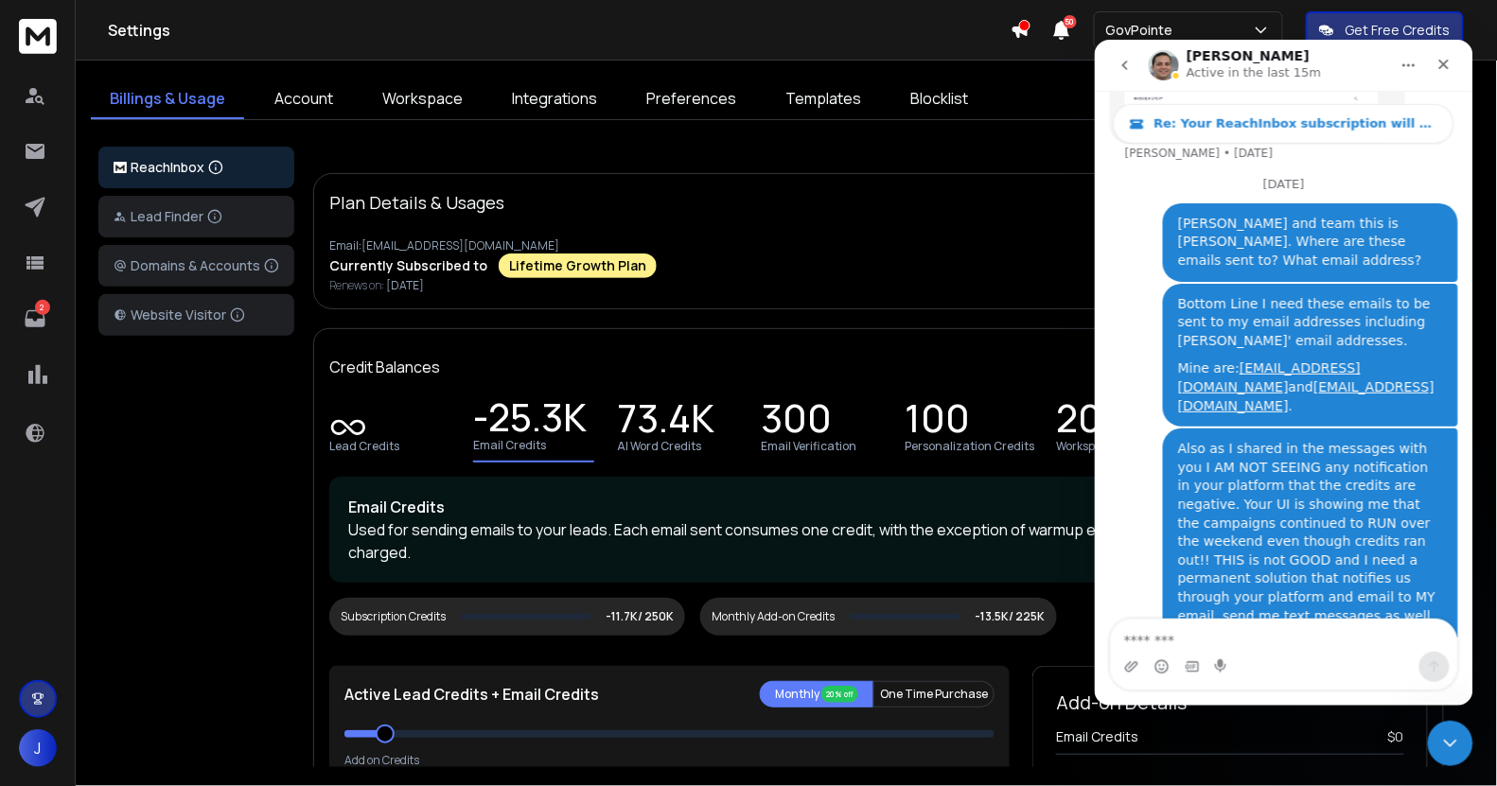
click at [620, 322] on div "Plan Details & Usages Email: instantaudiencevip@gmail.com Currently Subscribed …" at bounding box center [878, 610] width 1131 height 913
click at [668, 316] on div "Plan Details & Usages Email: instantaudiencevip@gmail.com Currently Subscribed …" at bounding box center [878, 610] width 1131 height 913
click at [1282, 443] on div "Also as I shared in the messages with you I AM NOT SEEING any notification in y…" at bounding box center [1309, 541] width 265 height 204
click at [1223, 243] on div "[PERSON_NAME] and team this is [PERSON_NAME]. Where are these emails sent to? W…" at bounding box center [1309, 242] width 265 height 56
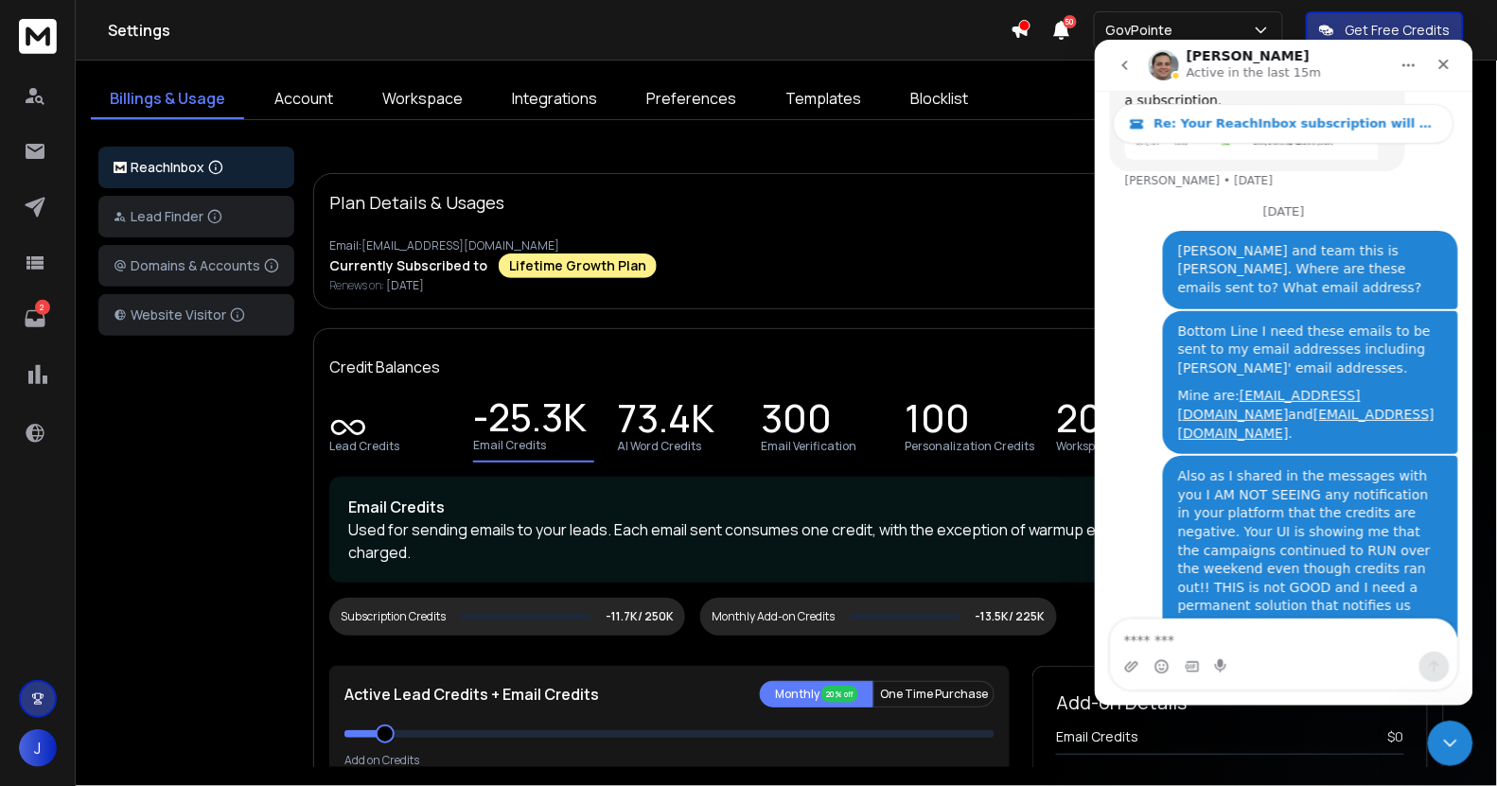
scroll to position [490, 0]
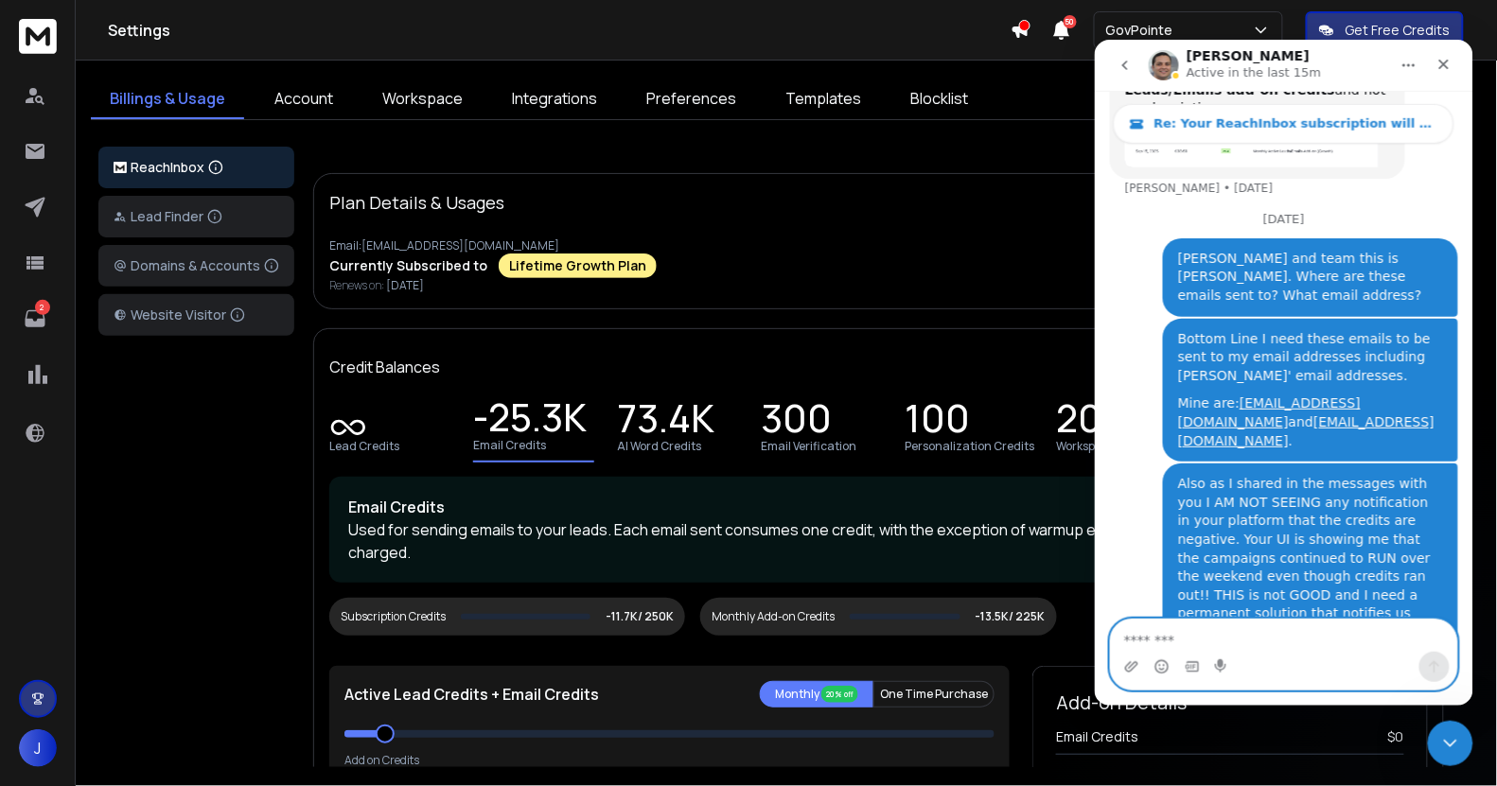
click at [1335, 644] on textarea "Message…" at bounding box center [1283, 635] width 346 height 32
click at [1333, 637] on textarea "Message…" at bounding box center [1283, 635] width 346 height 32
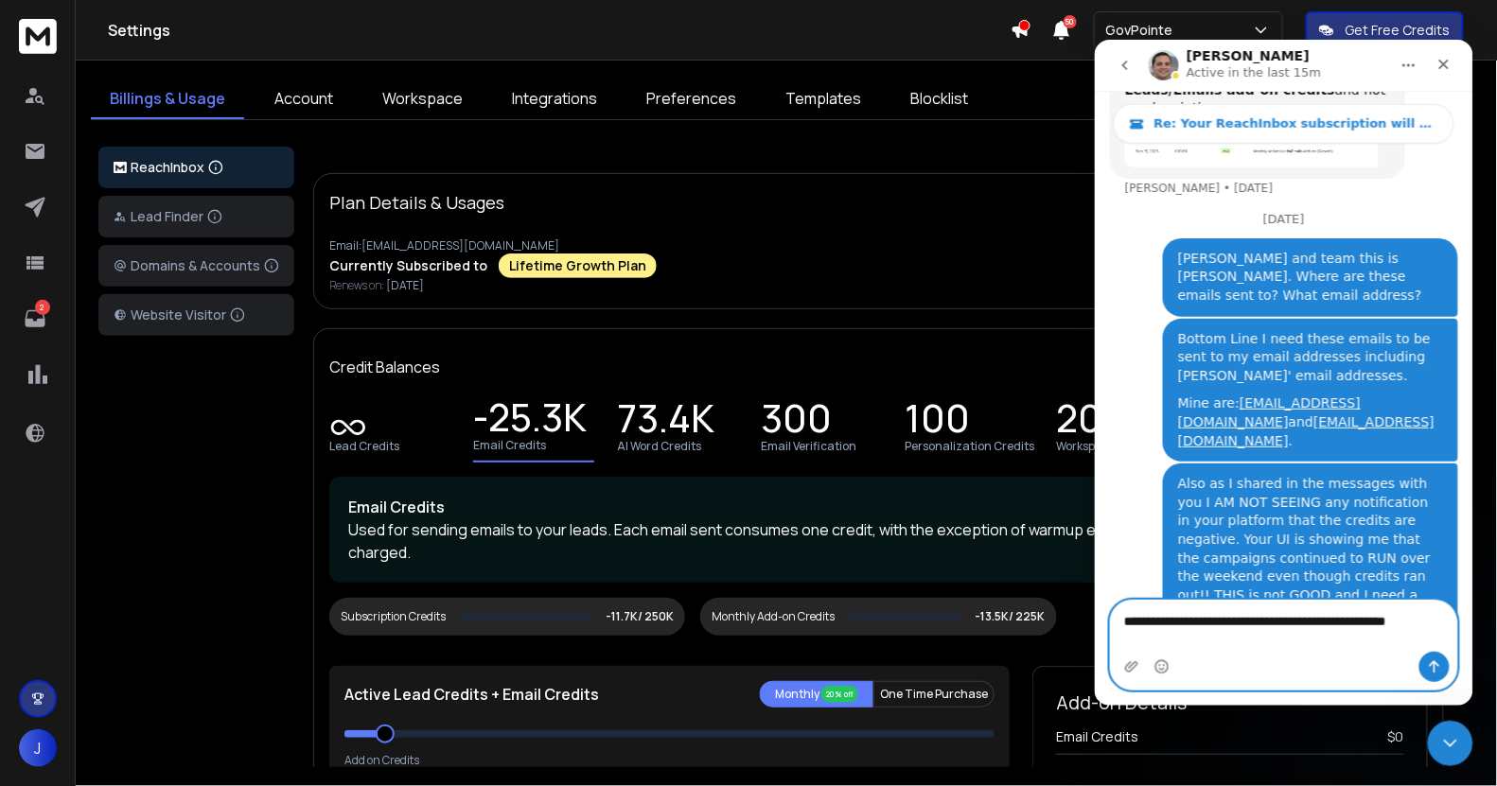
scroll to position [544, 0]
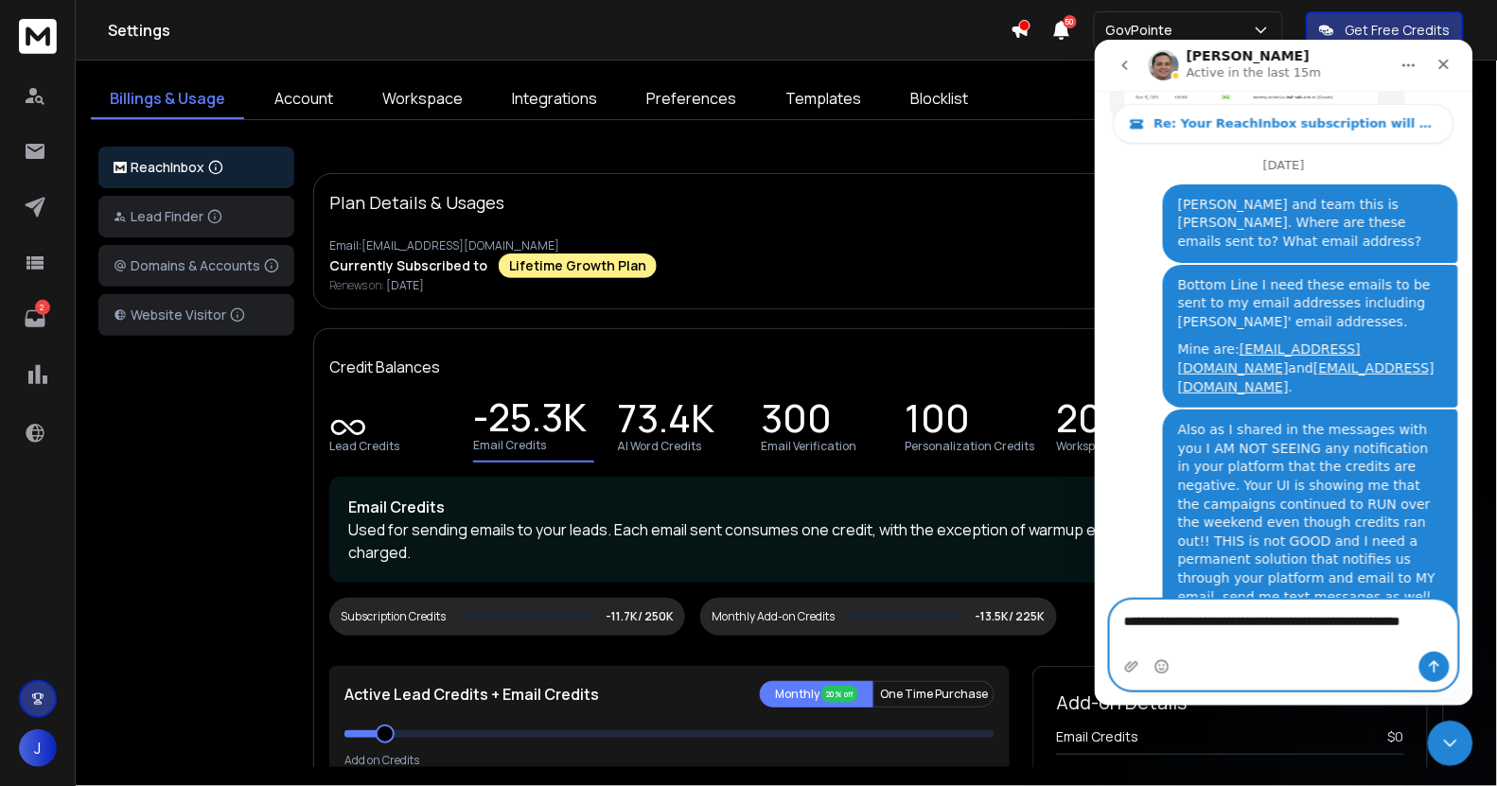
type textarea "**********"
click at [1244, 647] on textarea "**********" at bounding box center [1283, 625] width 346 height 51
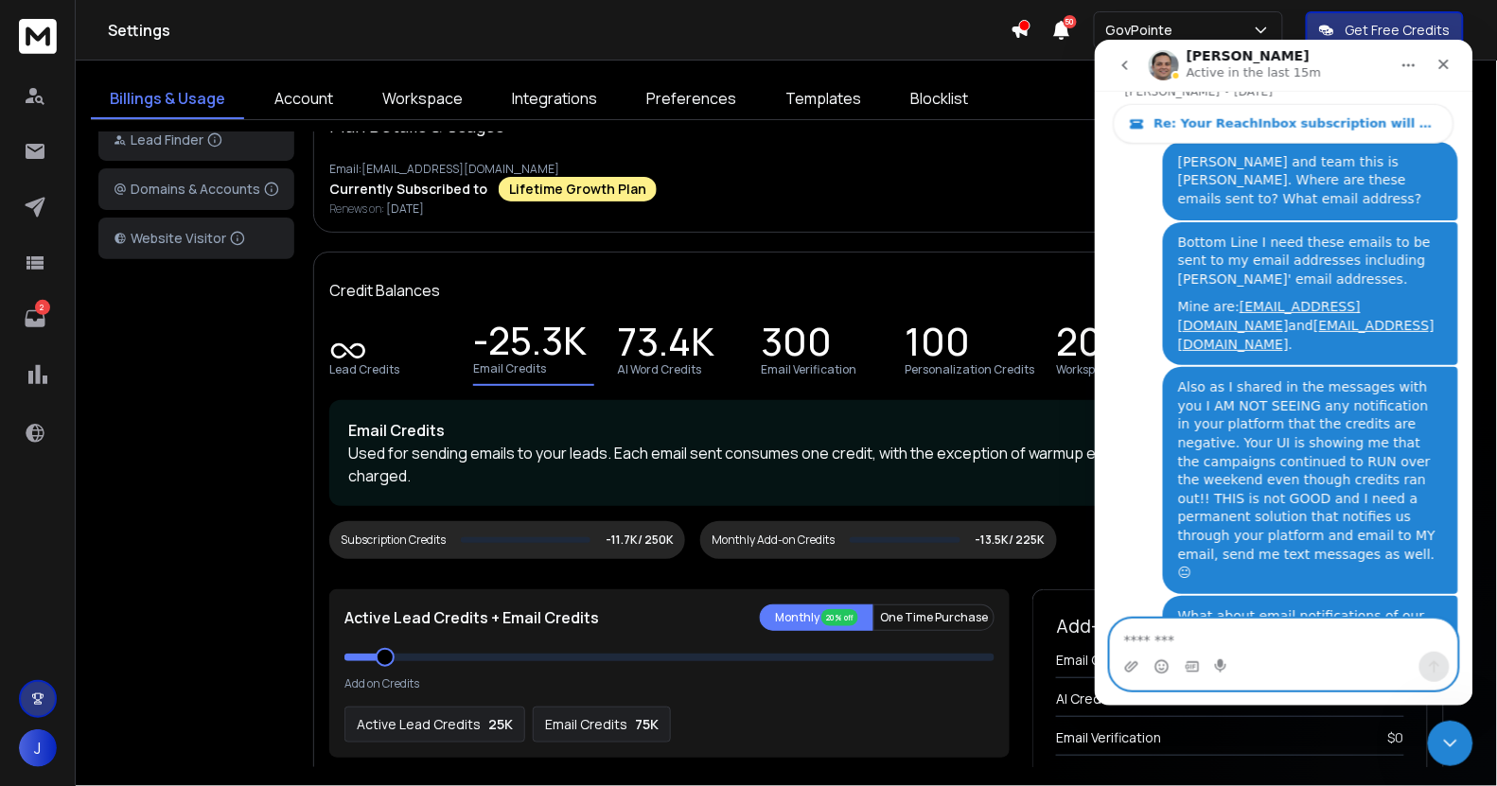
scroll to position [75, 0]
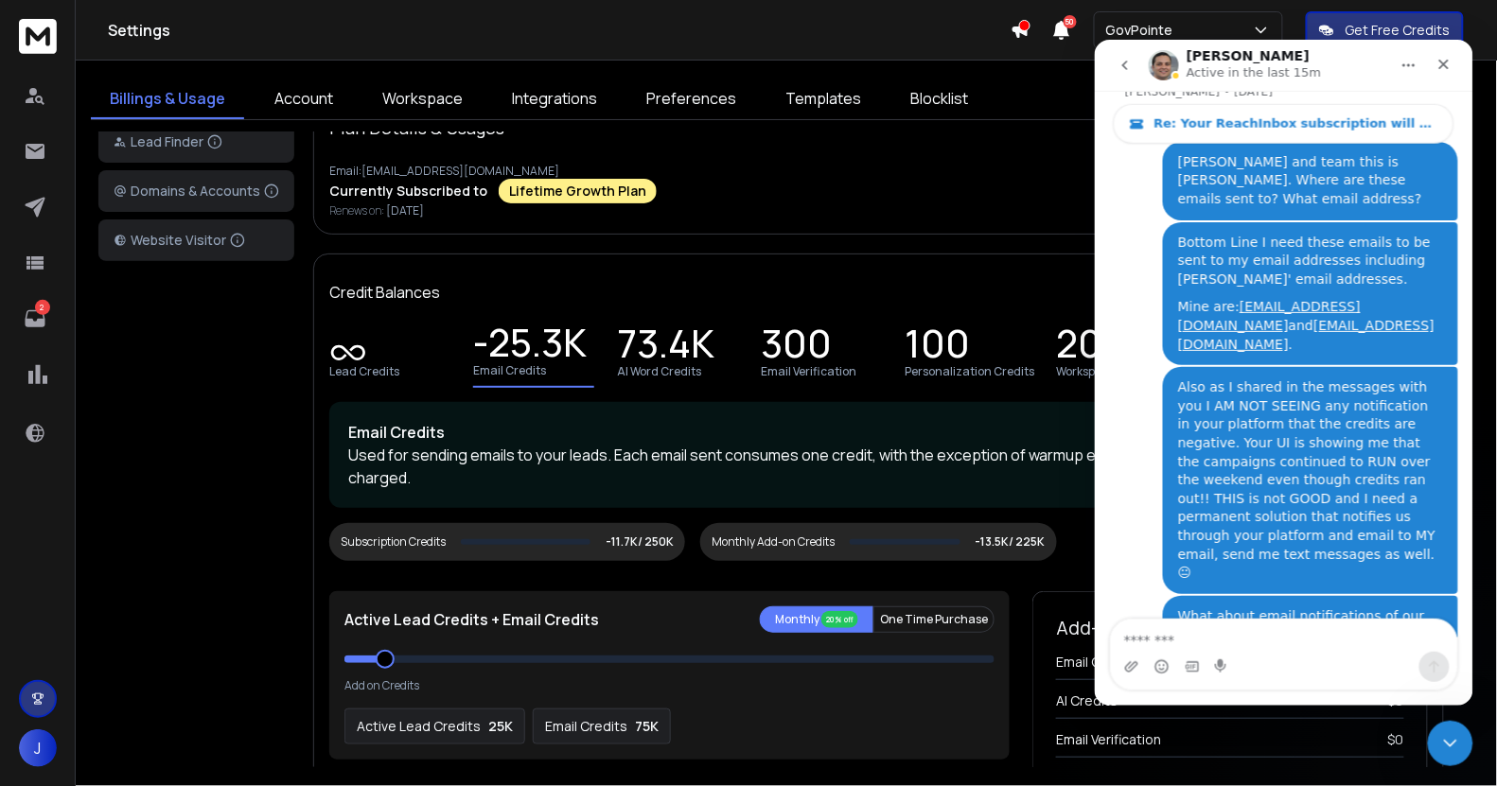
click at [276, 527] on div "ReachInbox Lead Finder Domains & Accounts Website Visitor Plan Details & Usages…" at bounding box center [770, 374] width 1345 height 605
click at [1464, 738] on div "Close Intercom Messenger" at bounding box center [1446, 740] width 45 height 45
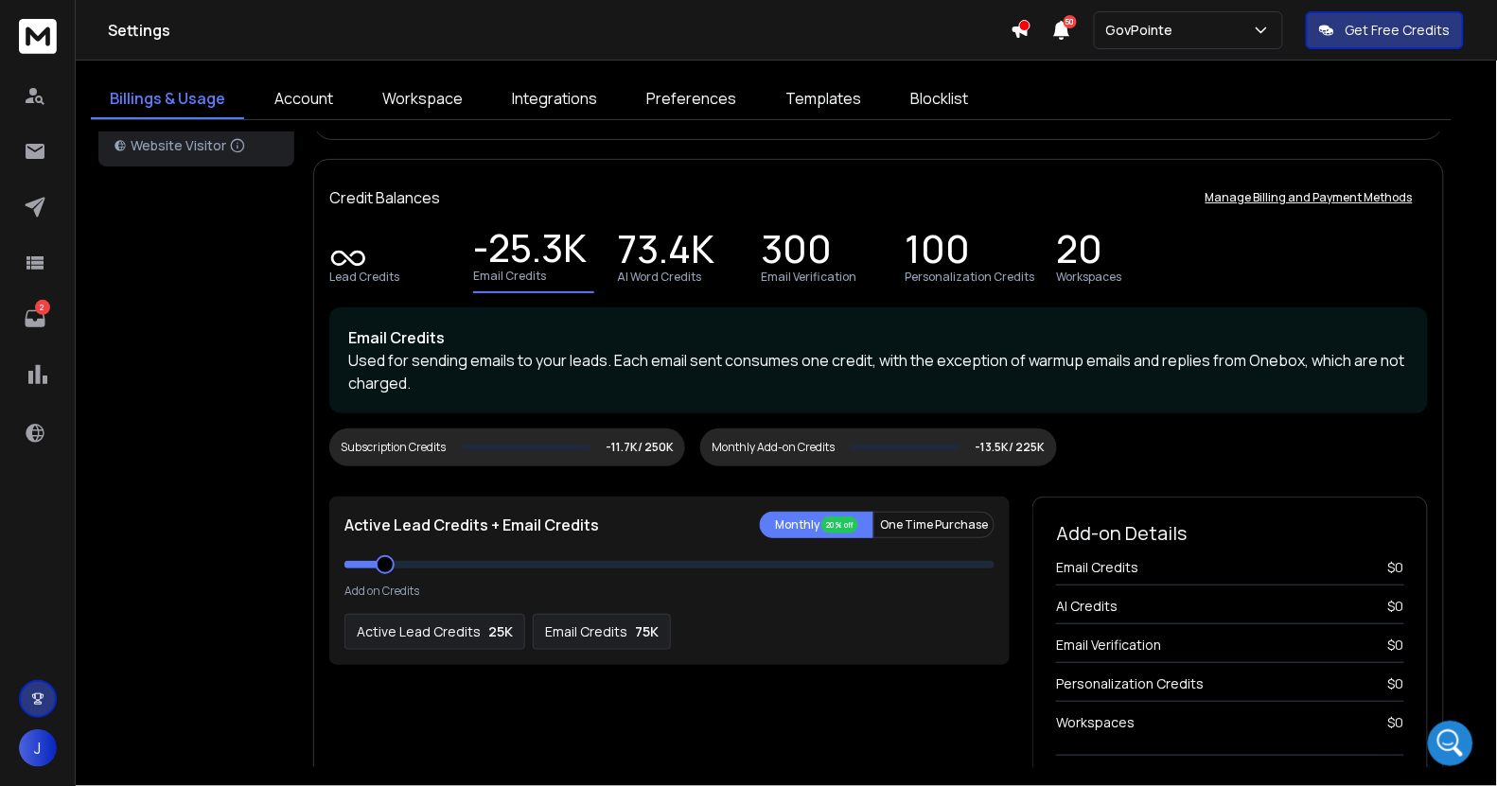
scroll to position [175, 0]
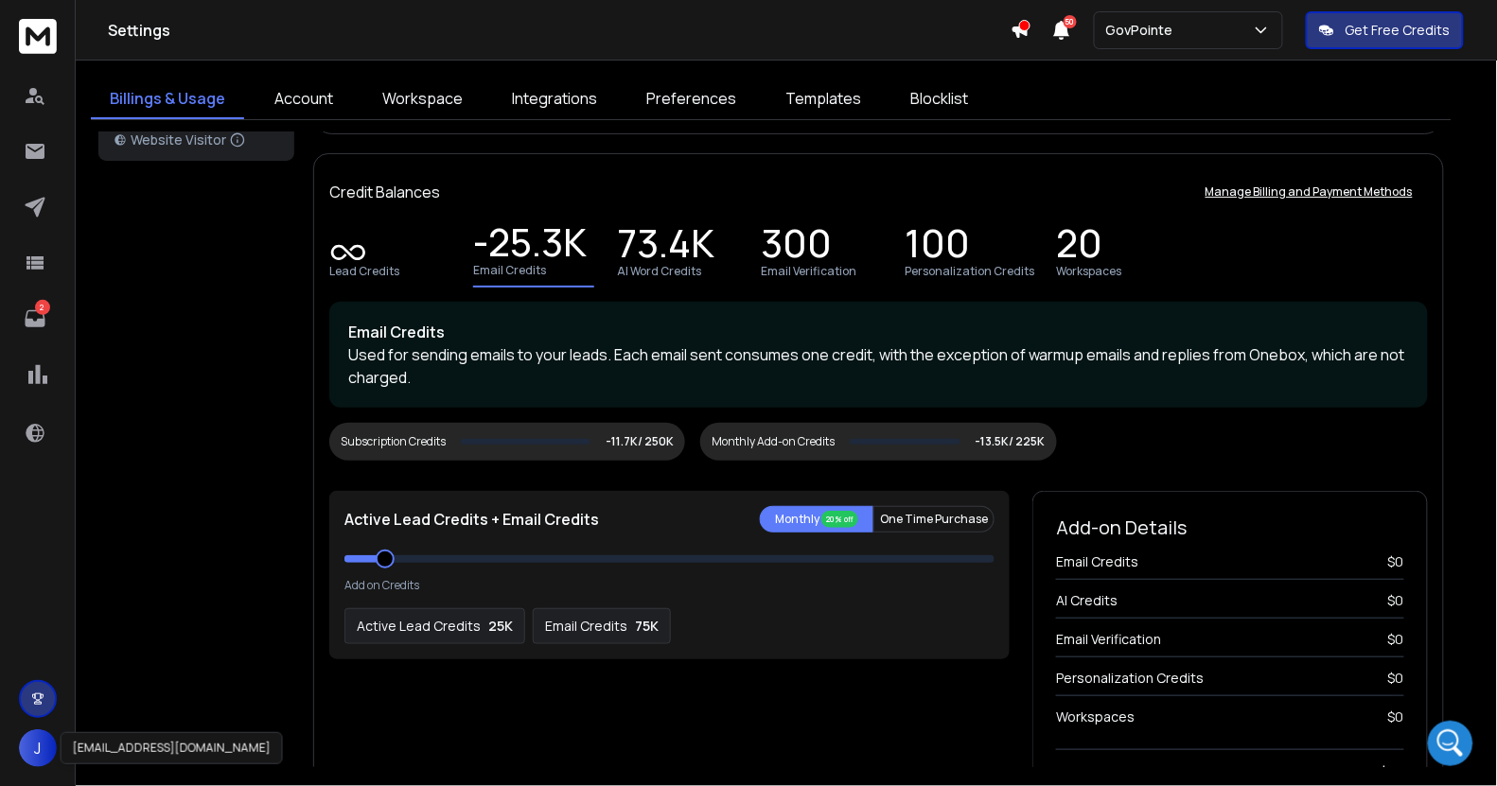
click at [41, 738] on span "J" at bounding box center [38, 748] width 38 height 38
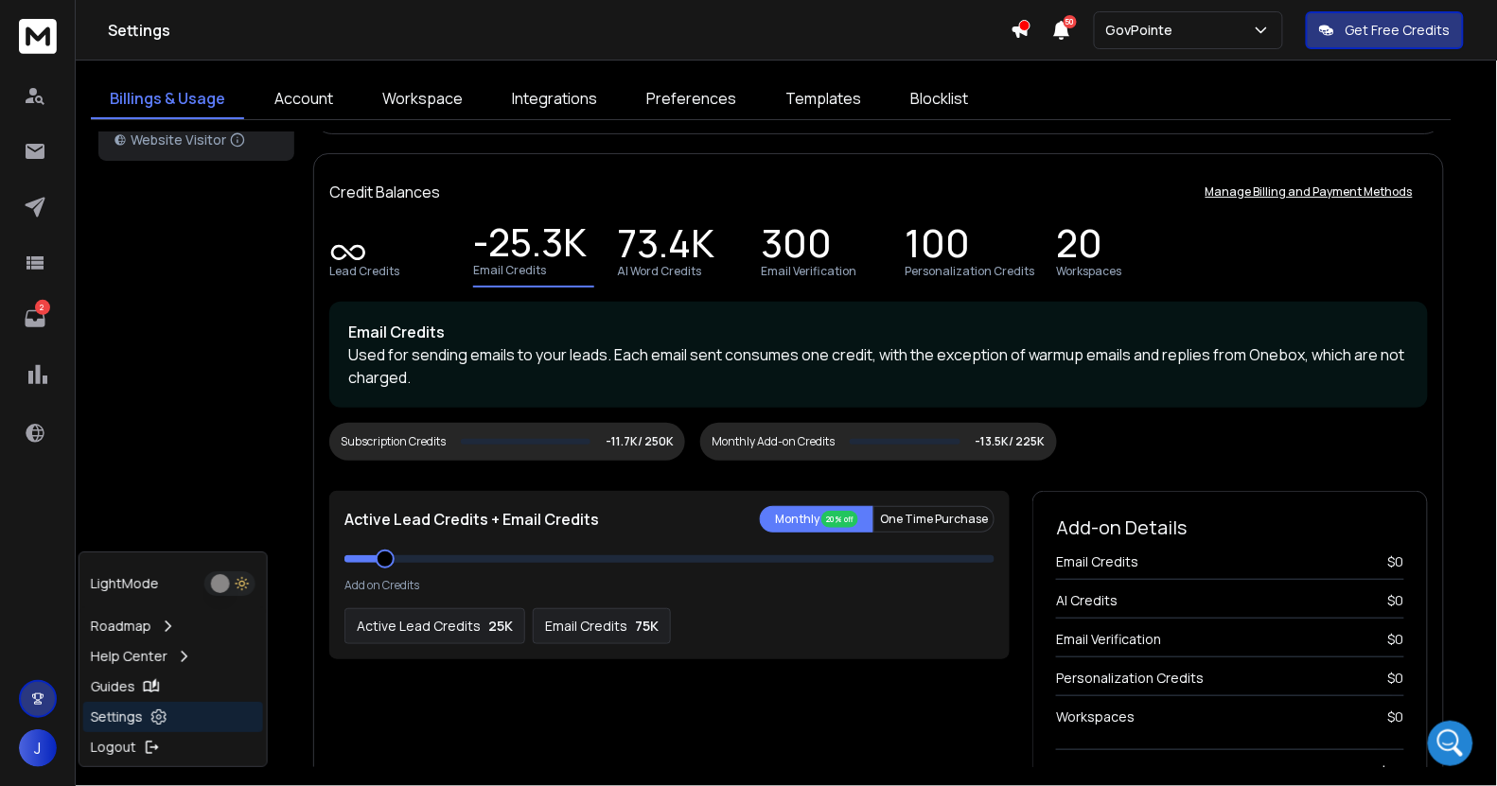
click at [109, 719] on p "Settings" at bounding box center [117, 717] width 52 height 19
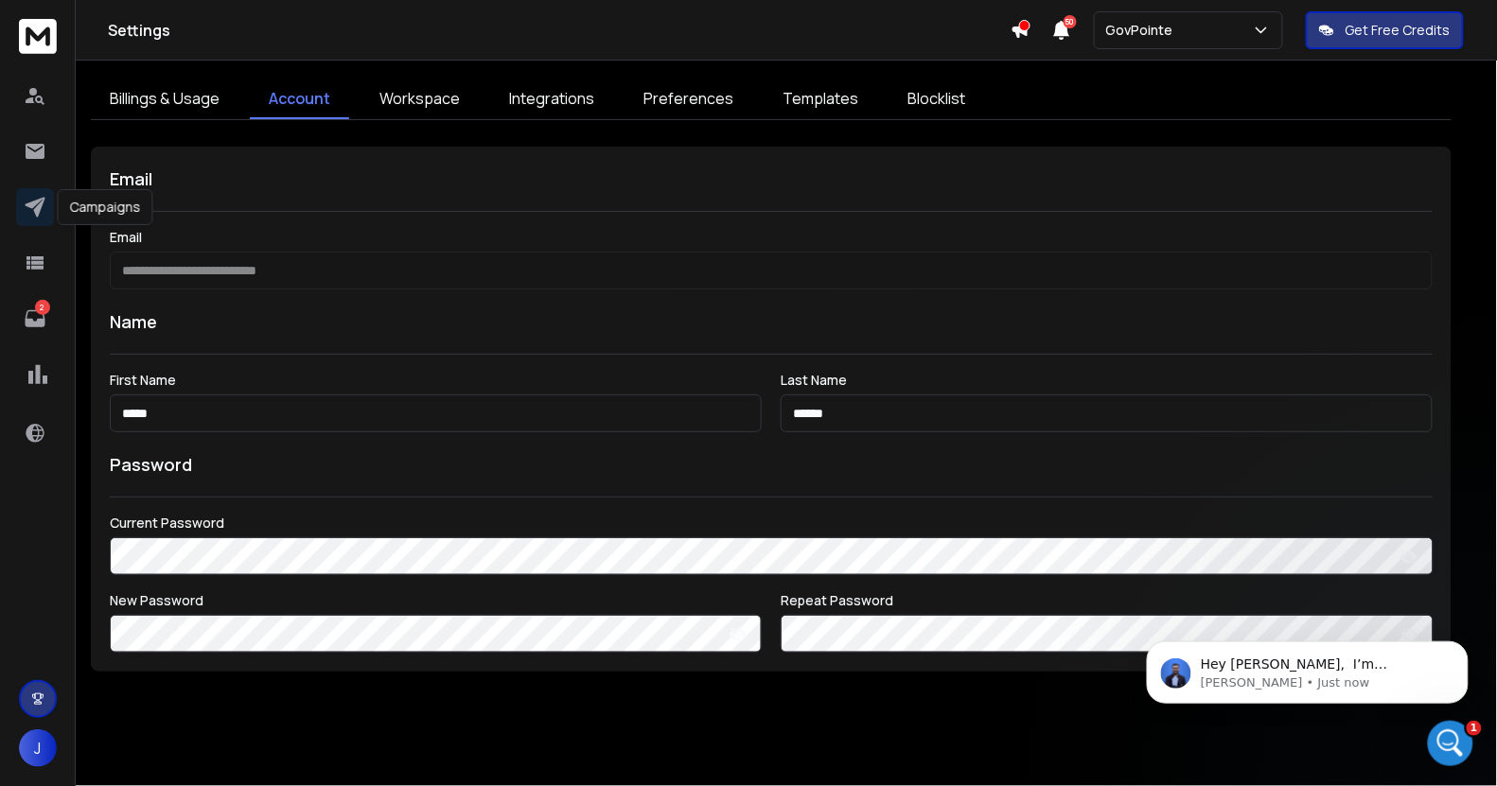
click at [41, 208] on icon at bounding box center [35, 207] width 23 height 23
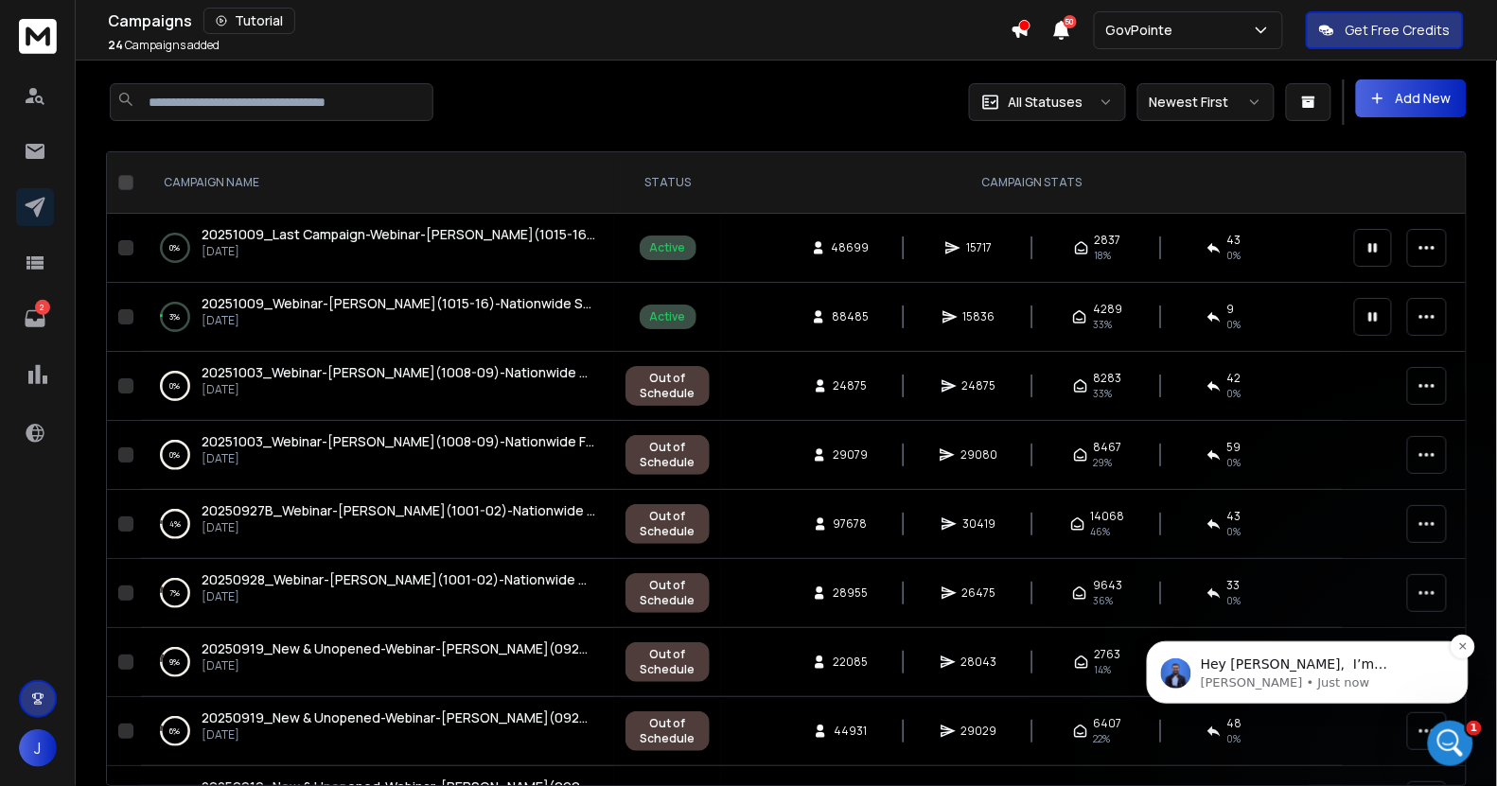
click at [1337, 661] on span "Hey James, ​ I’m personally reviewing your account right now to understand exac…" at bounding box center [1321, 776] width 243 height 241
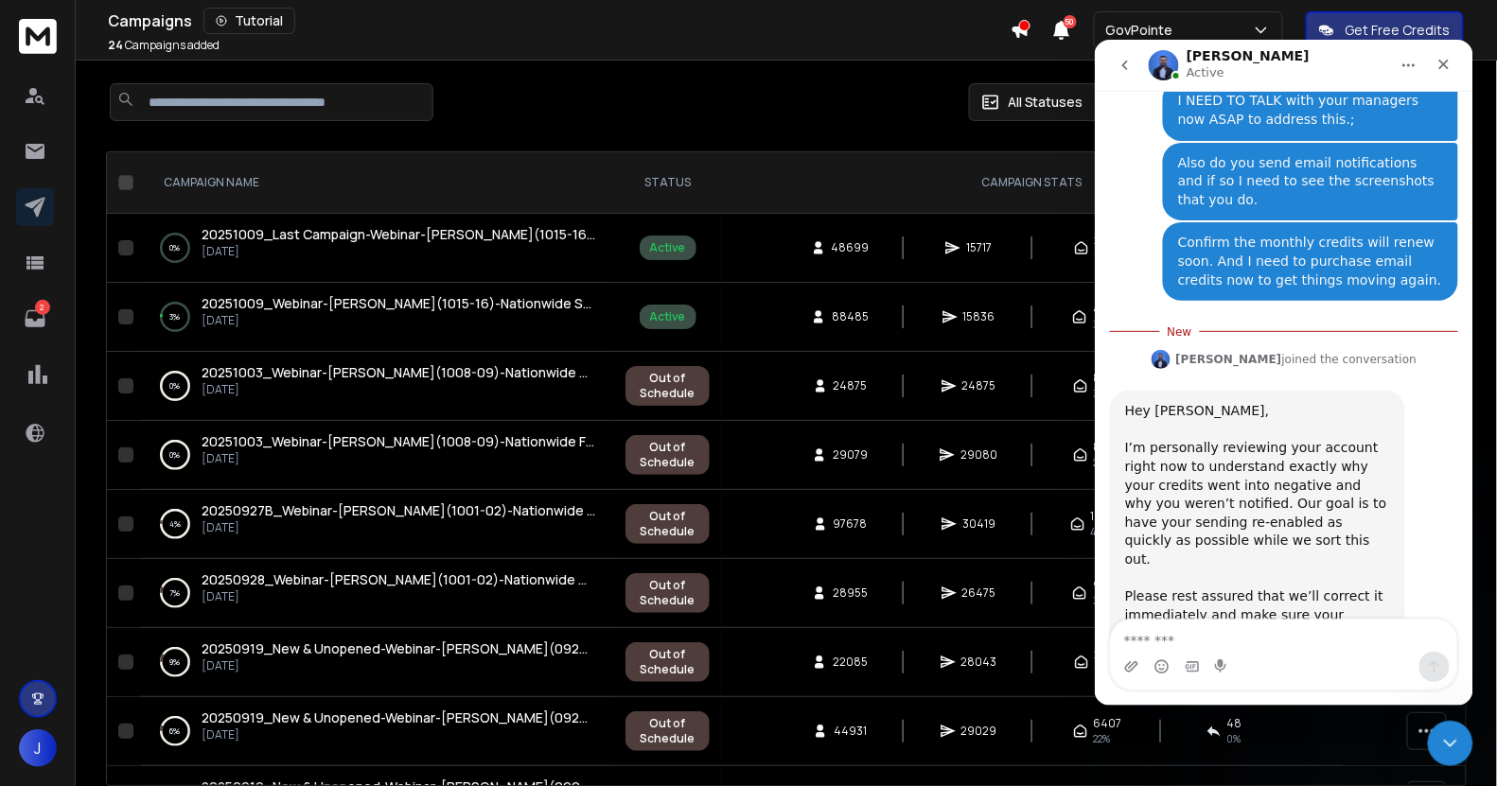
scroll to position [1556, 0]
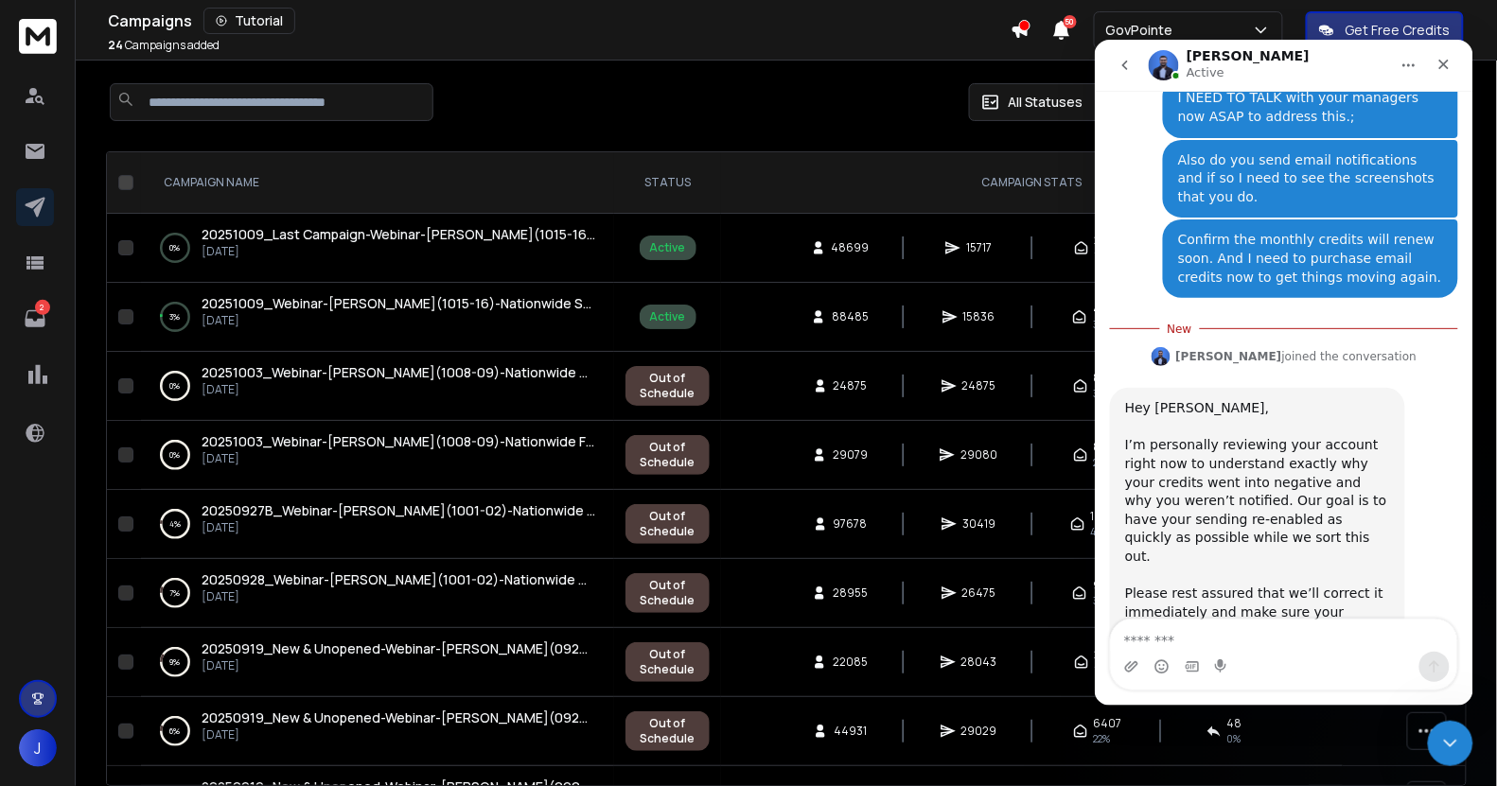
click at [1220, 641] on textarea "Message…" at bounding box center [1283, 635] width 346 height 32
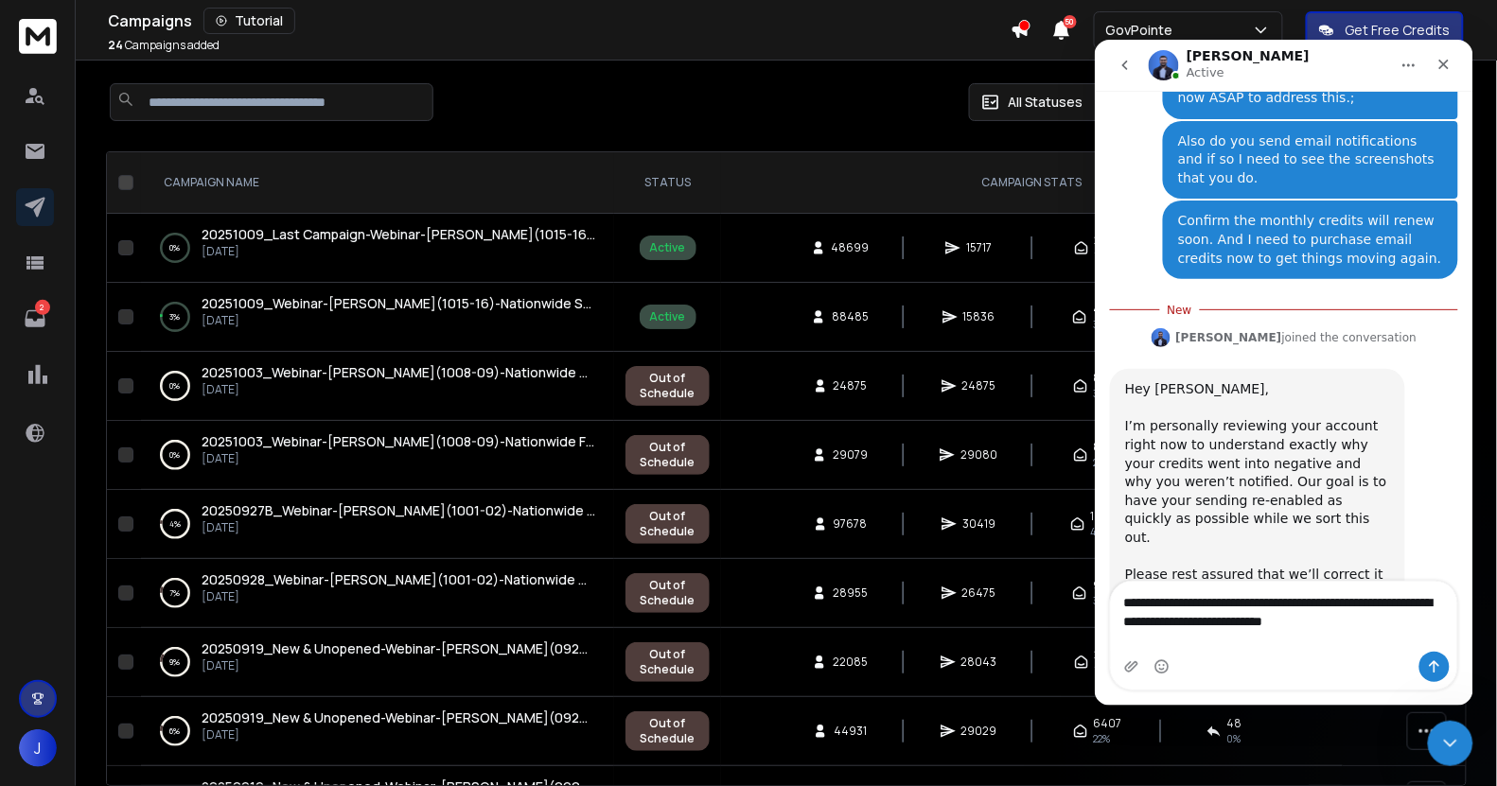
type textarea "**********"
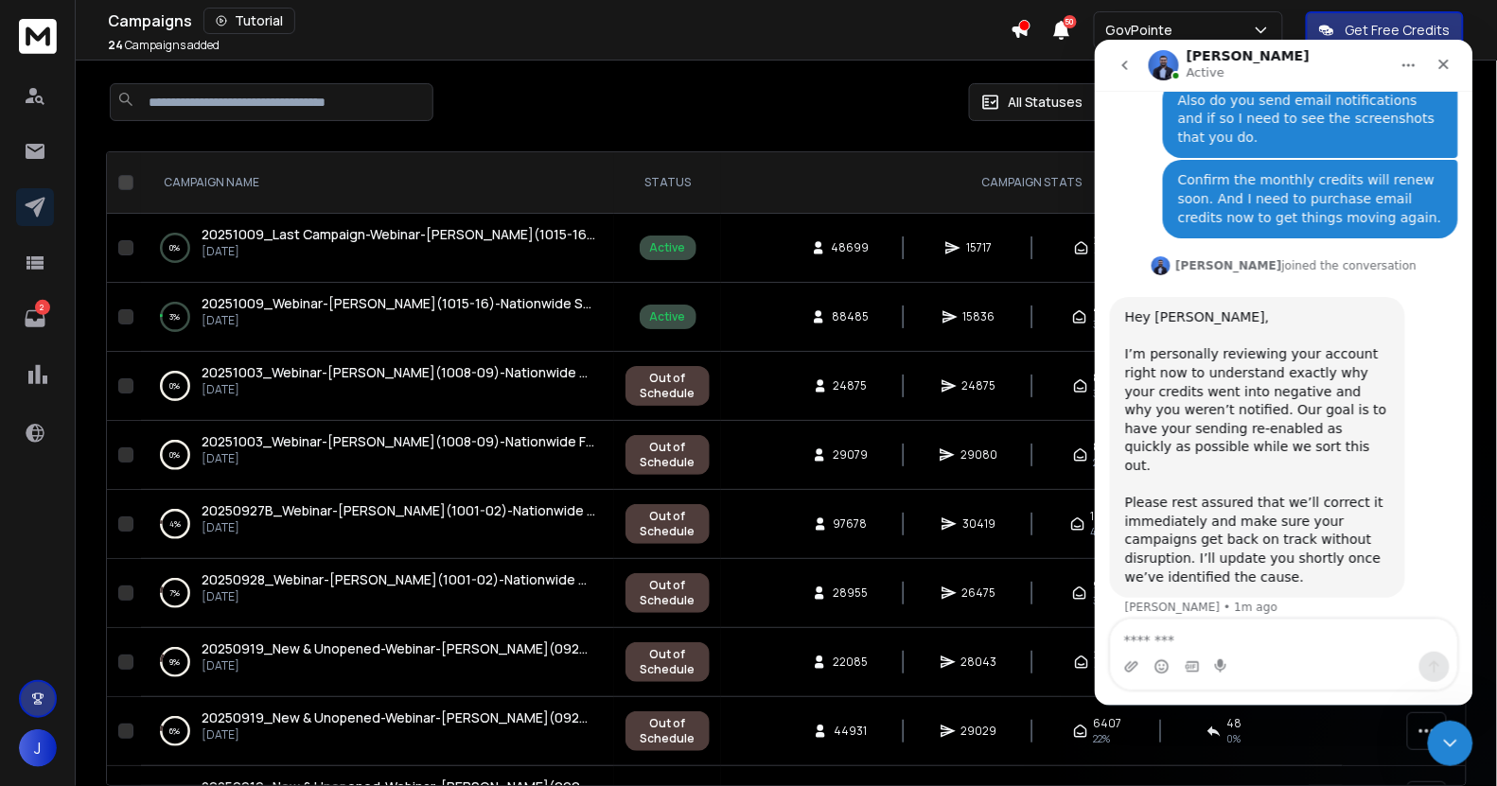
scroll to position [1618, 0]
click at [1400, 61] on icon "Home" at bounding box center [1407, 64] width 15 height 15
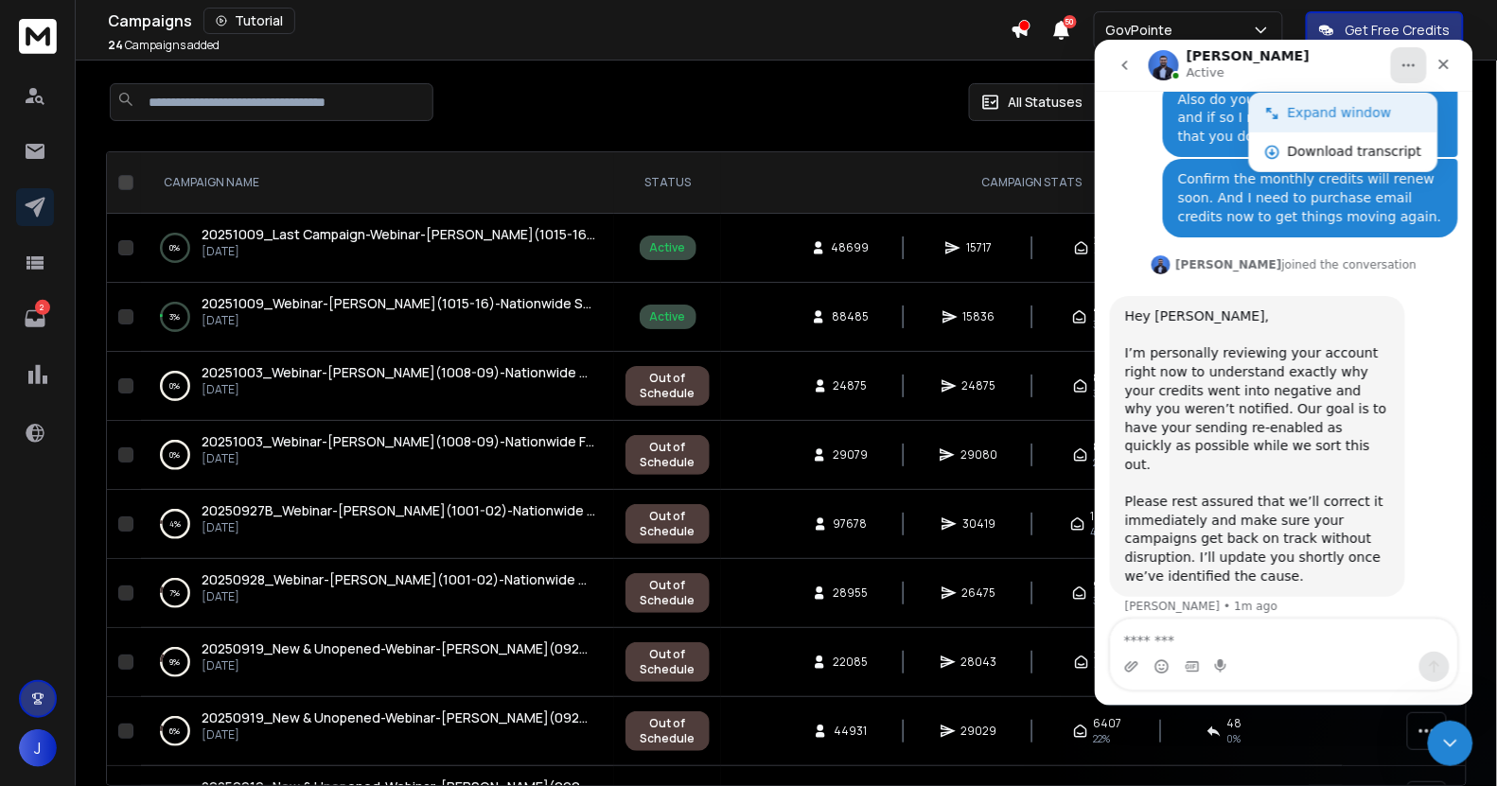
click at [1378, 114] on div "Expand window" at bounding box center [1354, 112] width 134 height 20
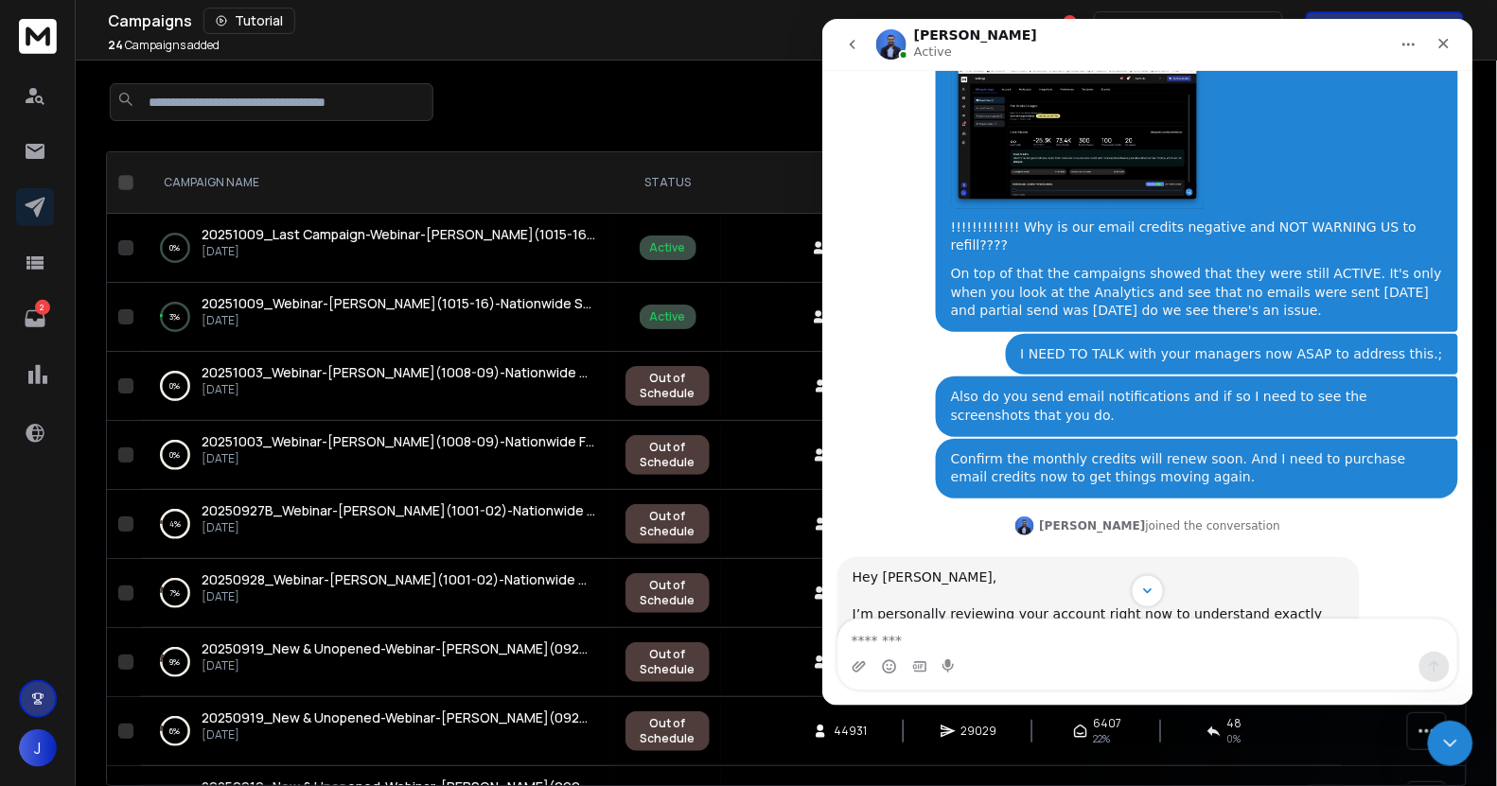
scroll to position [1264, 0]
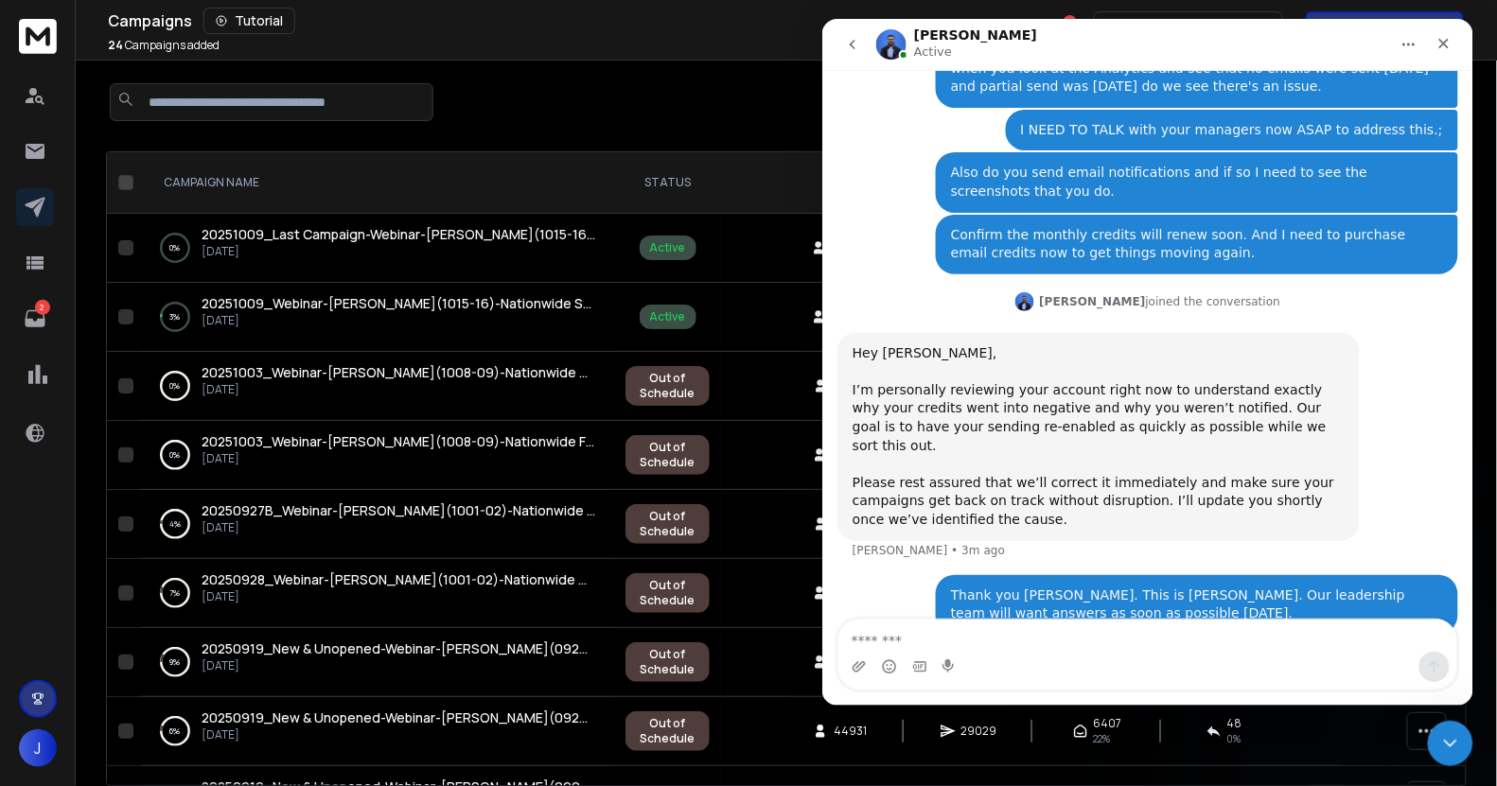
click at [848, 39] on icon "go back" at bounding box center [851, 43] width 15 height 15
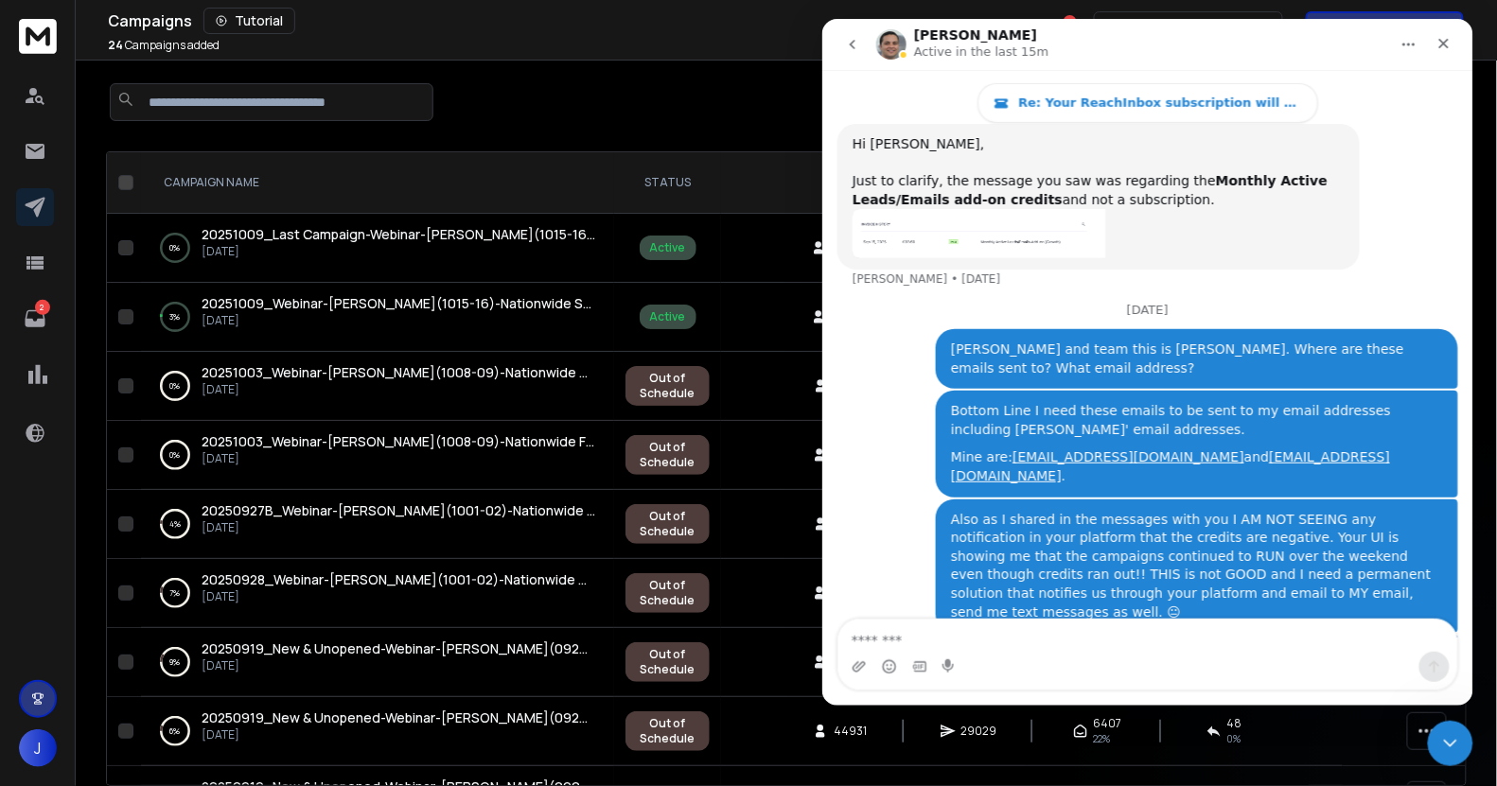
scroll to position [325, 0]
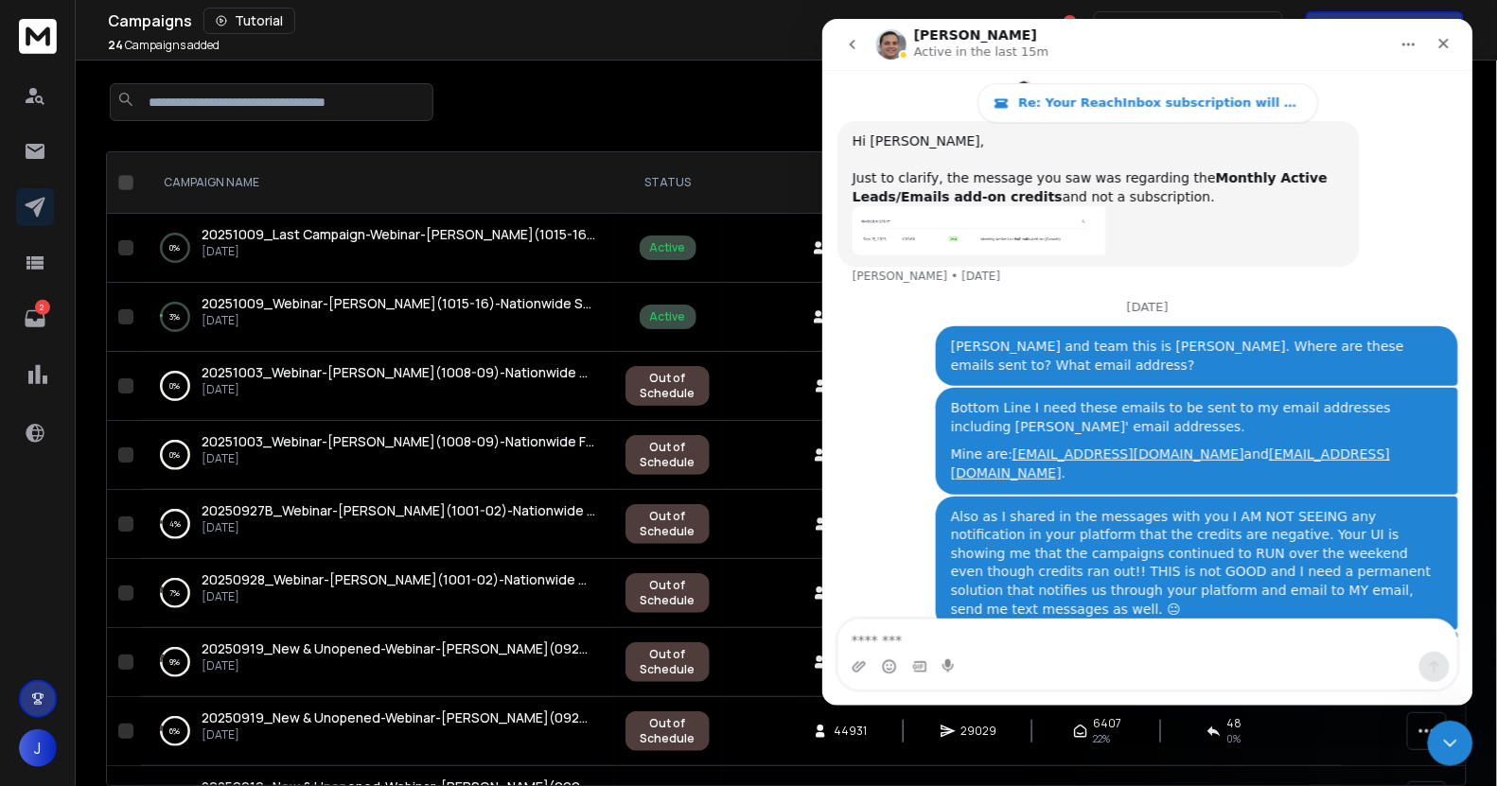
click at [853, 45] on icon "go back" at bounding box center [851, 43] width 15 height 15
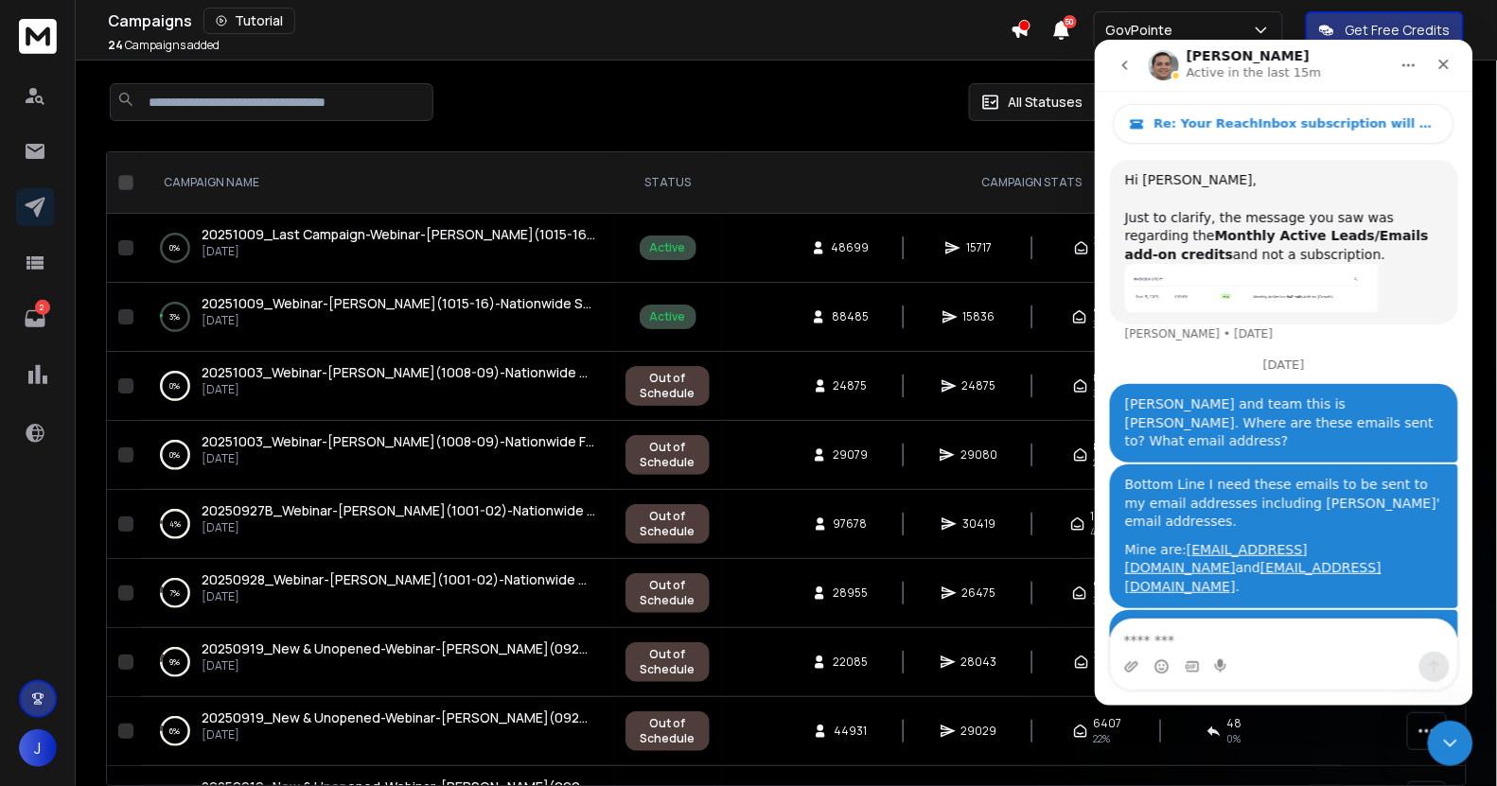
scroll to position [0, 0]
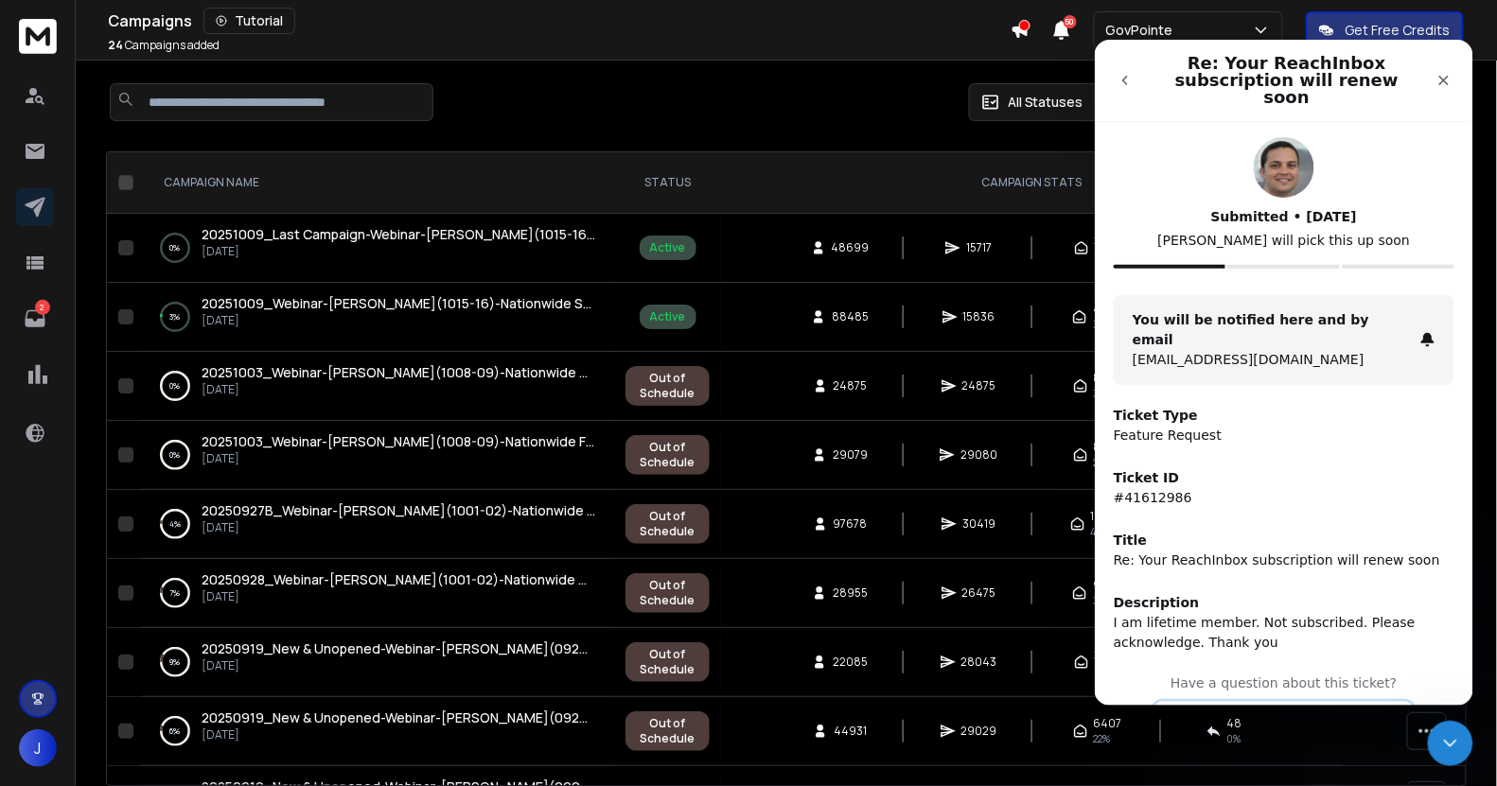
click at [1282, 700] on button "Continue the conversation" at bounding box center [1282, 720] width 261 height 40
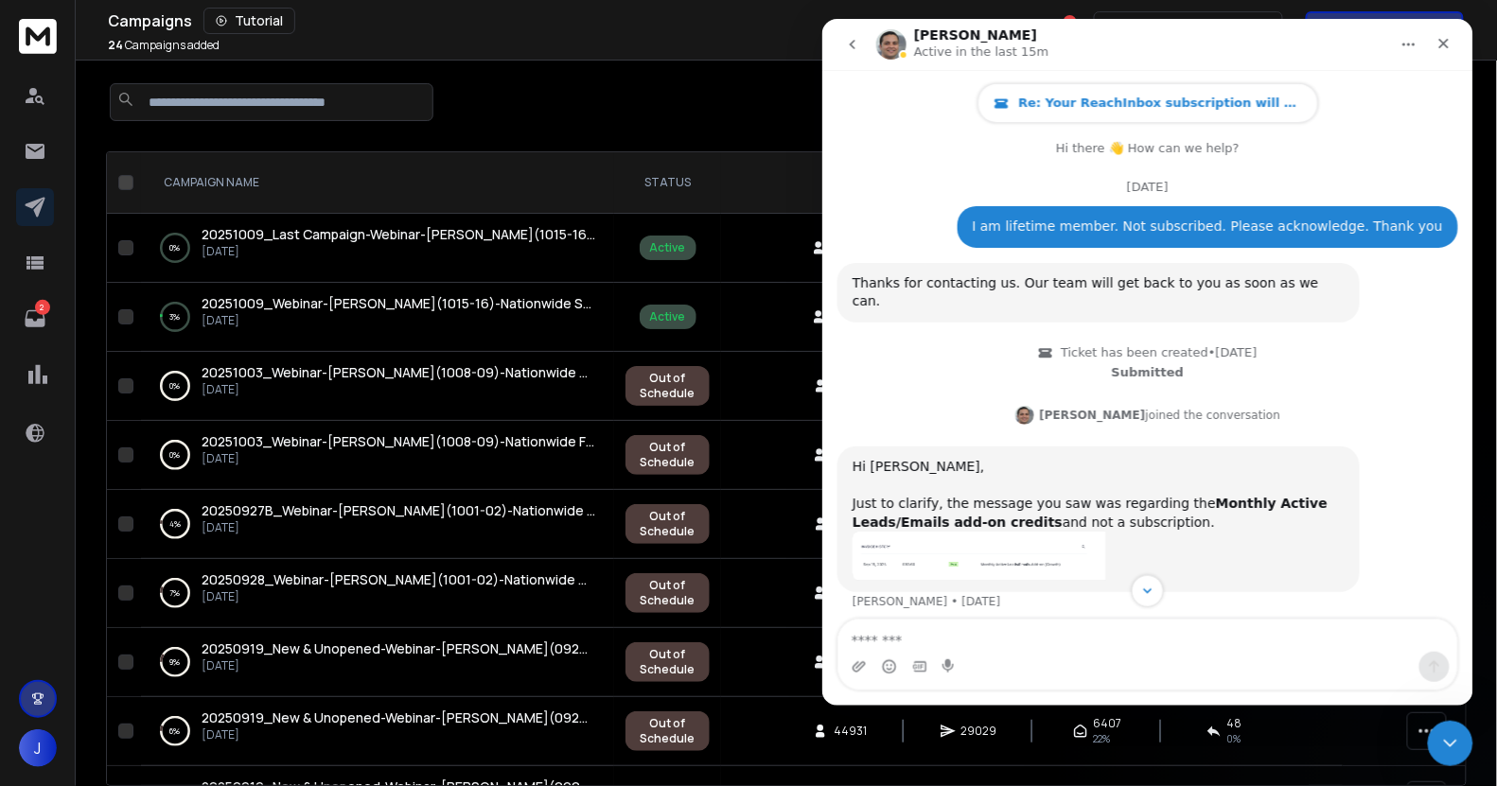
click at [1051, 103] on span "Re: Your ReachInbox subscription will renew soon" at bounding box center [1159, 102] width 284 height 15
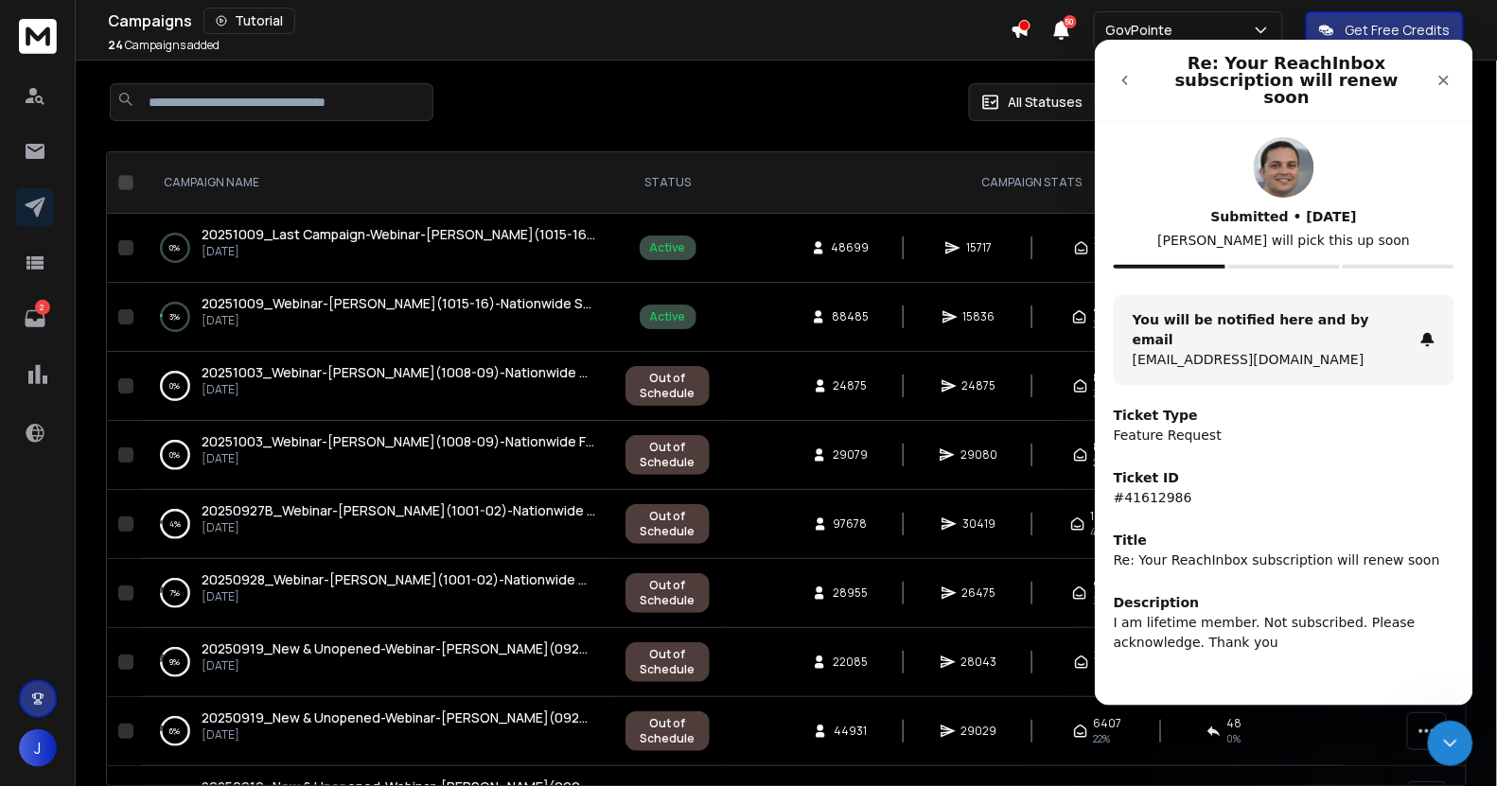
drag, startPoint x: 1334, startPoint y: 412, endPoint x: 1321, endPoint y: 404, distance: 15.7
click at [1334, 412] on div "Ticket Type Feature Request" at bounding box center [1283, 425] width 341 height 62
click at [1328, 405] on div "Ticket Type Feature Request" at bounding box center [1283, 425] width 341 height 40
click at [1301, 685] on div "Submitted • 5d ago Raj will pick this up soon You will be notified here and by …" at bounding box center [1283, 413] width 378 height 584
click at [1267, 592] on div "Description I am lifetime member. Not subscribed. Please acknowledge. Thank you" at bounding box center [1283, 622] width 341 height 60
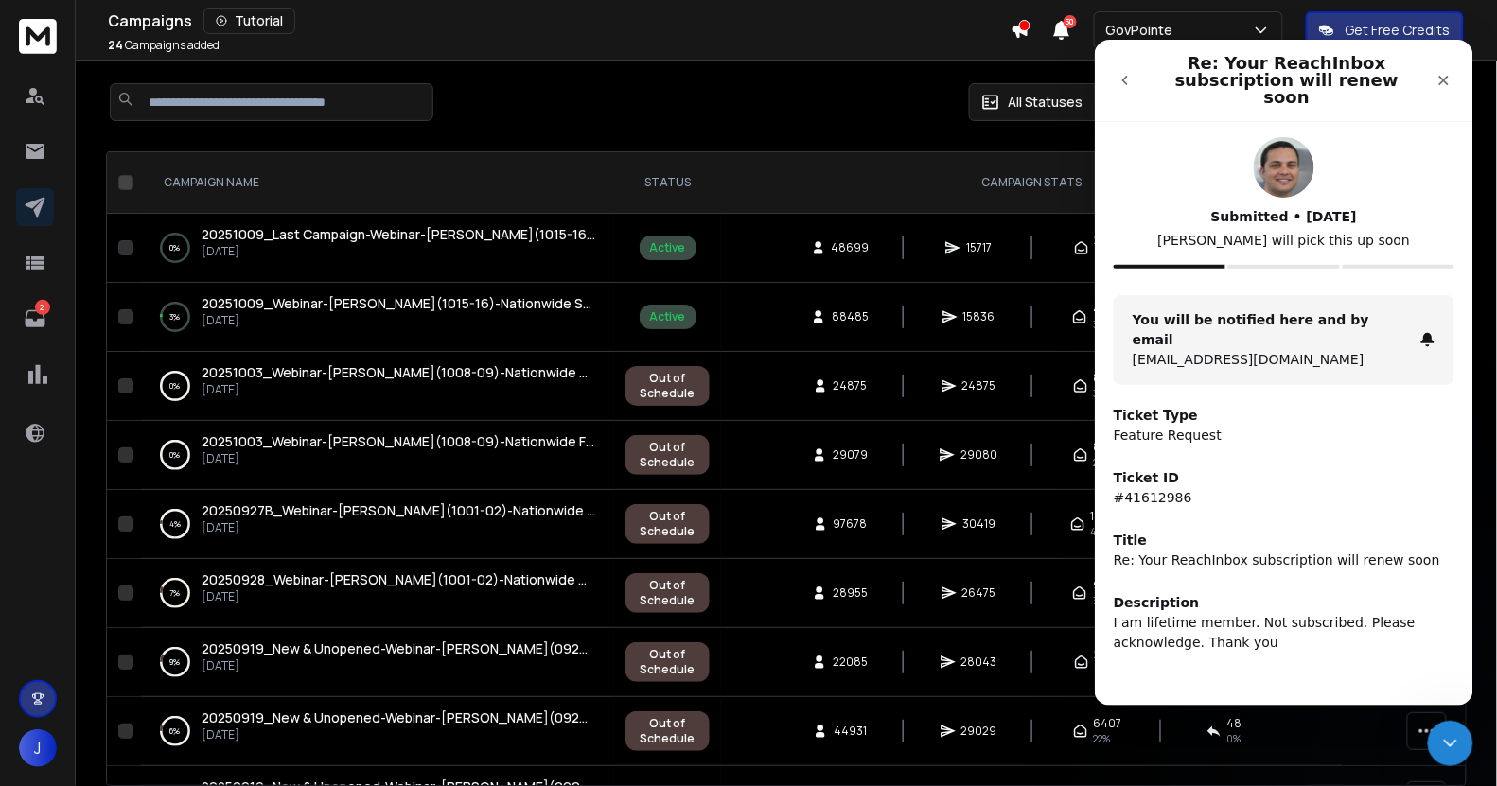
click at [1255, 612] on div "I am lifetime member. Not subscribed. Please acknowledge. Thank you" at bounding box center [1283, 632] width 341 height 40
click at [1246, 612] on div "I am lifetime member. Not subscribed. Please acknowledge. Thank you" at bounding box center [1283, 632] width 341 height 40
click at [1121, 77] on icon "go back" at bounding box center [1123, 79] width 15 height 15
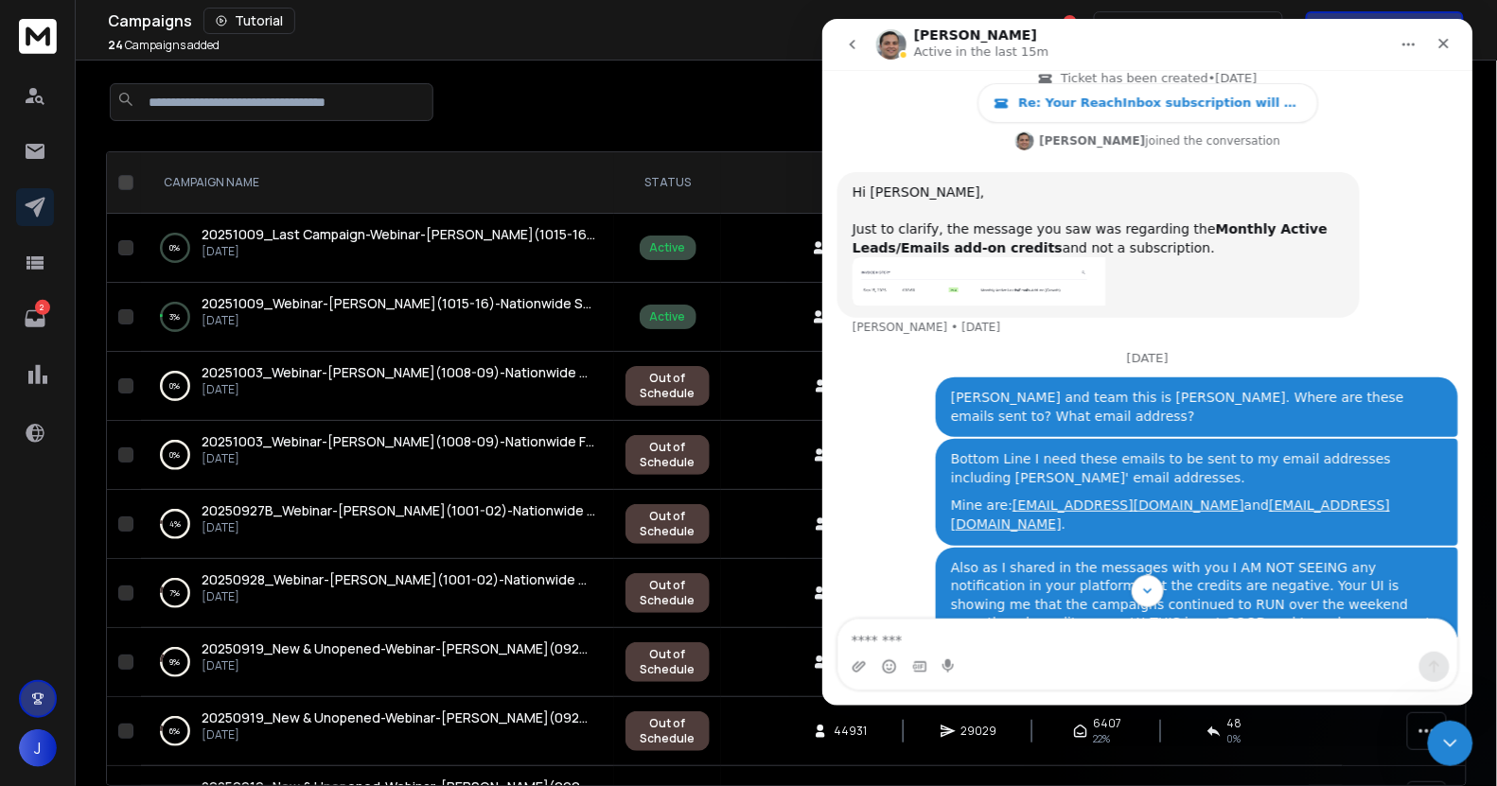
scroll to position [325, 0]
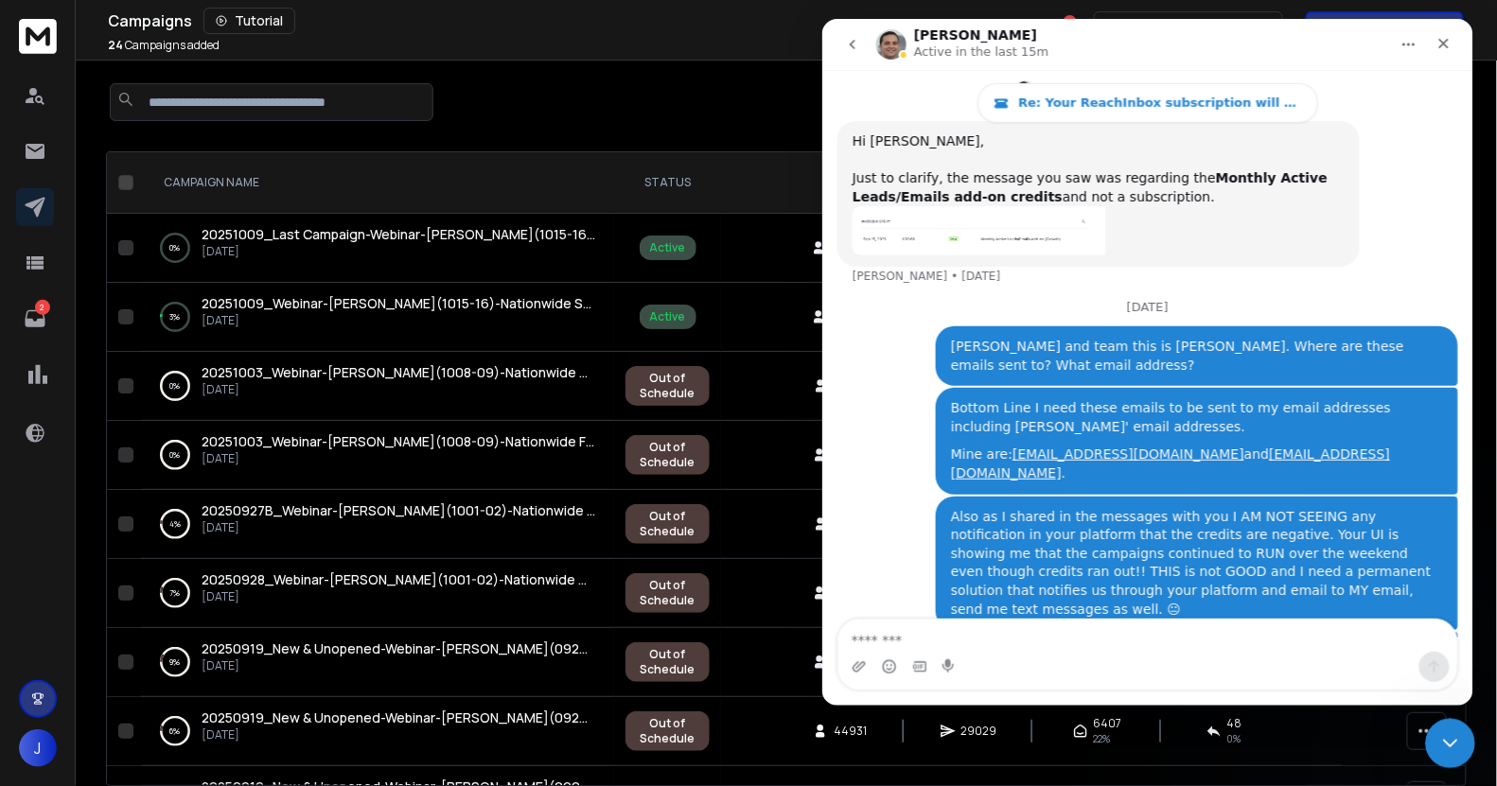
click at [1447, 738] on icon "Close Intercom Messenger" at bounding box center [1446, 741] width 13 height 8
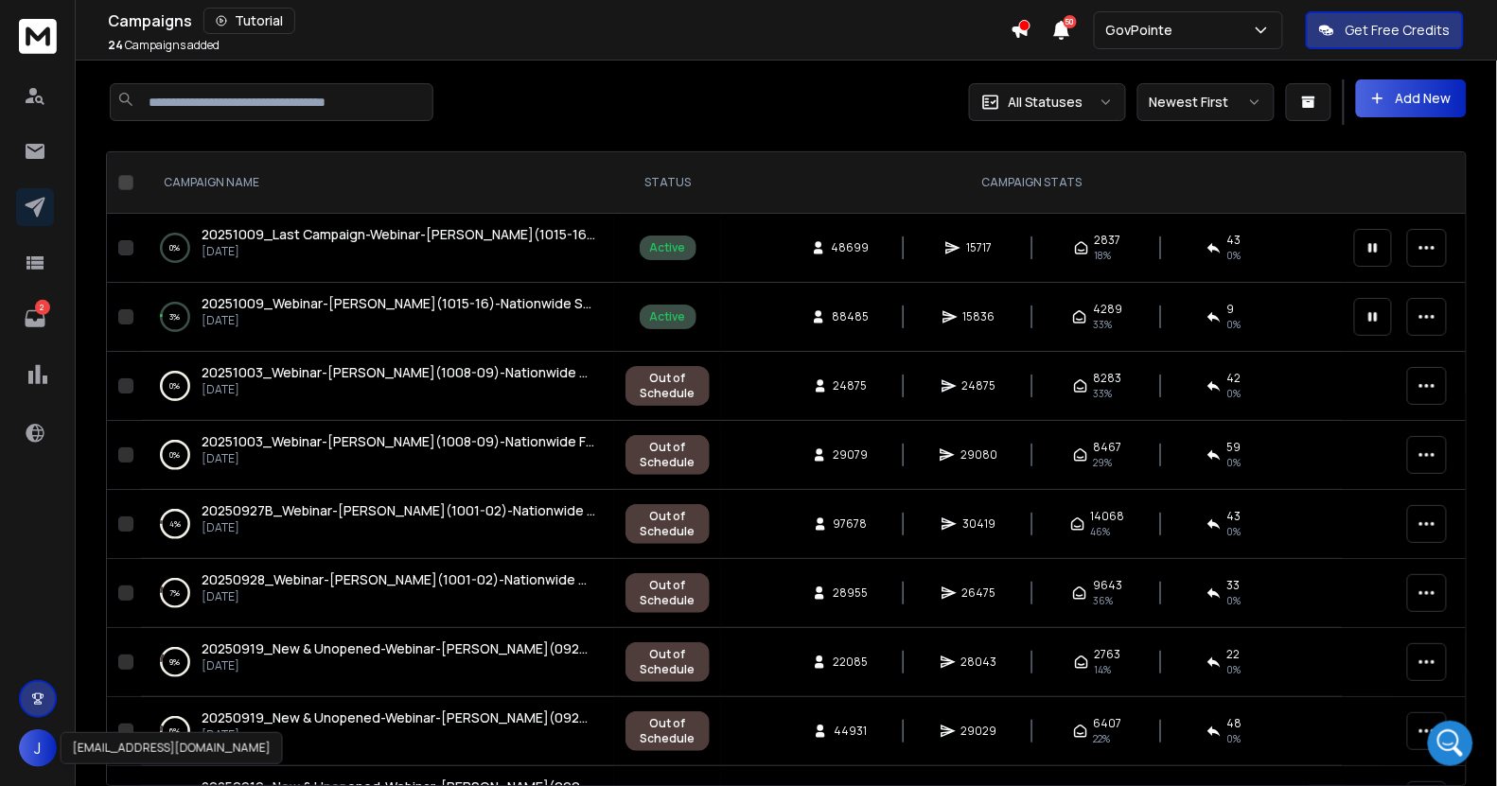
click at [46, 738] on span "J" at bounding box center [38, 748] width 38 height 38
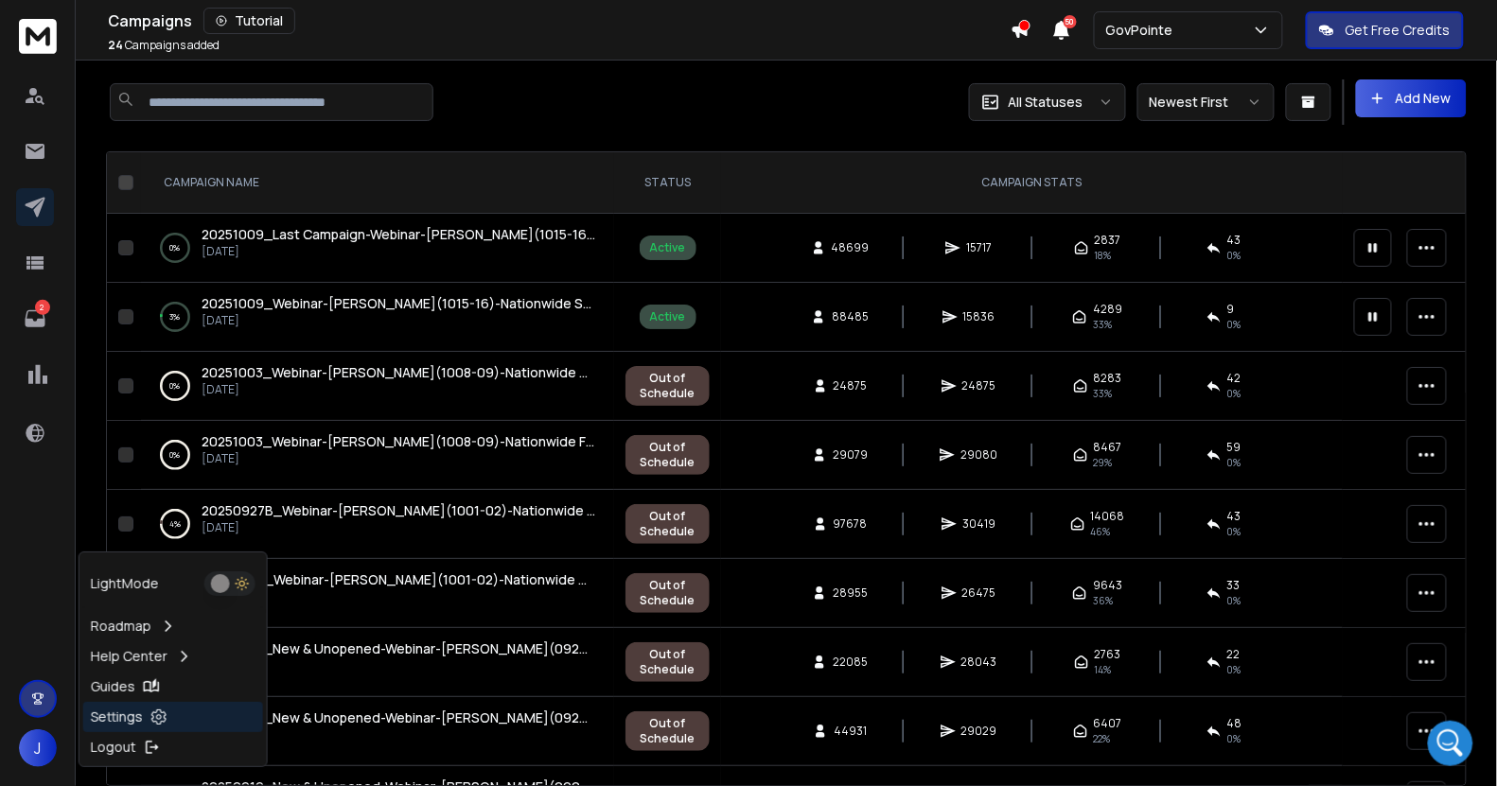
click at [141, 722] on p "Settings" at bounding box center [117, 717] width 52 height 19
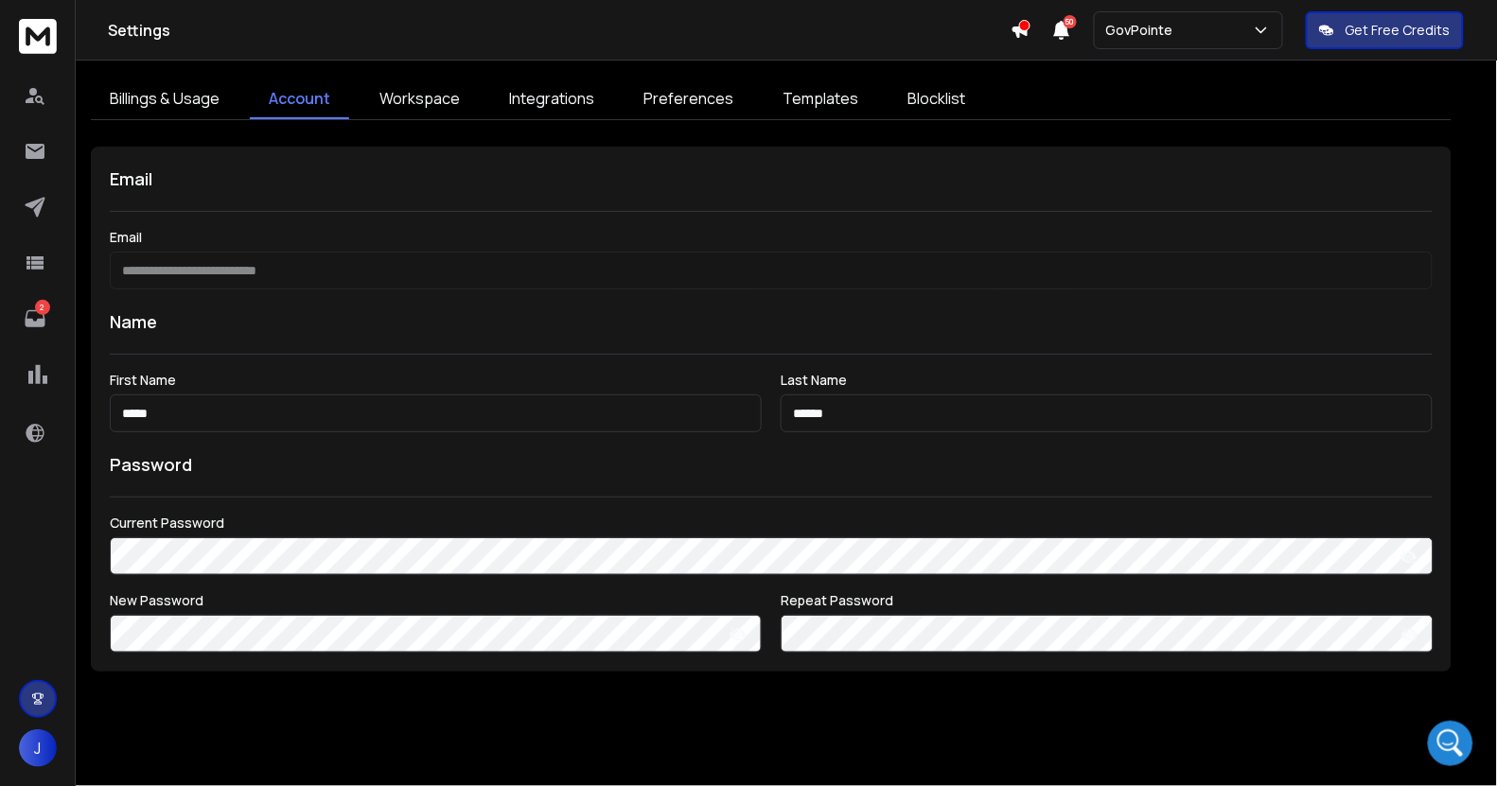
click at [181, 101] on link "Billings & Usage" at bounding box center [165, 99] width 148 height 40
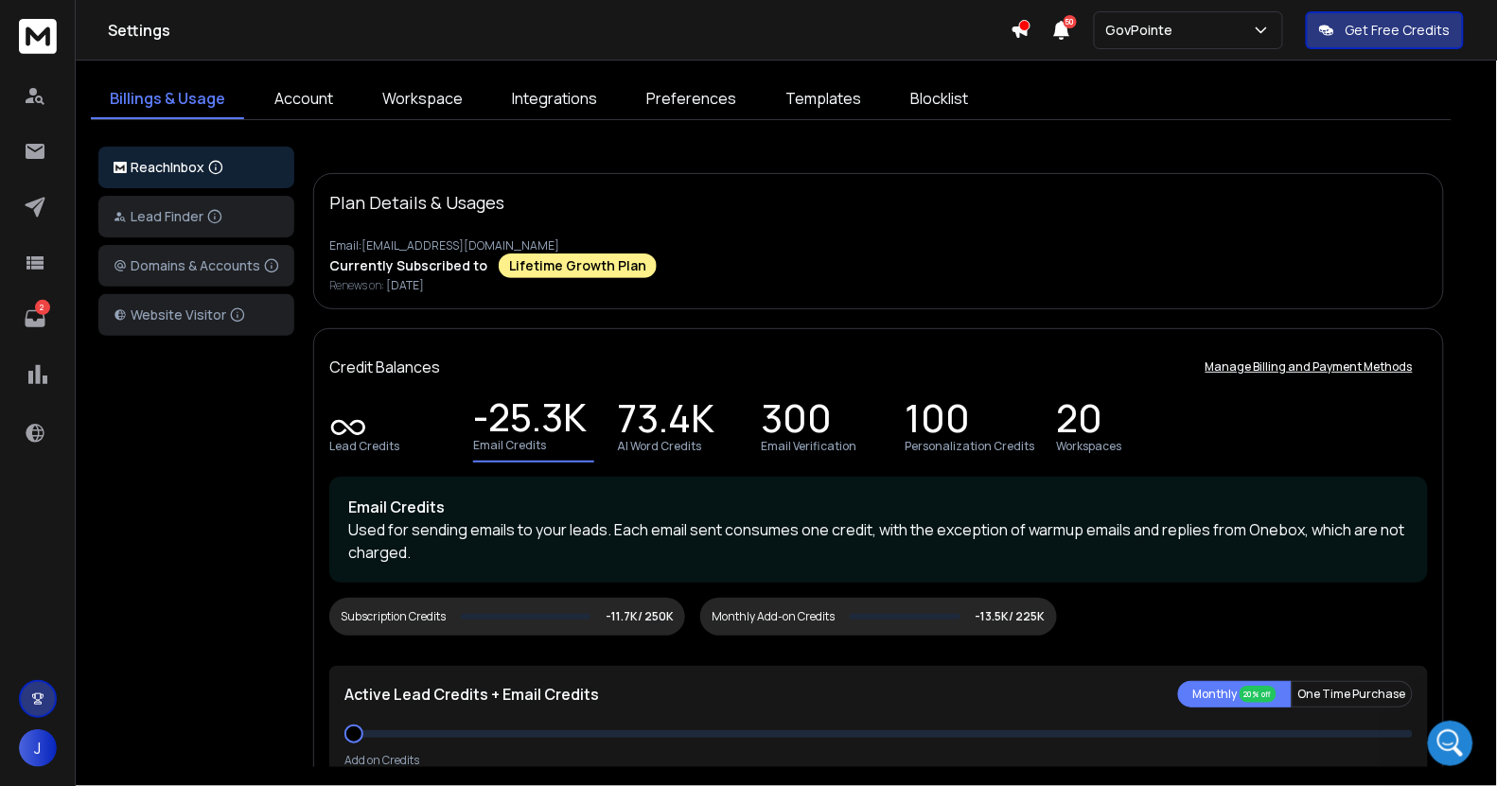
click at [516, 427] on p "-25.3K" at bounding box center [530, 421] width 114 height 26
click at [1265, 30] on icon "button" at bounding box center [1260, 29] width 9 height 5
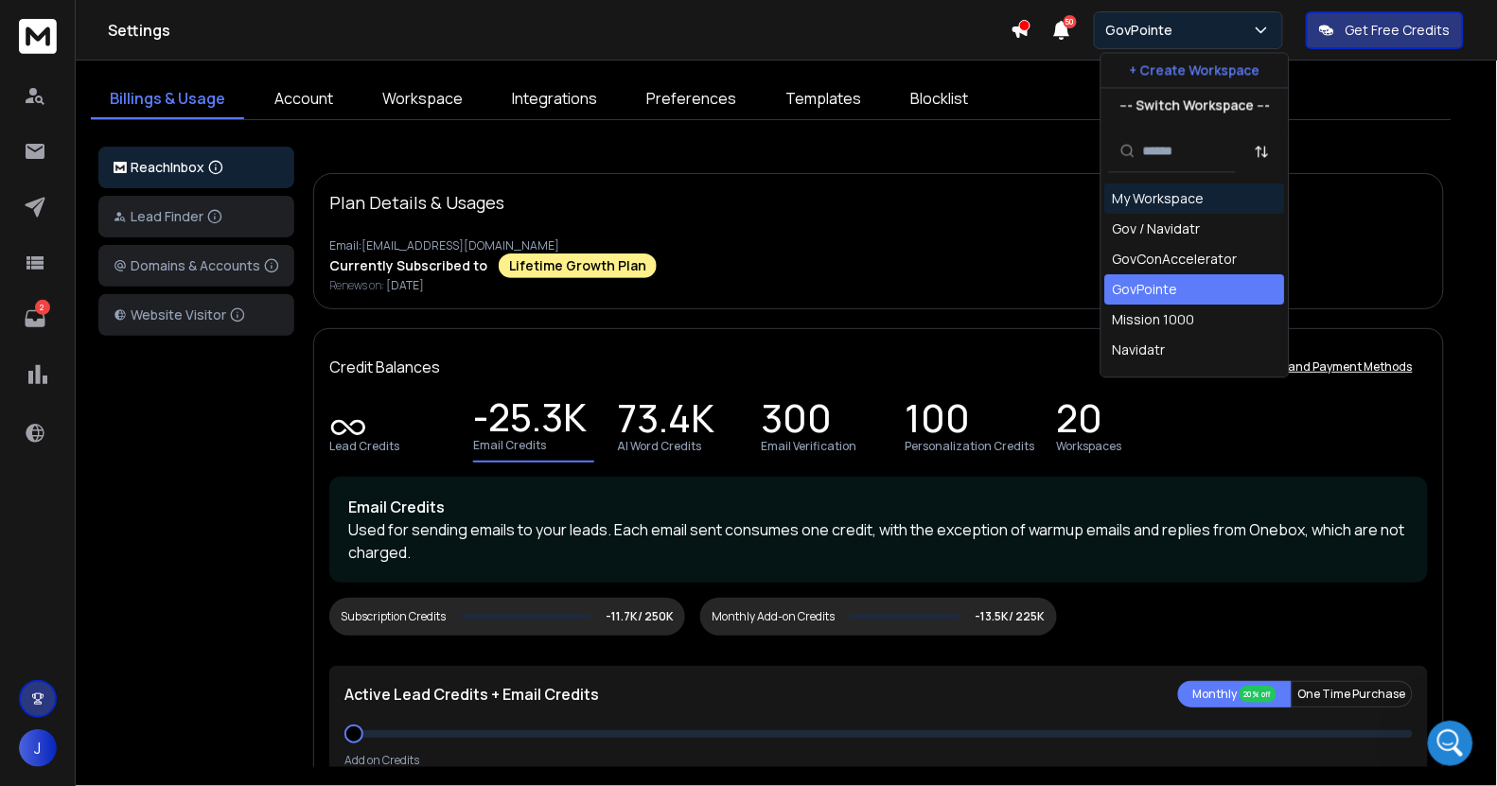
click at [1266, 29] on icon "button" at bounding box center [1261, 30] width 19 height 19
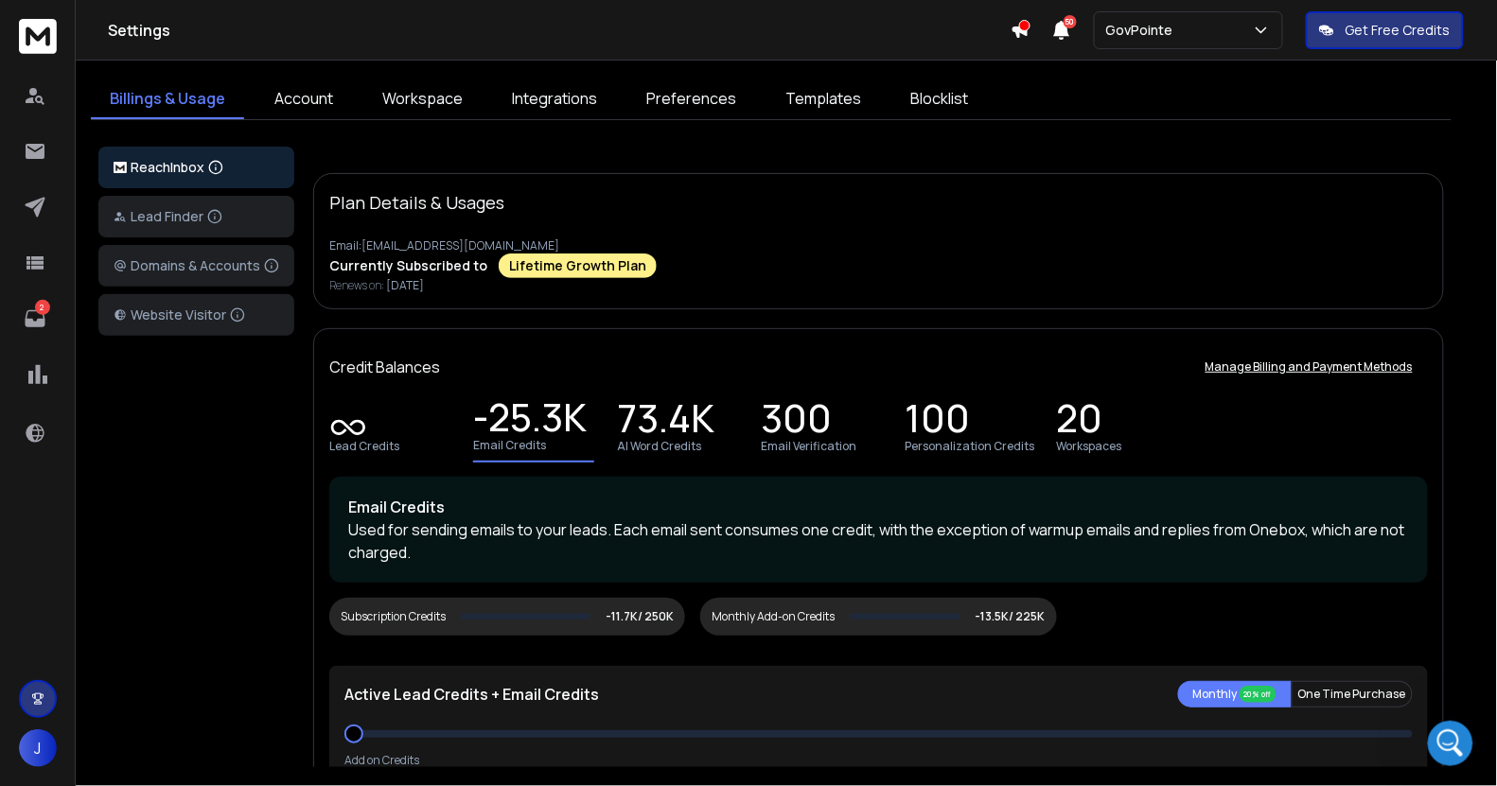
scroll to position [96, 0]
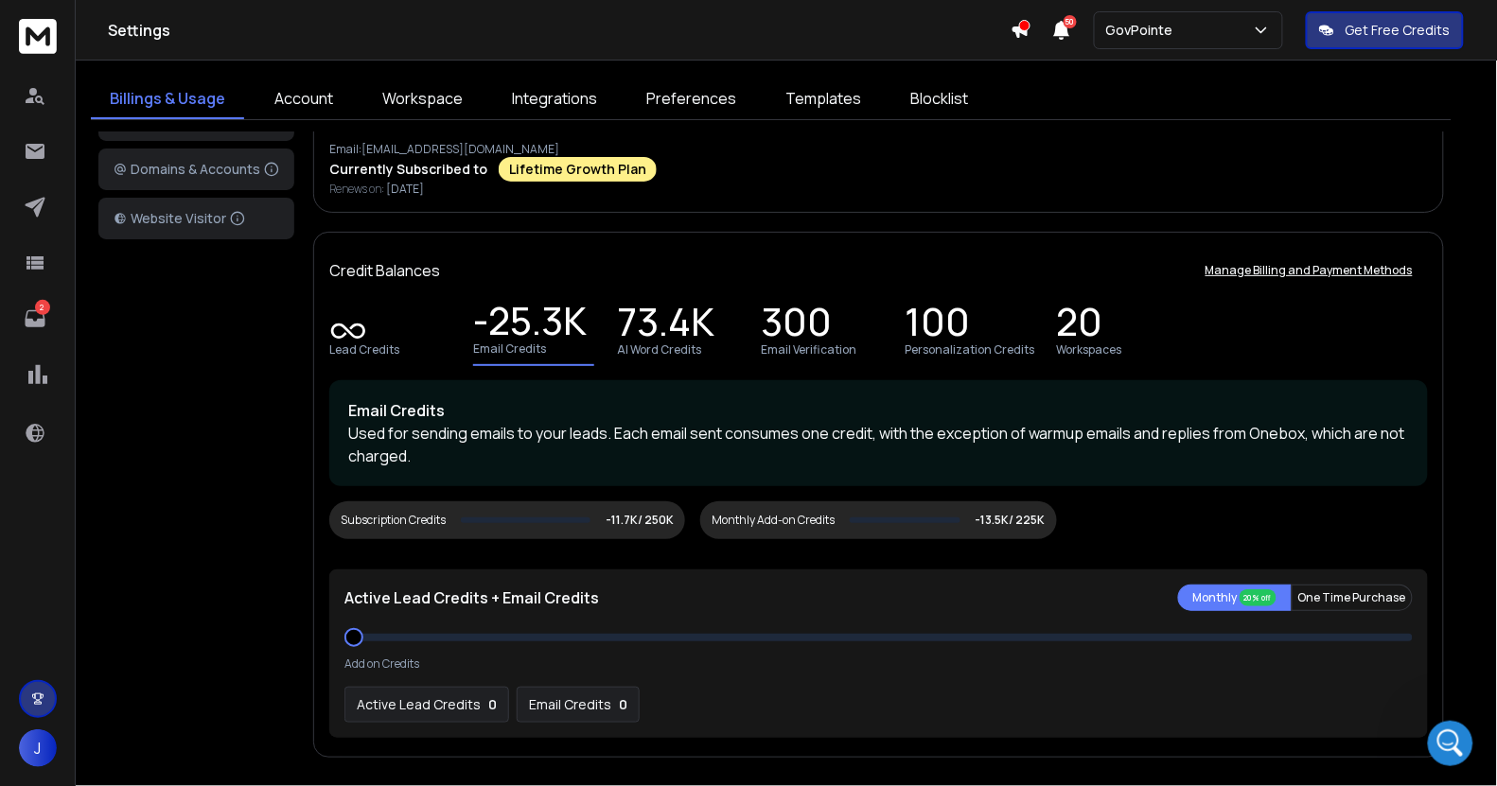
click at [199, 364] on div "ReachInbox Lead Finder Domains & Accounts Website Visitor Plan Details & Usages…" at bounding box center [770, 352] width 1345 height 605
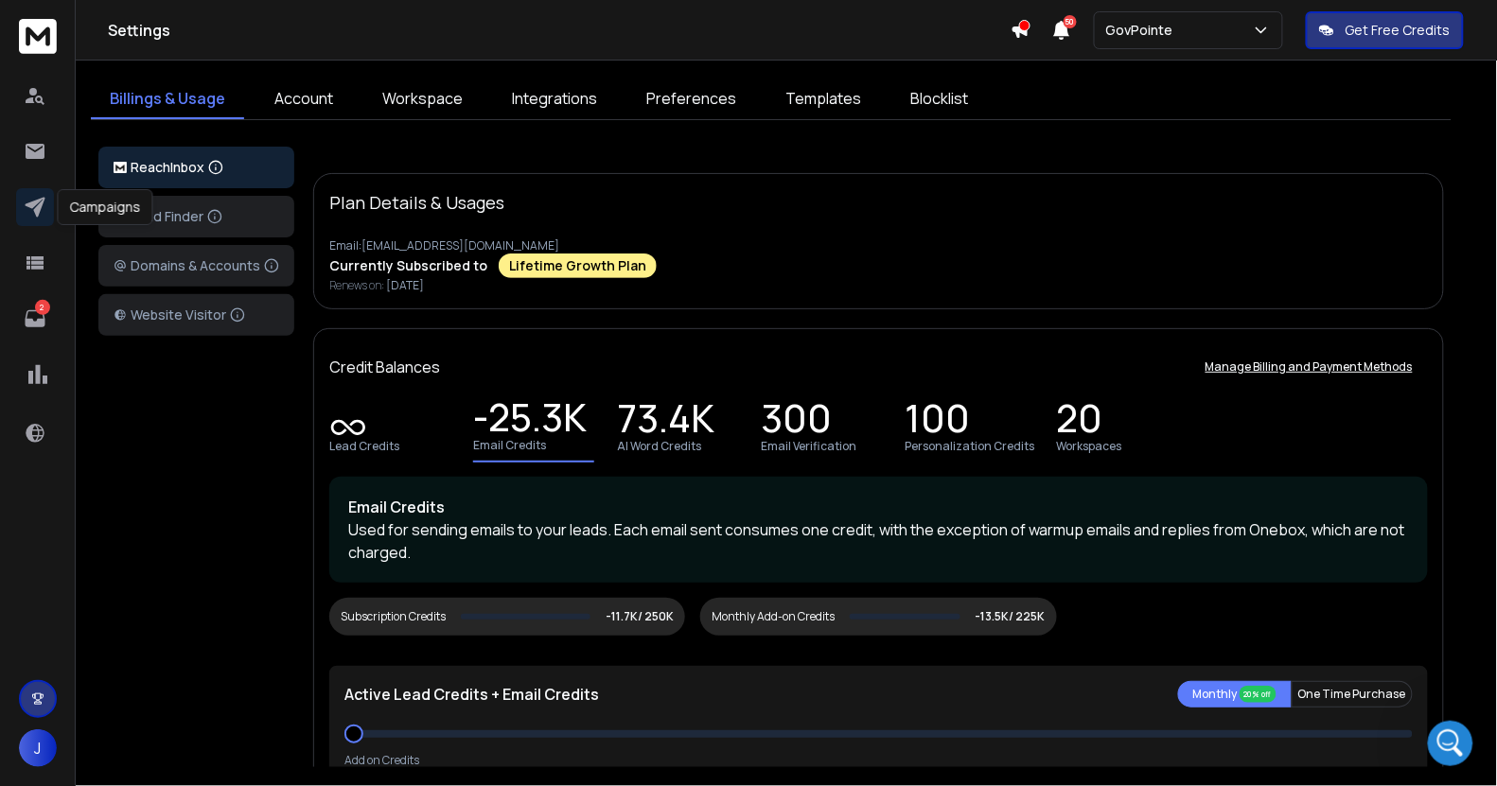
click at [35, 203] on icon at bounding box center [35, 208] width 20 height 20
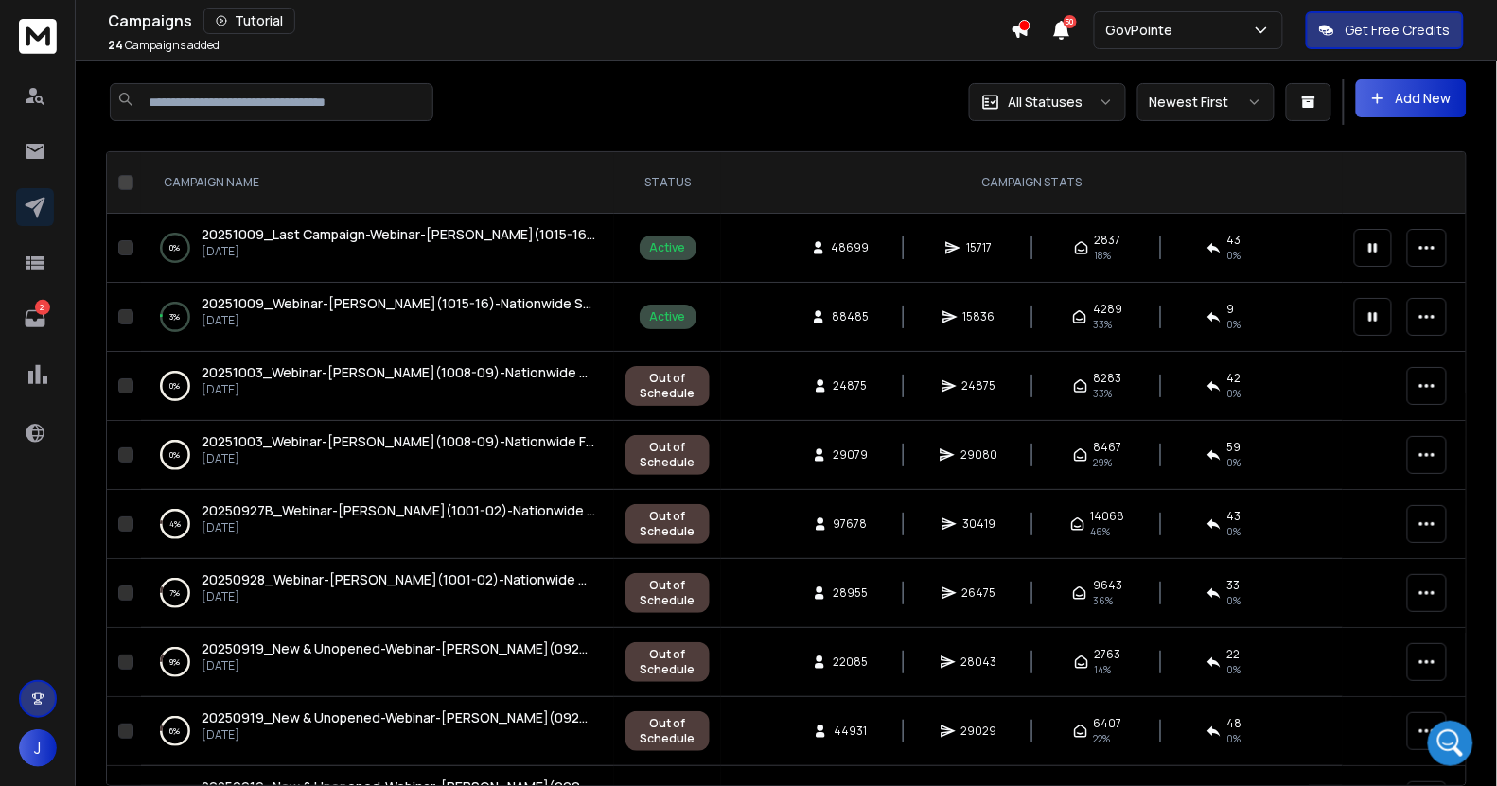
click at [401, 235] on span "20251009_Last Campaign-Webinar-Dan(1015-16)-Nationwide Facility Support Contrac…" at bounding box center [519, 234] width 634 height 18
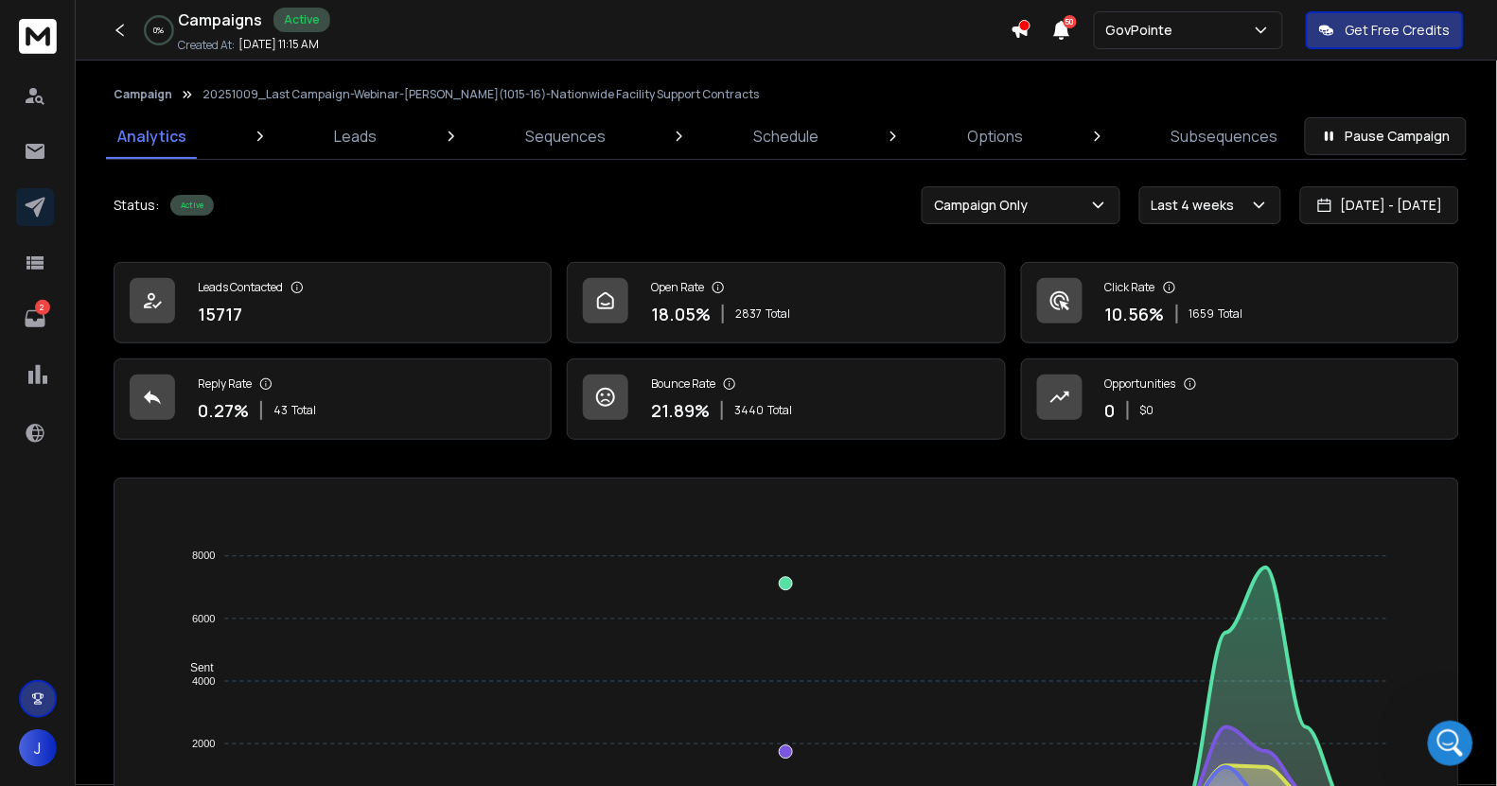
click at [156, 92] on button "Campaign" at bounding box center [143, 94] width 59 height 15
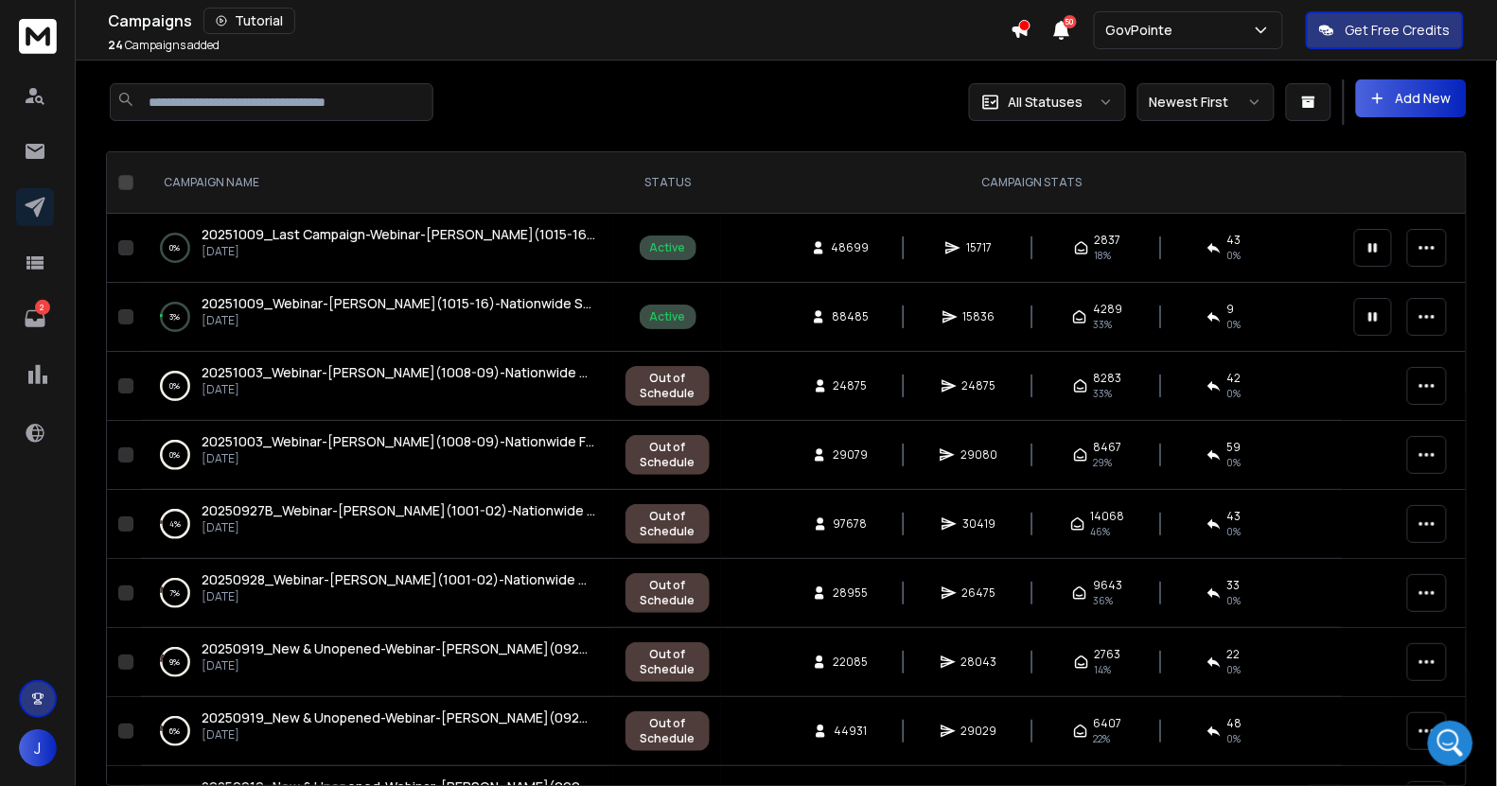
click at [421, 300] on span "20251009_Webinar-Mike(1015-16)-Nationwide Security Service Contracts" at bounding box center [473, 303] width 543 height 18
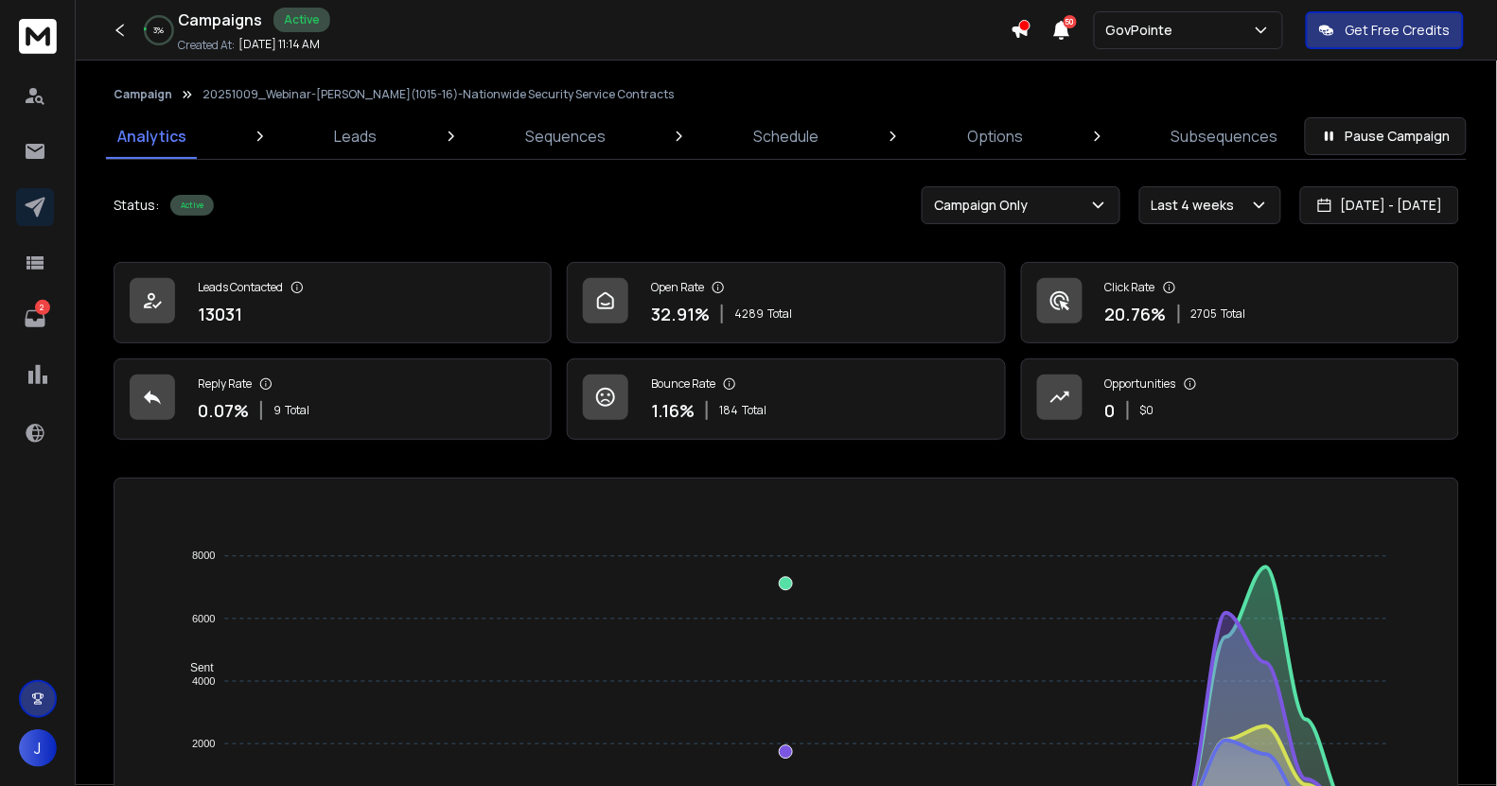
scroll to position [514, 0]
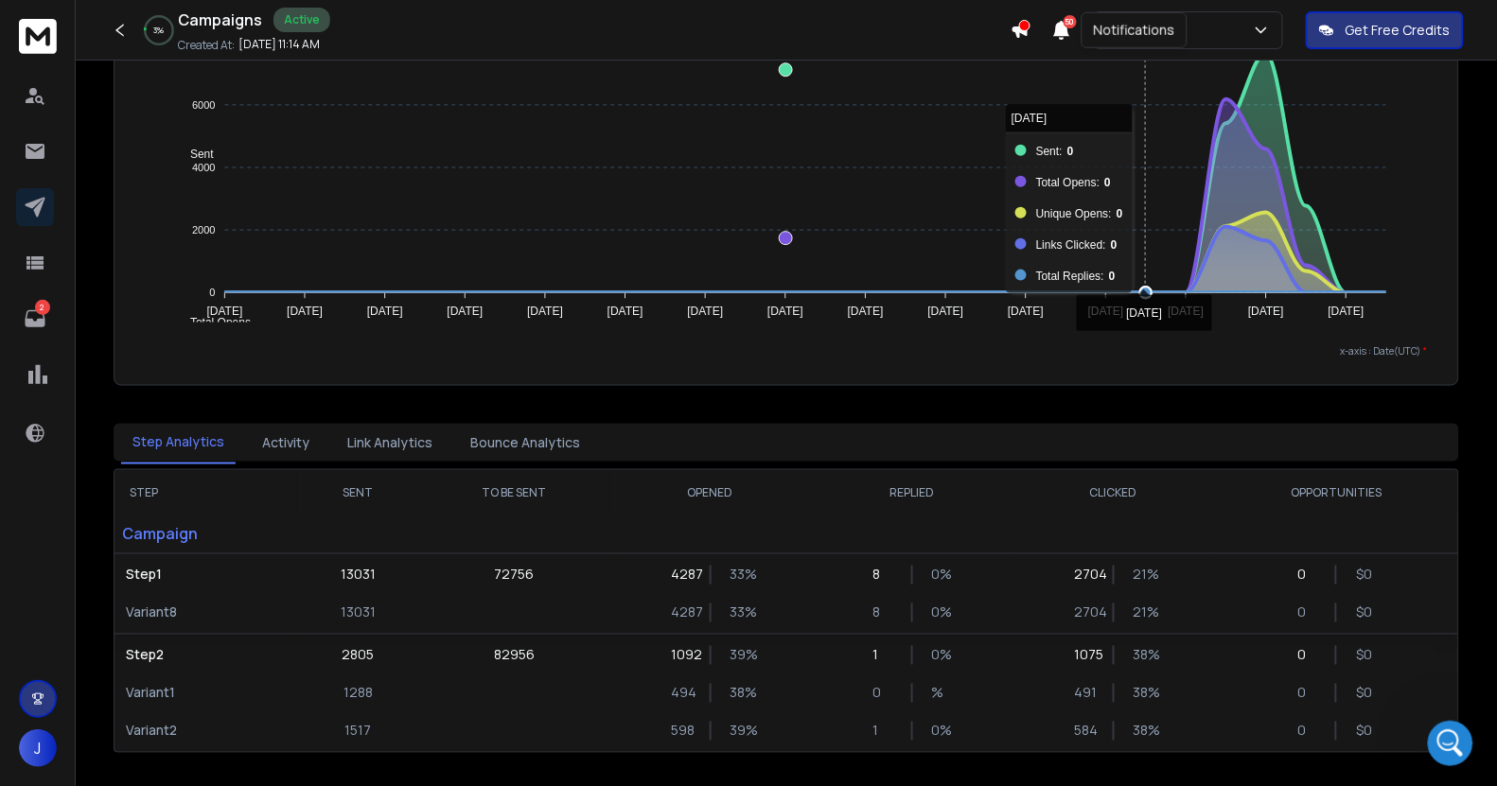
click at [1070, 32] on icon at bounding box center [1061, 29] width 17 height 19
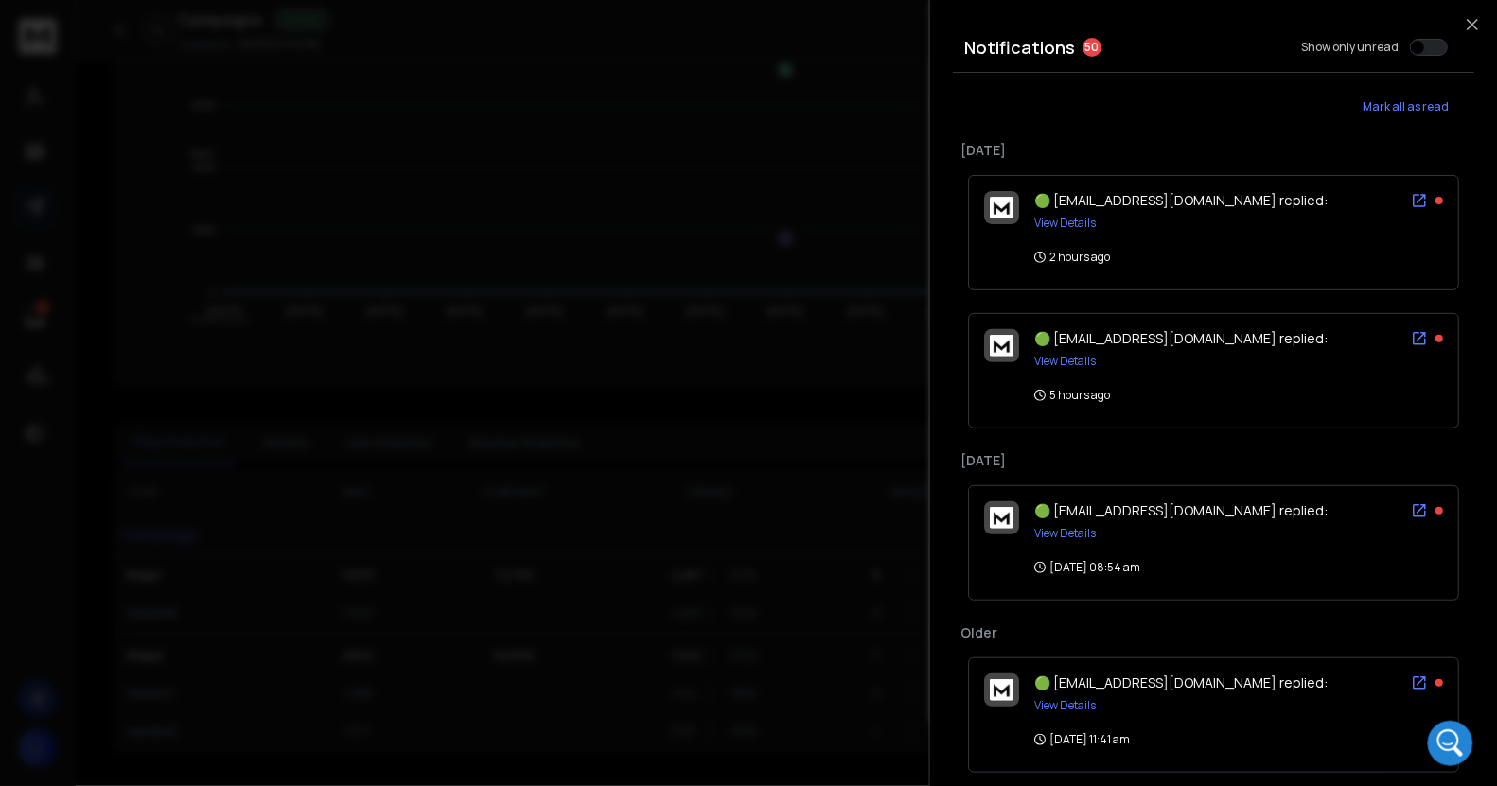
type button "on"
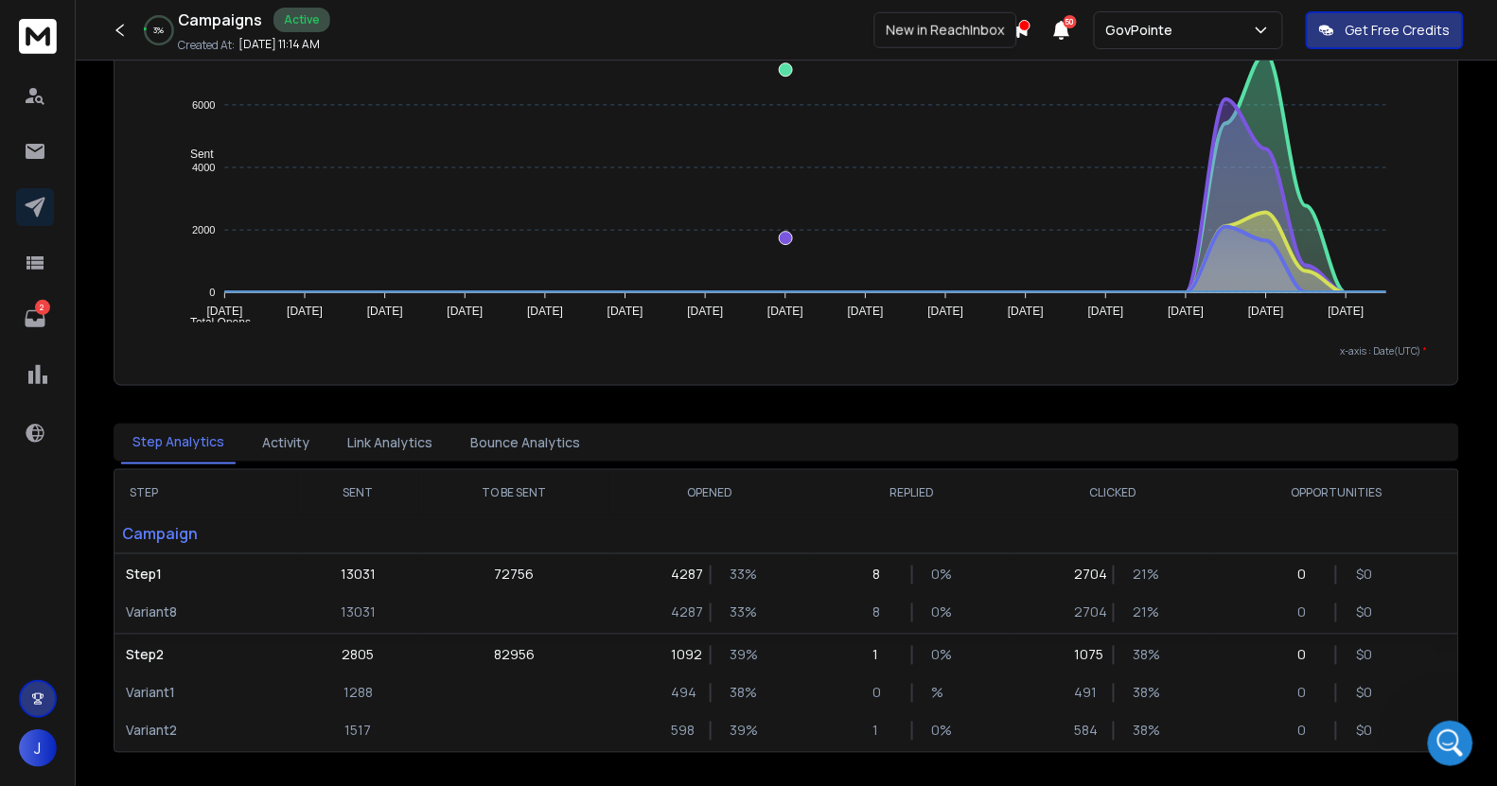
click at [1029, 34] on icon at bounding box center [1019, 30] width 19 height 19
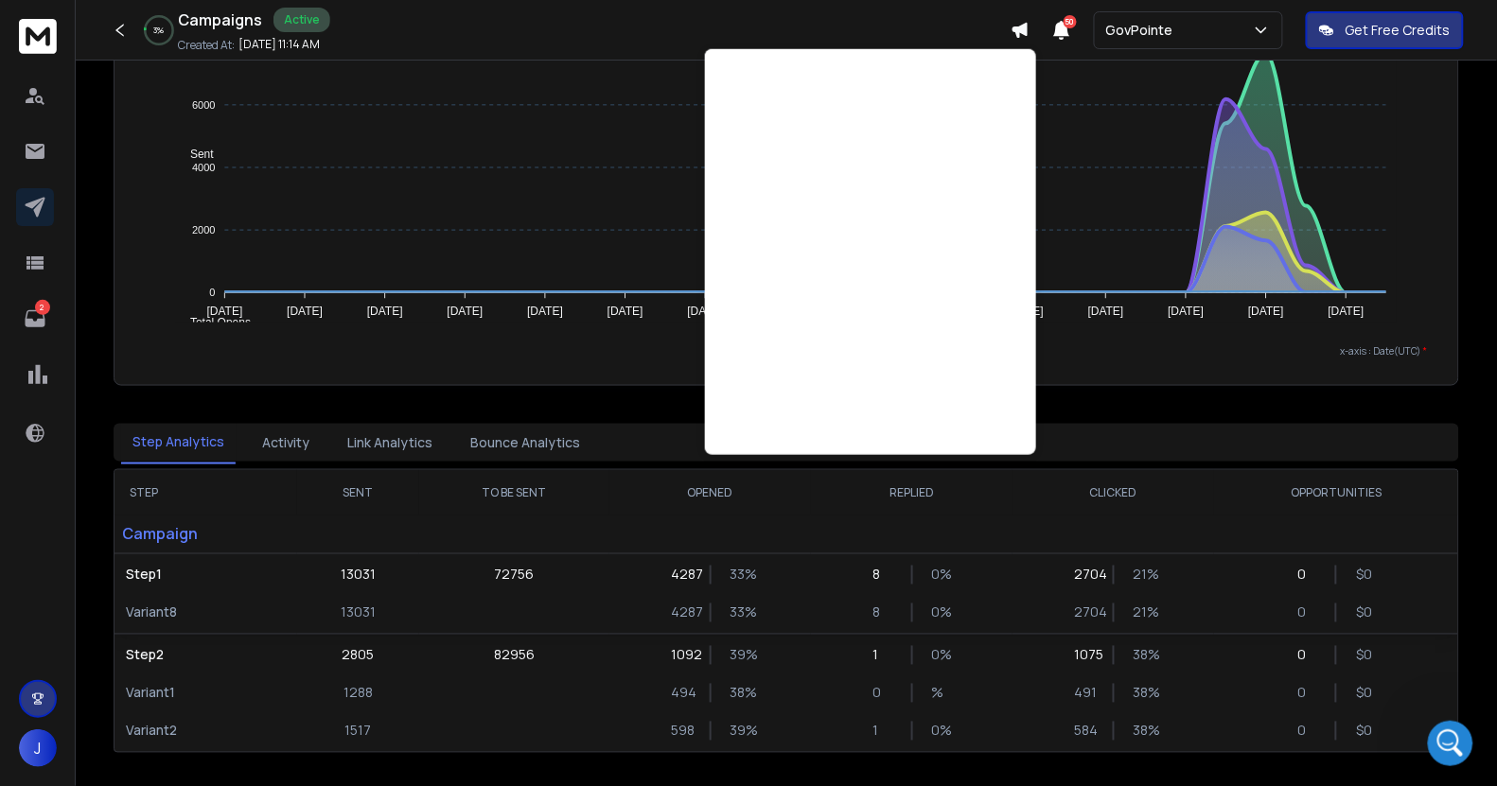
click at [770, 28] on div "3 % Campaigns Active Created At: Oct 09, 2025, 11:14 AM 50 GovPointe Get Free C…" at bounding box center [748, 30] width 1497 height 61
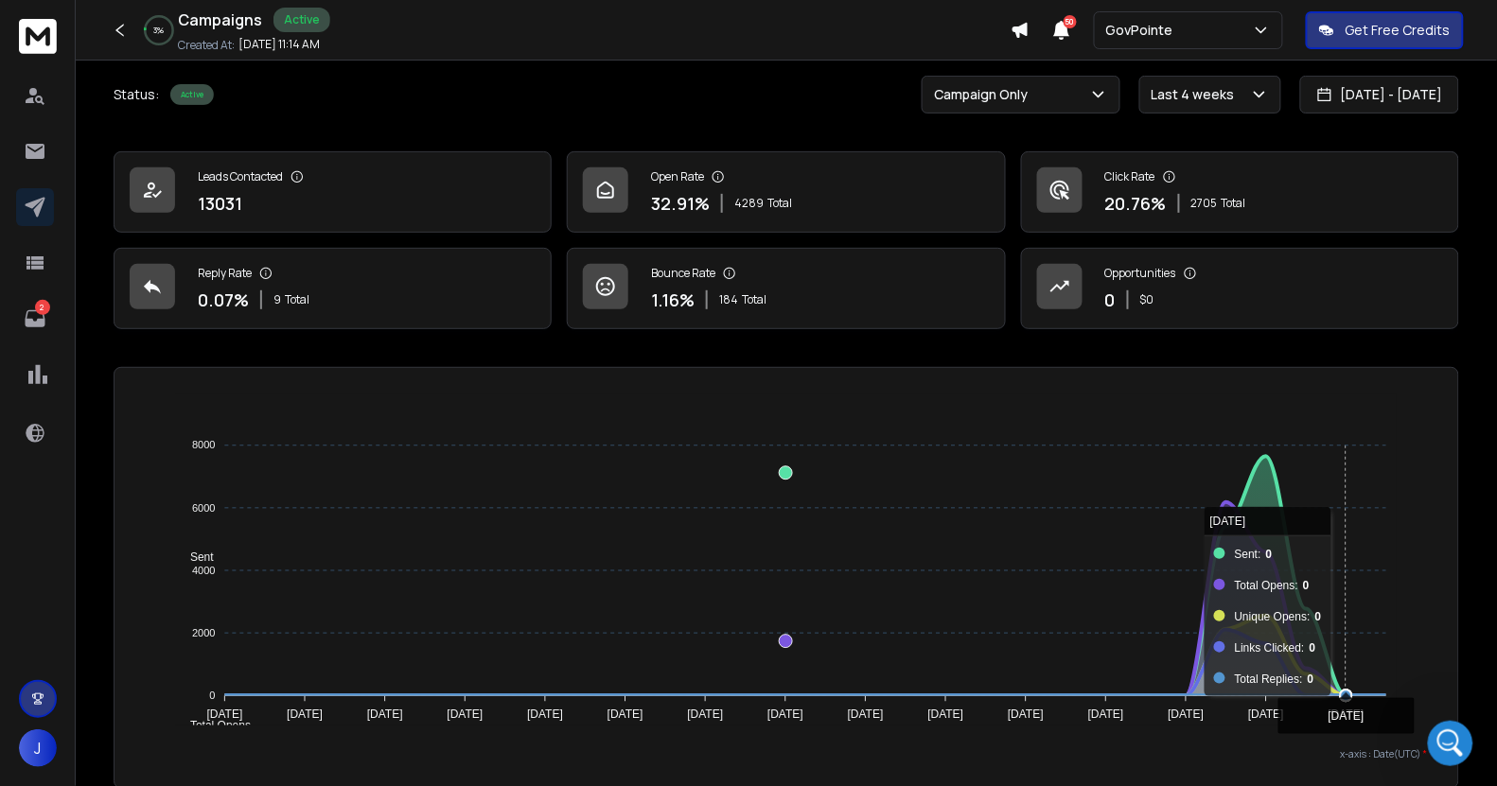
scroll to position [118, 0]
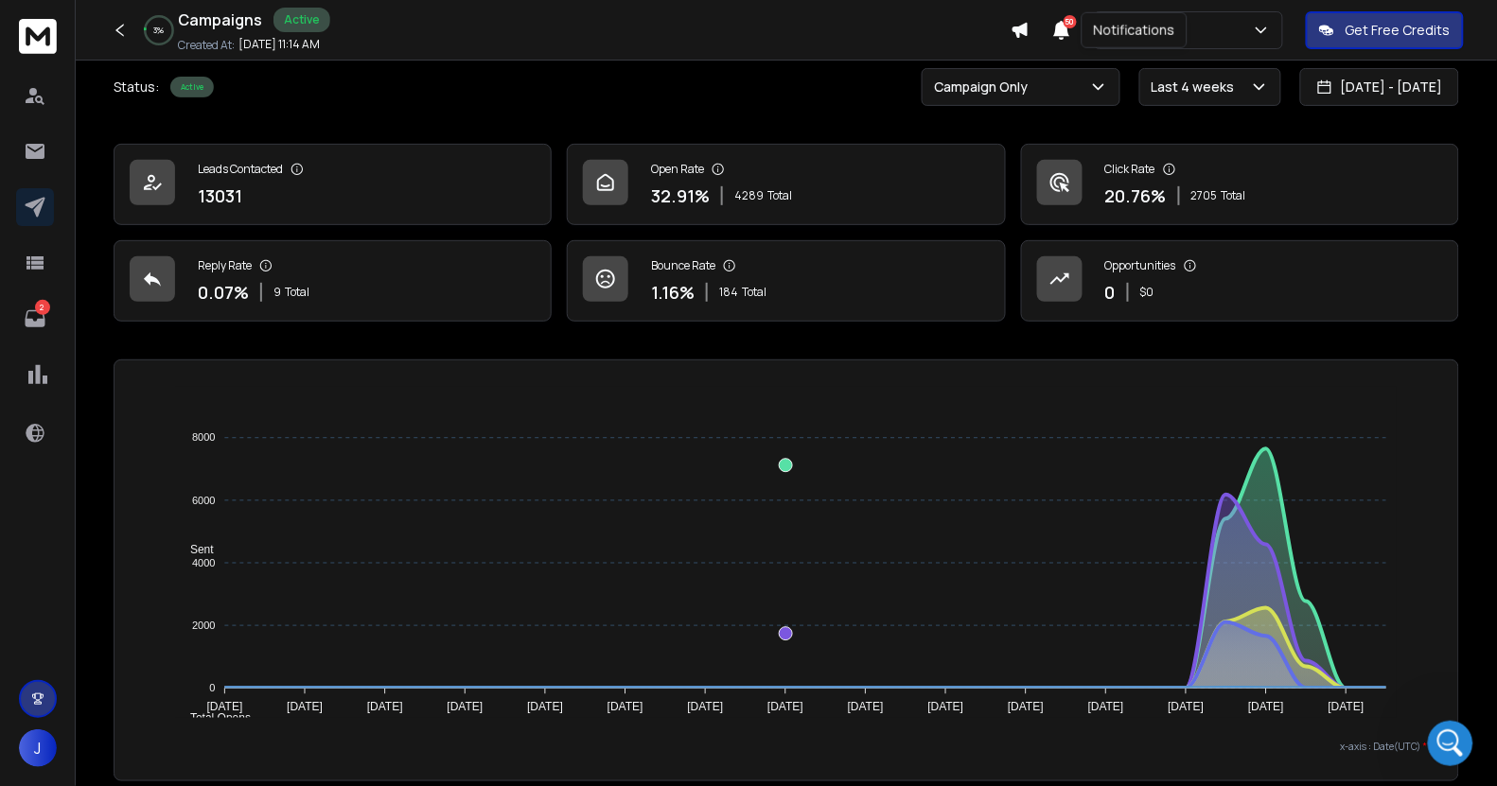
click at [1062, 36] on icon at bounding box center [1061, 30] width 19 height 19
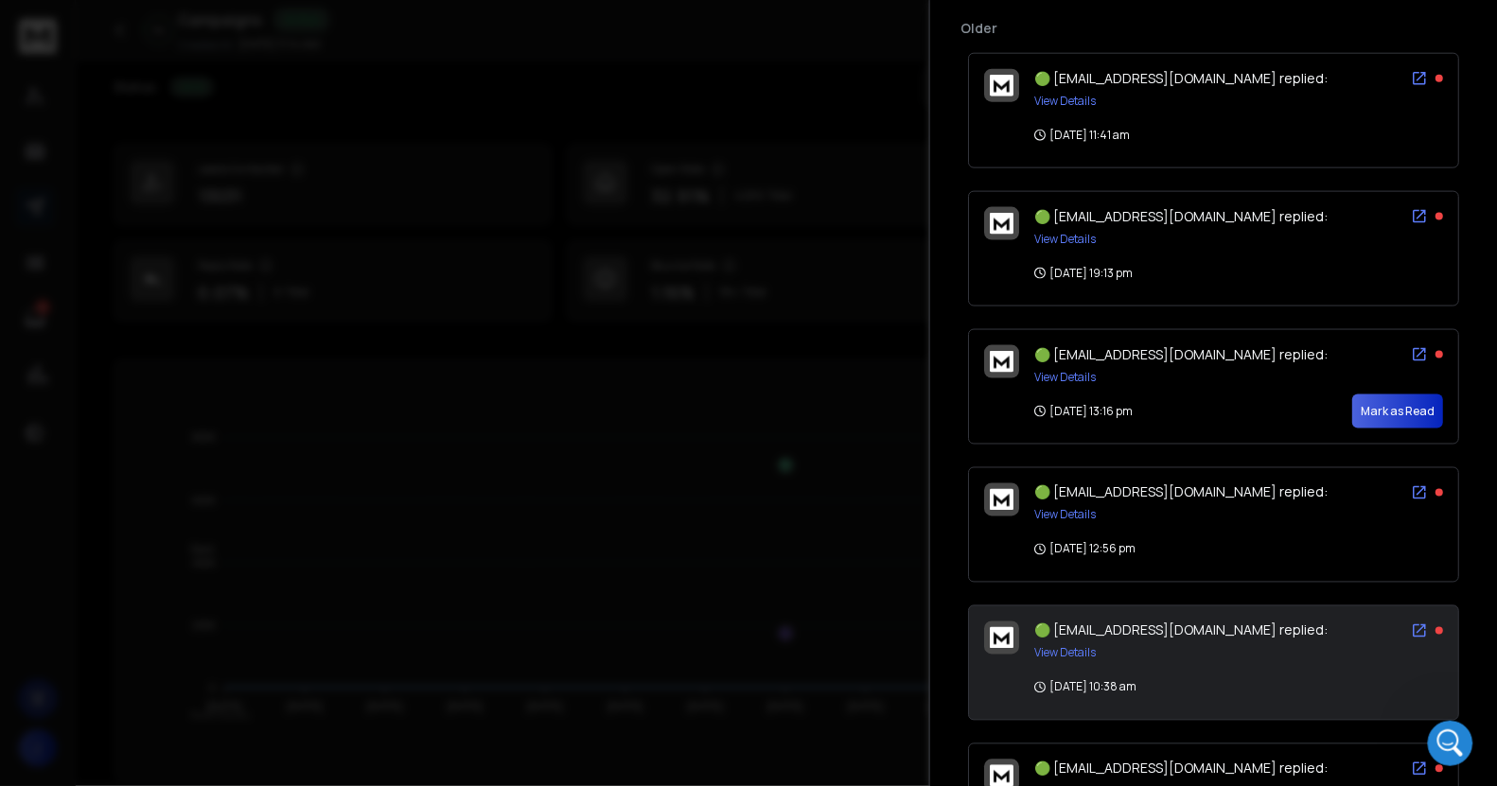
scroll to position [607, 0]
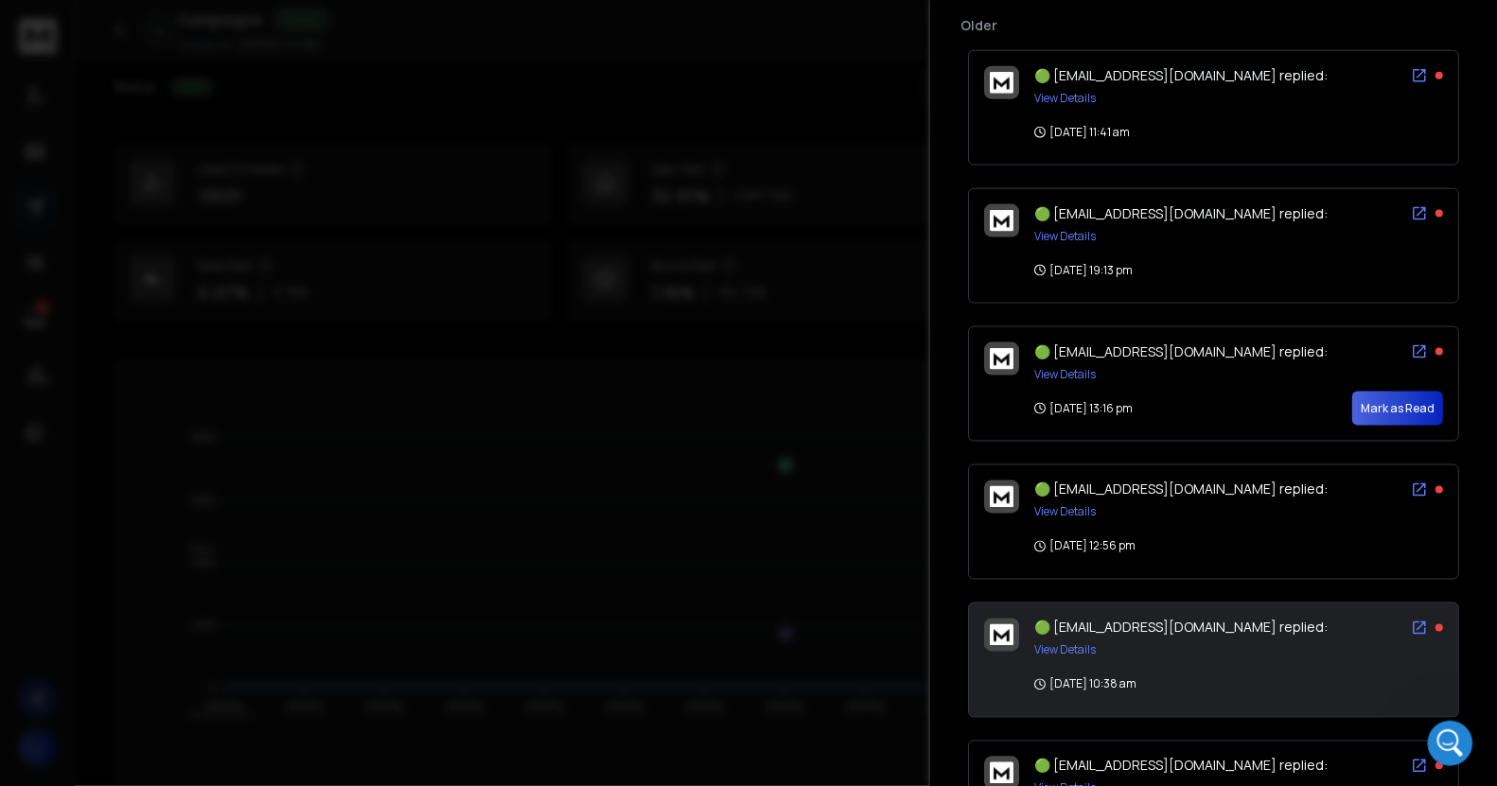
type button "on"
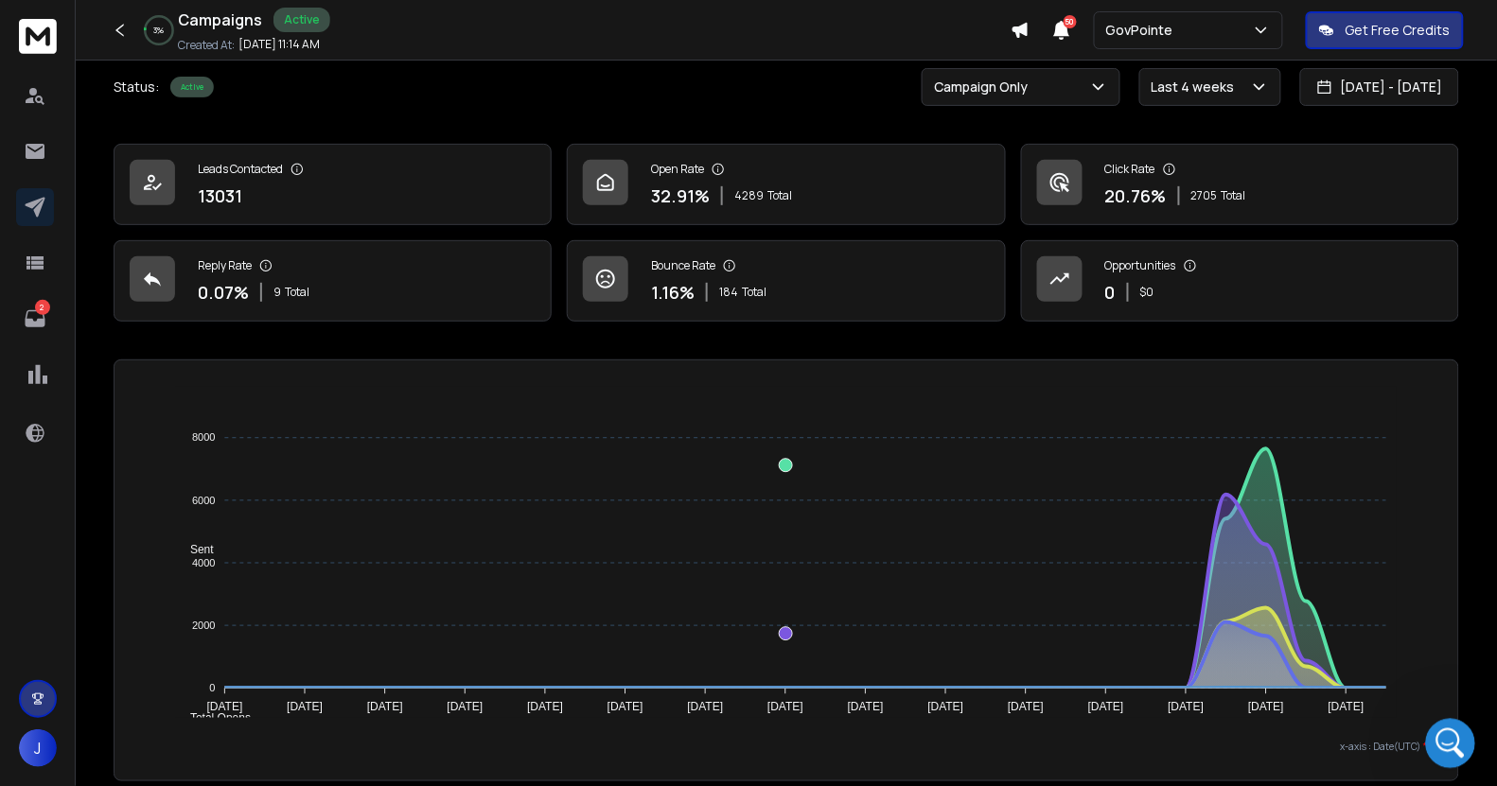
click at [1438, 738] on icon "Open Intercom Messenger" at bounding box center [1446, 741] width 31 height 31
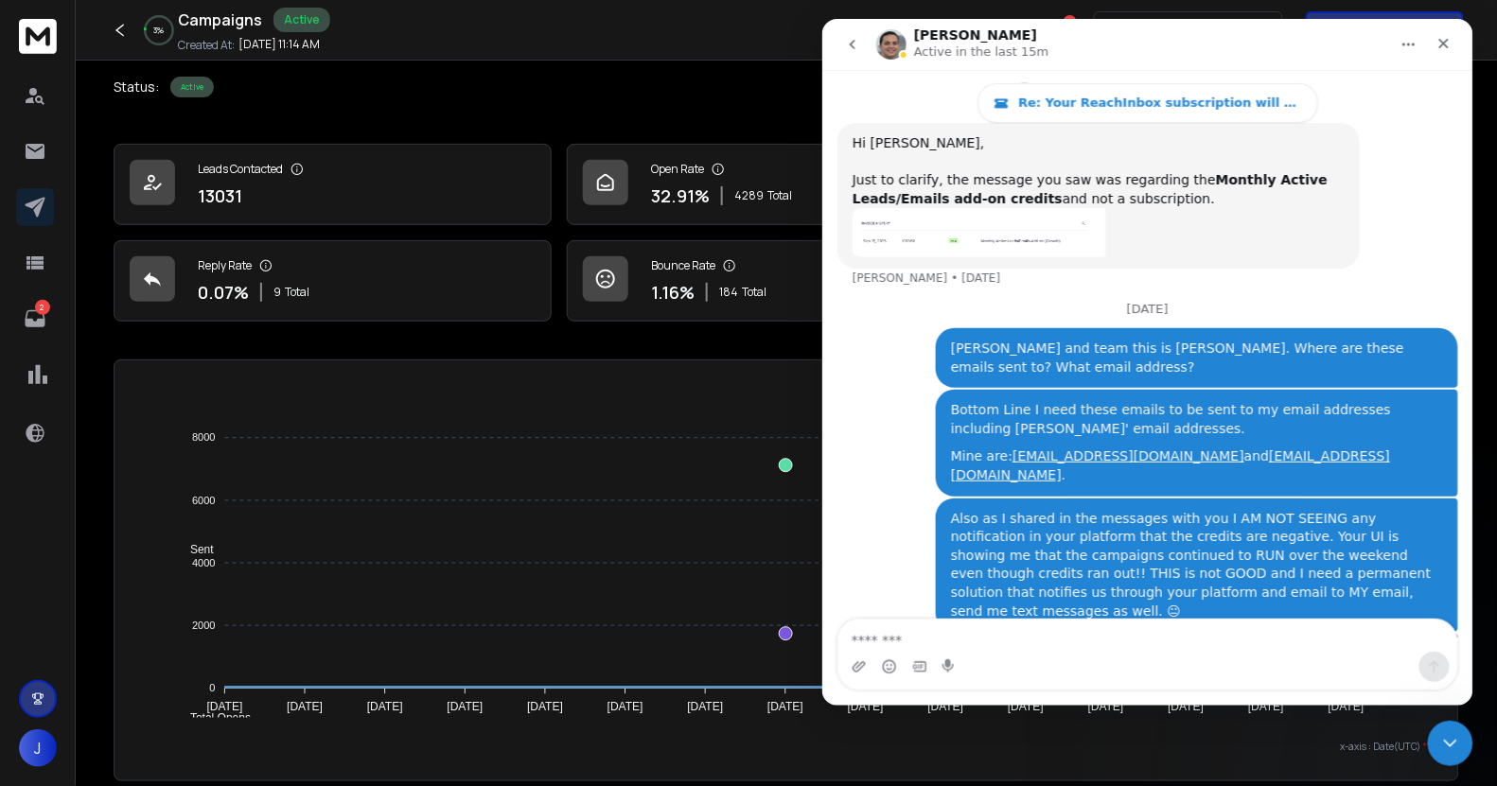
scroll to position [325, 0]
click at [844, 39] on icon "go back" at bounding box center [851, 43] width 15 height 15
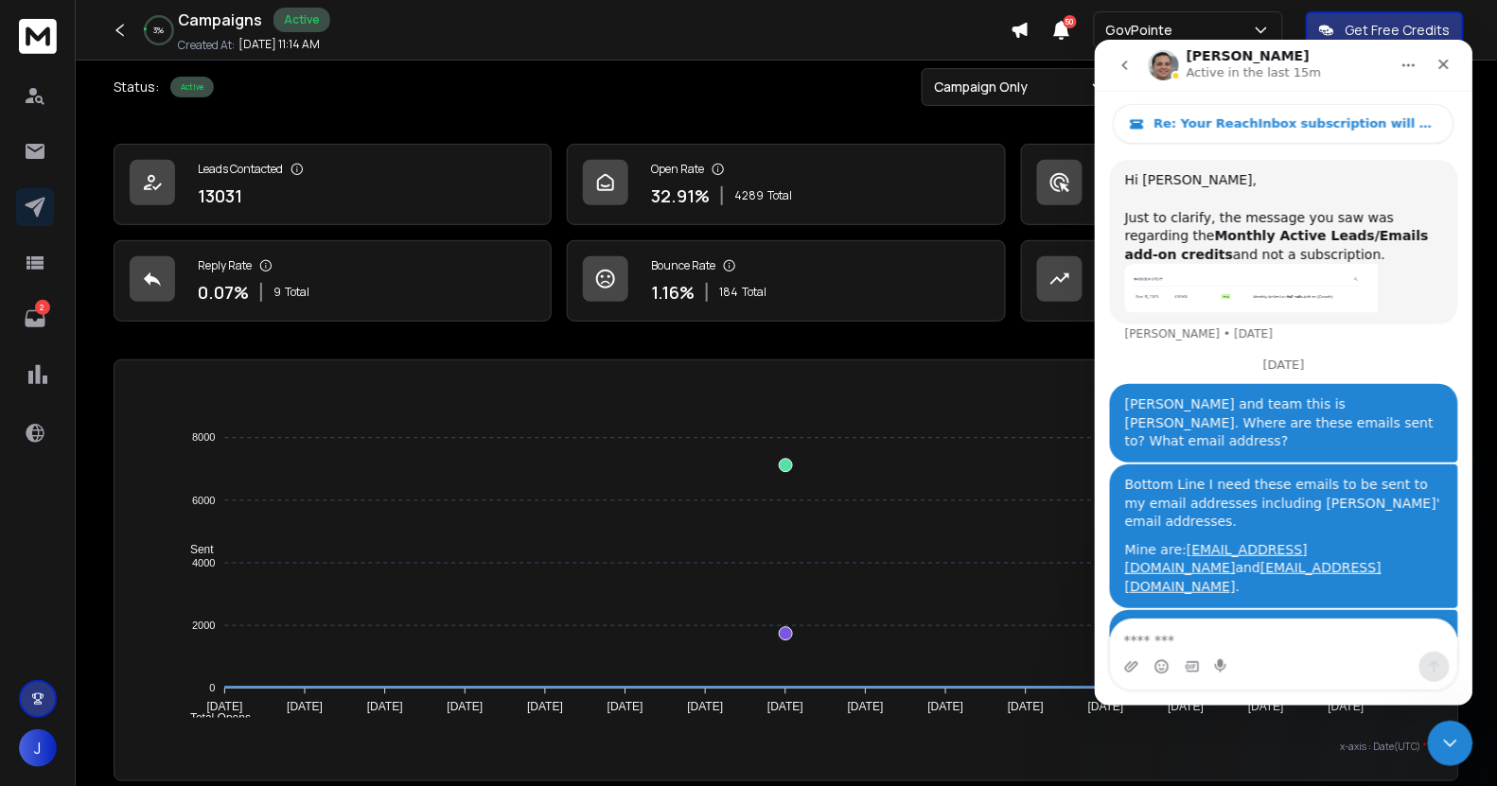
scroll to position [0, 0]
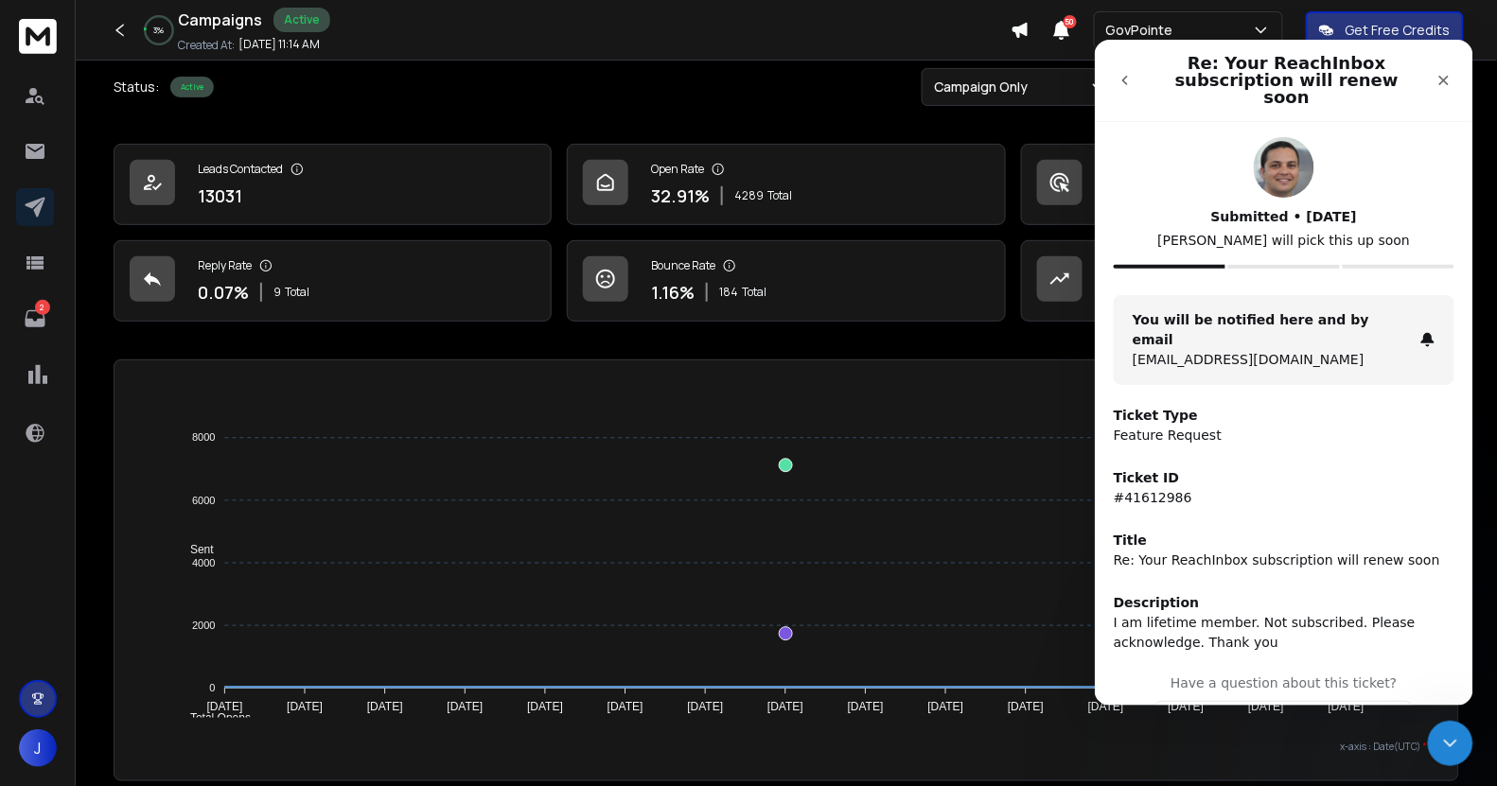
click at [1121, 75] on icon "go back" at bounding box center [1124, 79] width 6 height 9
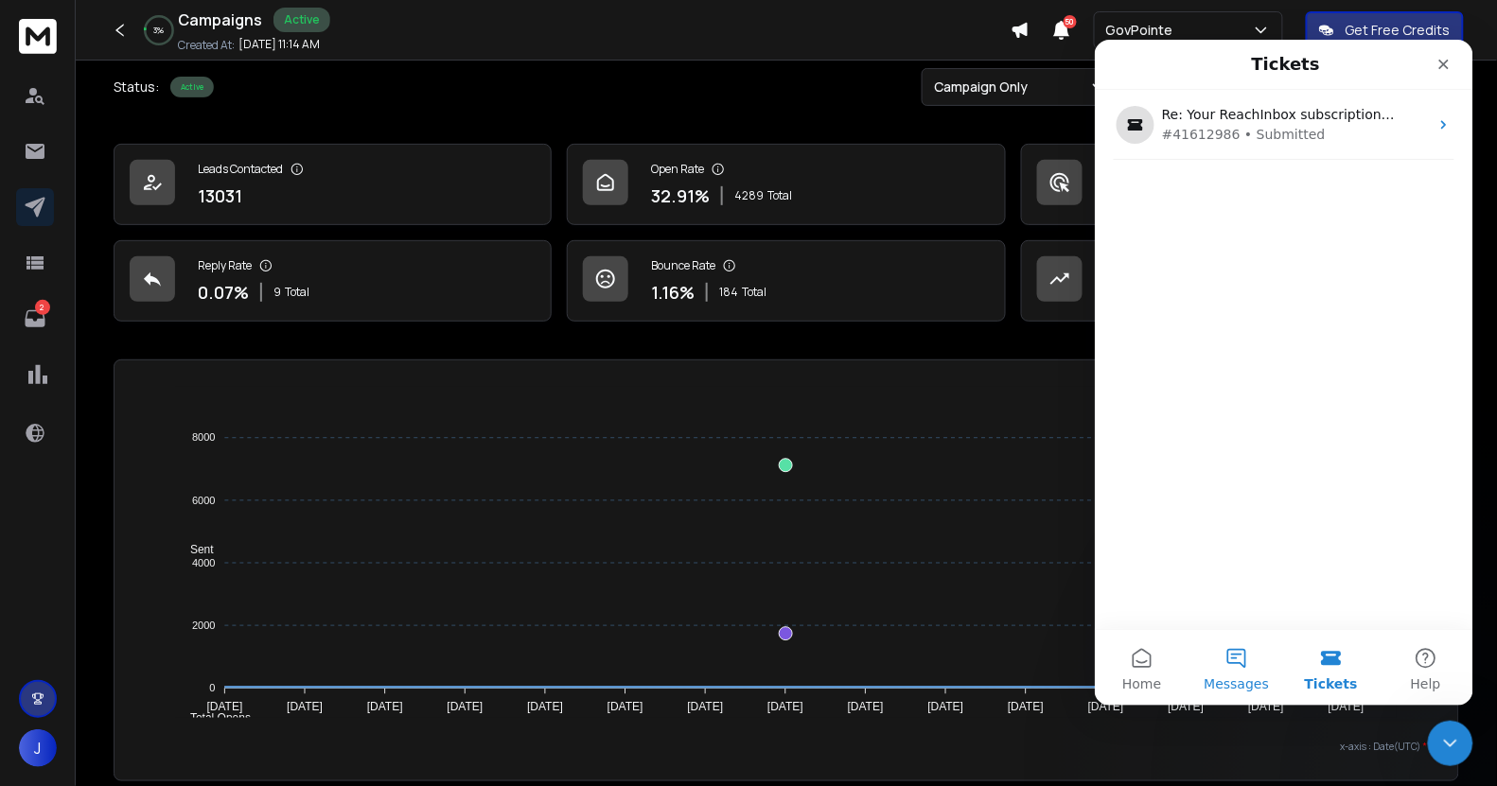
click at [1223, 673] on button "Messages" at bounding box center [1235, 667] width 95 height 76
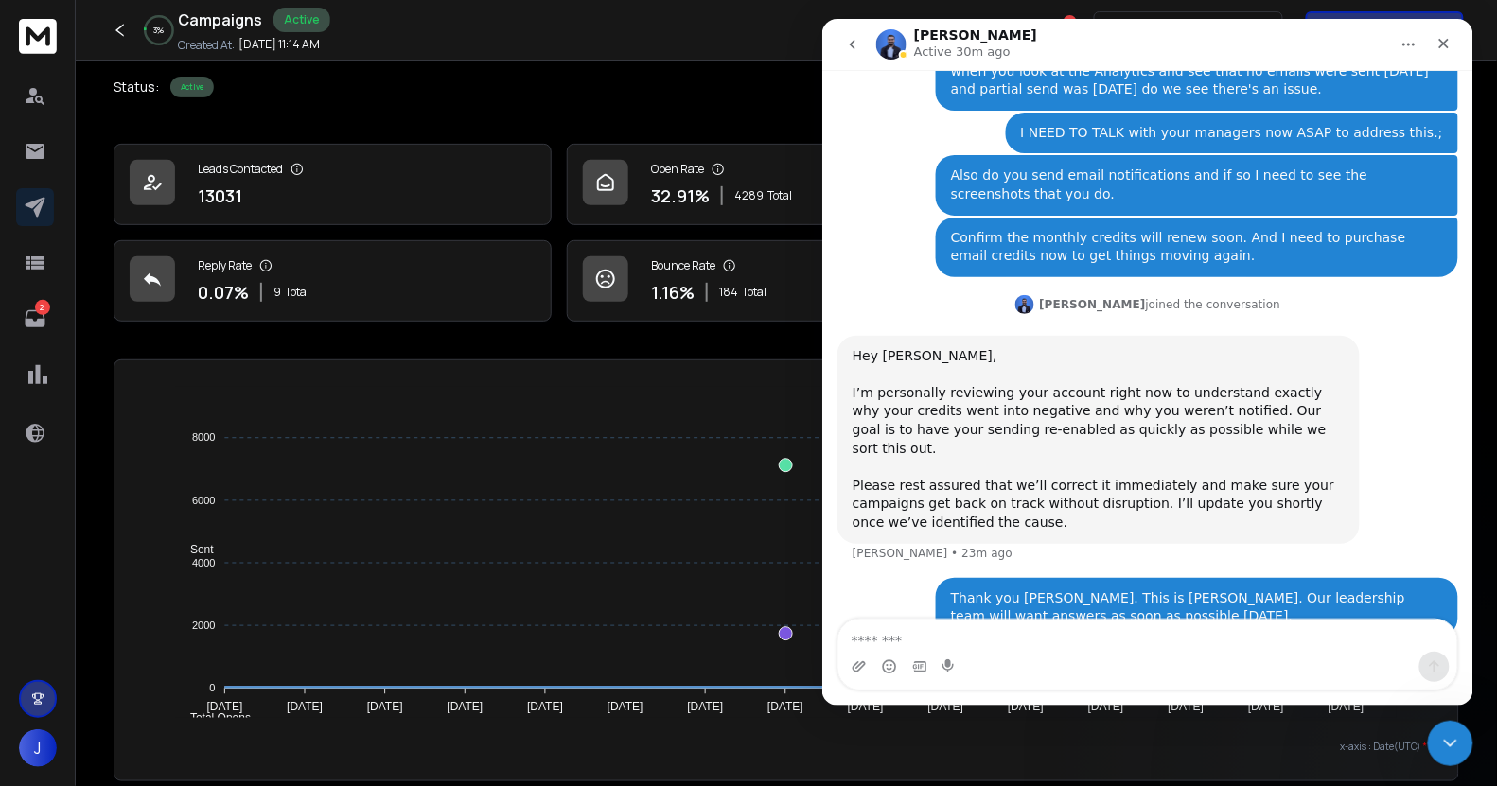
scroll to position [1264, 0]
click at [838, 36] on button "go back" at bounding box center [851, 44] width 36 height 36
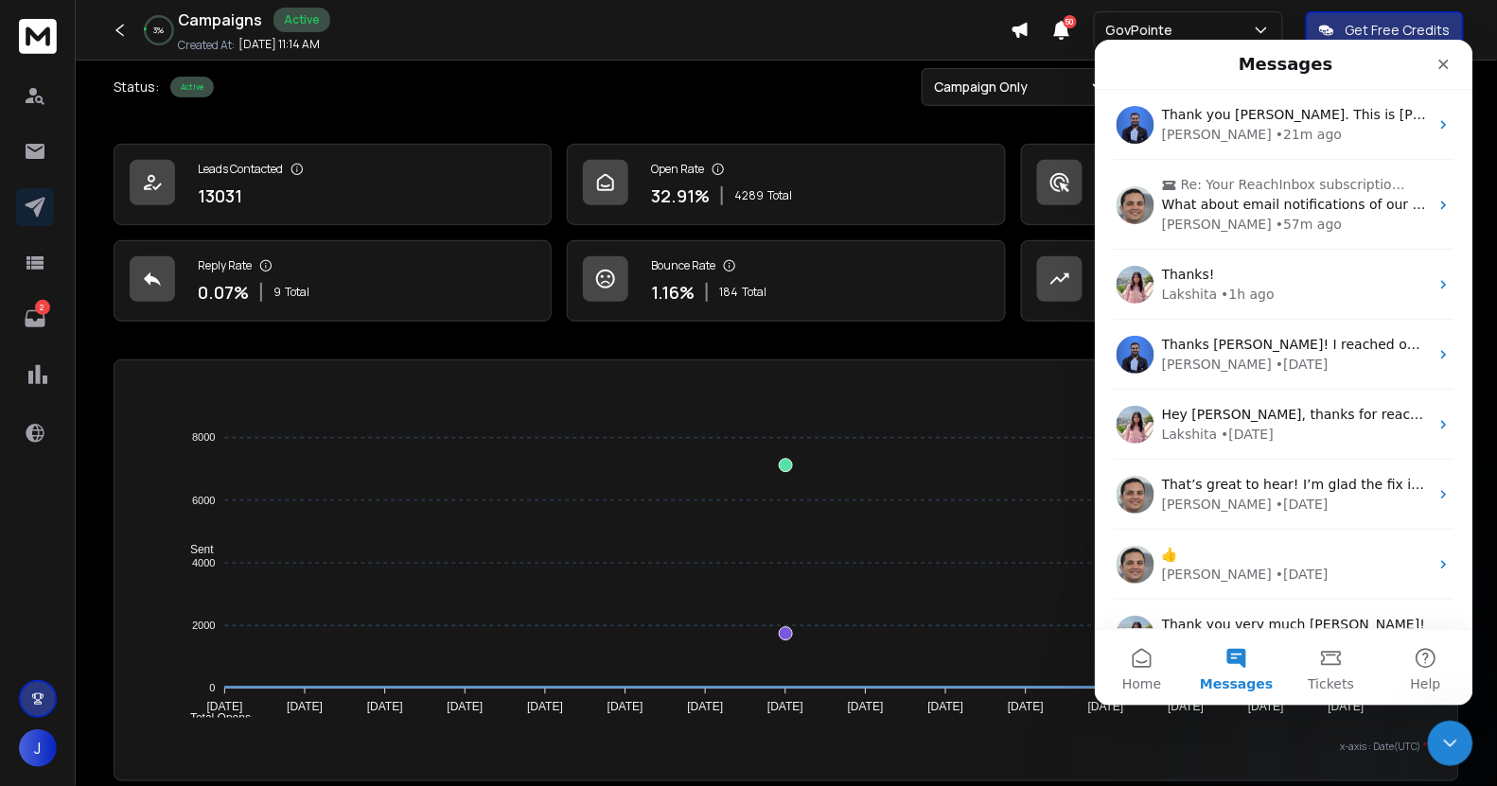
scroll to position [116, 0]
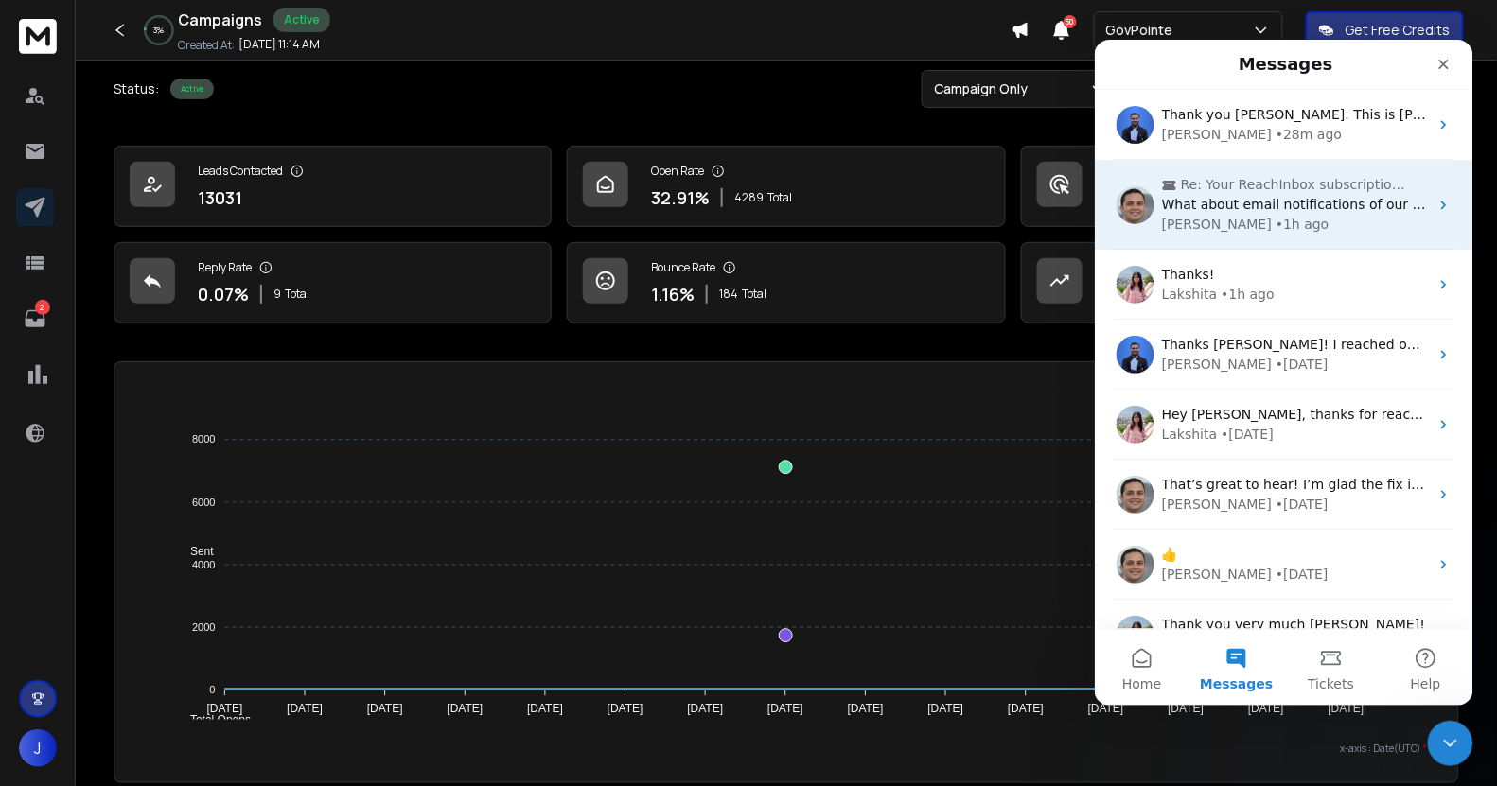
click at [1280, 215] on div "Raj • 1h ago" at bounding box center [1294, 224] width 267 height 20
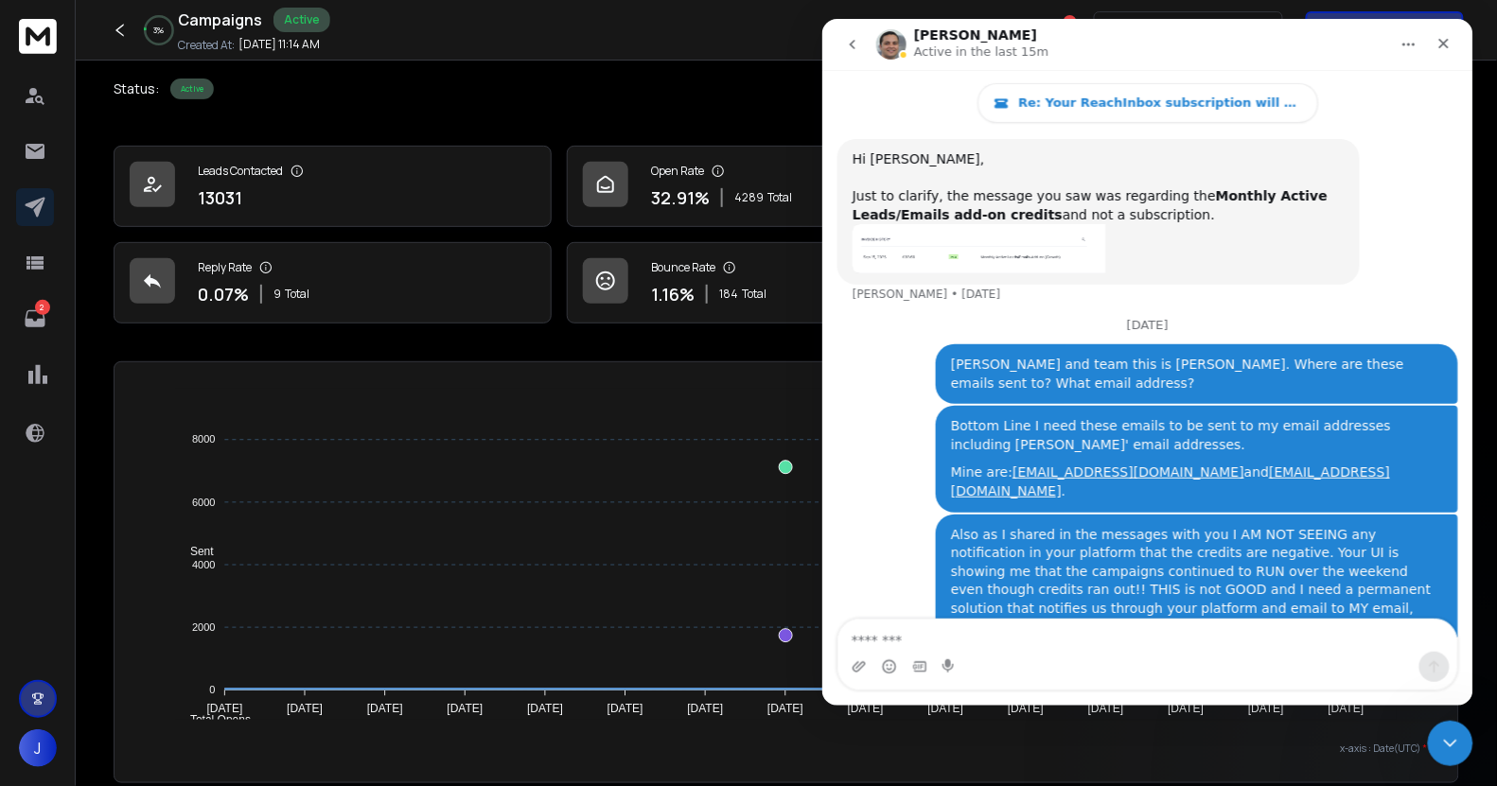
scroll to position [325, 0]
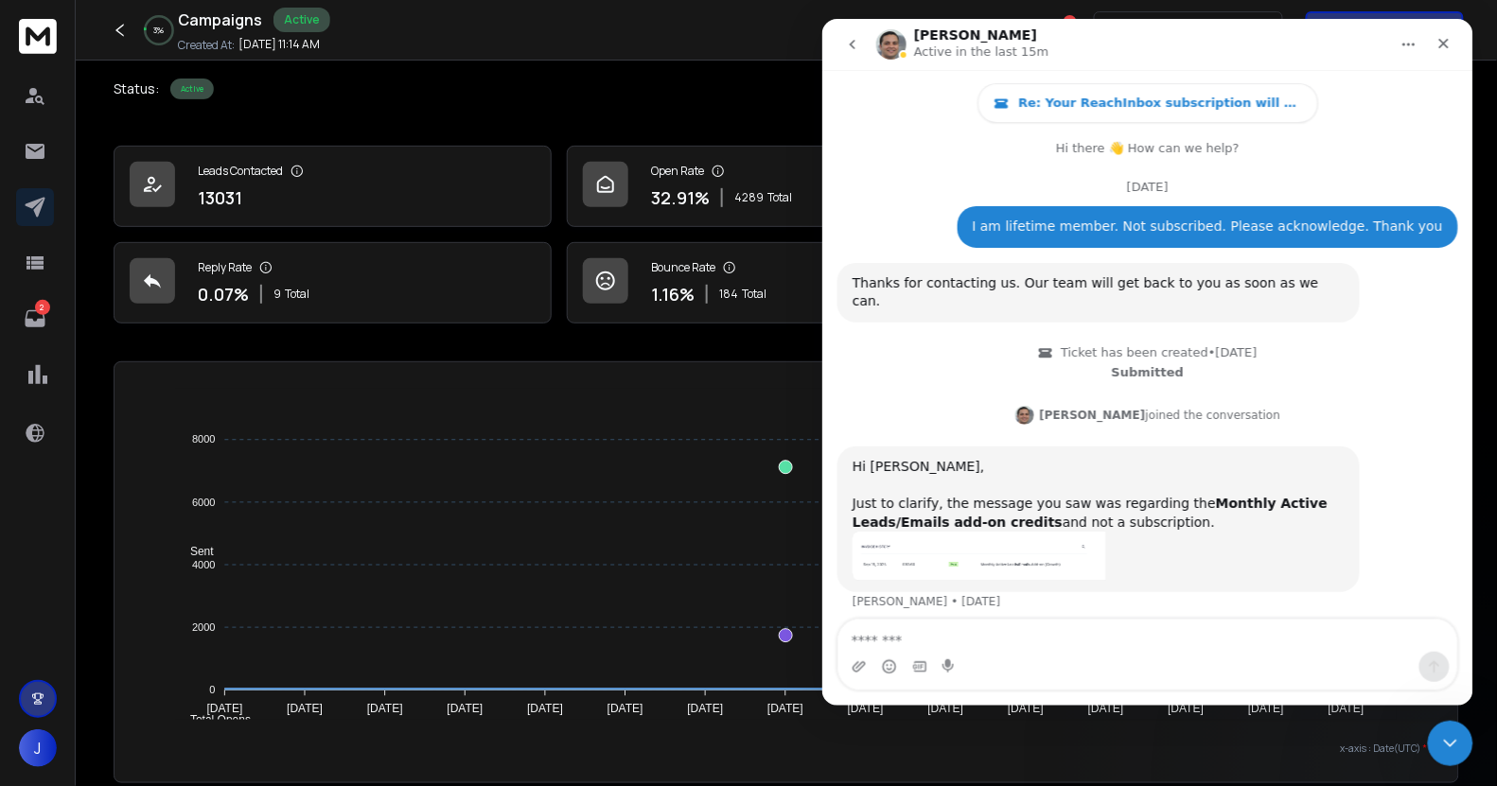
scroll to position [325, 0]
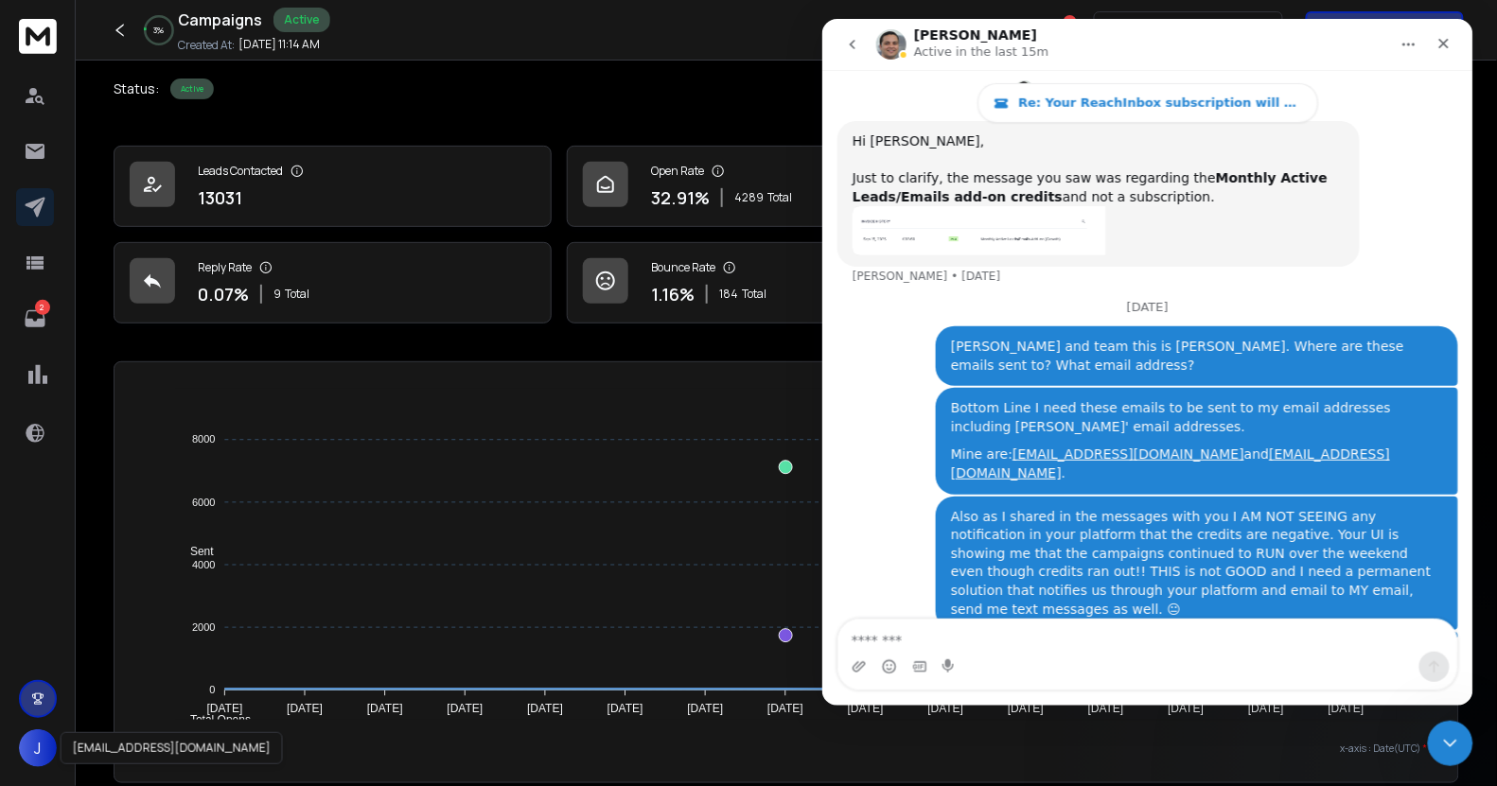
click at [39, 756] on span "J" at bounding box center [38, 748] width 38 height 38
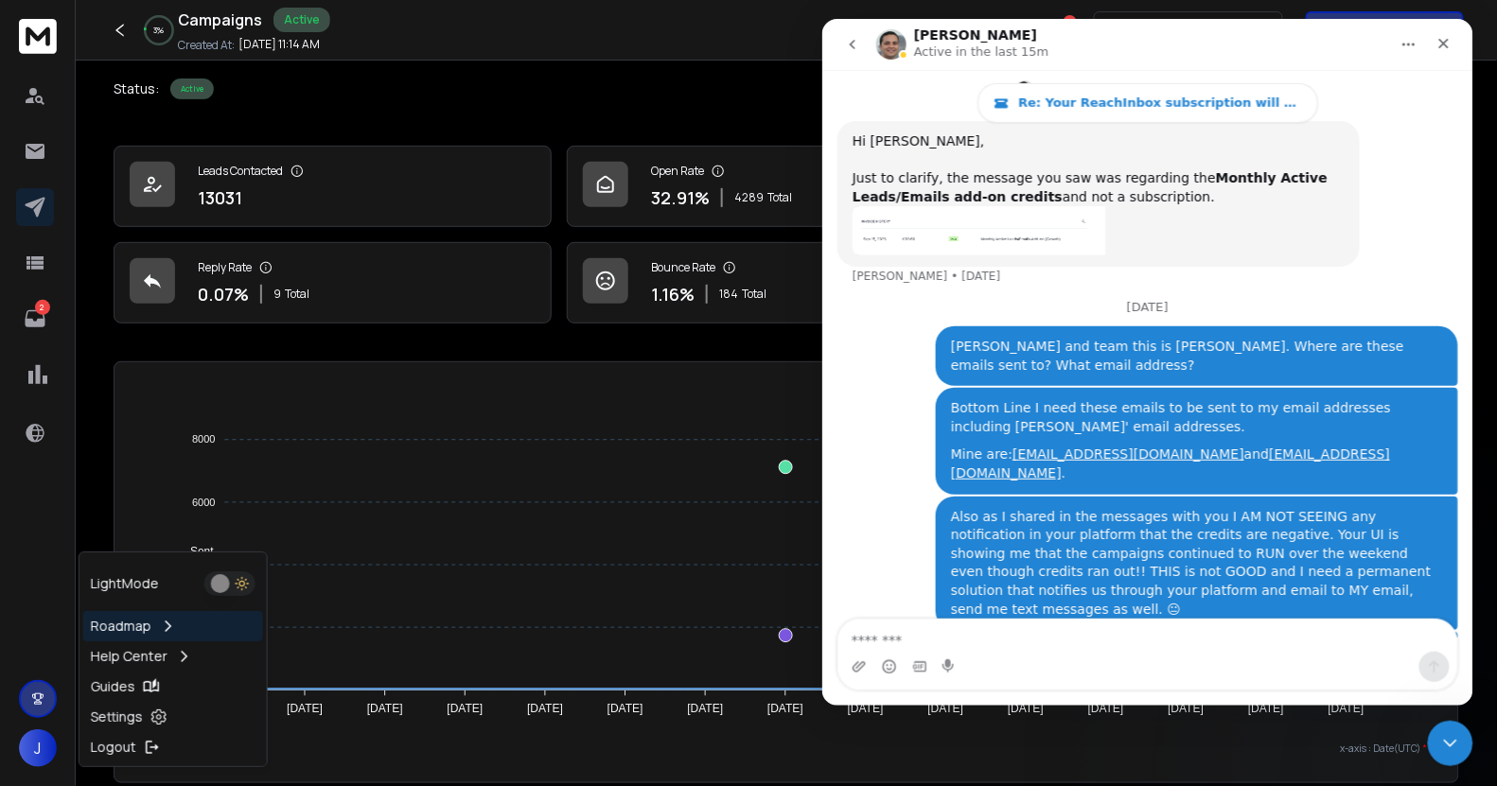
click at [38, 756] on span "J" at bounding box center [38, 748] width 38 height 38
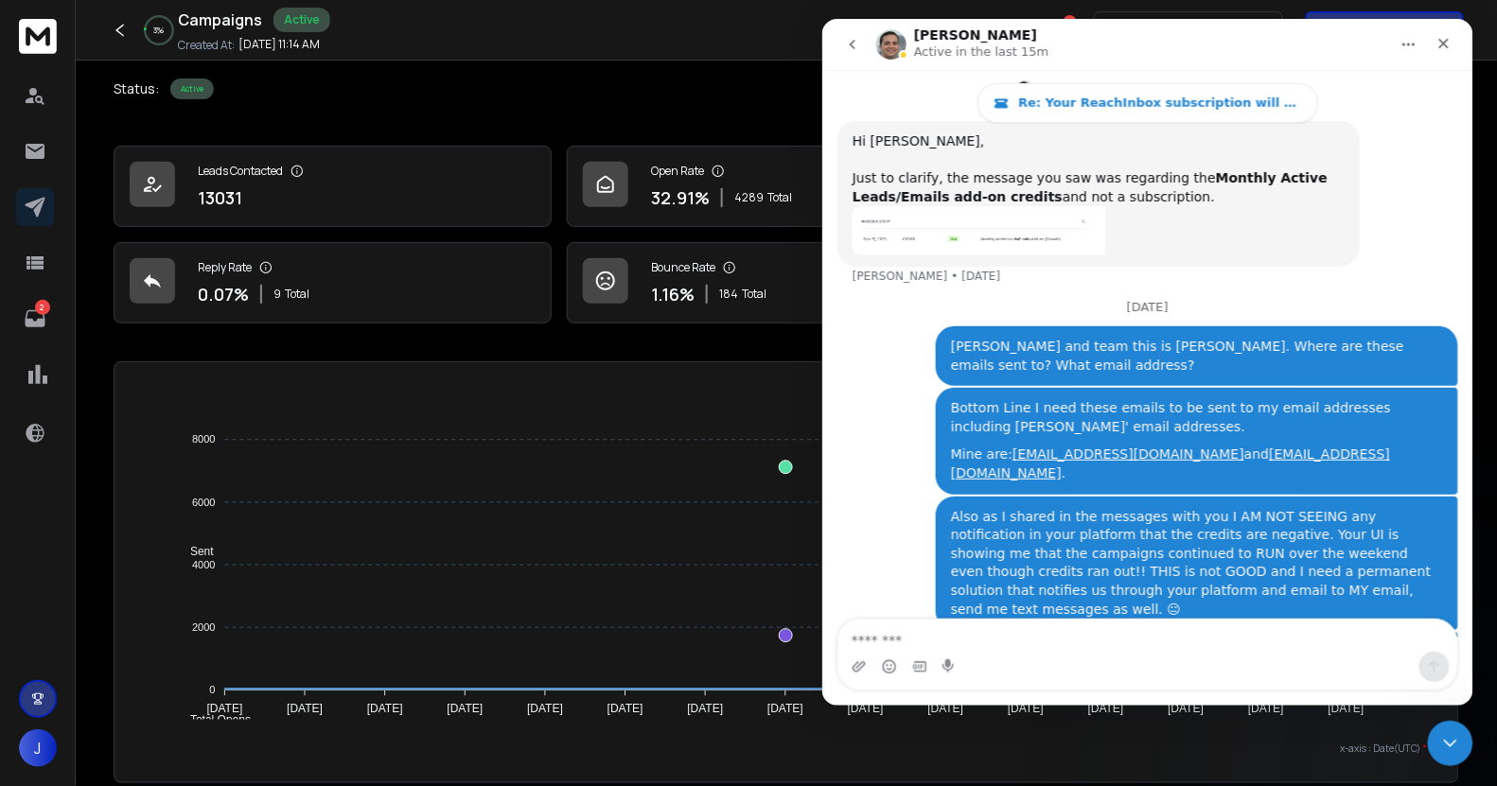
click at [394, 344] on div "Leads Contacted 13031 Open Rate 32.91 % 4289 Total Click Rate 20.76 % 2705 Tota…" at bounding box center [786, 652] width 1345 height 1012
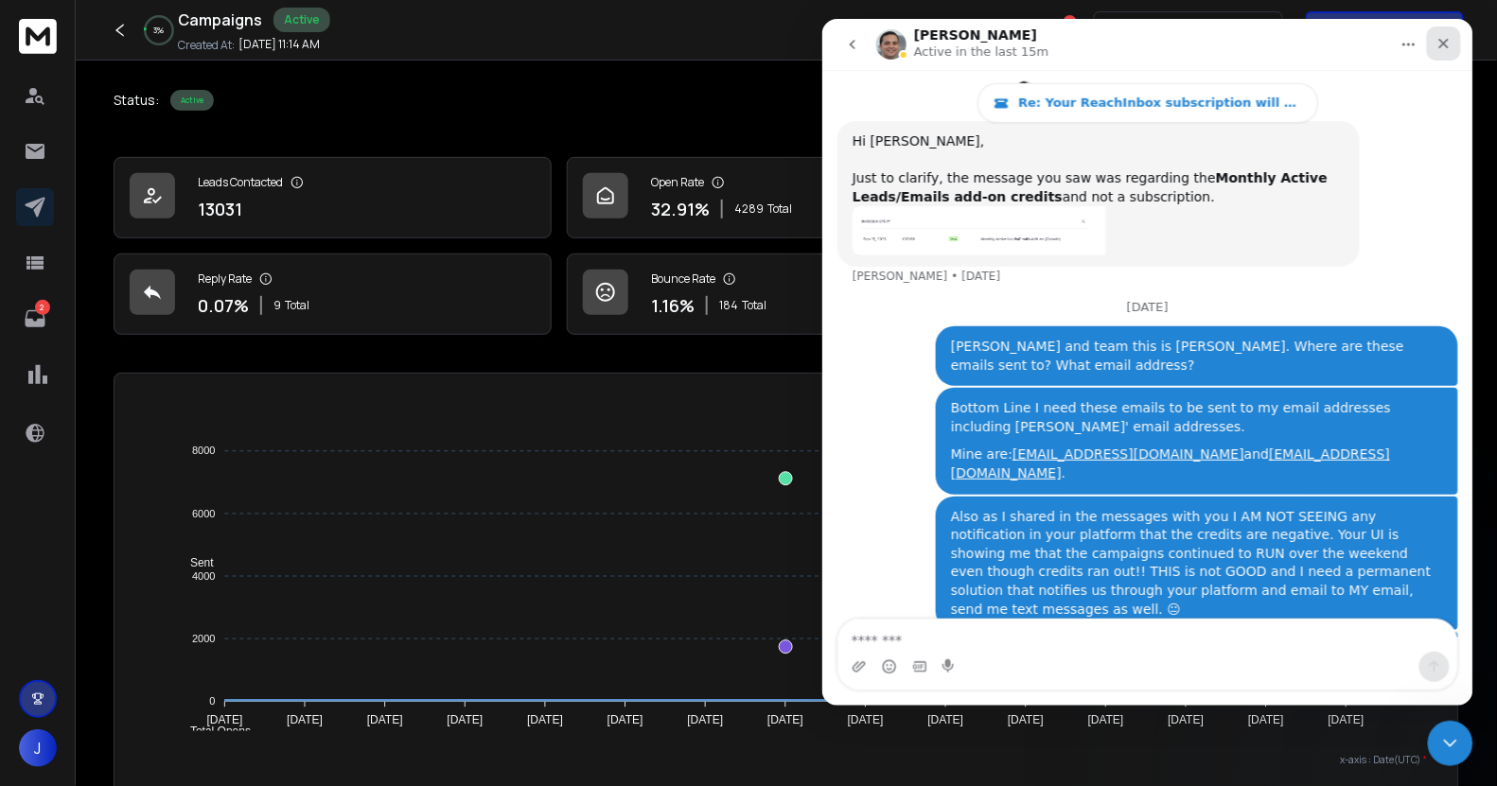
scroll to position [103, 0]
drag, startPoint x: 1443, startPoint y: 45, endPoint x: 2266, endPoint y: 64, distance: 823.3
click at [1443, 45] on icon "Close" at bounding box center [1442, 42] width 15 height 15
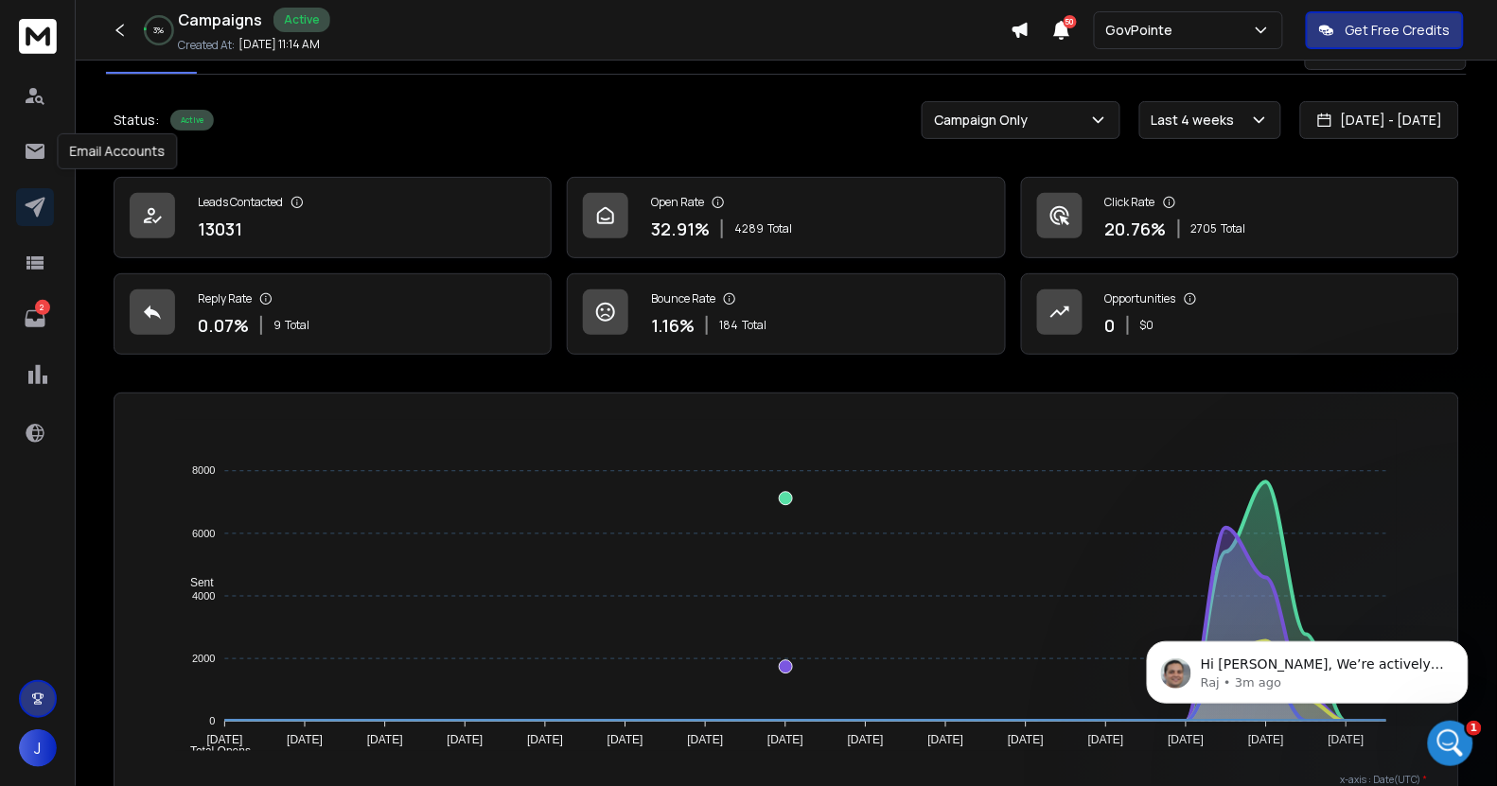
scroll to position [0, 0]
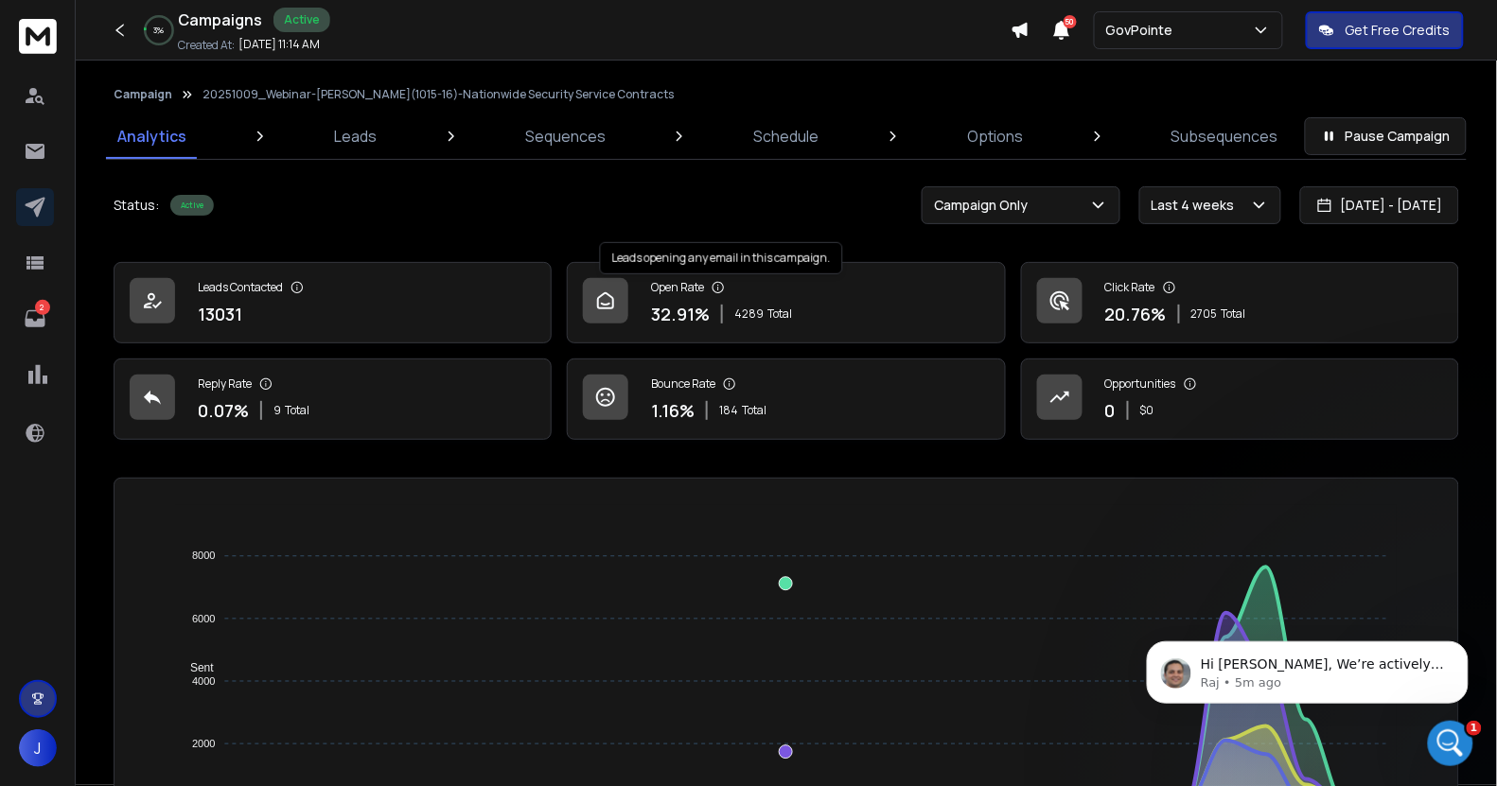
click at [617, 212] on div "Status: Active Pause Campaign Campaign Only Last 4 weeks [DATE] - [DATE]" at bounding box center [786, 205] width 1345 height 38
click at [1179, 41] on button "GovPointe" at bounding box center [1188, 30] width 189 height 38
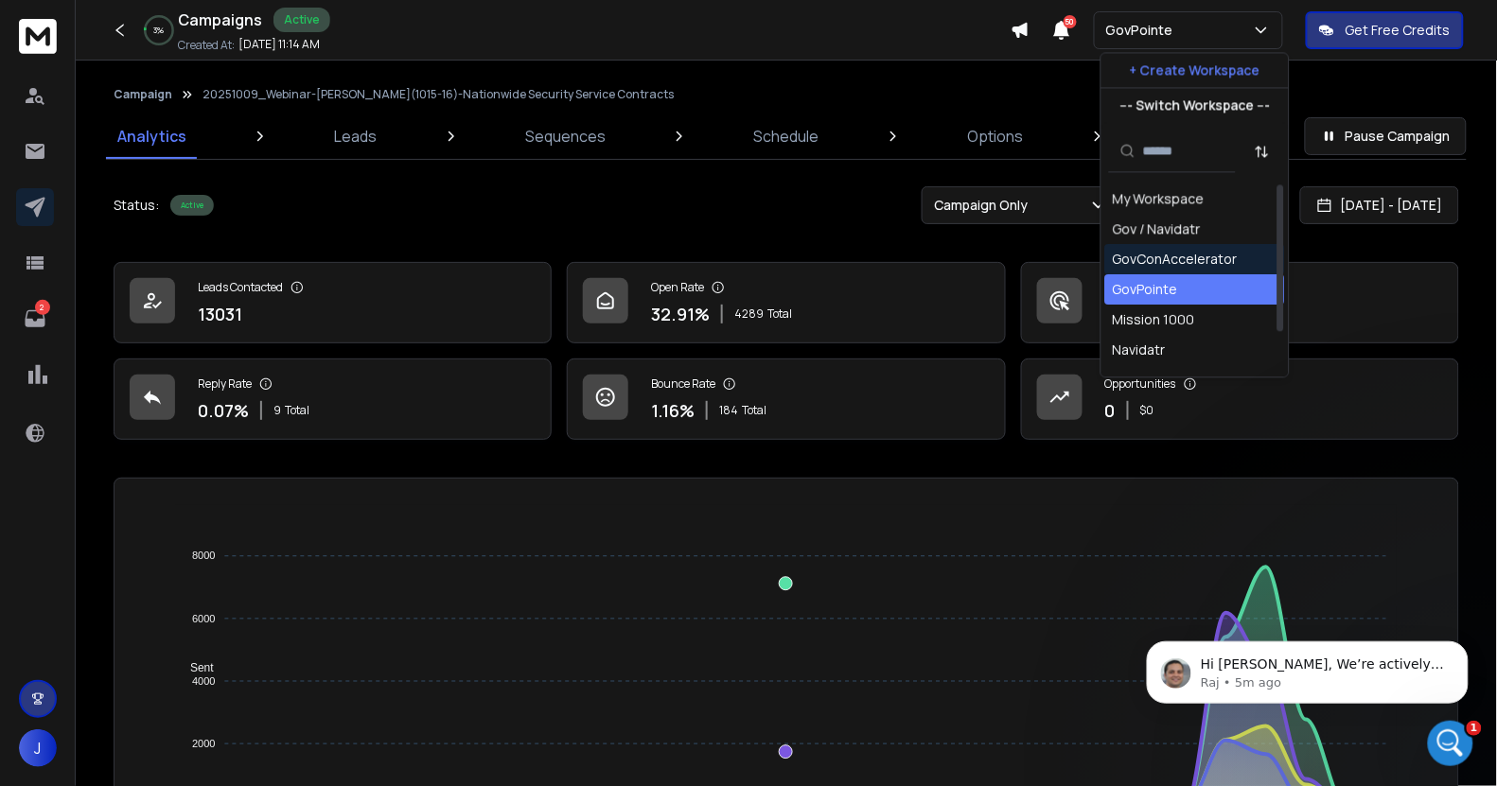
click at [1149, 260] on div "GovConAccelerator" at bounding box center [1175, 259] width 125 height 19
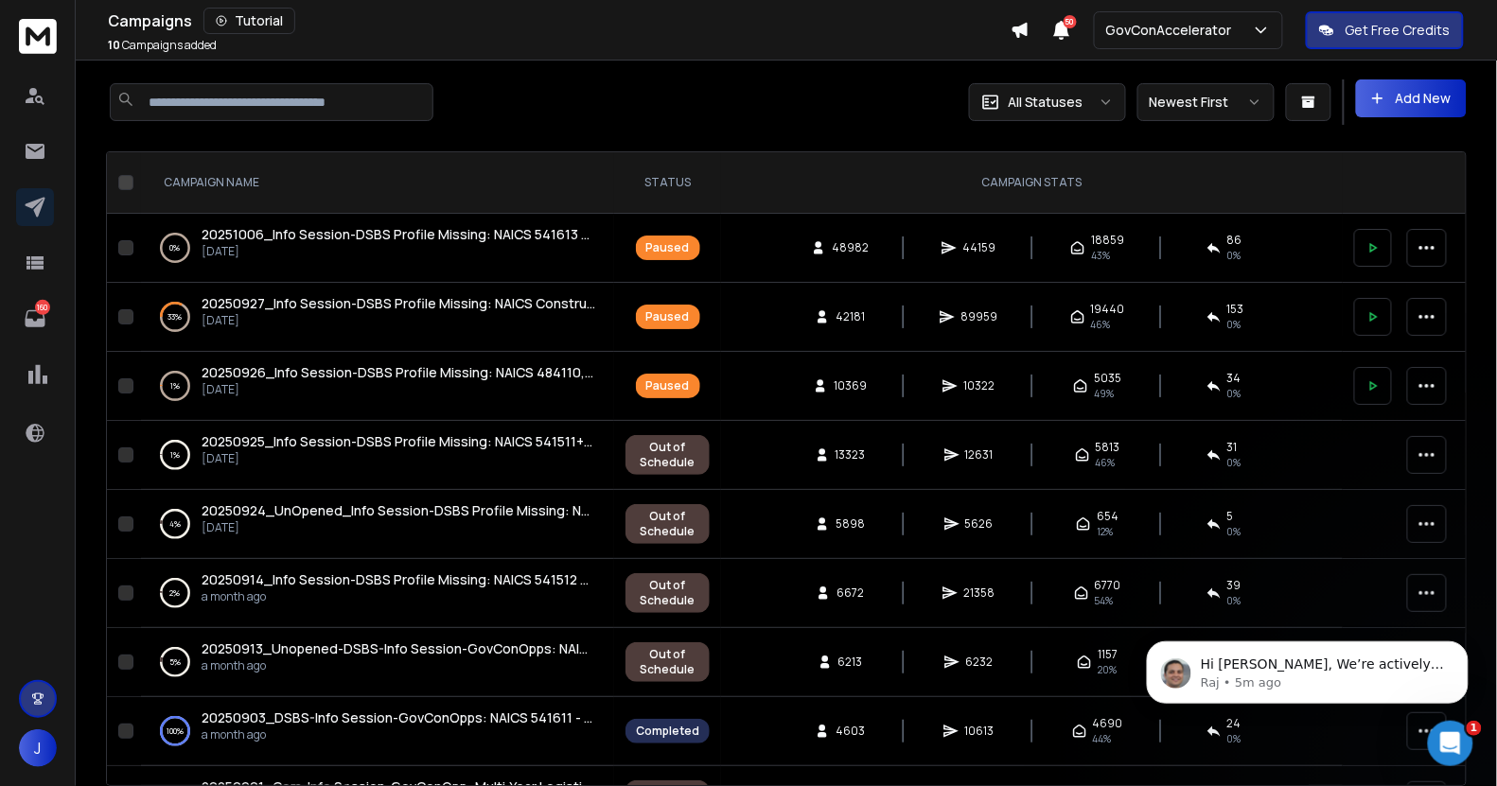
click at [690, 96] on div at bounding box center [446, 101] width 680 height 45
click at [380, 231] on span "20251006_Info Session-DSBS Profile Missing: NAICS 541613 Services+48k leads" at bounding box center [453, 234] width 502 height 18
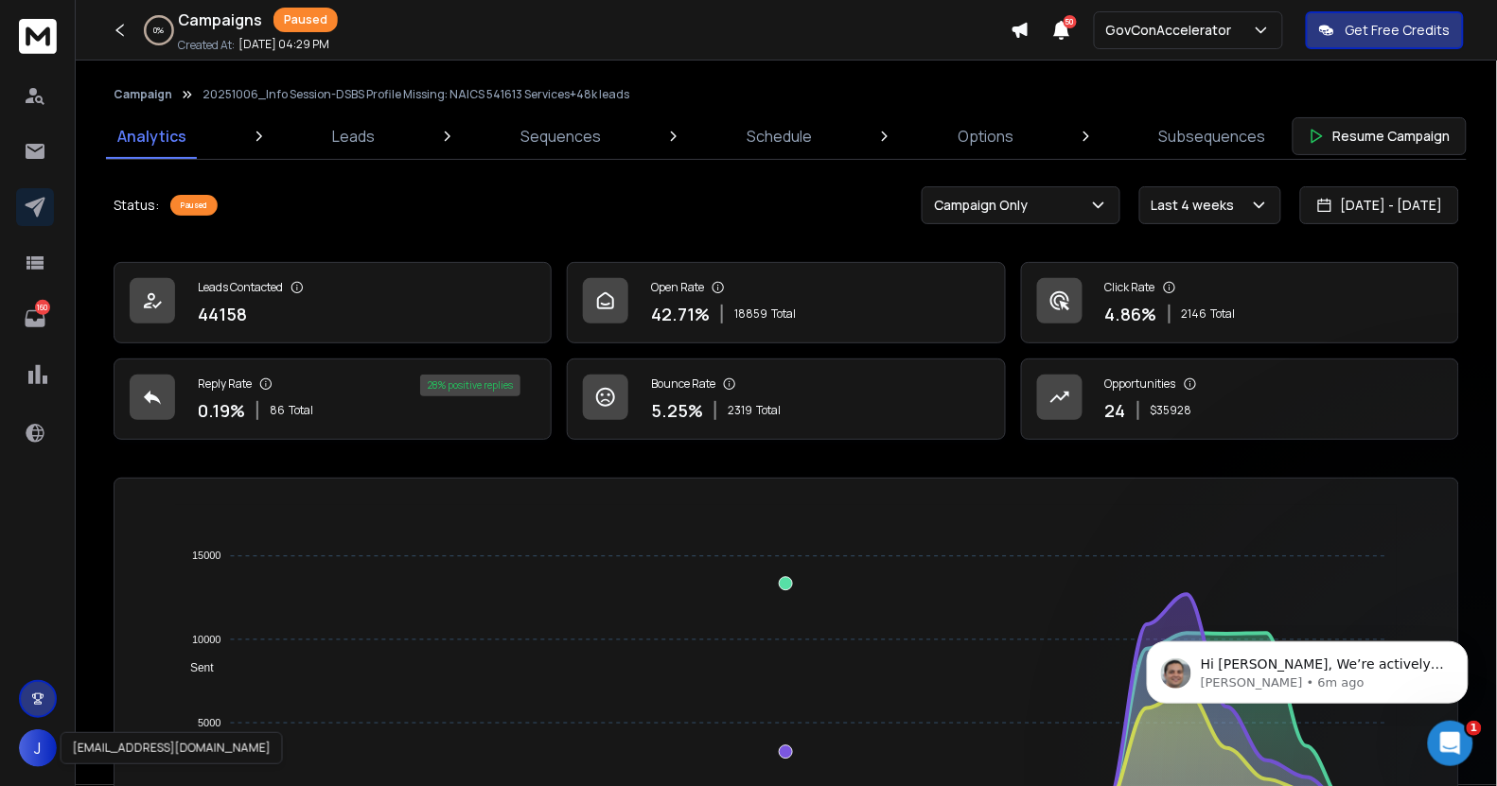
click at [38, 754] on span "J" at bounding box center [38, 748] width 38 height 38
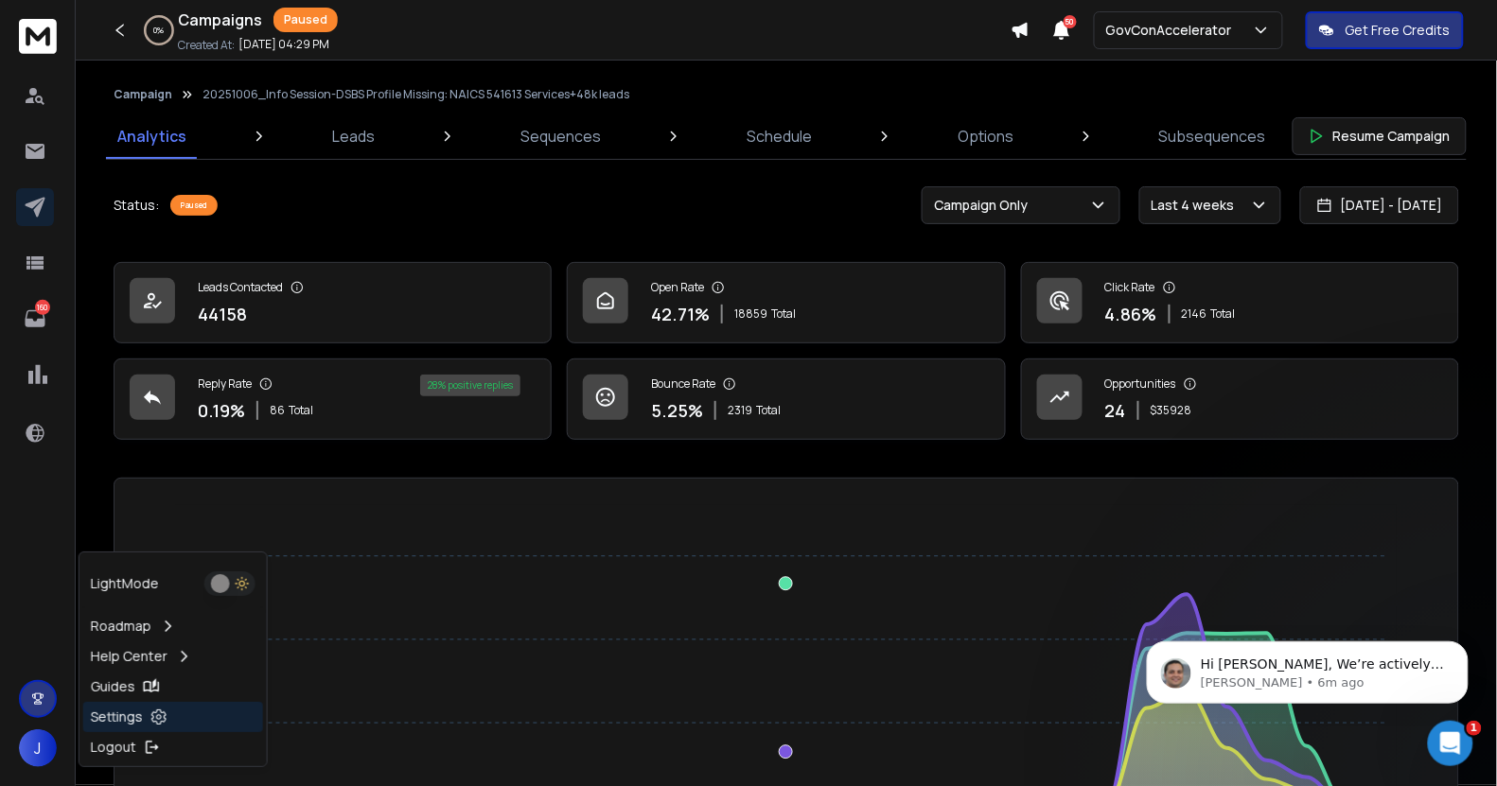
click at [139, 726] on p "Settings" at bounding box center [117, 717] width 52 height 19
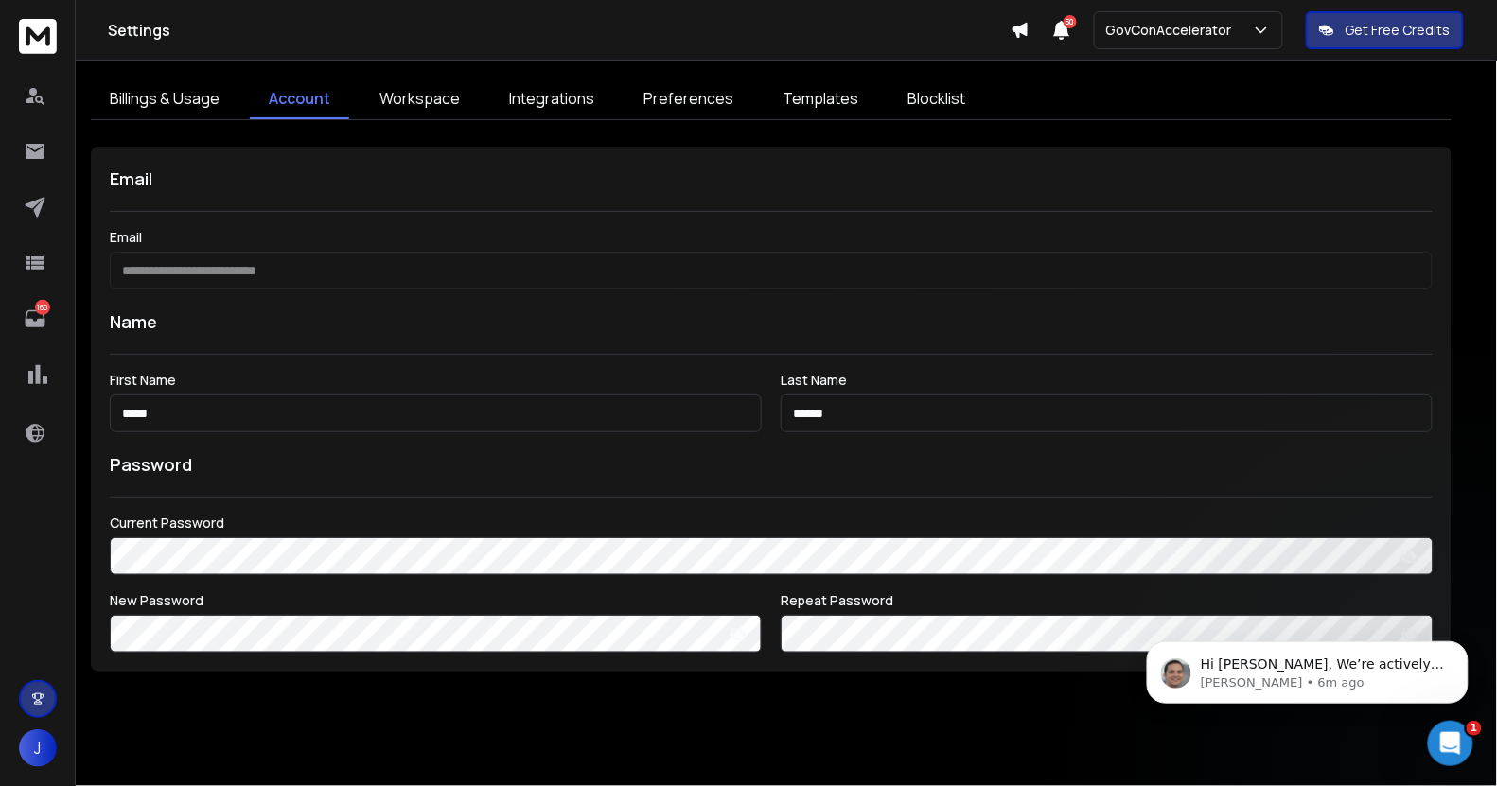
click at [201, 102] on link "Billings & Usage" at bounding box center [165, 99] width 148 height 40
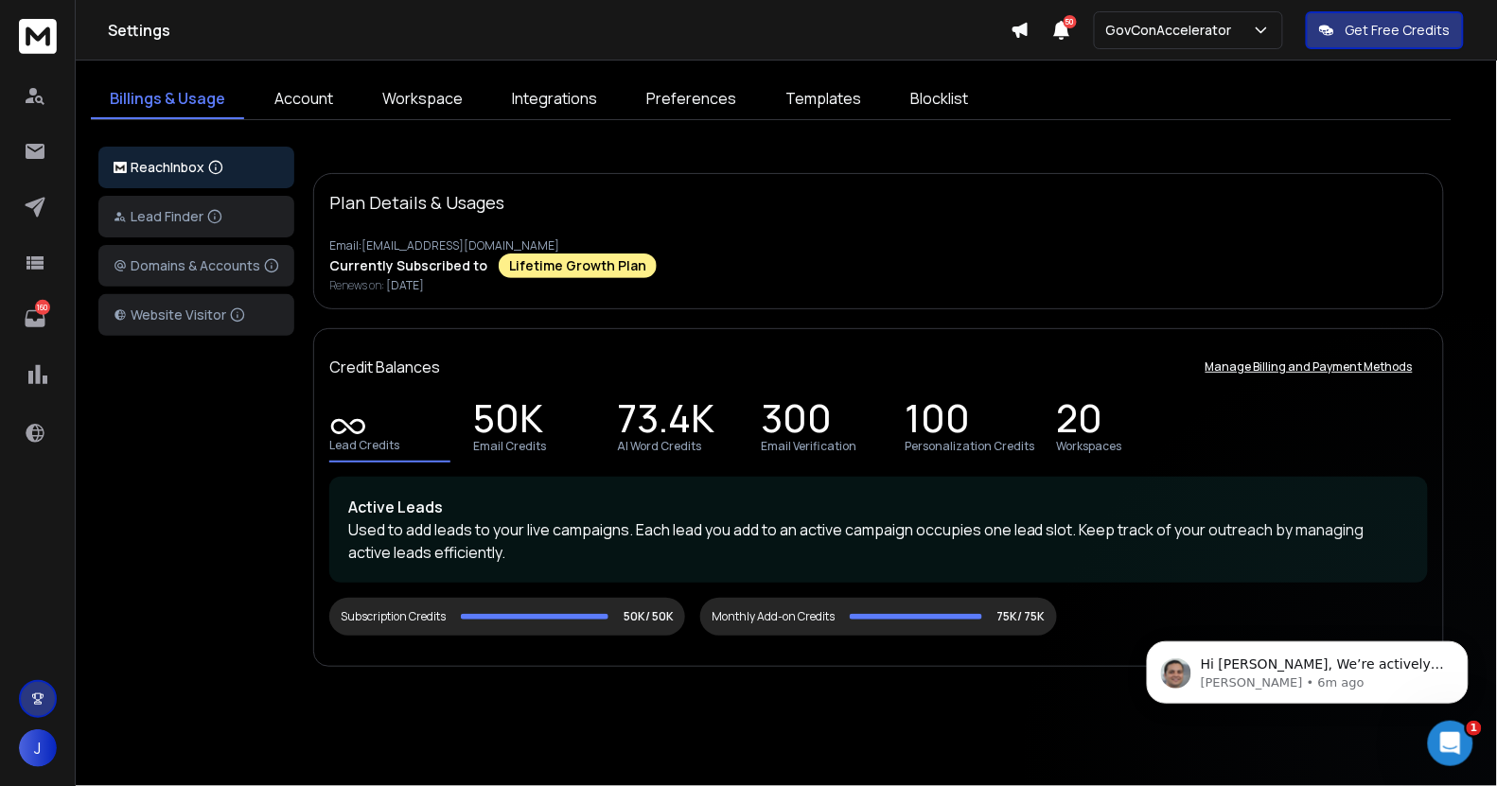
drag, startPoint x: 200, startPoint y: 455, endPoint x: 936, endPoint y: 168, distance: 789.9
click at [200, 455] on div "ReachInbox Lead Finder Domains & Accounts Website Visitor Plan Details & Usages…" at bounding box center [770, 449] width 1345 height 605
click at [1209, 24] on p "GovConAccelerator" at bounding box center [1172, 30] width 133 height 19
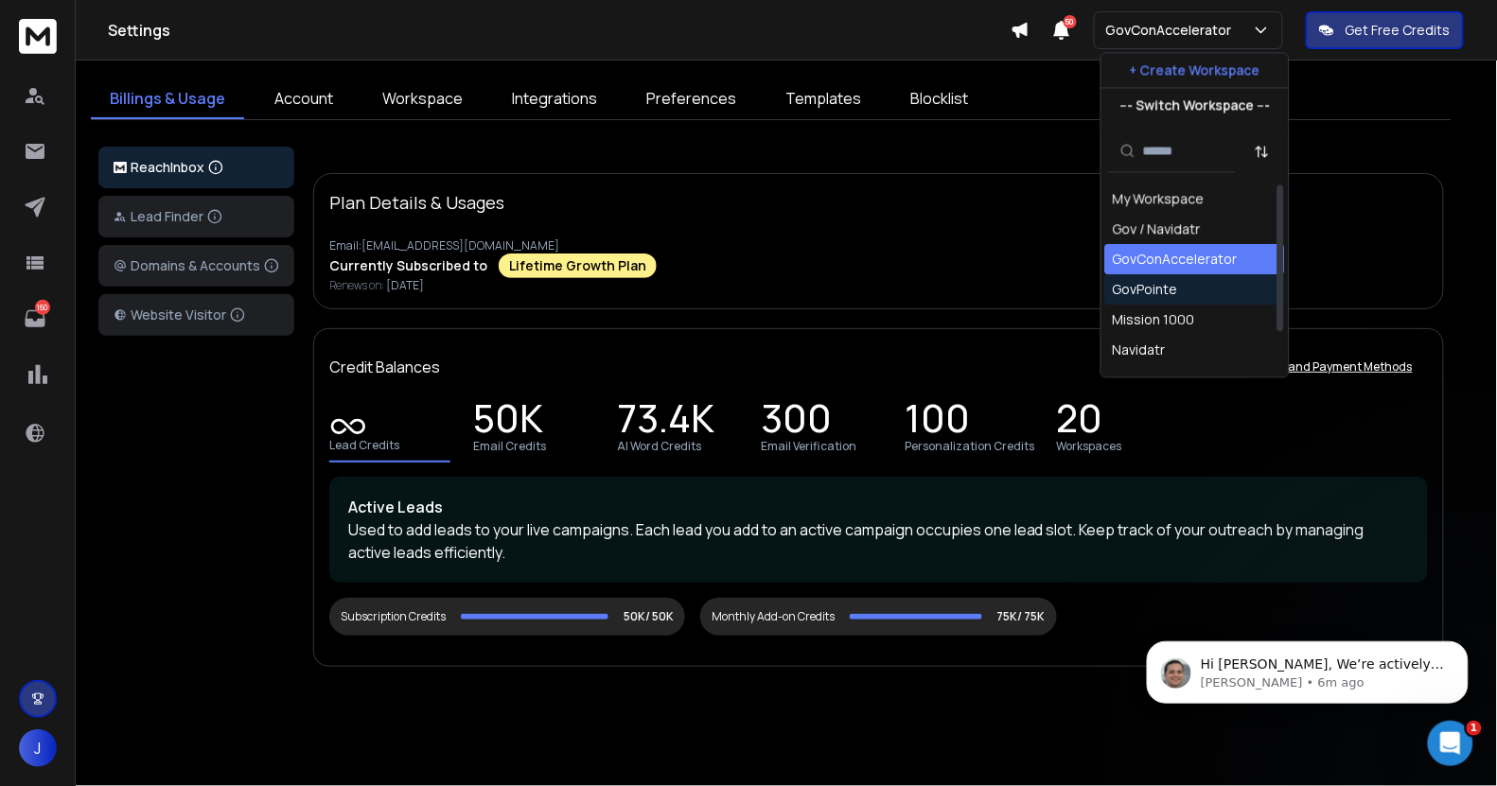
click at [1153, 293] on div "GovPointe" at bounding box center [1145, 289] width 65 height 19
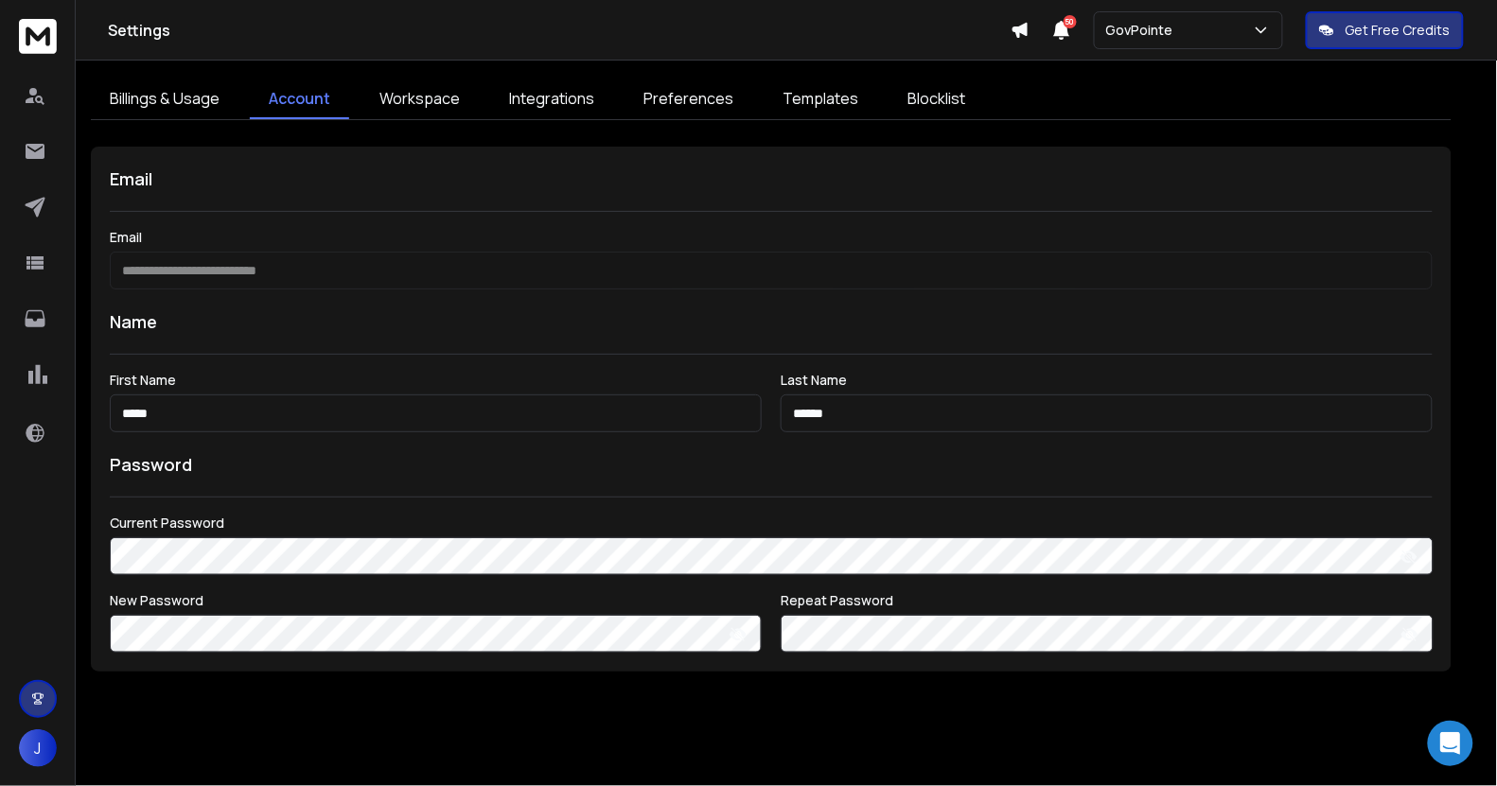
click at [199, 104] on link "Billings & Usage" at bounding box center [165, 99] width 148 height 40
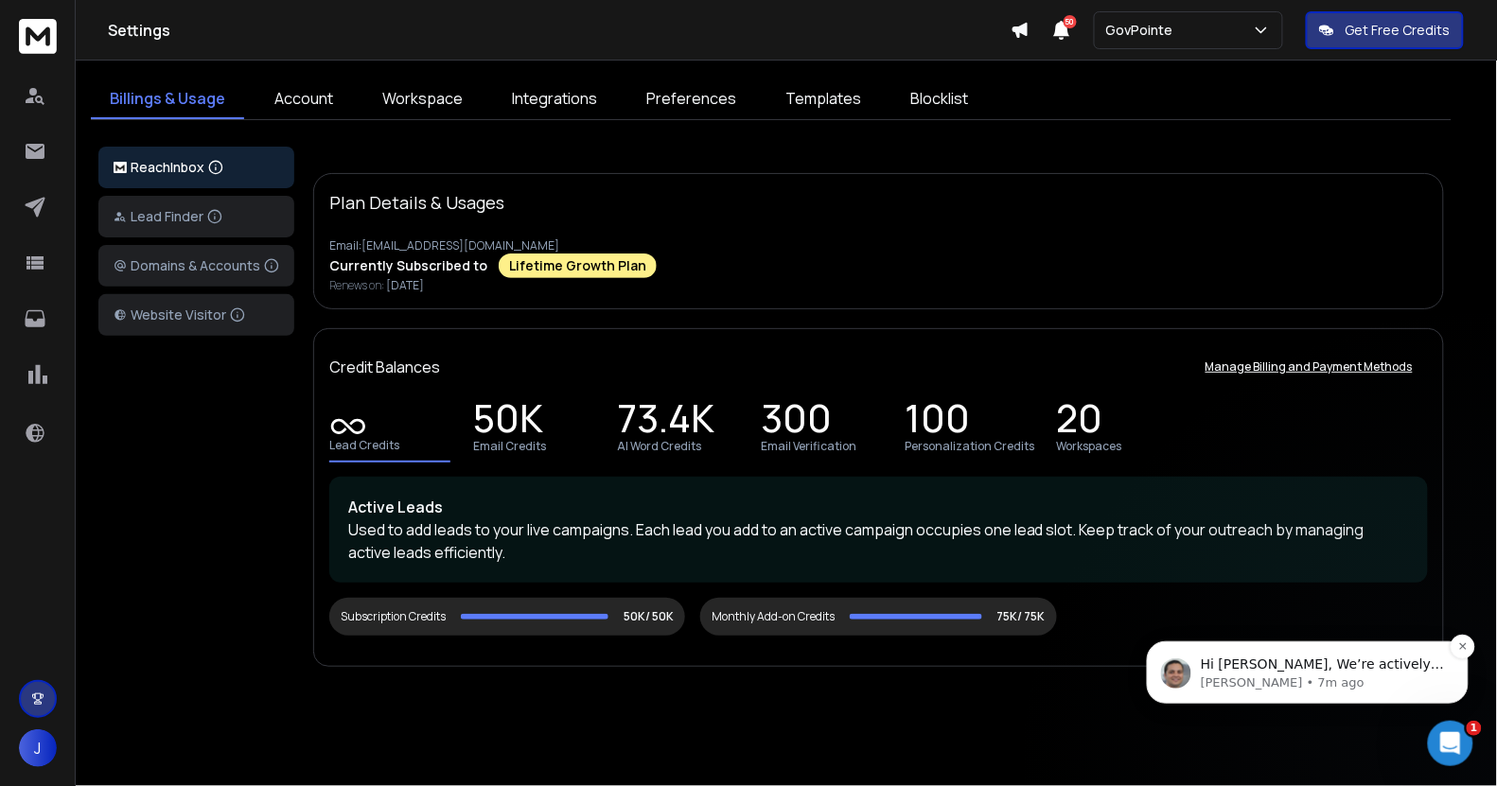
click at [1331, 672] on p "Hi [PERSON_NAME], We’re actively investigating the issue with your campaigns. I…" at bounding box center [1322, 664] width 244 height 19
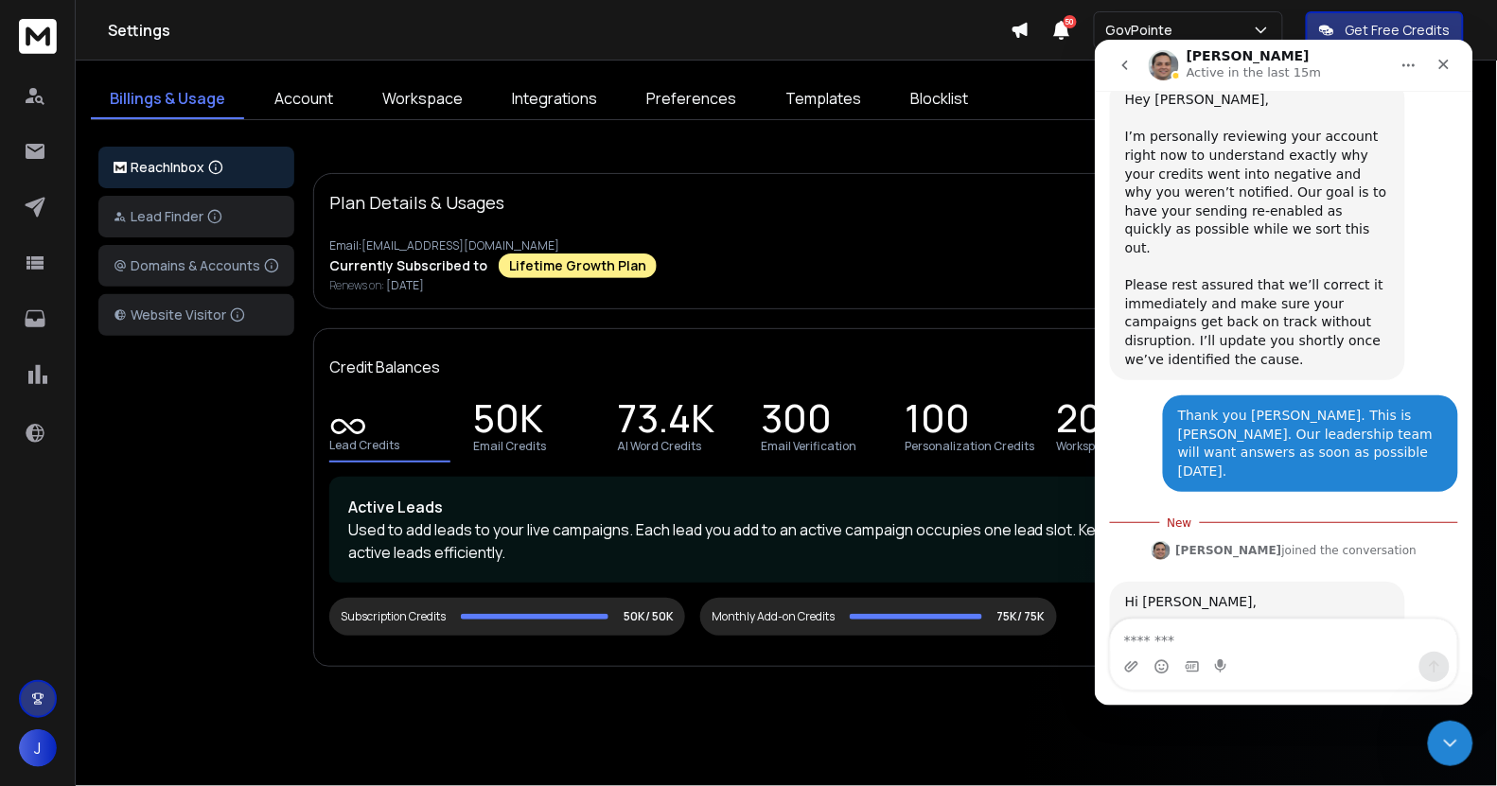
scroll to position [1851, 0]
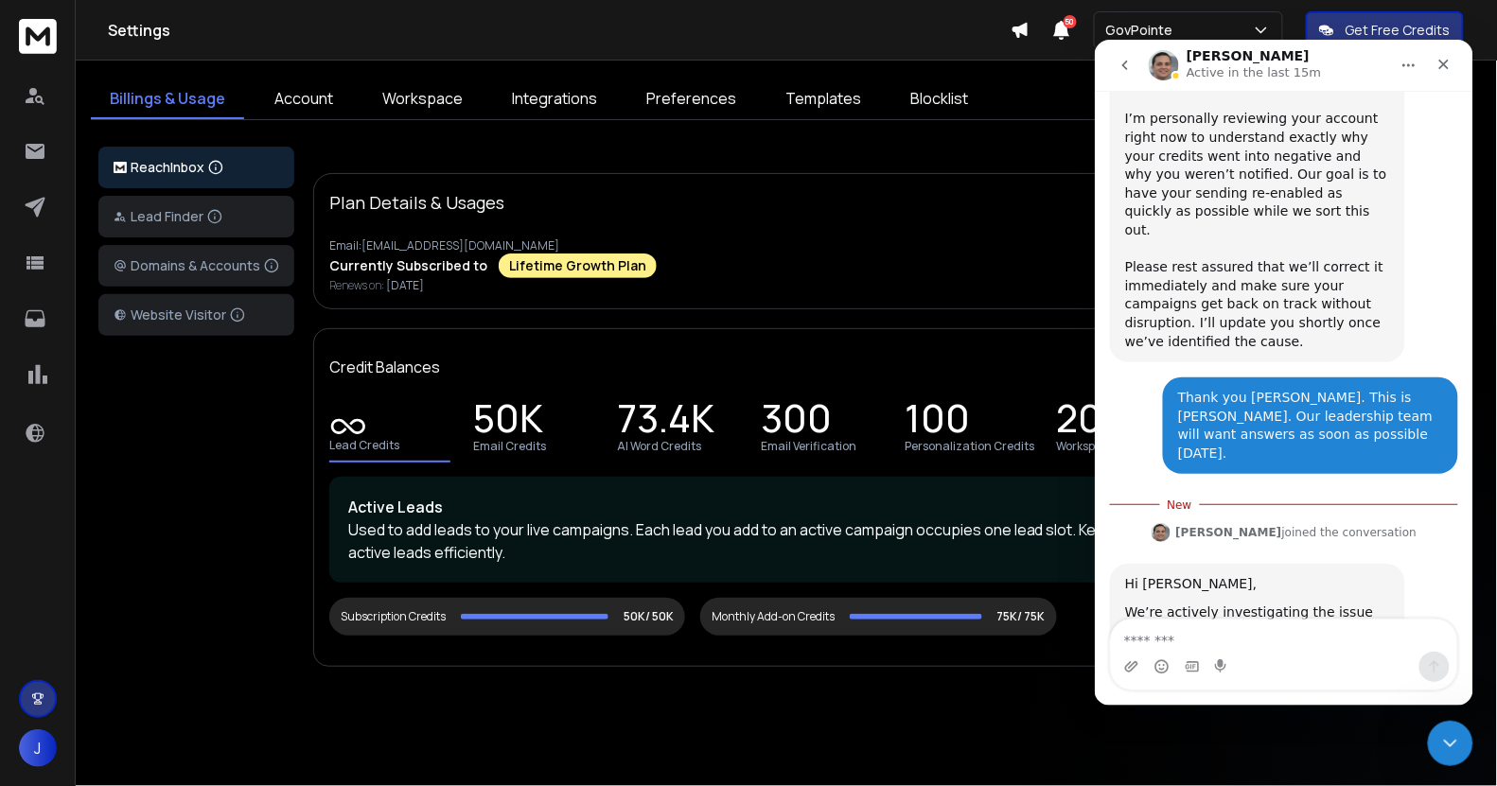
drag, startPoint x: 1157, startPoint y: 628, endPoint x: 1166, endPoint y: 621, distance: 12.1
click at [1159, 625] on textarea "Message…" at bounding box center [1283, 635] width 346 height 32
click at [1324, 641] on textarea "Message…" at bounding box center [1283, 635] width 346 height 32
click at [1324, 640] on textarea "Message…" at bounding box center [1283, 635] width 346 height 32
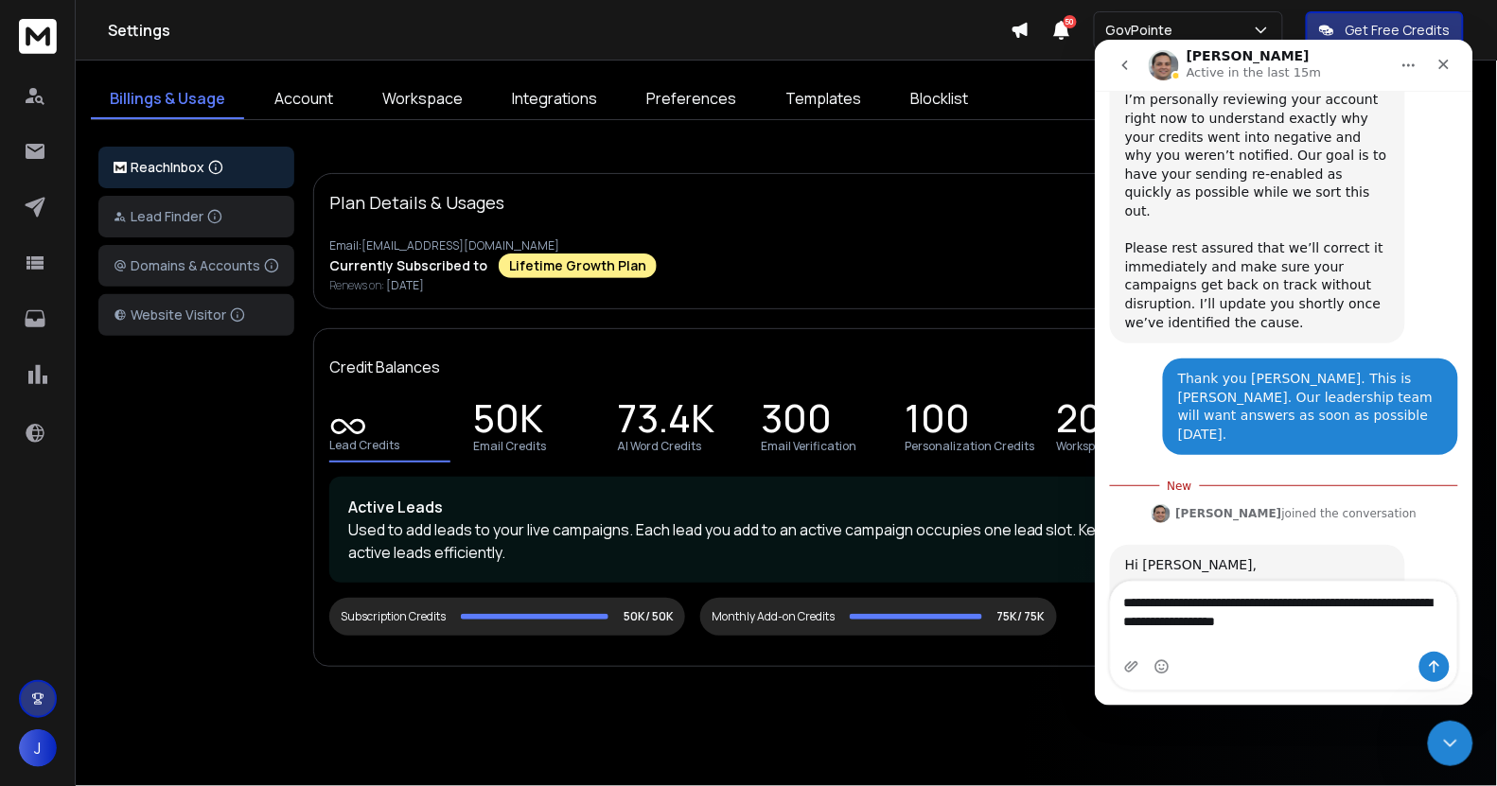
type textarea "**********"
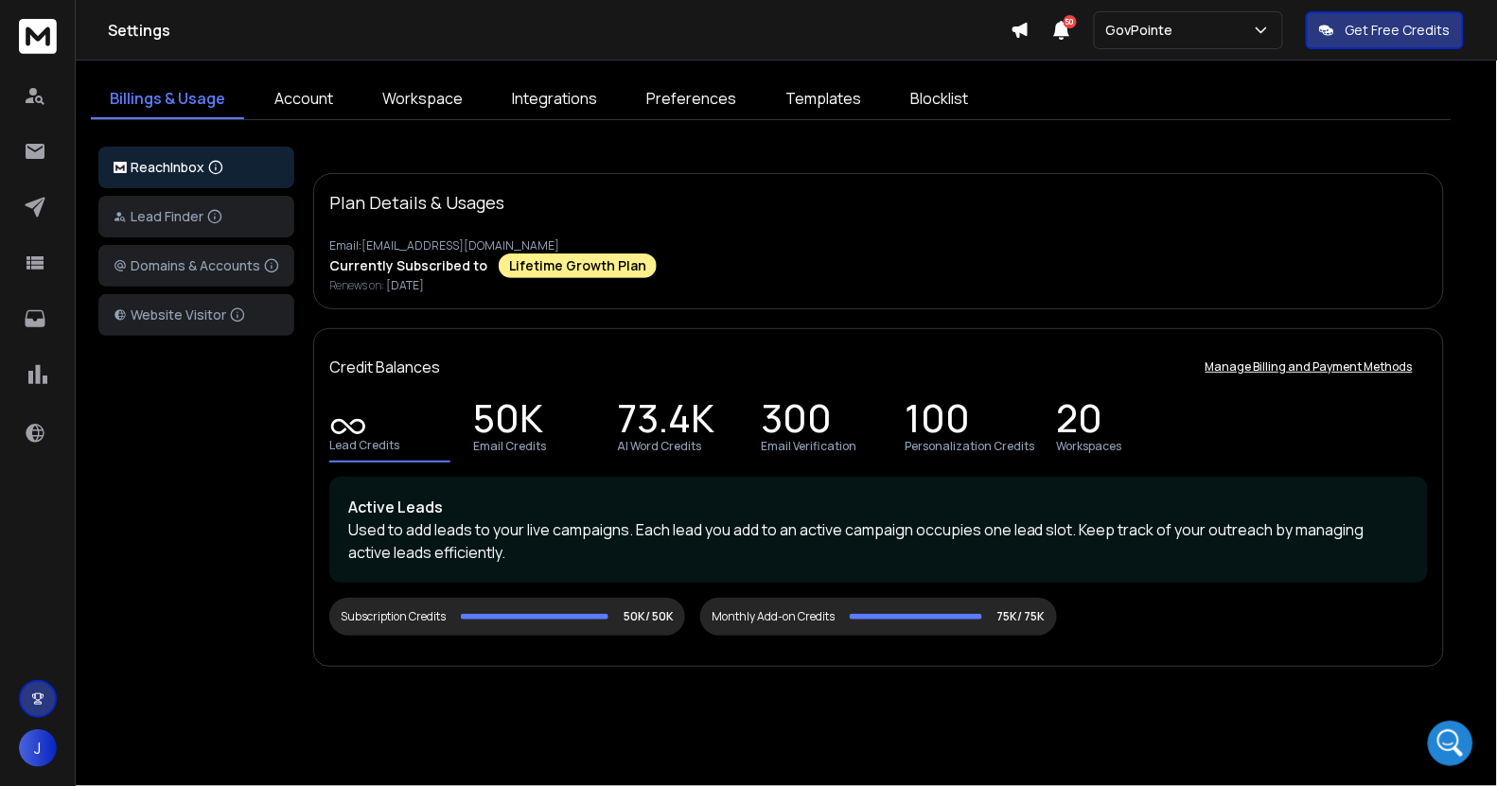
scroll to position [1839, 0]
click at [1429, 733] on div "Open Intercom Messenger" at bounding box center [1446, 741] width 62 height 62
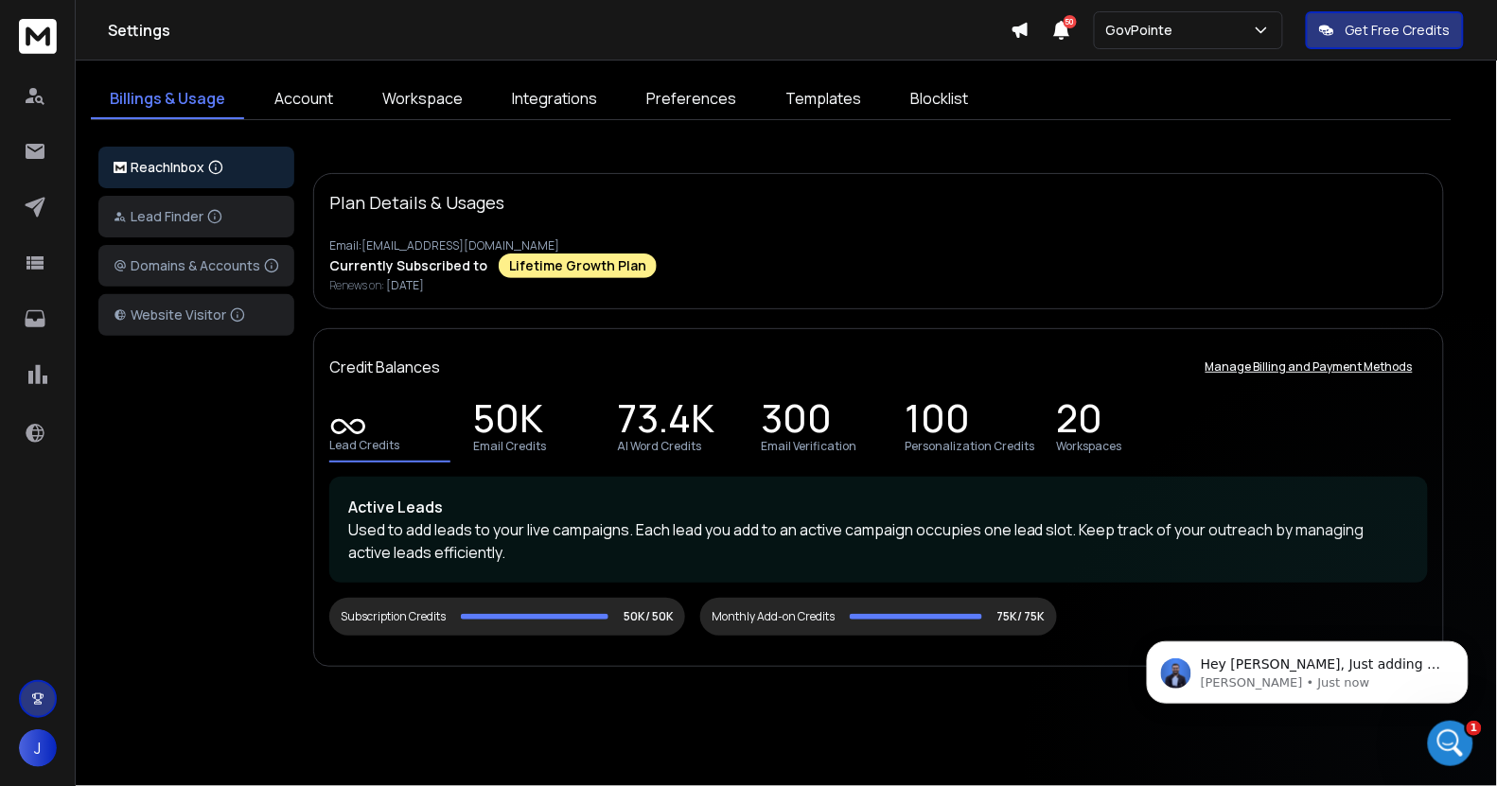
scroll to position [2118, 0]
click at [43, 210] on icon at bounding box center [35, 207] width 23 height 23
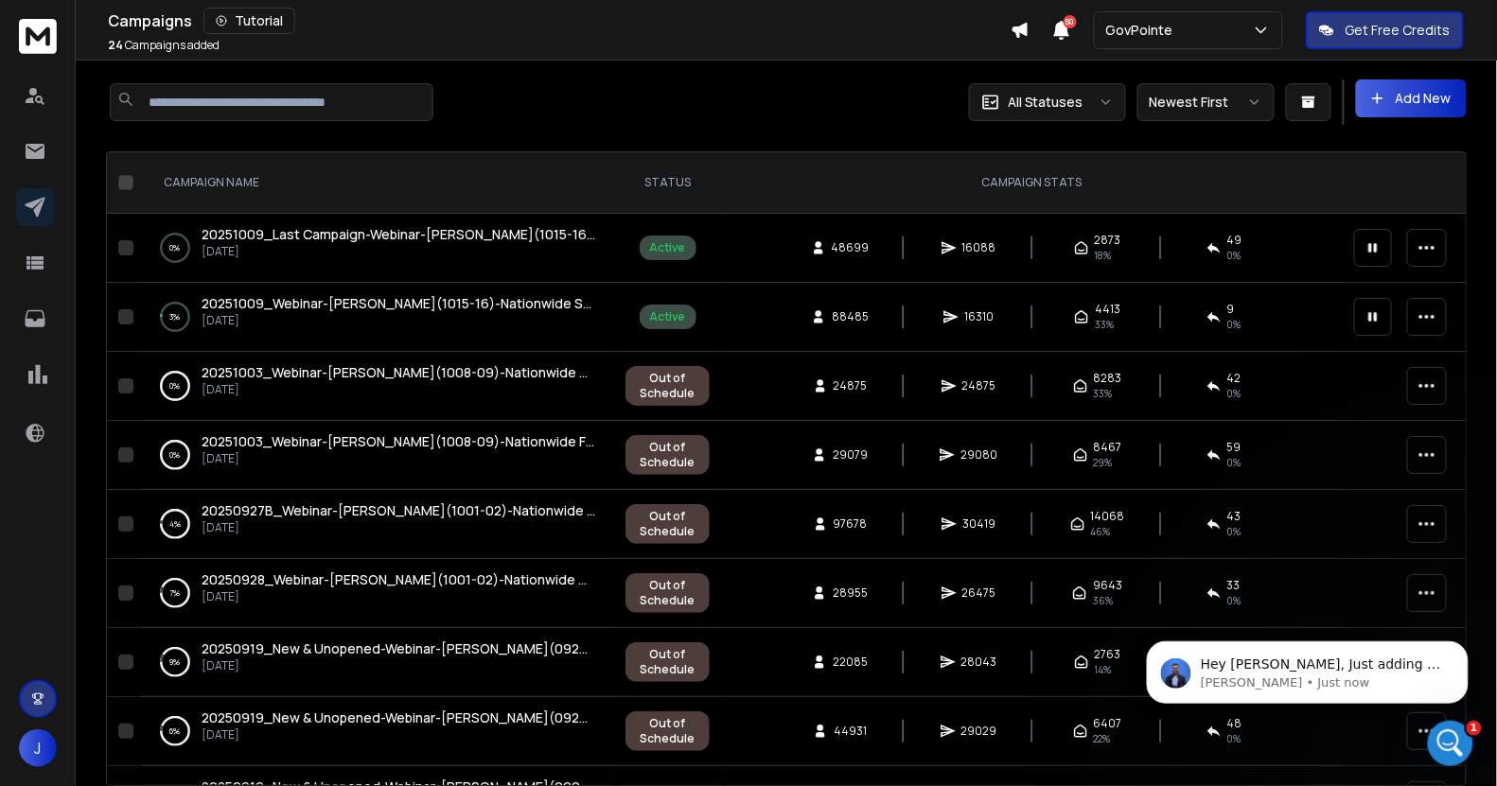
click at [498, 233] on span "20251009_Last Campaign-Webinar-[PERSON_NAME](1015-16)-Nationwide Facility Suppo…" at bounding box center [519, 234] width 634 height 18
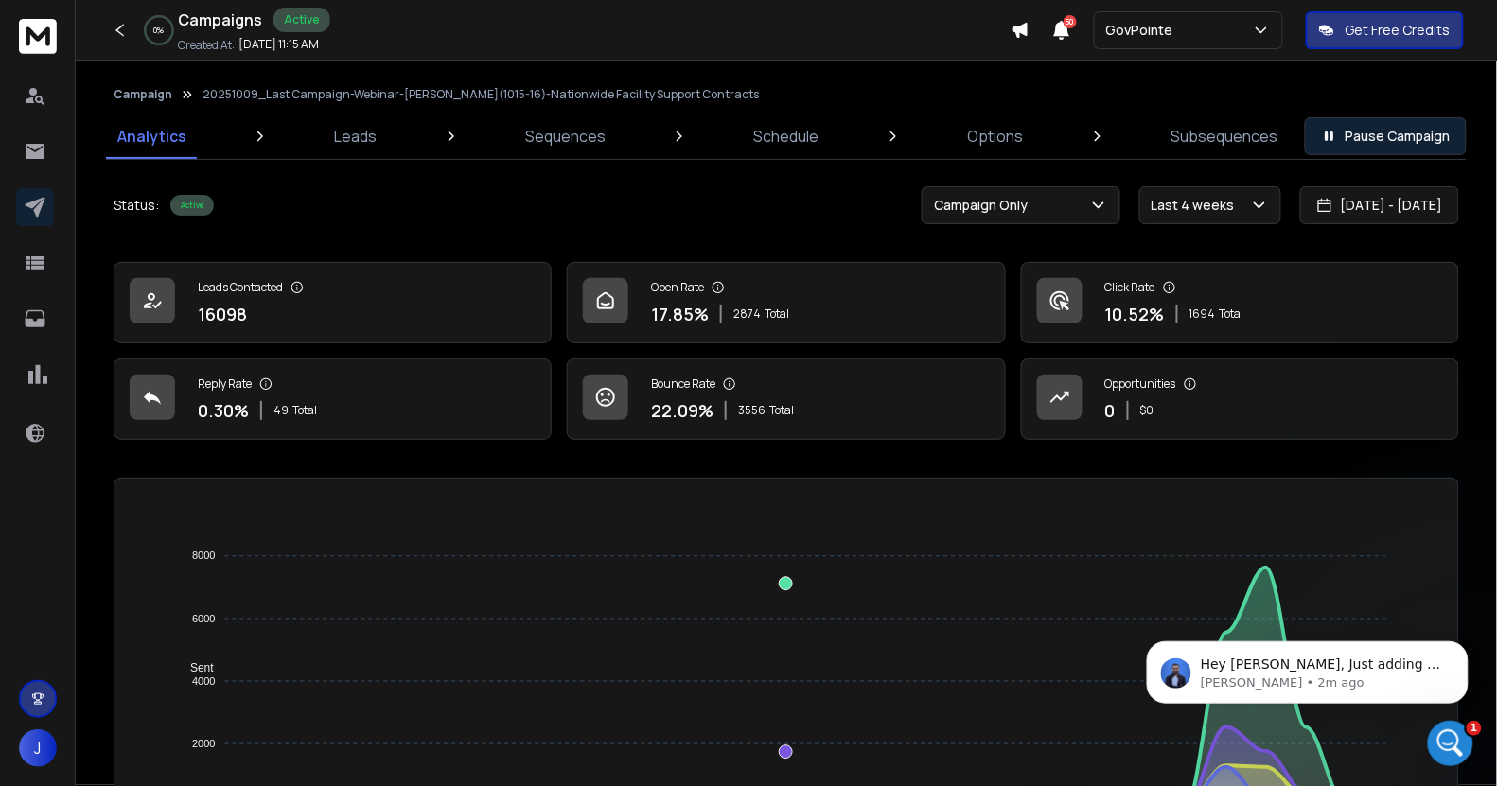
click at [1355, 128] on button "Pause Campaign" at bounding box center [1386, 136] width 162 height 38
drag, startPoint x: 108, startPoint y: 91, endPoint x: 138, endPoint y: 79, distance: 32.7
click at [109, 90] on div "Lead Finder" at bounding box center [105, 96] width 97 height 36
click at [159, 95] on button "Campaign" at bounding box center [143, 94] width 59 height 15
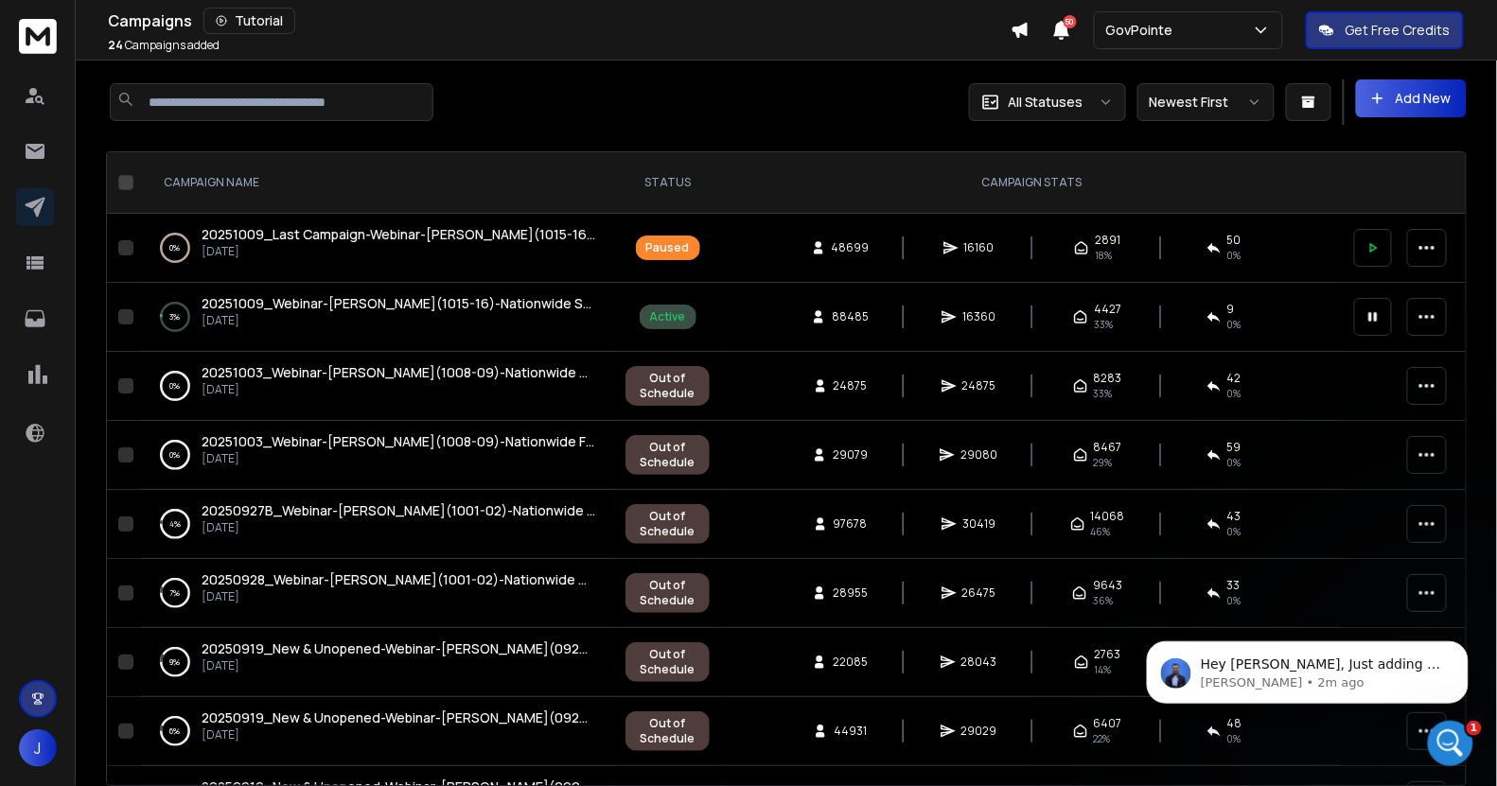
click at [517, 307] on span "20251009_Webinar-[PERSON_NAME](1015-16)-Nationwide Security Service Contracts" at bounding box center [473, 303] width 543 height 18
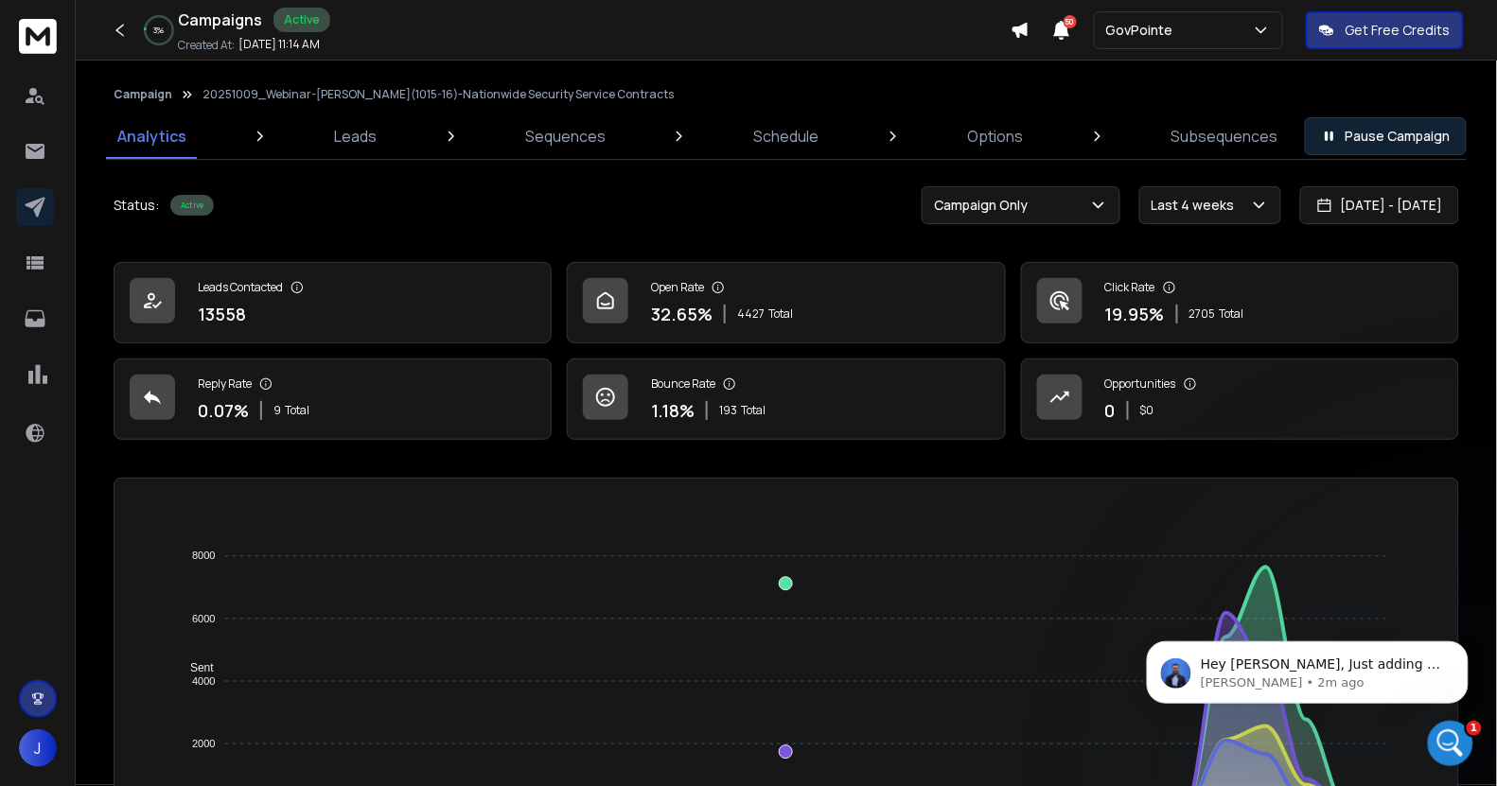
click at [1423, 139] on button "Pause Campaign" at bounding box center [1386, 136] width 162 height 38
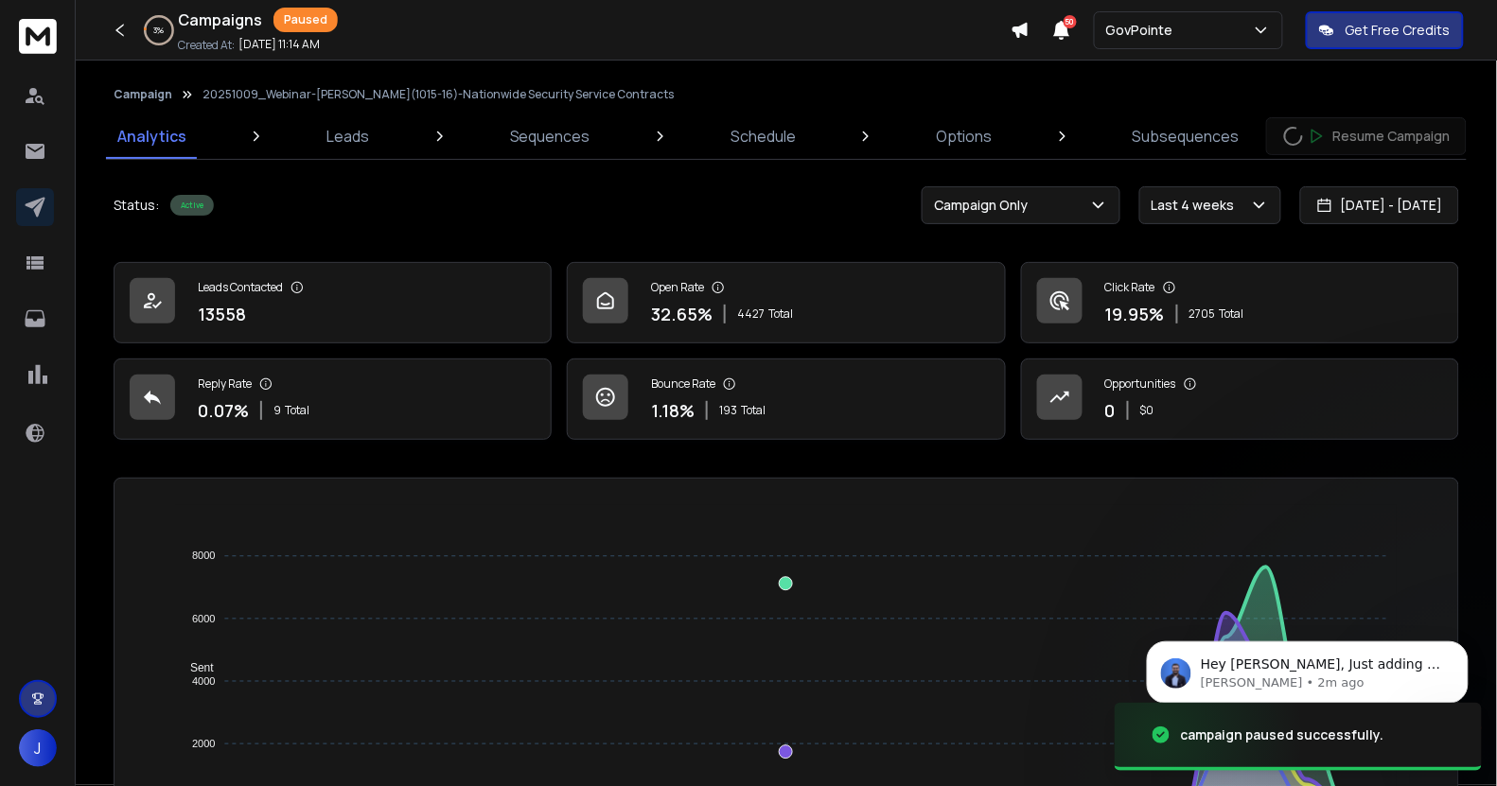
click at [164, 94] on button "Campaign" at bounding box center [143, 94] width 59 height 15
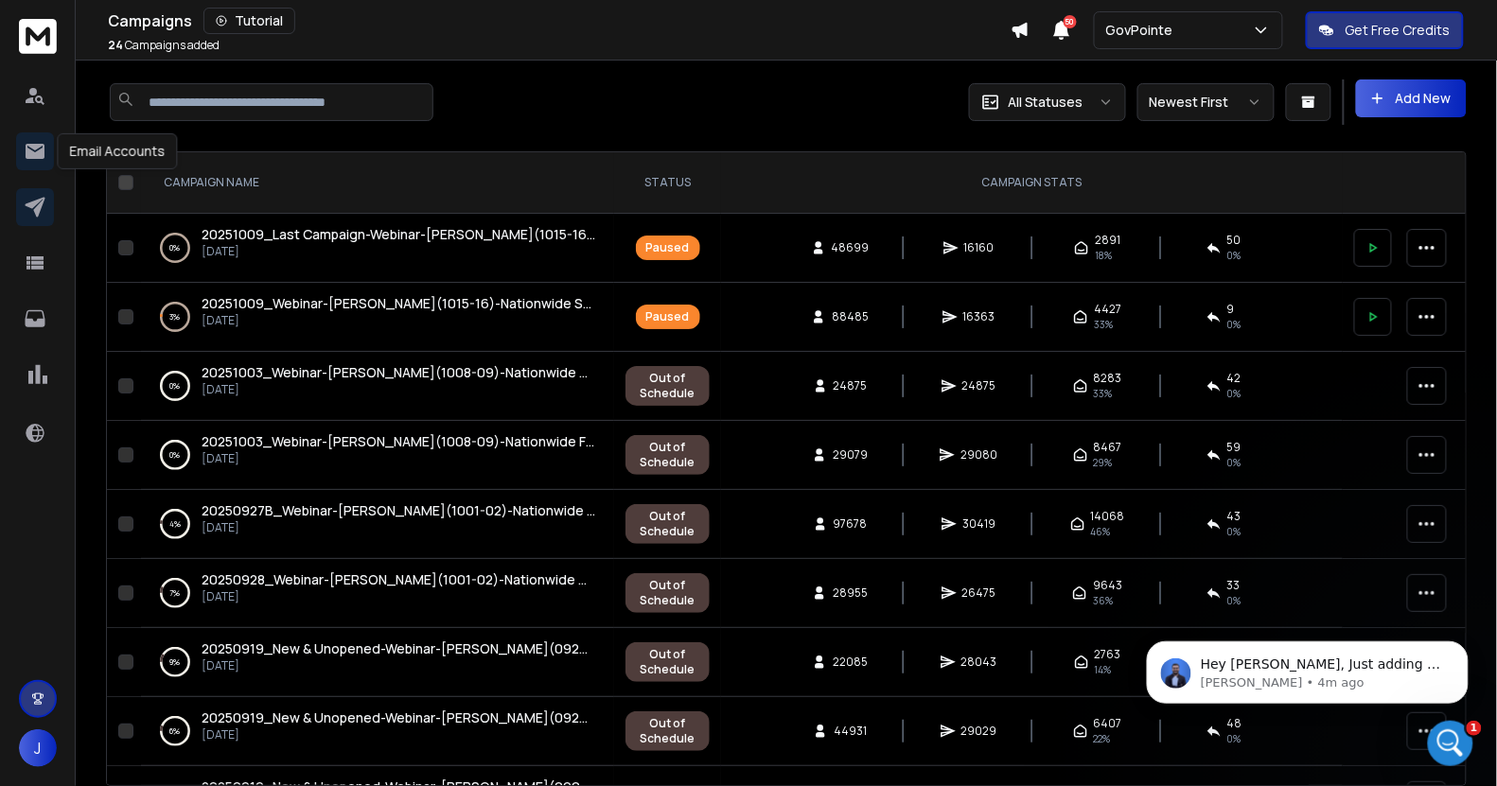
click at [36, 156] on icon at bounding box center [35, 151] width 19 height 15
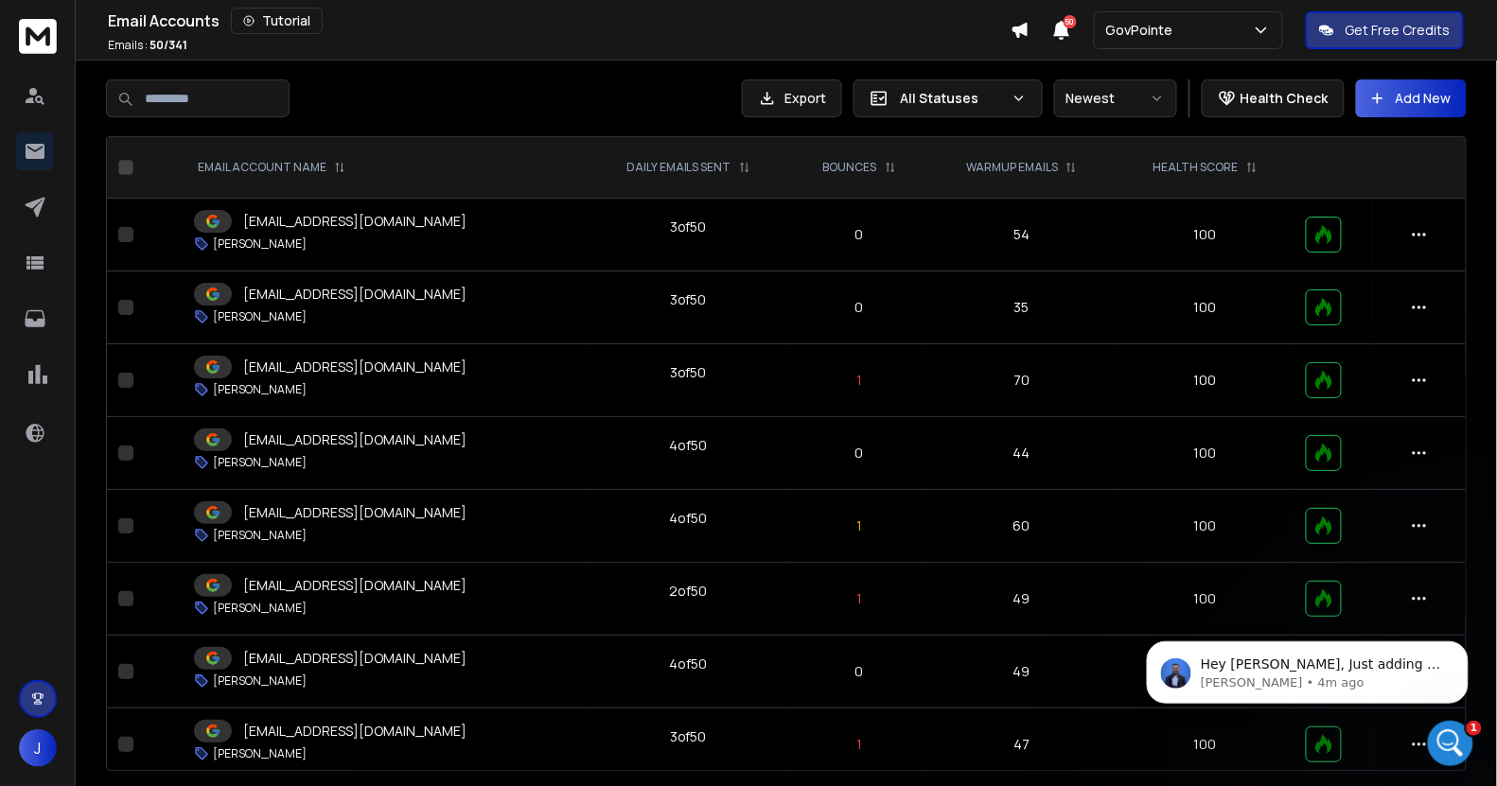
click at [417, 368] on p "[EMAIL_ADDRESS][DOMAIN_NAME]" at bounding box center [354, 367] width 223 height 19
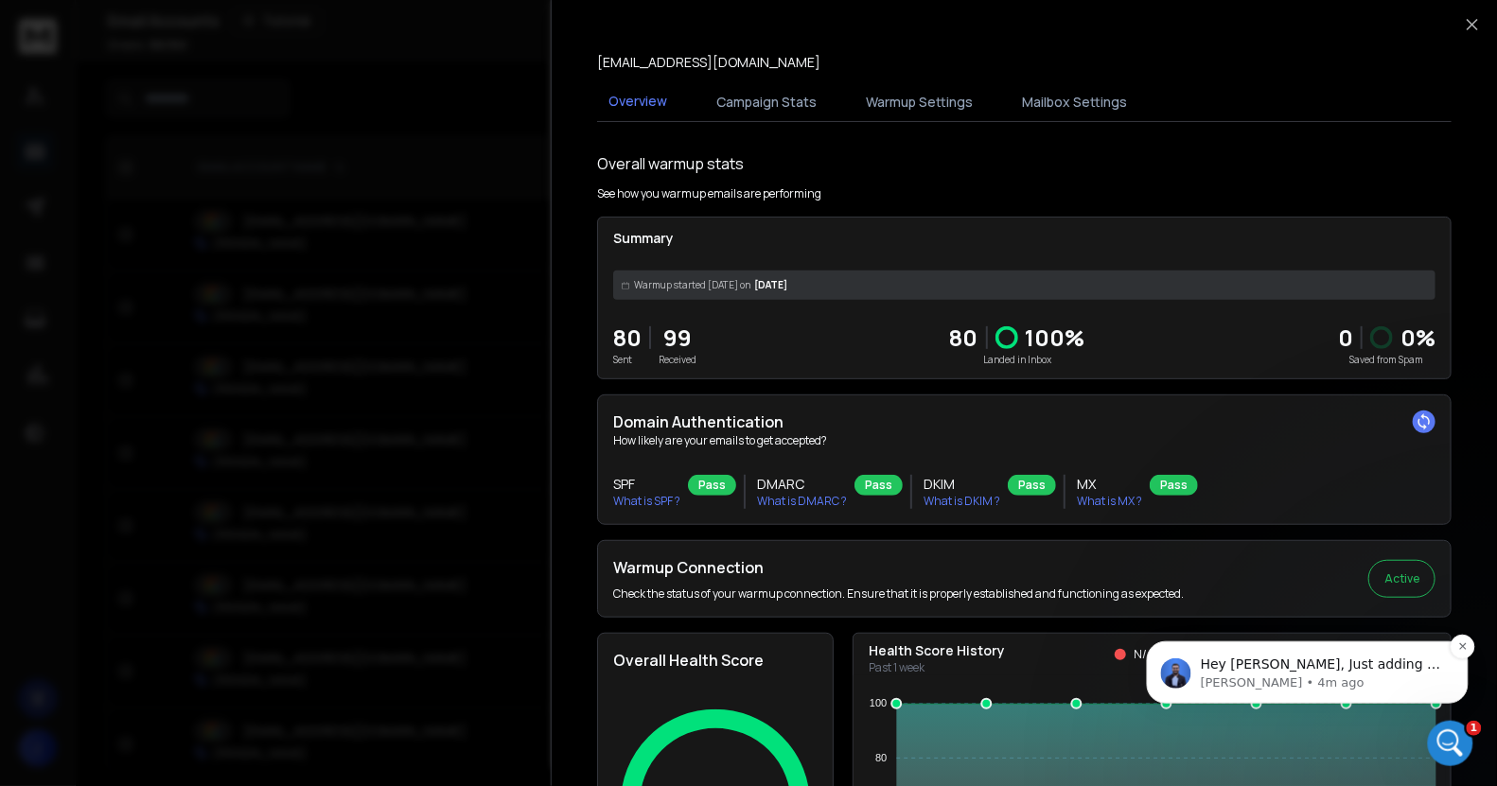
click at [1314, 665] on span "Hey [PERSON_NAME], Just adding on to my colleague - I'm still discussing with m…" at bounding box center [1321, 767] width 243 height 222
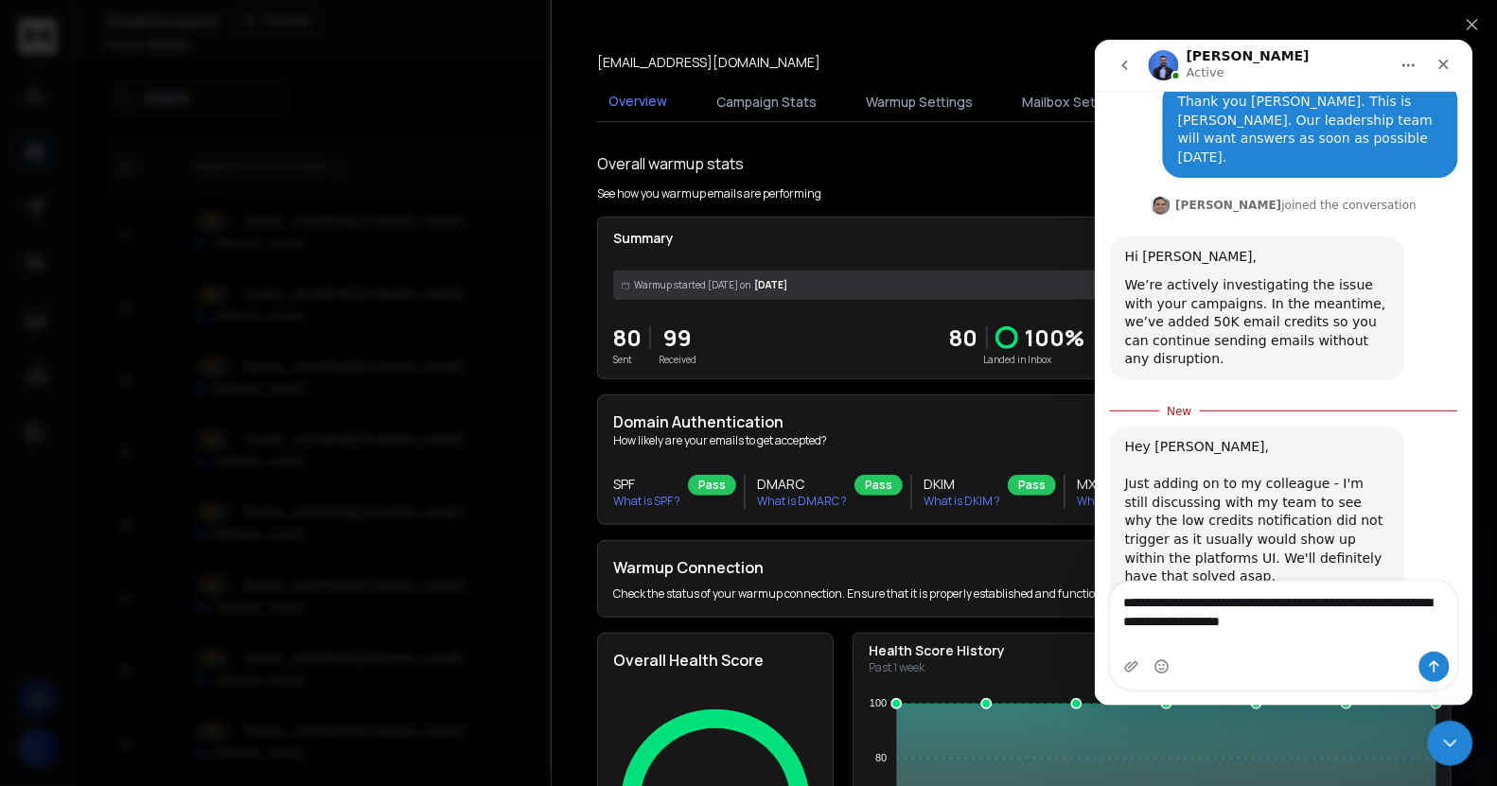
scroll to position [2149, 0]
click at [1339, 632] on textarea "**********" at bounding box center [1283, 606] width 346 height 51
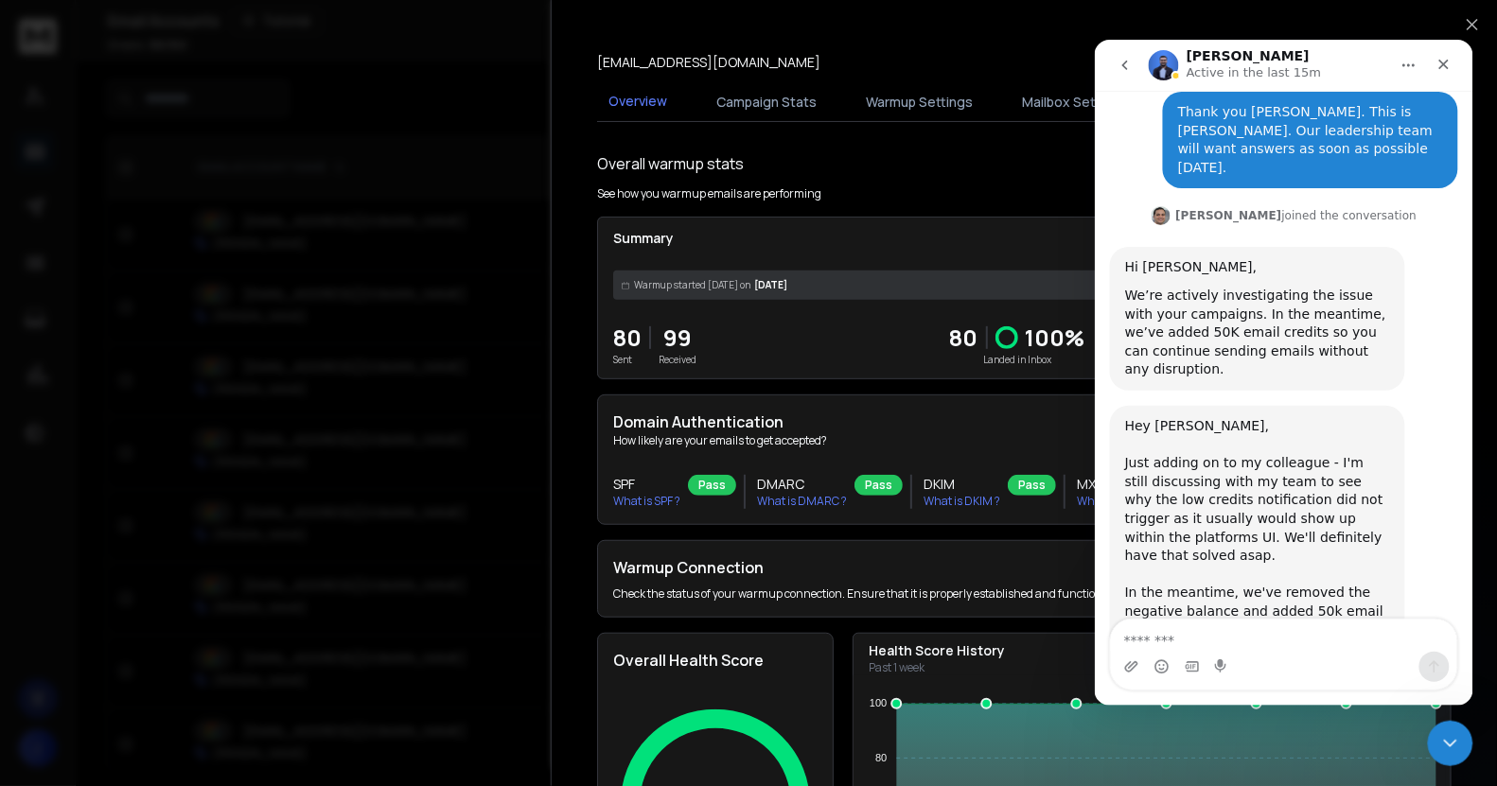
scroll to position [2151, 0]
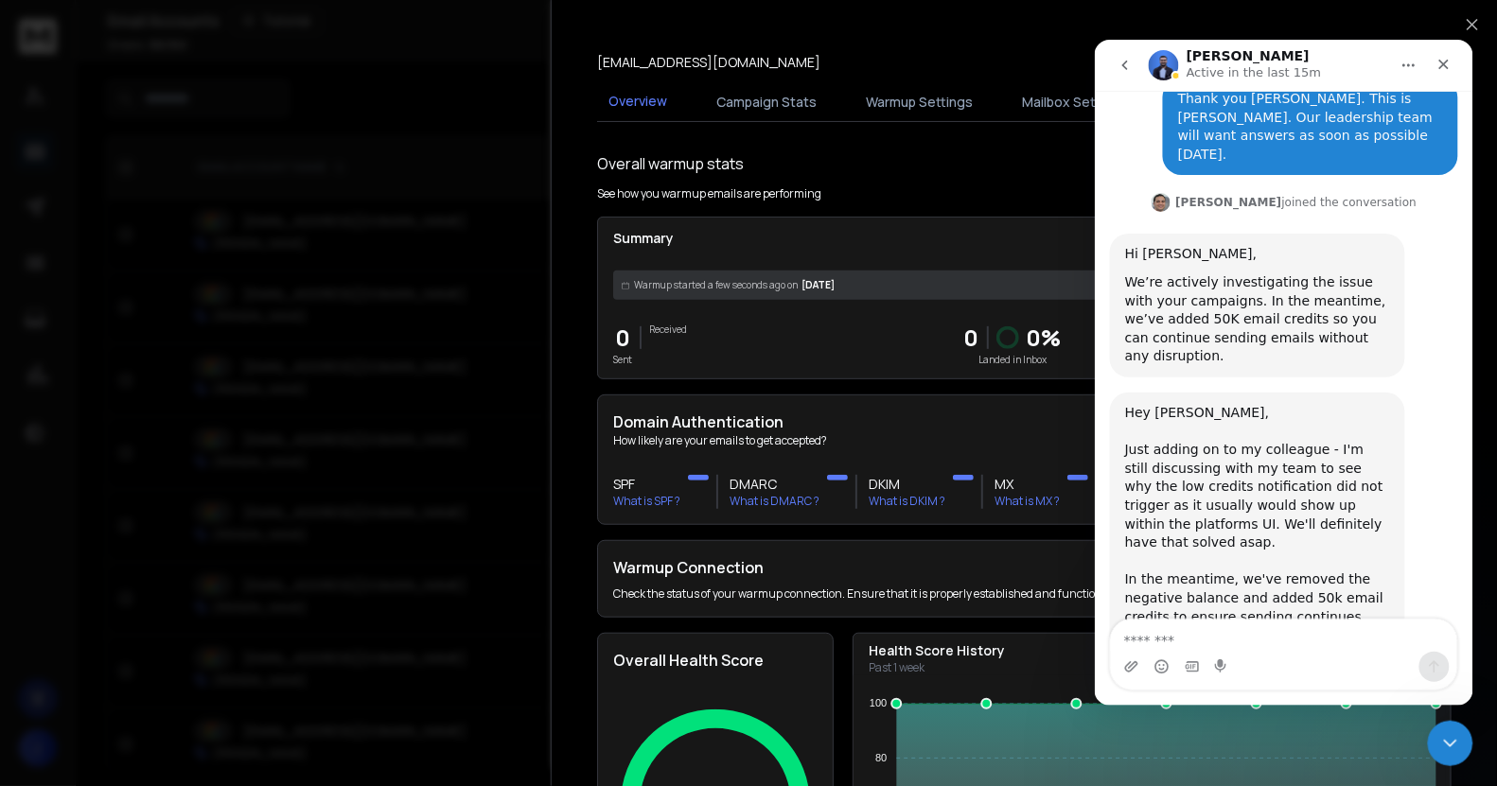
click at [360, 478] on div at bounding box center [748, 393] width 1497 height 786
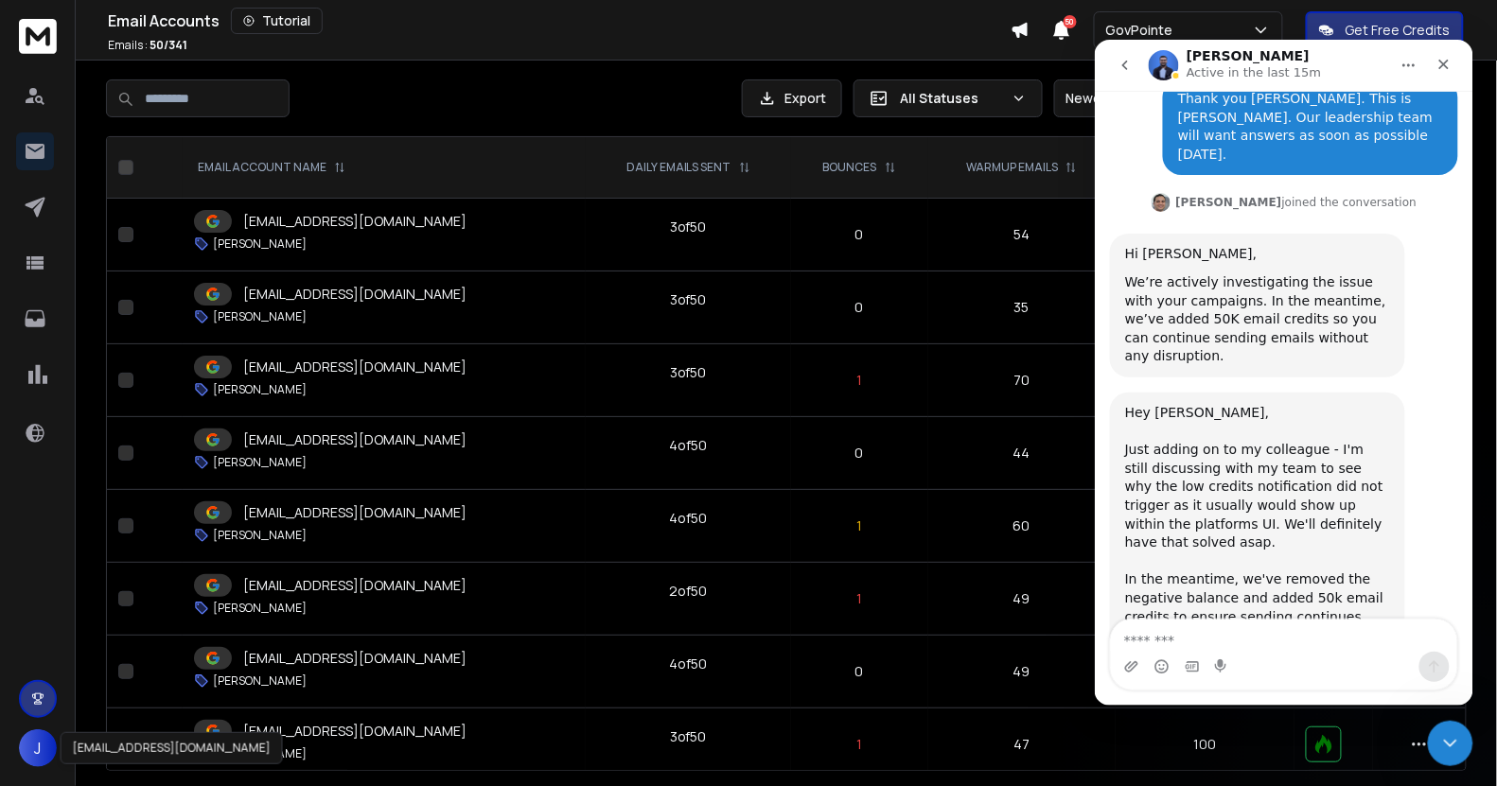
scroll to position [2174, 0]
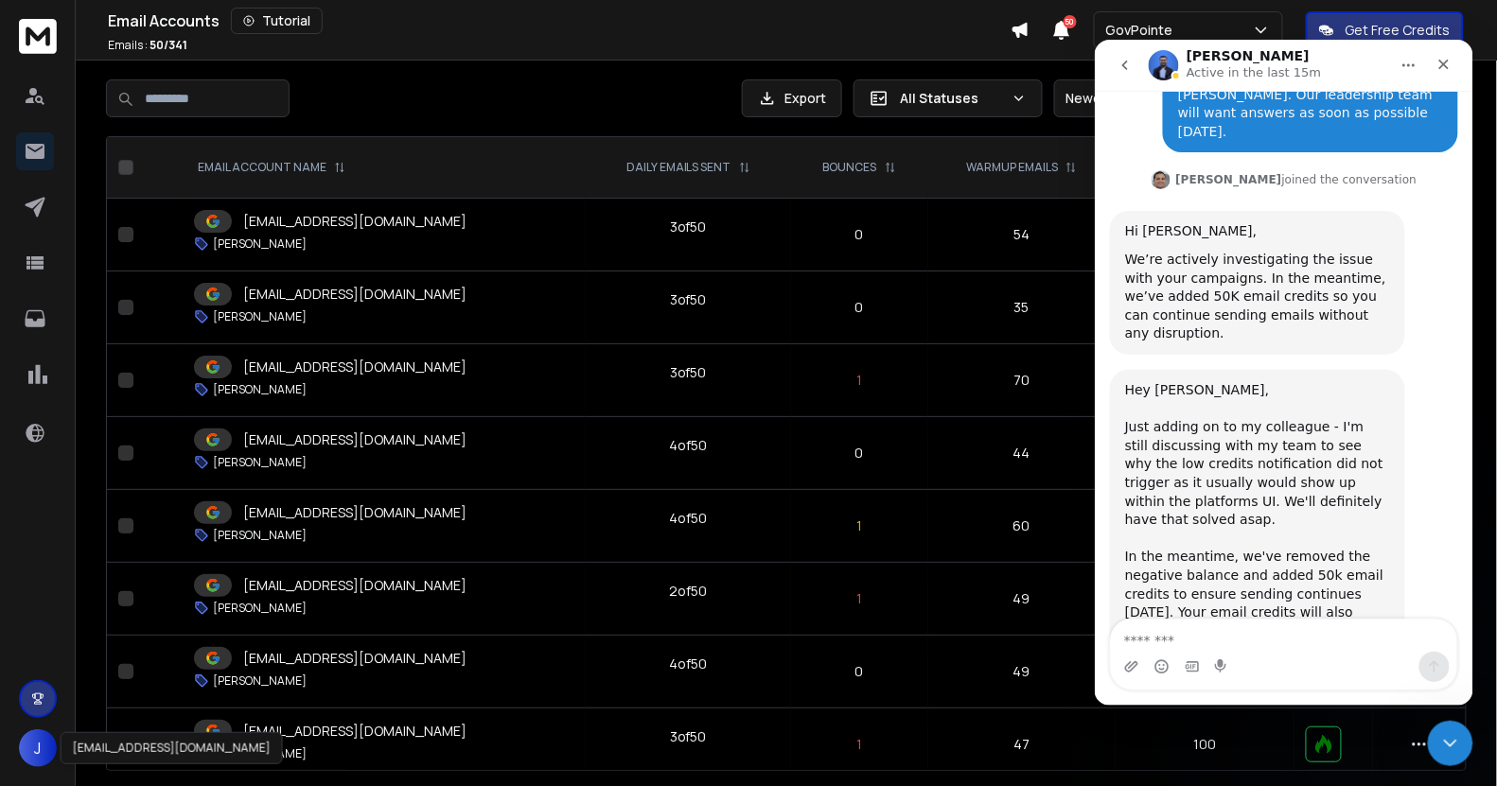
click at [31, 763] on span "J" at bounding box center [38, 748] width 38 height 38
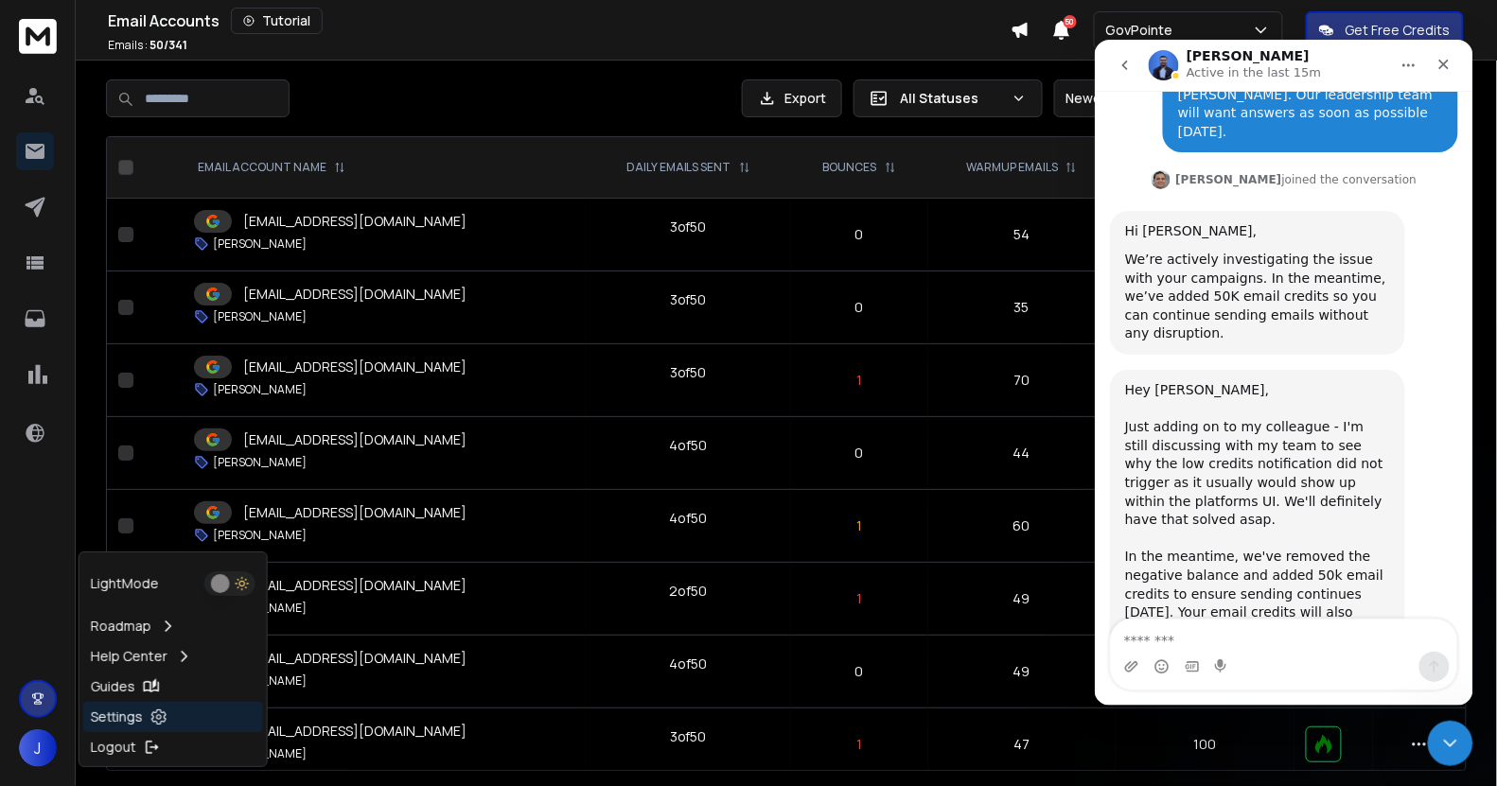
click at [142, 710] on div "Settings" at bounding box center [173, 717] width 180 height 30
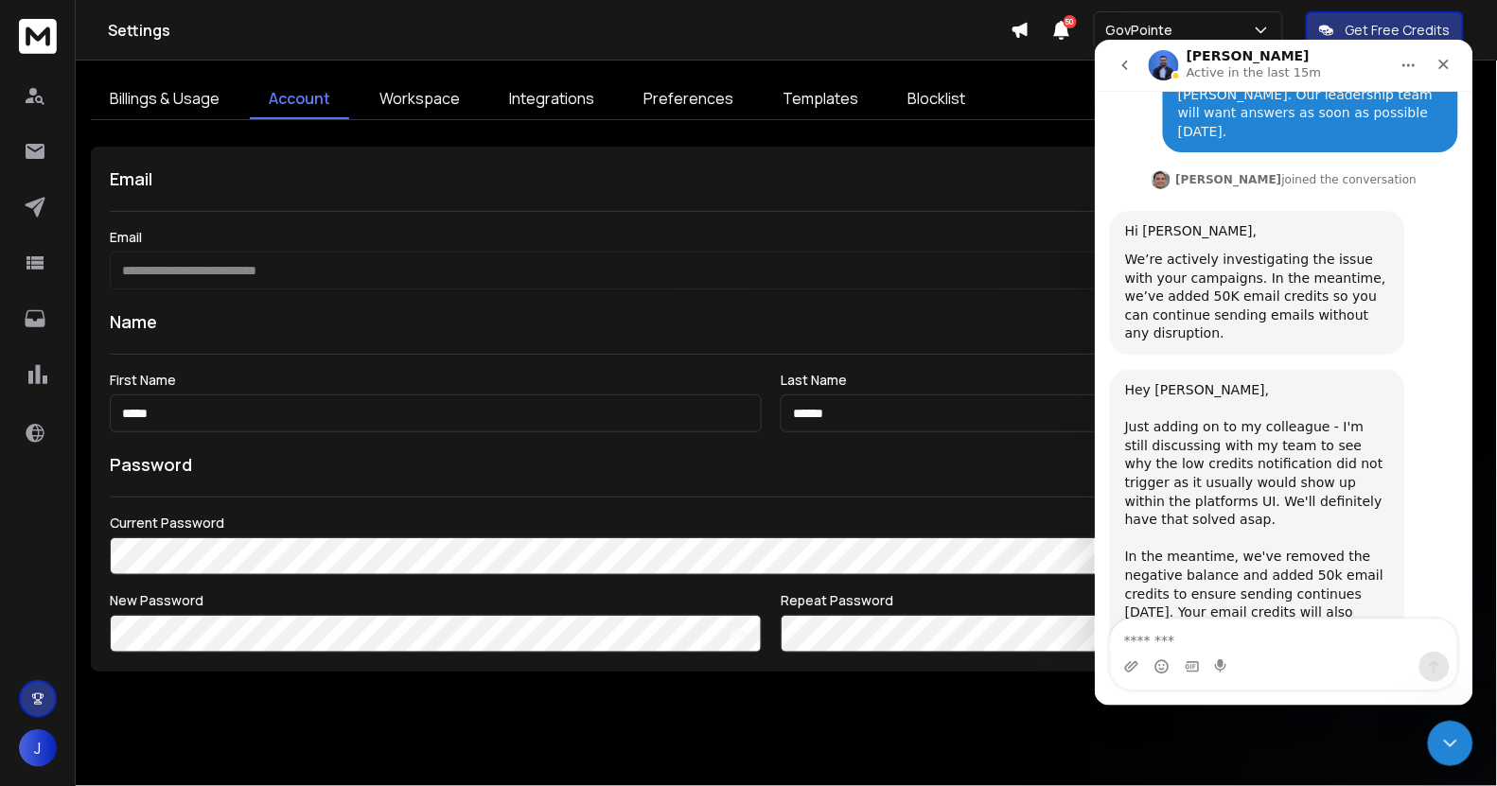
click at [171, 98] on link "Billings & Usage" at bounding box center [165, 99] width 148 height 40
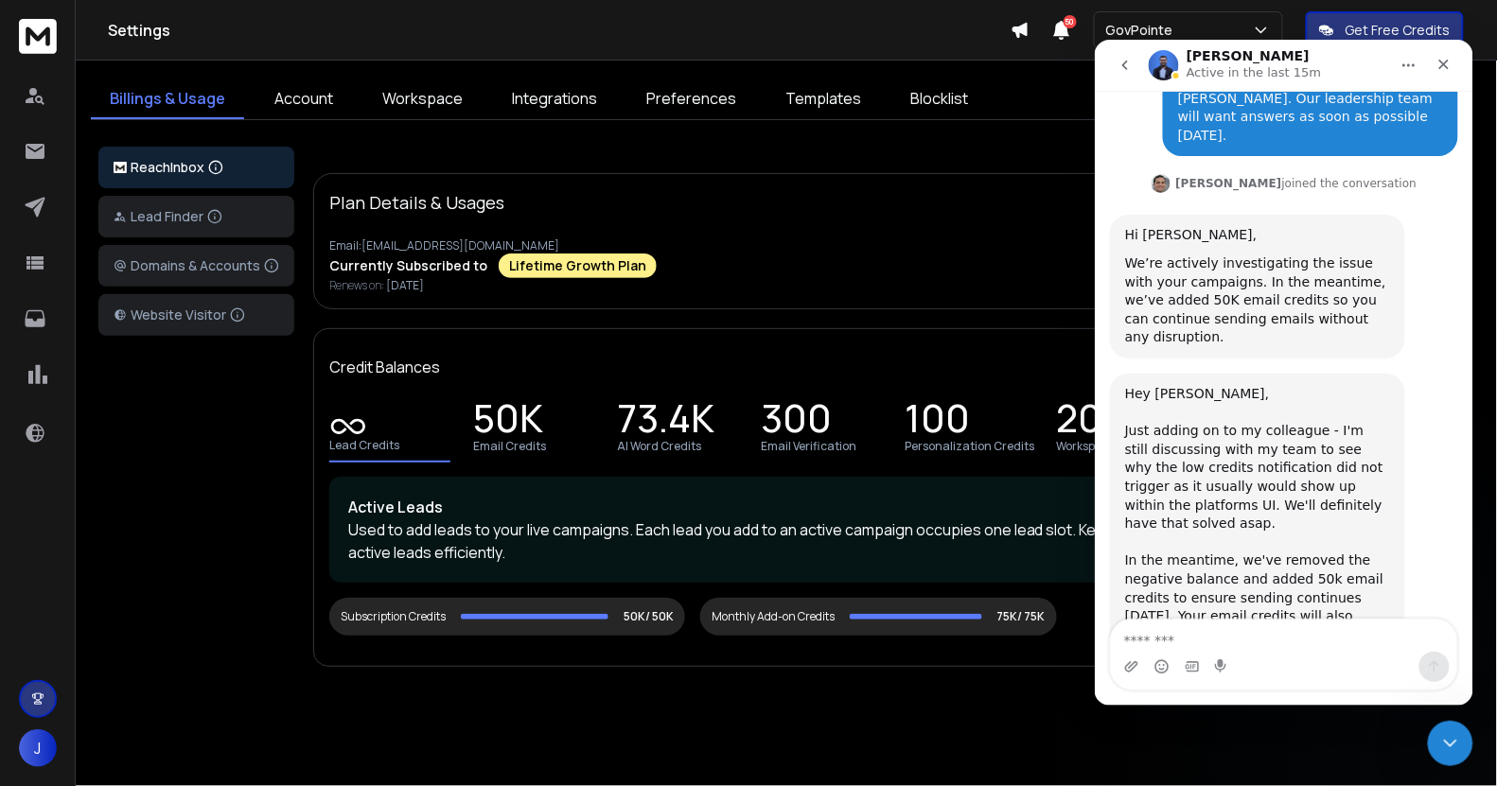
scroll to position [2174, 0]
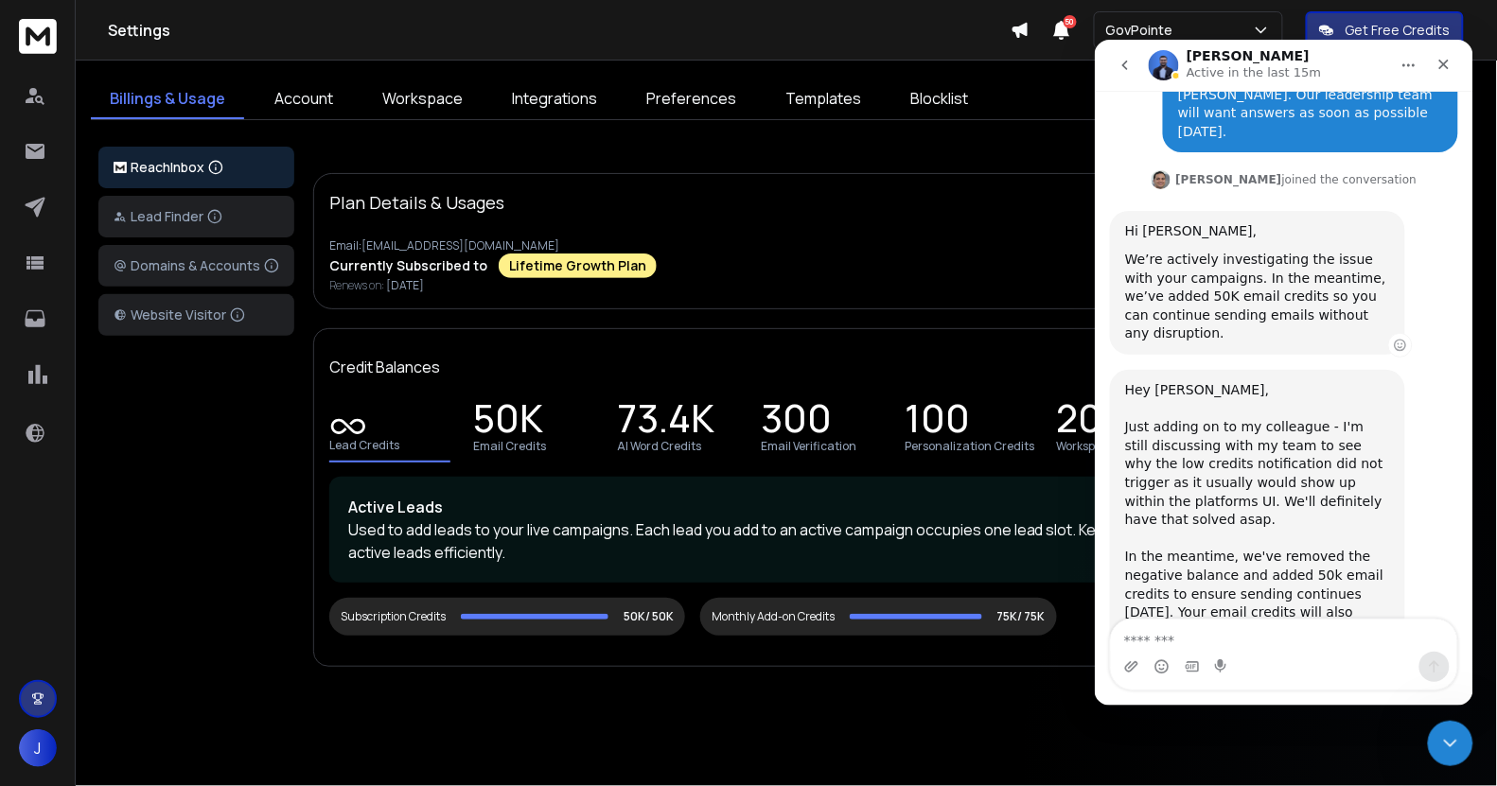
drag, startPoint x: 1170, startPoint y: 469, endPoint x: 1127, endPoint y: 101, distance: 370.6
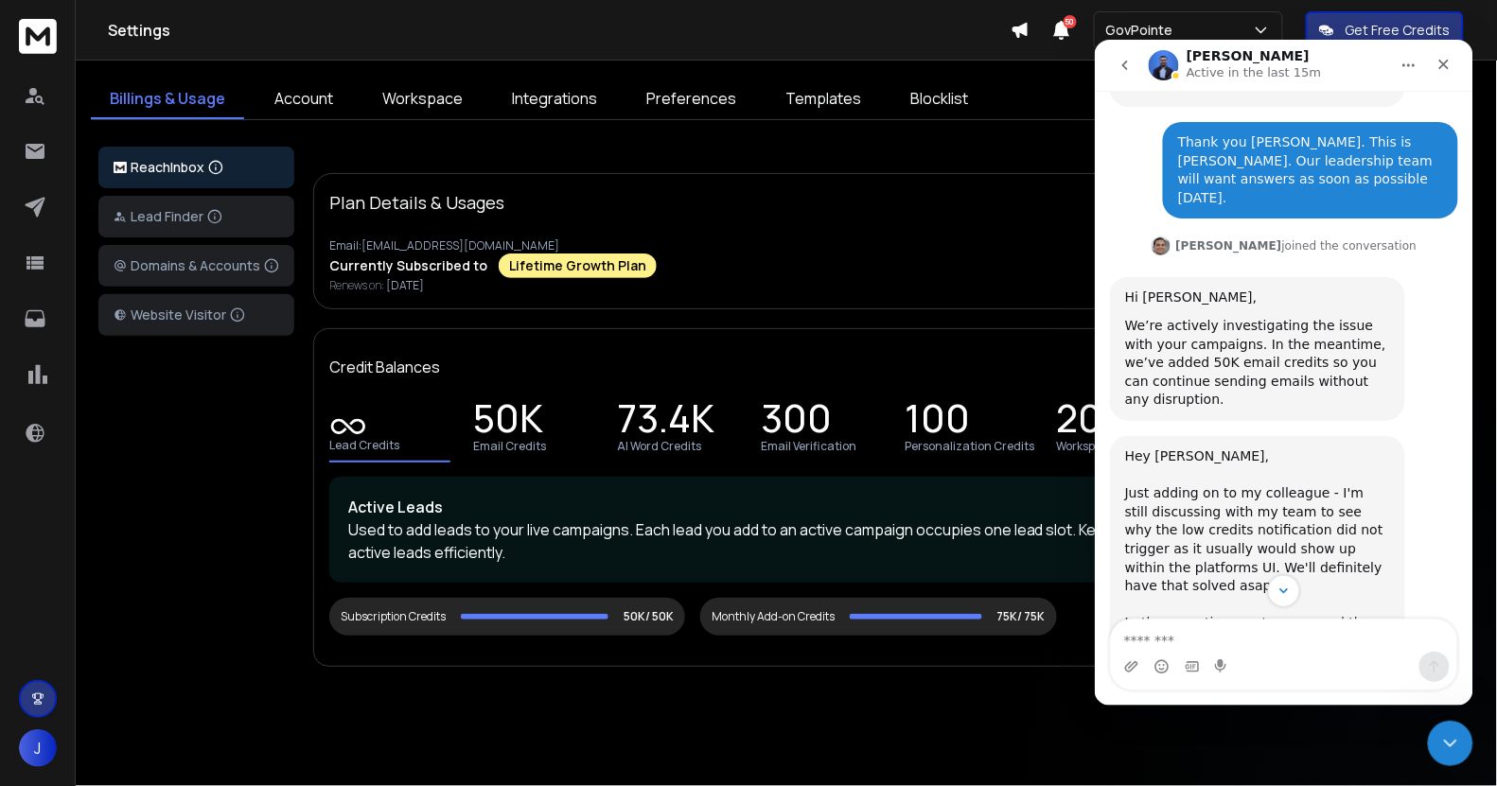
scroll to position [2109, 0]
click at [1193, 568] on div "Hey [PERSON_NAME], Just adding on to my colleague - I'm still discussing with m…" at bounding box center [1283, 592] width 348 height 316
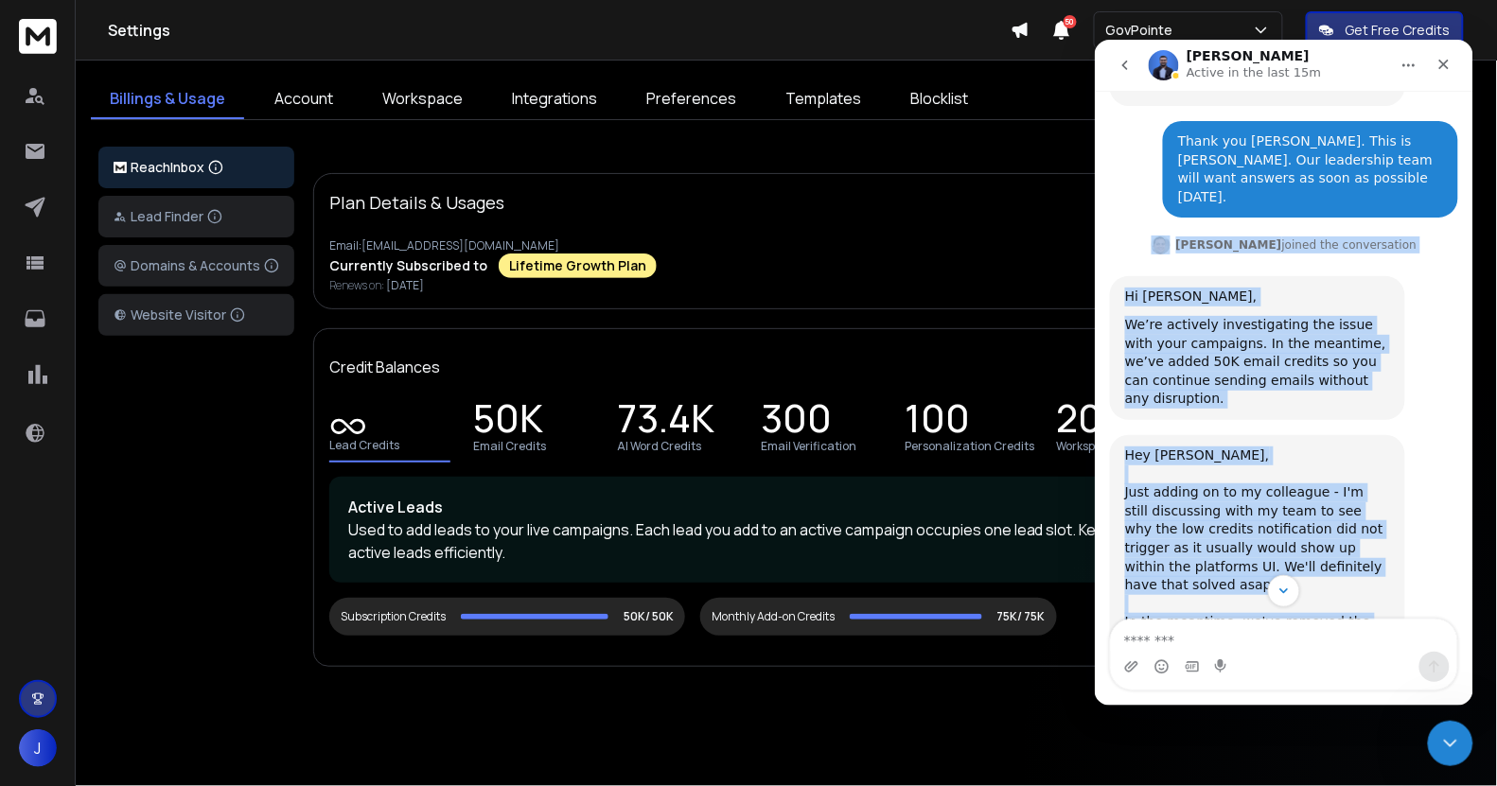
drag, startPoint x: 1224, startPoint y: 579, endPoint x: 1114, endPoint y: 130, distance: 462.6
click at [1123, 128] on div "Hi there 👋 How can we help? Hi team I see you have a Ticket system and a Messag…" at bounding box center [1283, 363] width 378 height 547
copy div "[PERSON_NAME] joined the conversation 3:49 pm Hi [PERSON_NAME], We’re actively …"
drag, startPoint x: 1278, startPoint y: 427, endPoint x: 1268, endPoint y: 438, distance: 15.4
click at [1278, 446] on div "Hey [PERSON_NAME], Just adding on to my colleague - I'm still discussing with m…" at bounding box center [1256, 575] width 265 height 259
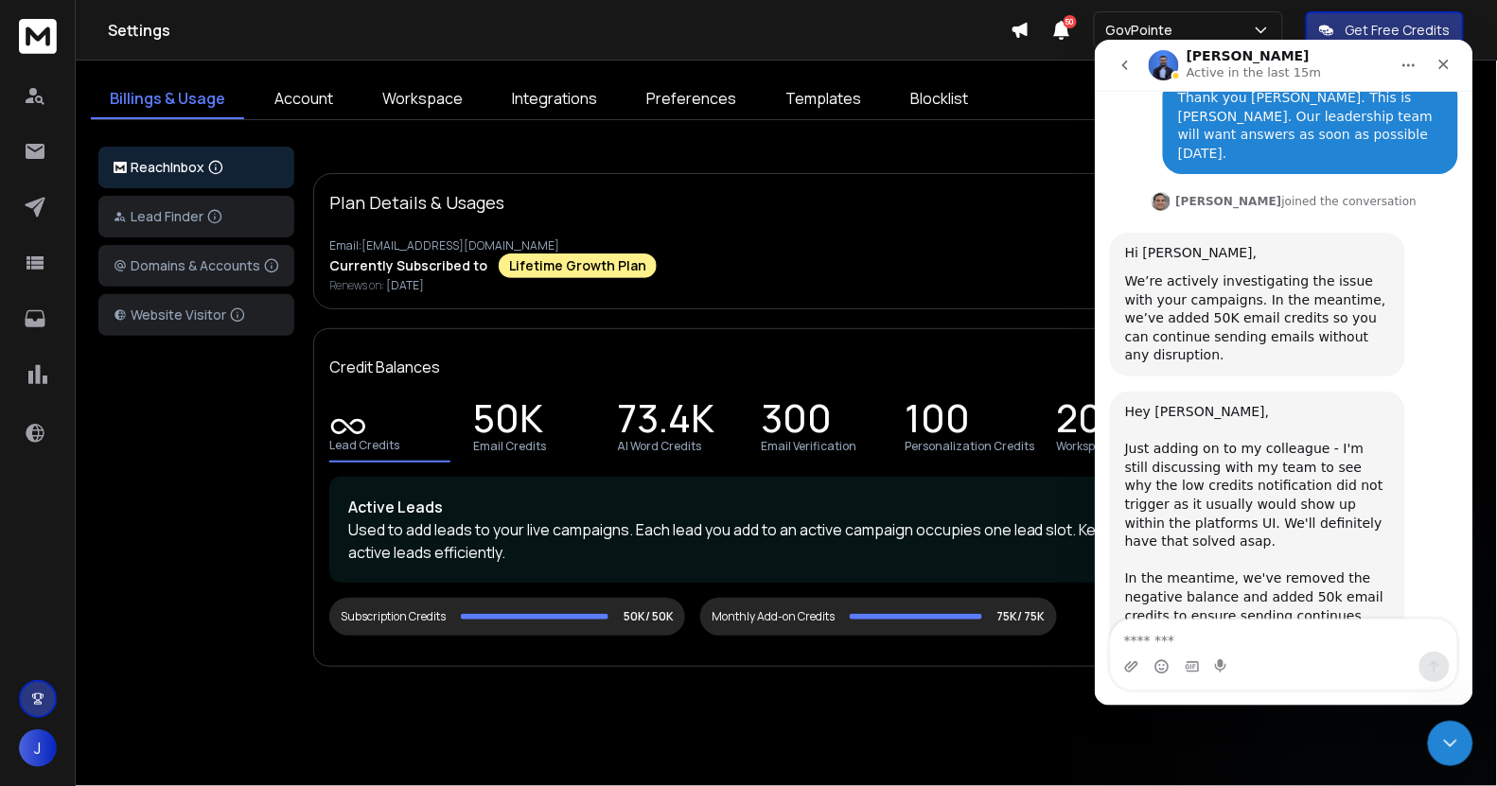
scroll to position [2153, 0]
drag, startPoint x: 1214, startPoint y: 525, endPoint x: 1102, endPoint y: 287, distance: 263.2
click at [1117, 390] on div "Hey [PERSON_NAME], Just adding on to my colleague - I'm still discussing with m…" at bounding box center [1283, 548] width 348 height 316
copy div "Hey [PERSON_NAME], Just adding on to my colleague - I'm still discussing with m…"
click at [1390, 390] on div "Hey [PERSON_NAME], Just adding on to my colleague - I'm still discussing with m…" at bounding box center [1256, 531] width 295 height 282
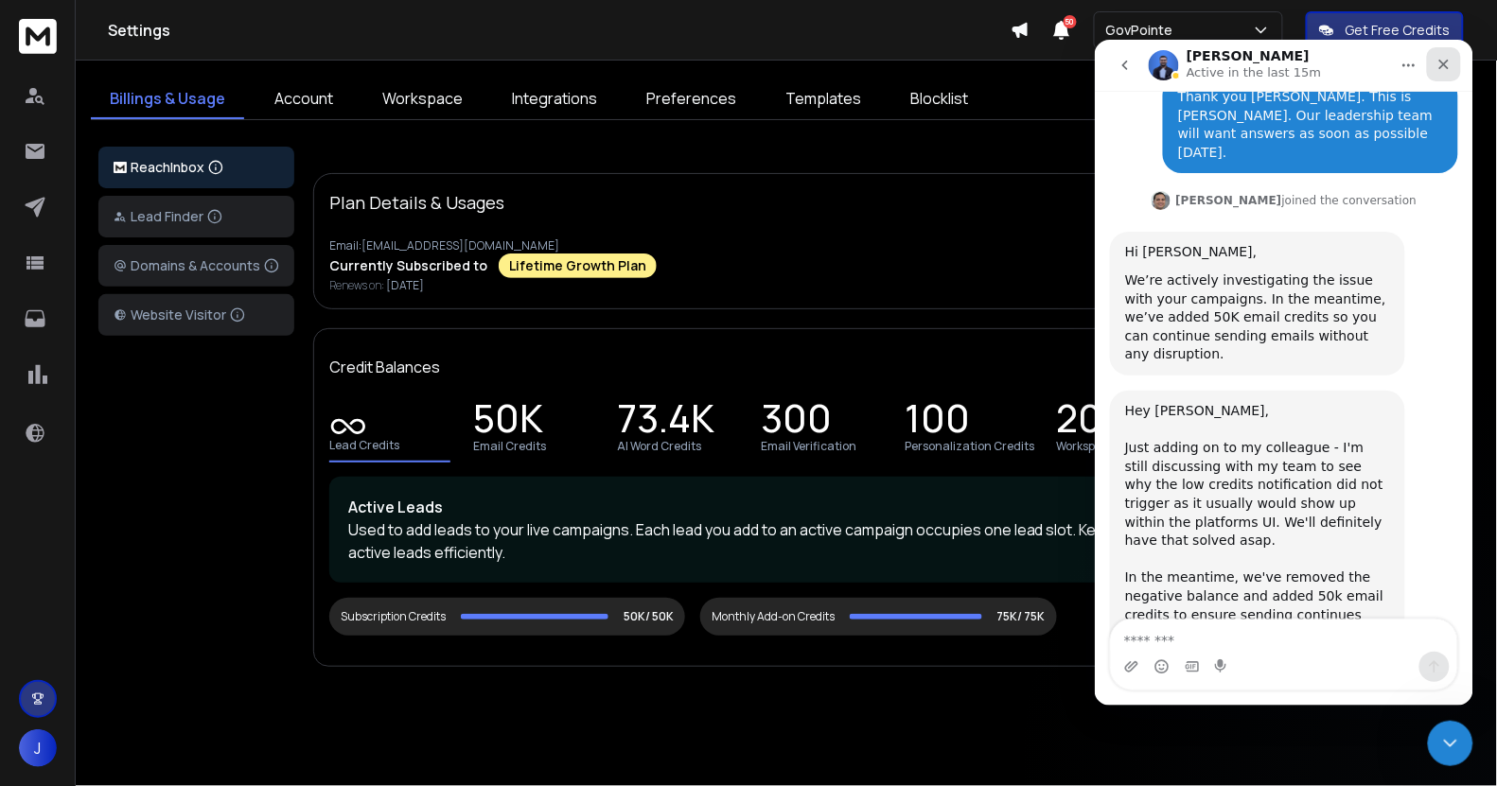
click at [1447, 61] on icon "Close" at bounding box center [1442, 63] width 15 height 15
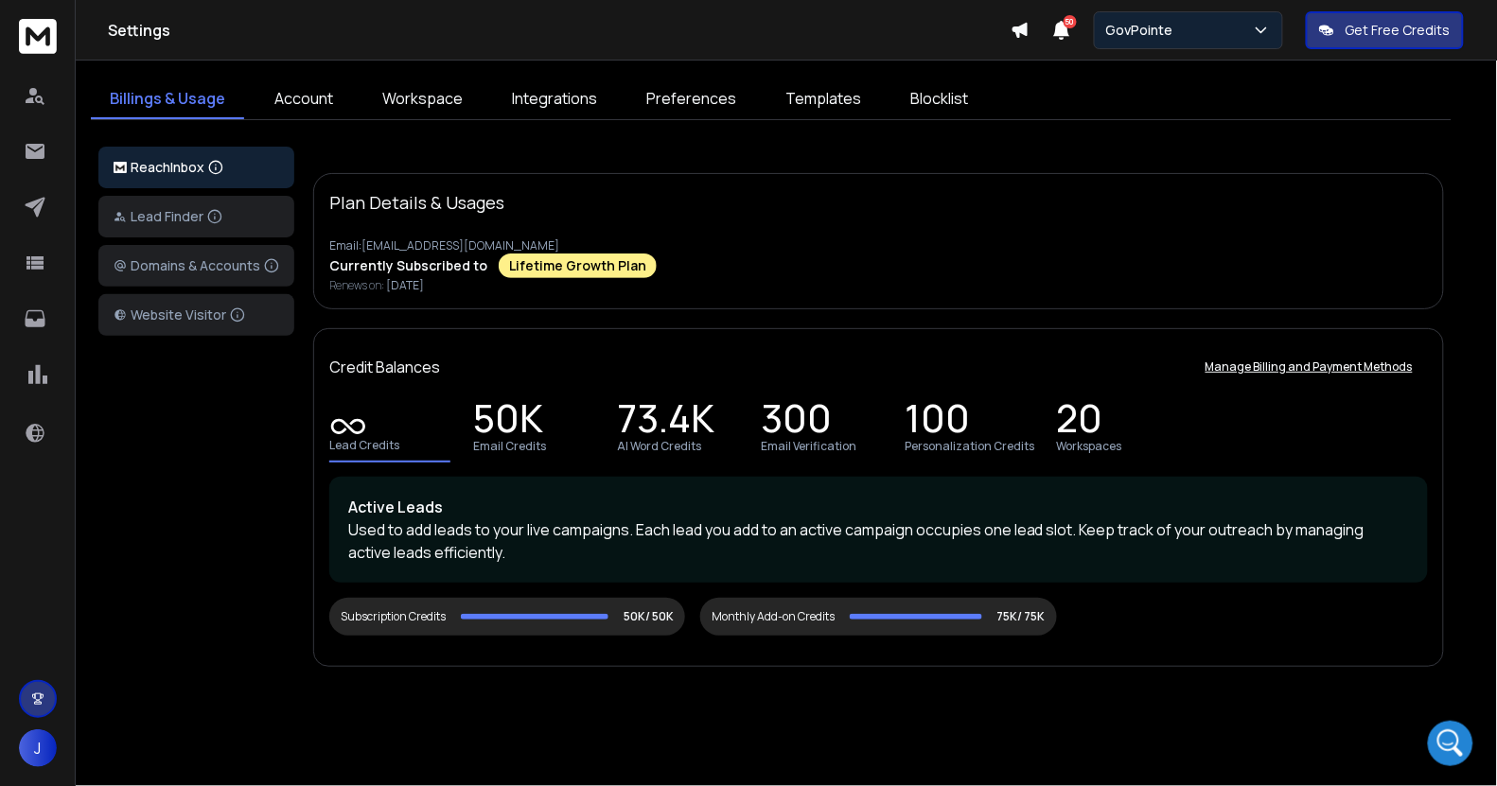
click at [1240, 37] on div "GovPointe" at bounding box center [1188, 30] width 165 height 19
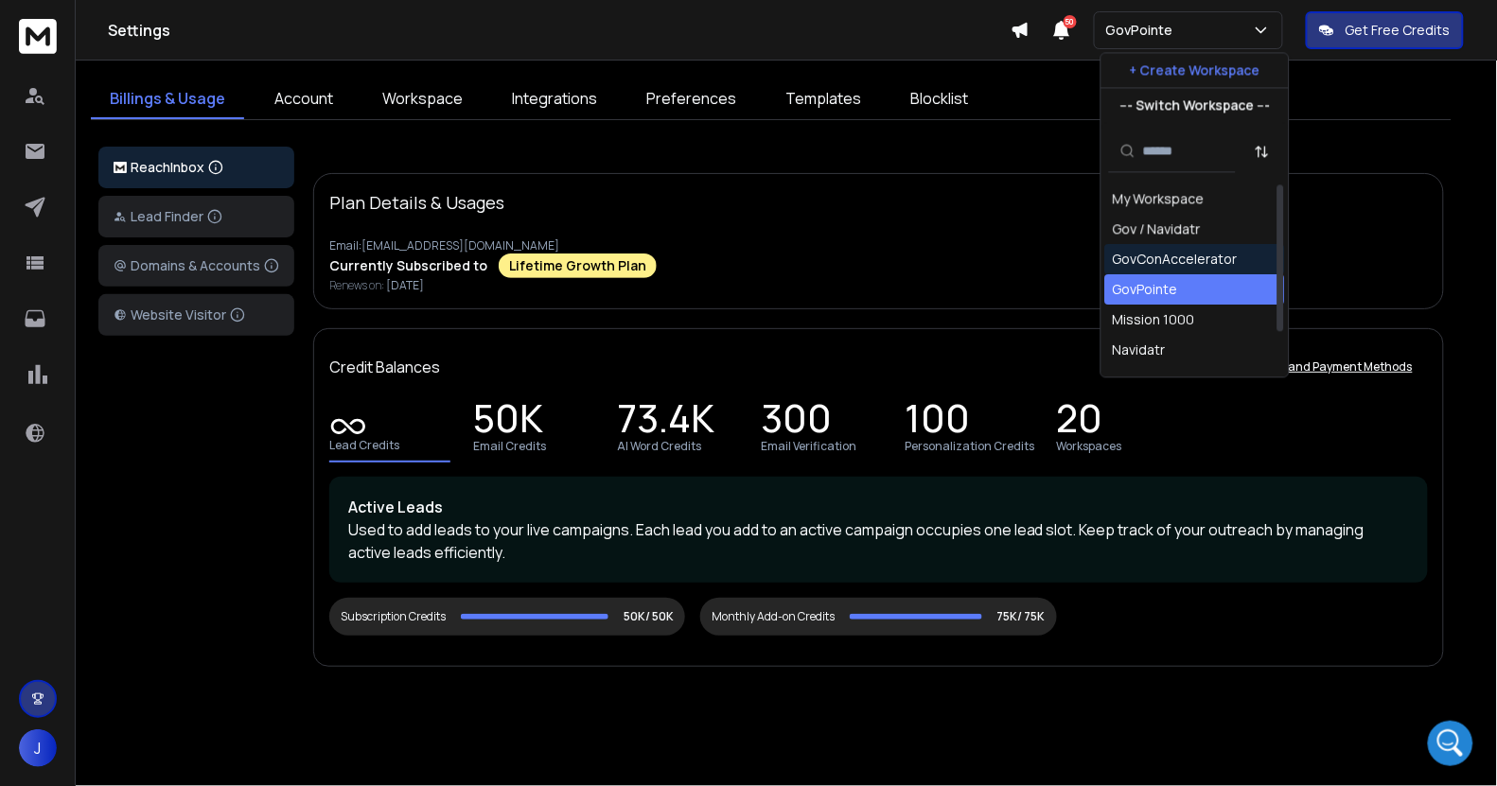
click at [1180, 257] on div "GovConAccelerator" at bounding box center [1175, 259] width 125 height 19
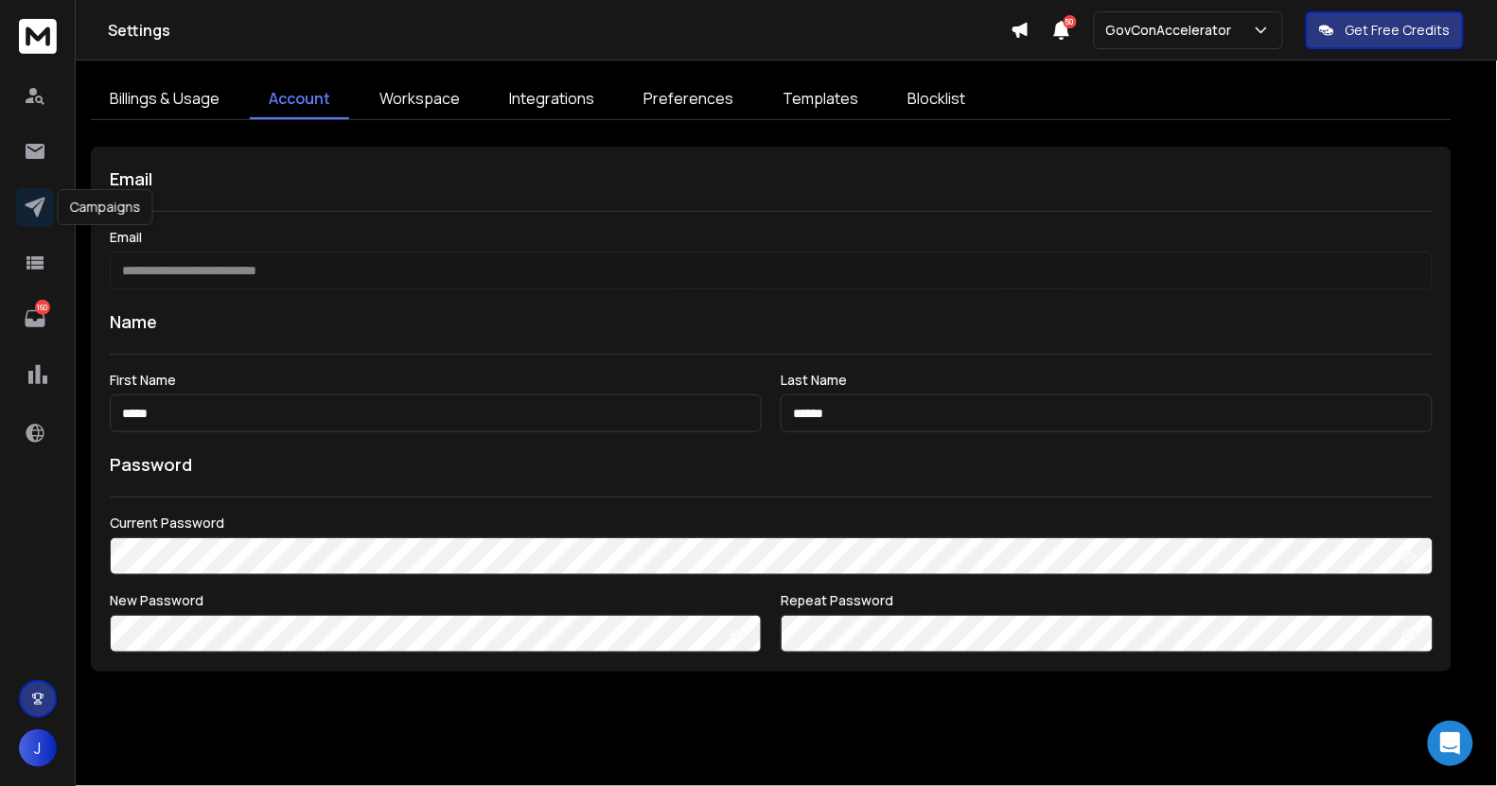
click at [37, 208] on icon at bounding box center [35, 208] width 20 height 20
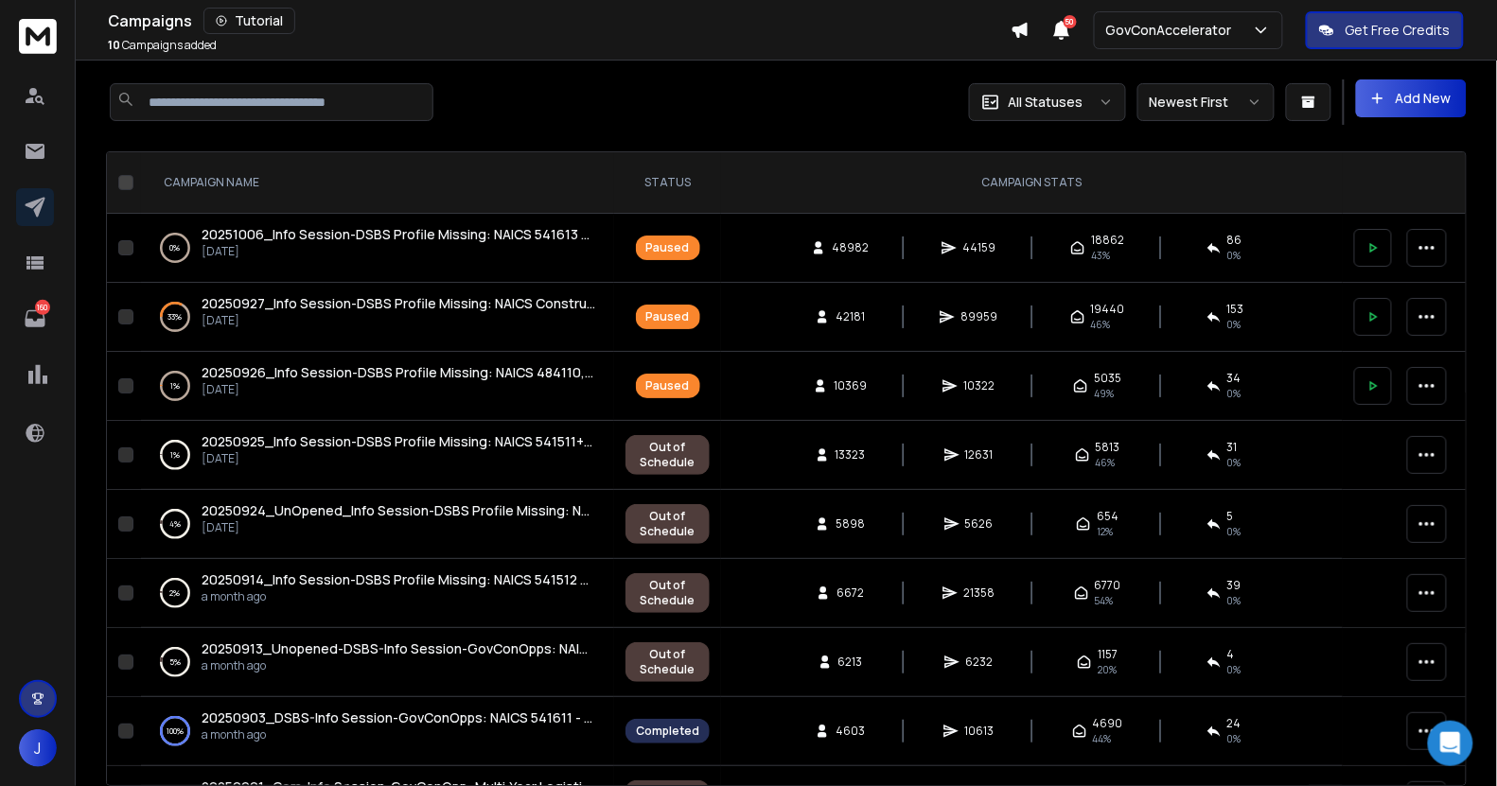
click at [512, 233] on span "20251006_Info Session-DSBS Profile Missing: NAICS 541613 Services+48k leads" at bounding box center [453, 234] width 502 height 18
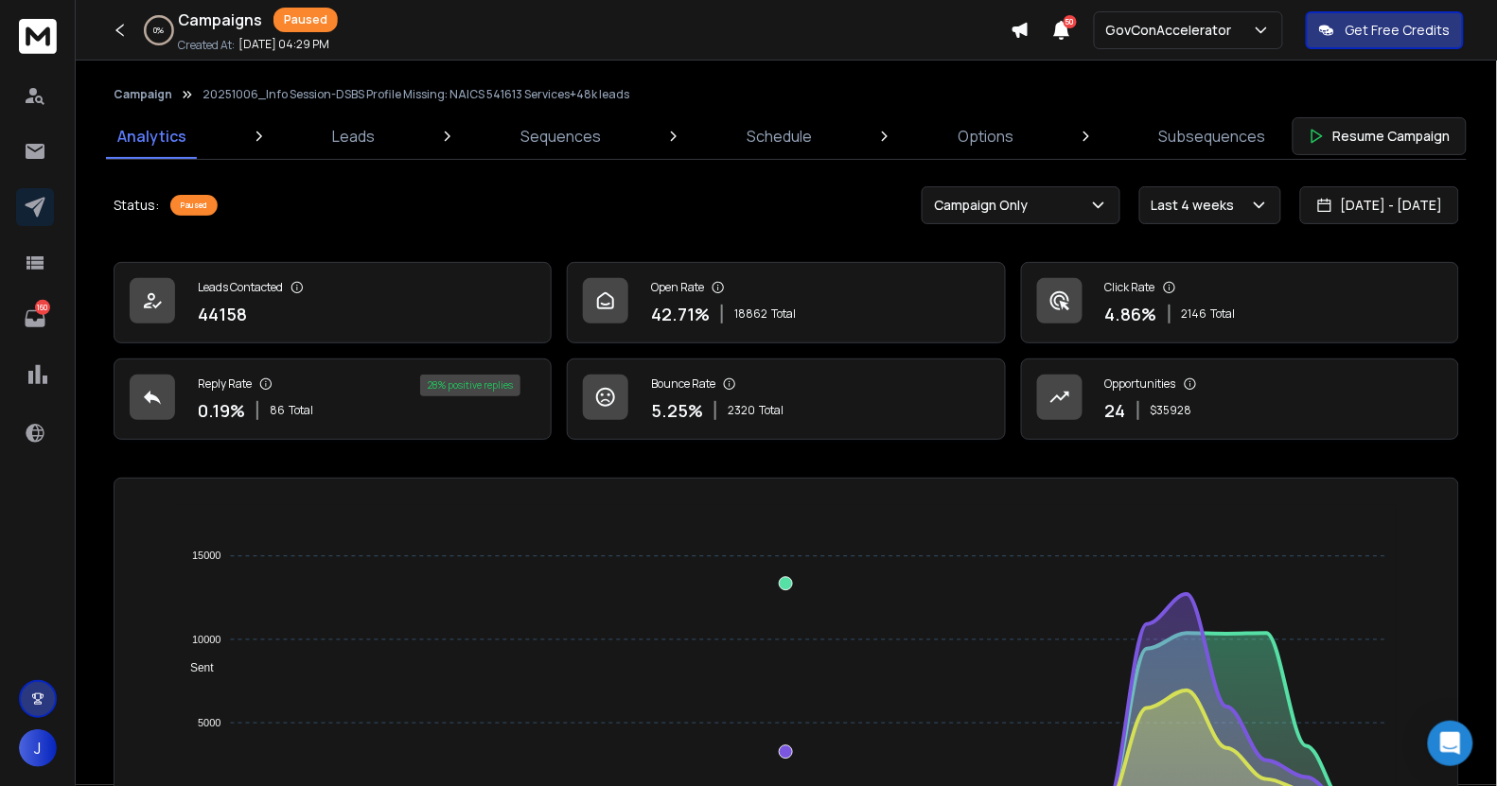
click at [463, 213] on div "Status: Paused Resume Campaign Campaign Only Last 4 weeks [DATE] - [DATE]" at bounding box center [786, 205] width 1345 height 38
click at [1197, 26] on p "GovConAccelerator" at bounding box center [1172, 30] width 133 height 19
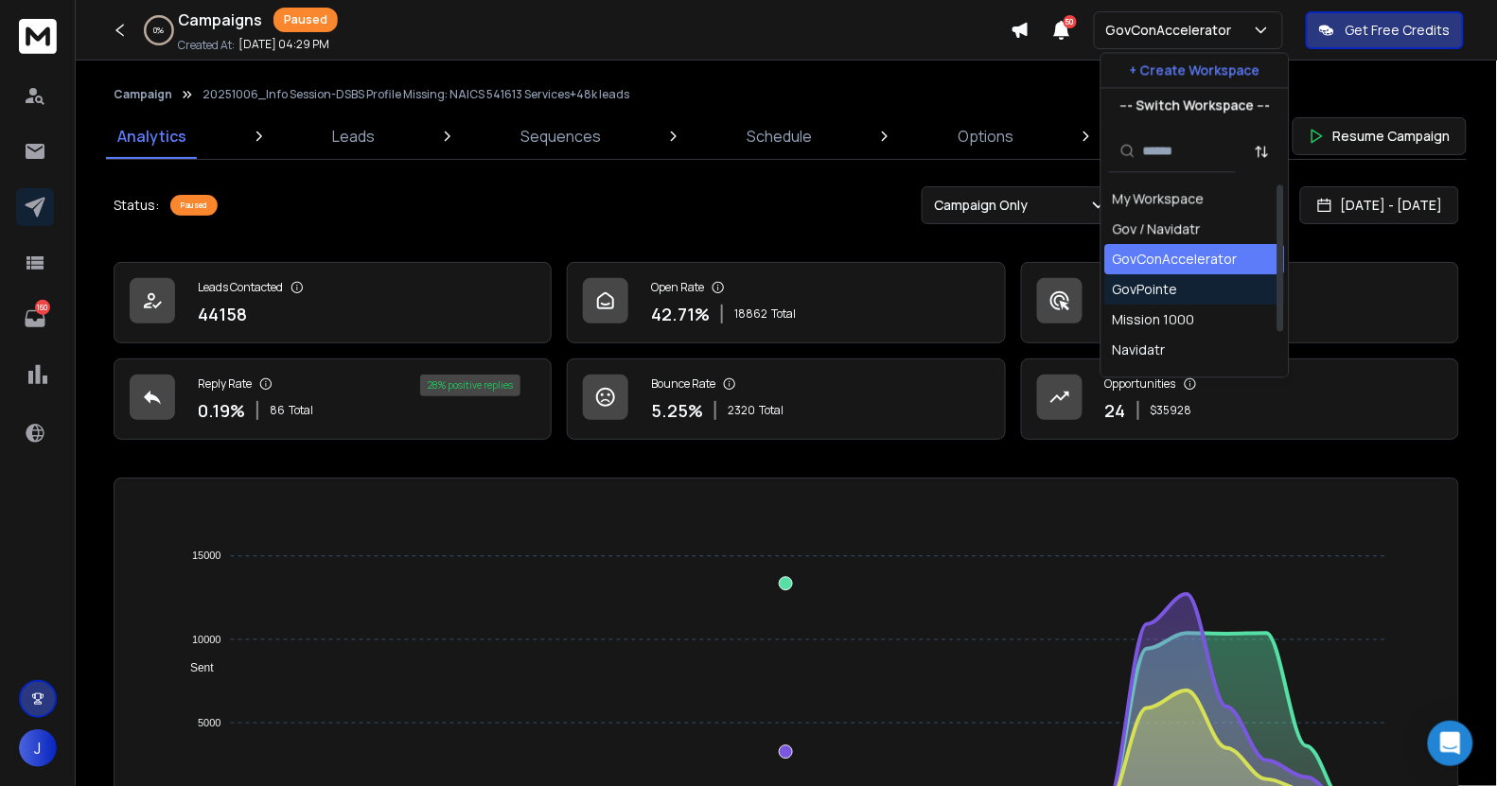
click at [1154, 296] on div "GovPointe" at bounding box center [1145, 289] width 65 height 19
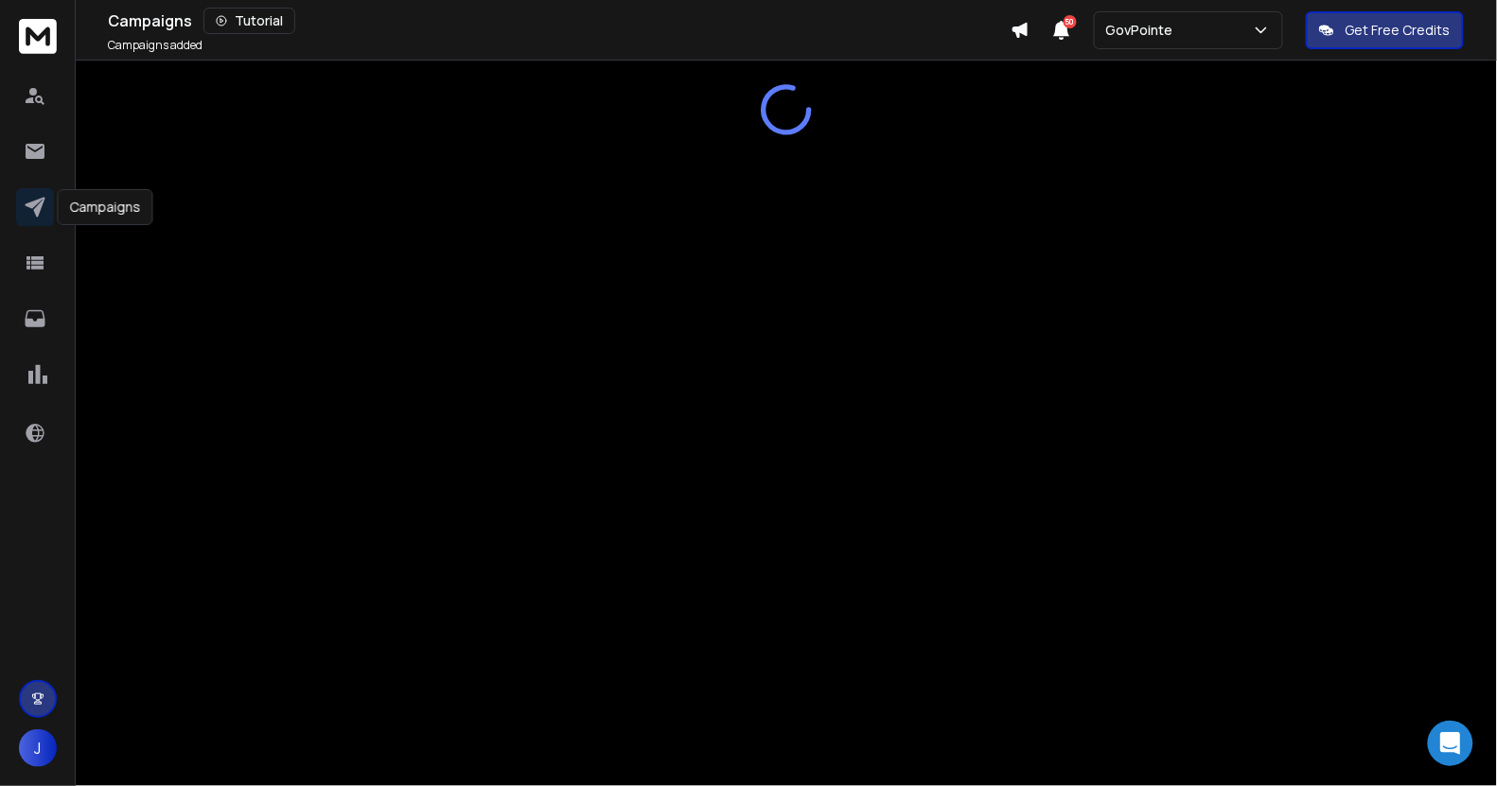
click at [44, 206] on icon at bounding box center [35, 207] width 23 height 23
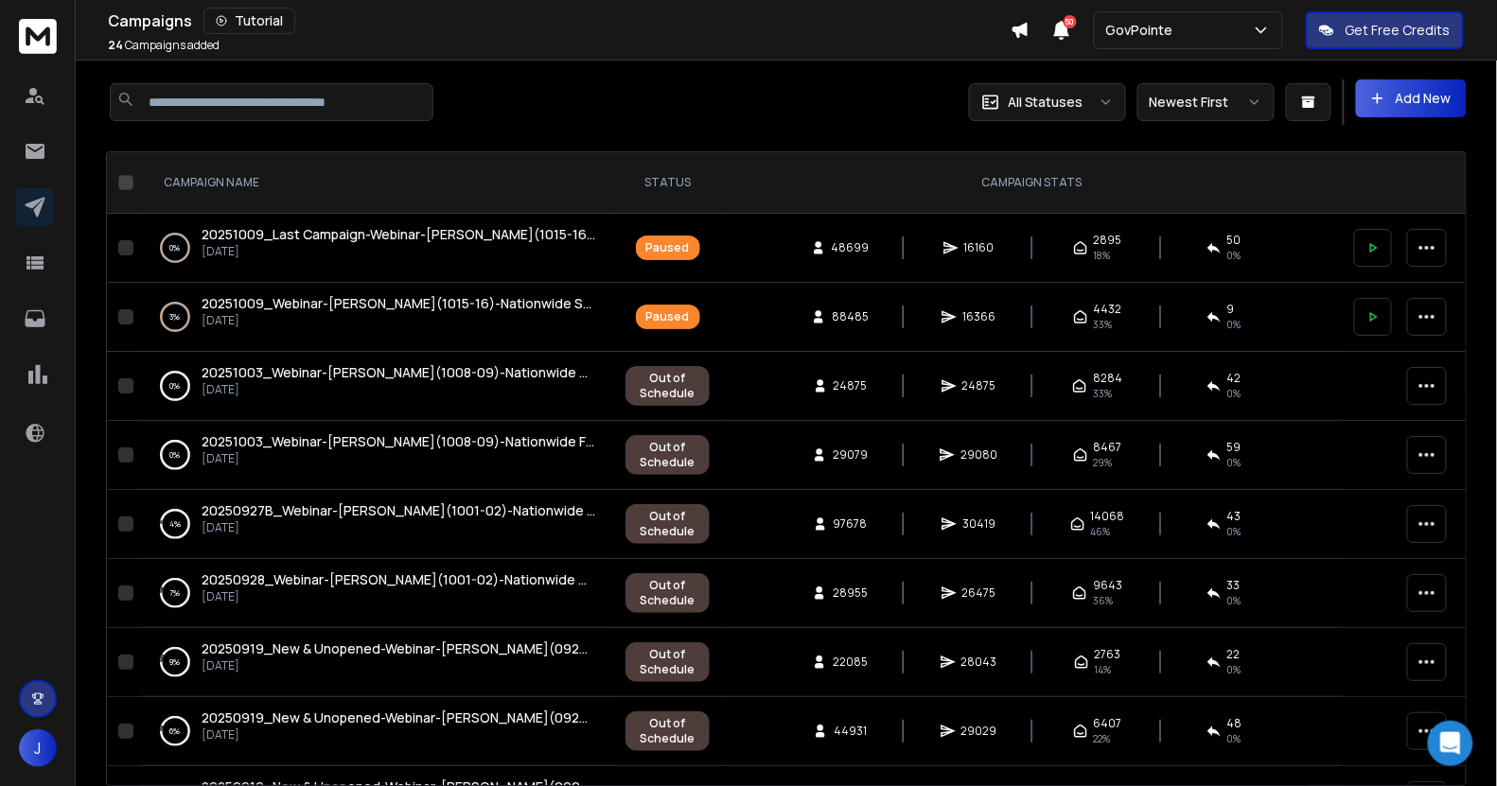
click at [453, 236] on span "20251009_Last Campaign-Webinar-[PERSON_NAME](1015-16)-Nationwide Facility Suppo…" at bounding box center [519, 234] width 634 height 18
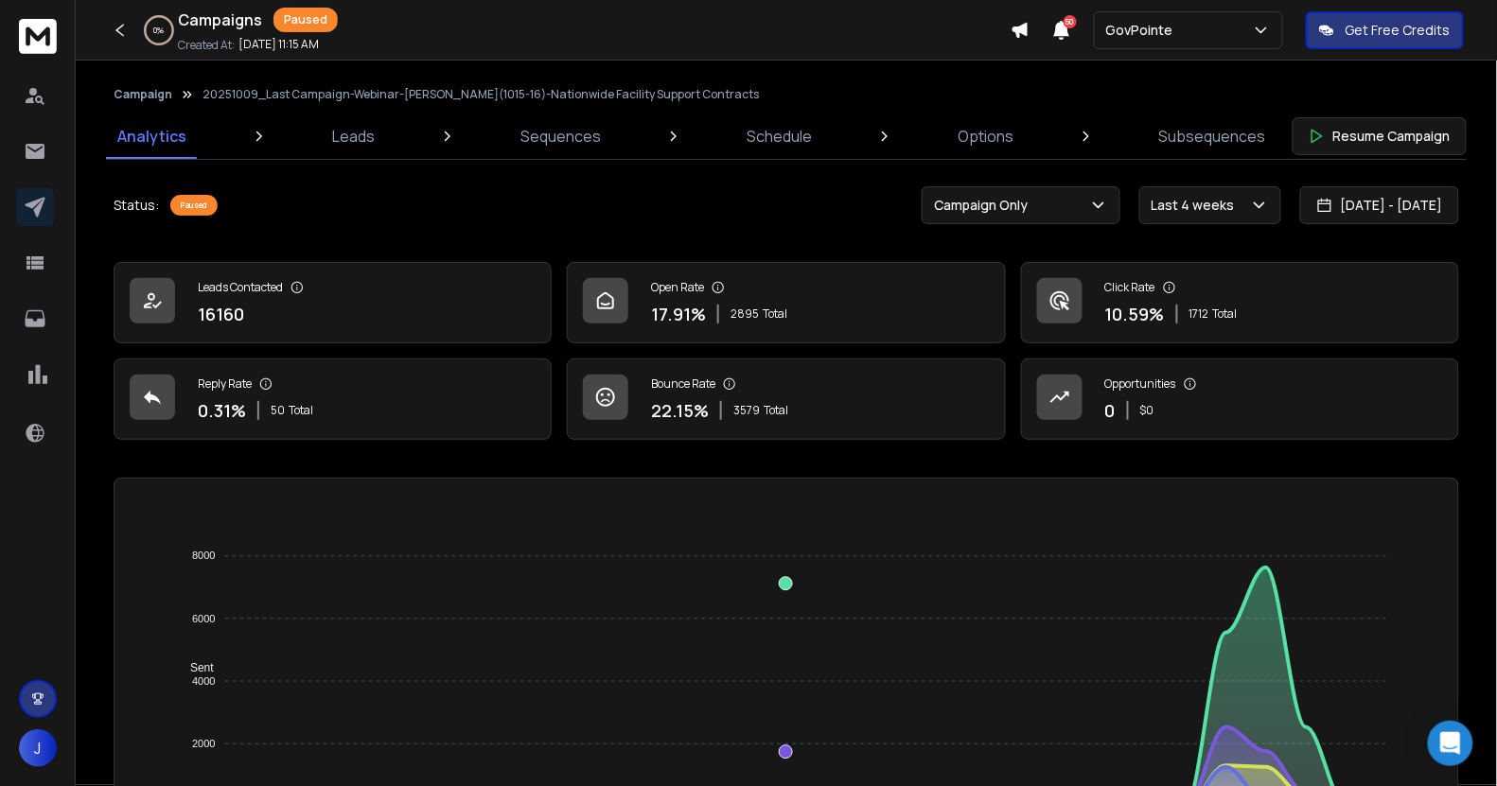
click at [546, 202] on div "Status: Paused Resume Campaign Campaign Only Last 4 weeks [DATE] - [DATE]" at bounding box center [786, 205] width 1345 height 38
click at [570, 201] on div "Status: Paused Resume Campaign Campaign Only Last 4 weeks [DATE] - [DATE]" at bounding box center [786, 205] width 1345 height 38
click at [43, 749] on span "J" at bounding box center [38, 748] width 38 height 38
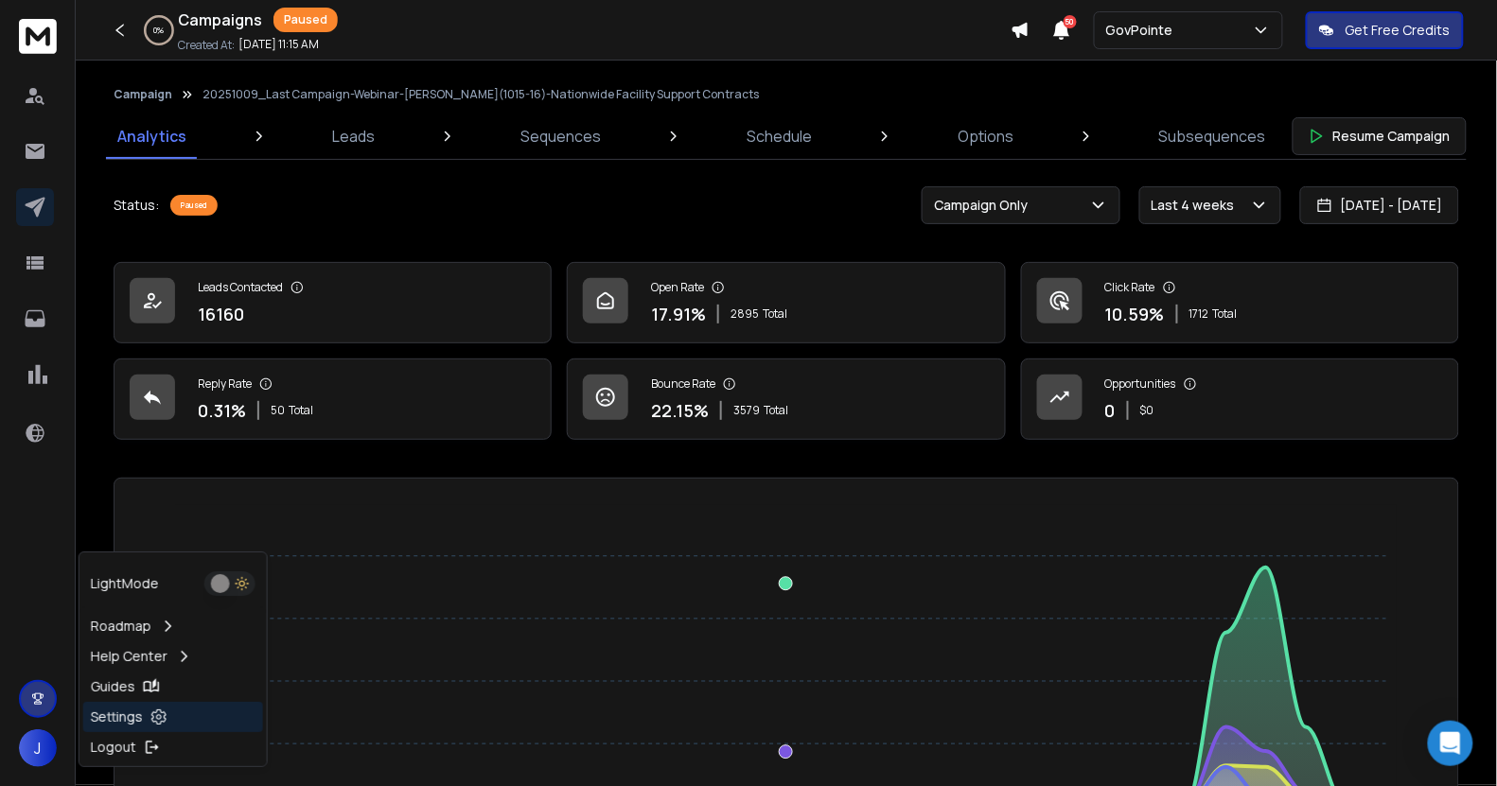
click at [129, 720] on p "Settings" at bounding box center [117, 717] width 52 height 19
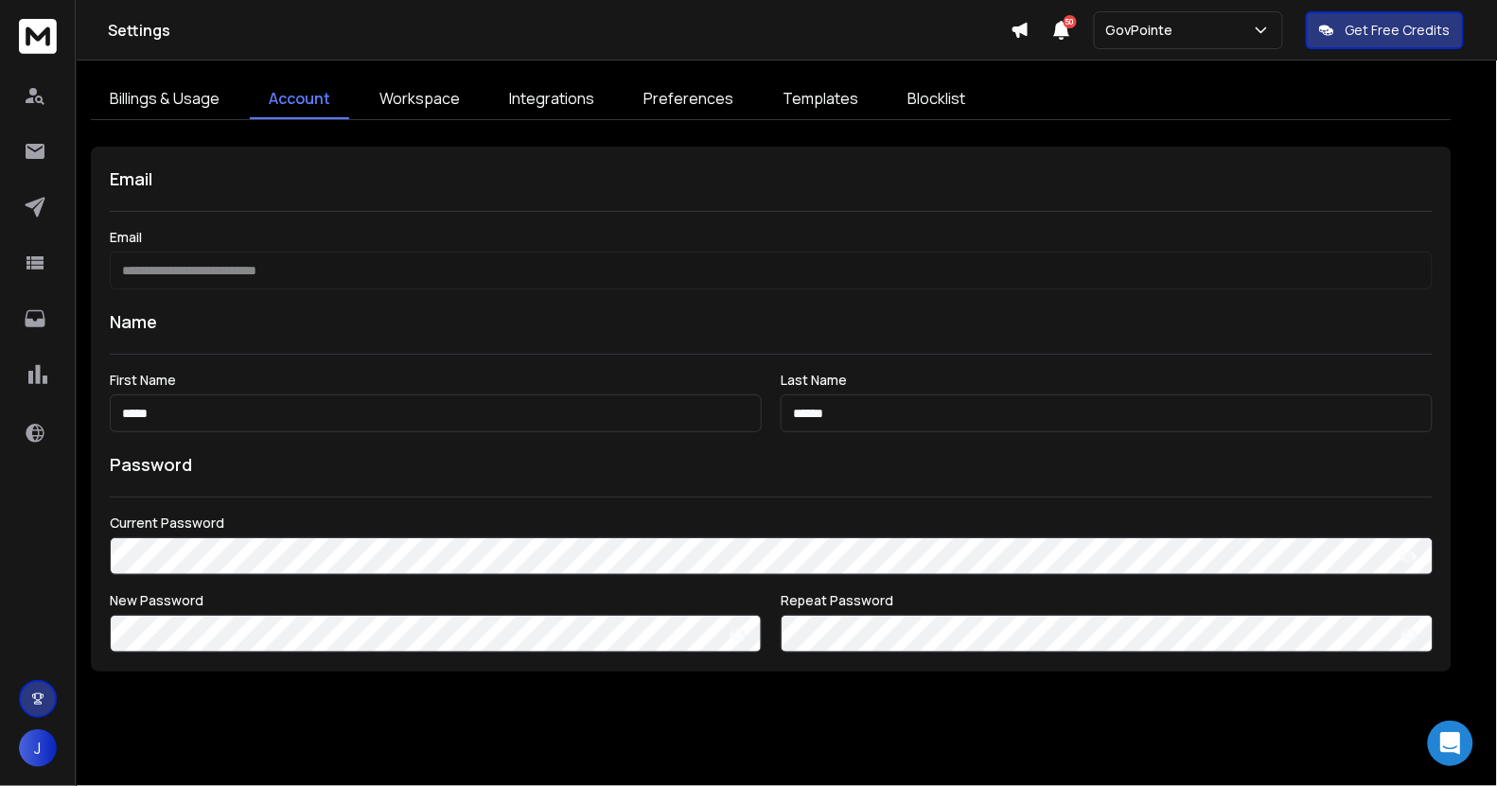
click at [177, 91] on link "Billings & Usage" at bounding box center [165, 99] width 148 height 40
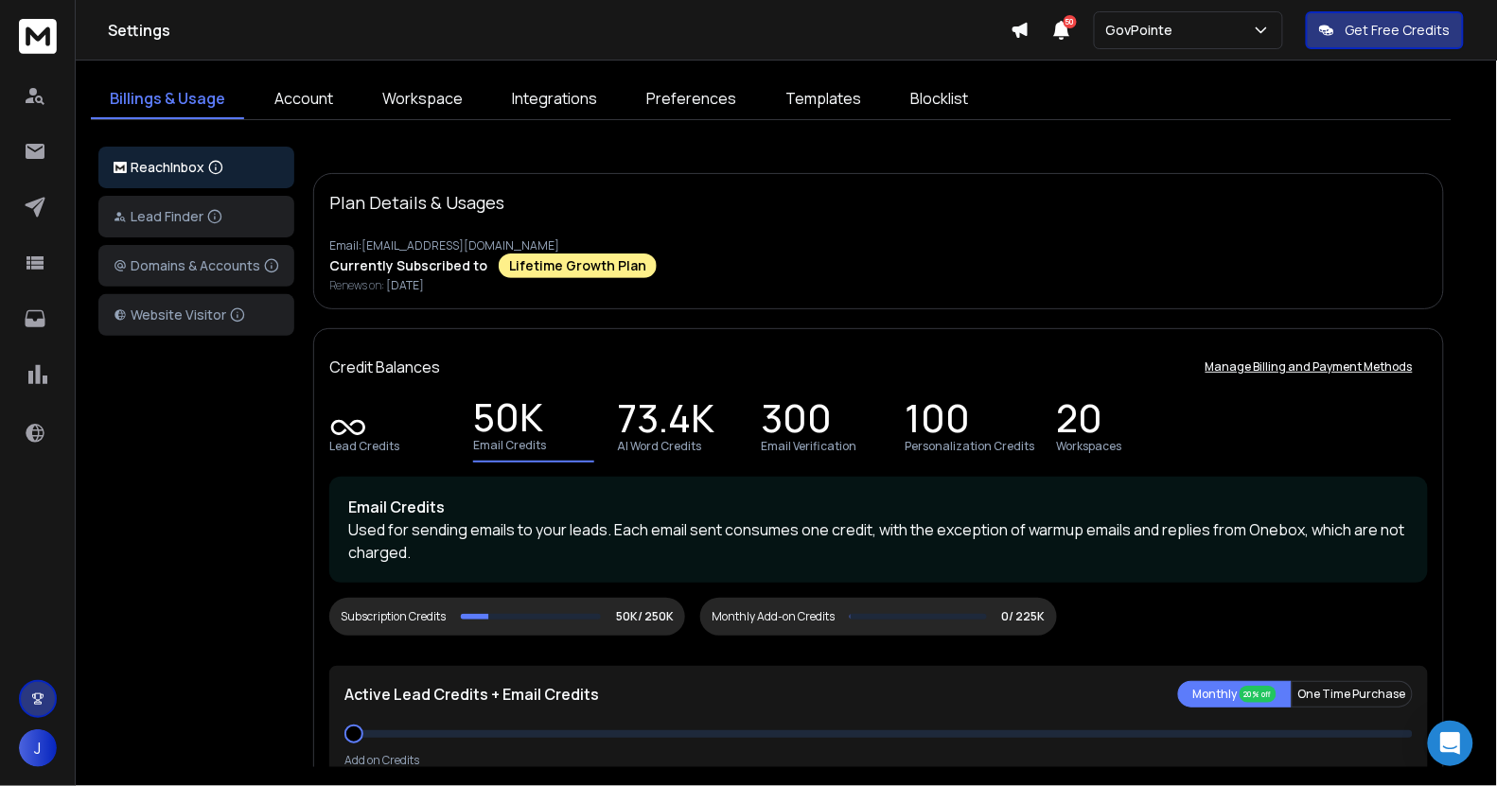
click at [520, 428] on p "50K" at bounding box center [508, 421] width 70 height 26
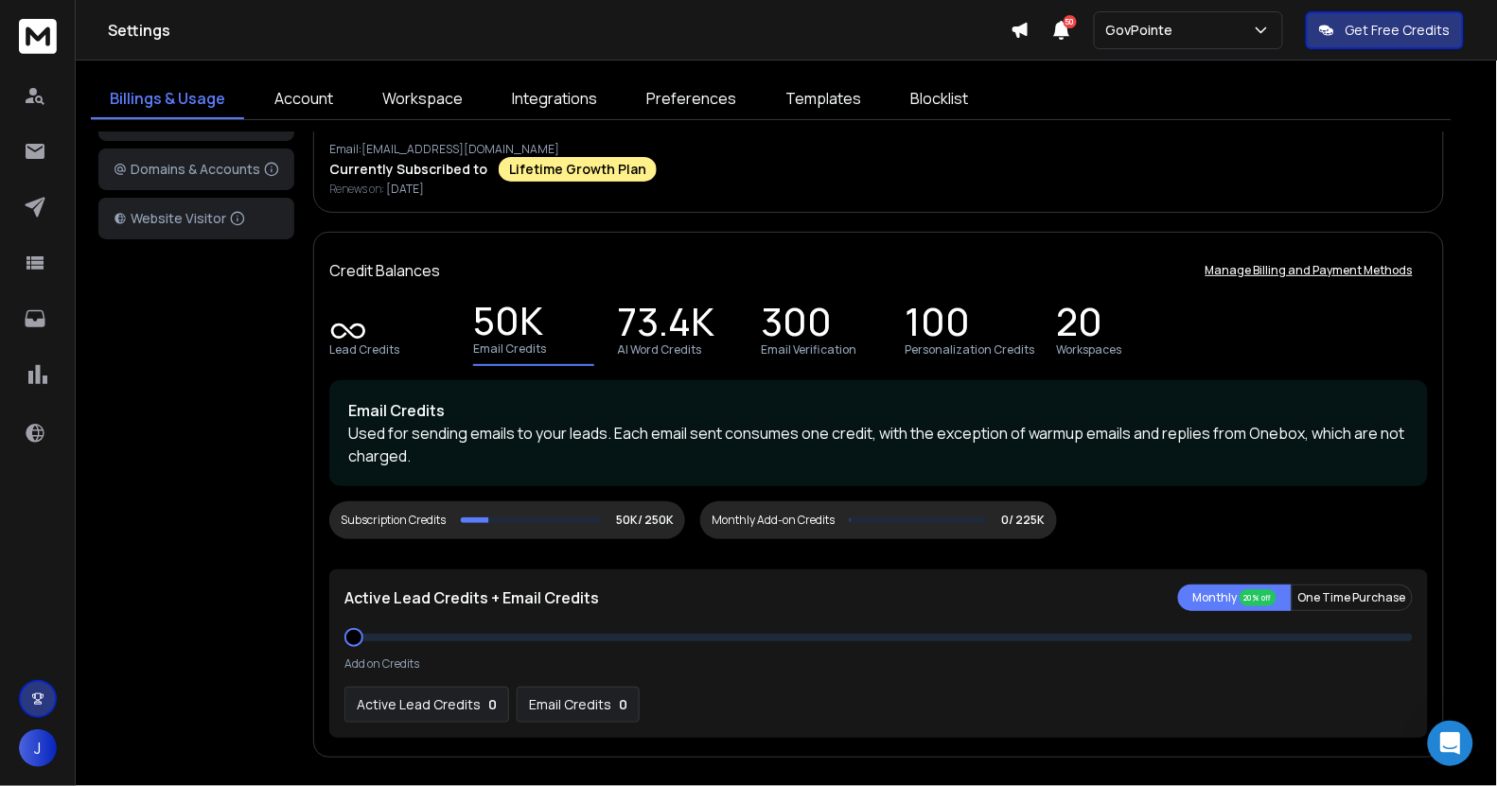
click at [361, 637] on span at bounding box center [878, 638] width 1068 height 8
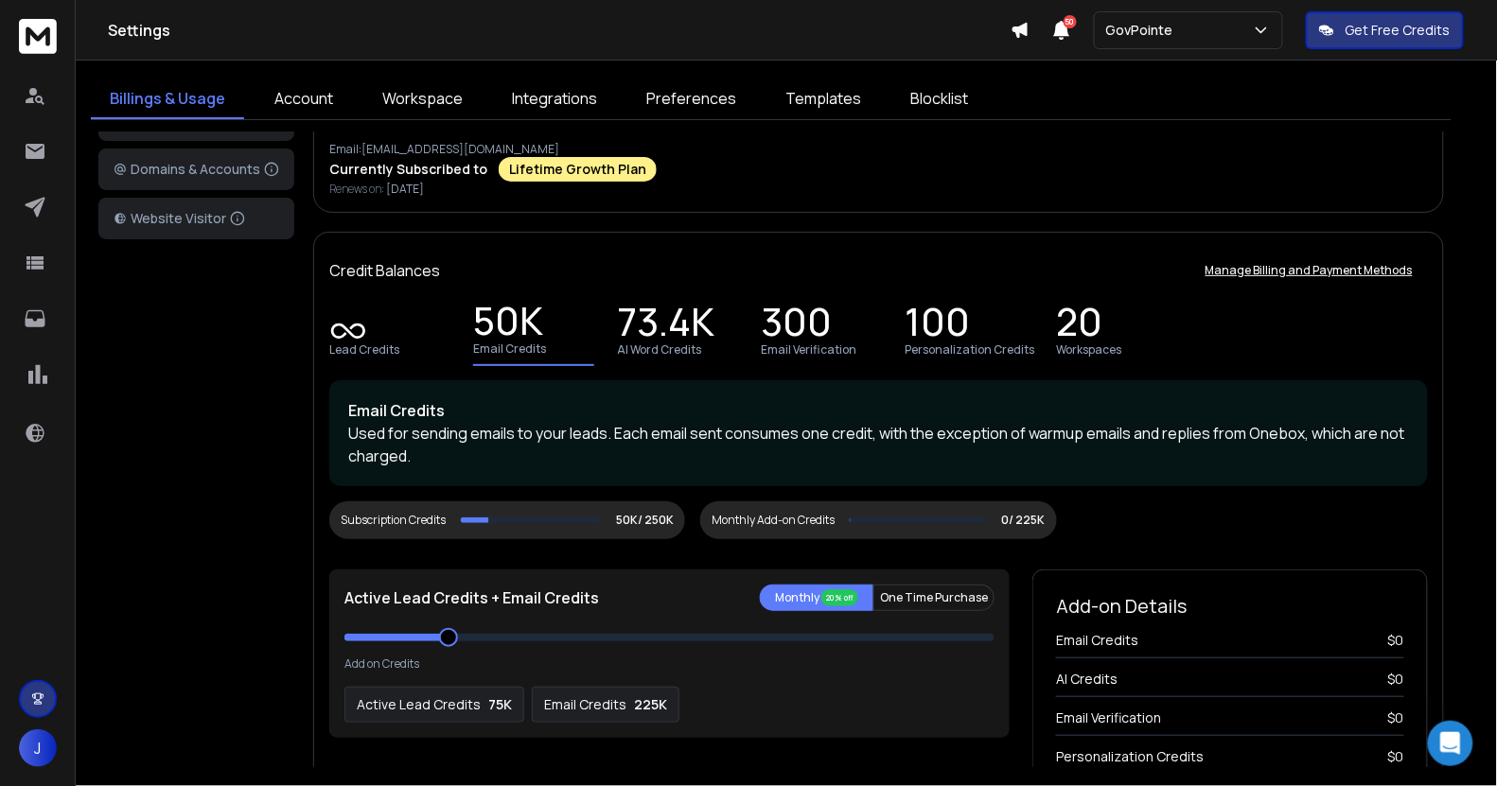
click at [458, 640] on span at bounding box center [448, 637] width 19 height 19
click at [471, 637] on span at bounding box center [479, 637] width 19 height 19
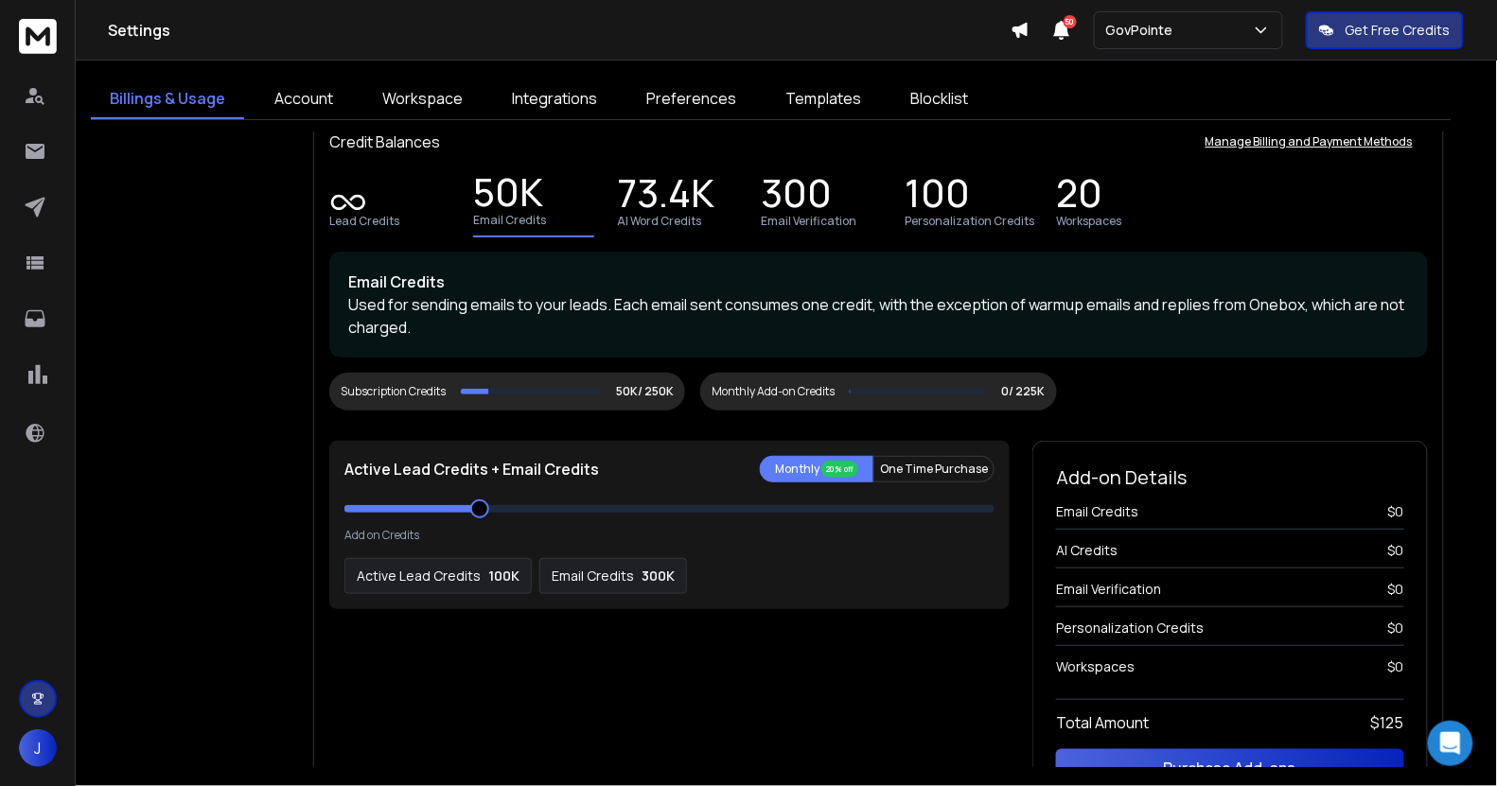
scroll to position [211, 0]
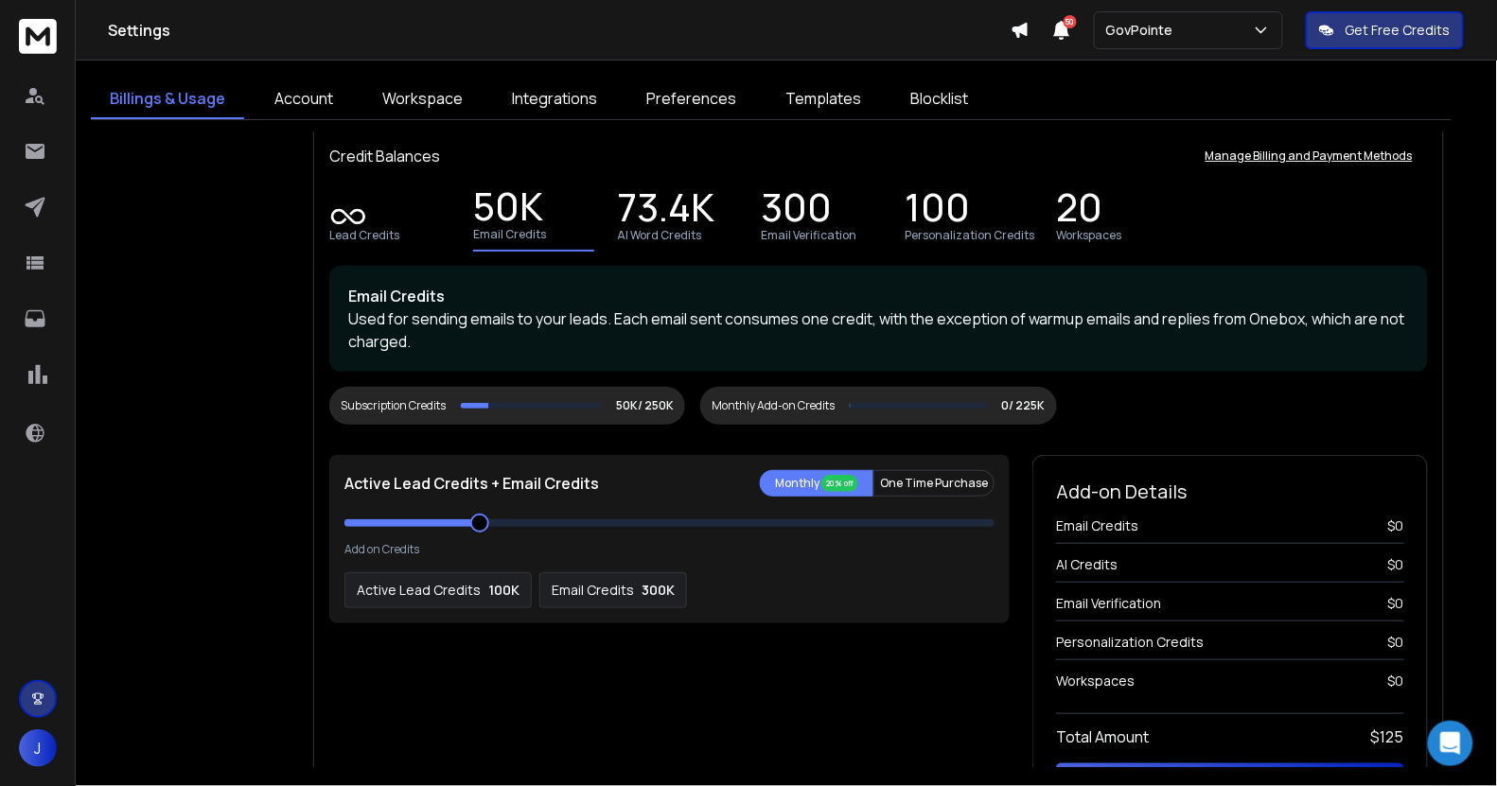
click at [742, 406] on div "Monthly Add-on Credits" at bounding box center [772, 405] width 123 height 15
click at [475, 521] on span at bounding box center [479, 523] width 19 height 19
click at [565, 520] on span at bounding box center [574, 523] width 19 height 19
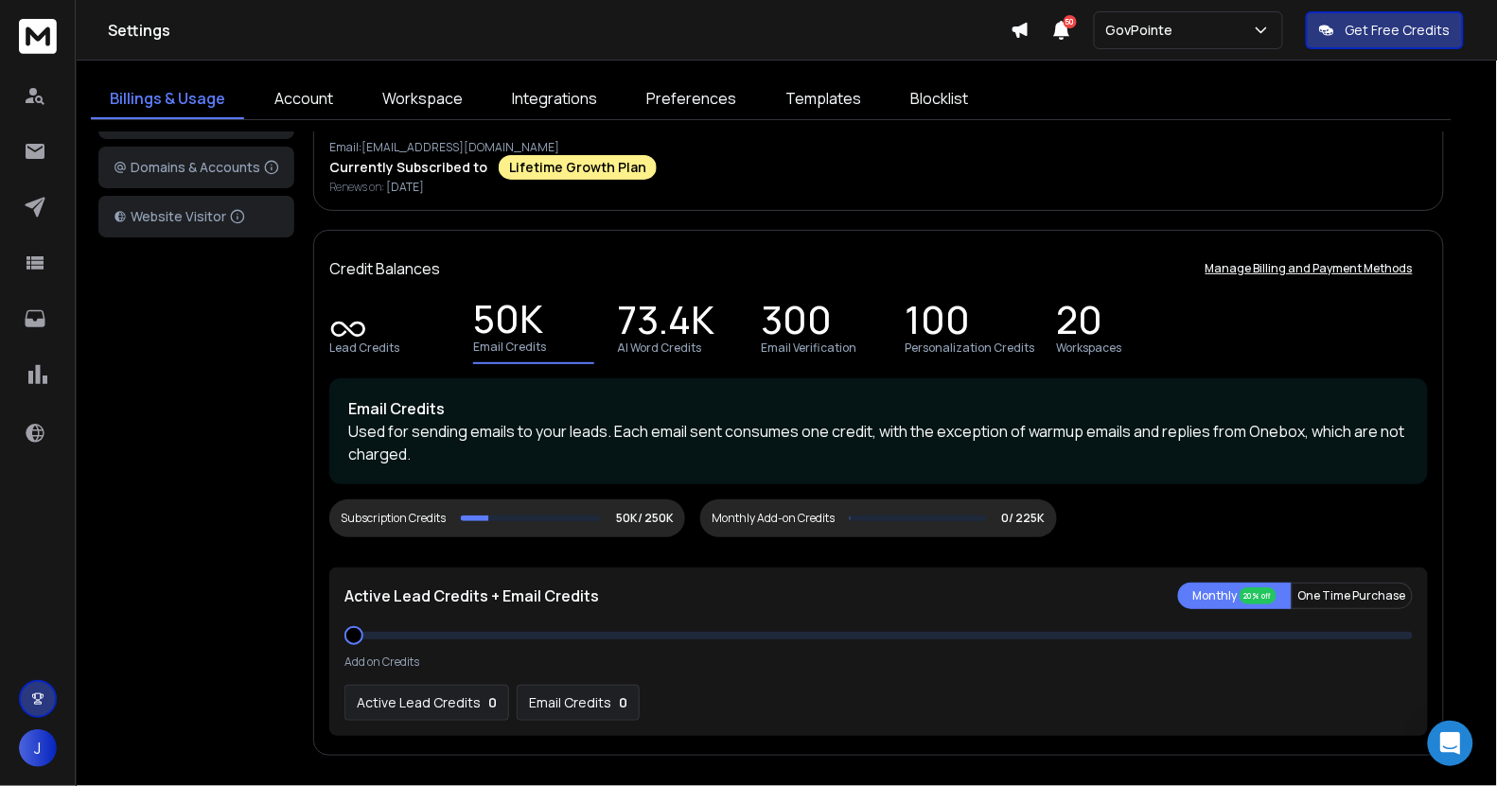
scroll to position [96, 0]
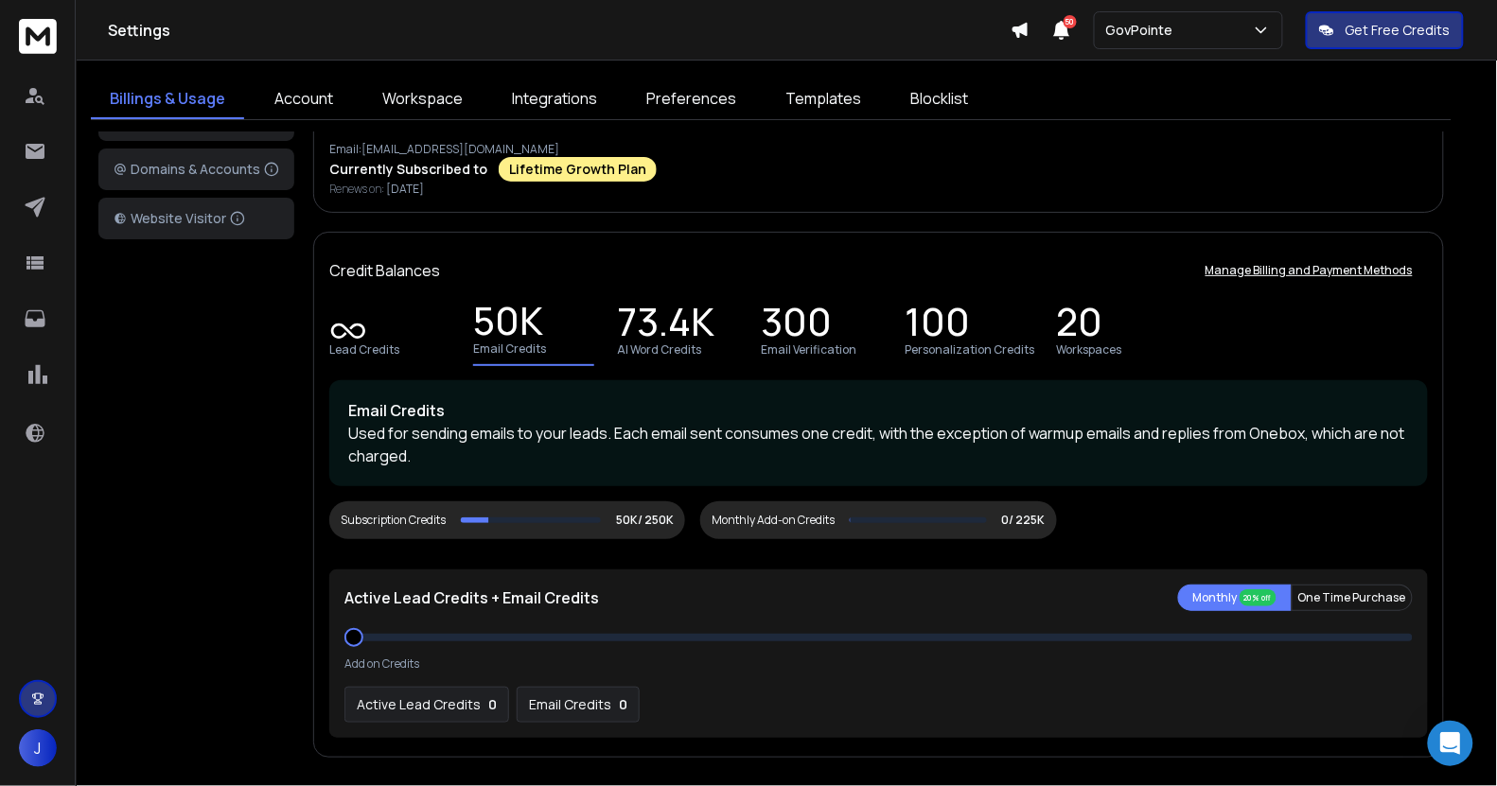
click at [344, 628] on span at bounding box center [353, 637] width 19 height 19
drag, startPoint x: 570, startPoint y: 524, endPoint x: 272, endPoint y: 516, distance: 299.1
click at [270, 516] on div "ReachInbox Lead Finder Domains & Accounts Website Visitor Plan Details & Usages…" at bounding box center [770, 352] width 1345 height 605
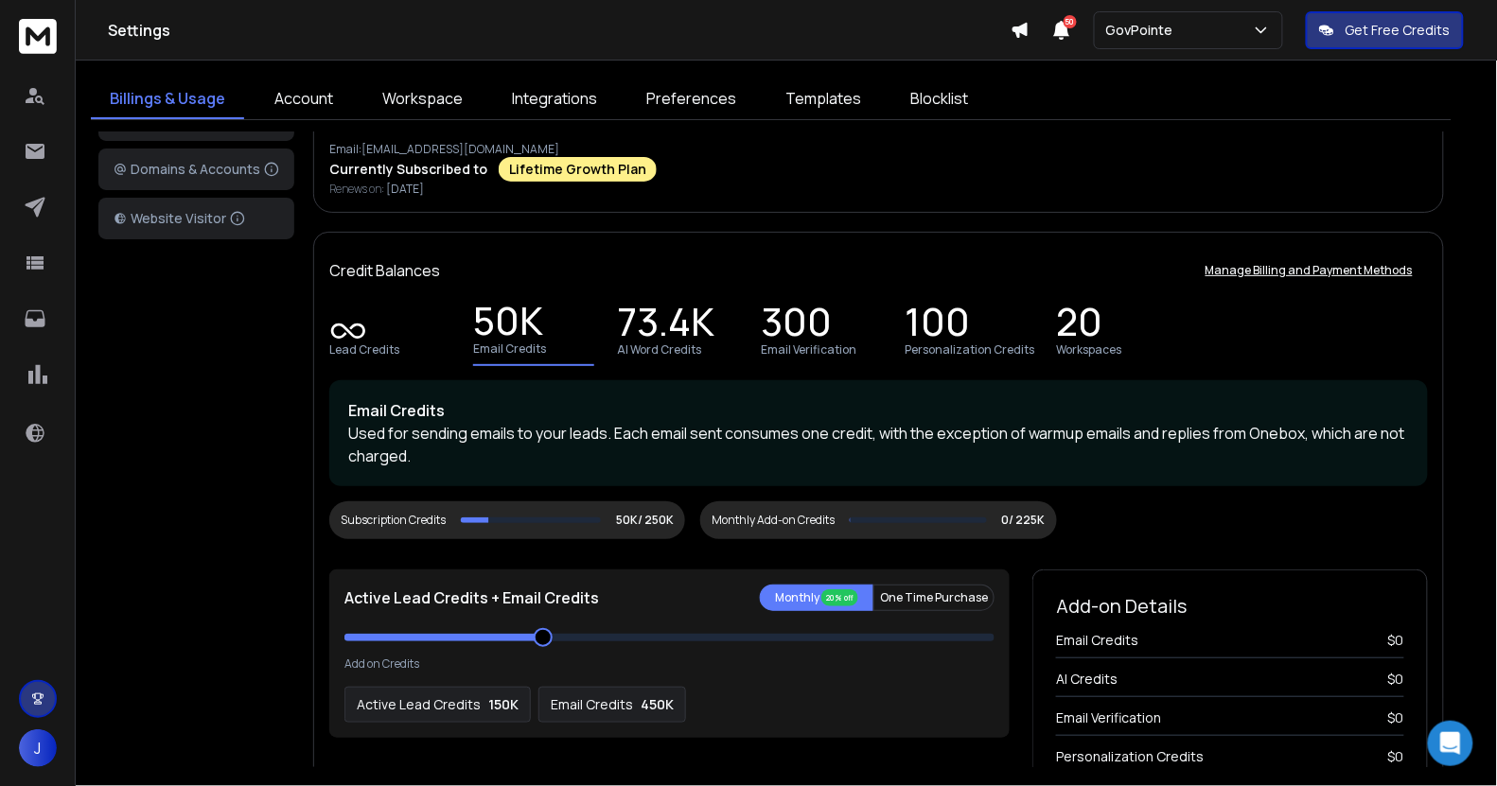
click at [552, 633] on span at bounding box center [543, 637] width 19 height 19
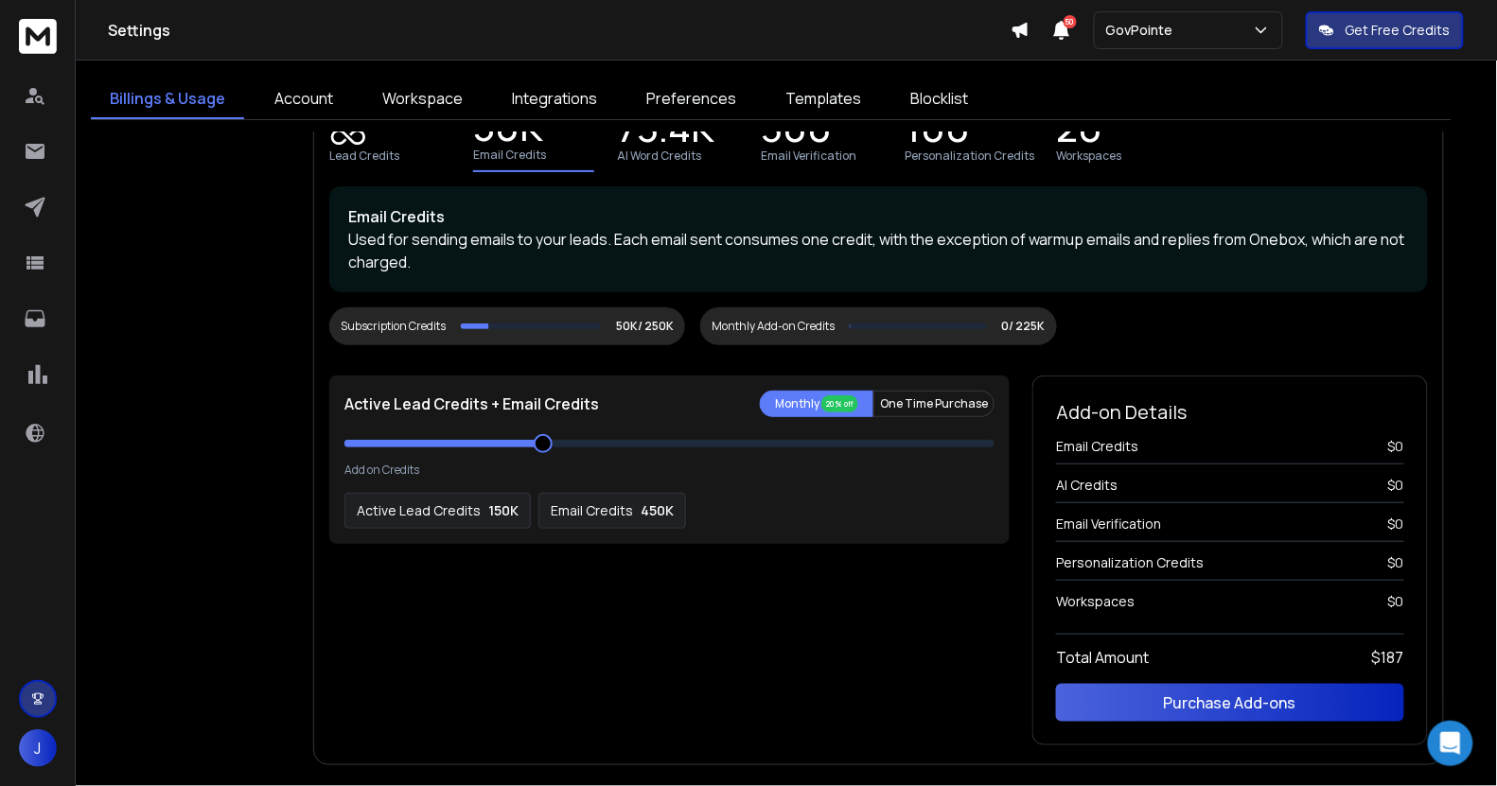
scroll to position [298, 0]
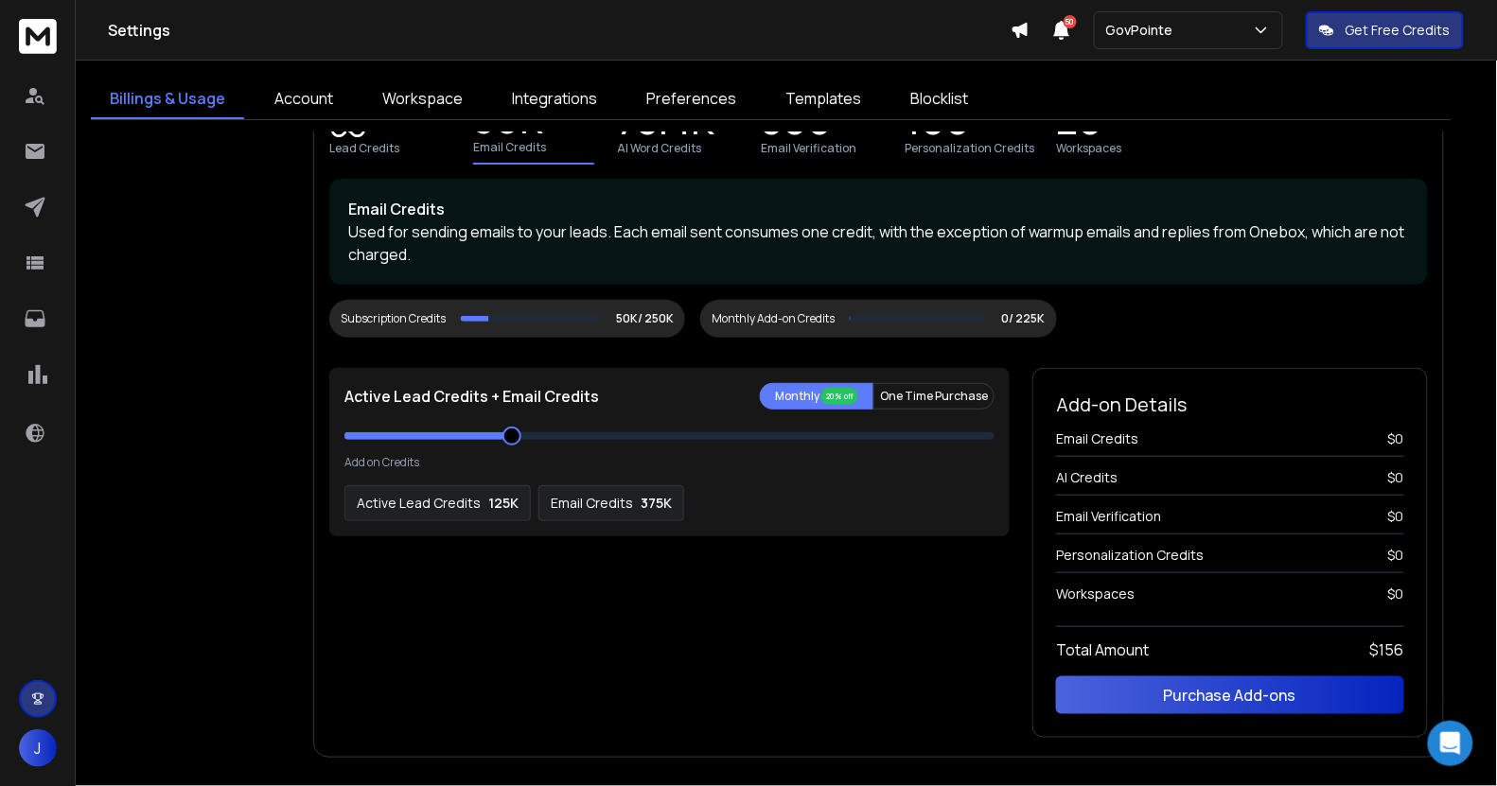
click at [515, 438] on span at bounding box center [511, 436] width 19 height 19
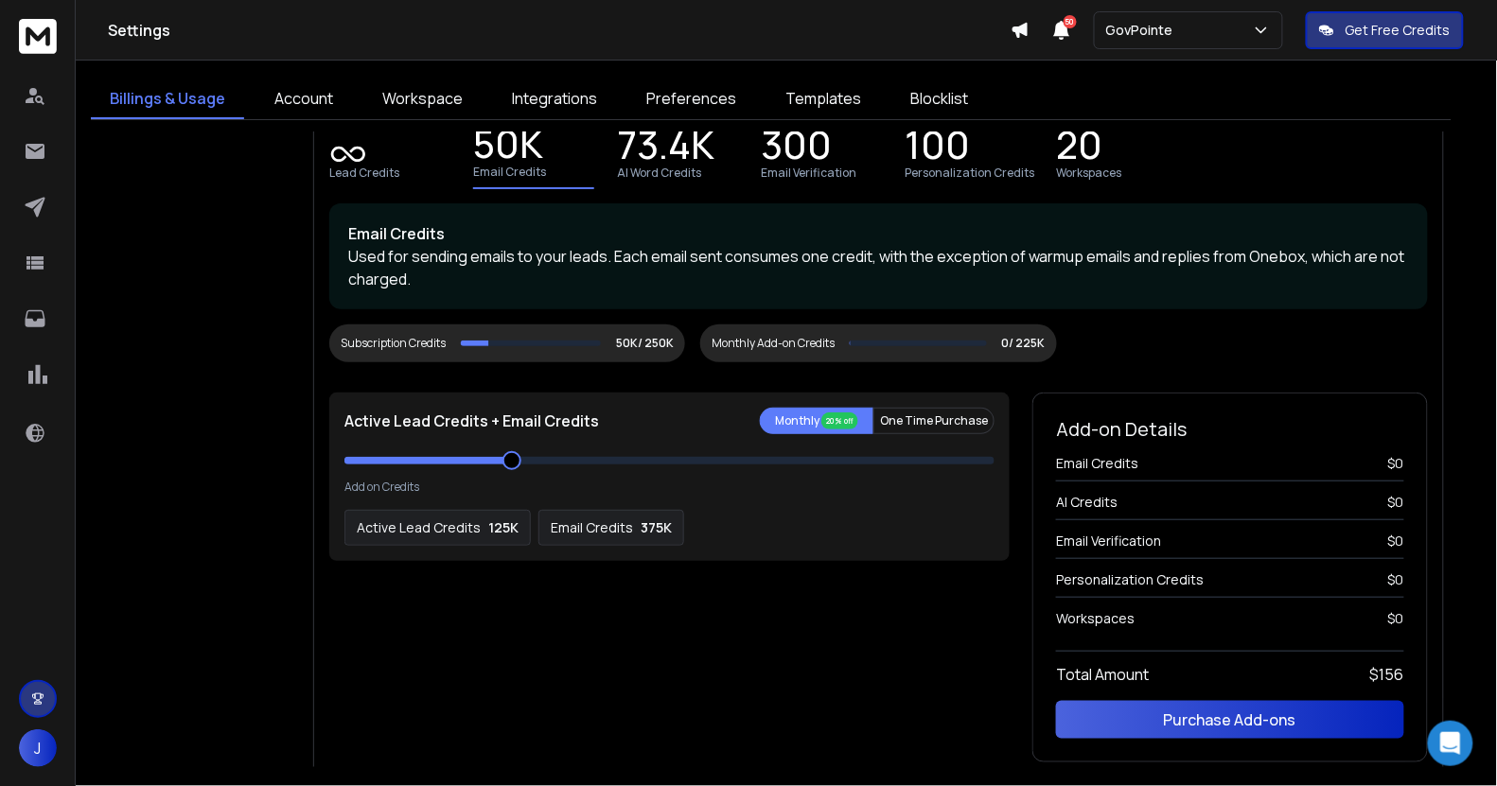
scroll to position [272, 0]
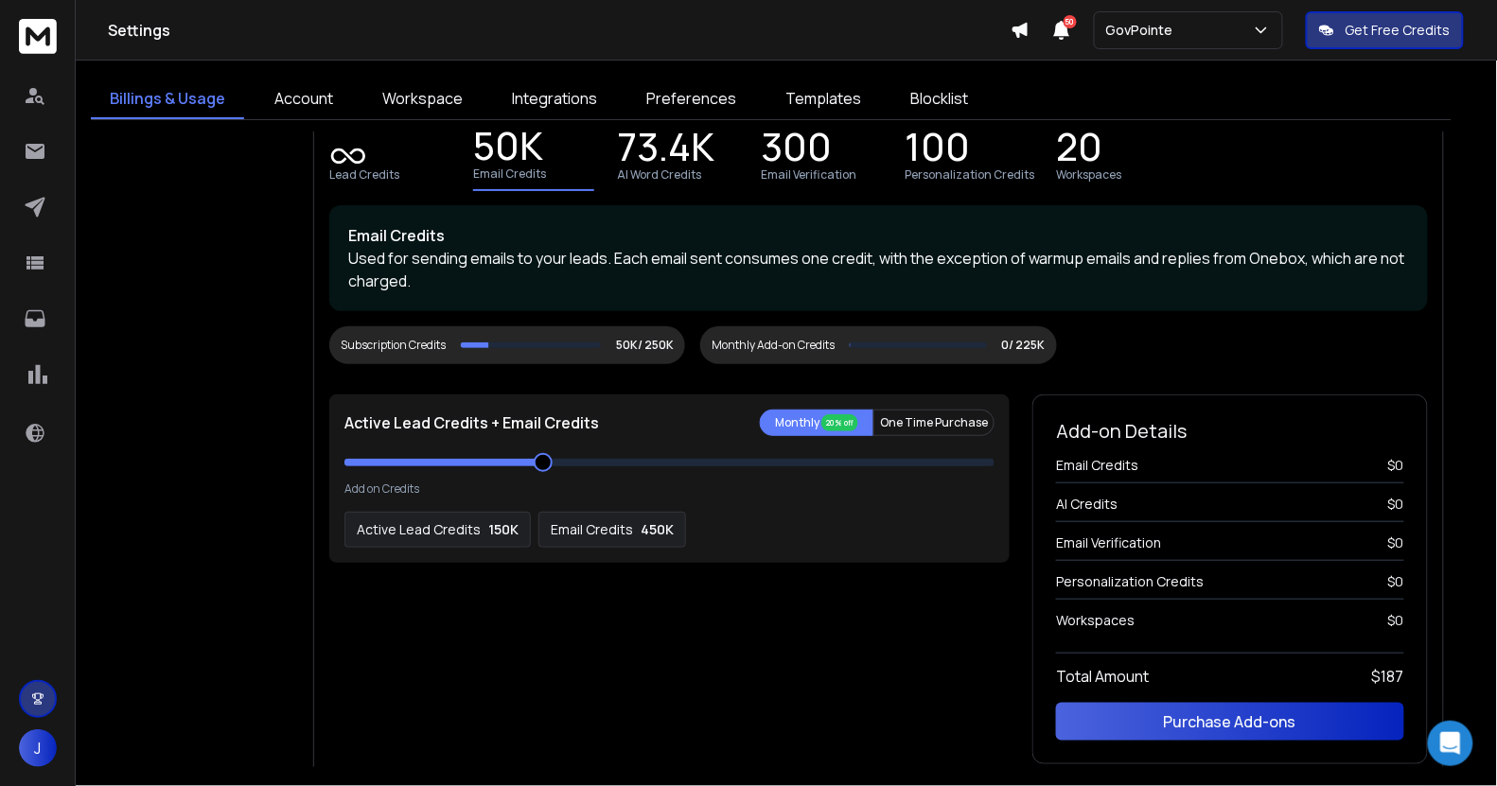
click at [534, 463] on span at bounding box center [543, 462] width 19 height 19
click at [538, 466] on span at bounding box center [543, 462] width 19 height 19
click at [565, 463] on span at bounding box center [574, 462] width 19 height 19
click at [543, 465] on span at bounding box center [543, 462] width 19 height 19
click at [584, 463] on span at bounding box center [574, 462] width 19 height 19
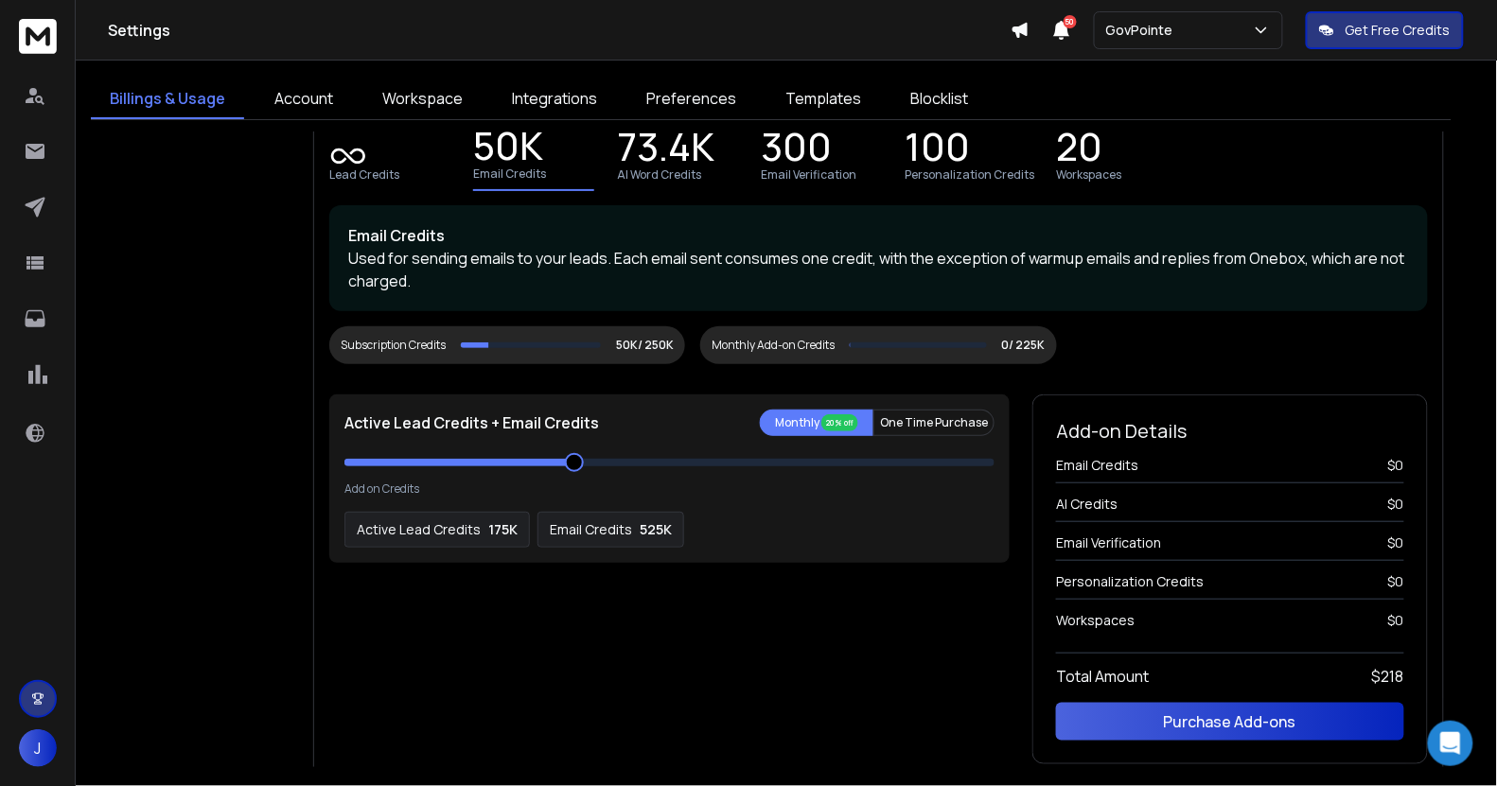
click at [565, 466] on span at bounding box center [574, 462] width 19 height 19
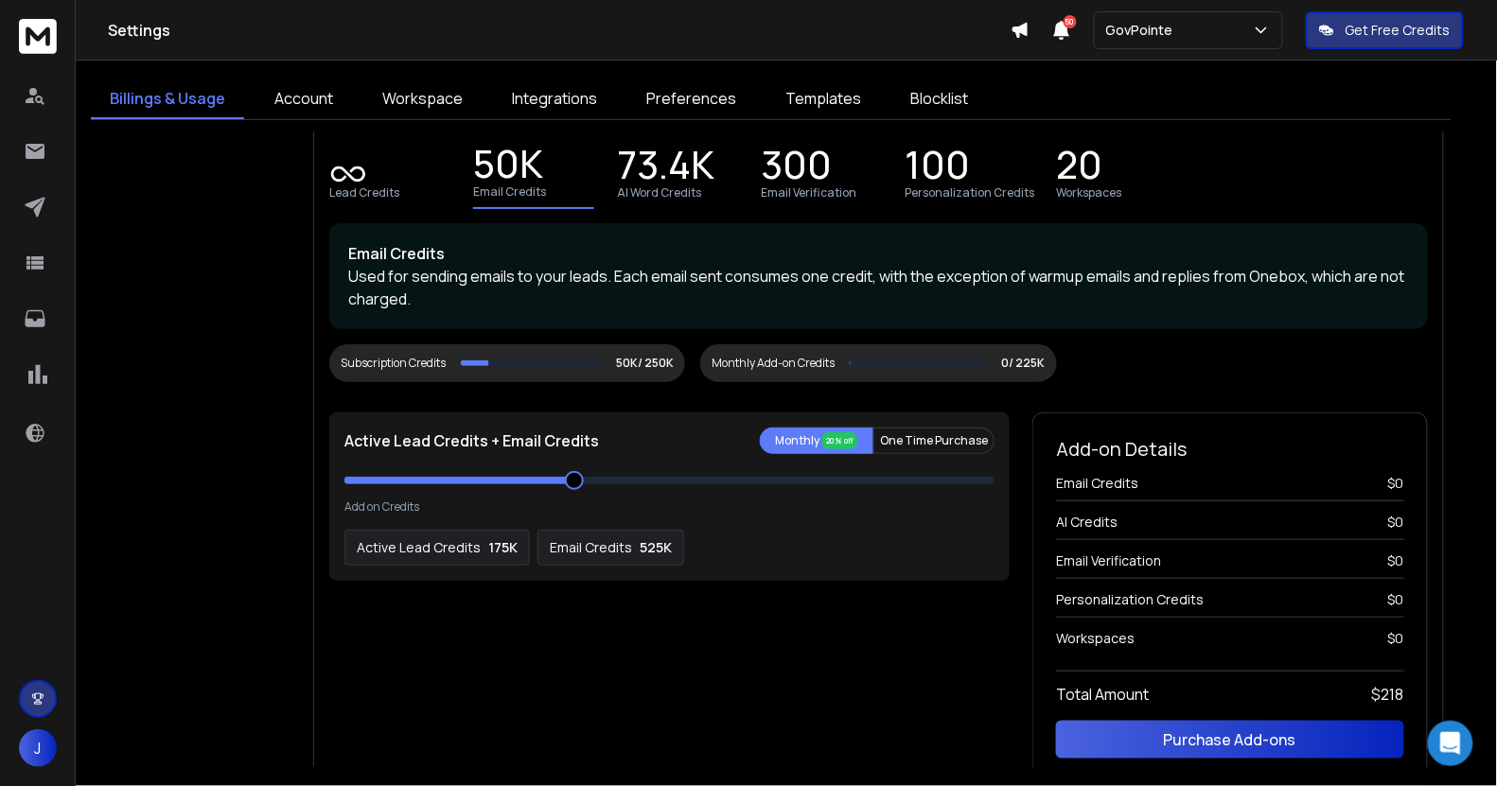
scroll to position [260, 0]
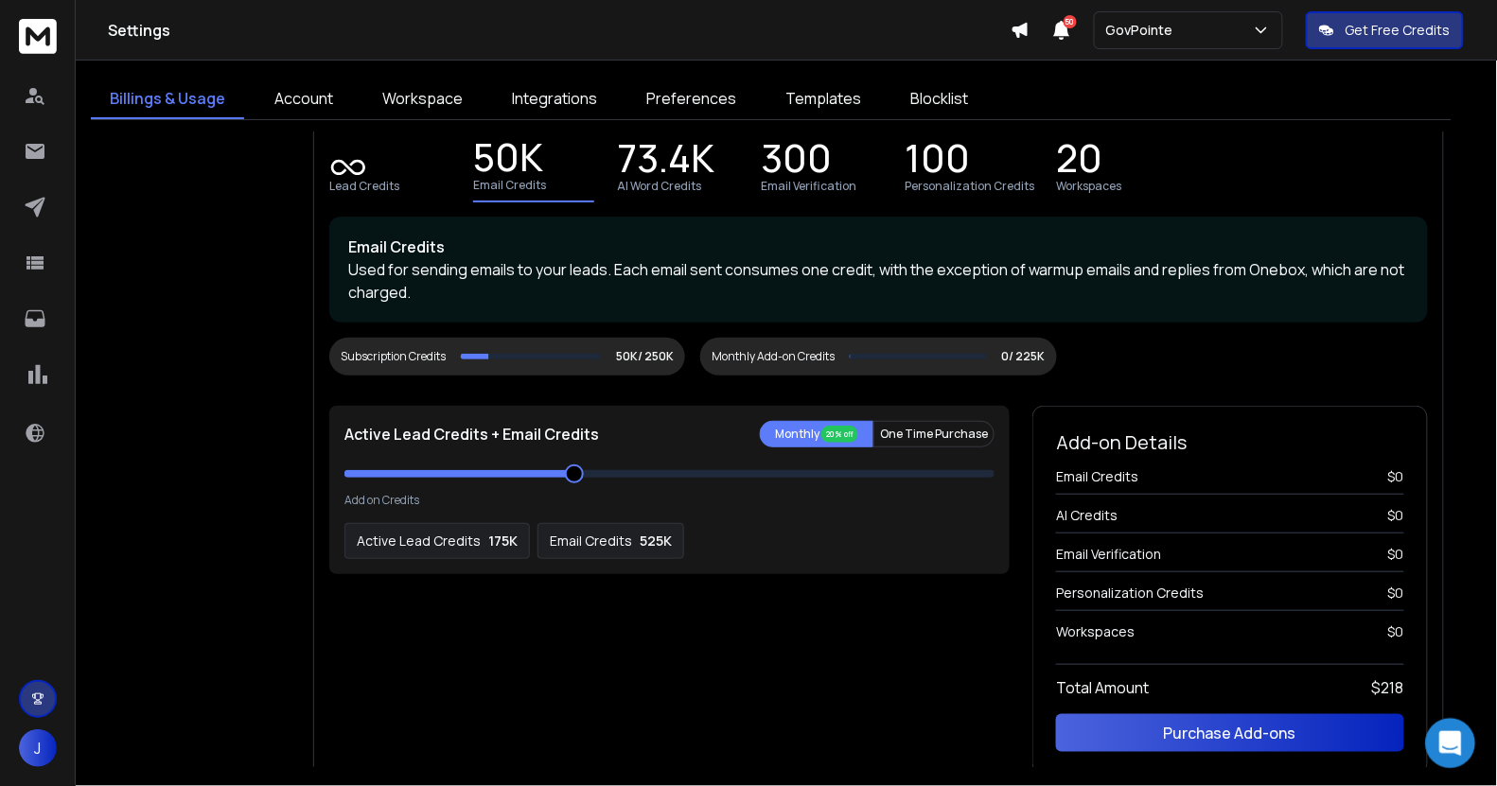
drag, startPoint x: 1453, startPoint y: 745, endPoint x: 1464, endPoint y: 739, distance: 12.3
click at [1453, 745] on icon "Open Intercom Messenger" at bounding box center [1450, 743] width 22 height 25
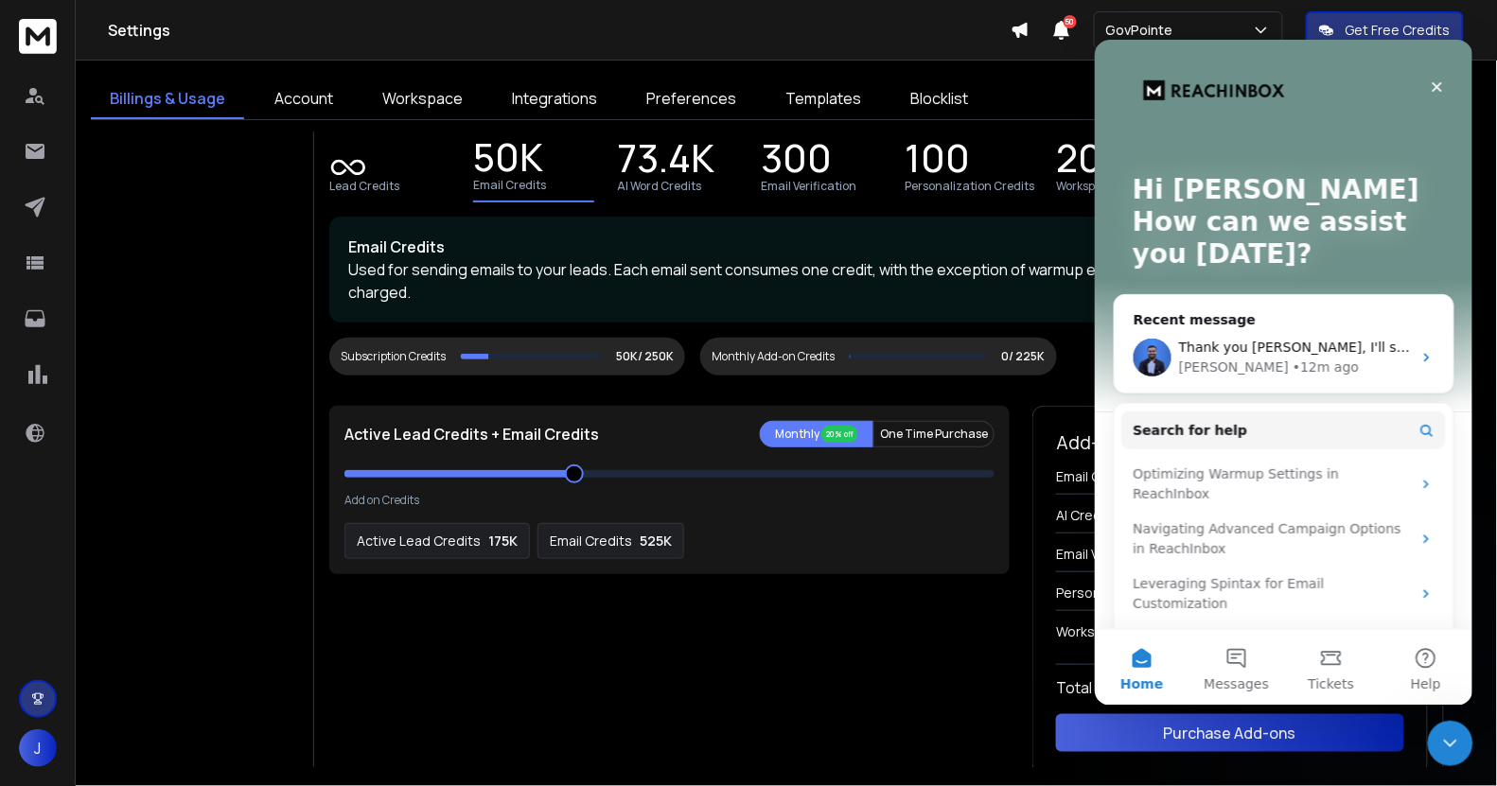
scroll to position [0, 0]
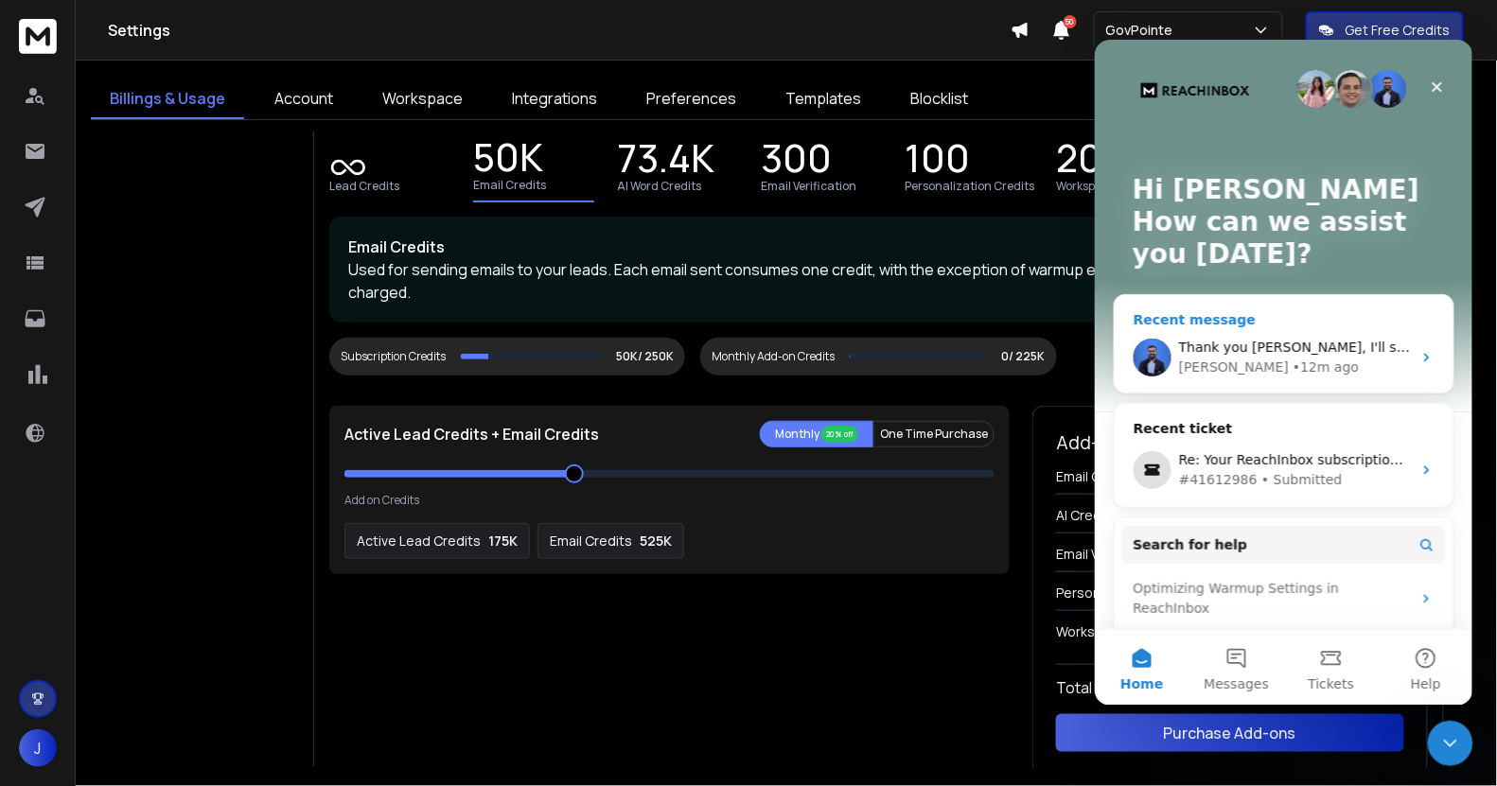
click at [1308, 346] on span "Thank you [PERSON_NAME], I'll share with our leadership team. Please let me kno…" at bounding box center [1506, 346] width 656 height 15
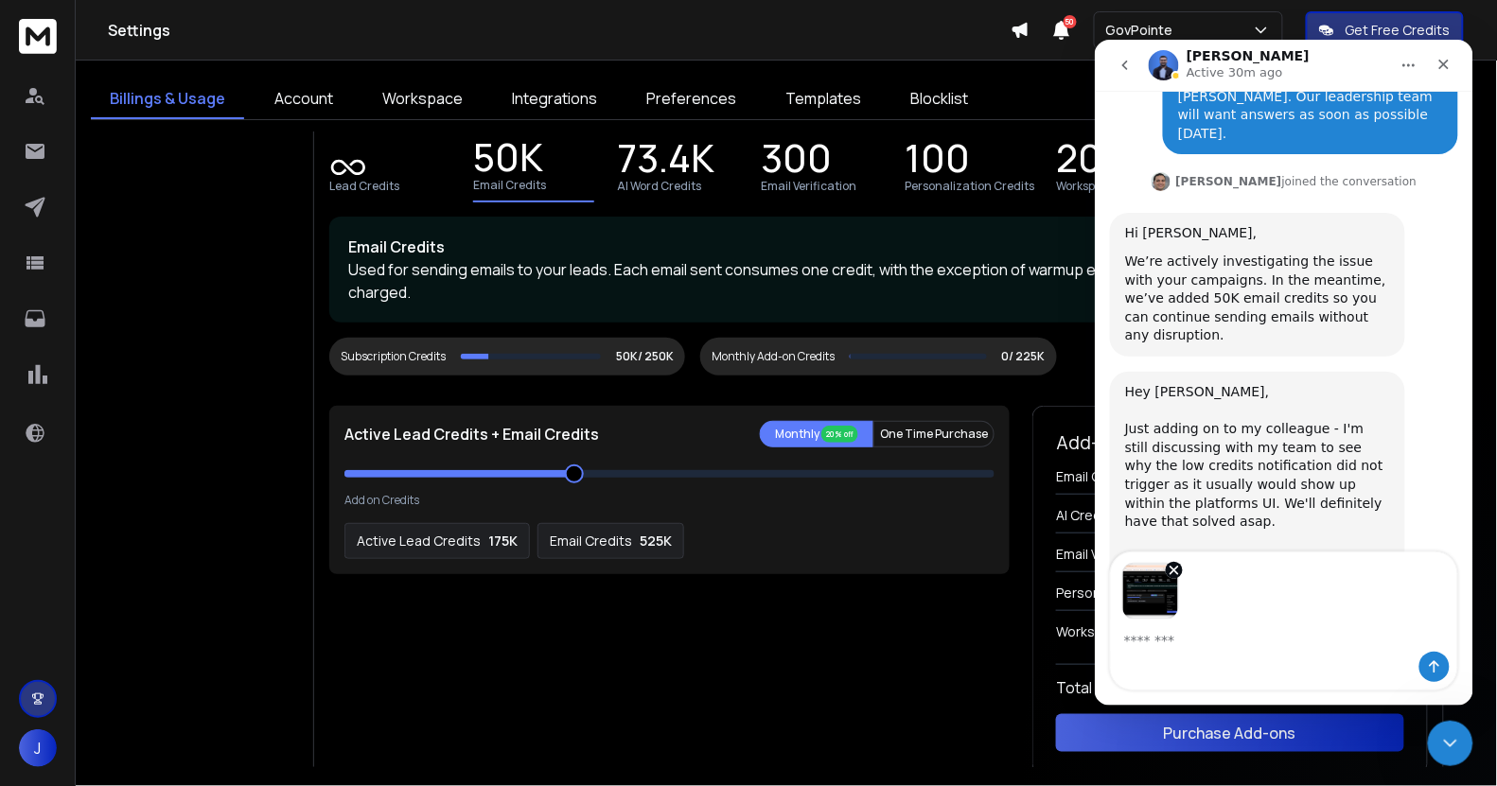
scroll to position [2241, 0]
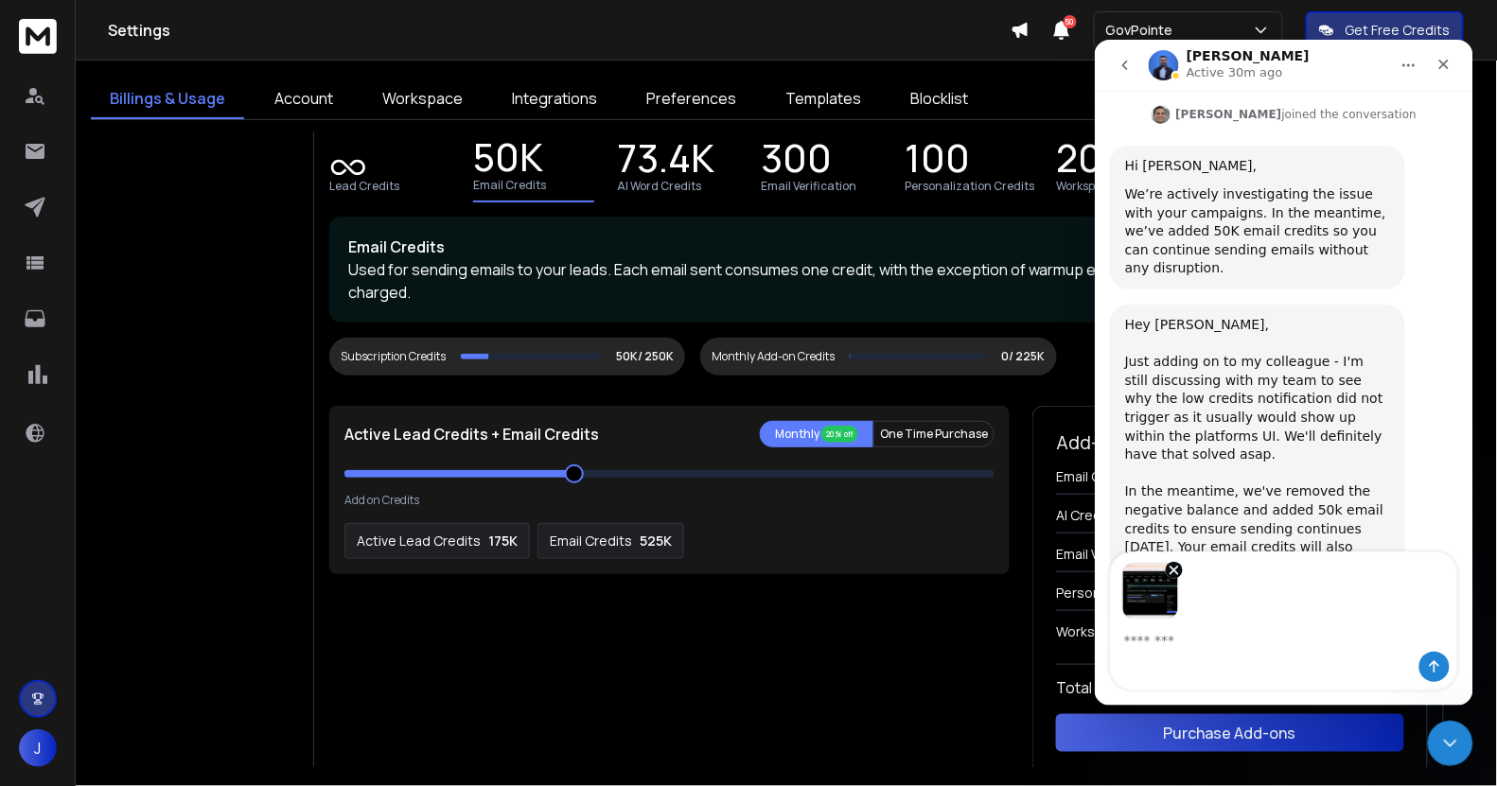
click at [1232, 635] on textarea "Message…" at bounding box center [1283, 635] width 346 height 32
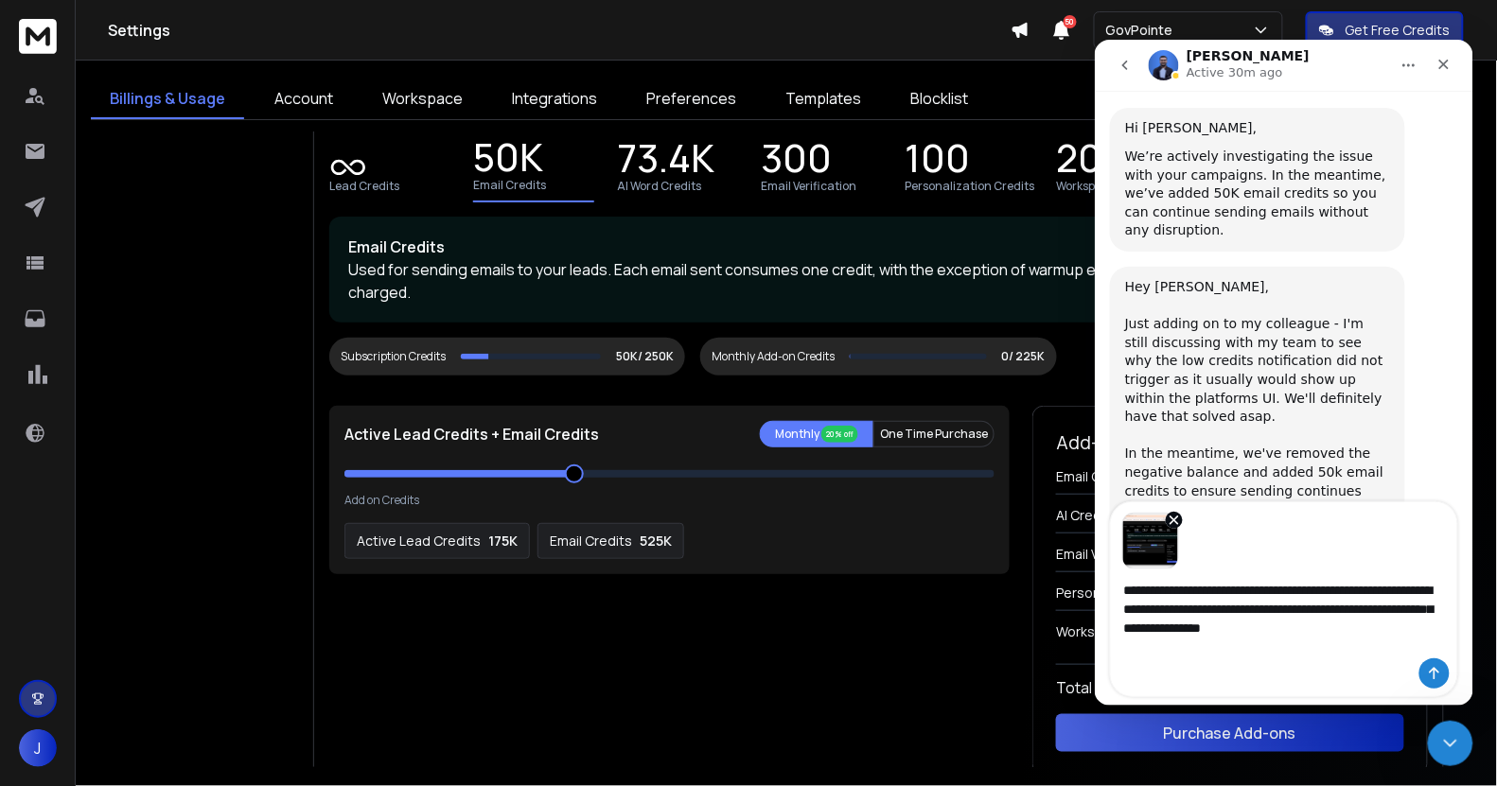
scroll to position [2291, 0]
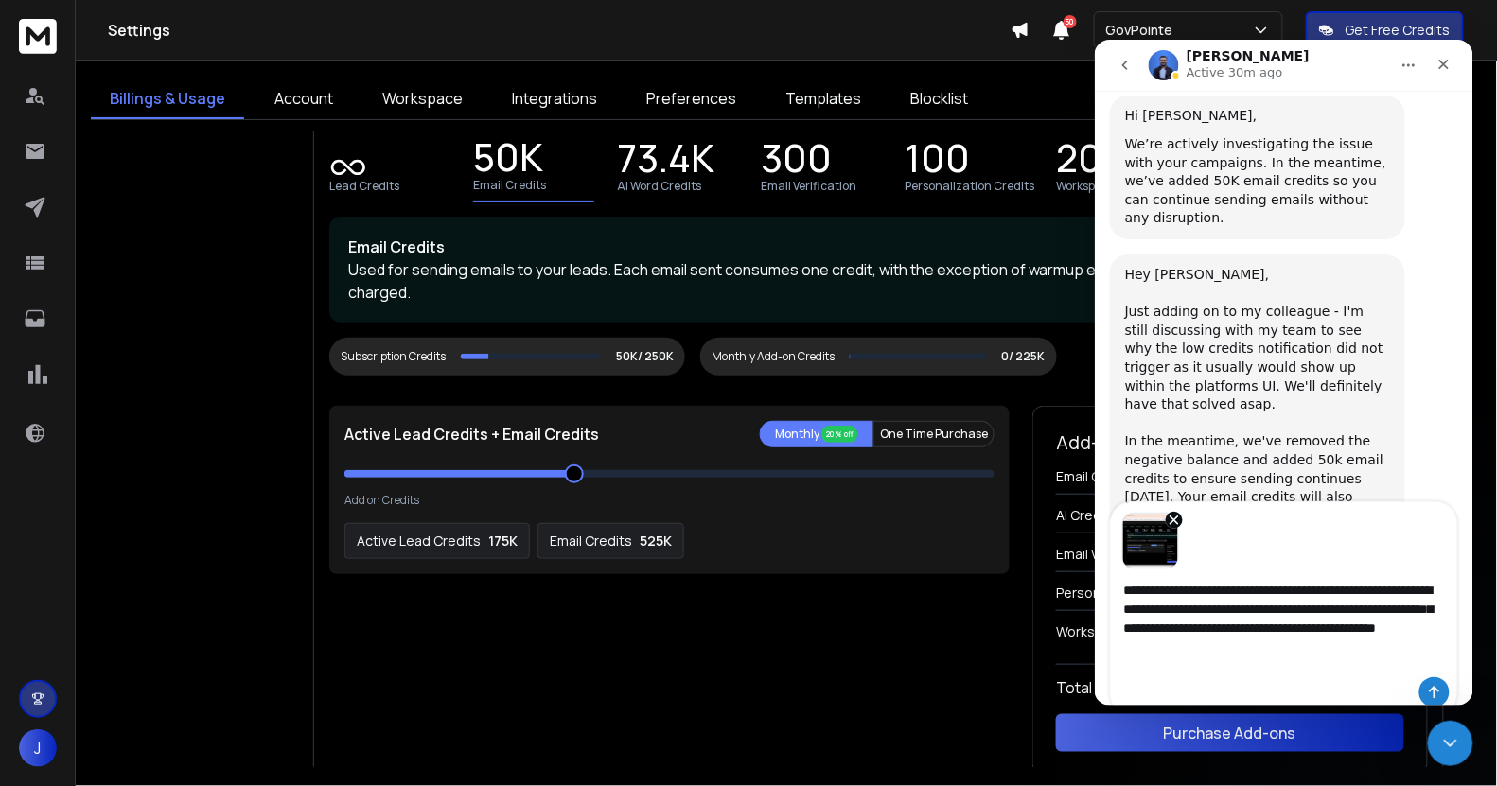
type textarea "**********"
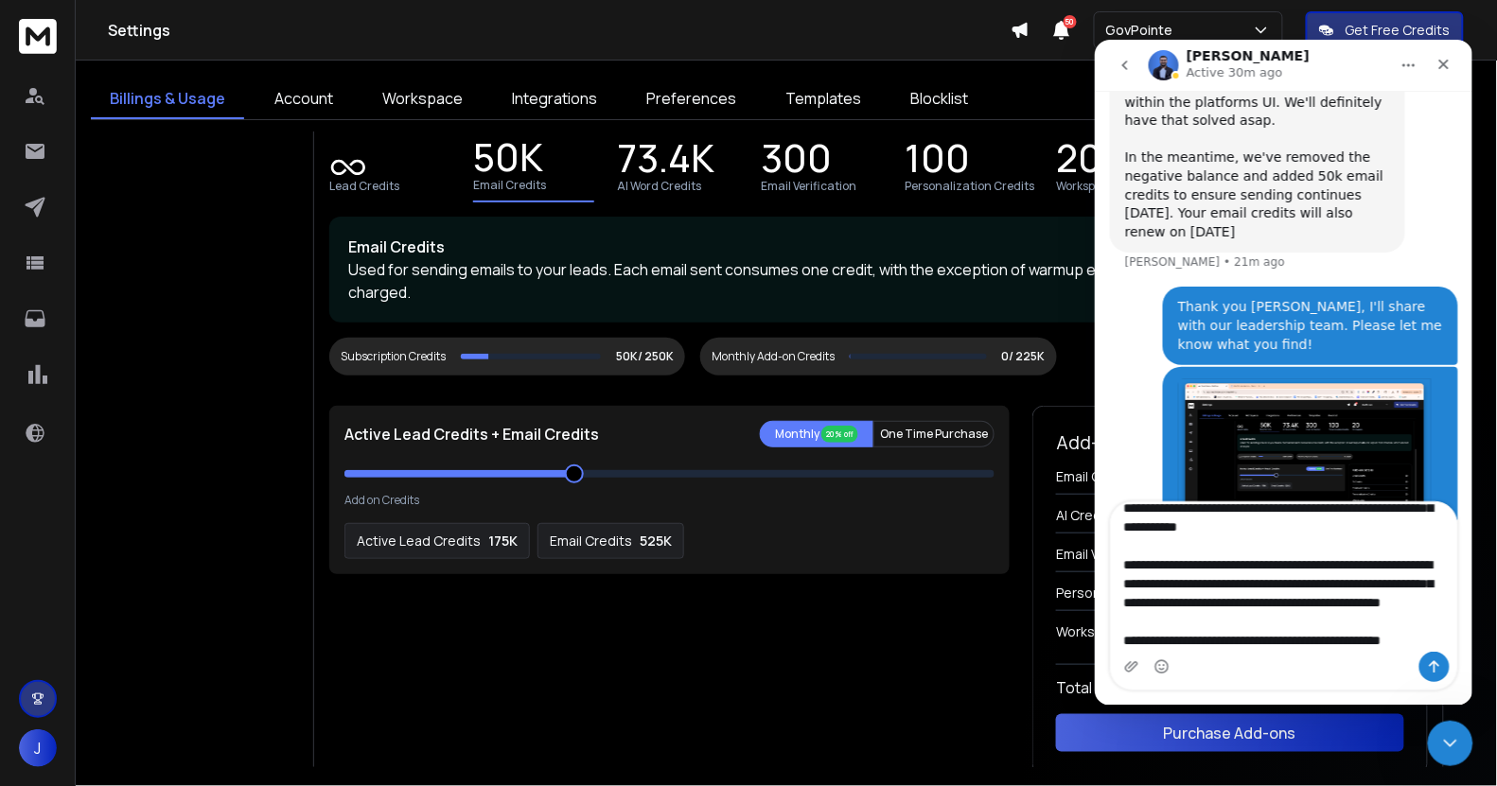
scroll to position [125, 0]
type textarea "**********"
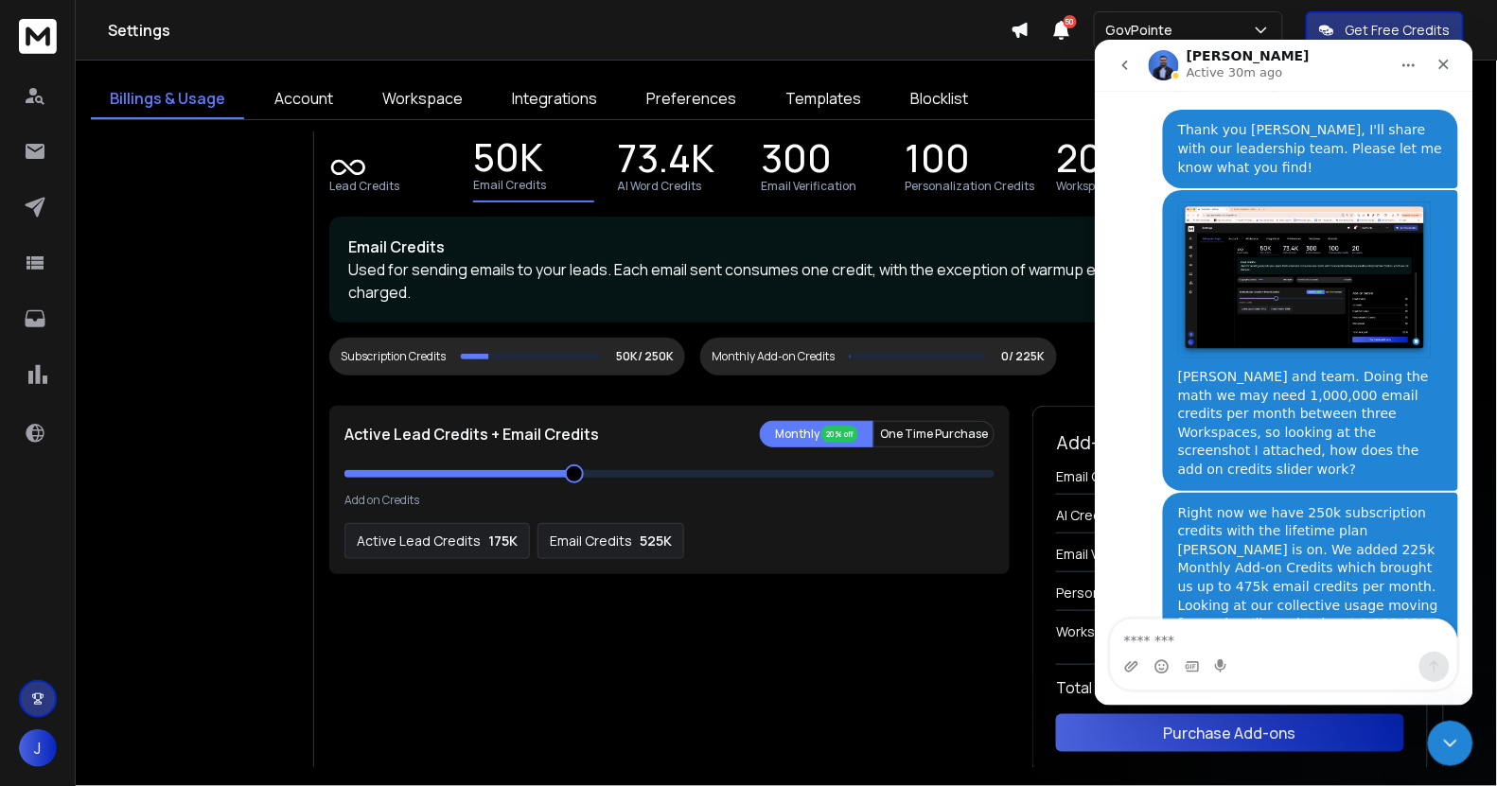
scroll to position [2761, 0]
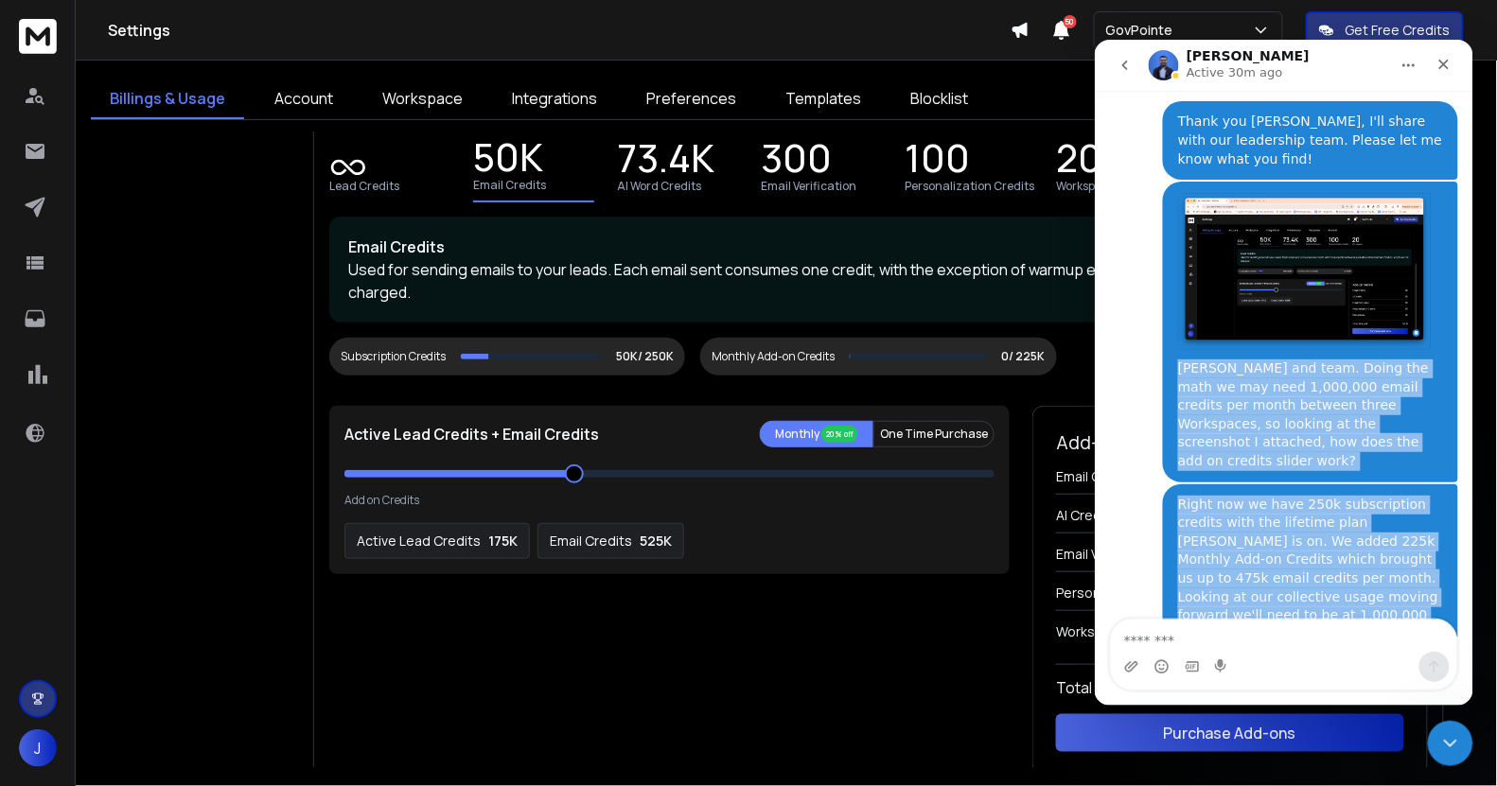
drag, startPoint x: 1293, startPoint y: 582, endPoint x: 1179, endPoint y: 199, distance: 399.9
copy div "[PERSON_NAME] and team. Doing the math we may need 1,000,000 email credits per …"
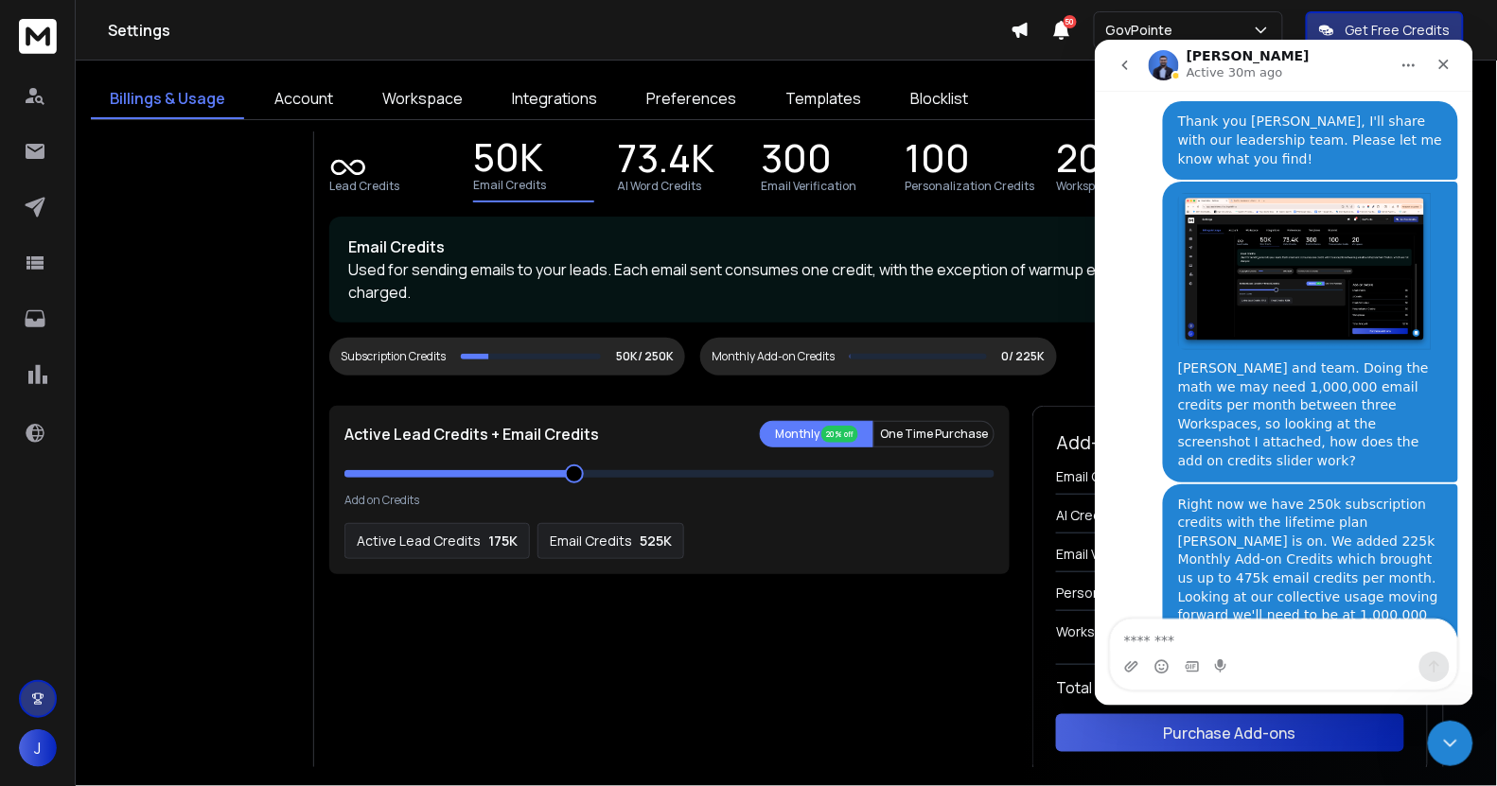
drag, startPoint x: 1232, startPoint y: 655, endPoint x: 1224, endPoint y: 640, distance: 16.9
click at [1231, 653] on div "Intercom messenger" at bounding box center [1283, 666] width 346 height 30
click at [1220, 635] on textarea "Message…" at bounding box center [1283, 635] width 346 height 32
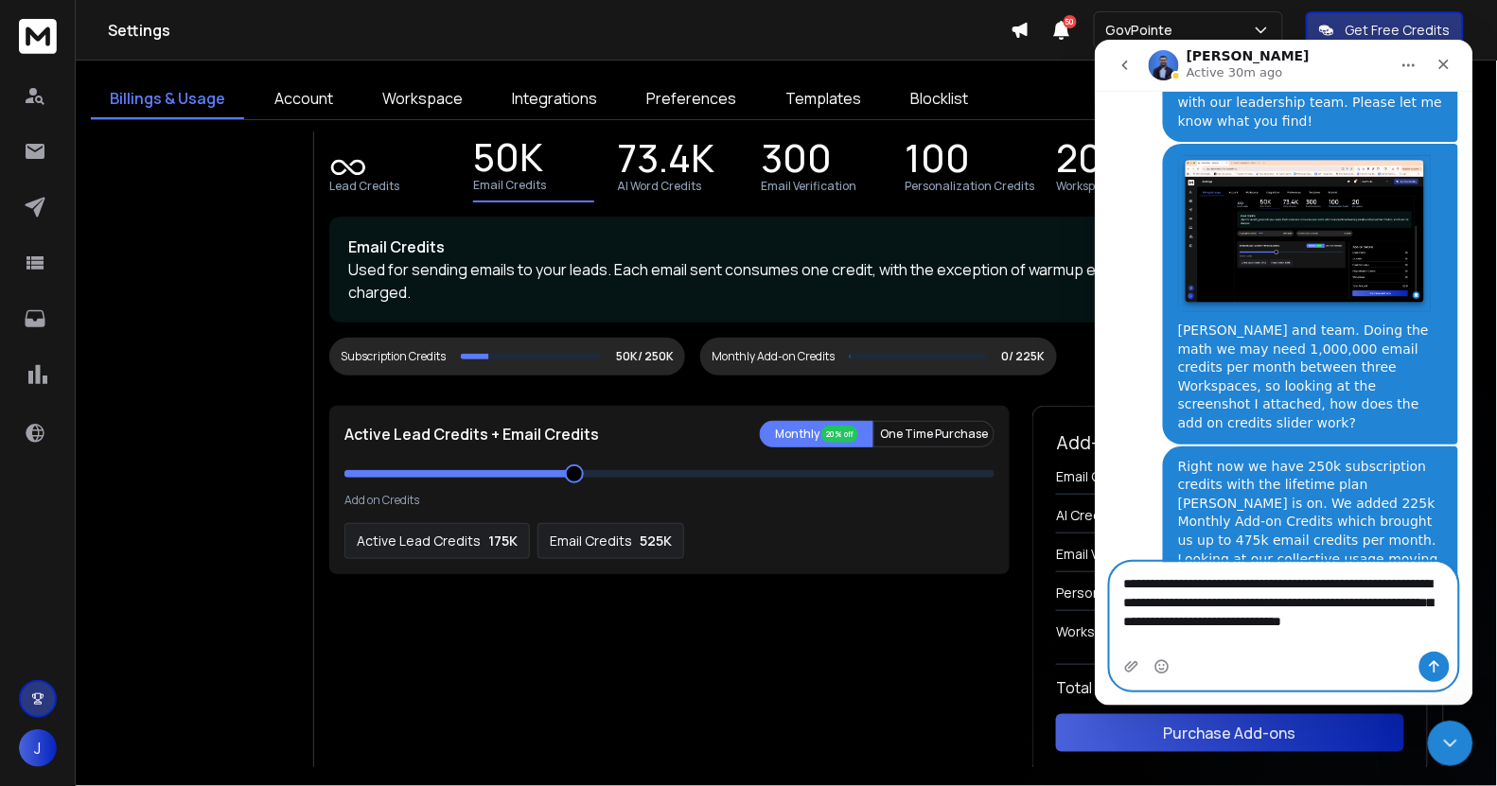
scroll to position [2817, 0]
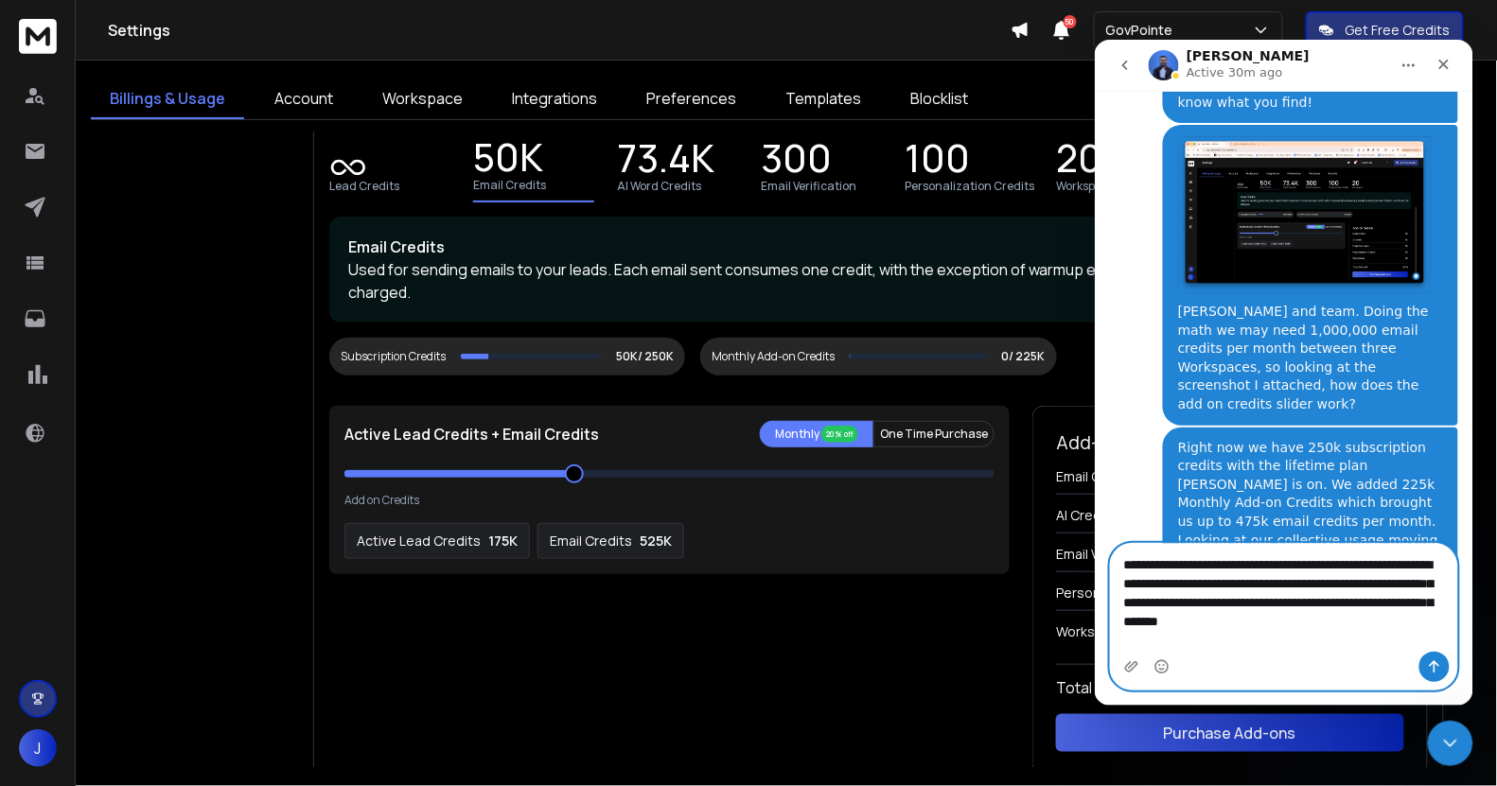
click at [1226, 603] on textarea "**********" at bounding box center [1283, 587] width 346 height 89
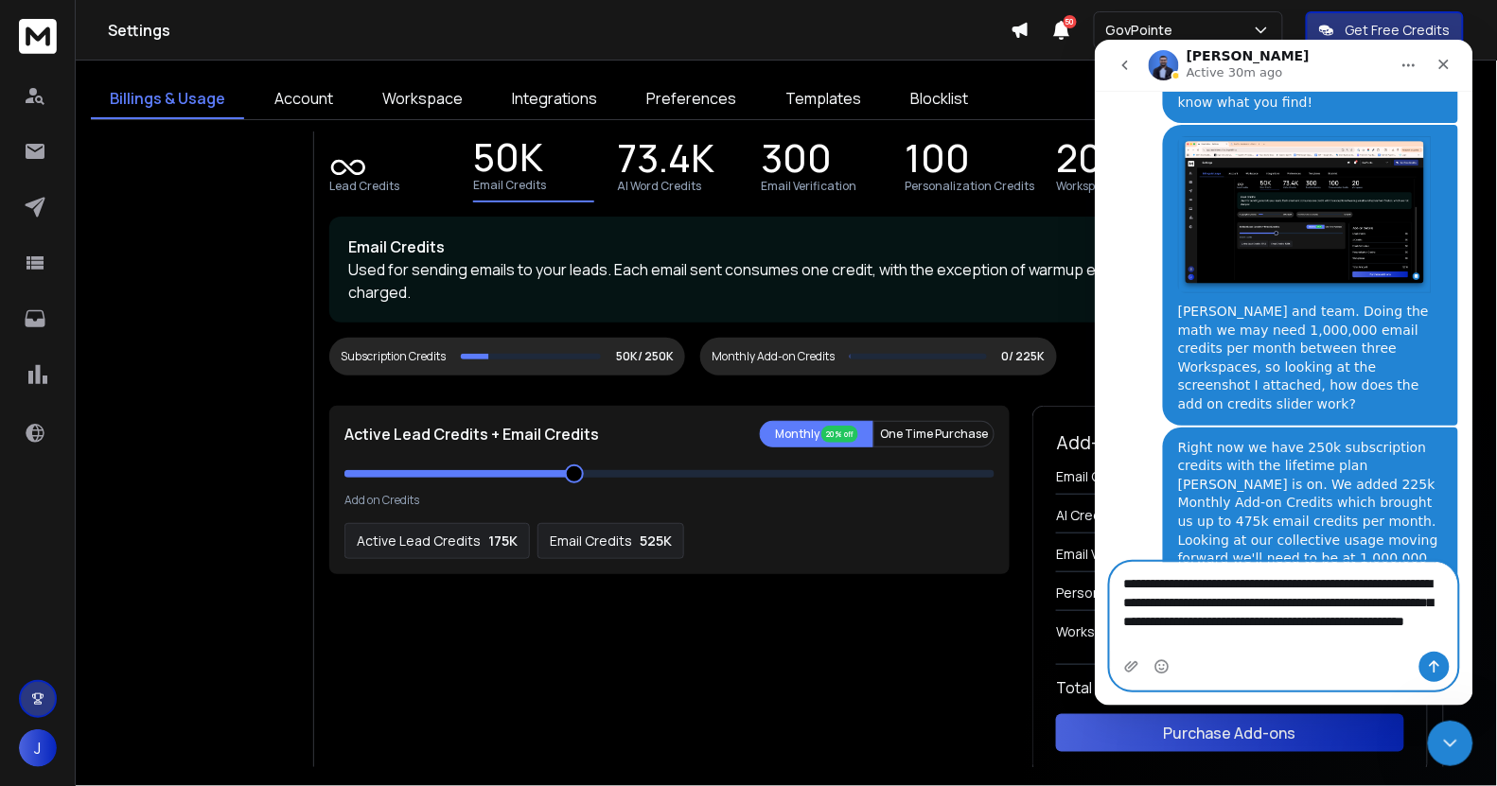
click at [1371, 605] on textarea "**********" at bounding box center [1283, 606] width 346 height 89
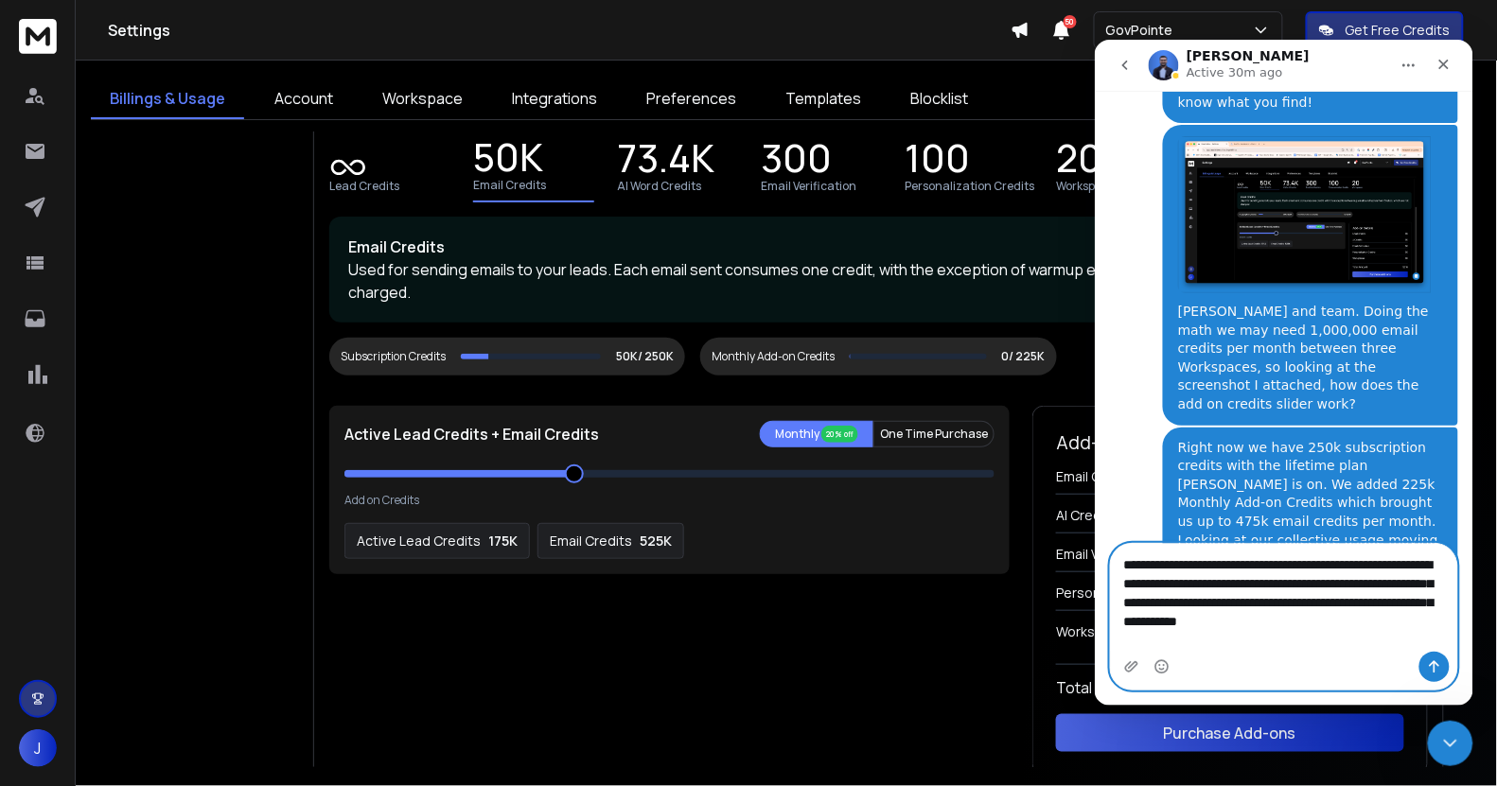
scroll to position [2836, 0]
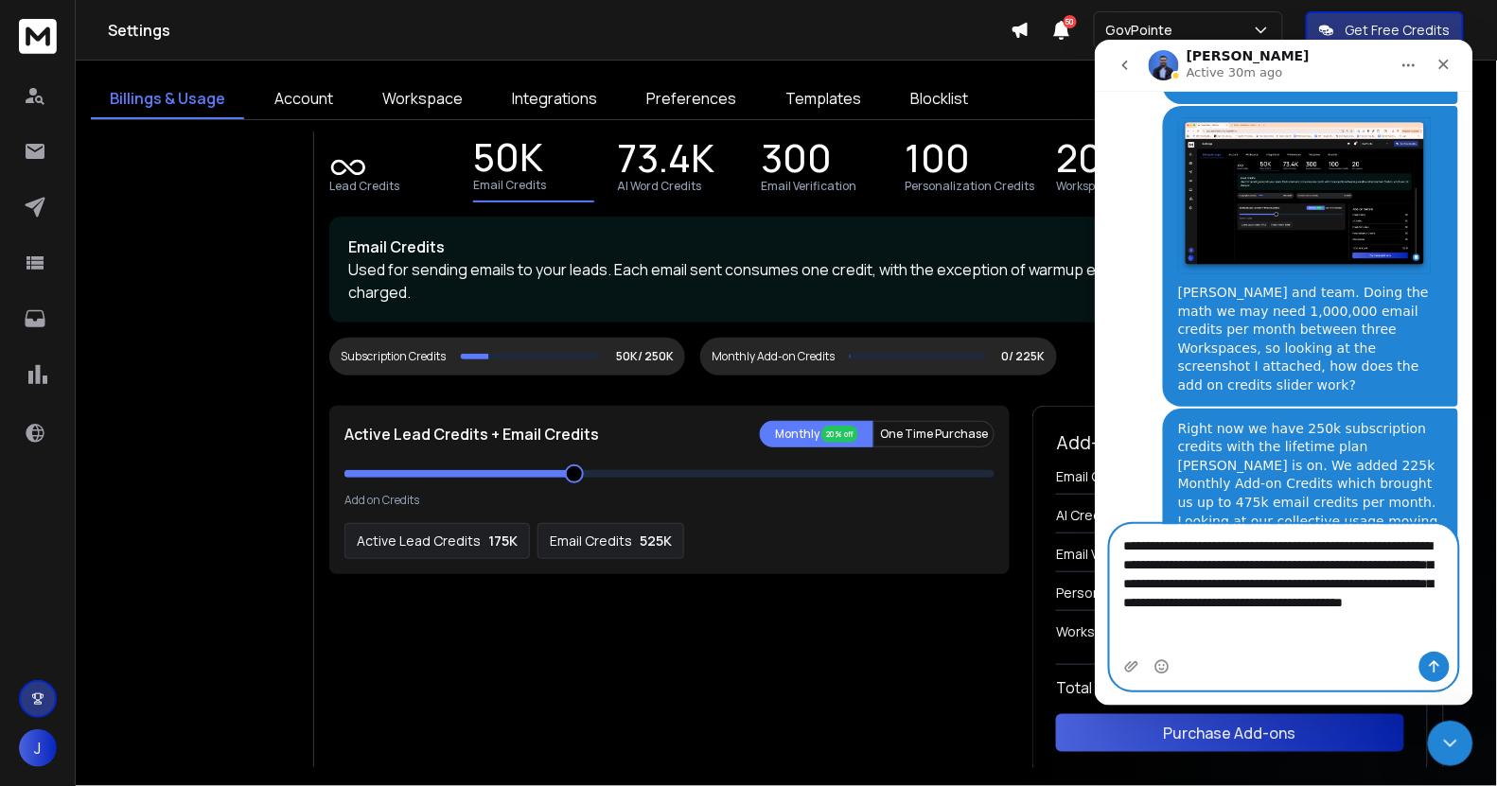
click at [1124, 625] on textarea "**********" at bounding box center [1283, 578] width 346 height 108
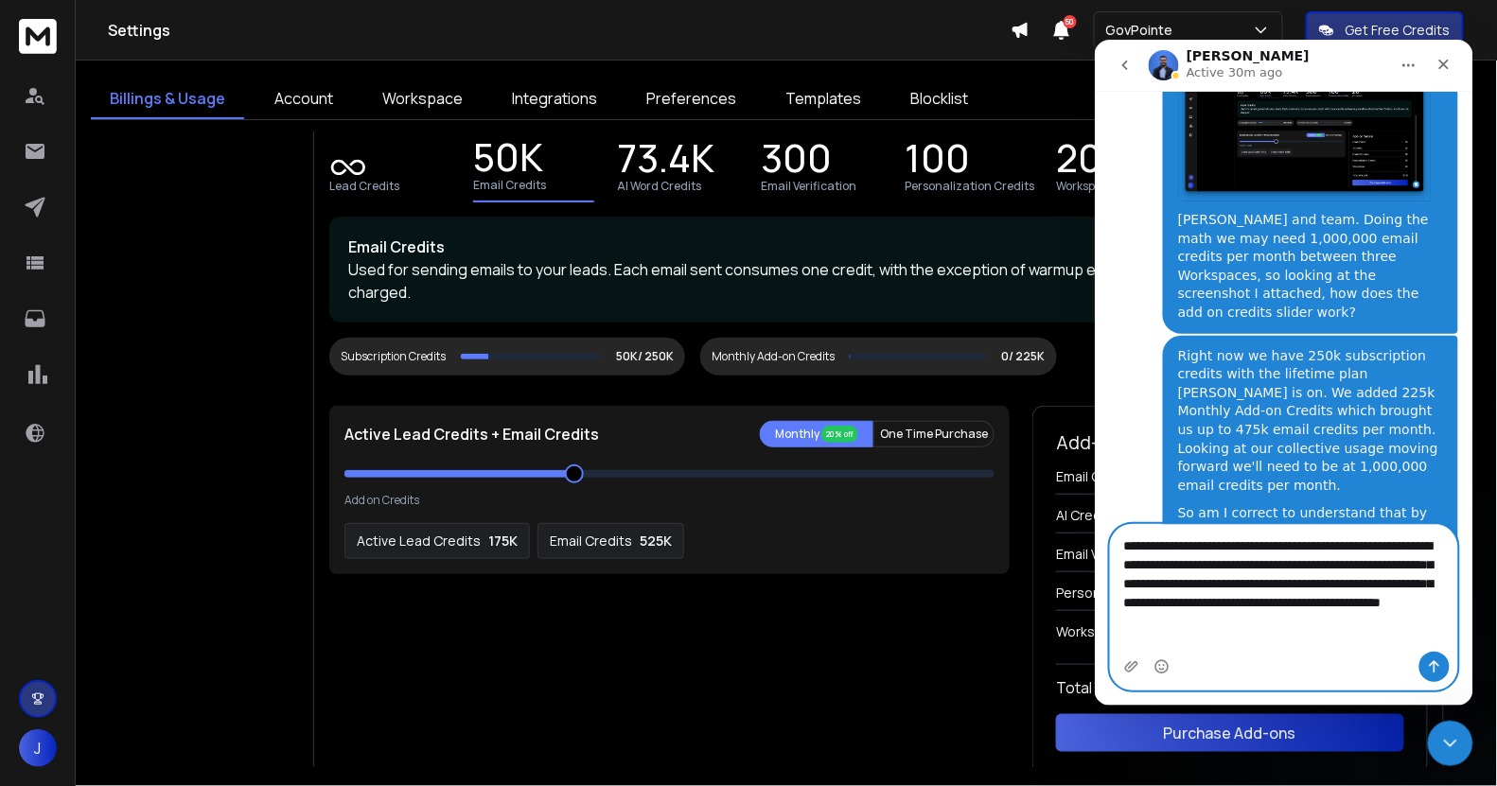
scroll to position [2928, 0]
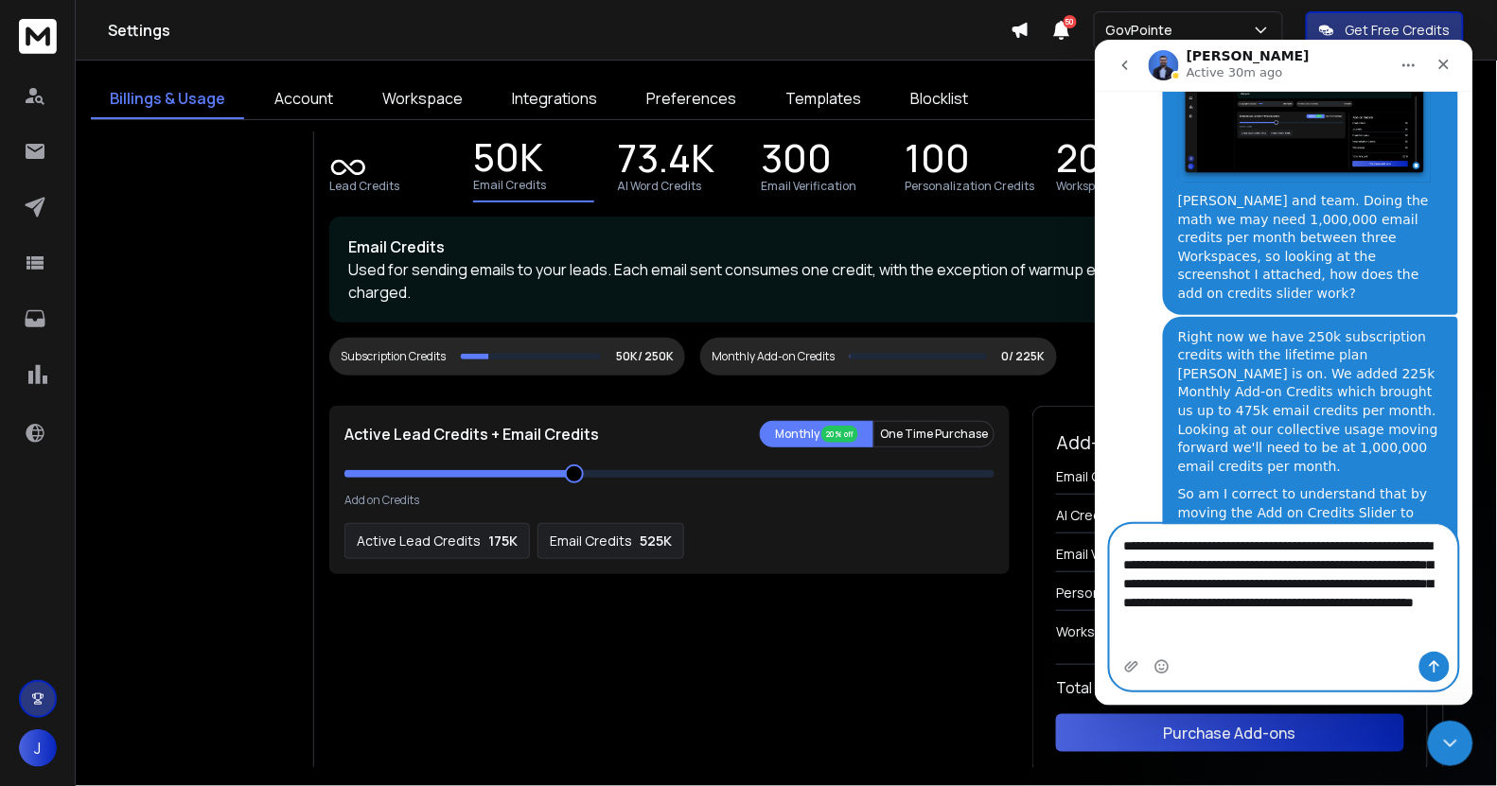
type textarea "**********"
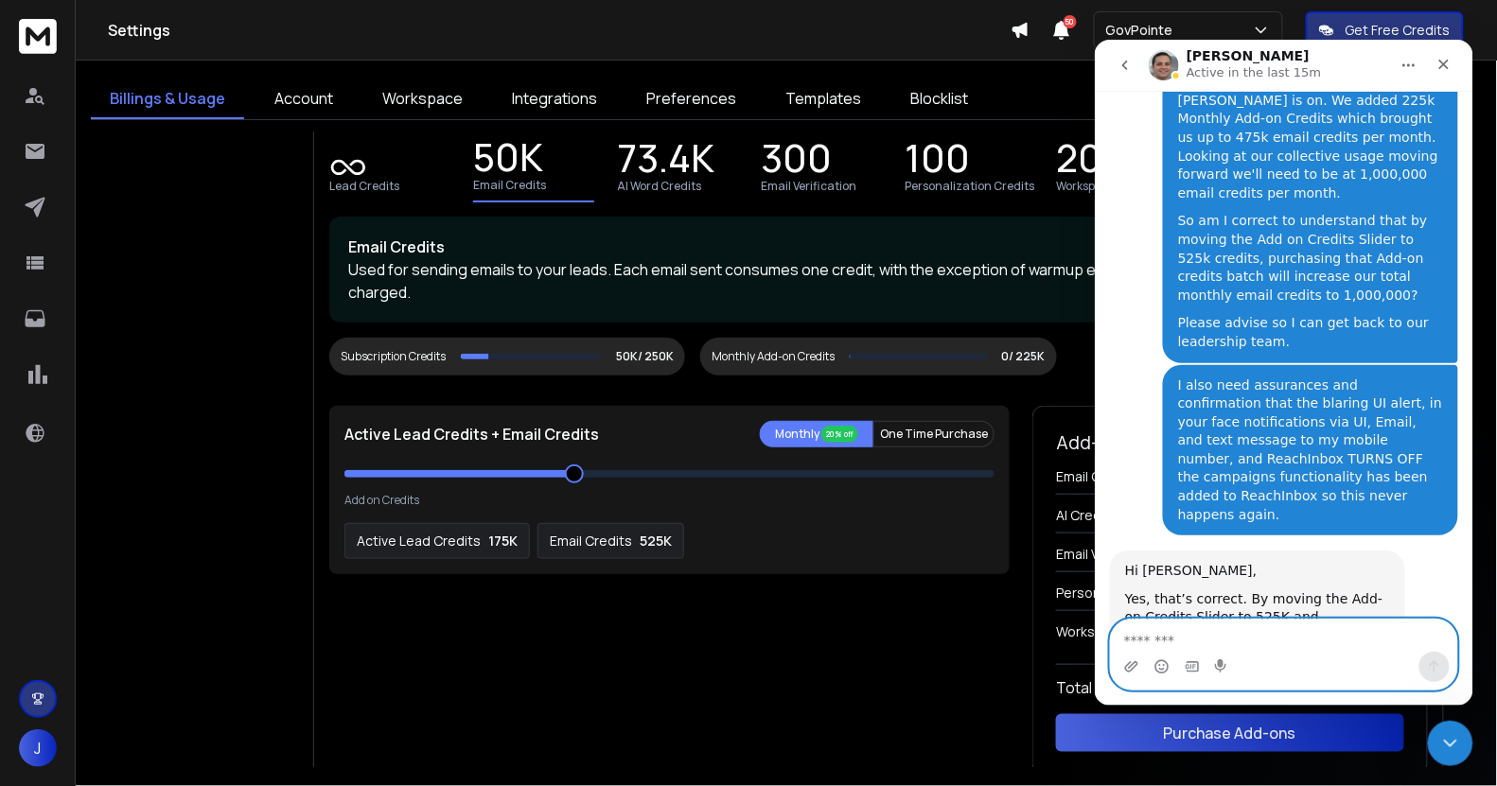
scroll to position [3194, 0]
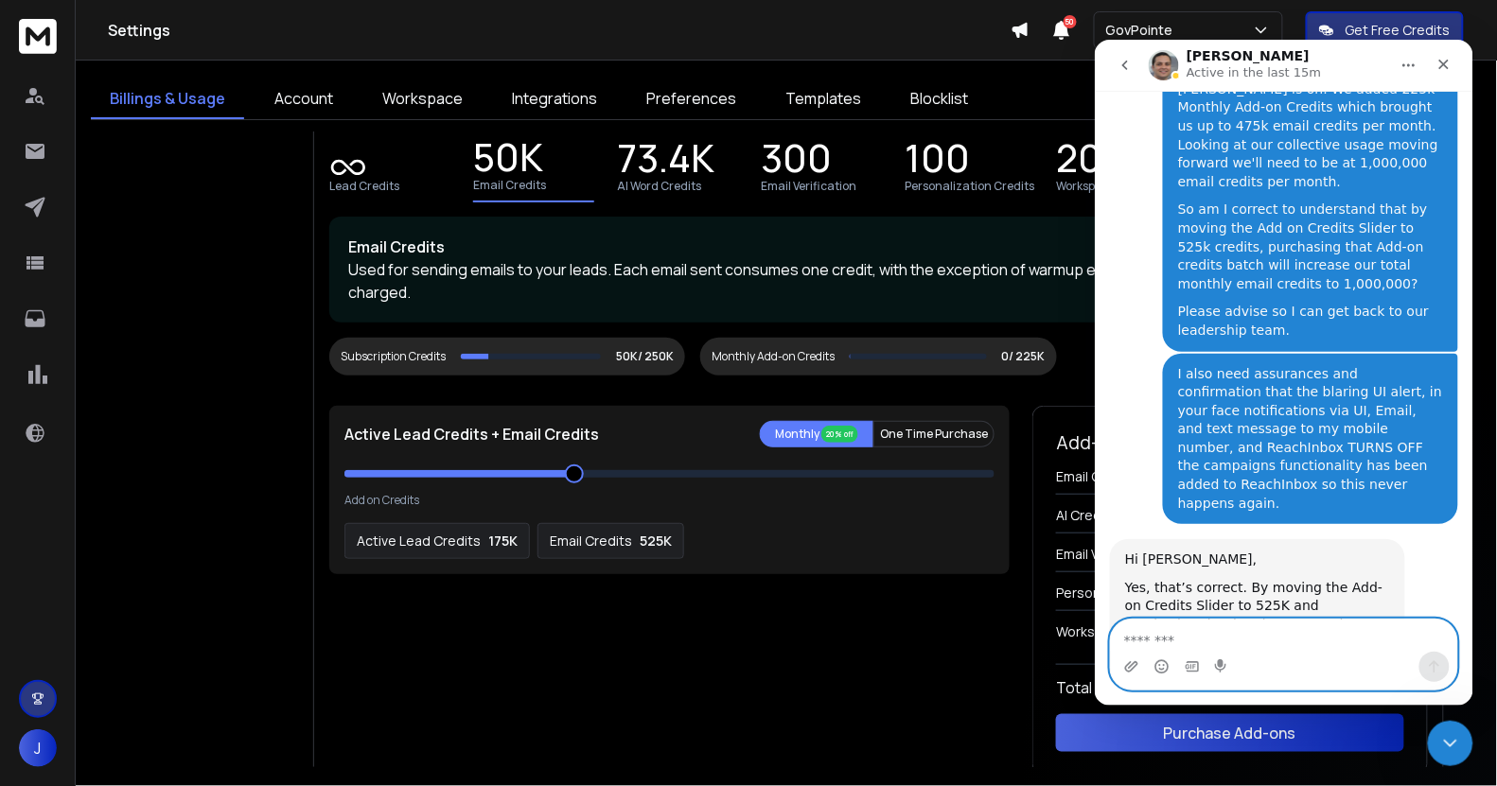
click at [1168, 639] on textarea "Message…" at bounding box center [1283, 635] width 346 height 32
type textarea "**********"
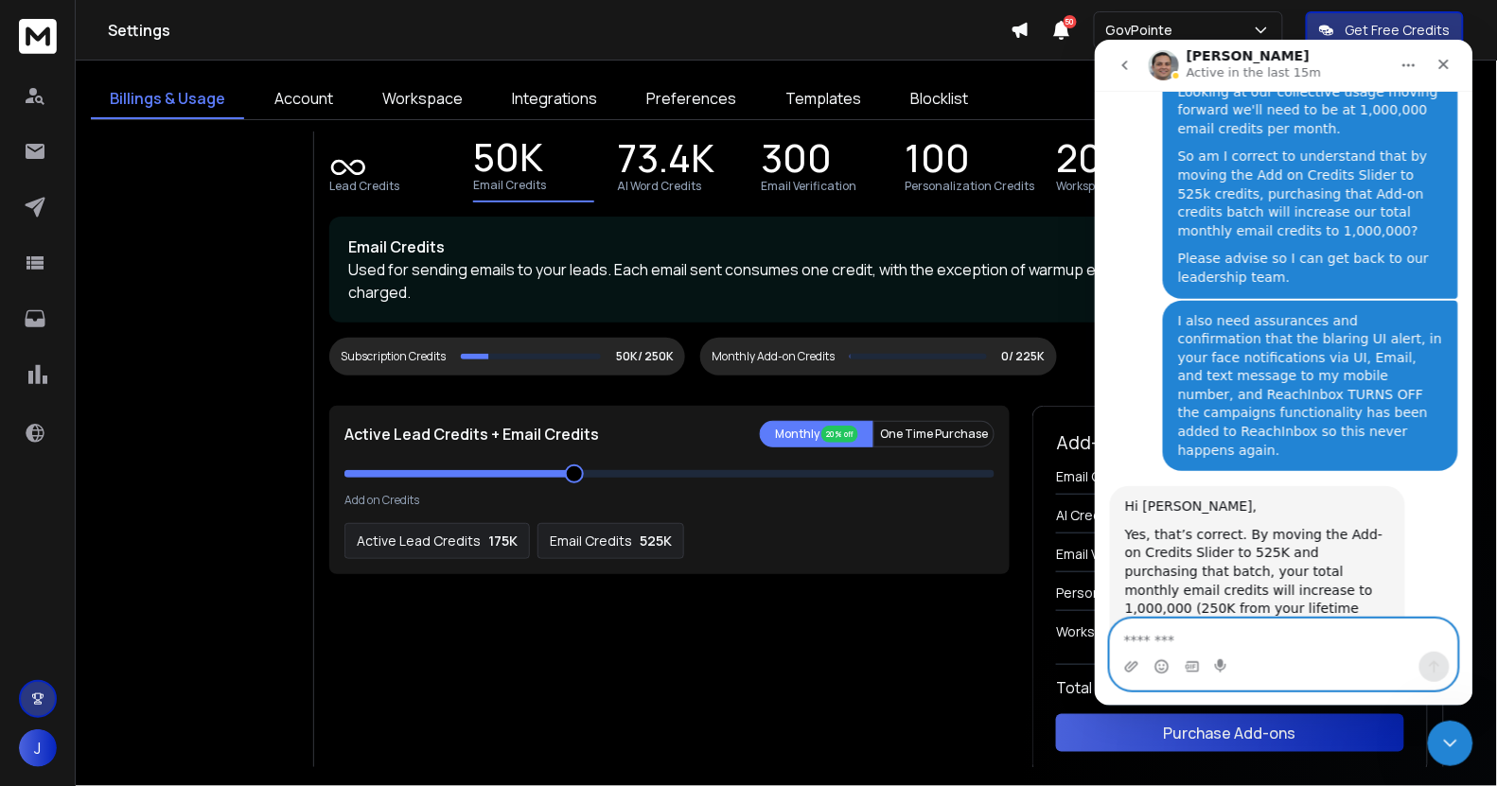
scroll to position [3251, 0]
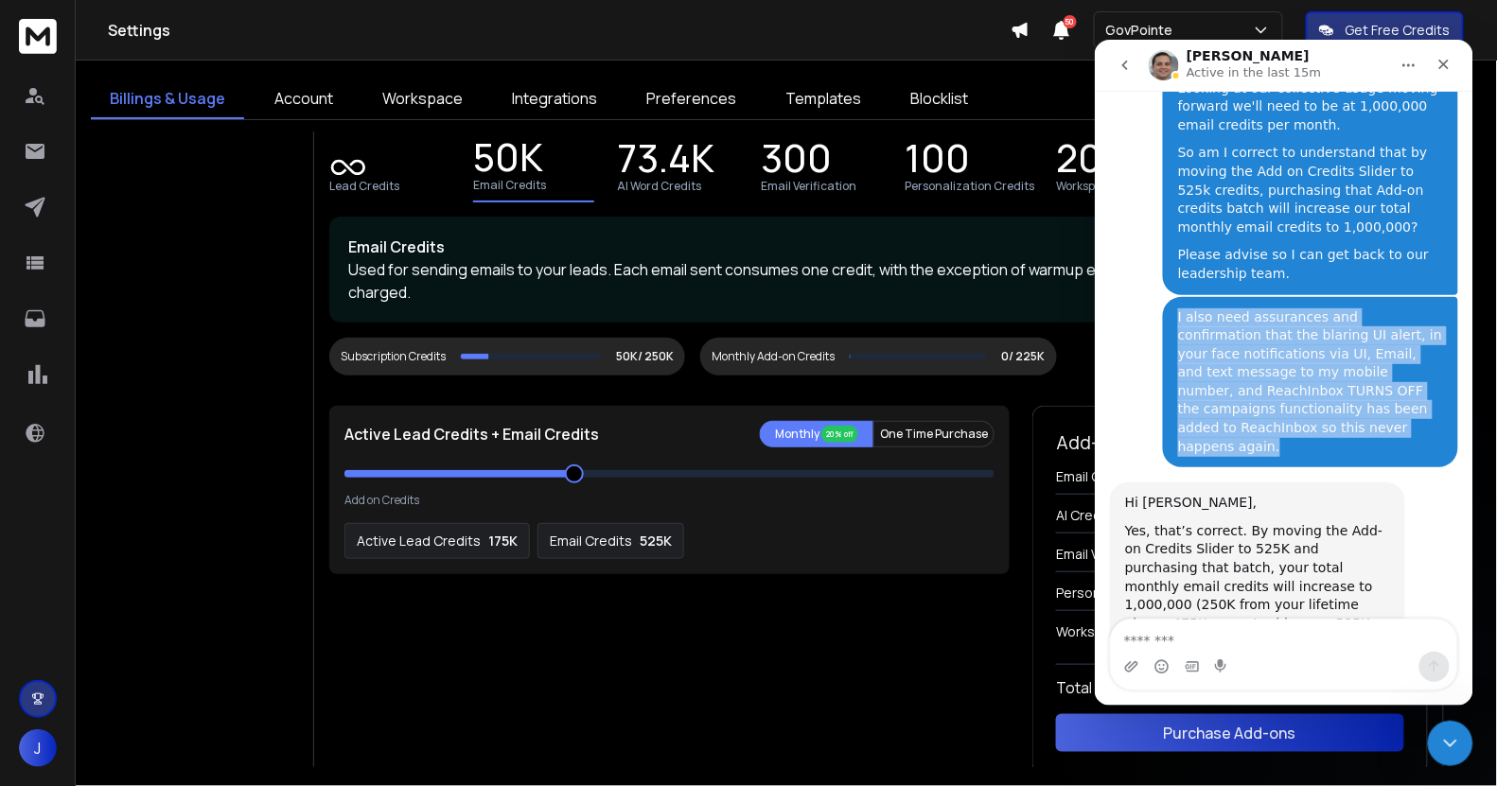
drag, startPoint x: 1429, startPoint y: 220, endPoint x: 1166, endPoint y: 133, distance: 276.1
click at [1177, 307] on div "I also need assurances and confirmation that the blaring UI alert, in your face…" at bounding box center [1309, 381] width 265 height 149
copy div "I also need assurances and confirmation that the blaring UI alert, in your face…"
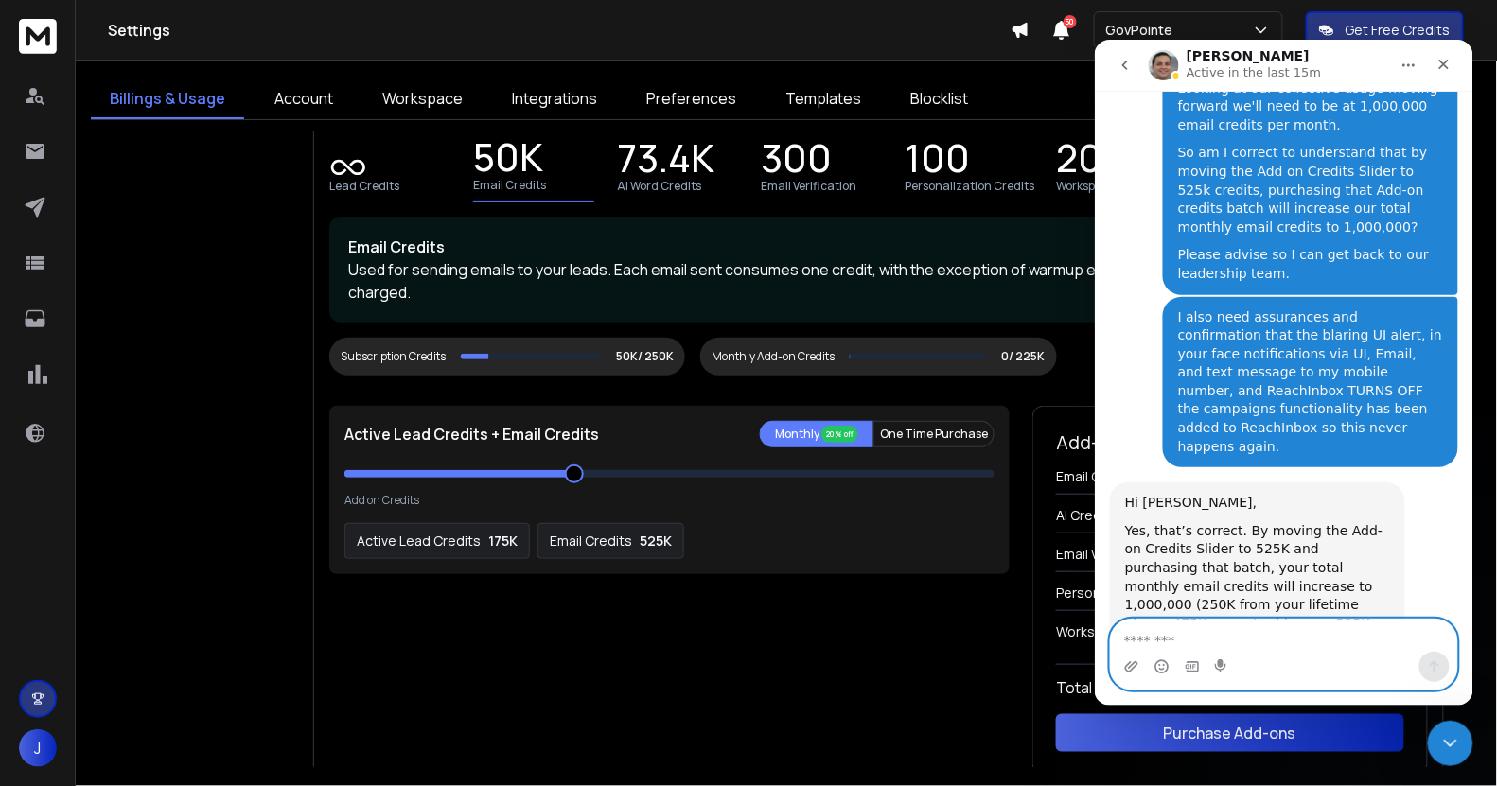
click at [1166, 634] on textarea "Message…" at bounding box center [1283, 635] width 346 height 32
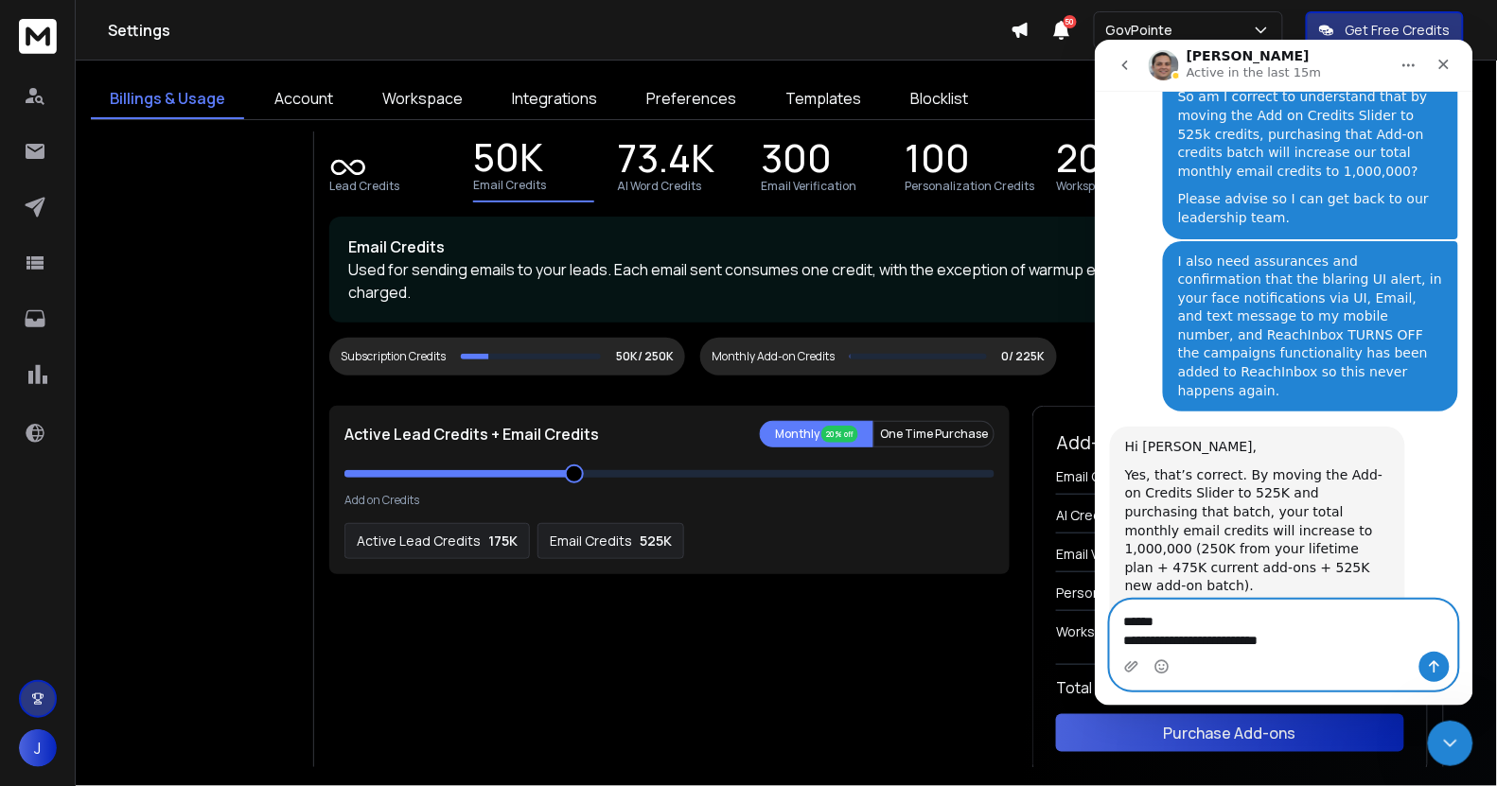
paste textarea "**********"
type textarea "**********"
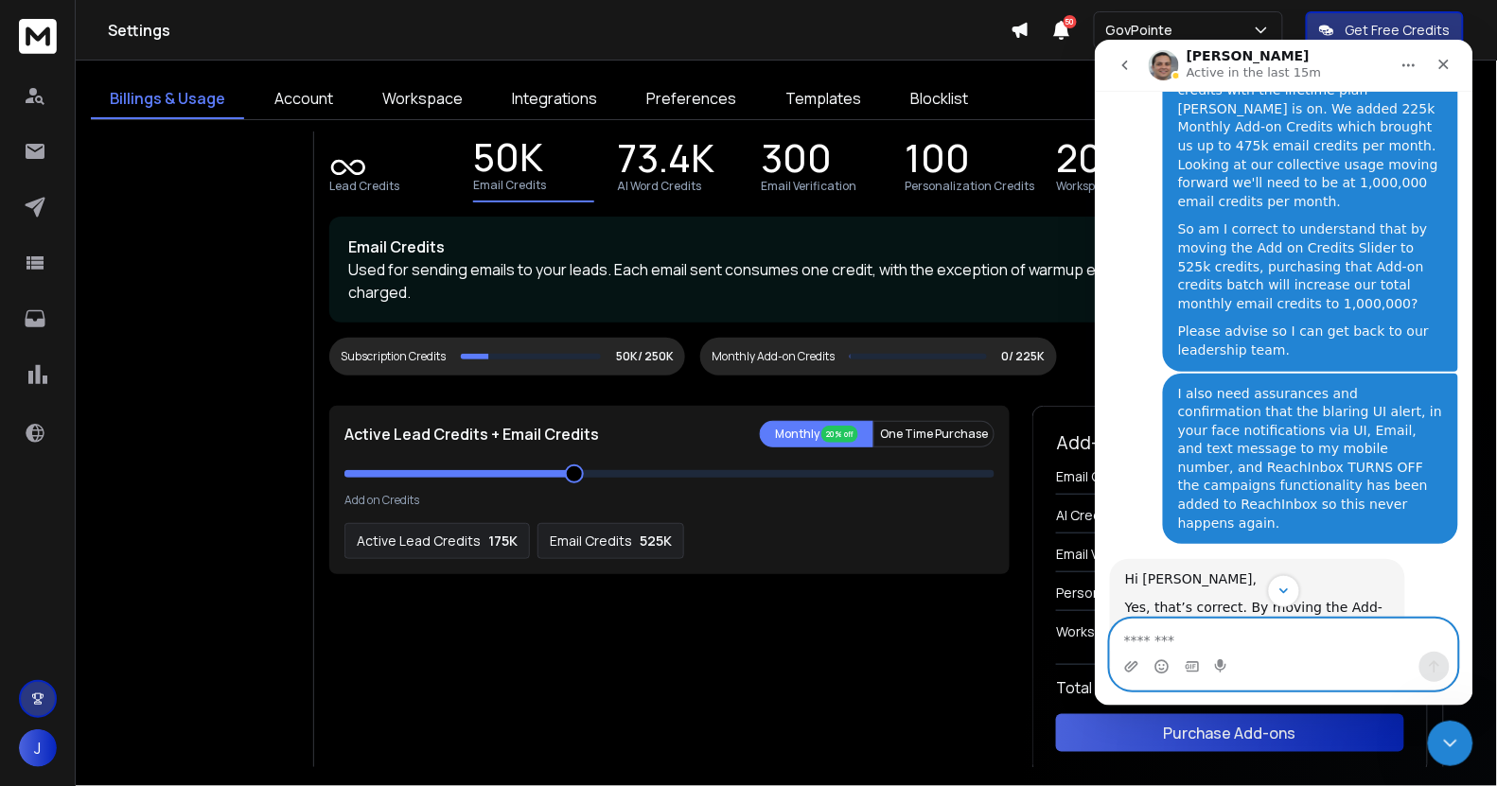
scroll to position [3178, 0]
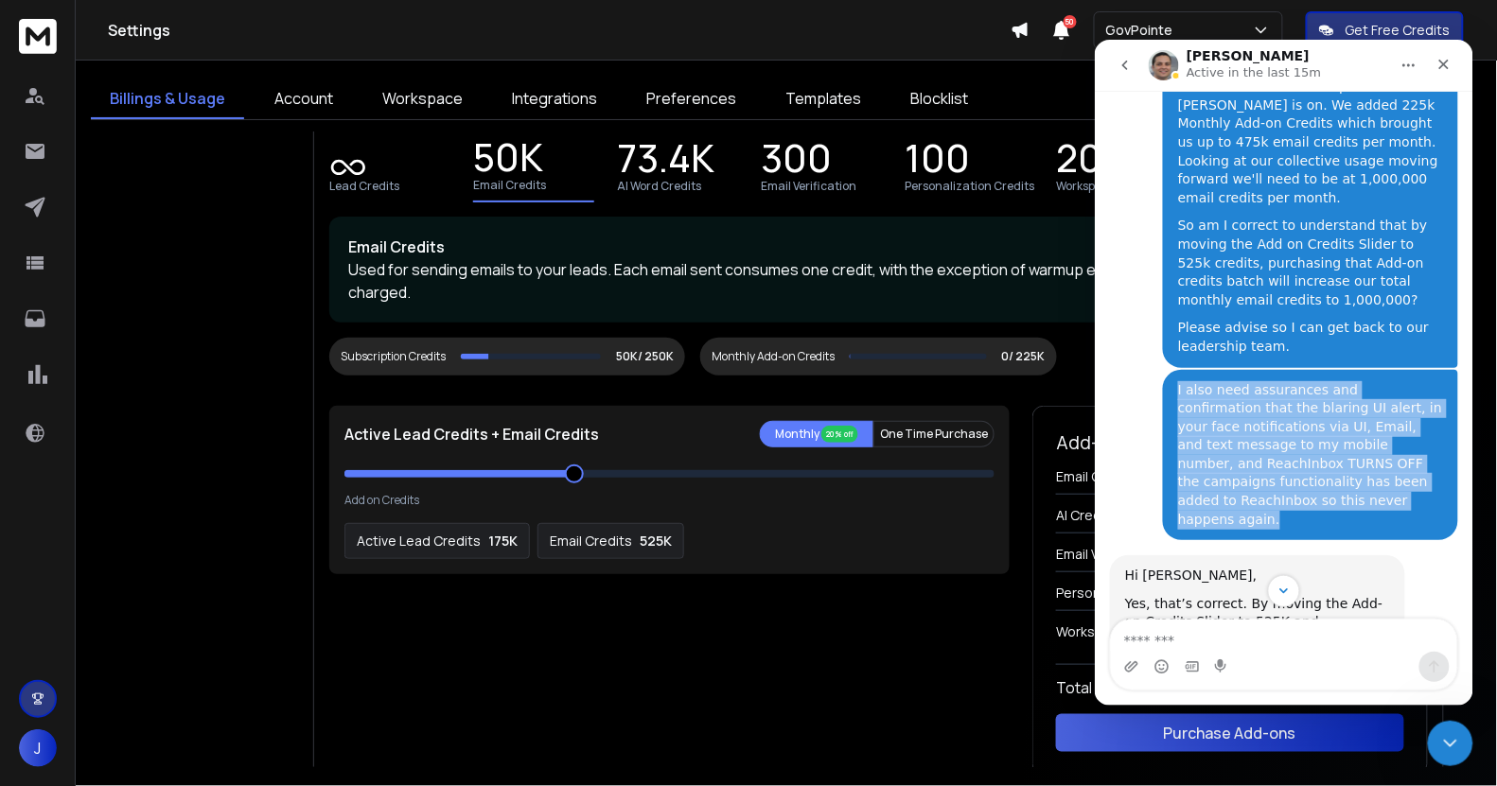
drag, startPoint x: 1431, startPoint y: 298, endPoint x: 1157, endPoint y: 182, distance: 298.0
click at [1157, 369] on div "I also need assurances and confirmation that the blaring UI alert, in your face…" at bounding box center [1283, 462] width 348 height 186
copy div "I also need assurances and confirmation that the blaring UI alert, in your face…"
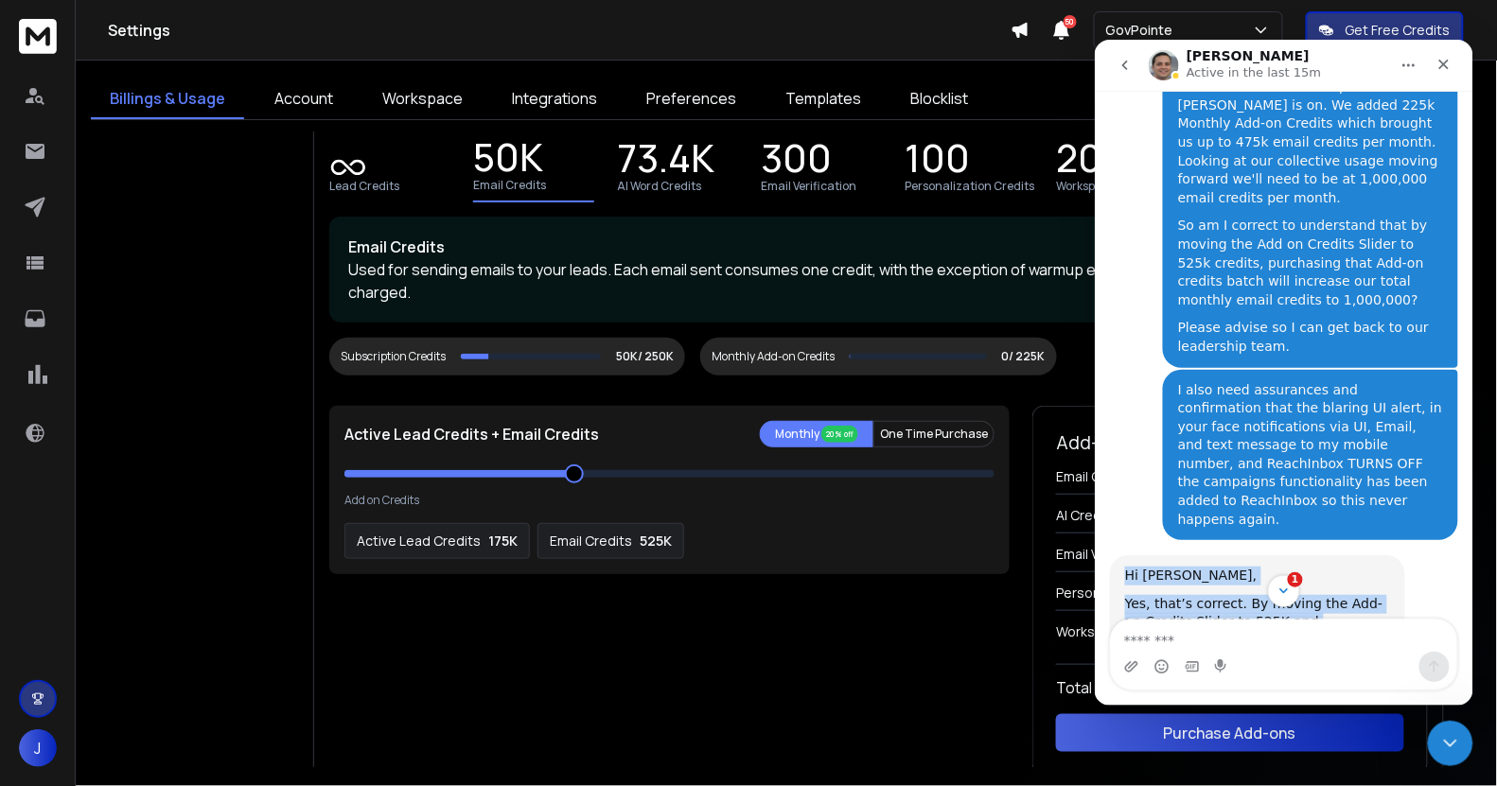
drag, startPoint x: 1126, startPoint y: 367, endPoint x: 1168, endPoint y: 587, distance: 224.5
click at [1238, 570] on div "Hi [PERSON_NAME], Yes, that’s correct. By moving the Add-on Credits Slider to 5…" at bounding box center [1256, 696] width 265 height 260
copy div "Hi [PERSON_NAME], Yes, that’s correct. By moving the Add-on Credits Slider to 5…"
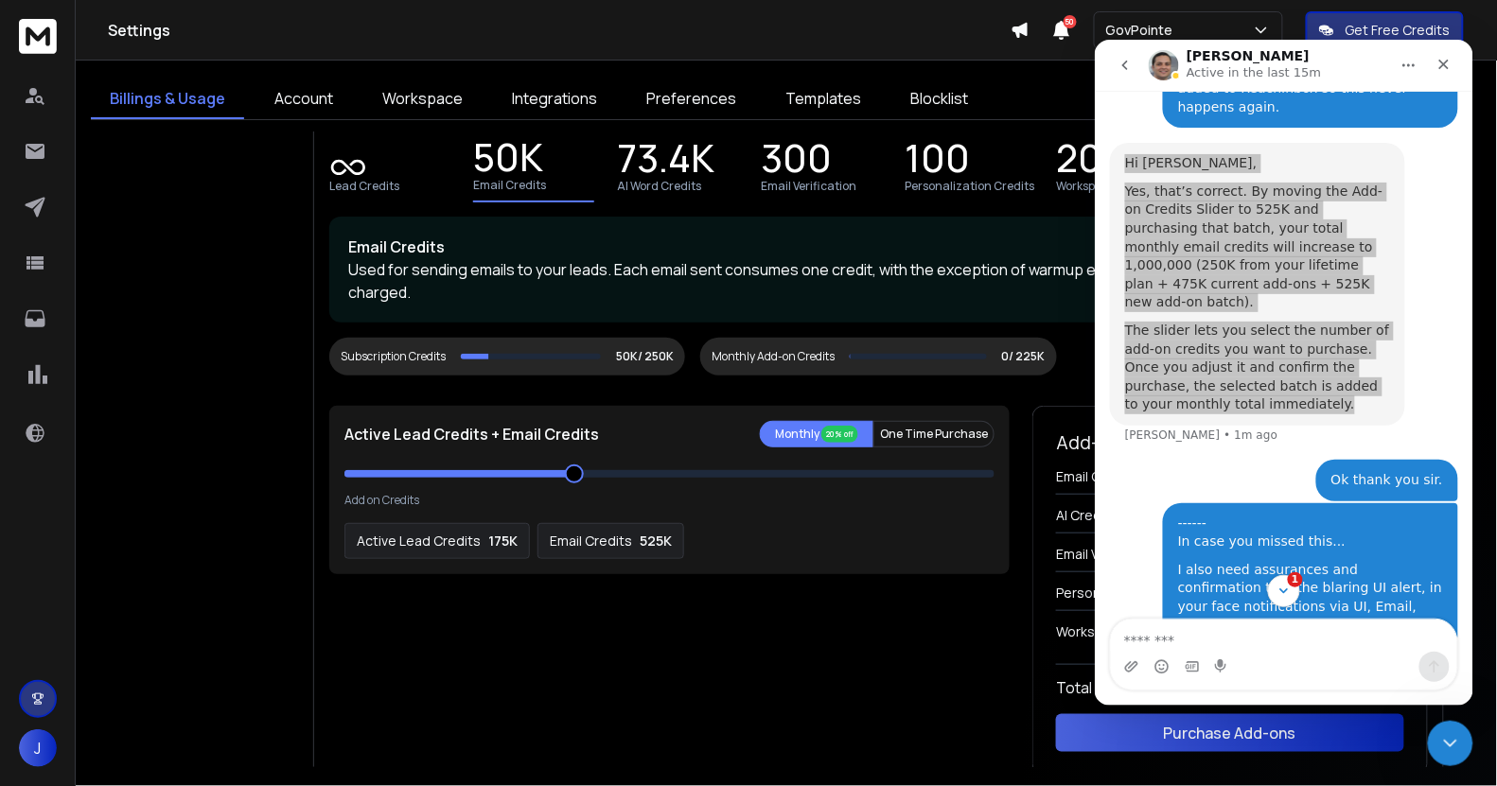
scroll to position [3632, 0]
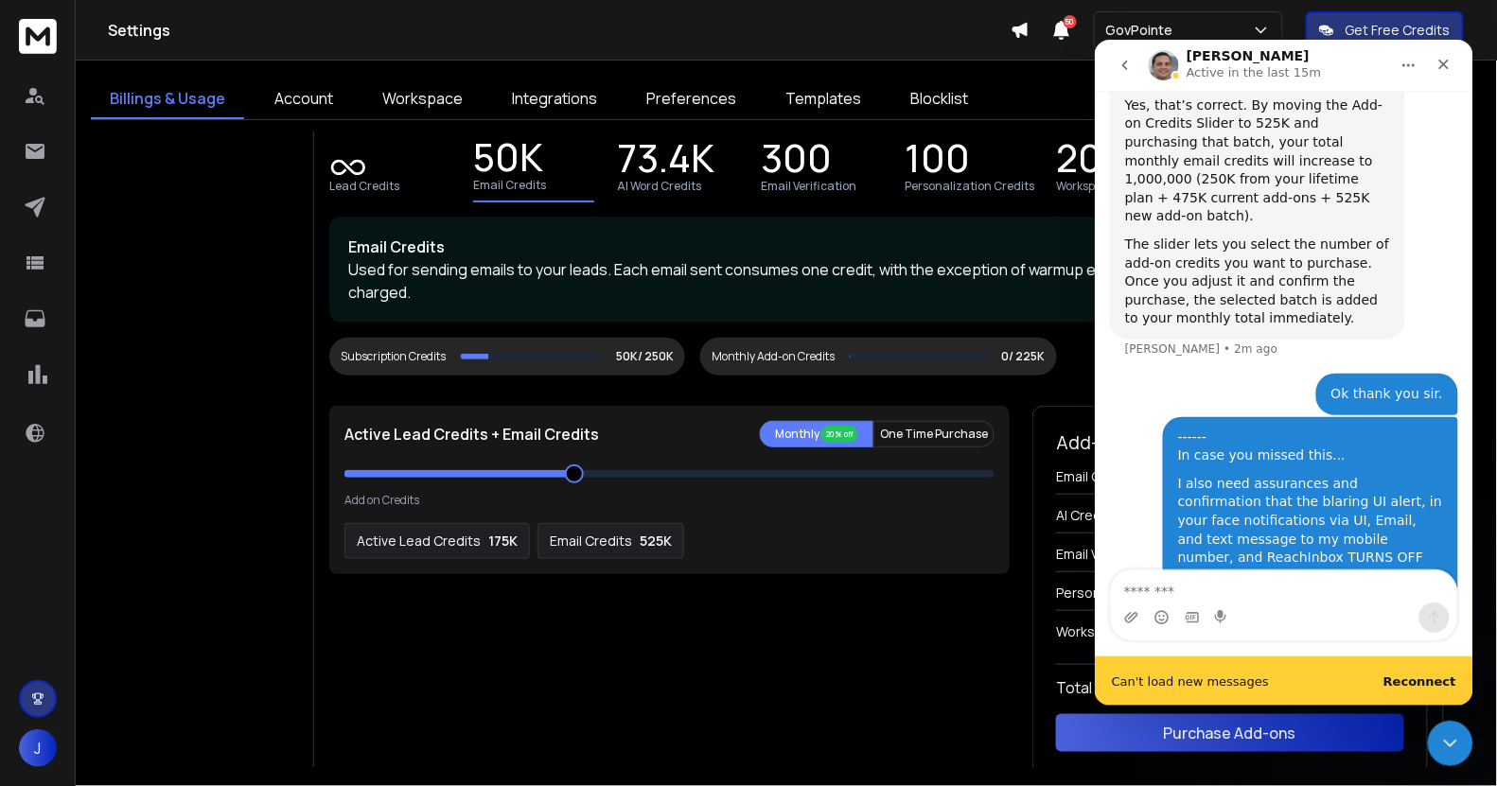
drag, startPoint x: 1379, startPoint y: 559, endPoint x: 1110, endPoint y: 482, distance: 280.3
click at [1110, 680] on div "Regarding your concern about the blaring UI alerts, in-app notifications, email…" at bounding box center [1256, 747] width 295 height 134
copy div "that these safeguards are in place to prevent this issue from happening again."
drag, startPoint x: 1354, startPoint y: 515, endPoint x: 1387, endPoint y: 515, distance: 33.1
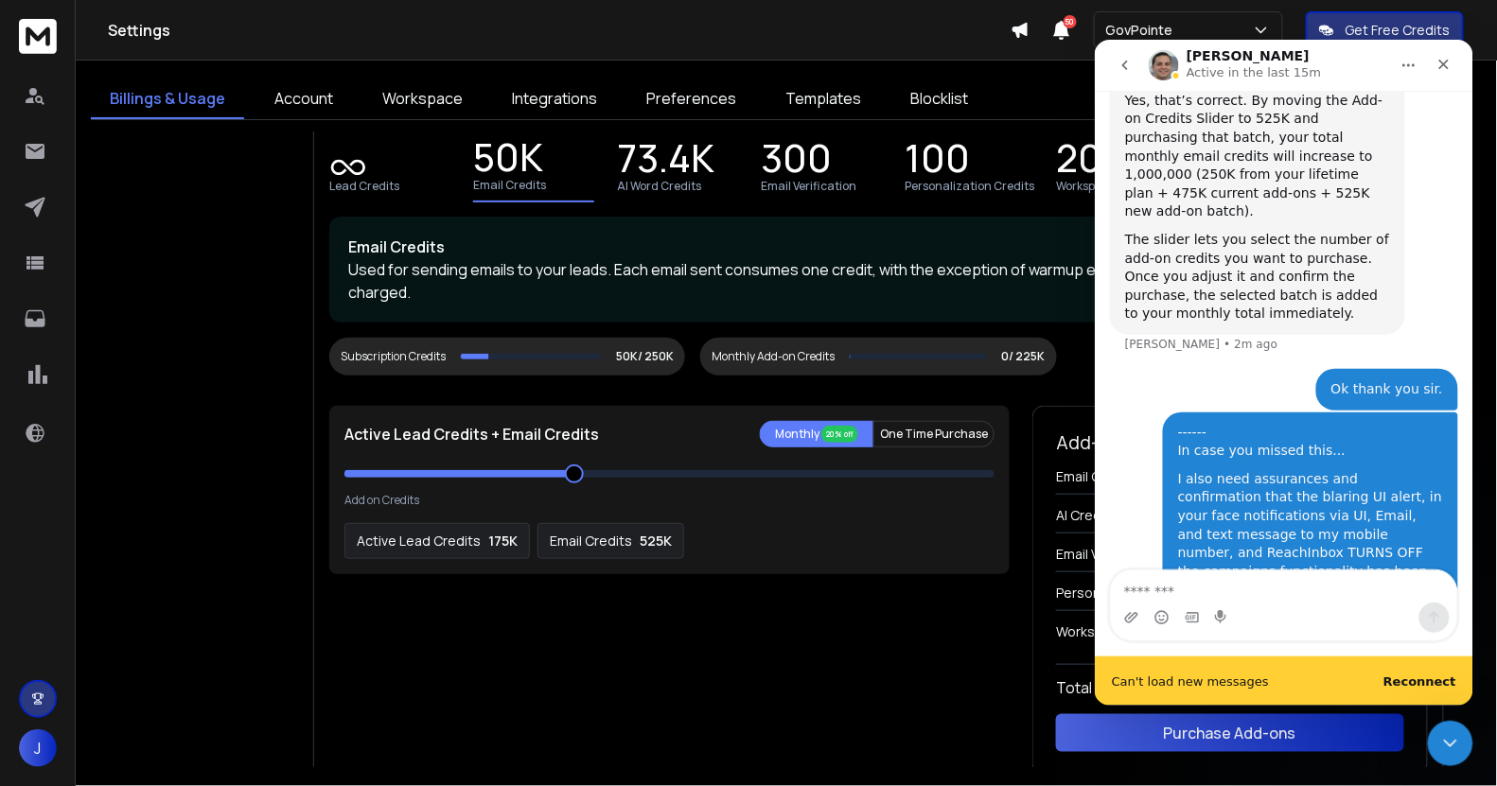
click at [1355, 687] on div "Regarding your concern about the blaring UI alerts, in-app notifications, email…" at bounding box center [1256, 743] width 265 height 112
drag, startPoint x: 1387, startPoint y: 515, endPoint x: 1377, endPoint y: 513, distance: 9.6
click at [1366, 687] on div "Regarding your concern about the blaring UI alerts, in-app notifications, email…" at bounding box center [1256, 743] width 265 height 112
drag, startPoint x: 1378, startPoint y: 512, endPoint x: 1080, endPoint y: 430, distance: 309.2
click at [1094, 430] on html "[PERSON_NAME] Active in the last 15m Hi there 👋 How can we help? Hi team I see …" at bounding box center [1283, 372] width 378 height 666
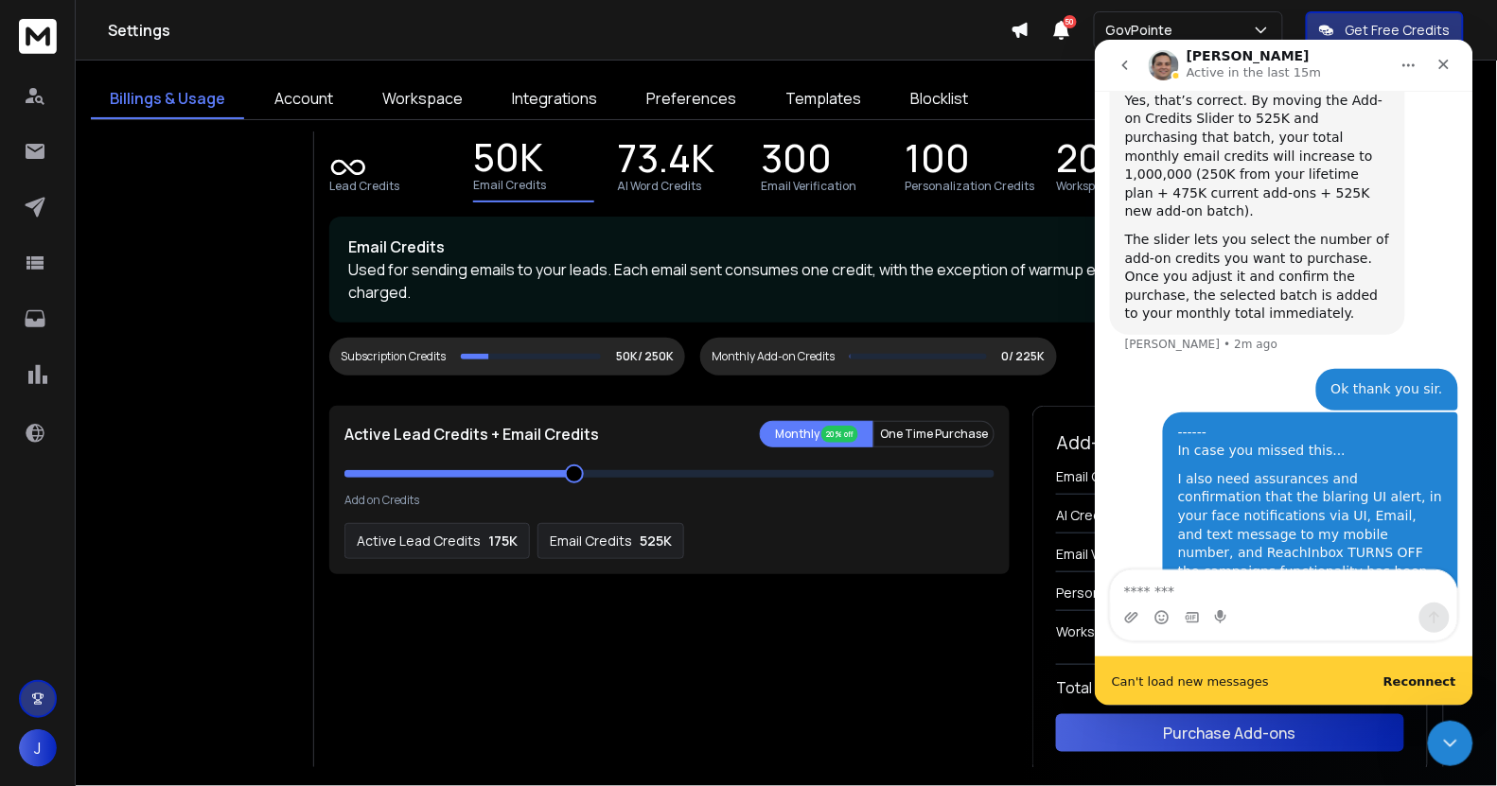
copy div "Regarding your concern about the blaring UI alerts, in-app notifications, email…"
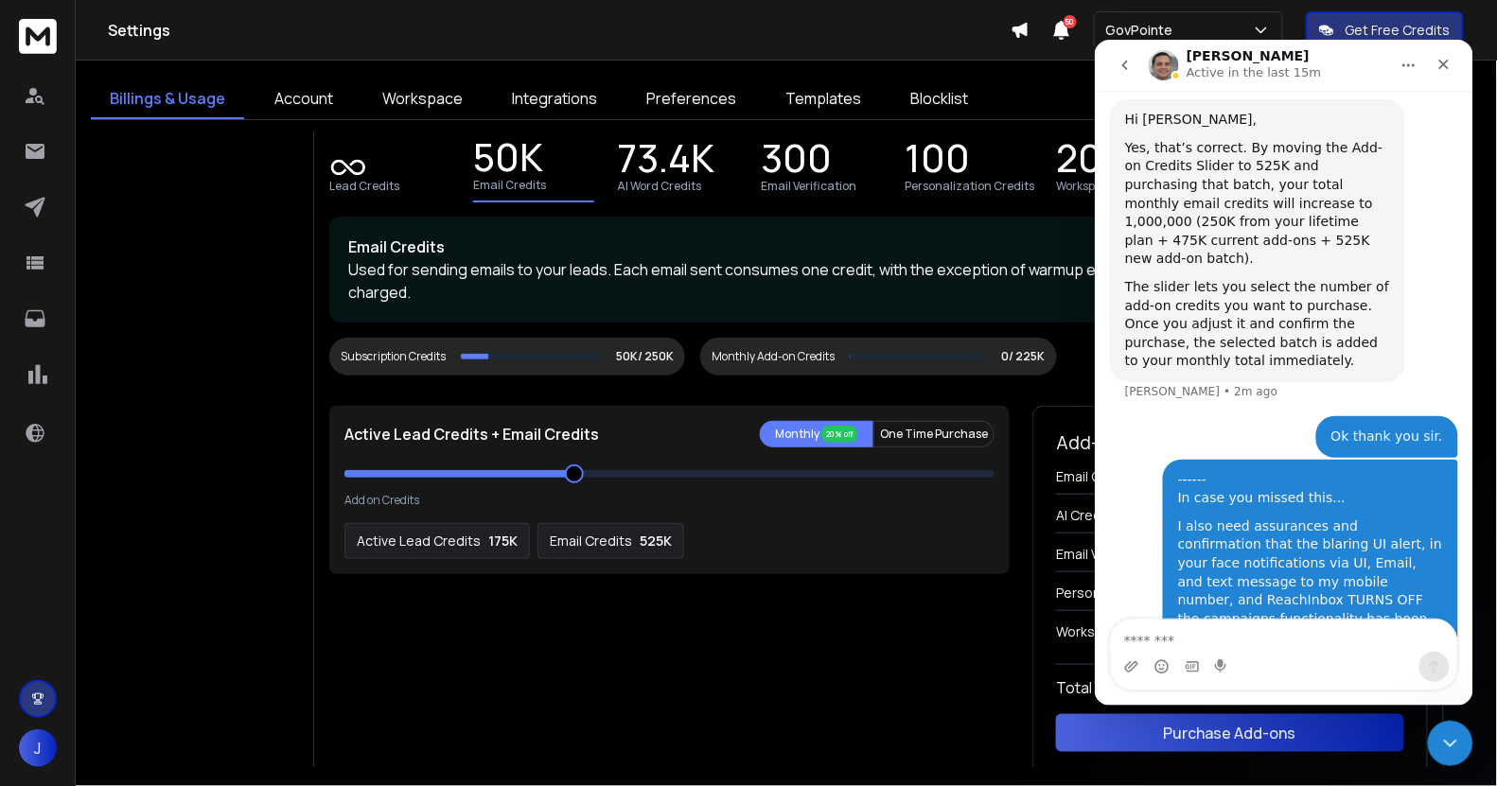
scroll to position [3633, 0]
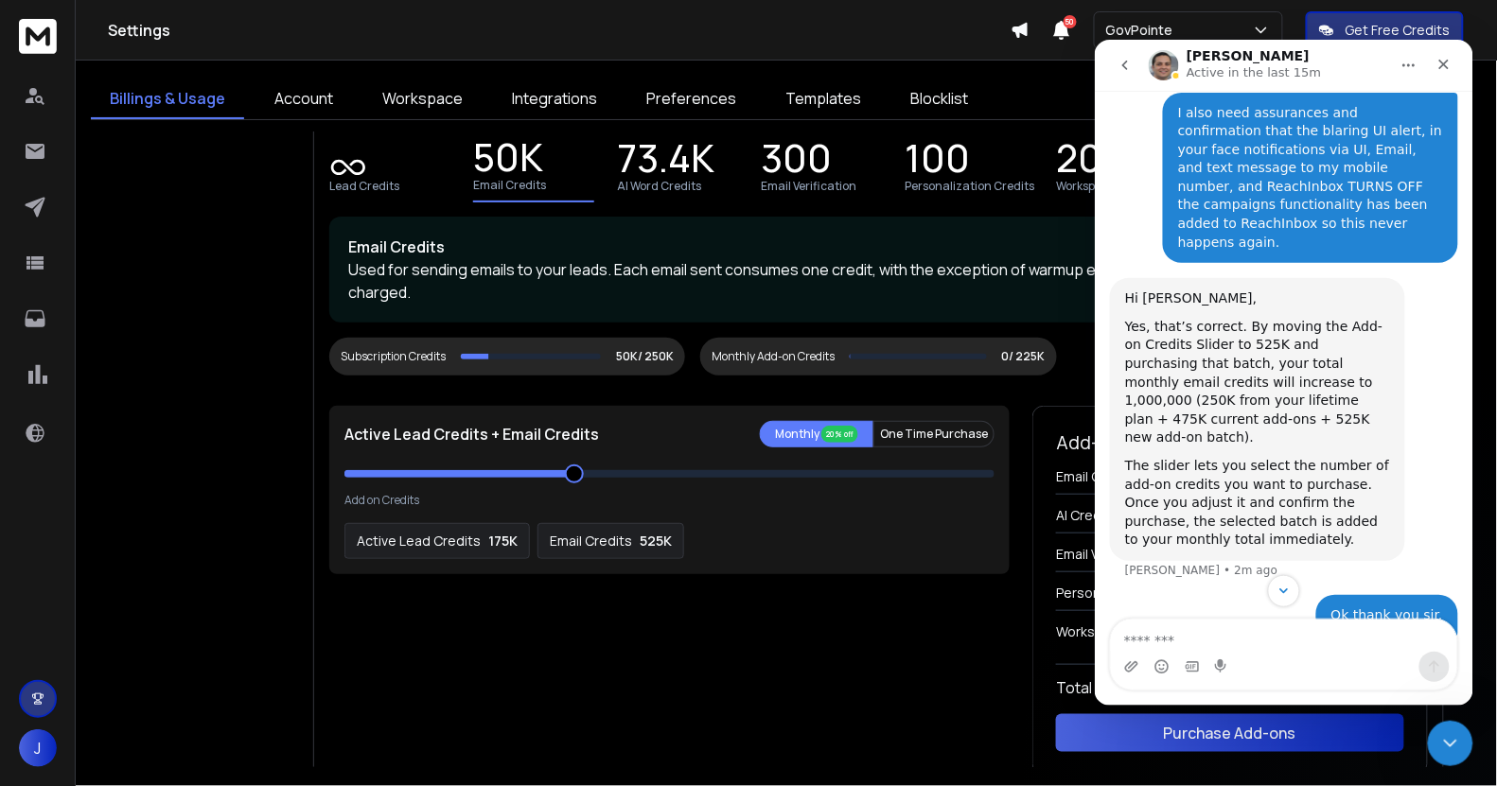
scroll to position [3632, 0]
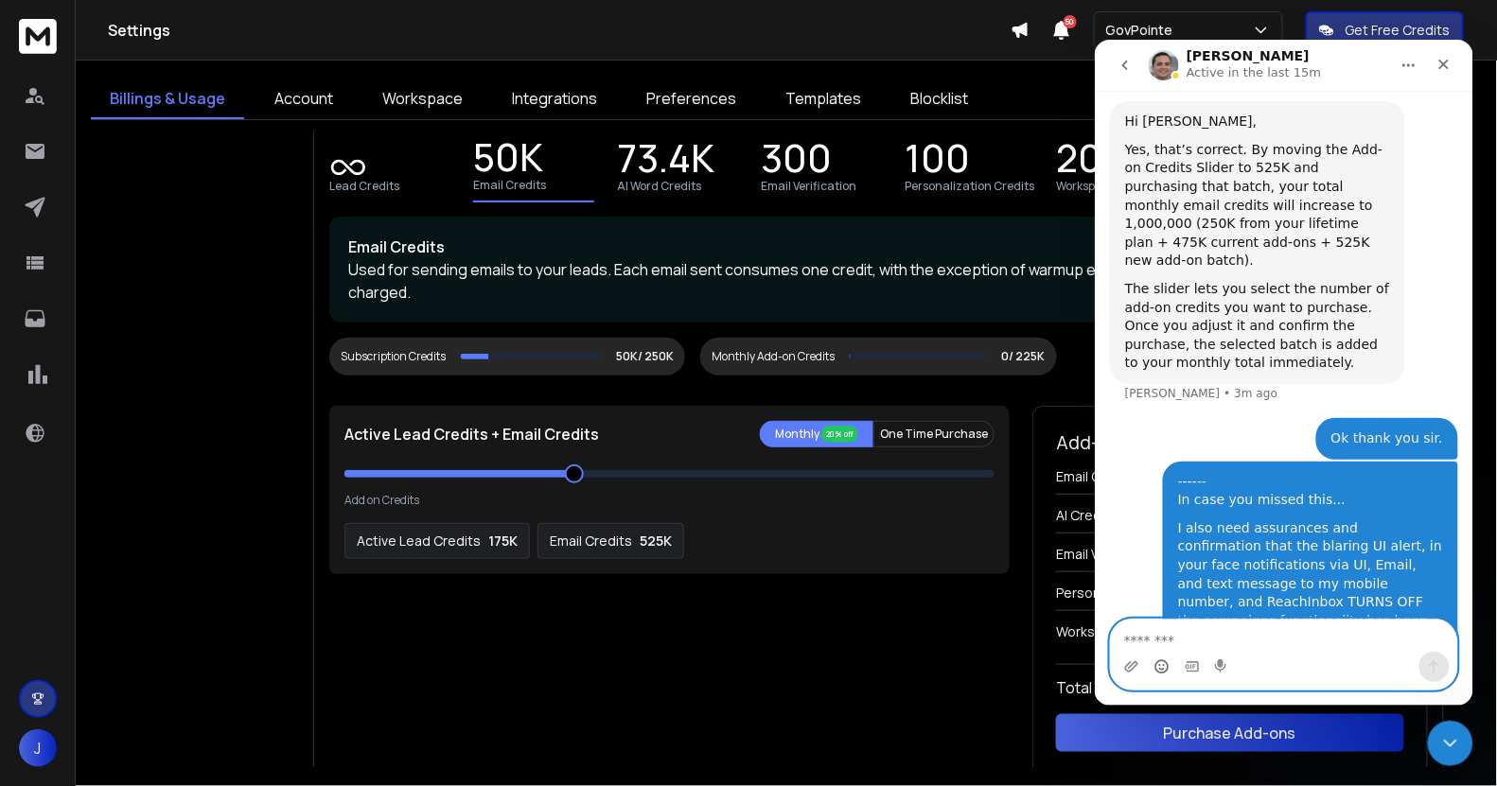
drag, startPoint x: 1162, startPoint y: 637, endPoint x: 1158, endPoint y: 661, distance: 24.9
click at [1162, 637] on textarea "Message…" at bounding box center [1283, 635] width 346 height 32
click at [1160, 672] on circle "Emoji picker" at bounding box center [1160, 665] width 12 height 12
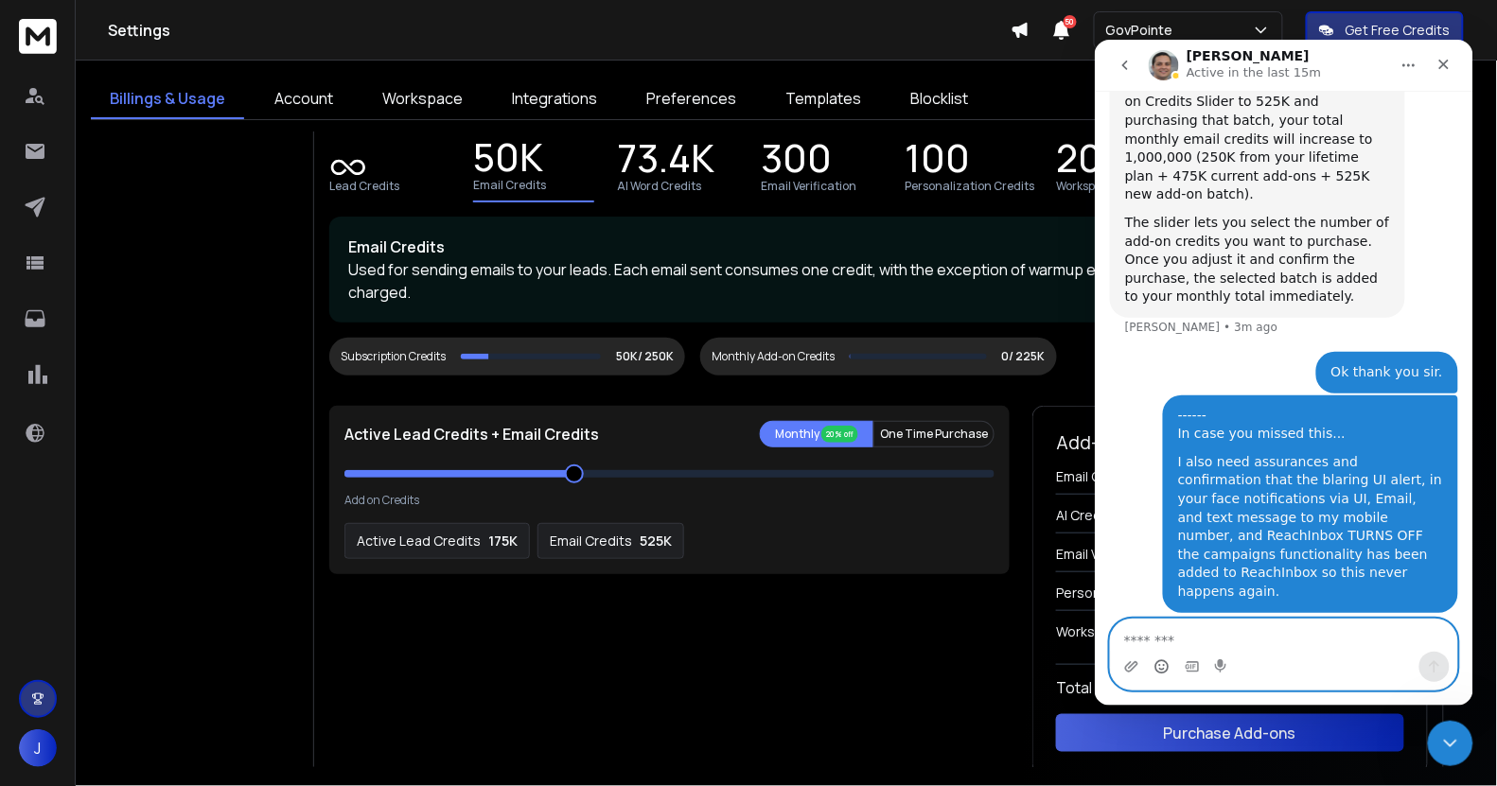
scroll to position [3707, 0]
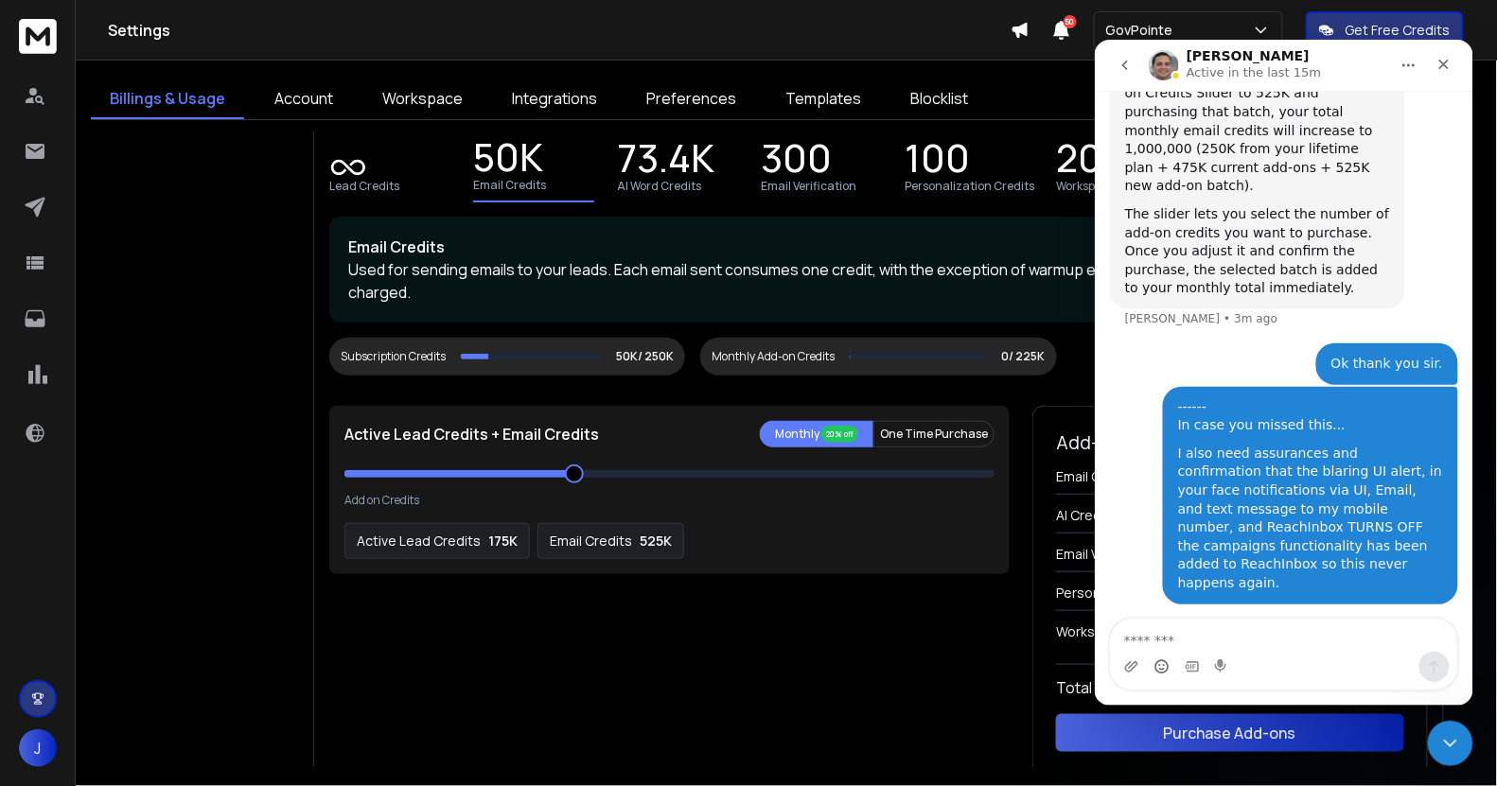
click at [1131, 61] on icon "go back" at bounding box center [1123, 64] width 15 height 15
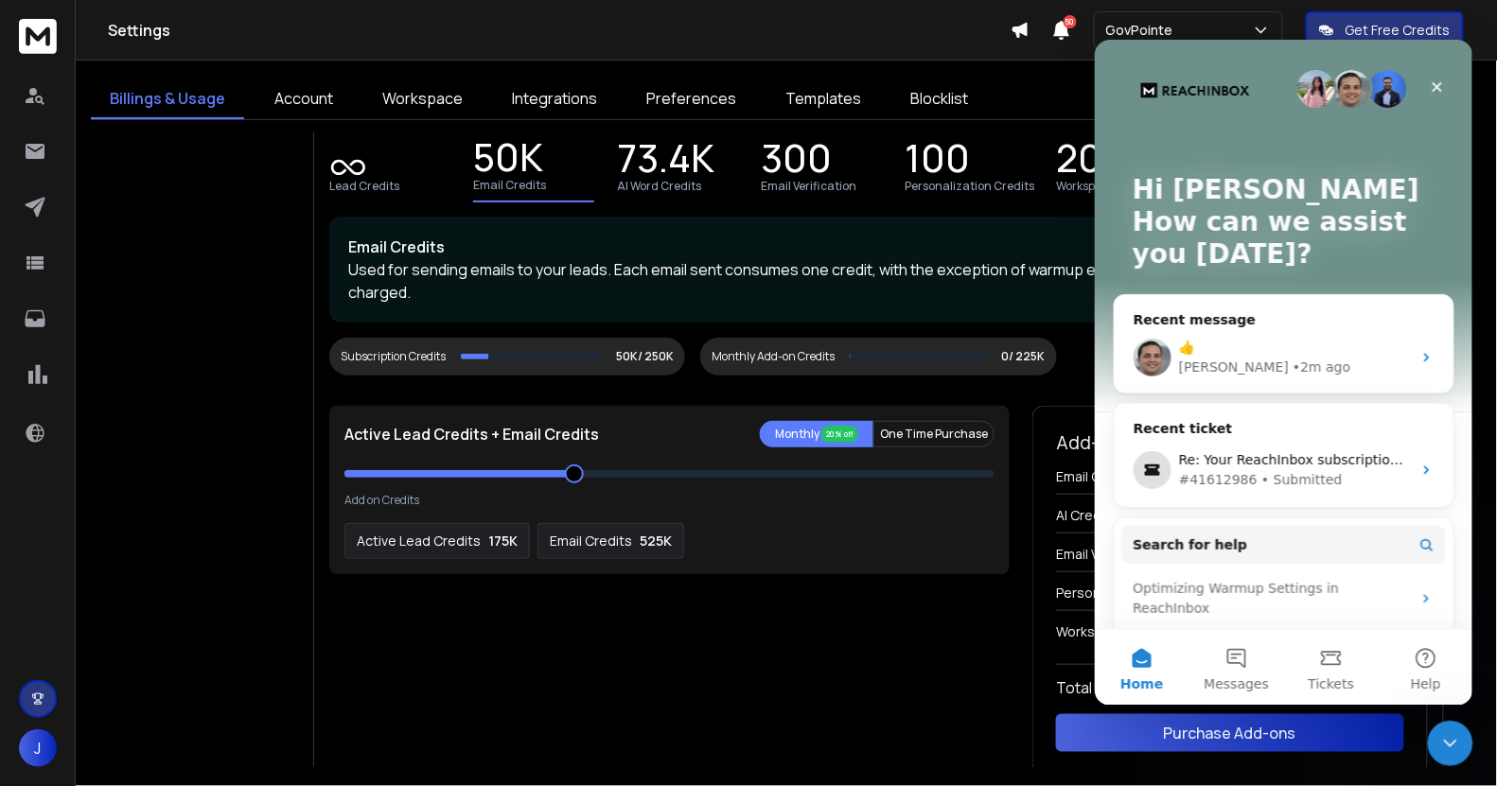
scroll to position [0, 0]
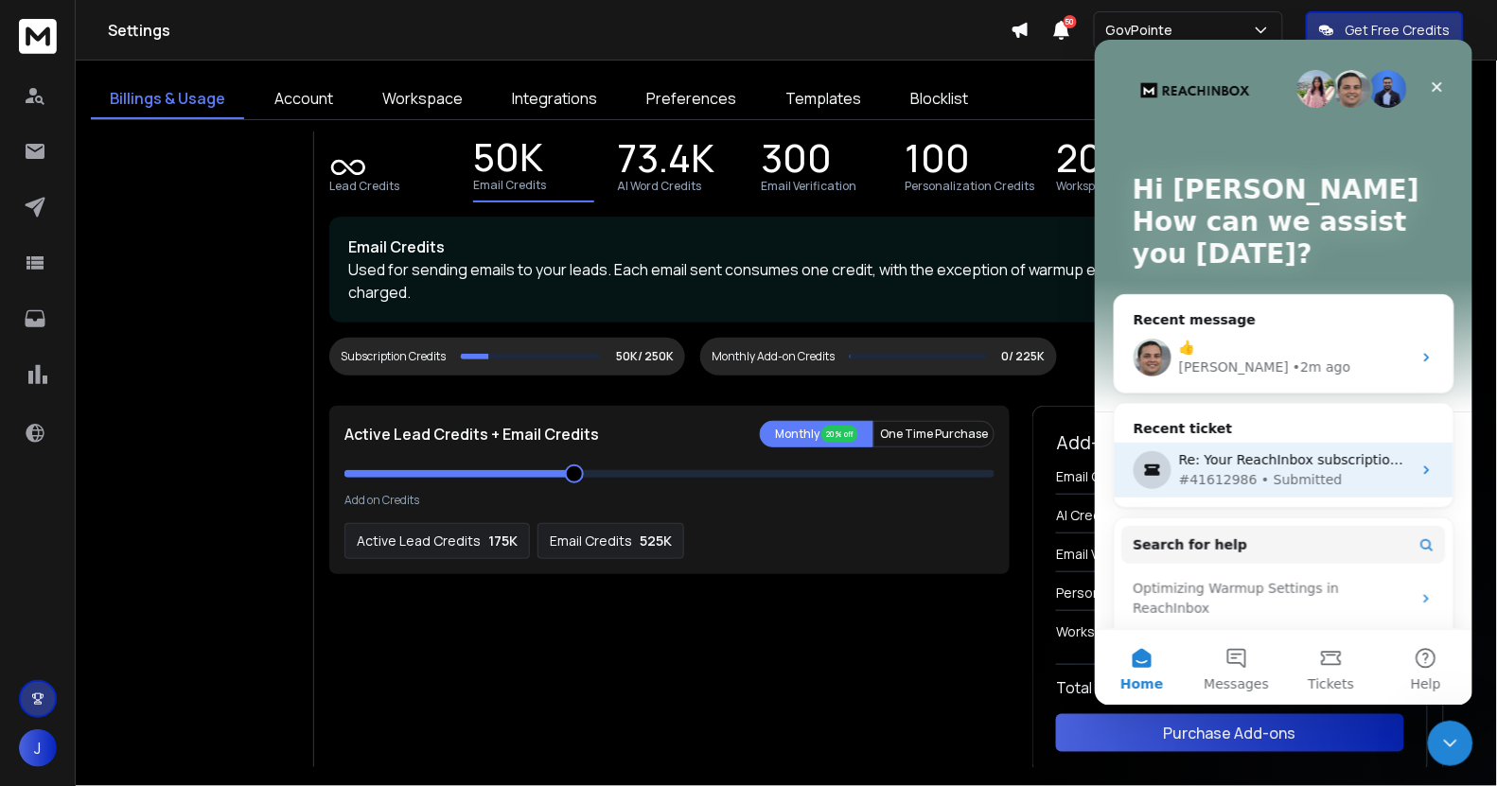
click at [1282, 454] on div "Re: Your ReachInbox subscription will renew soon" at bounding box center [1294, 459] width 233 height 20
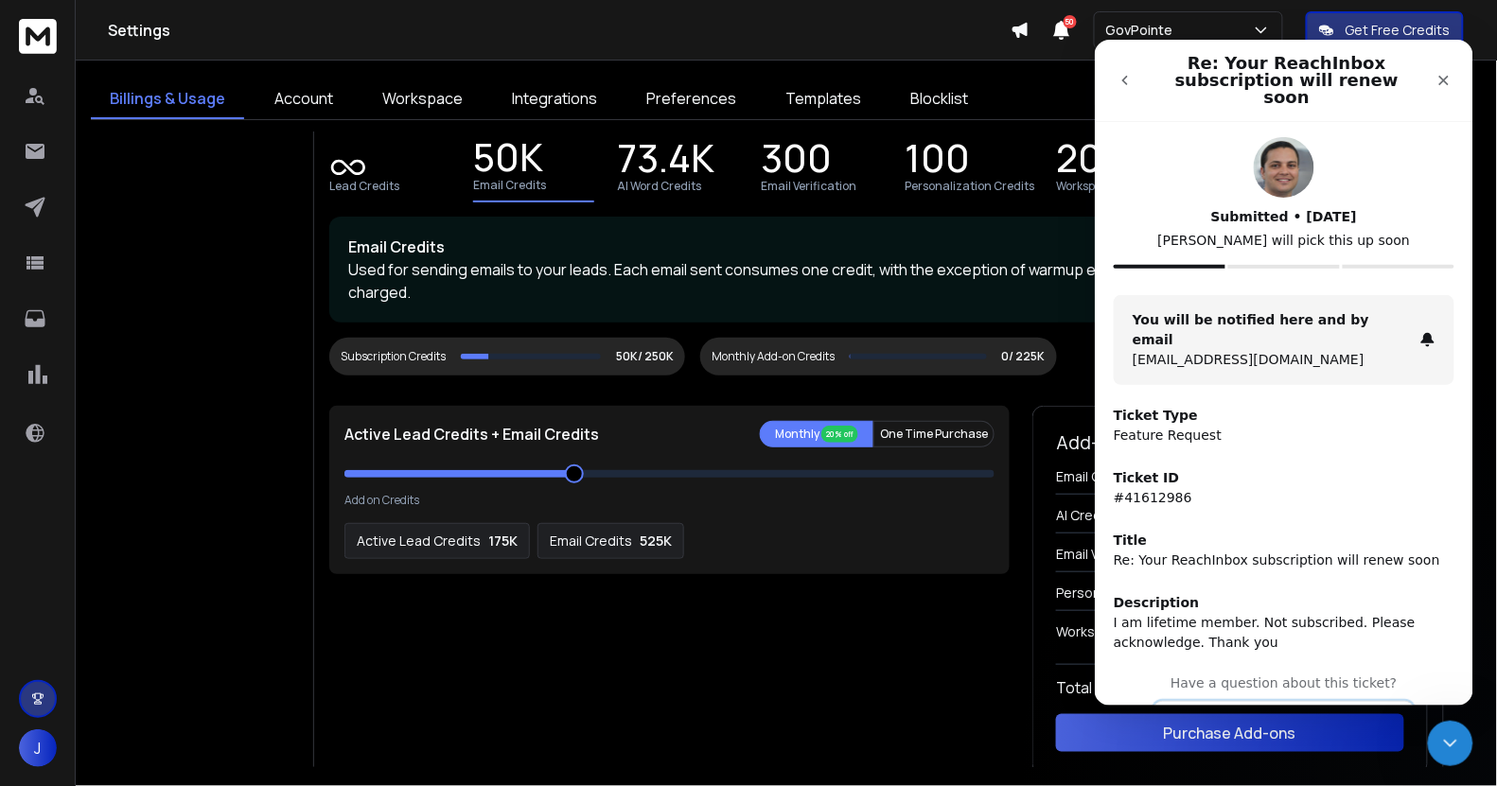
click at [1272, 700] on button "Continue the conversation" at bounding box center [1282, 720] width 261 height 40
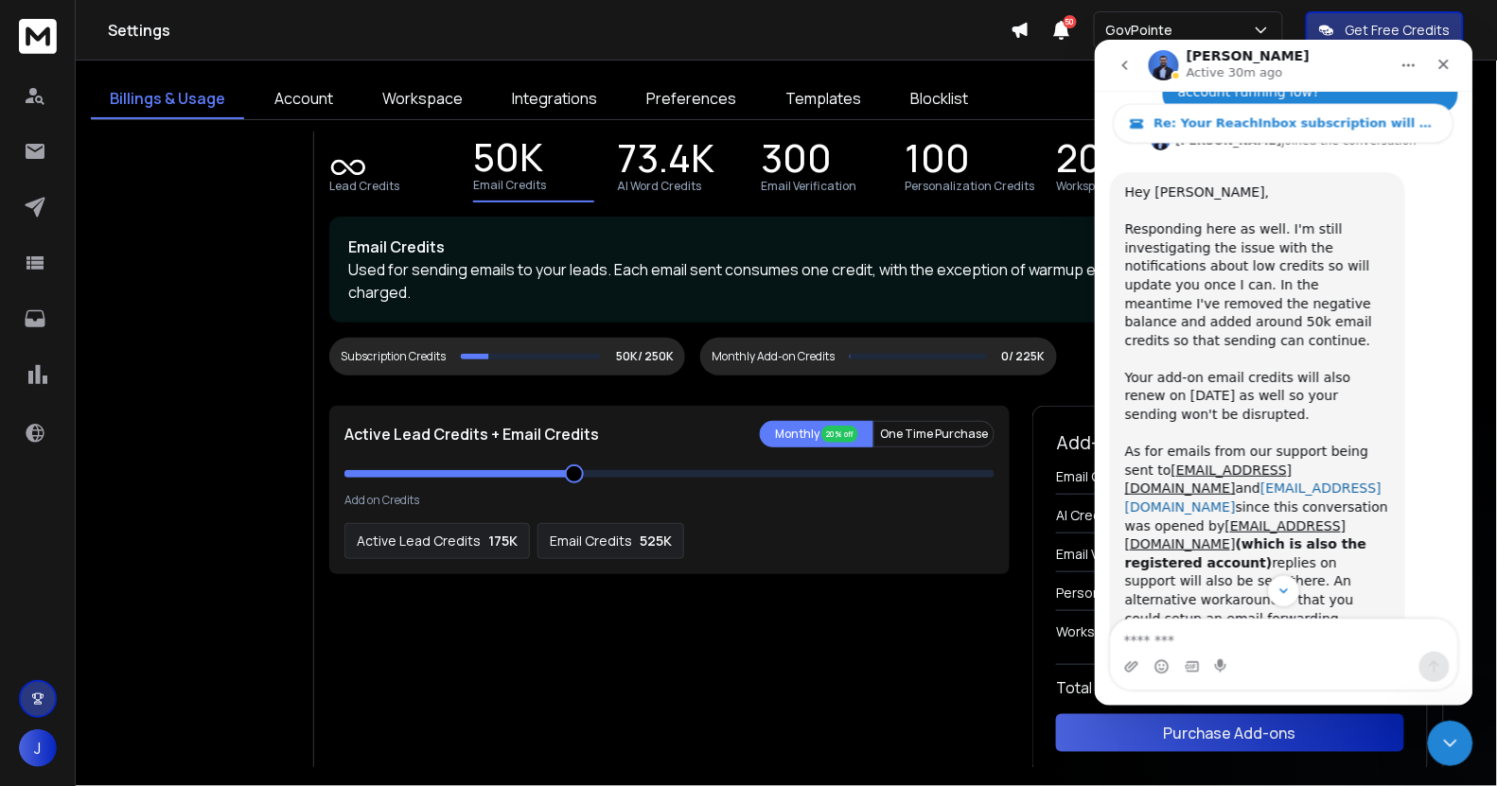
scroll to position [1149, 0]
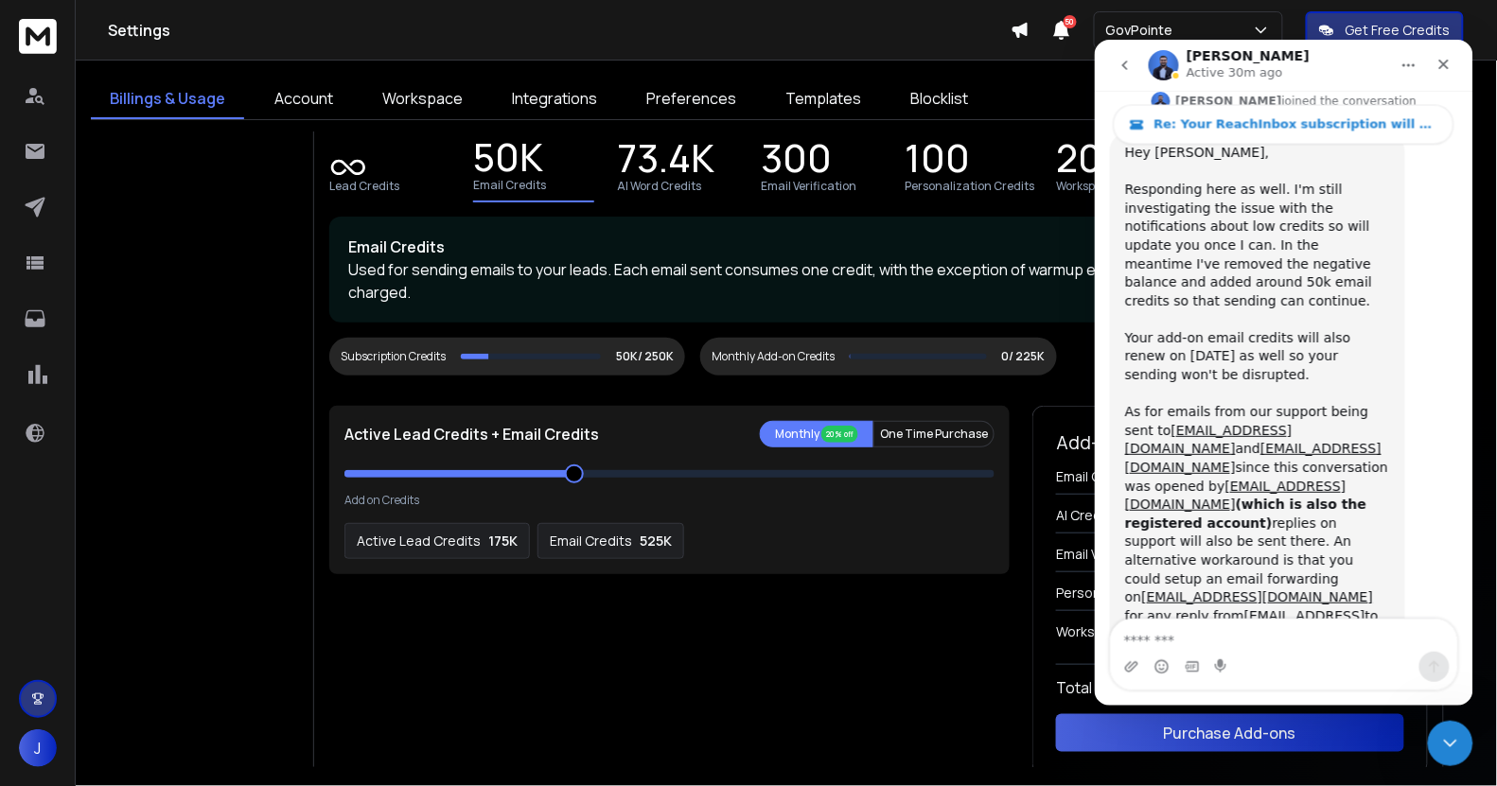
click at [1160, 634] on textarea "Message…" at bounding box center [1283, 635] width 346 height 32
click at [1161, 629] on textarea "Message…" at bounding box center [1283, 635] width 346 height 32
type textarea "*"
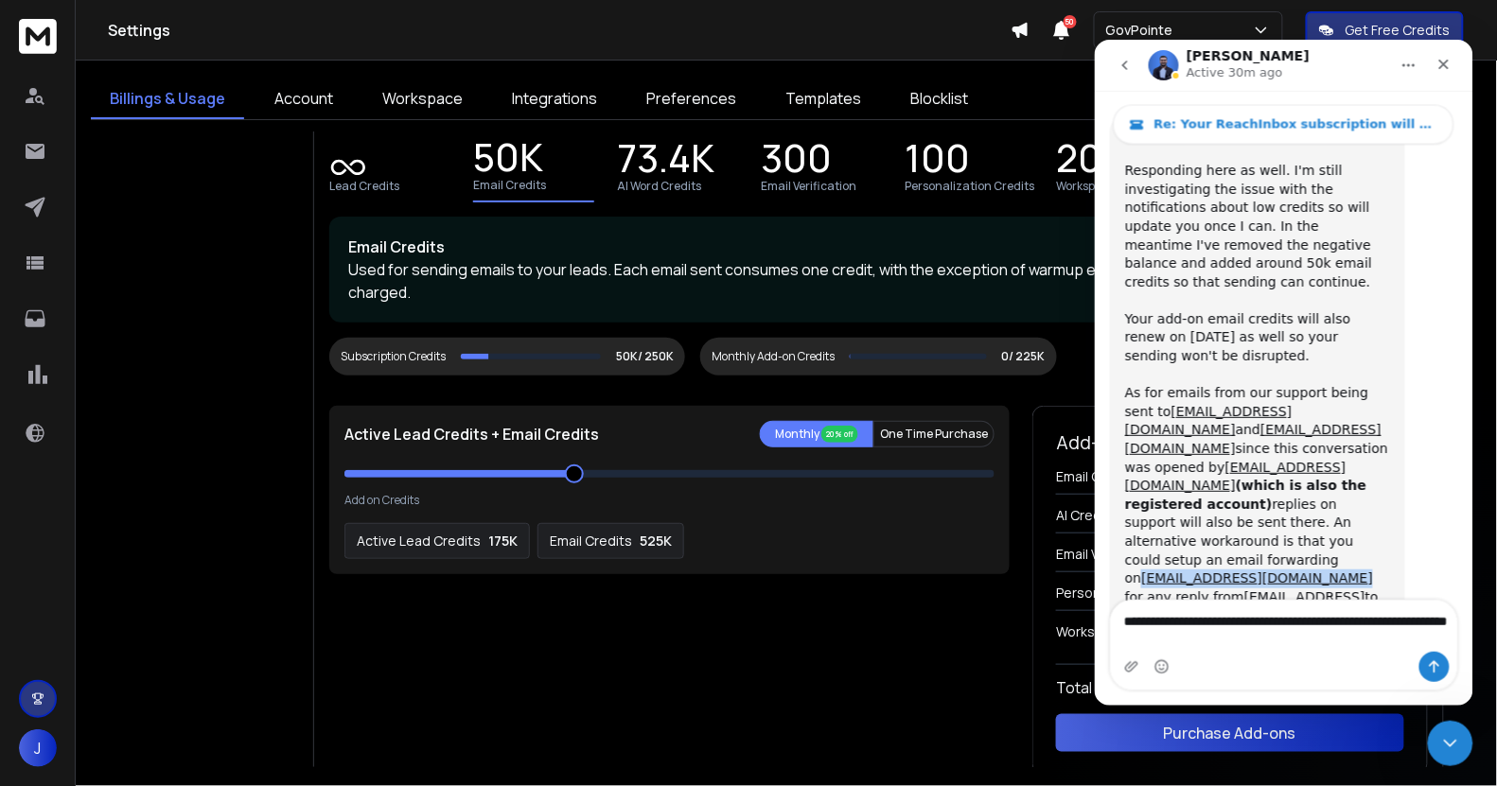
drag, startPoint x: 1315, startPoint y: 505, endPoint x: 1121, endPoint y: 506, distance: 193.9
click at [1120, 506] on div "Hey Drew, Responding here as well. I'm still investigating the issue with the n…" at bounding box center [1256, 374] width 295 height 523
copy link "[EMAIL_ADDRESS][DOMAIN_NAME]"
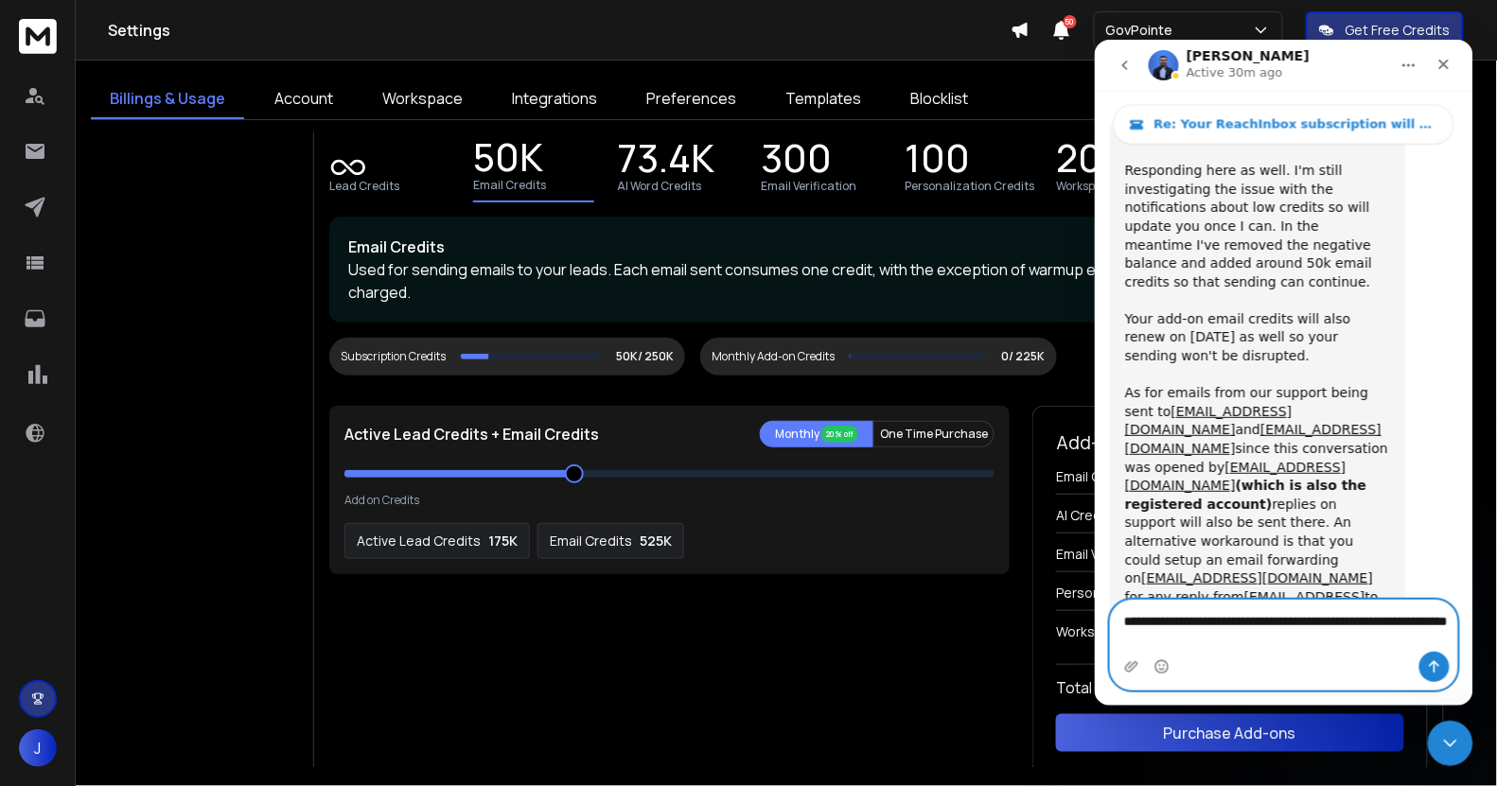
click at [1271, 650] on textarea "**********" at bounding box center [1283, 625] width 346 height 51
paste textarea "**********"
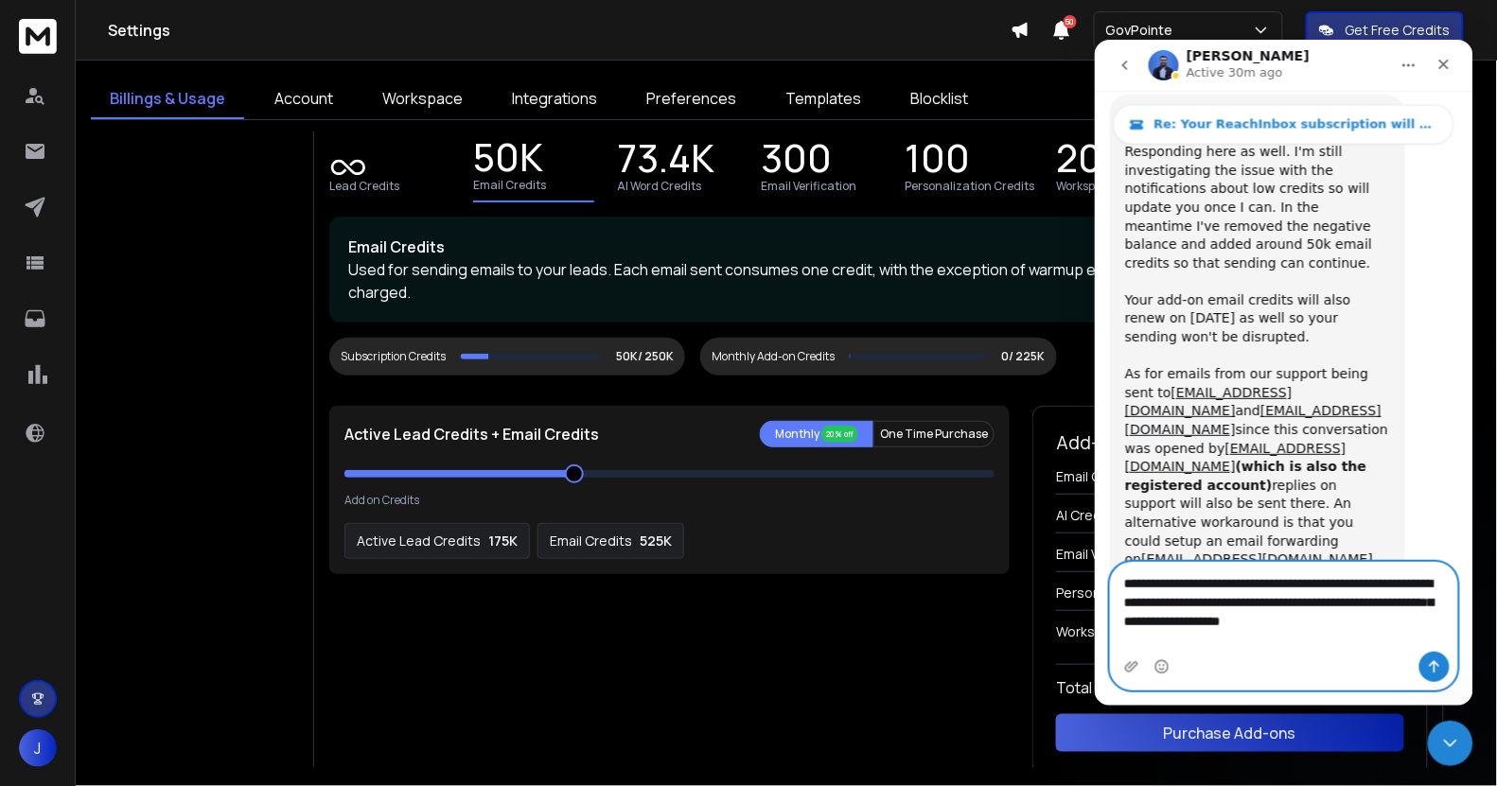
scroll to position [1206, 0]
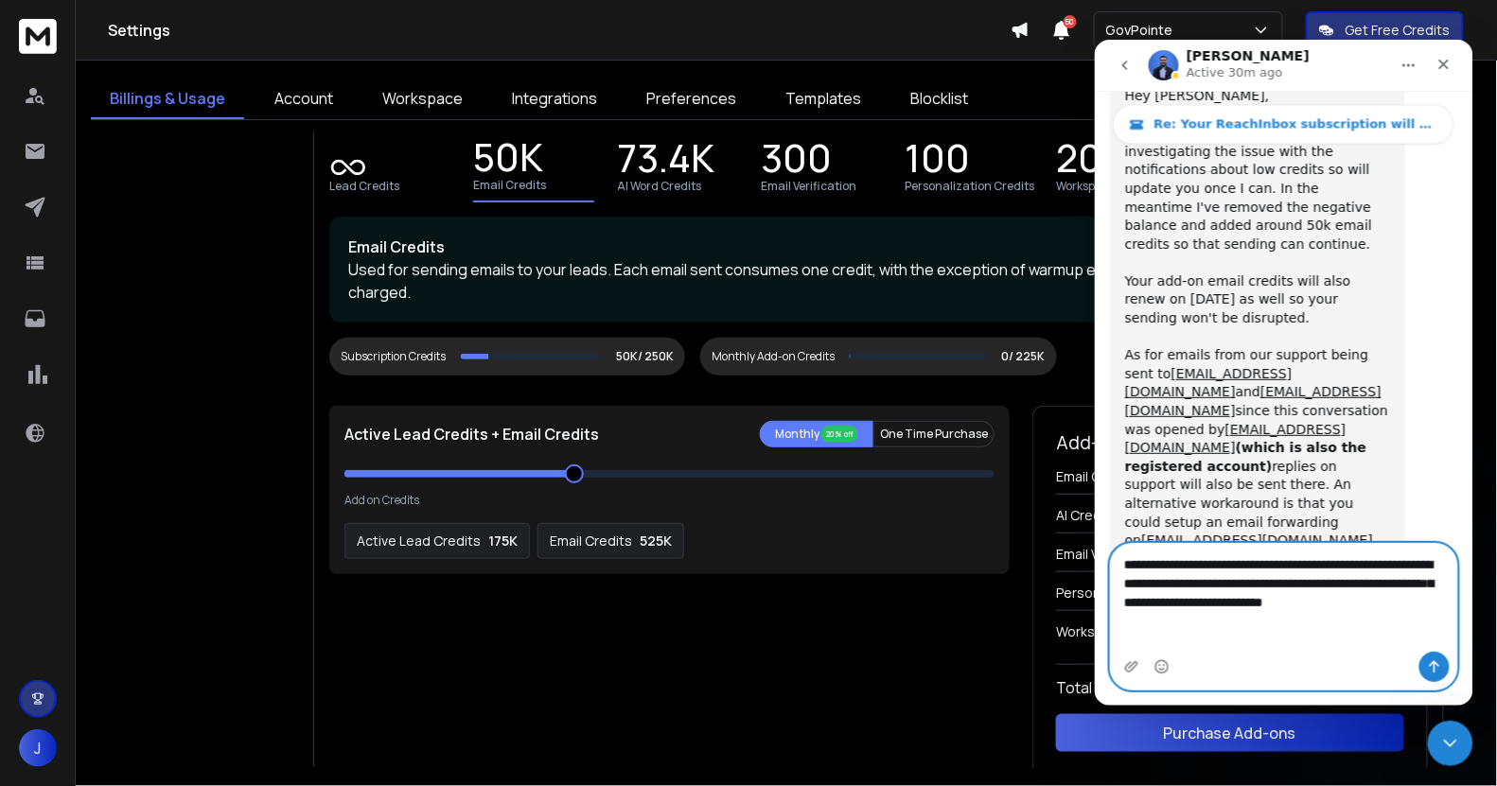
drag, startPoint x: 1337, startPoint y: 626, endPoint x: 1354, endPoint y: 656, distance: 33.9
click at [1348, 657] on div "**********" at bounding box center [1283, 616] width 346 height 146
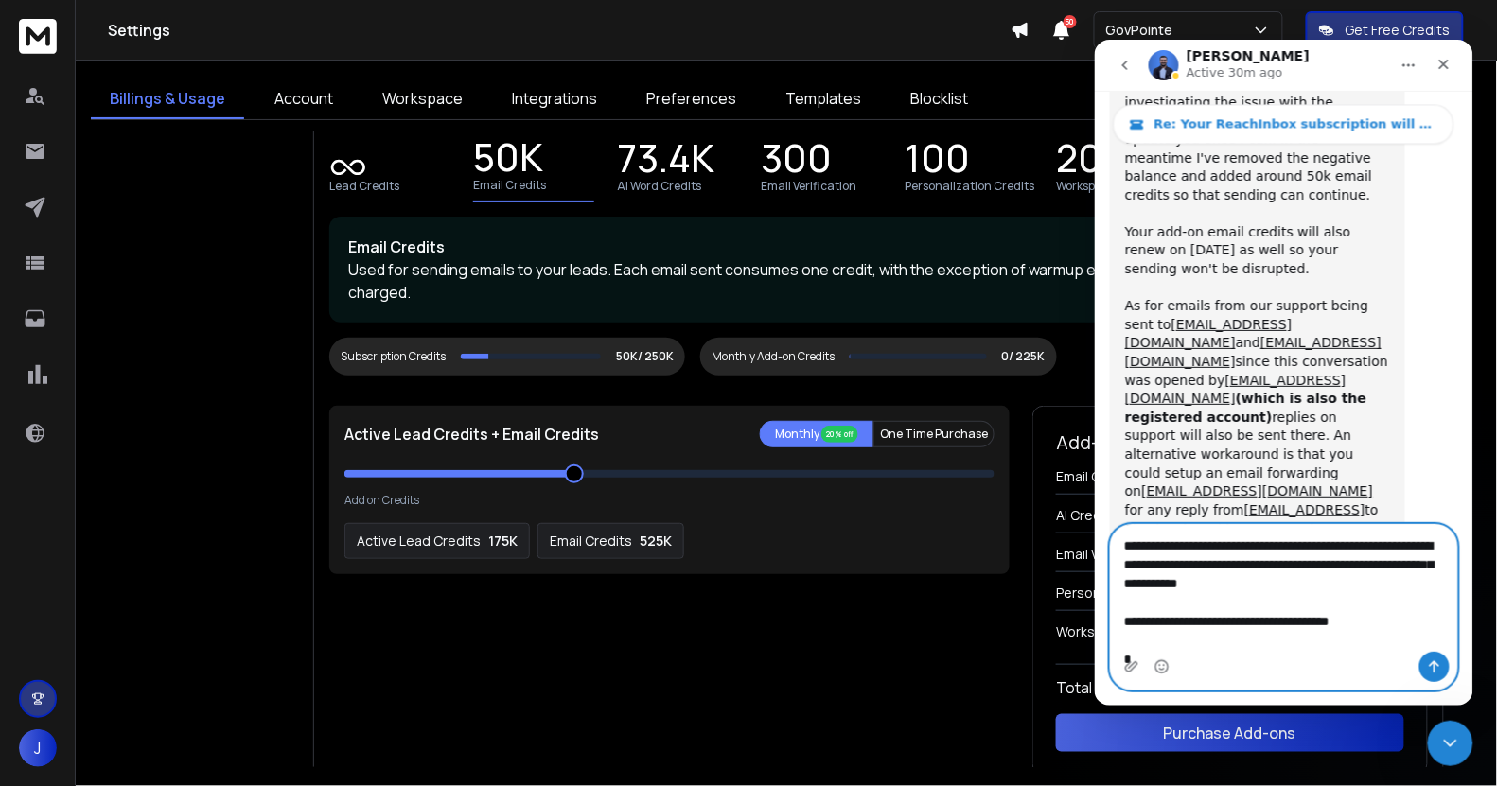
scroll to position [1263, 0]
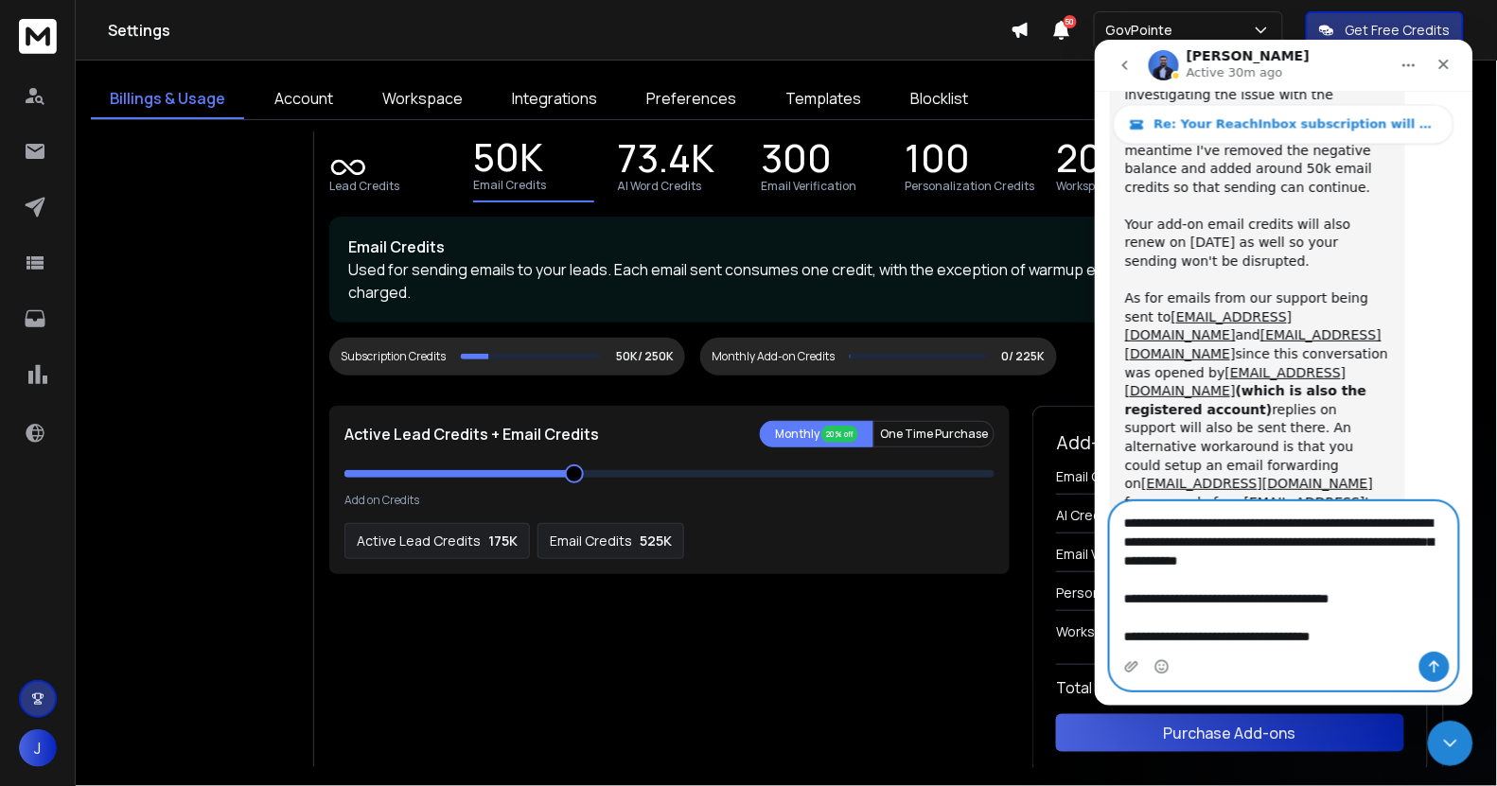
click at [1450, 613] on textarea "**********" at bounding box center [1283, 574] width 346 height 146
click at [1437, 604] on textarea "**********" at bounding box center [1283, 574] width 346 height 146
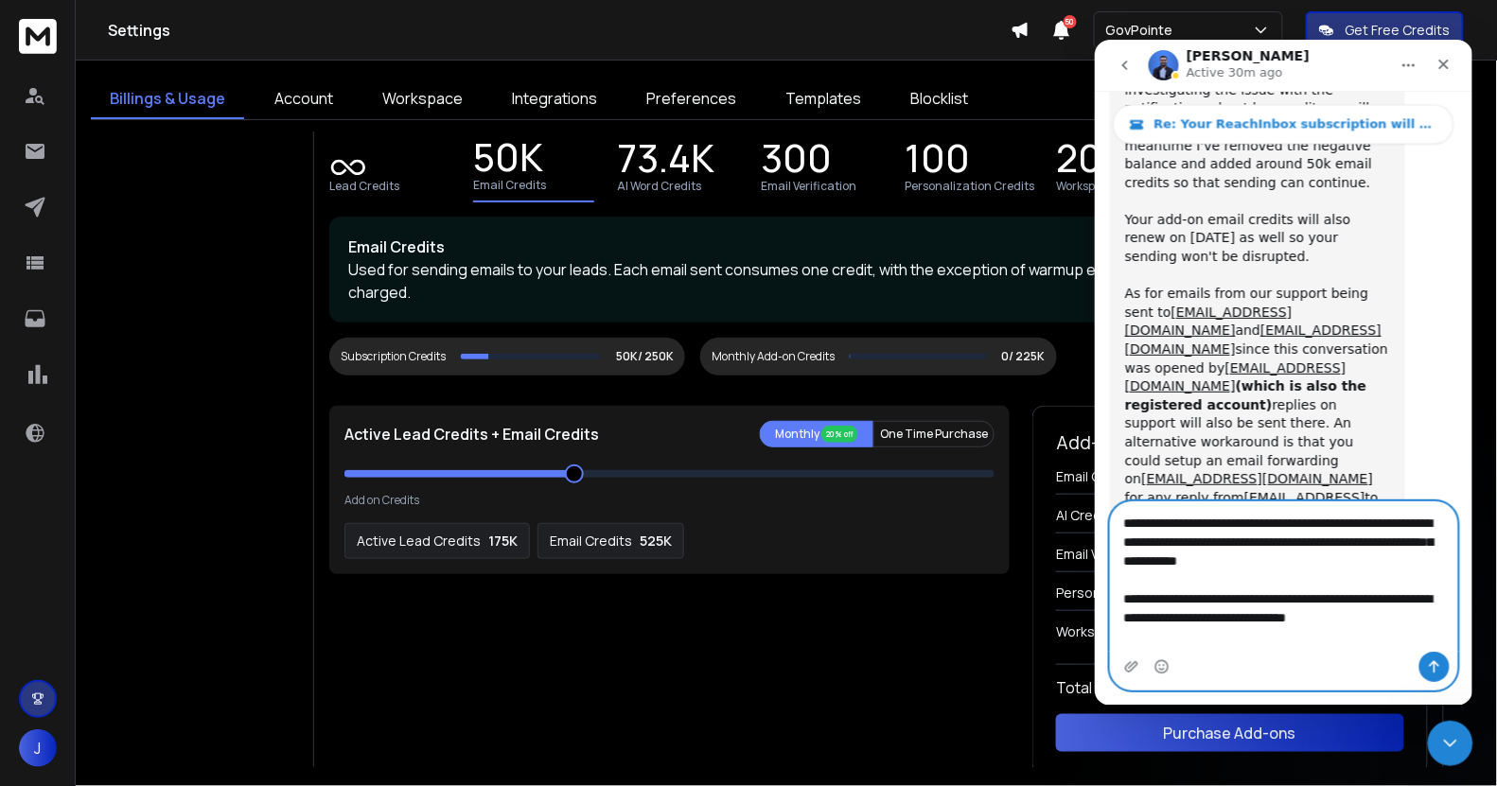
paste textarea "**********"
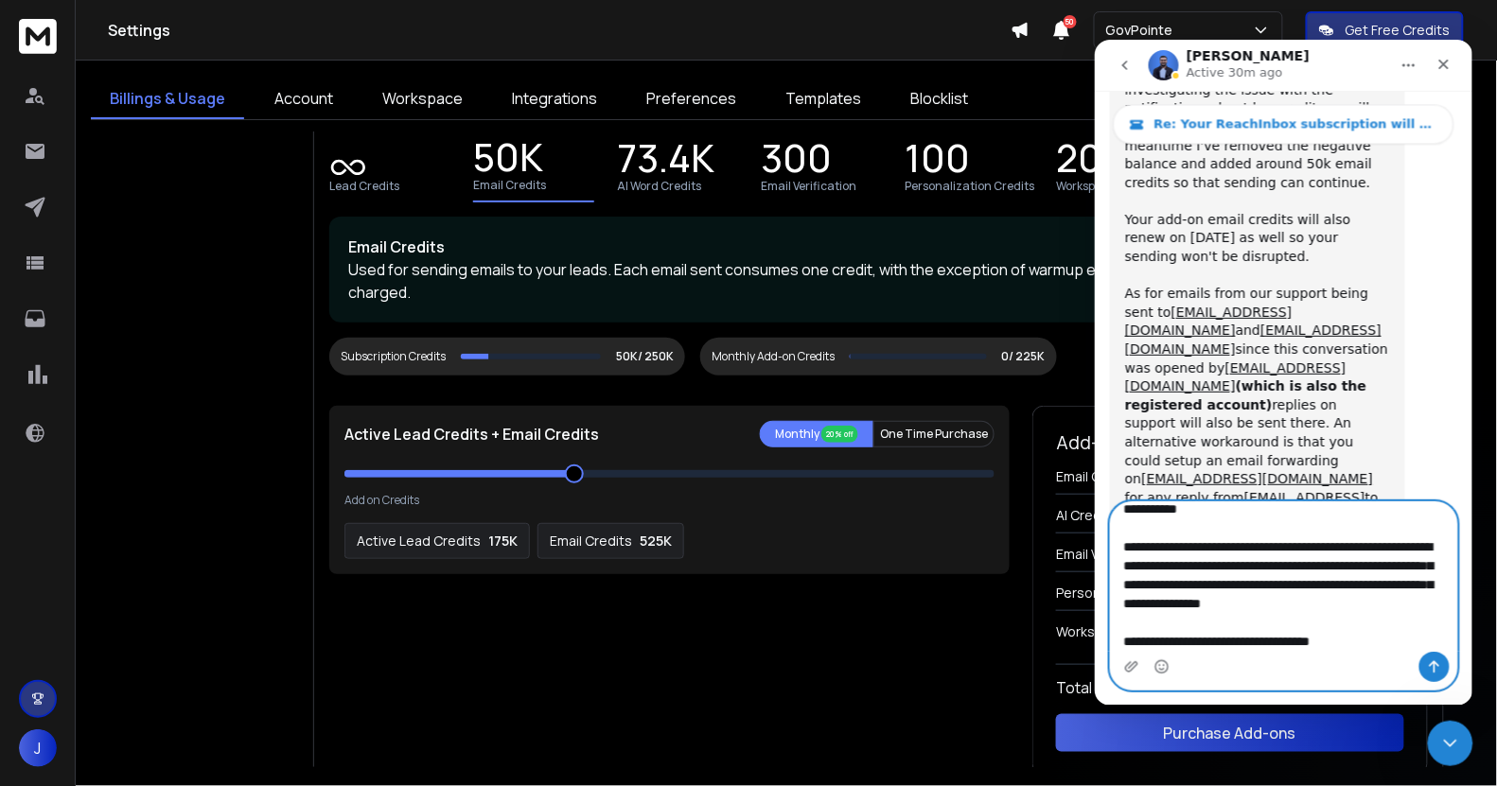
scroll to position [71, 0]
click at [1364, 640] on textarea "**********" at bounding box center [1283, 575] width 346 height 149
type textarea "**********"
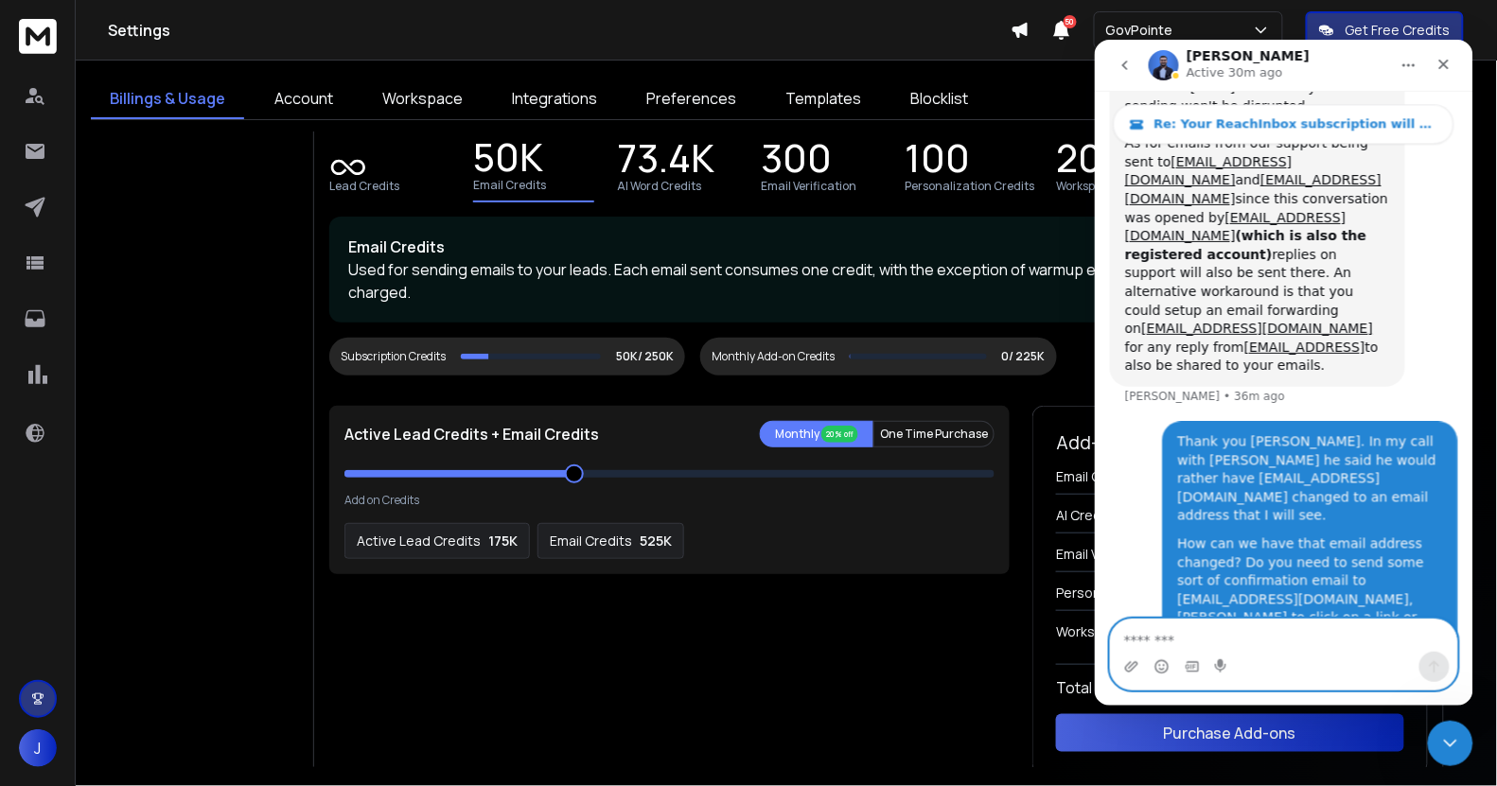
scroll to position [1429, 0]
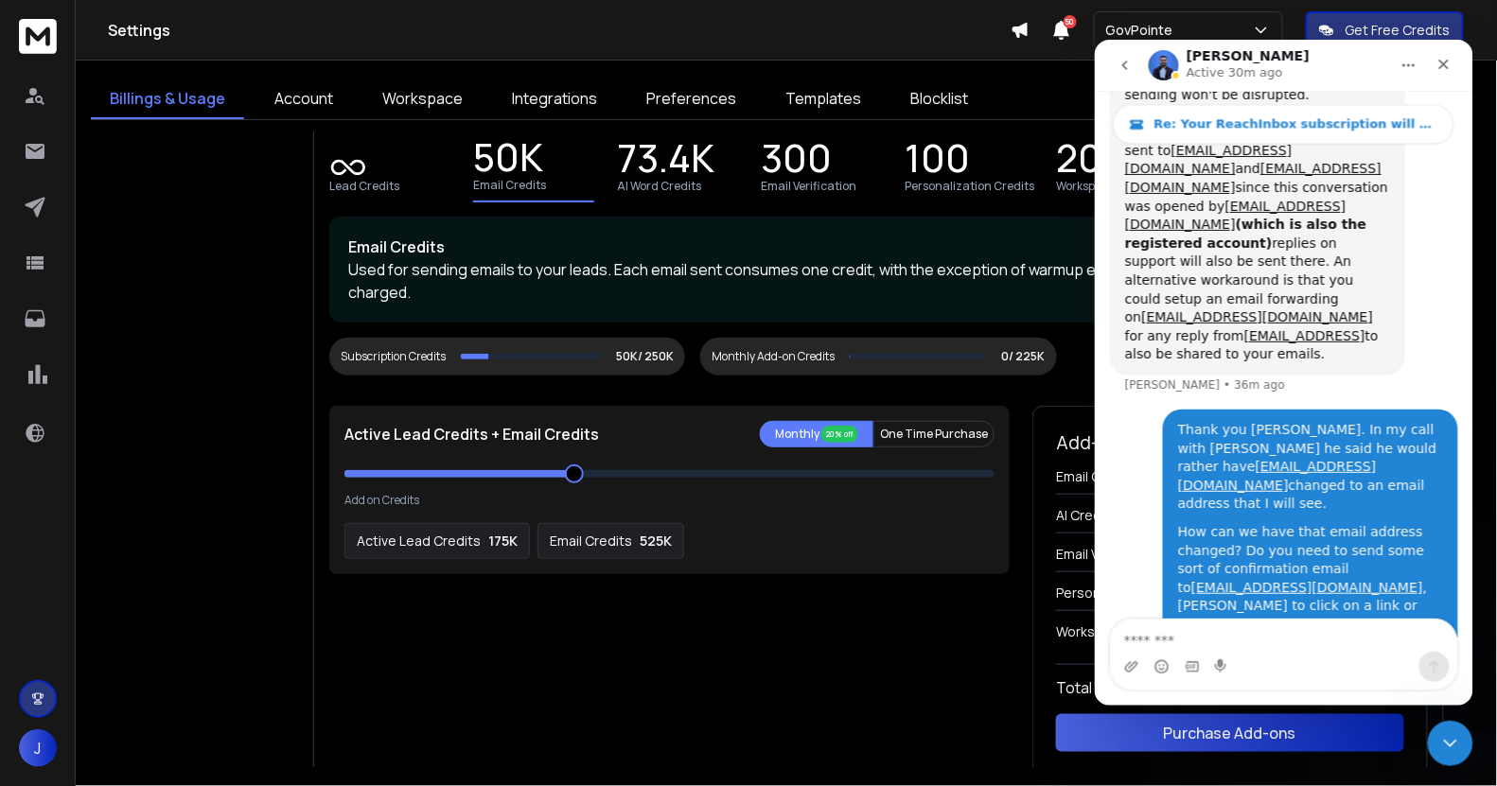
click at [1133, 483] on div "Thank you Rohan. In my call with James he said he would rather have instantaudi…" at bounding box center [1283, 571] width 348 height 324
click at [1447, 740] on icon "Close Intercom Messenger" at bounding box center [1446, 740] width 23 height 23
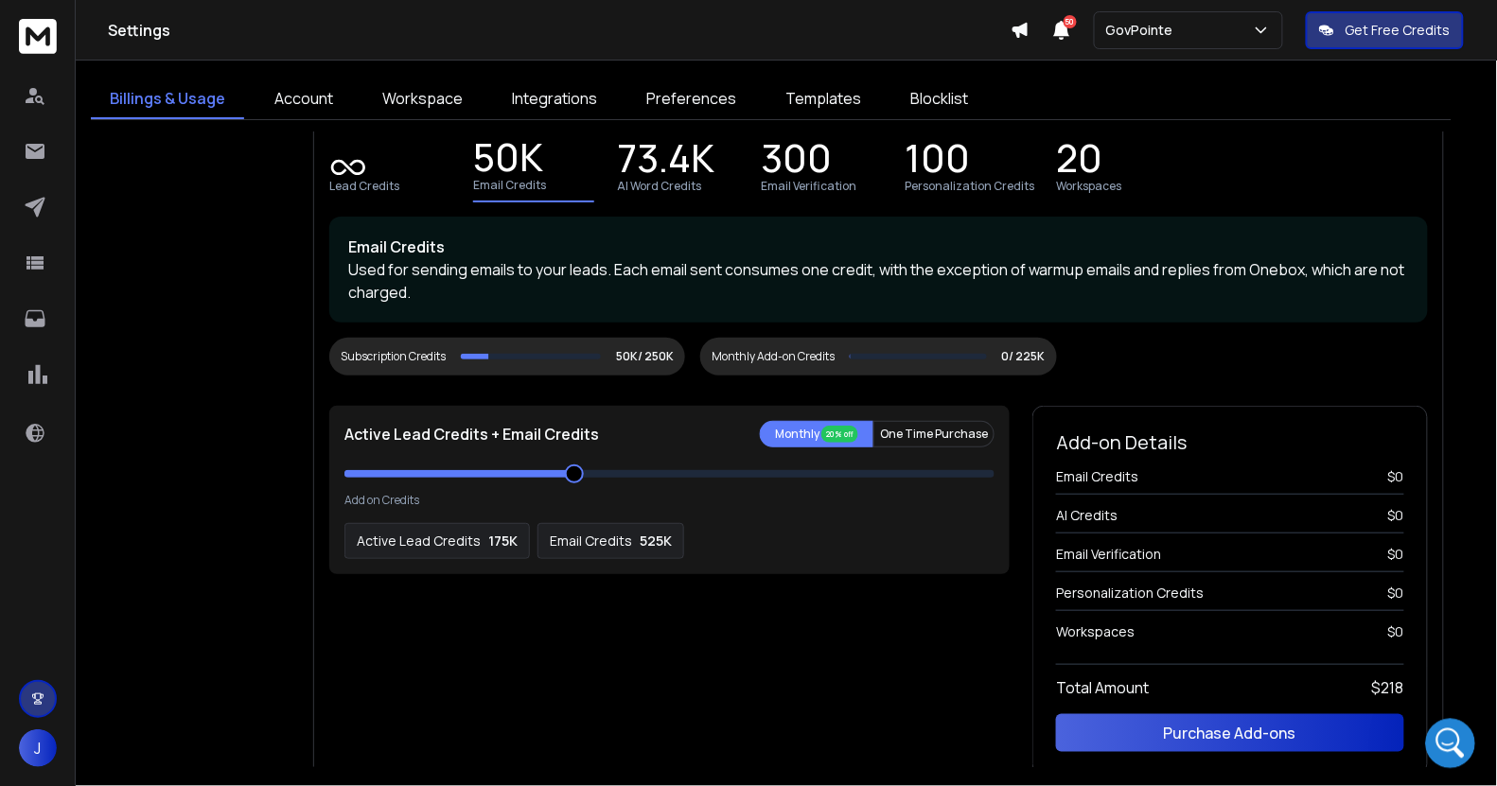
click at [1453, 747] on icon "Open Intercom Messenger" at bounding box center [1446, 741] width 31 height 31
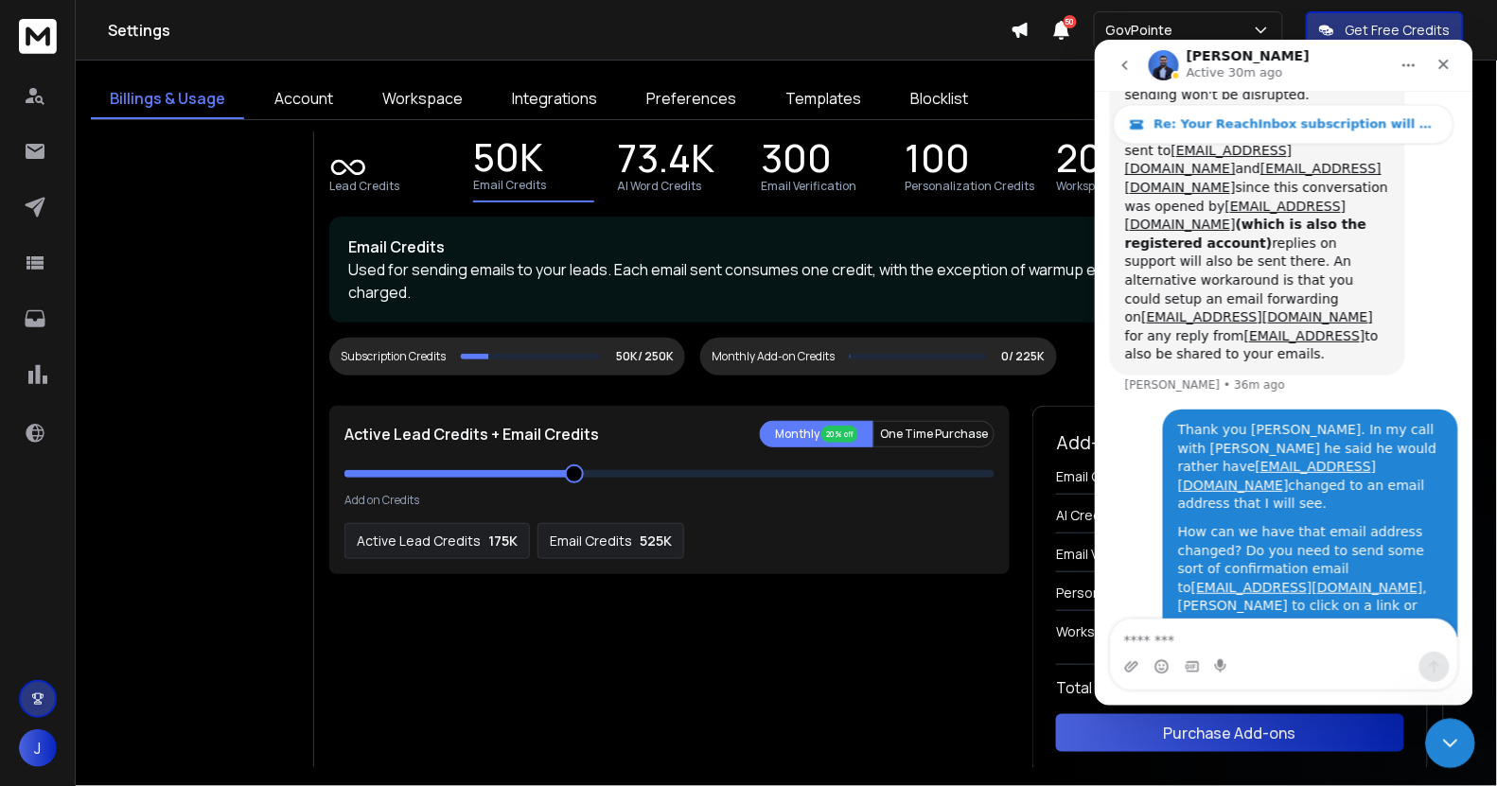
click at [1453, 747] on icon "Close Intercom Messenger" at bounding box center [1446, 740] width 23 height 23
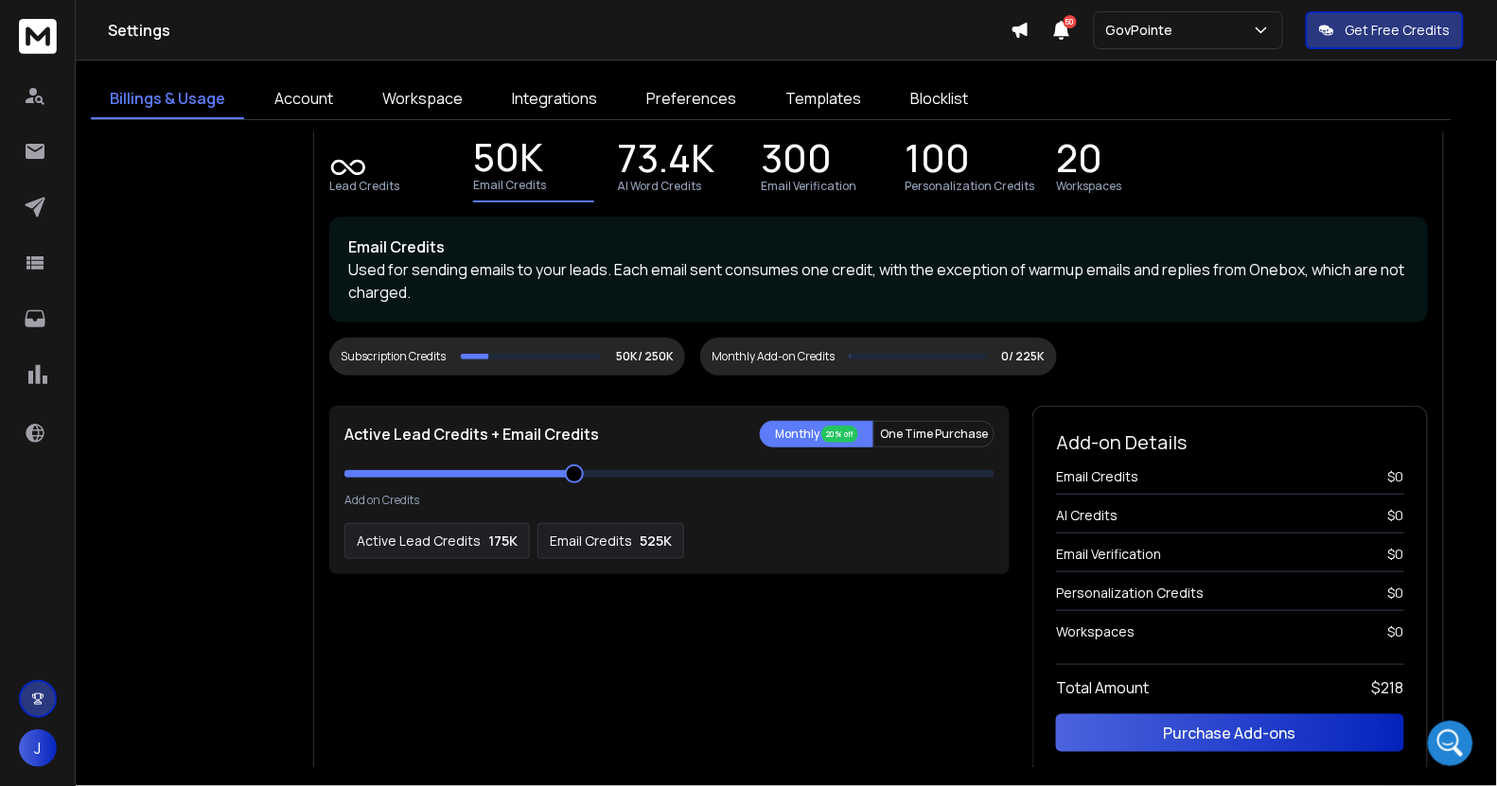
click at [167, 200] on div "ReachInbox Lead Finder Domains & Accounts Website Visitor Plan Details & Usages…" at bounding box center [770, 188] width 1345 height 605
click at [30, 214] on icon at bounding box center [35, 207] width 23 height 23
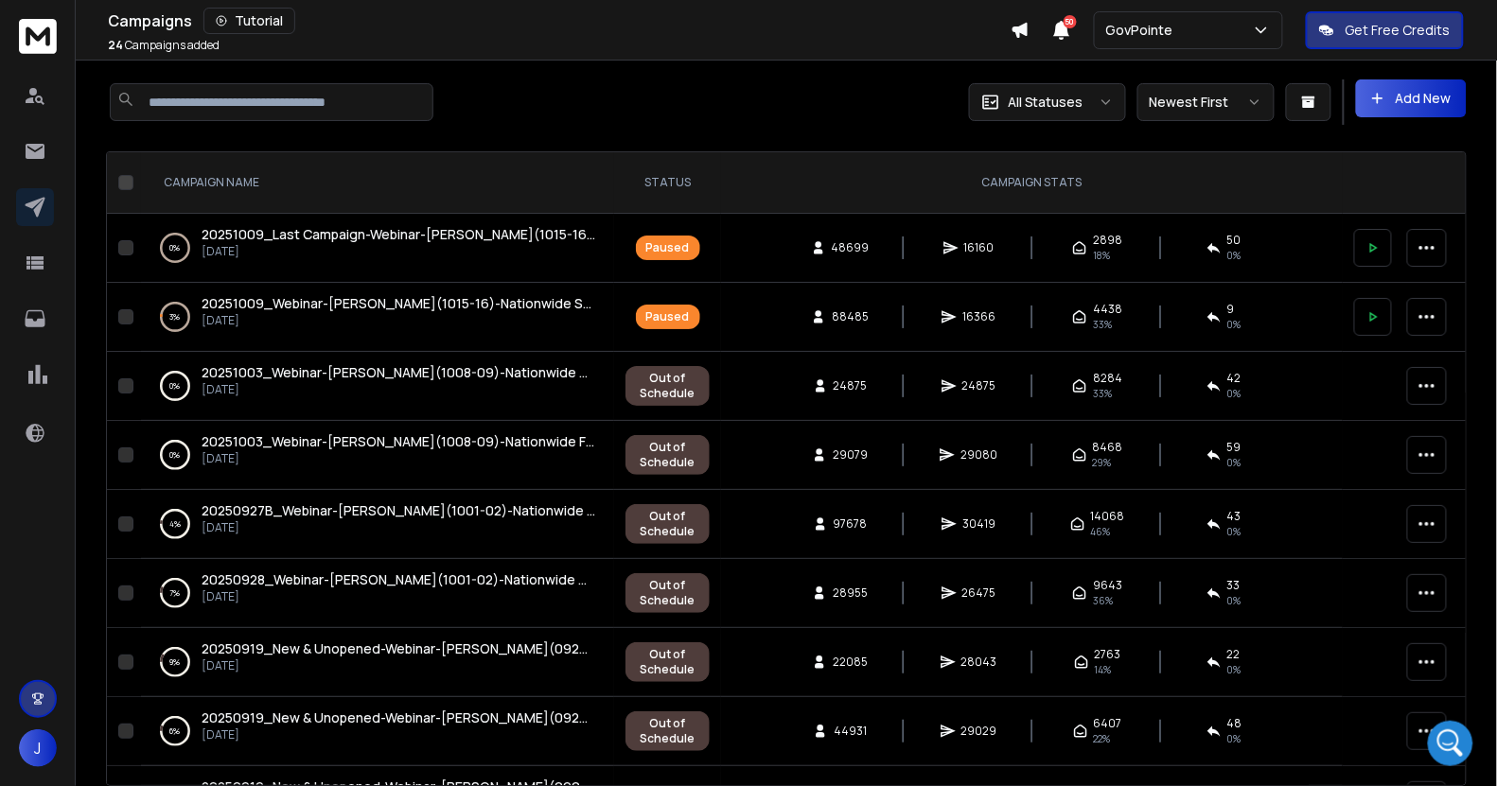
click at [446, 236] on span "20251009_Last Campaign-Webinar-Dan(1015-16)-Nationwide Facility Support Contrac…" at bounding box center [519, 234] width 634 height 18
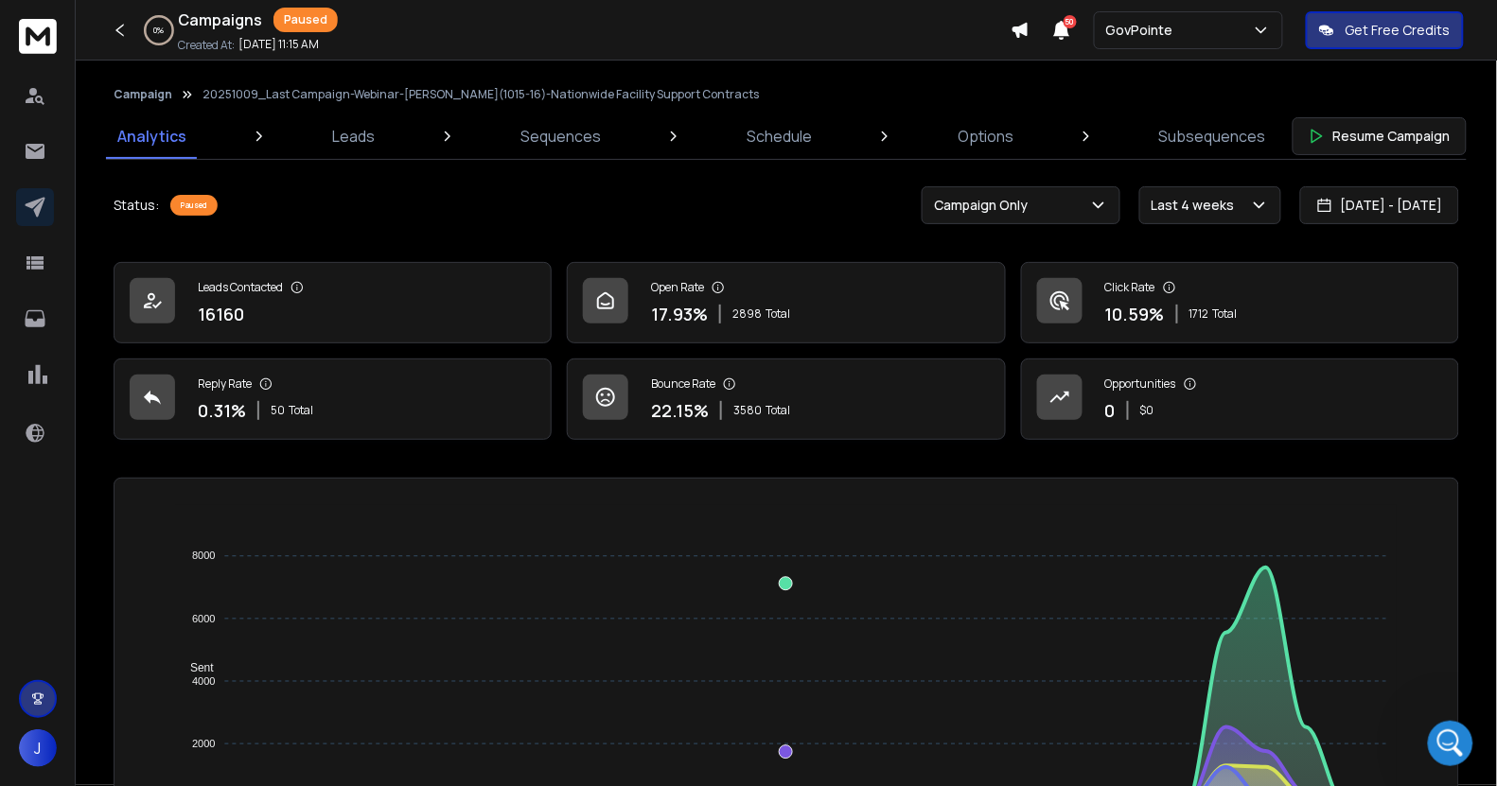
click at [398, 202] on div "Status: Paused Resume Campaign Campaign Only Last 4 weeks 14 Sep 2025 - 13 Oct …" at bounding box center [786, 205] width 1345 height 38
click at [1149, 33] on p "GovPointe" at bounding box center [1143, 30] width 75 height 19
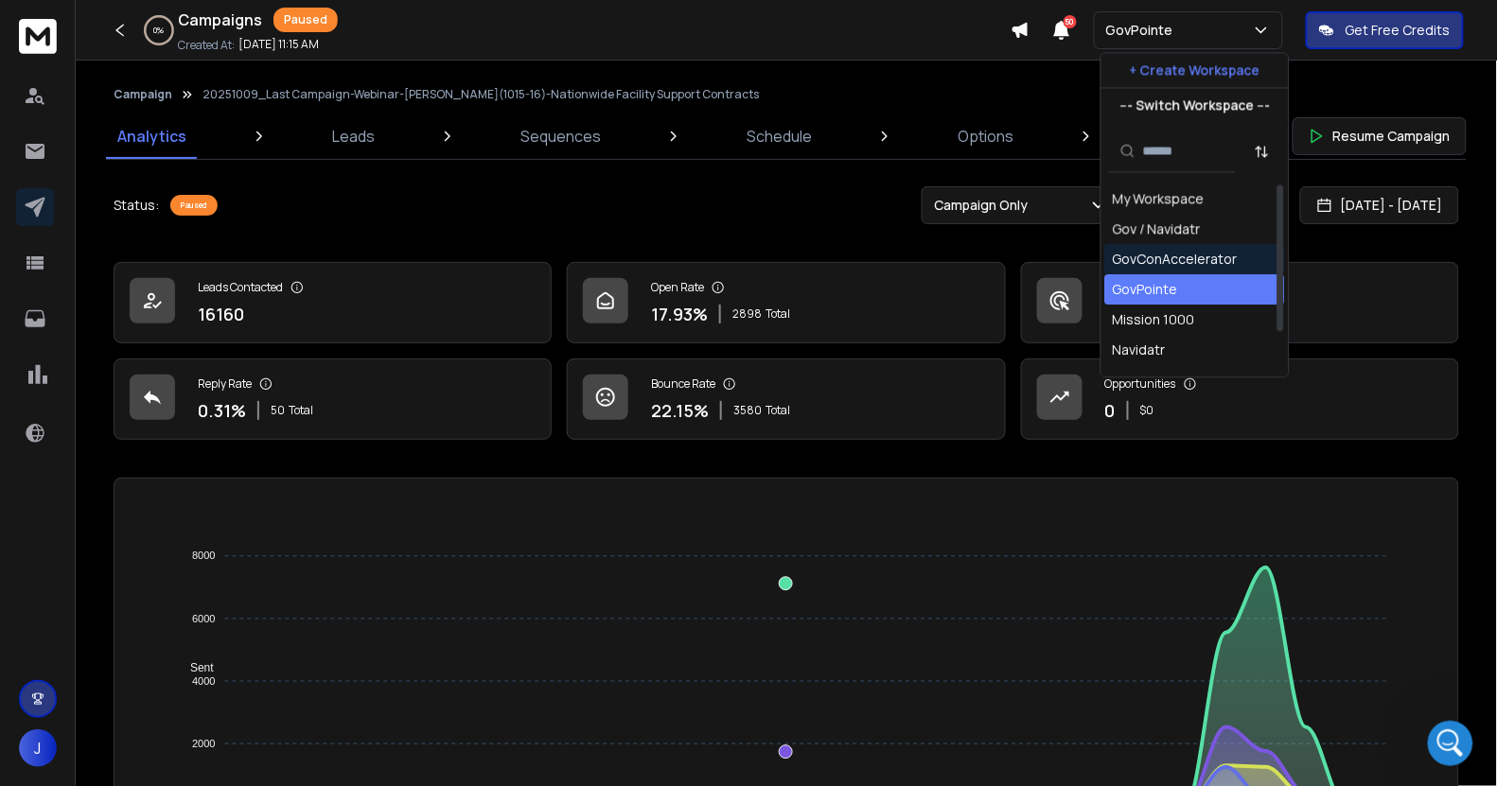
click at [1219, 259] on div "GovConAccelerator" at bounding box center [1175, 259] width 125 height 19
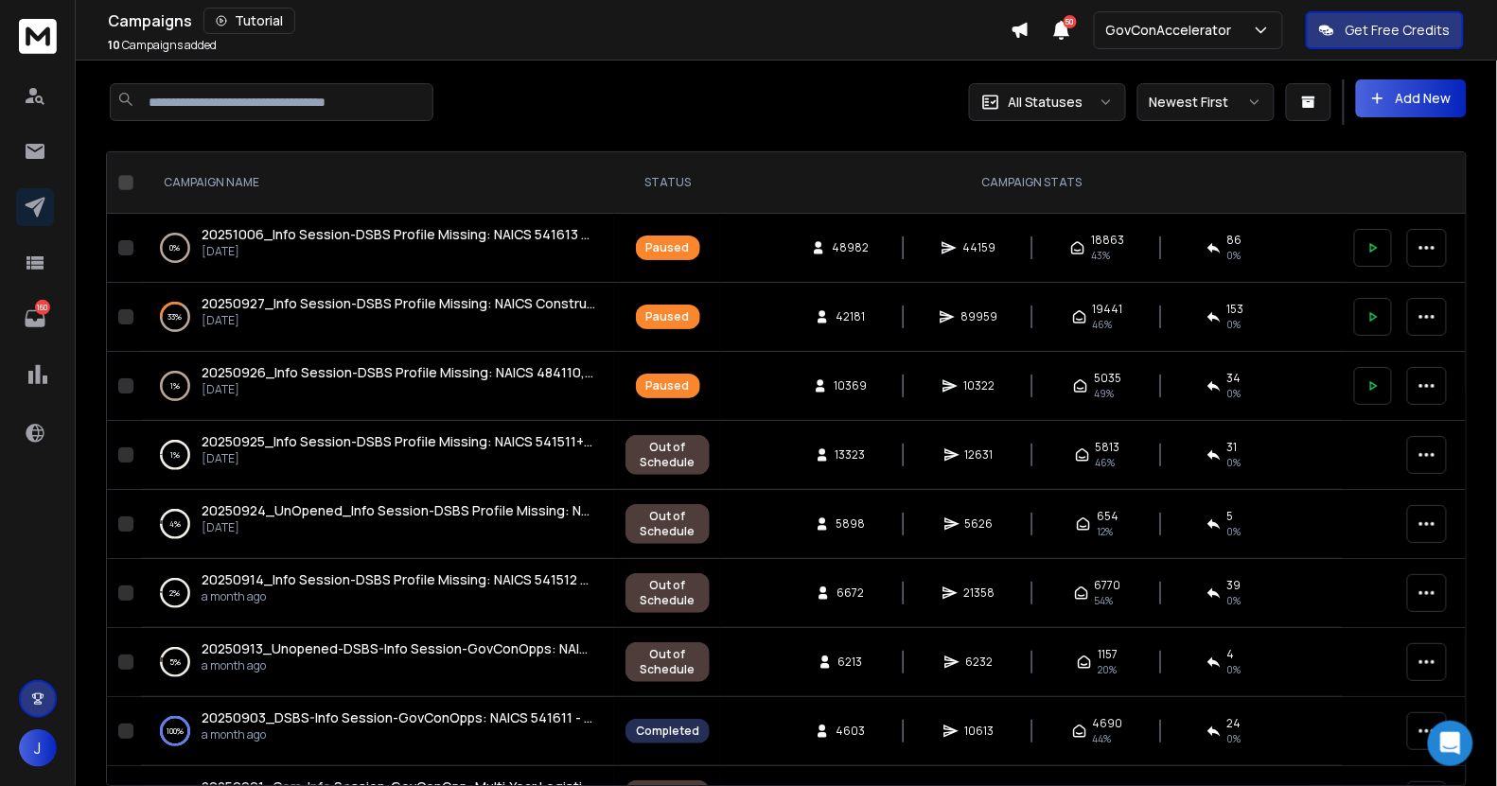
click at [539, 236] on span "20251006_Info Session-DSBS Profile Missing: NAICS 541613 Services+48k leads" at bounding box center [453, 234] width 502 height 18
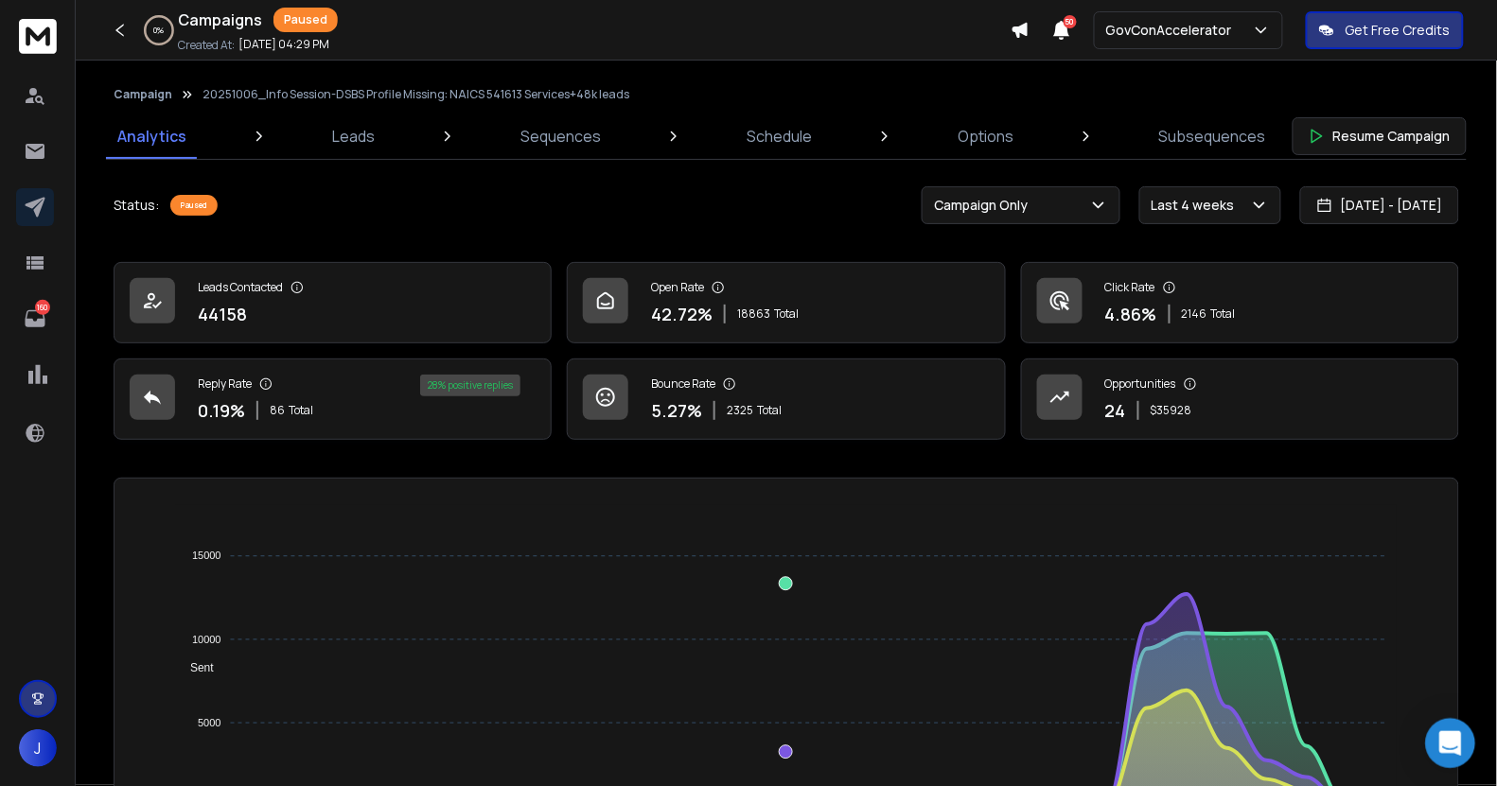
click at [1451, 734] on icon "Open Intercom Messenger" at bounding box center [1450, 743] width 22 height 25
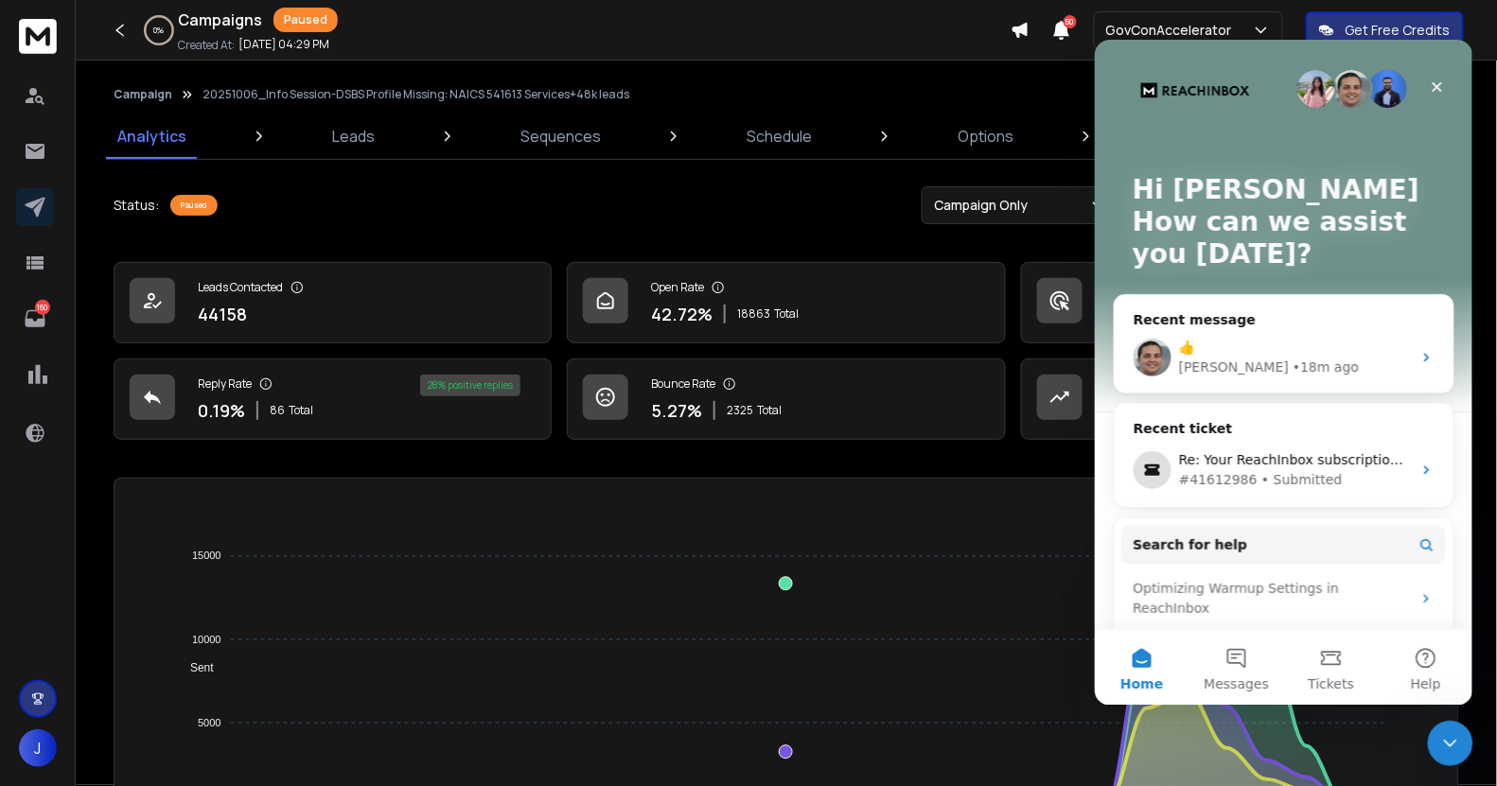
click at [1449, 732] on icon "Close Intercom Messenger" at bounding box center [1449, 742] width 23 height 23
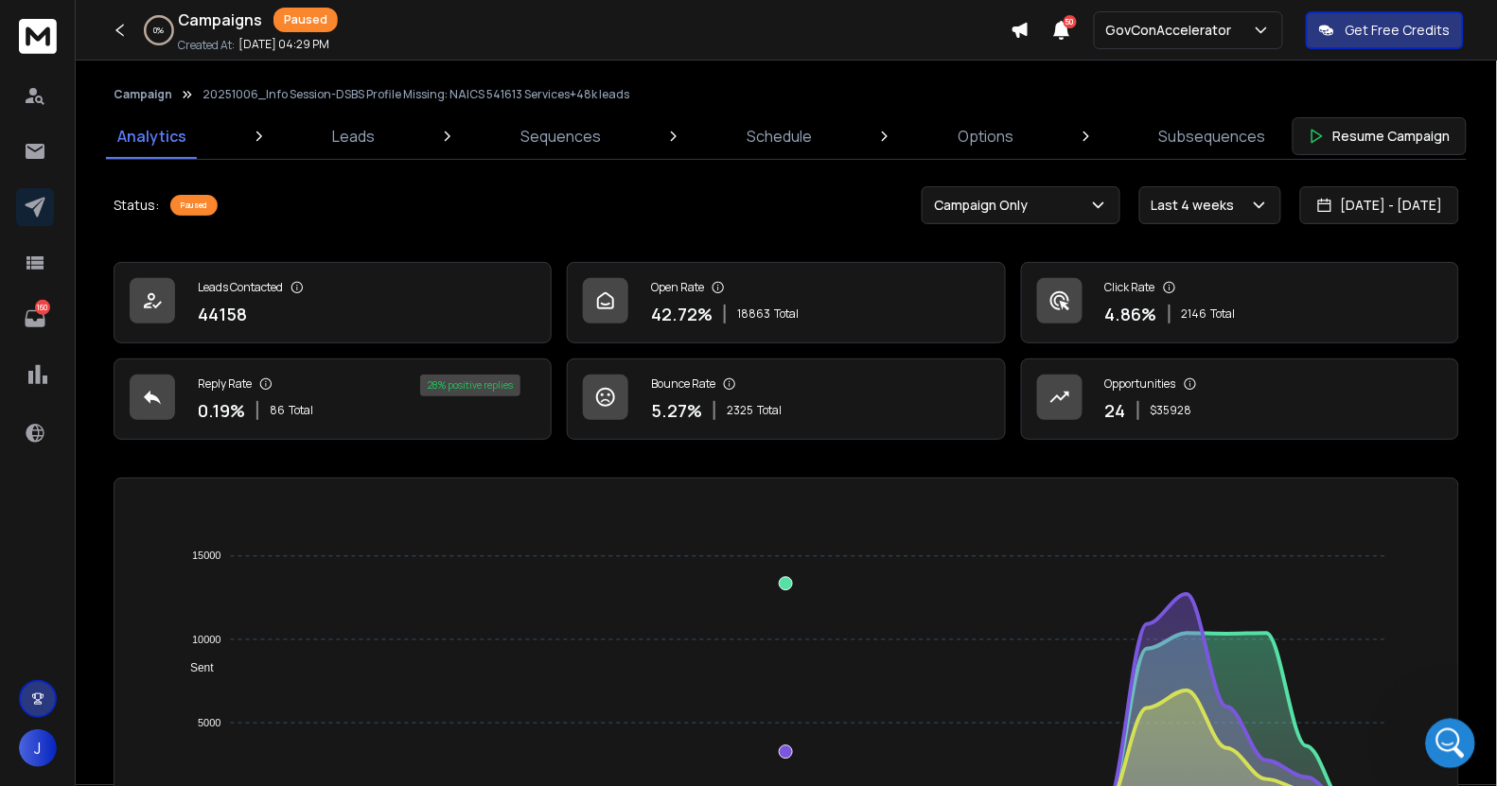
click at [1464, 736] on div "Open Intercom Messenger" at bounding box center [1446, 741] width 62 height 62
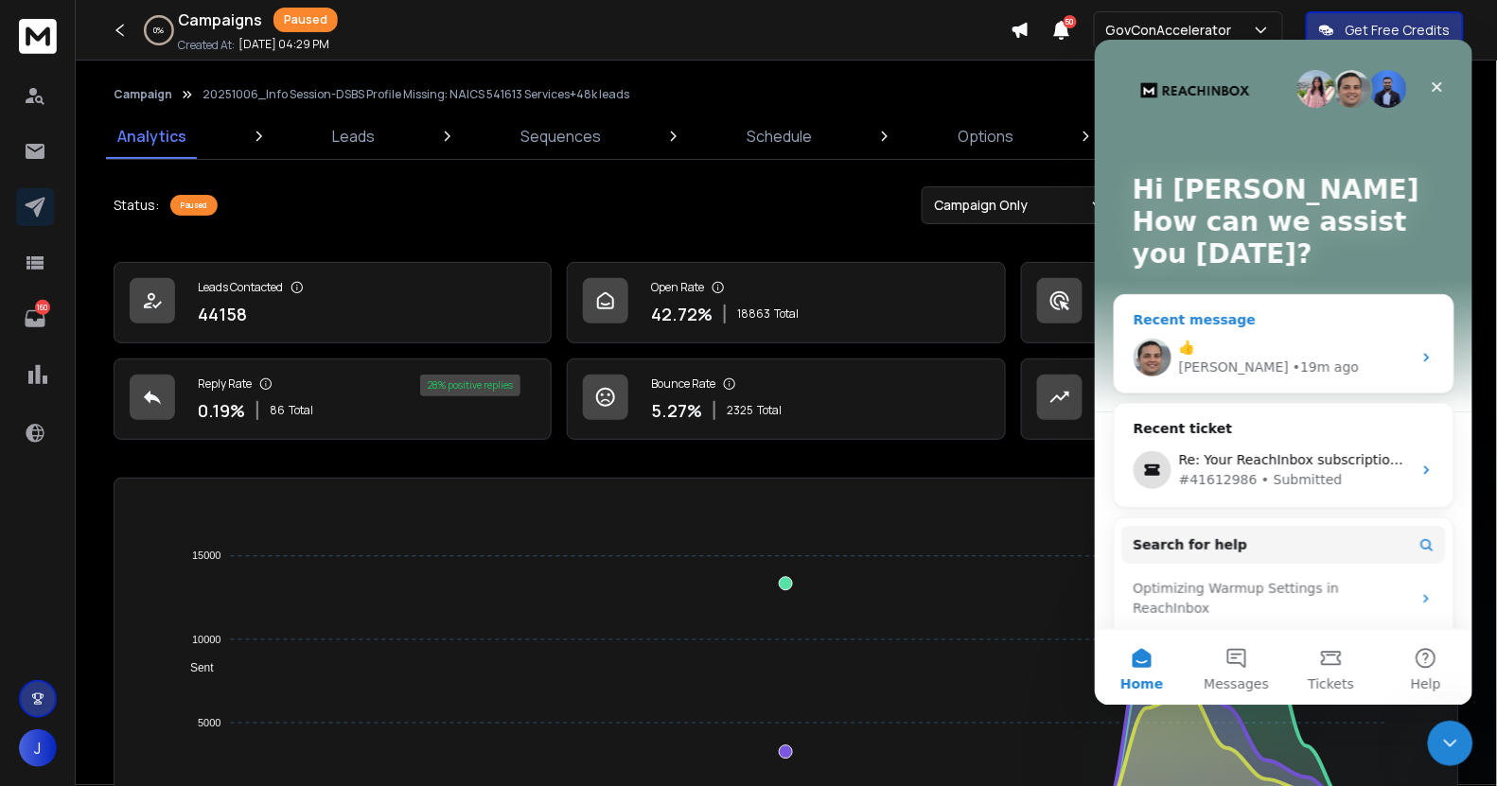
click at [1273, 339] on div "👍" at bounding box center [1294, 347] width 233 height 20
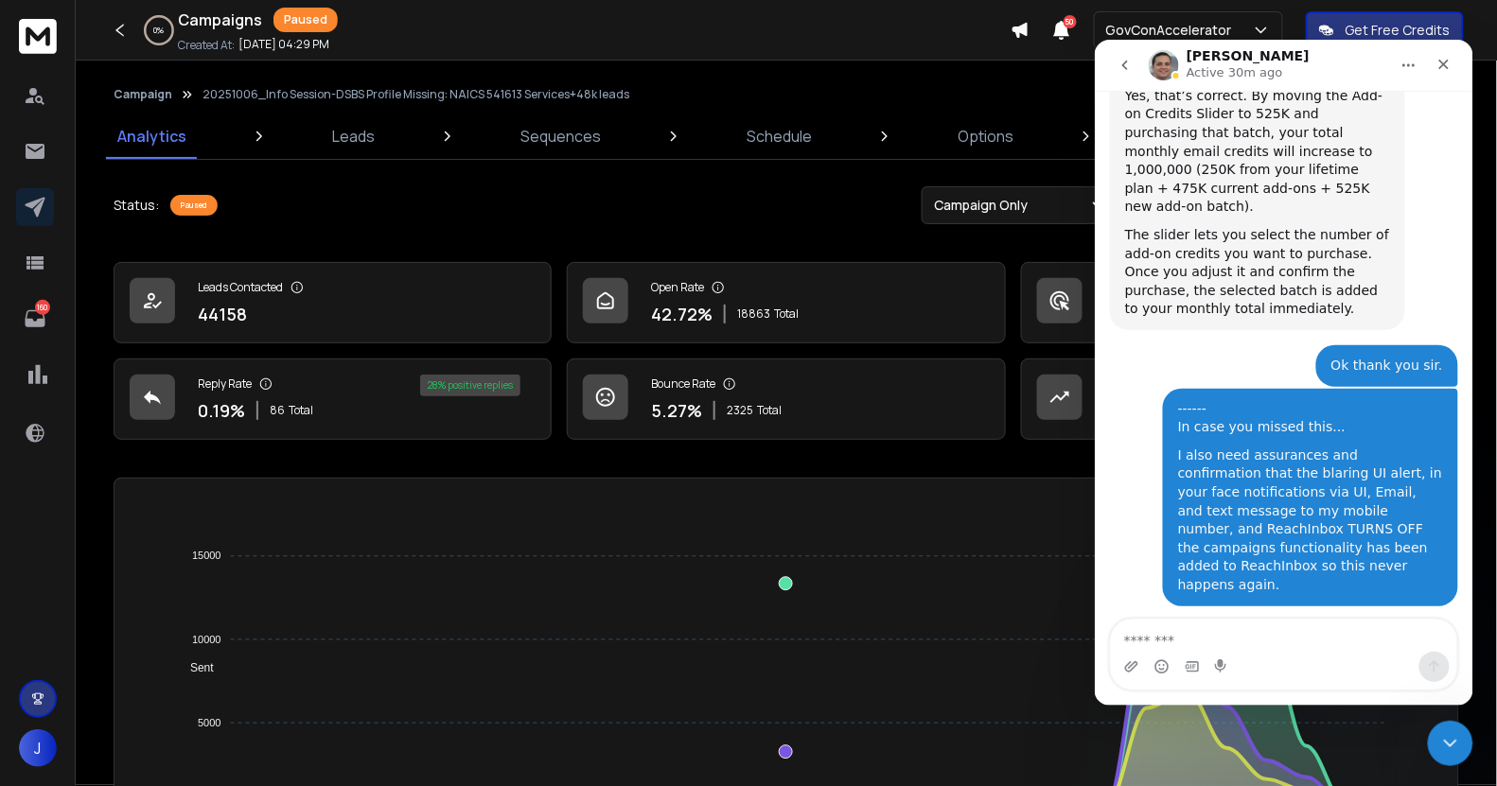
scroll to position [3688, 0]
click at [1117, 62] on icon "go back" at bounding box center [1123, 64] width 15 height 15
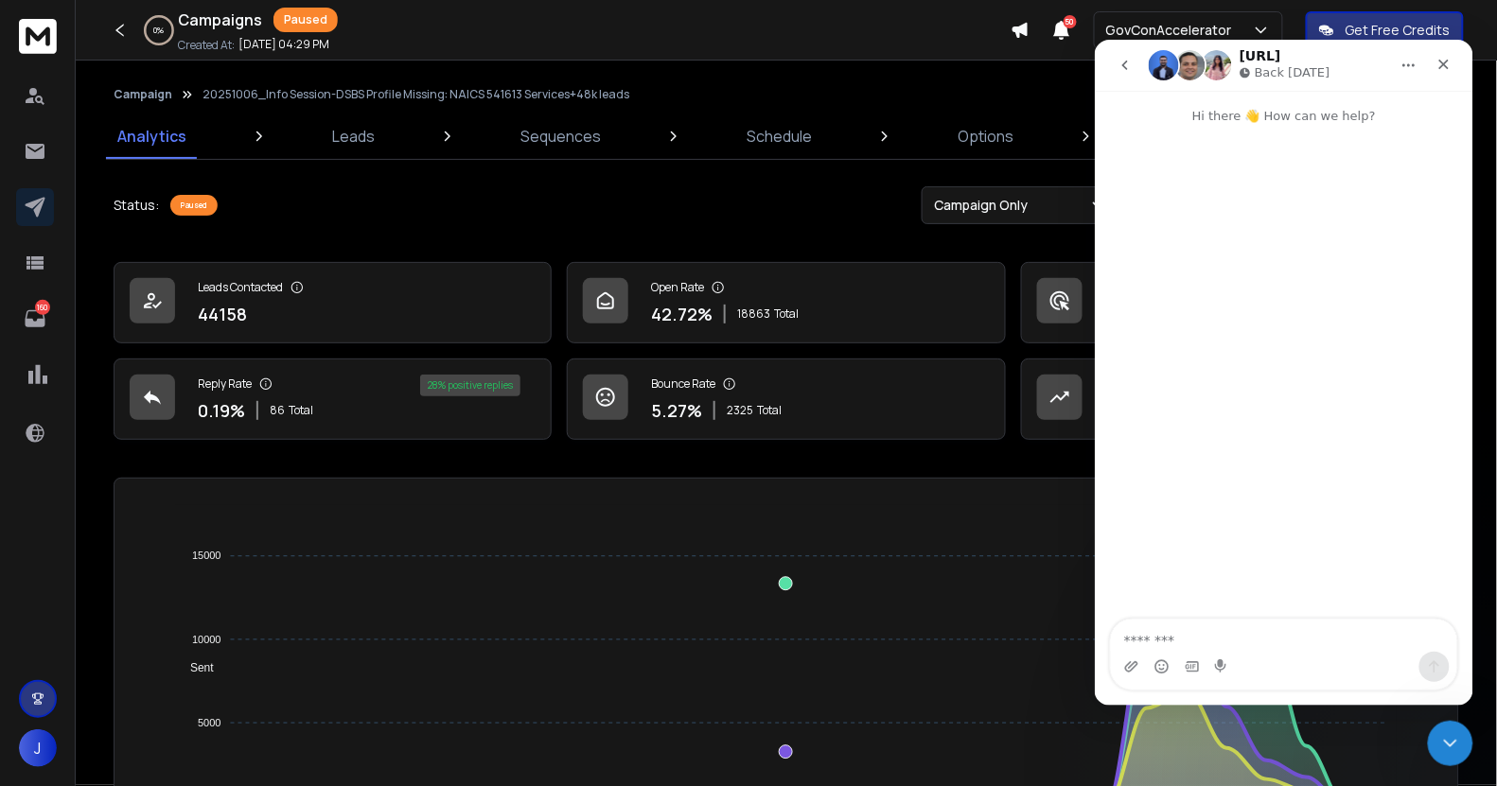
scroll to position [0, 0]
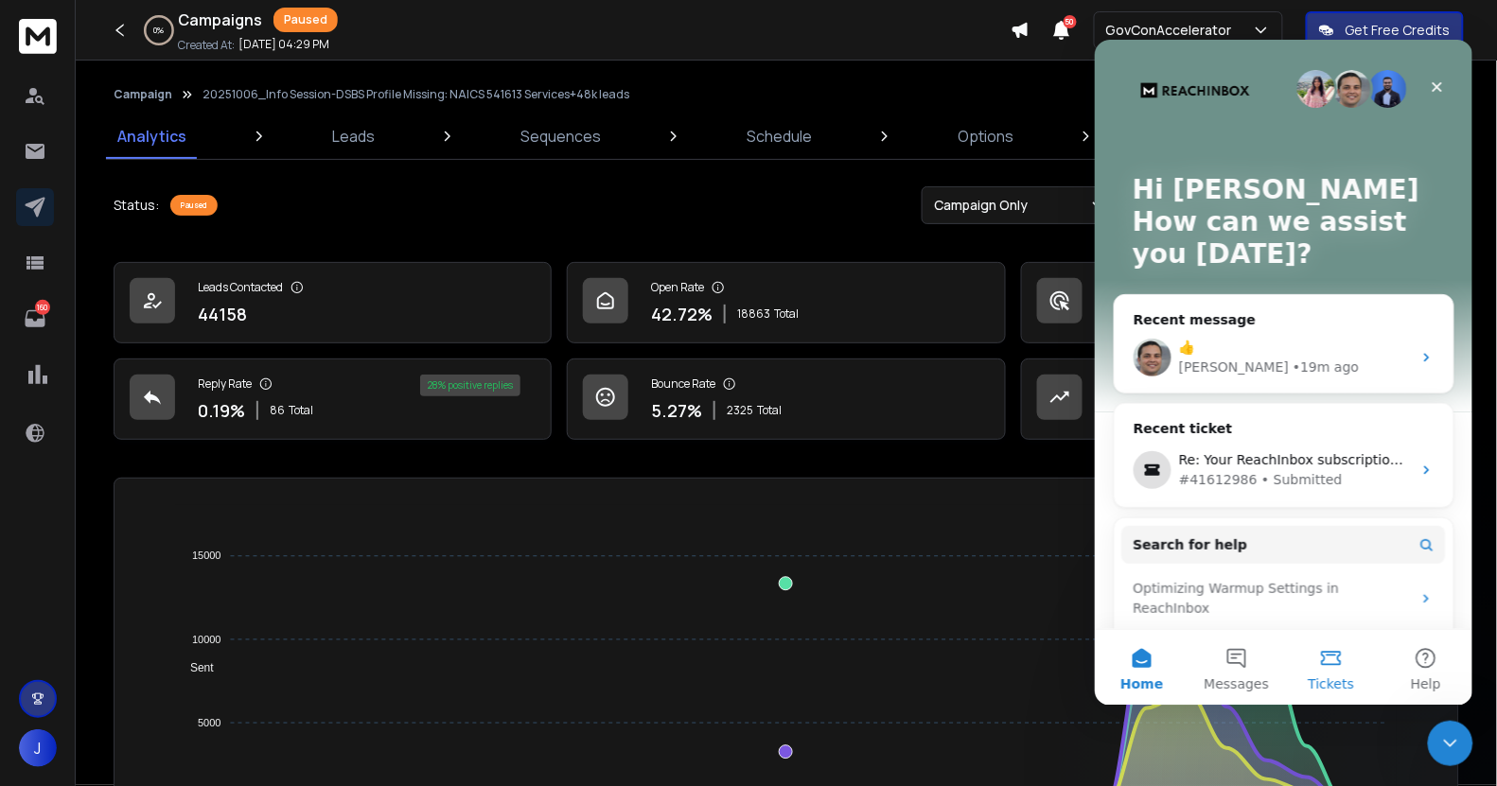
click at [1330, 635] on button "Tickets" at bounding box center [1330, 667] width 95 height 76
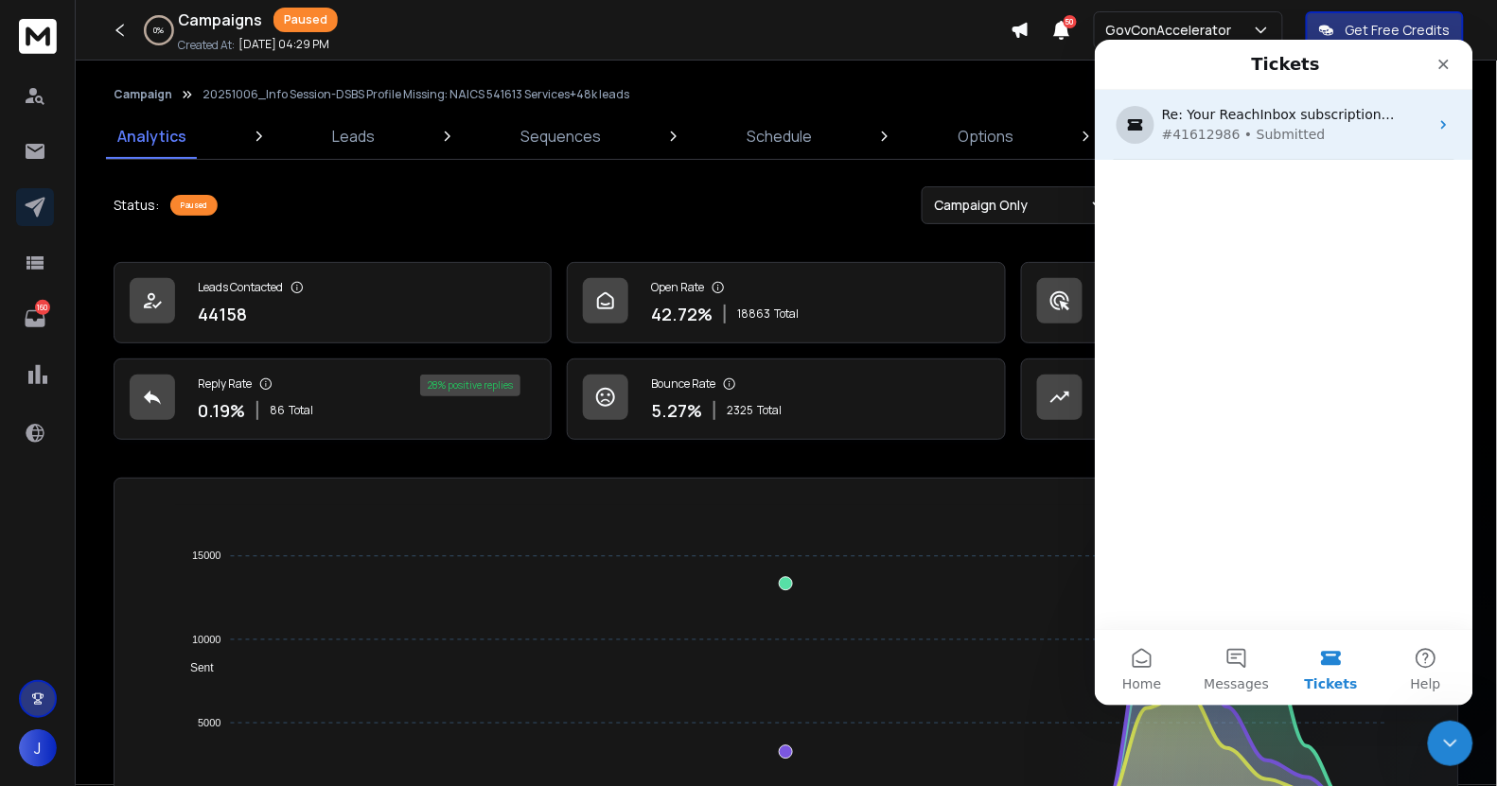
click at [1254, 115] on div "Re: Your ReachInbox subscription will renew soon" at bounding box center [1279, 114] width 237 height 20
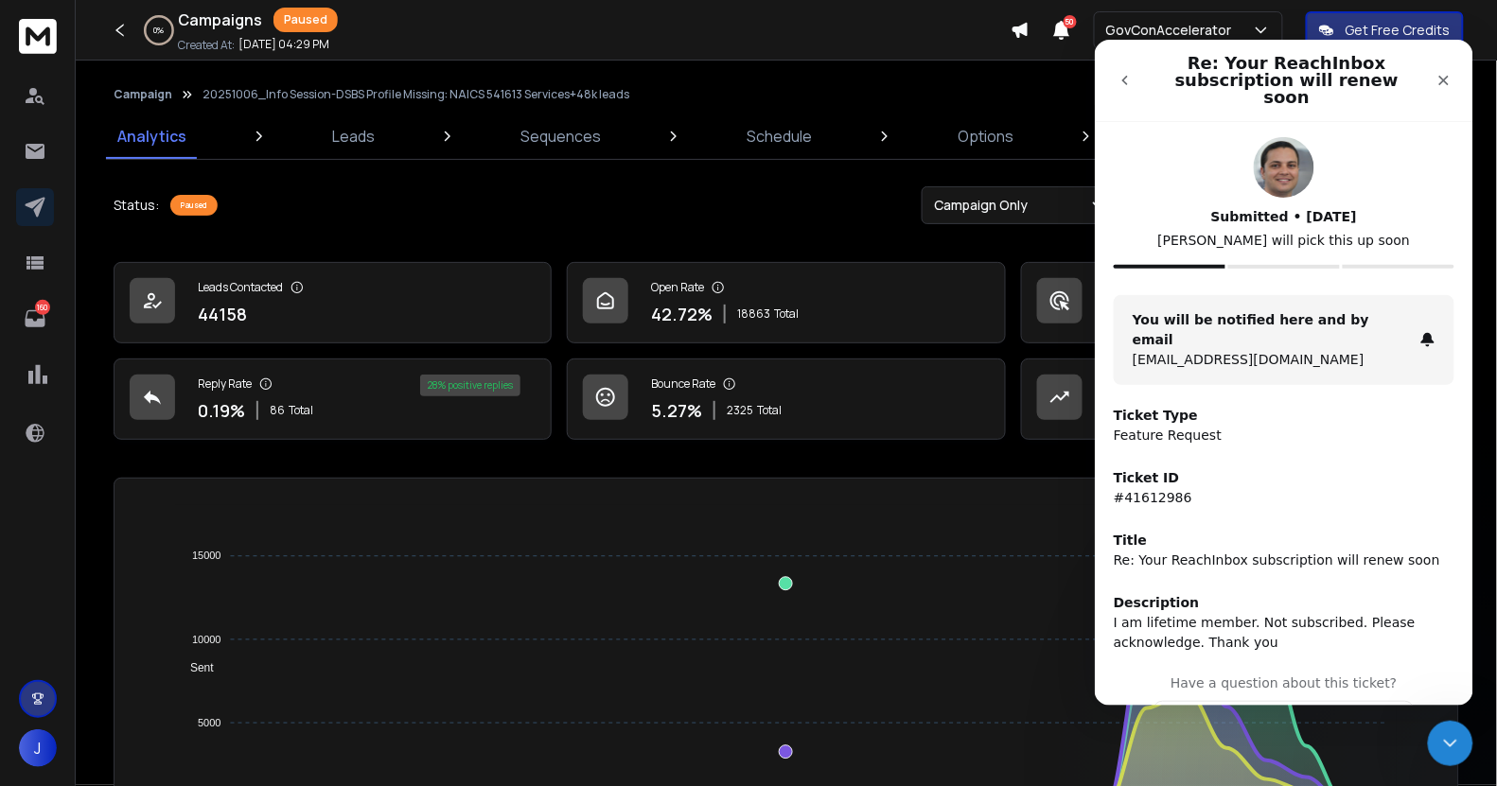
scroll to position [27, 0]
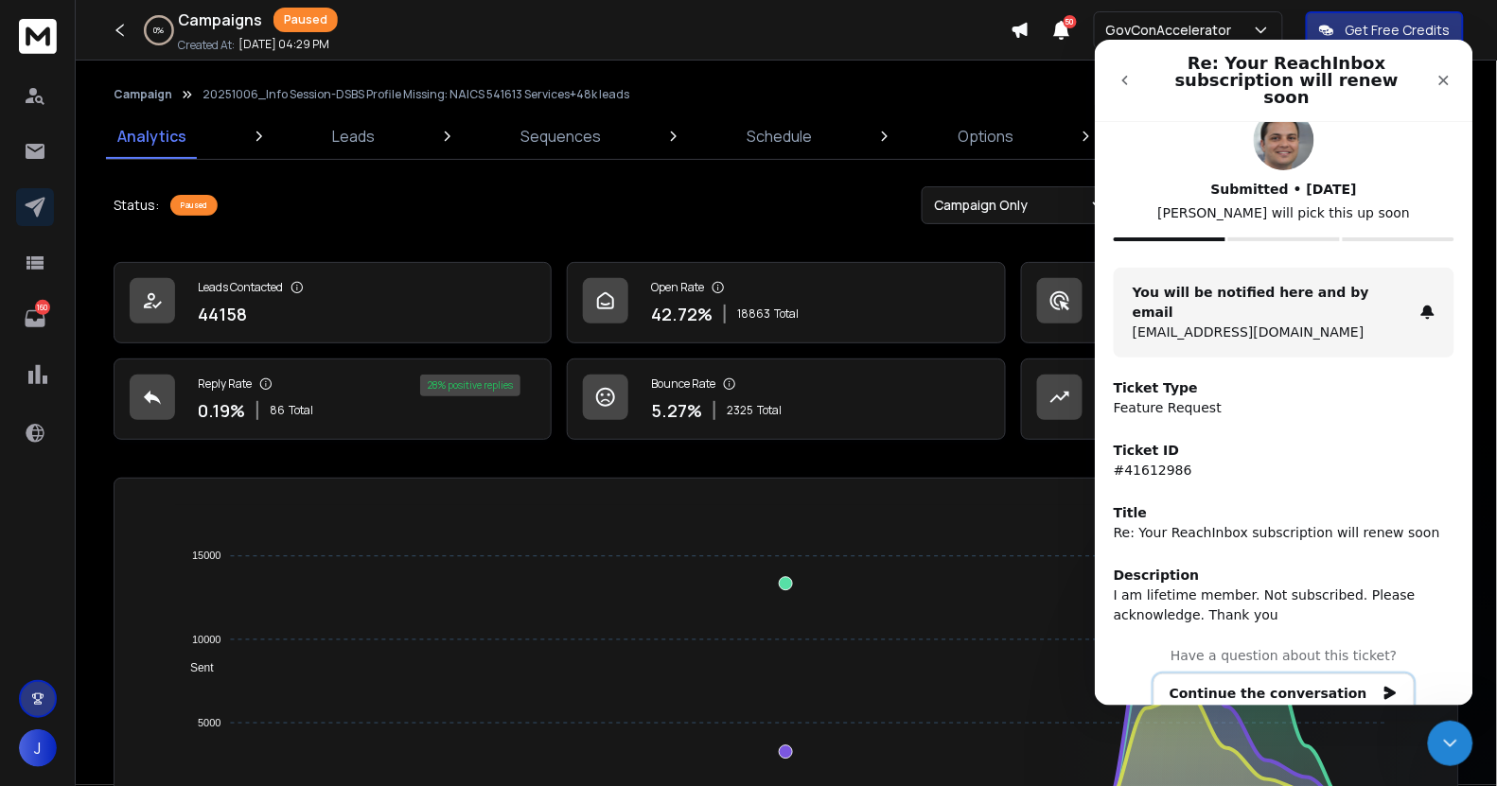
click at [1303, 673] on button "Continue the conversation" at bounding box center [1282, 693] width 261 height 40
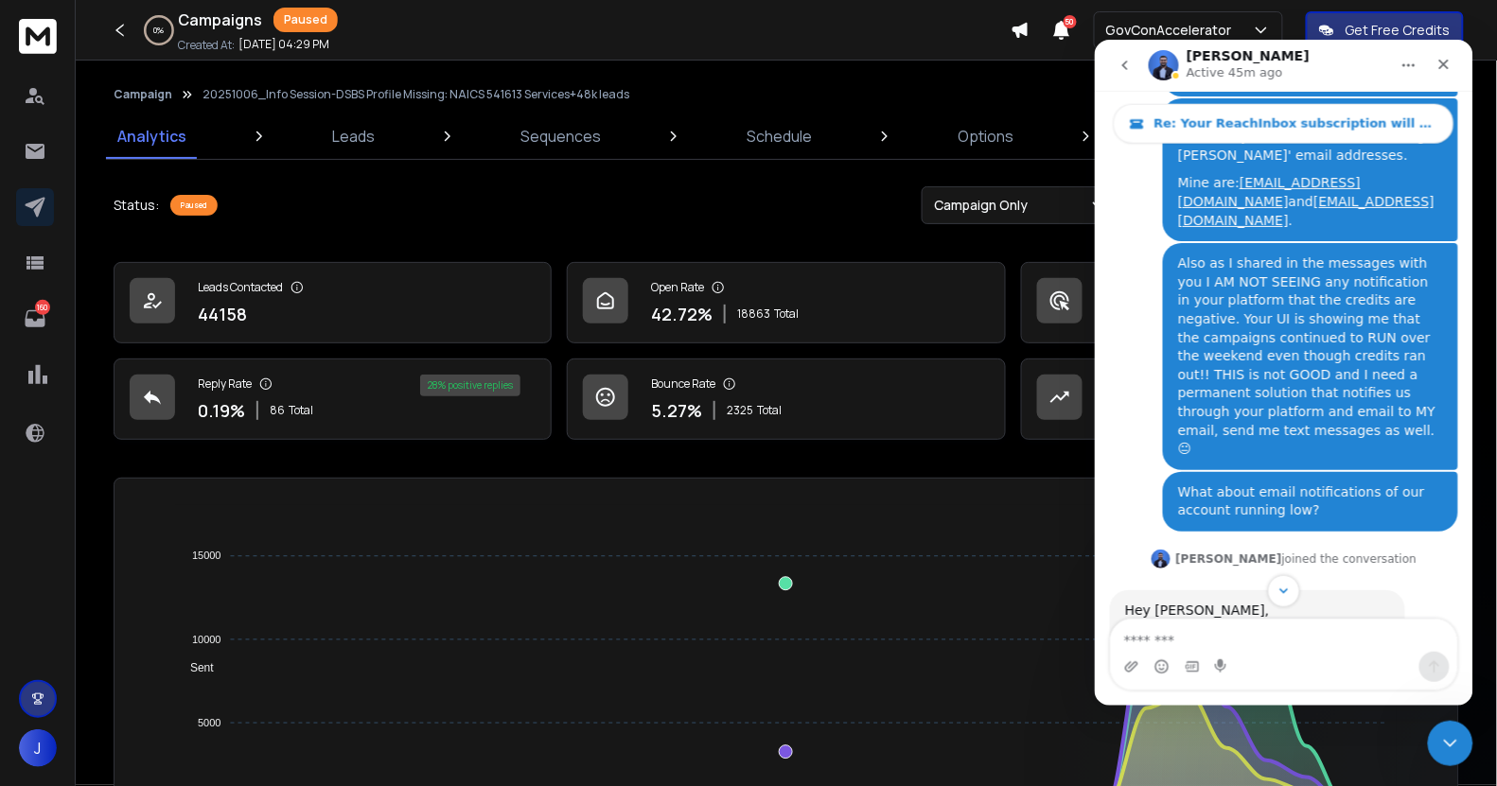
scroll to position [676, 0]
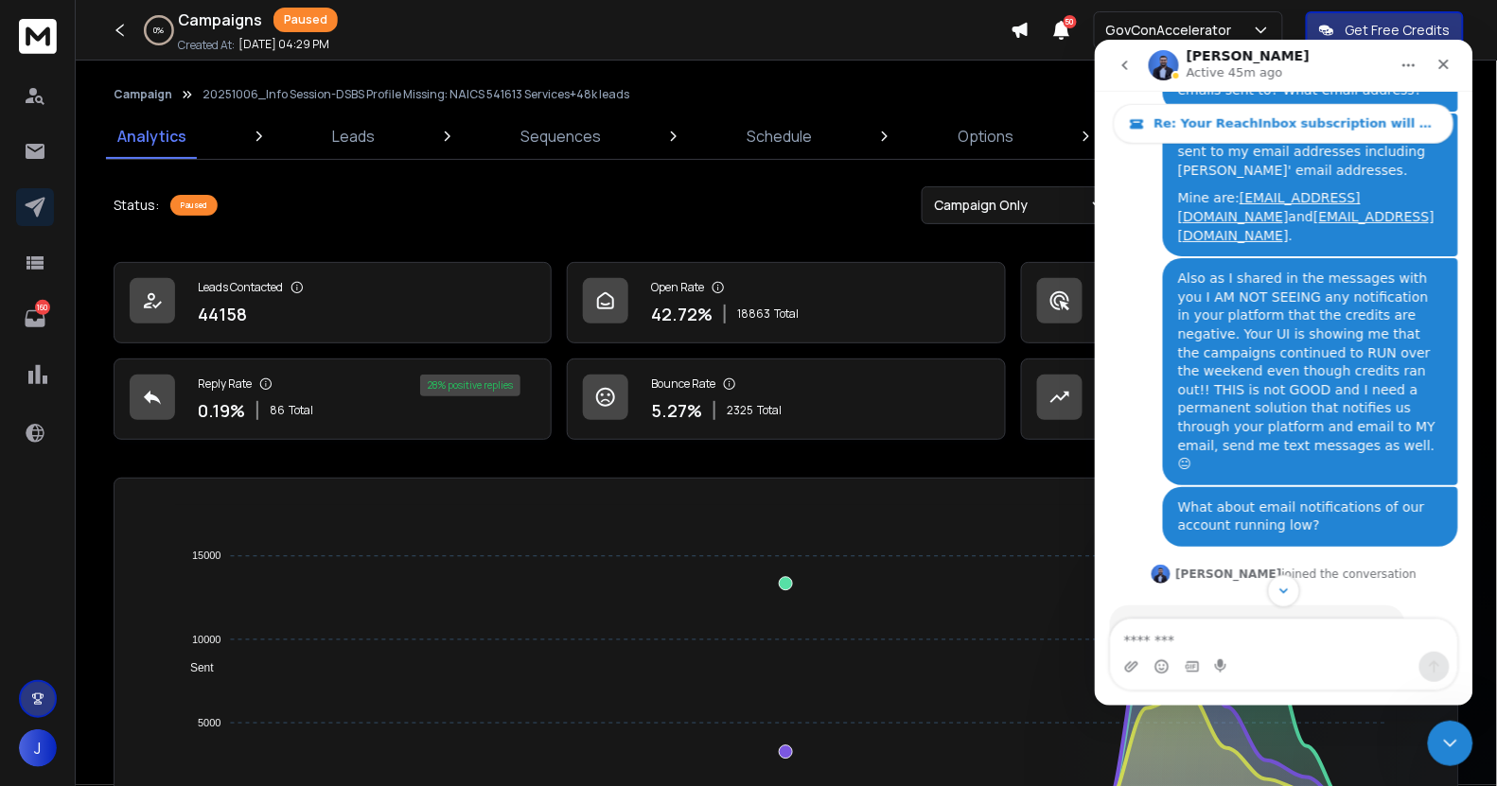
click at [1122, 61] on icon "go back" at bounding box center [1123, 64] width 15 height 15
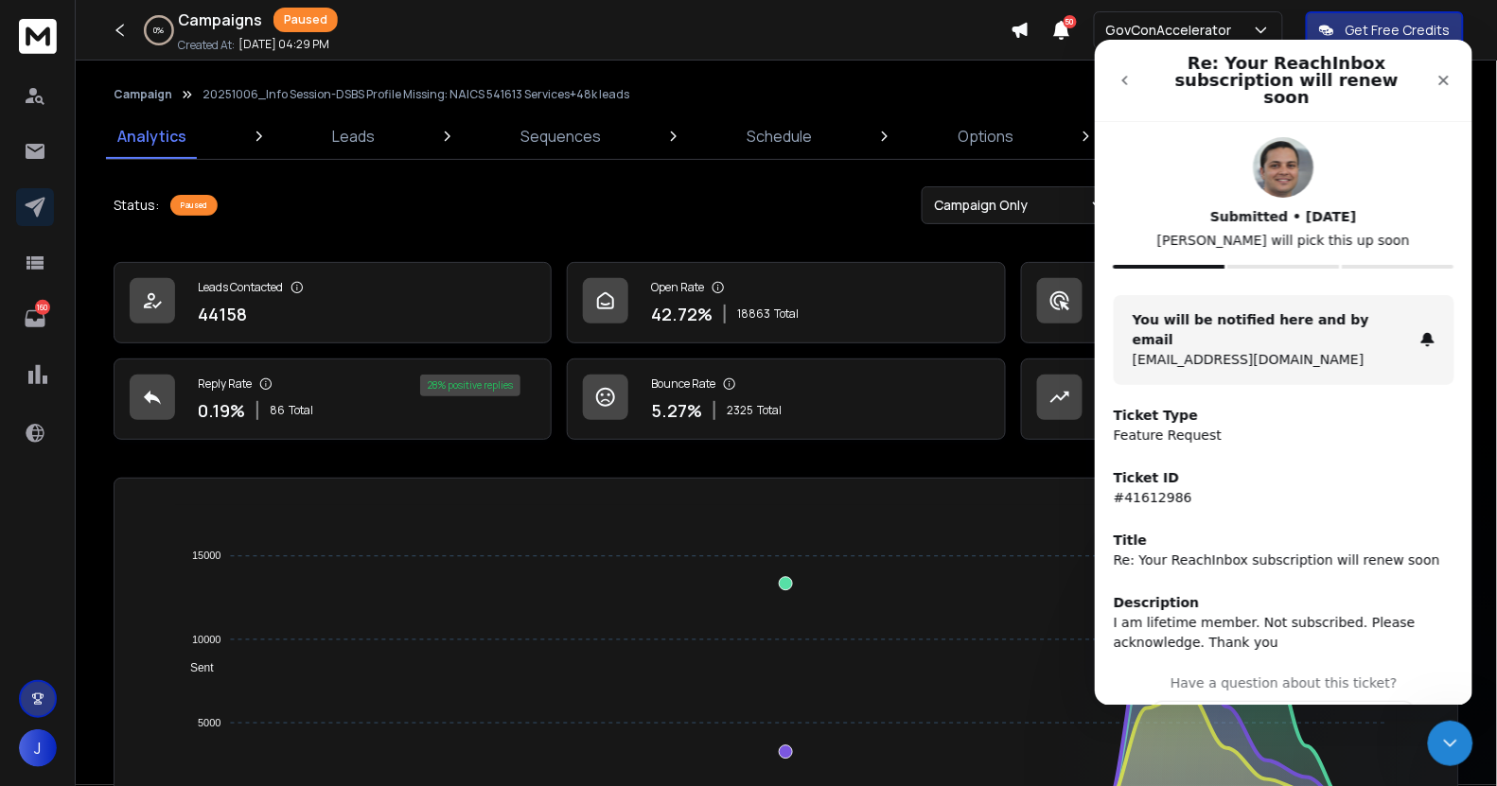
scroll to position [0, 0]
click at [1121, 72] on icon "go back" at bounding box center [1123, 79] width 15 height 15
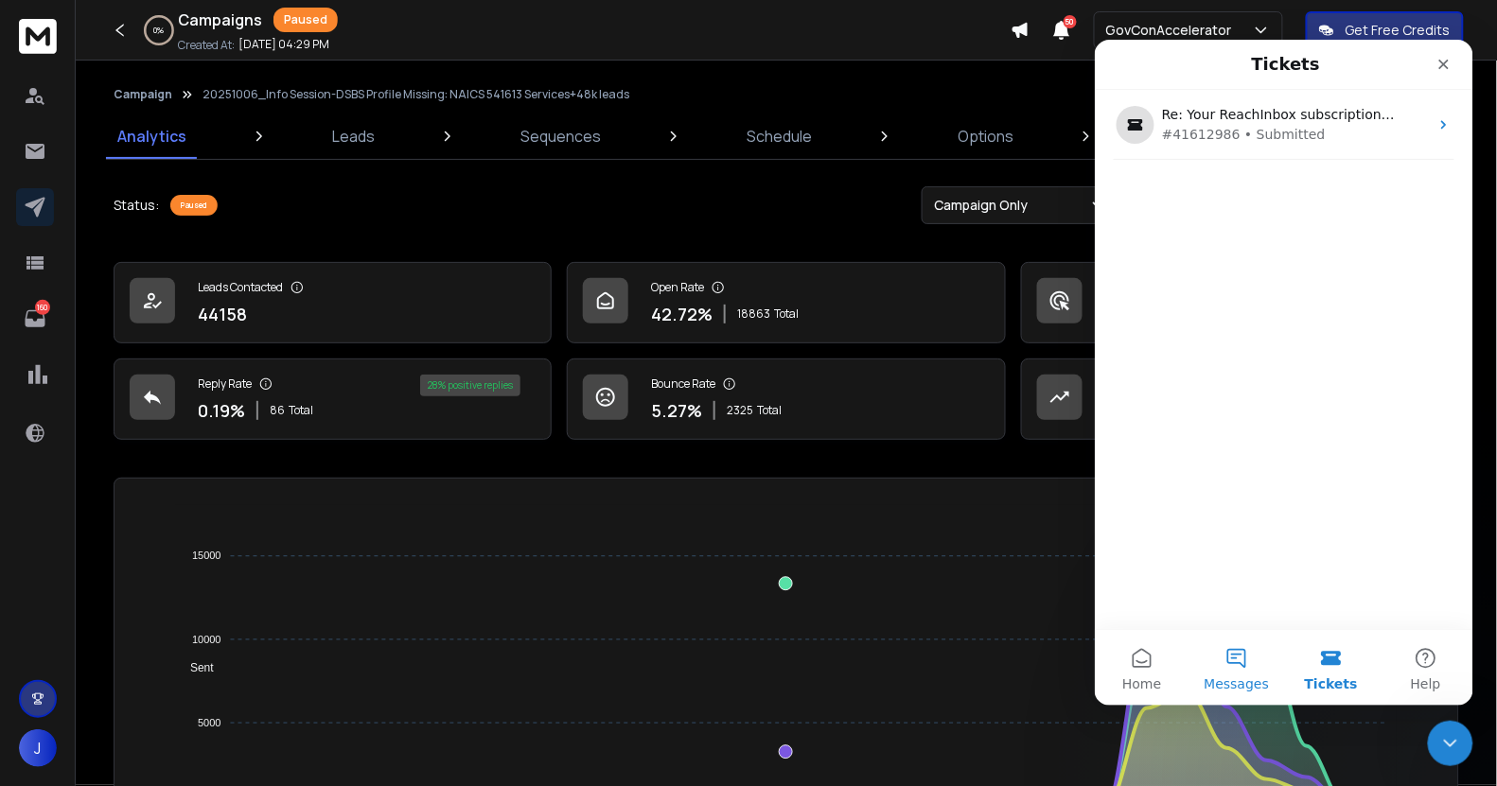
click at [1245, 693] on button "Messages" at bounding box center [1235, 667] width 95 height 76
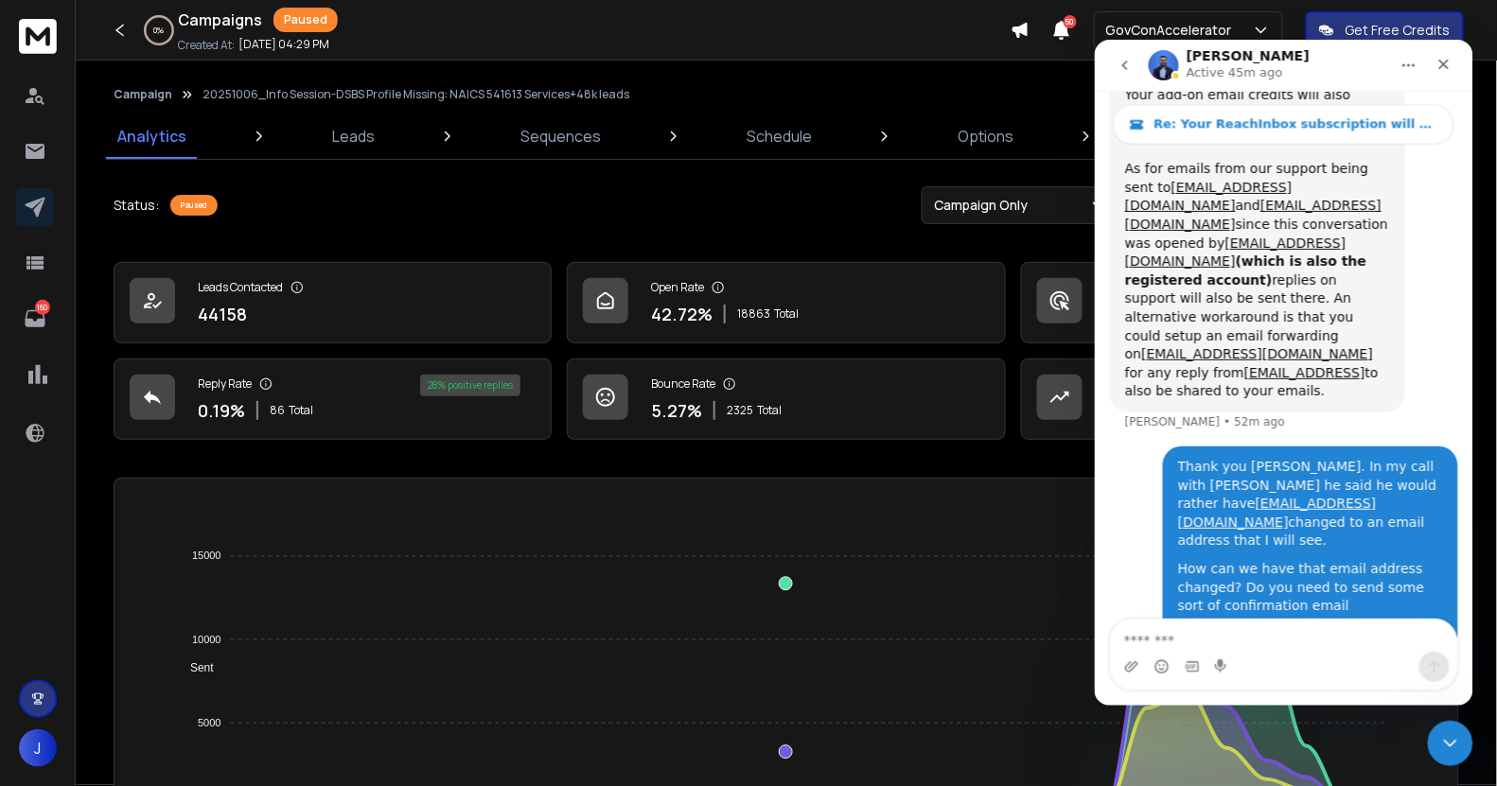
scroll to position [1424, 0]
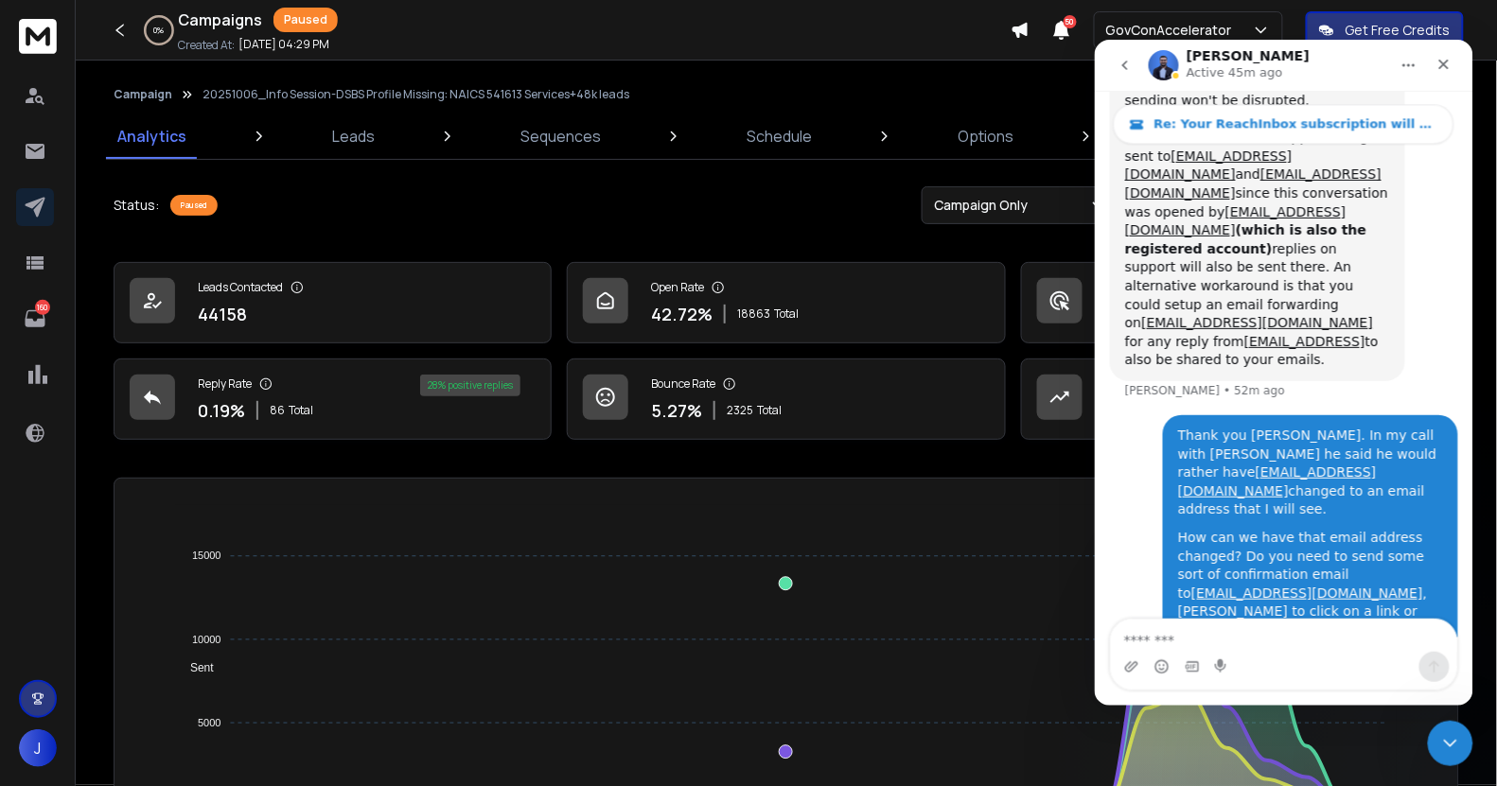
click at [1118, 66] on icon "go back" at bounding box center [1123, 64] width 15 height 15
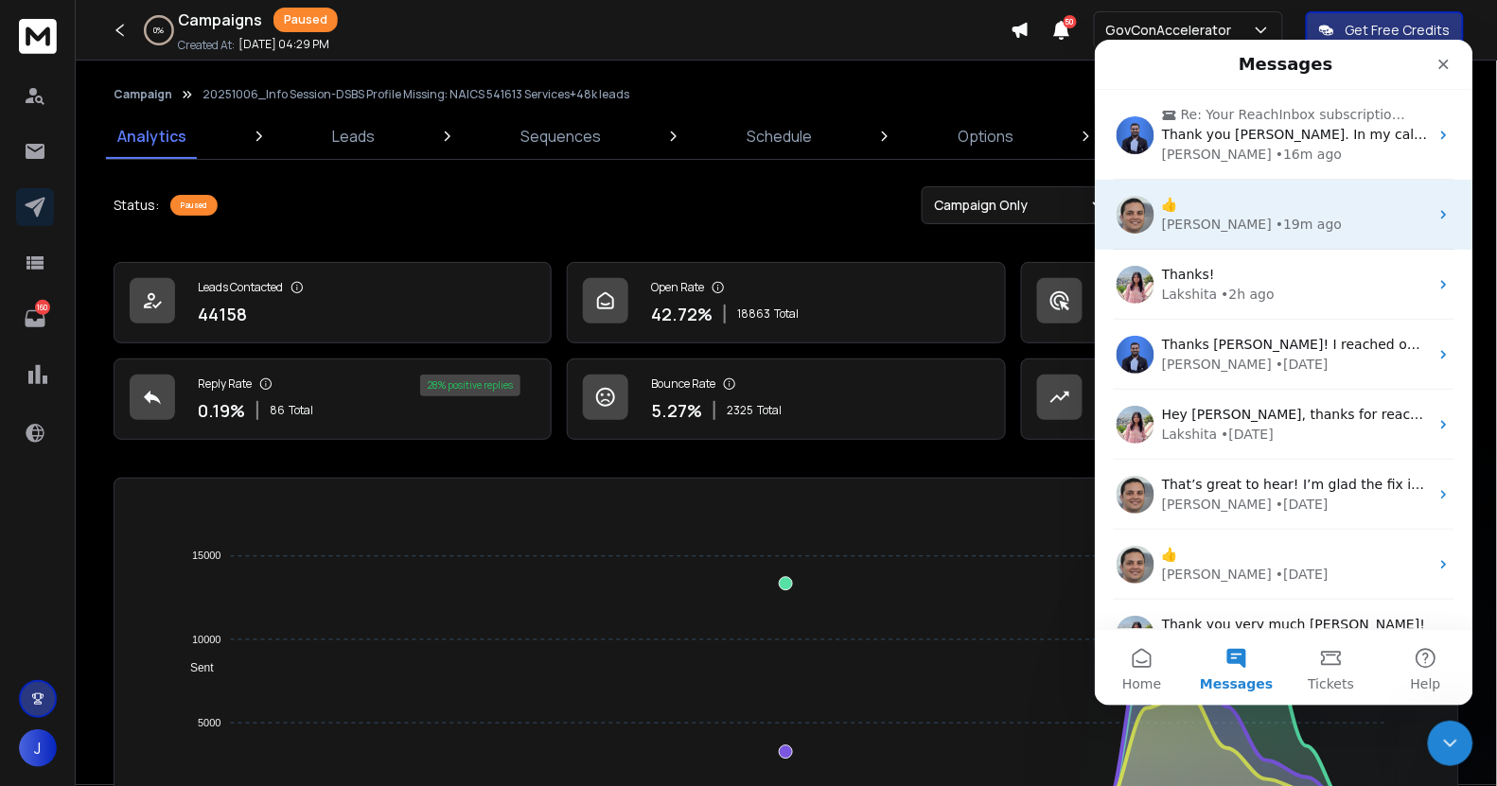
click at [1258, 199] on div "👍" at bounding box center [1294, 204] width 267 height 20
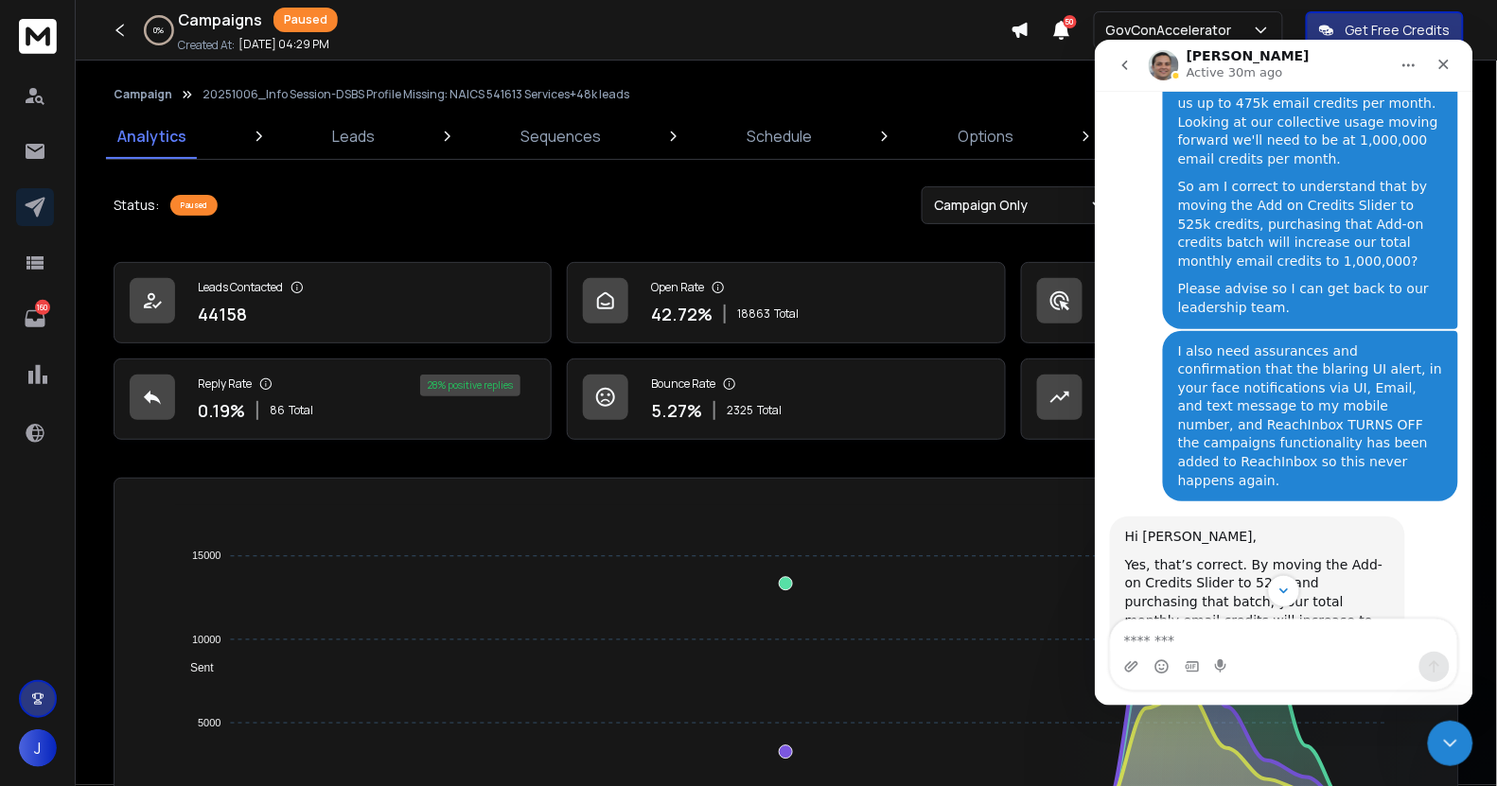
scroll to position [3210, 0]
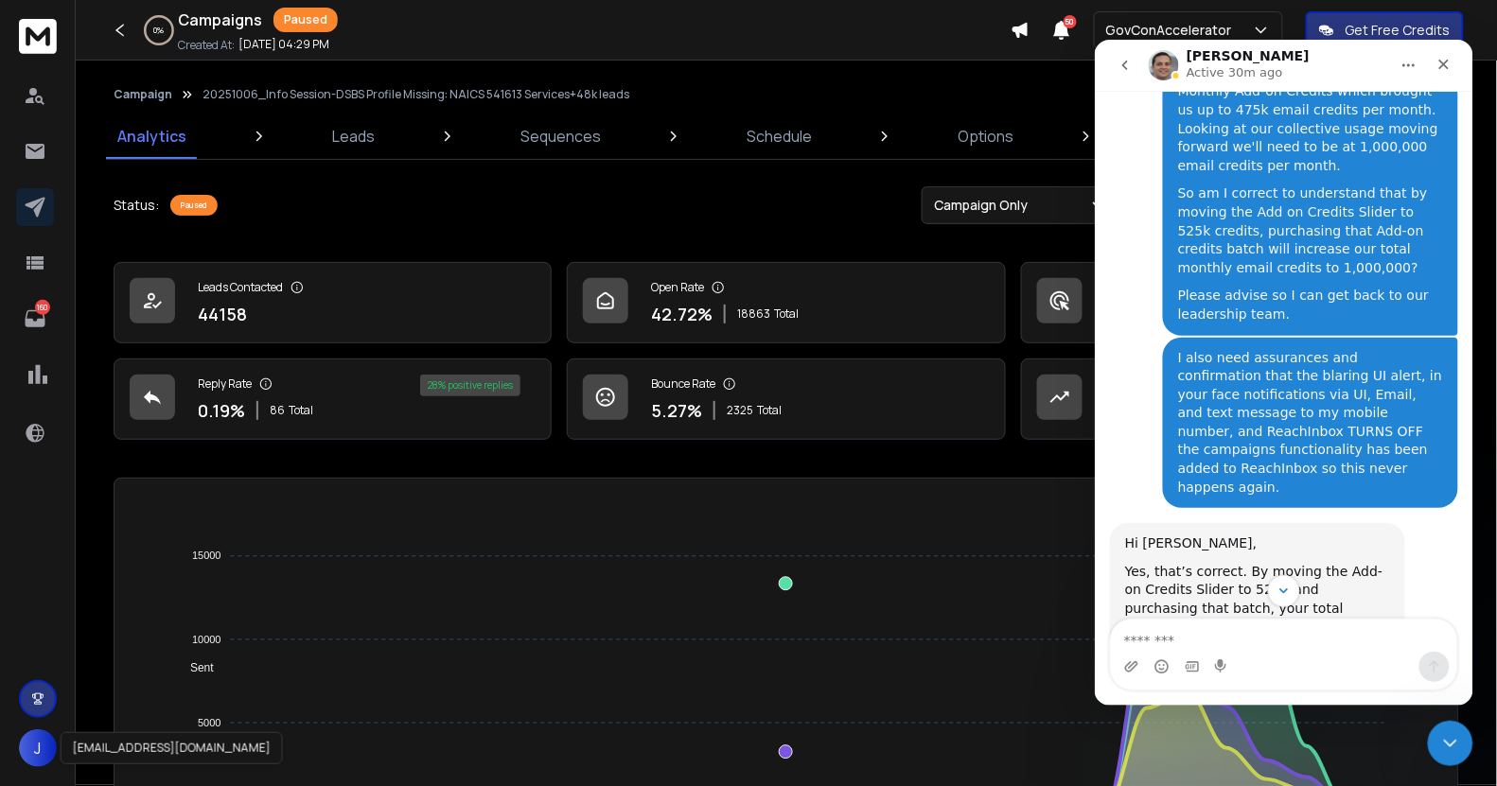
click at [30, 752] on span "J" at bounding box center [38, 748] width 38 height 38
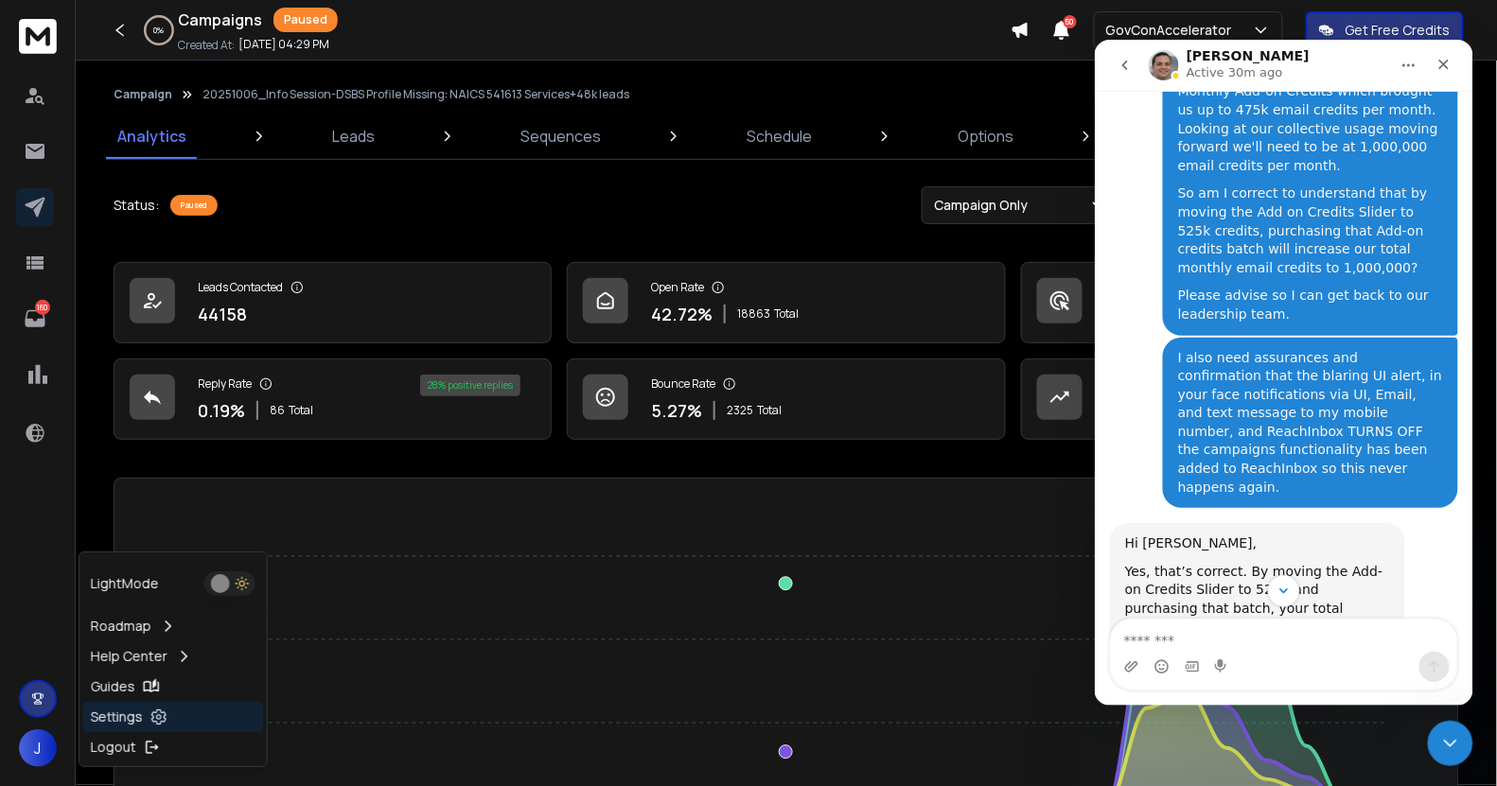
click at [137, 720] on p "Settings" at bounding box center [117, 717] width 52 height 19
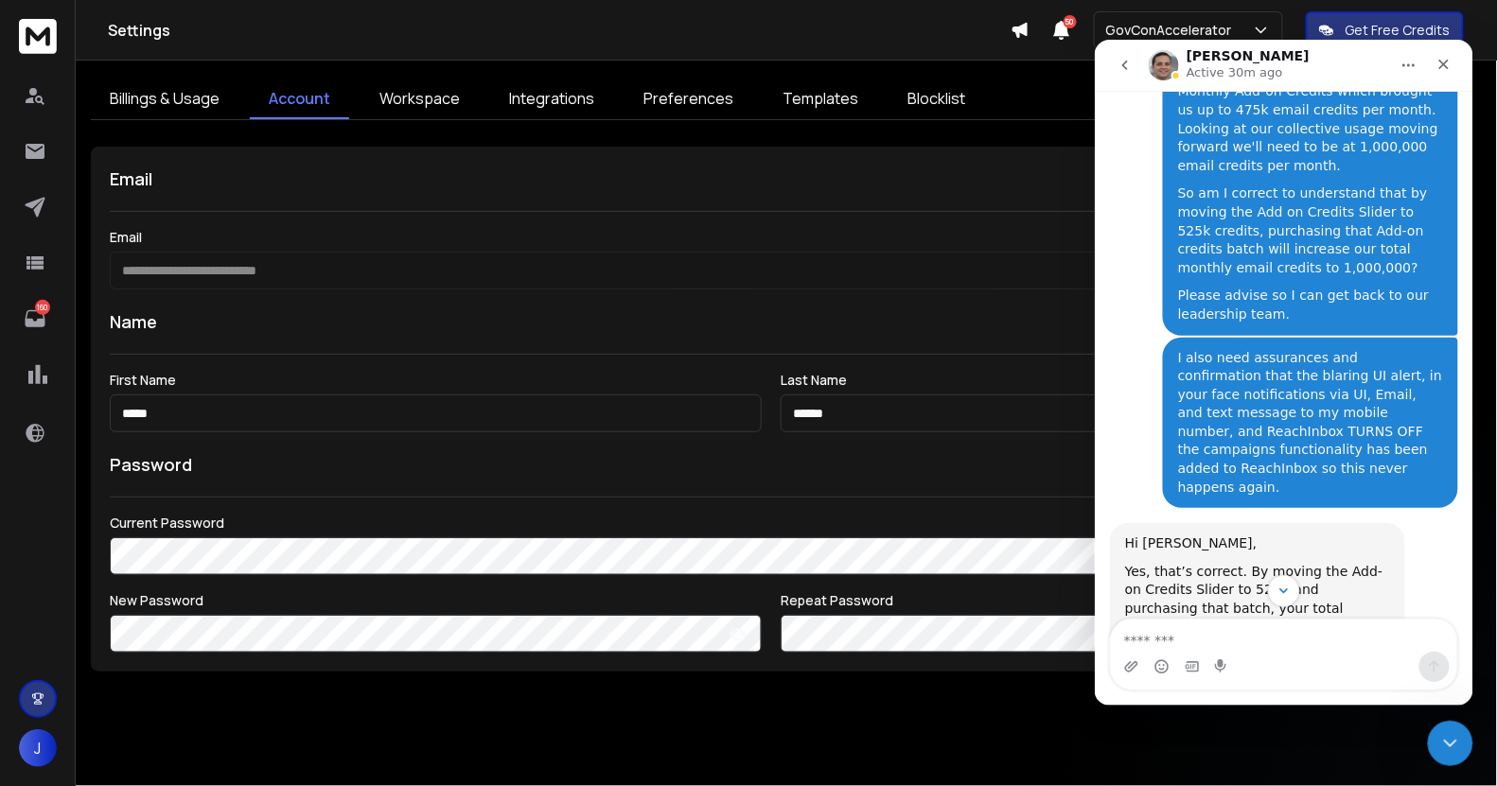
click at [194, 104] on link "Billings & Usage" at bounding box center [165, 99] width 148 height 40
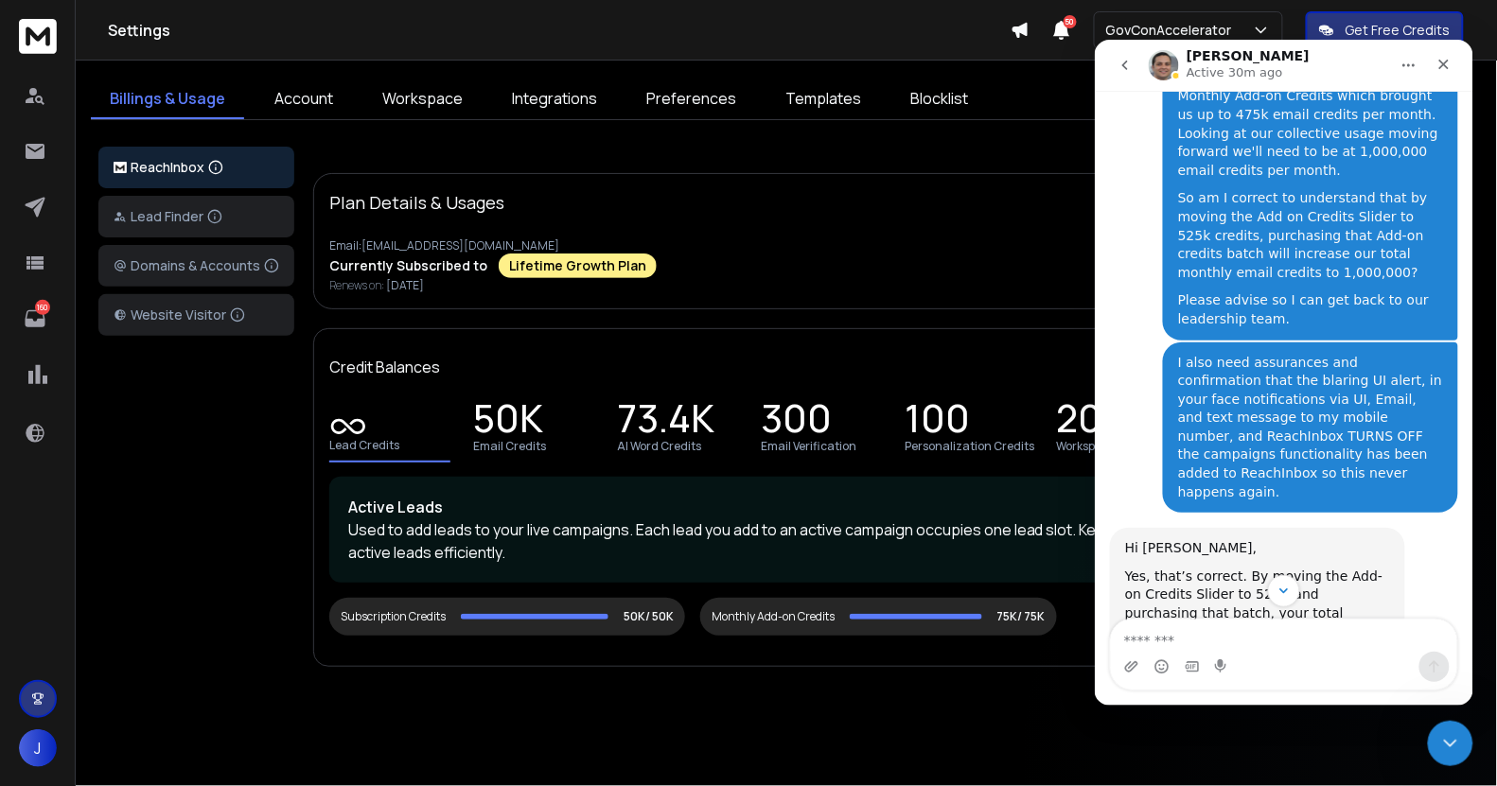
scroll to position [3206, 0]
